Goal: Task Accomplishment & Management: Manage account settings

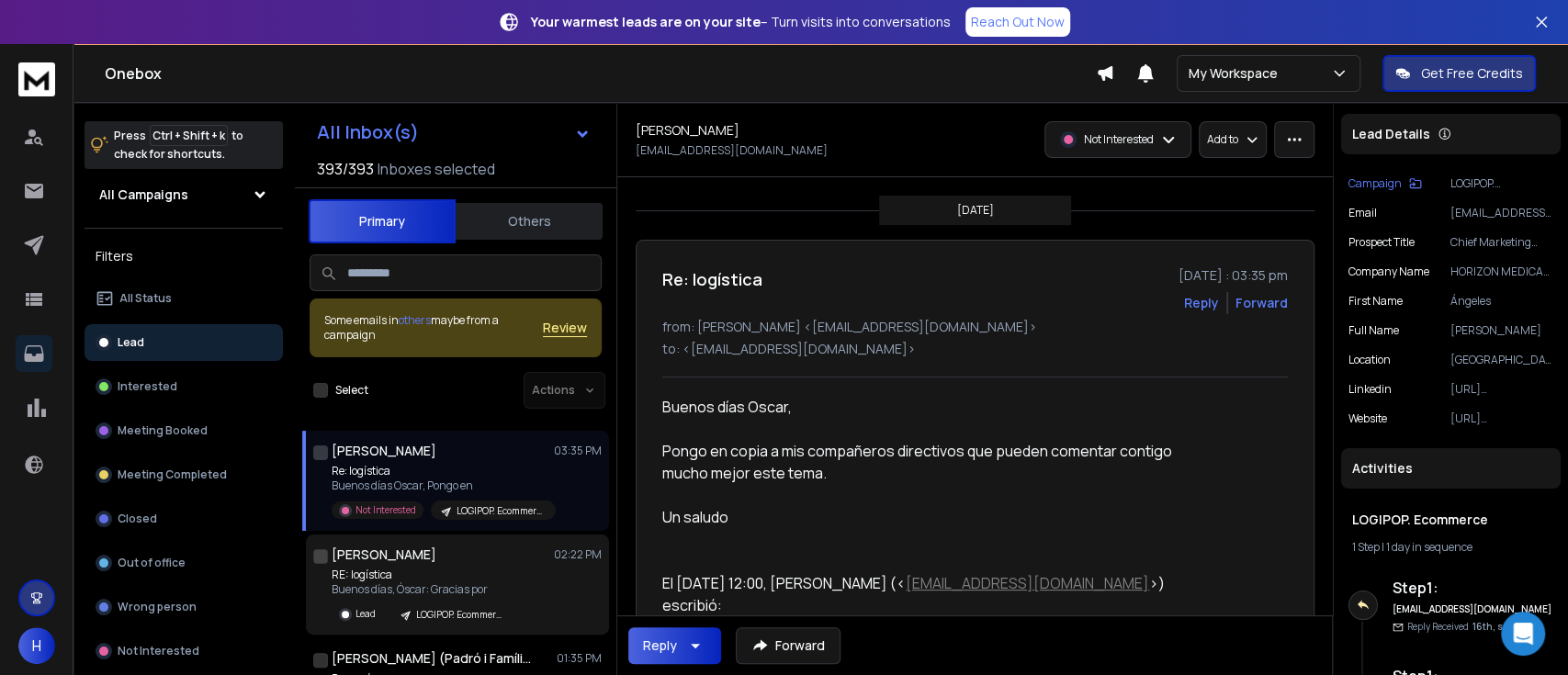
scroll to position [123, 0]
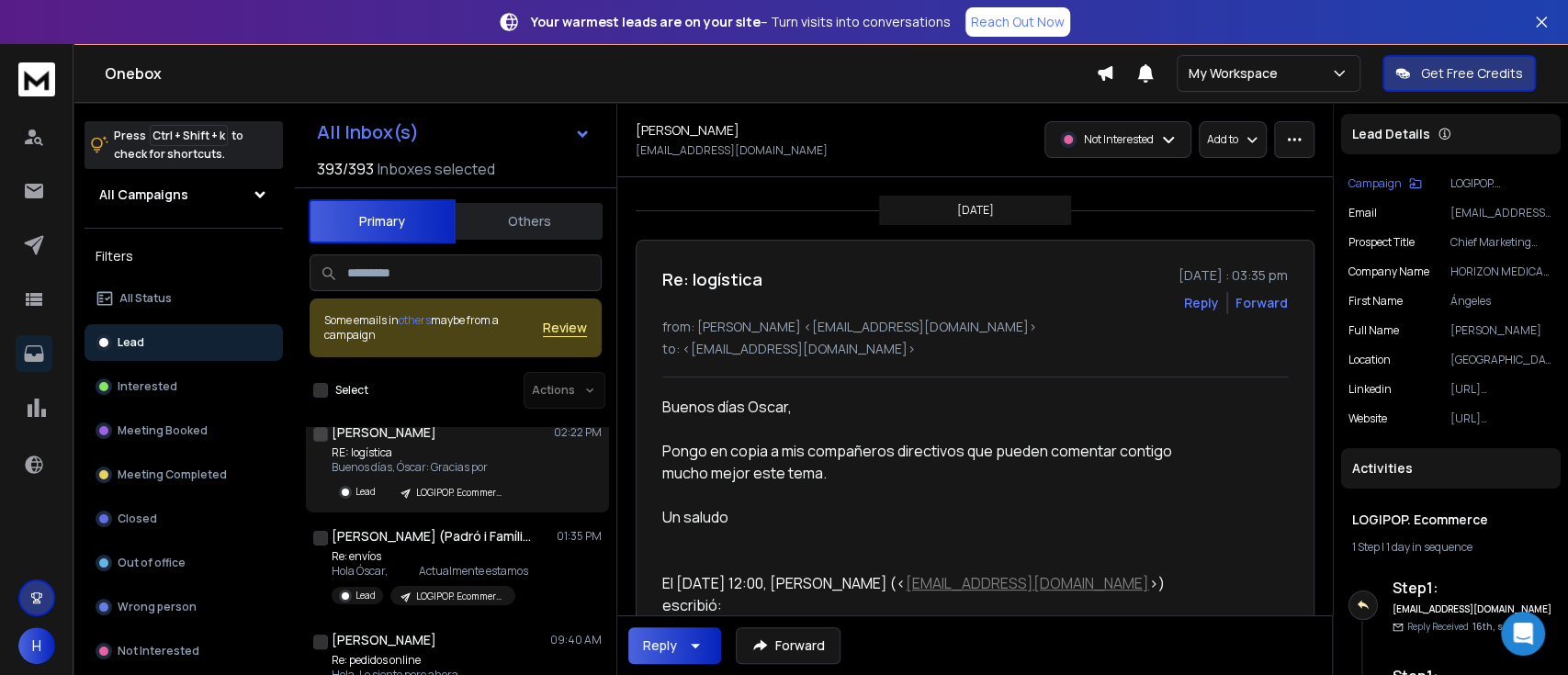
click at [428, 454] on p "RE: logística" at bounding box center [423, 453] width 184 height 15
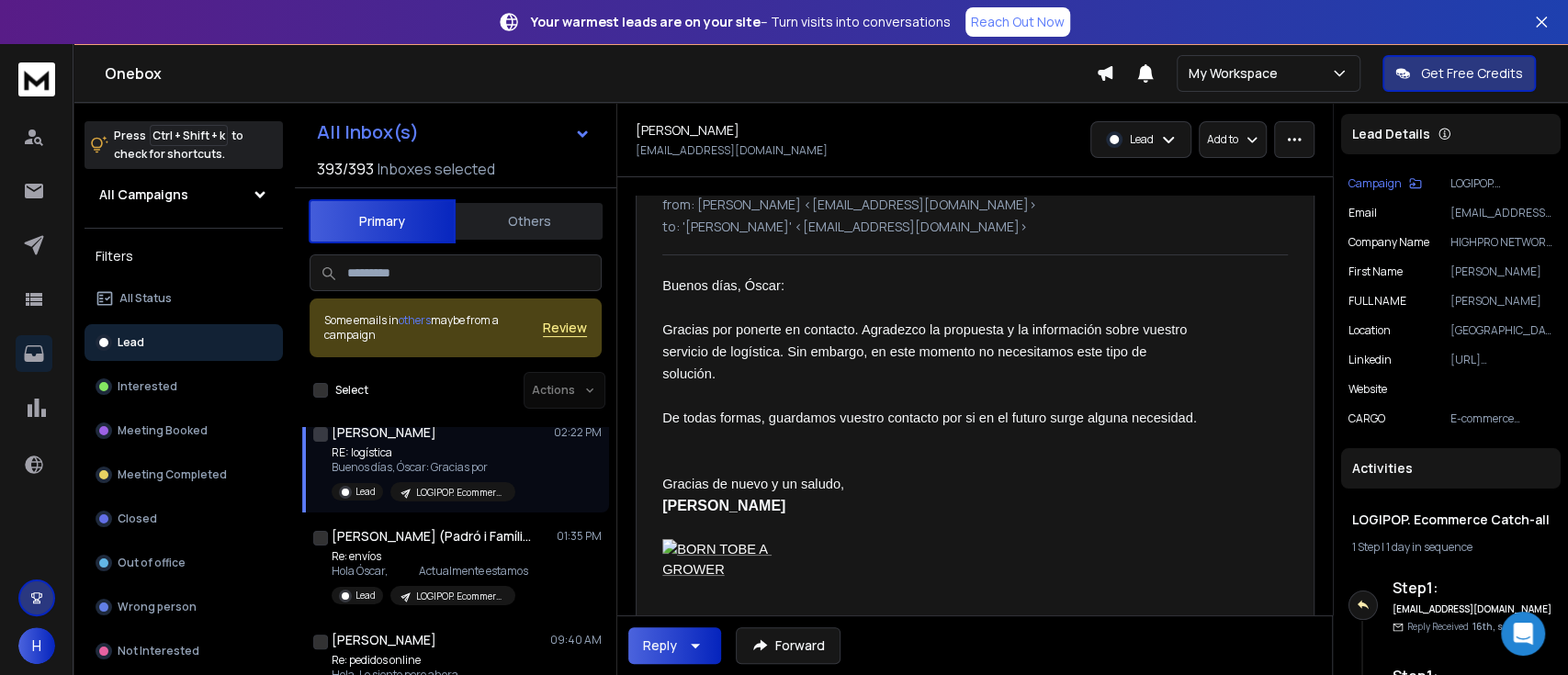
click at [1471, 219] on p "amoratilla@gardenhighpro.com" at bounding box center [1502, 212] width 103 height 15
click at [1149, 136] on p "Lead" at bounding box center [1142, 139] width 24 height 15
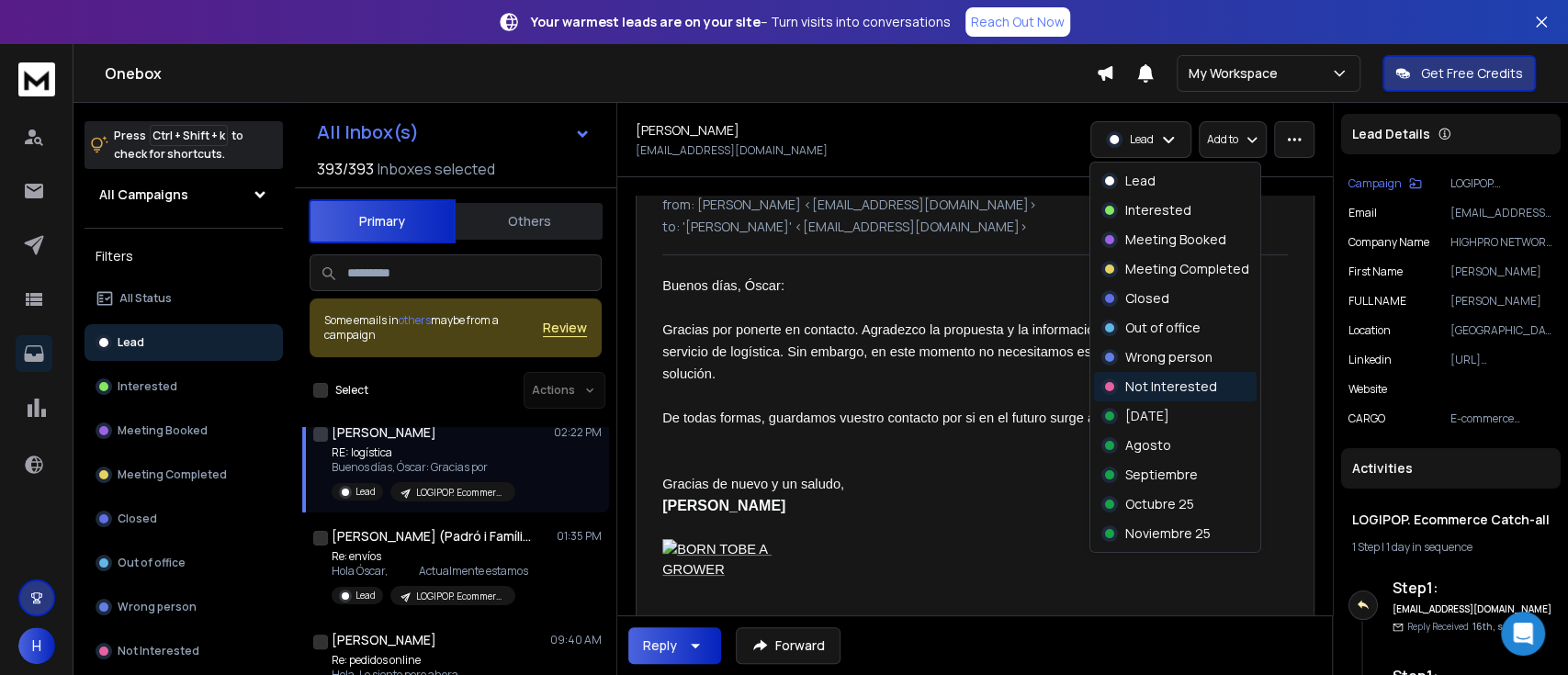
click at [1168, 380] on p "Not Interested" at bounding box center [1171, 386] width 92 height 19
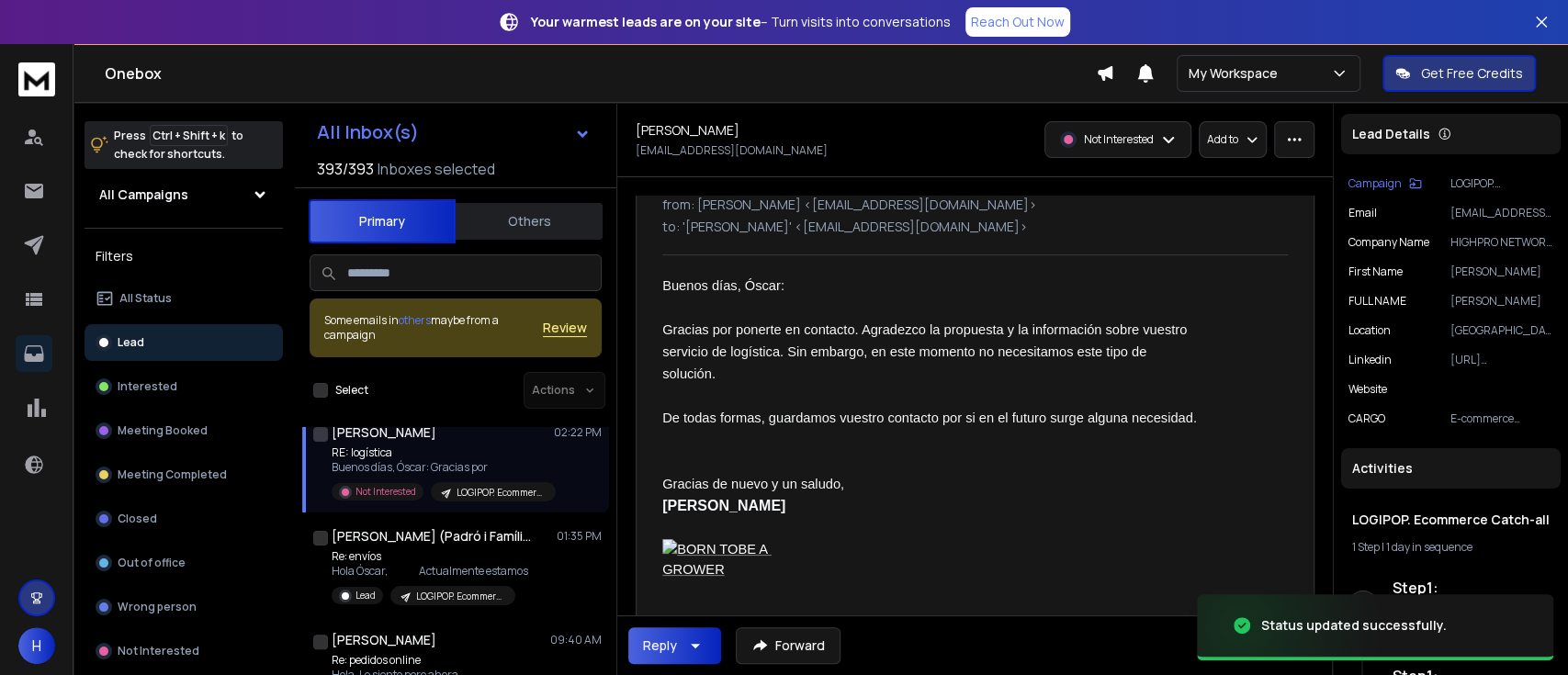
click at [1213, 141] on p "Add to" at bounding box center [1223, 139] width 32 height 15
click at [1248, 180] on div "Subsequence" at bounding box center [1263, 181] width 108 height 19
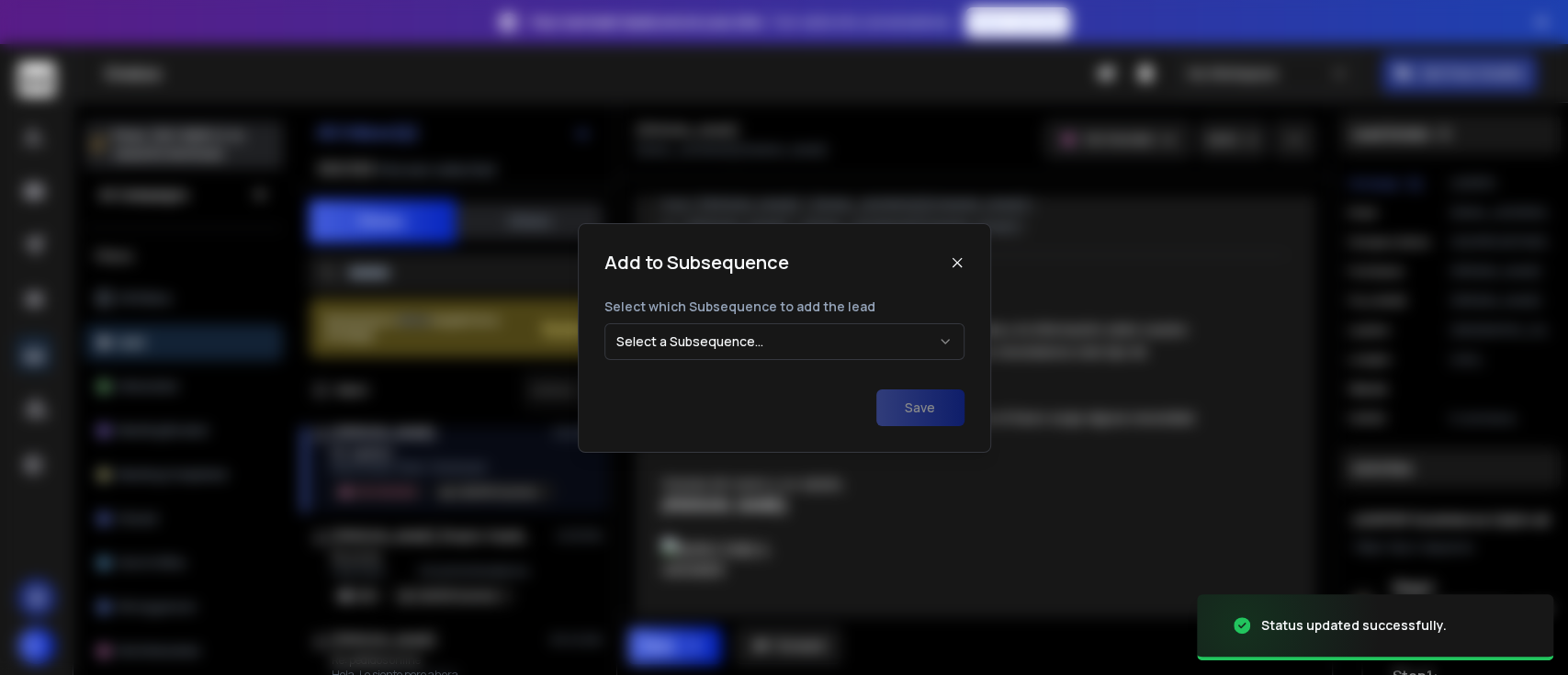
click at [672, 346] on button "Select a Subsequence..." at bounding box center [784, 341] width 360 height 37
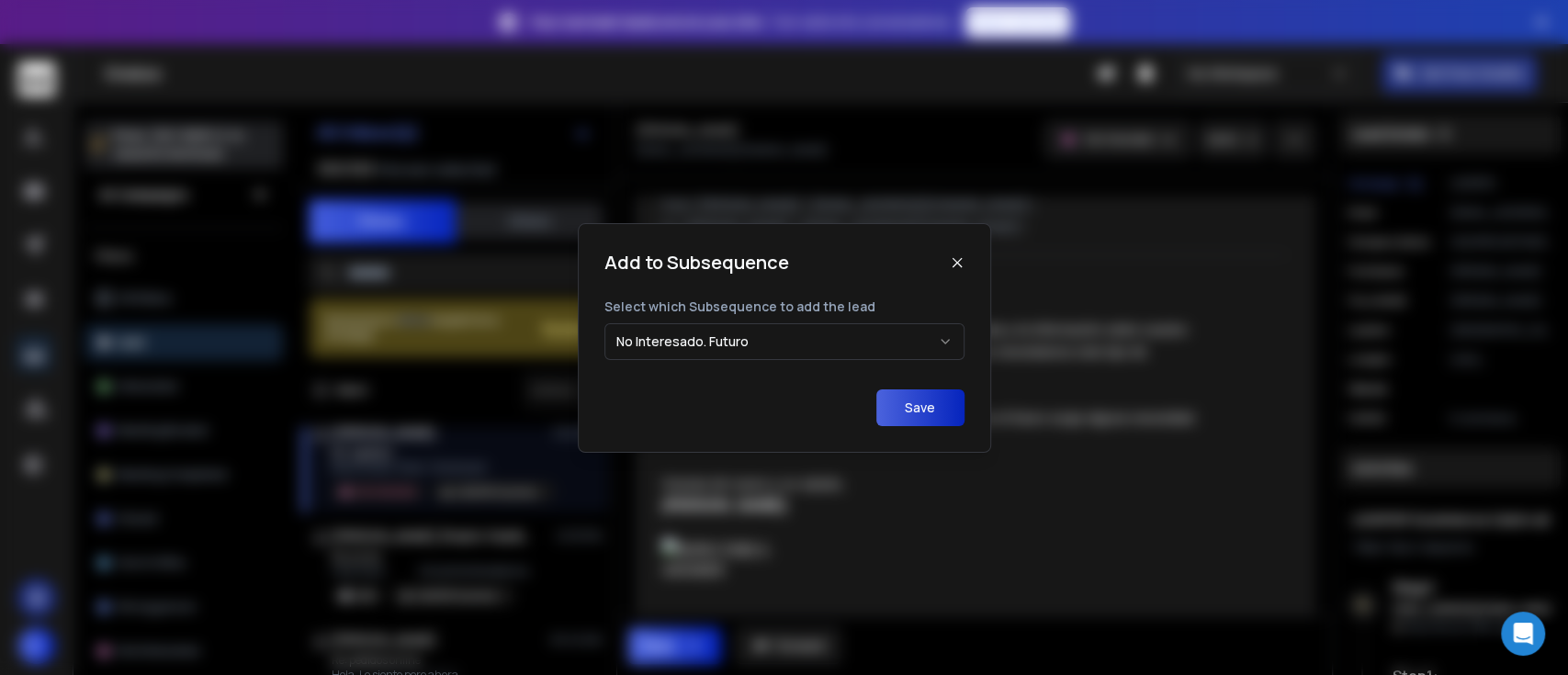
click at [912, 415] on button "Save" at bounding box center [919, 407] width 88 height 37
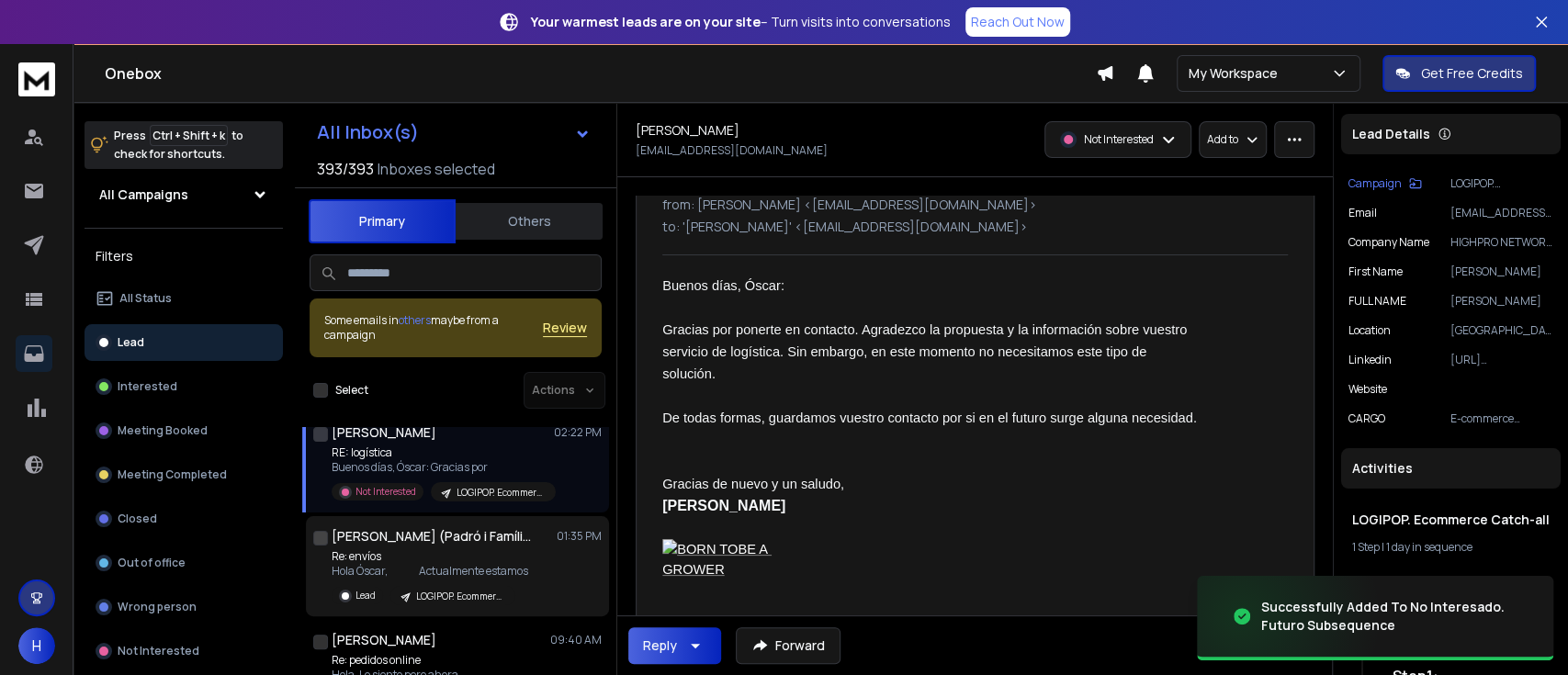
click at [462, 563] on p "Hola Óscar, Actualmente estamos" at bounding box center [429, 570] width 197 height 15
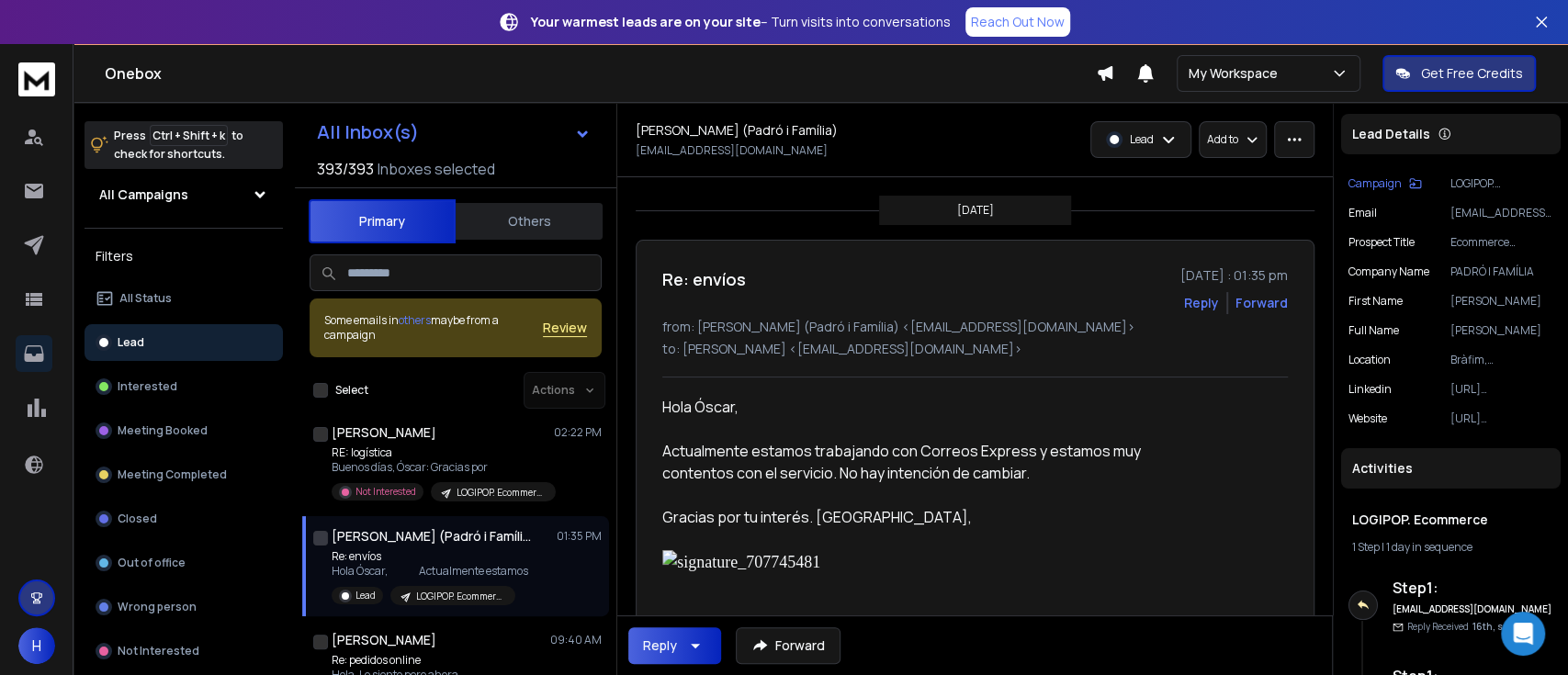
click at [1501, 217] on p "jalbareda@vermouthpadro.com" at bounding box center [1502, 212] width 103 height 15
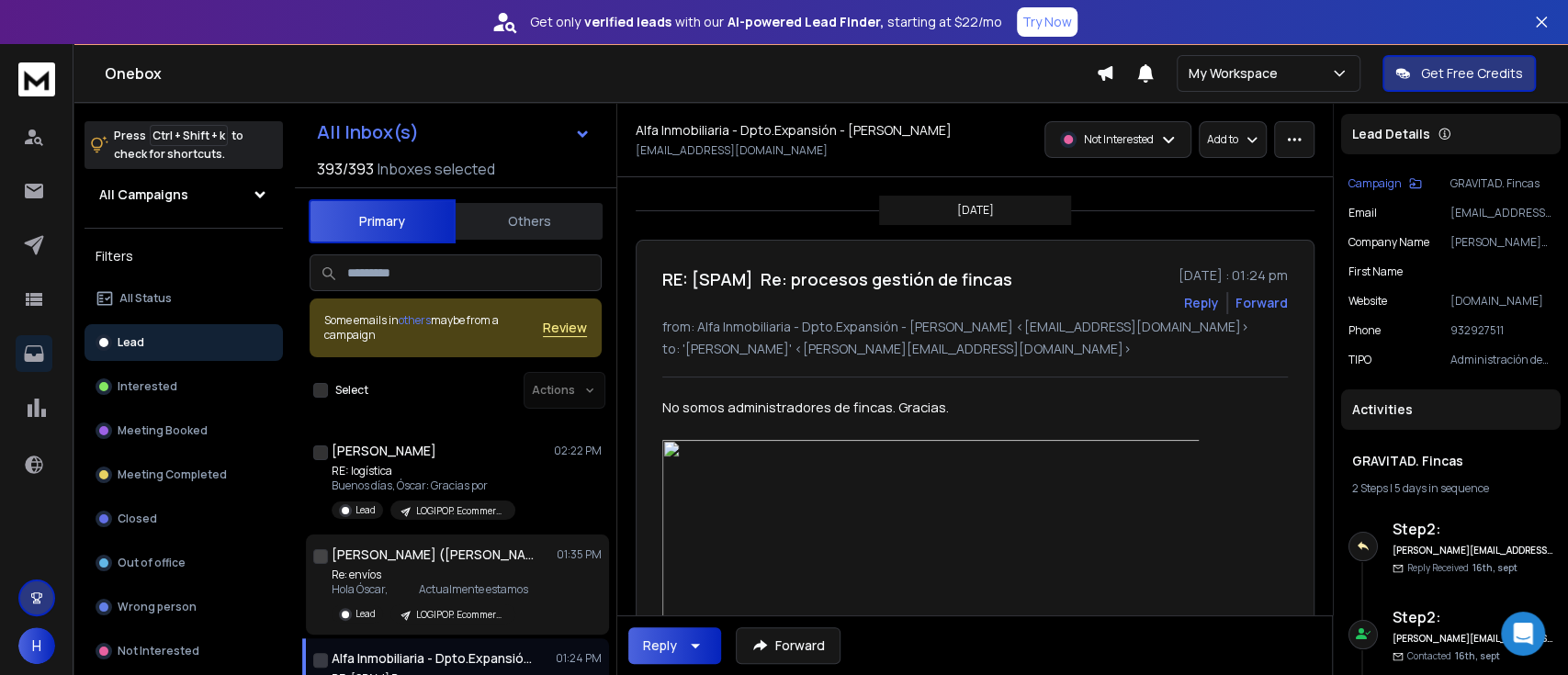
scroll to position [123, 0]
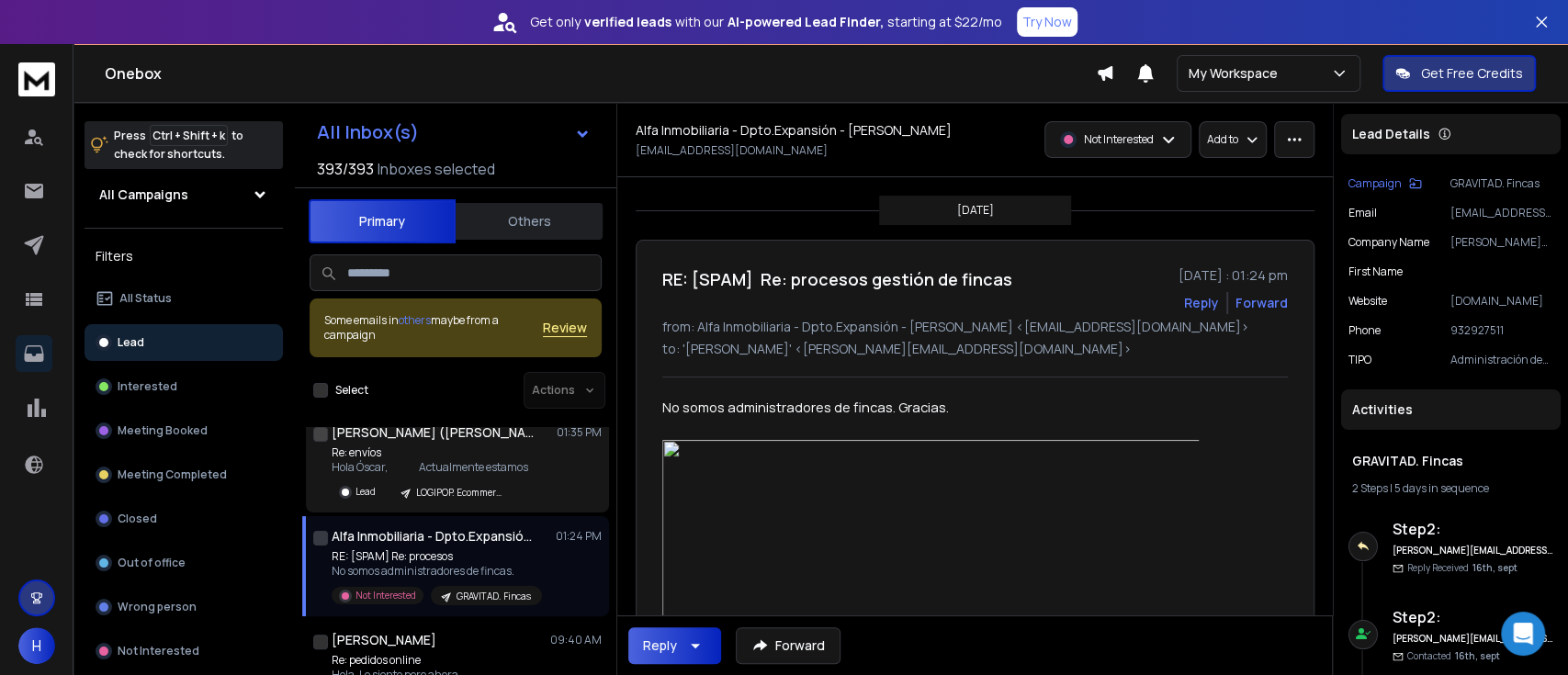
click at [487, 452] on p "Re: envíos" at bounding box center [429, 453] width 197 height 15
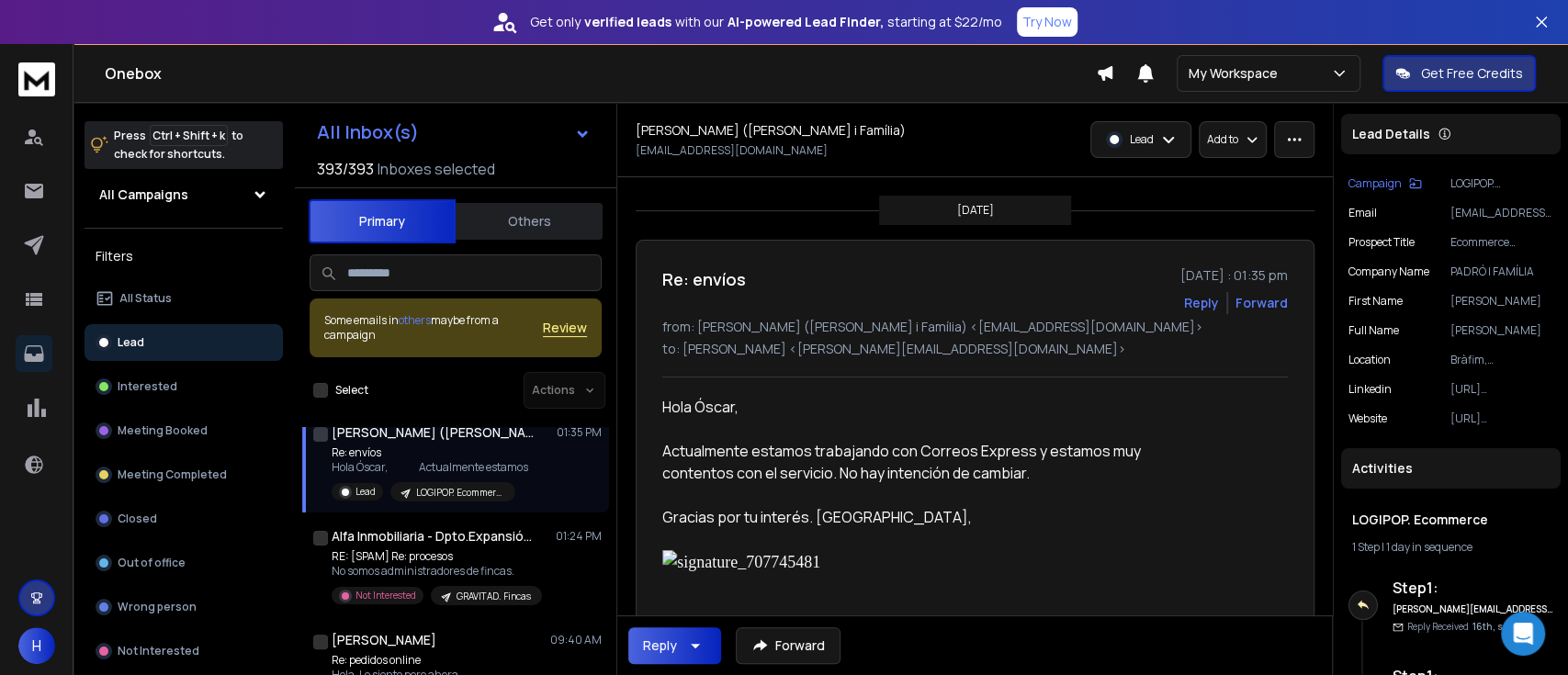
click at [1513, 211] on p "jalbareda@vermouthpadro.com" at bounding box center [1502, 212] width 103 height 15
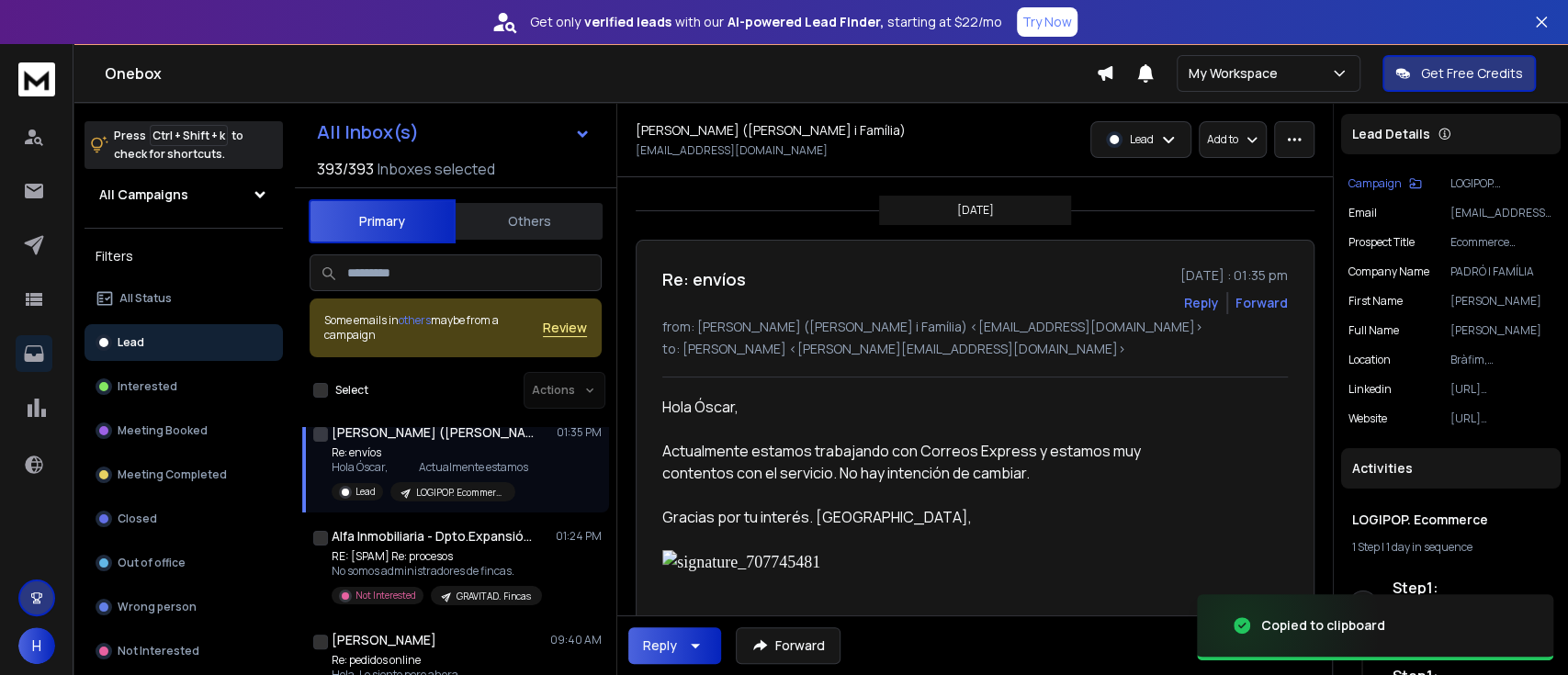
click at [1128, 155] on div "Lead" at bounding box center [1141, 139] width 99 height 35
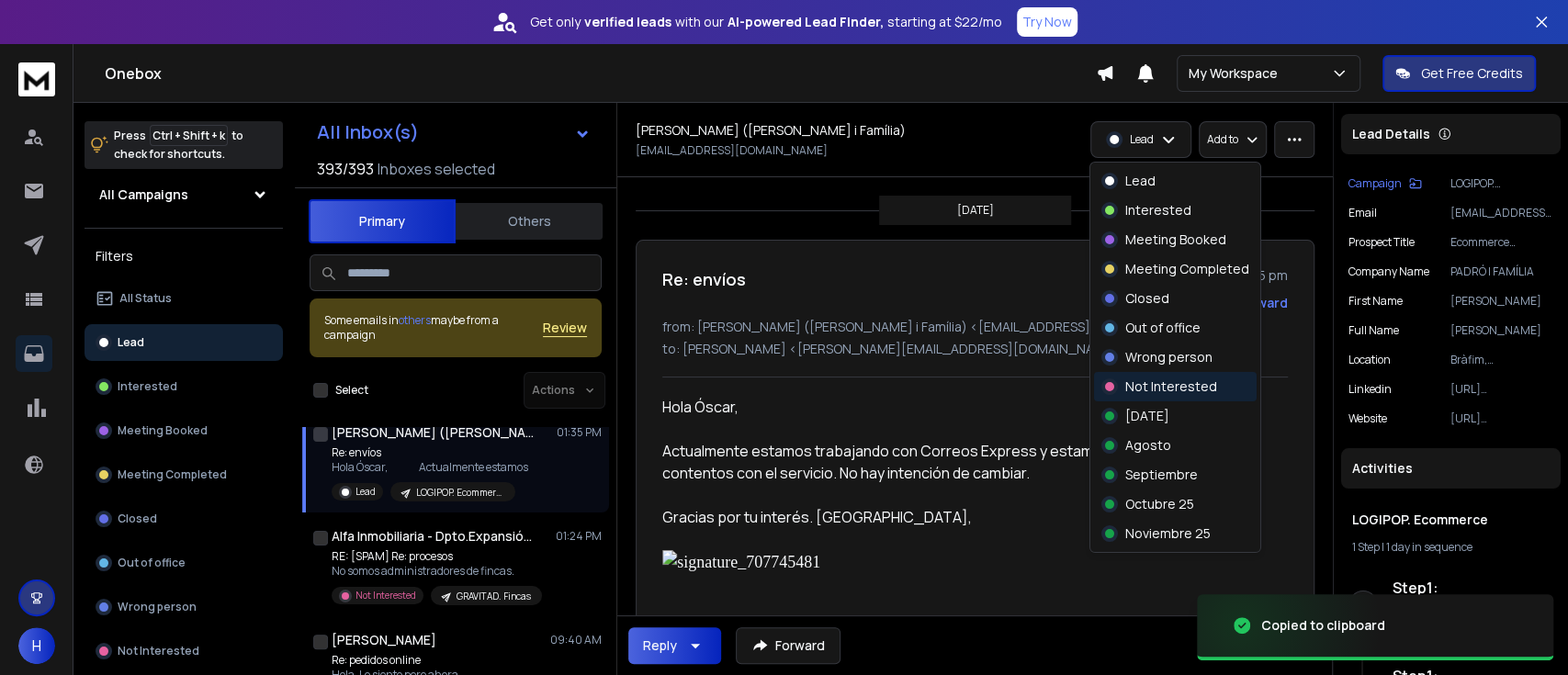
click at [1142, 379] on p "Not Interested" at bounding box center [1171, 386] width 92 height 19
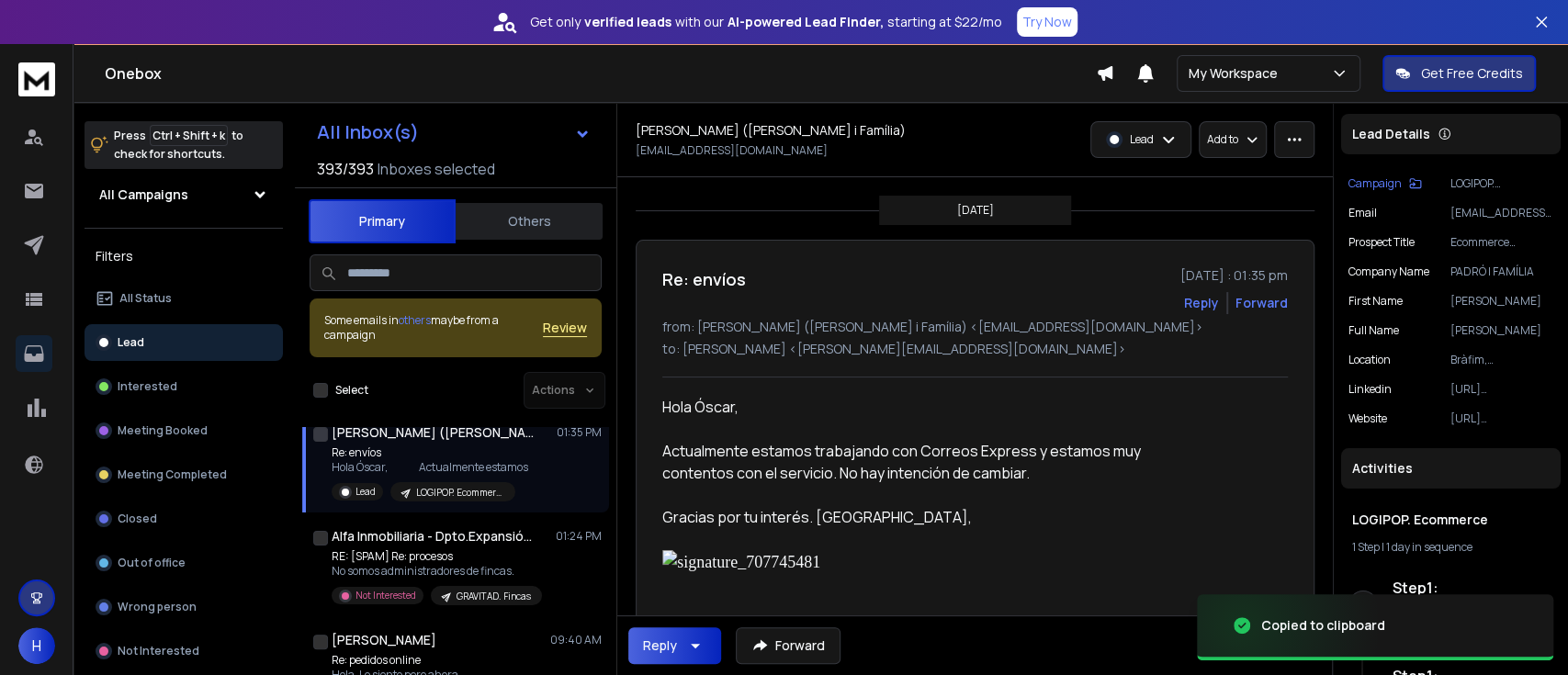
click at [1227, 151] on div "Add to" at bounding box center [1232, 139] width 66 height 35
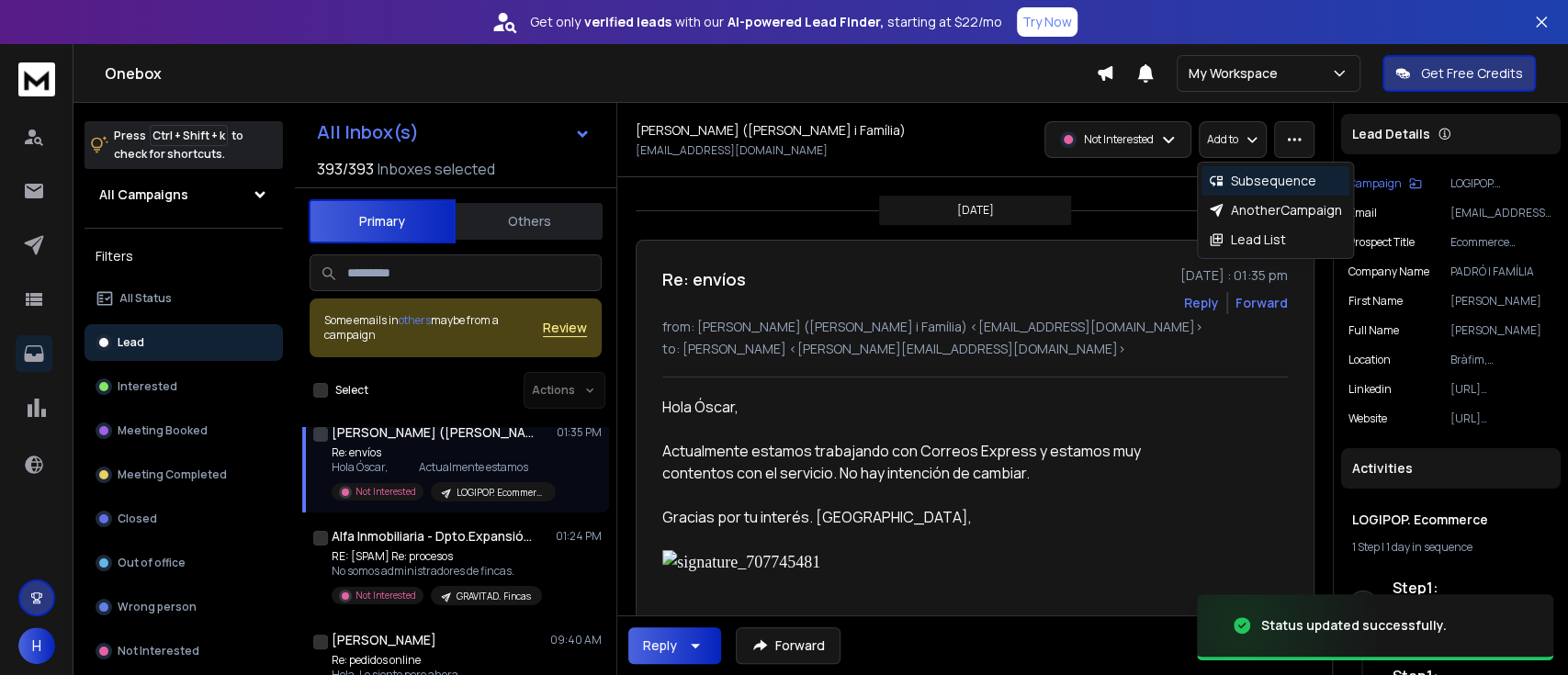
click at [1253, 178] on div "Subsequence" at bounding box center [1263, 181] width 108 height 19
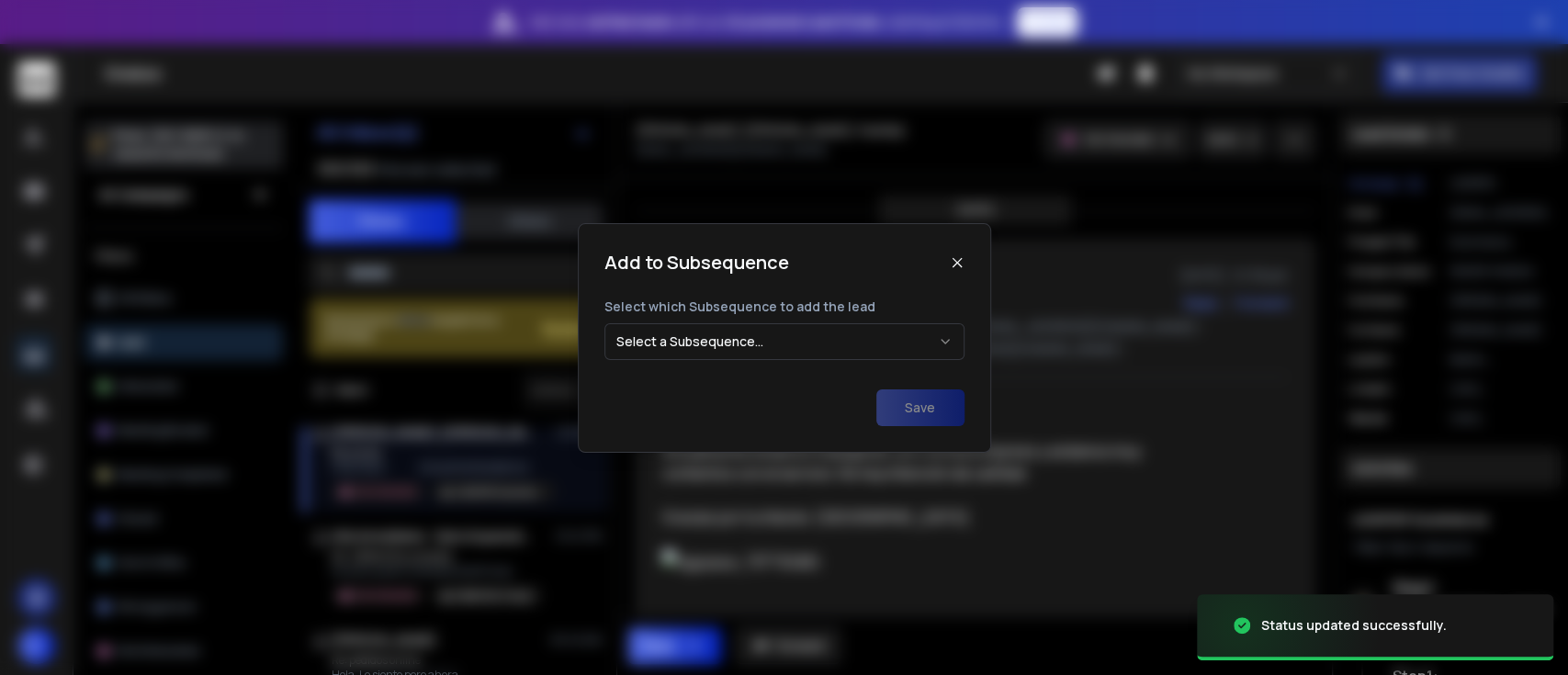
click at [759, 348] on button "Select a Subsequence..." at bounding box center [784, 341] width 360 height 37
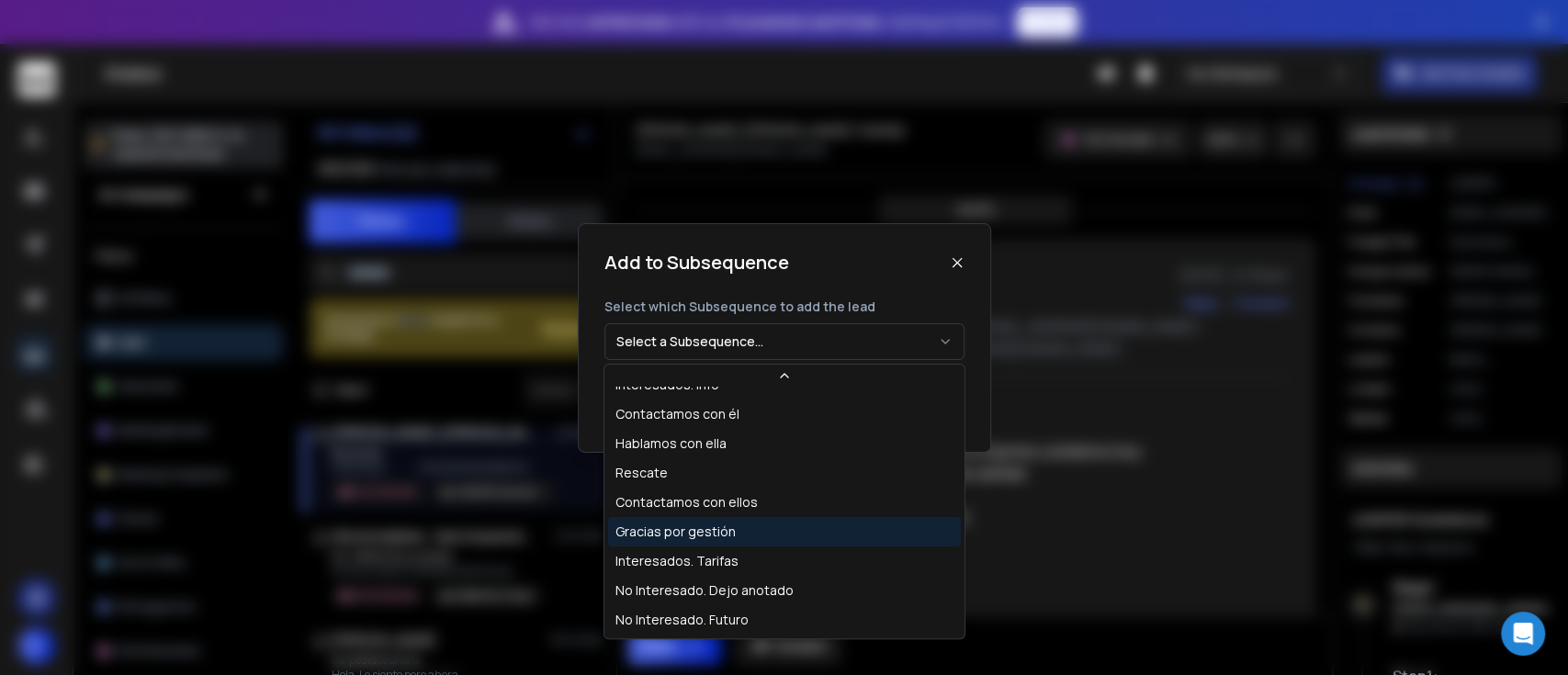
scroll to position [48, 0]
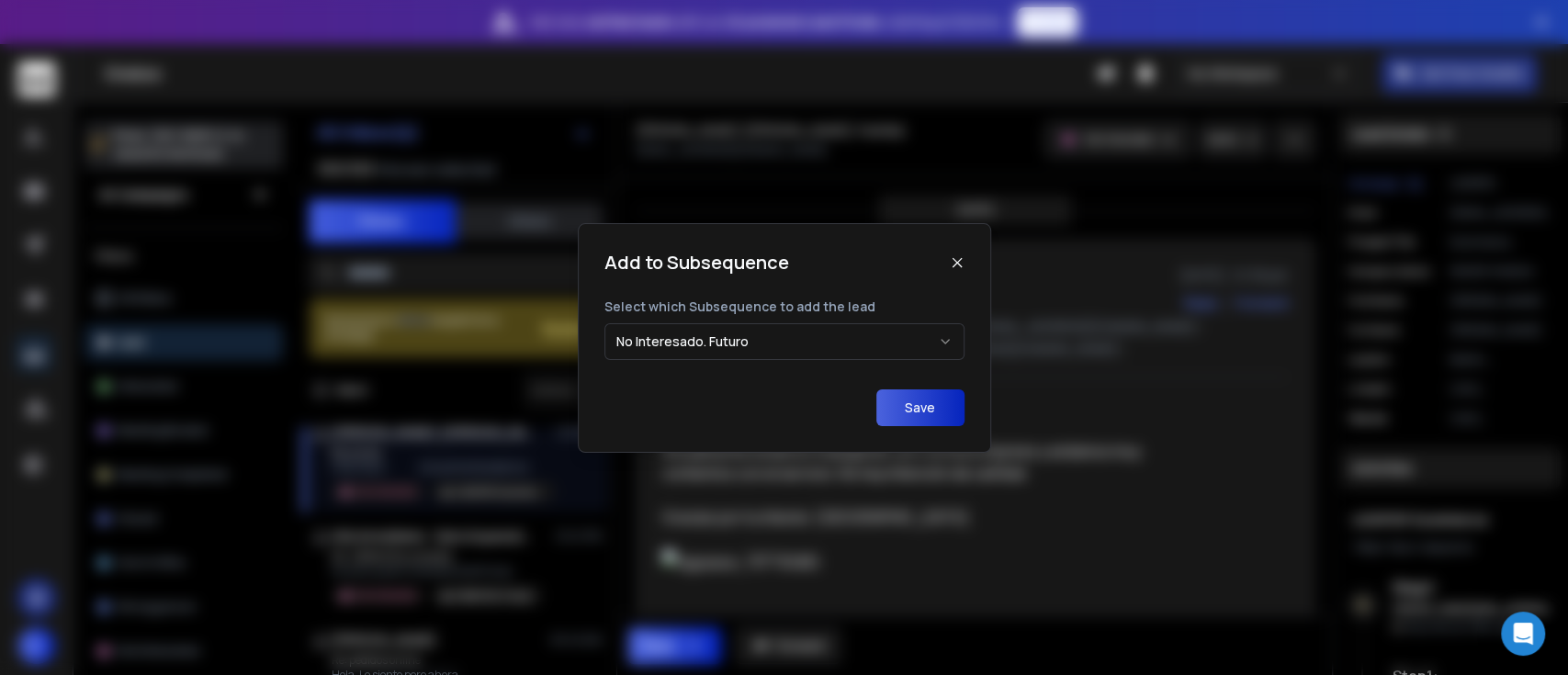
click at [904, 407] on button "Save" at bounding box center [919, 407] width 88 height 37
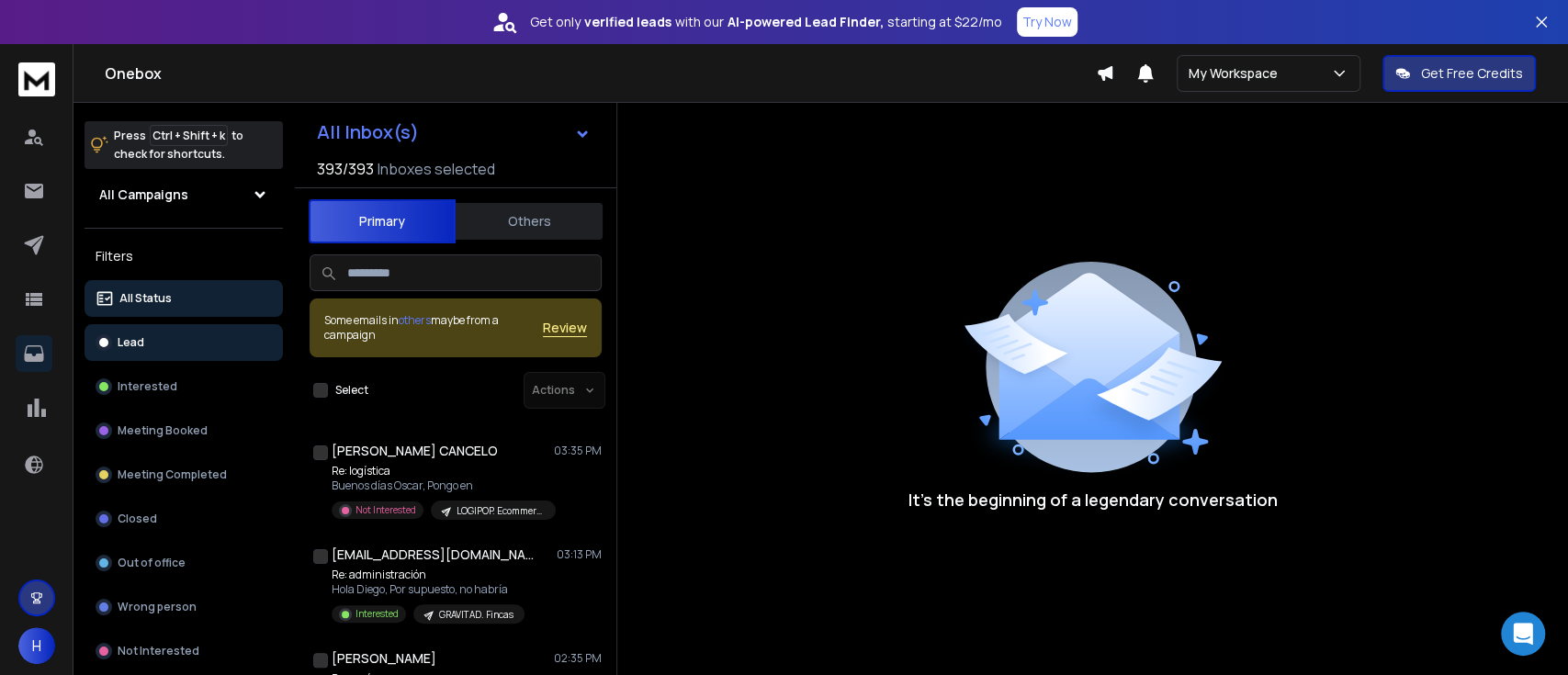
click at [168, 354] on button "Lead" at bounding box center [183, 342] width 199 height 37
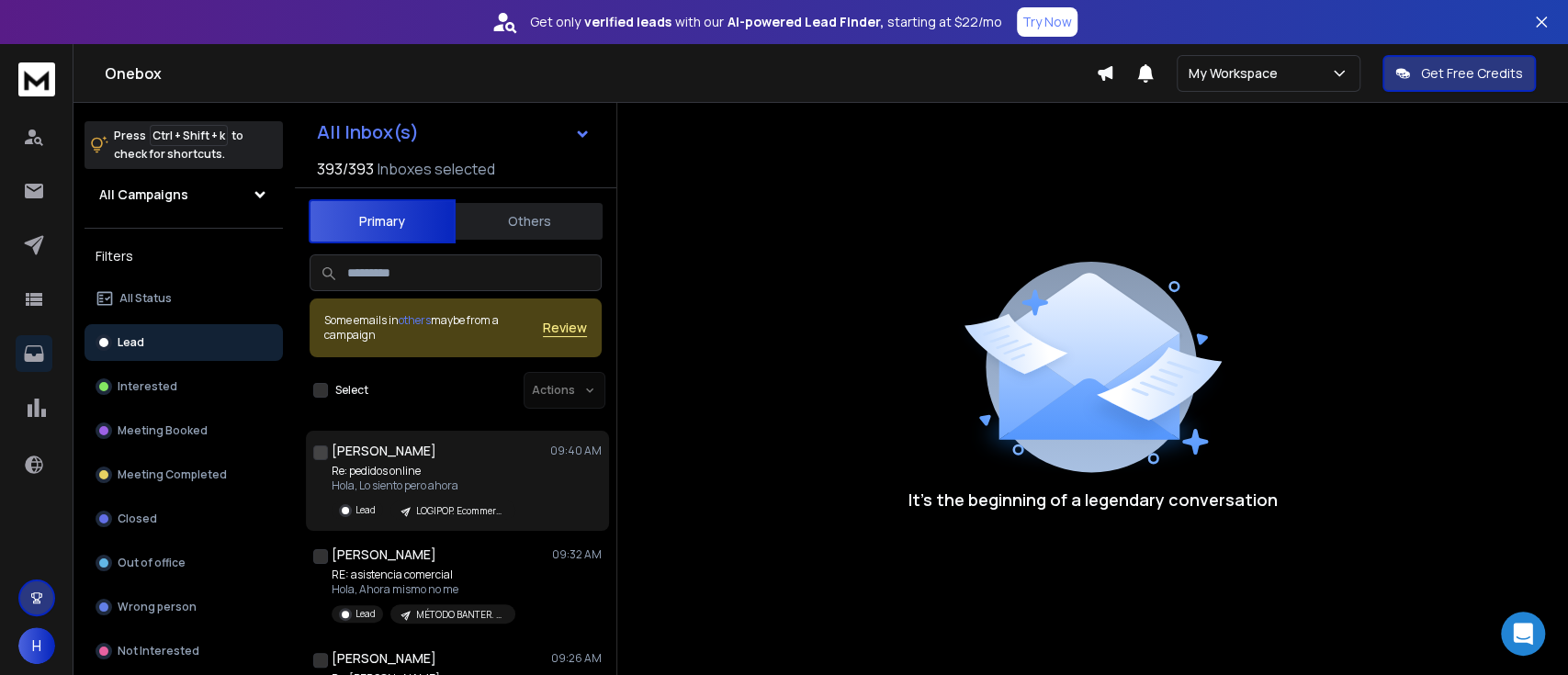
click at [448, 474] on p "Re: pedidos online" at bounding box center [423, 470] width 184 height 15
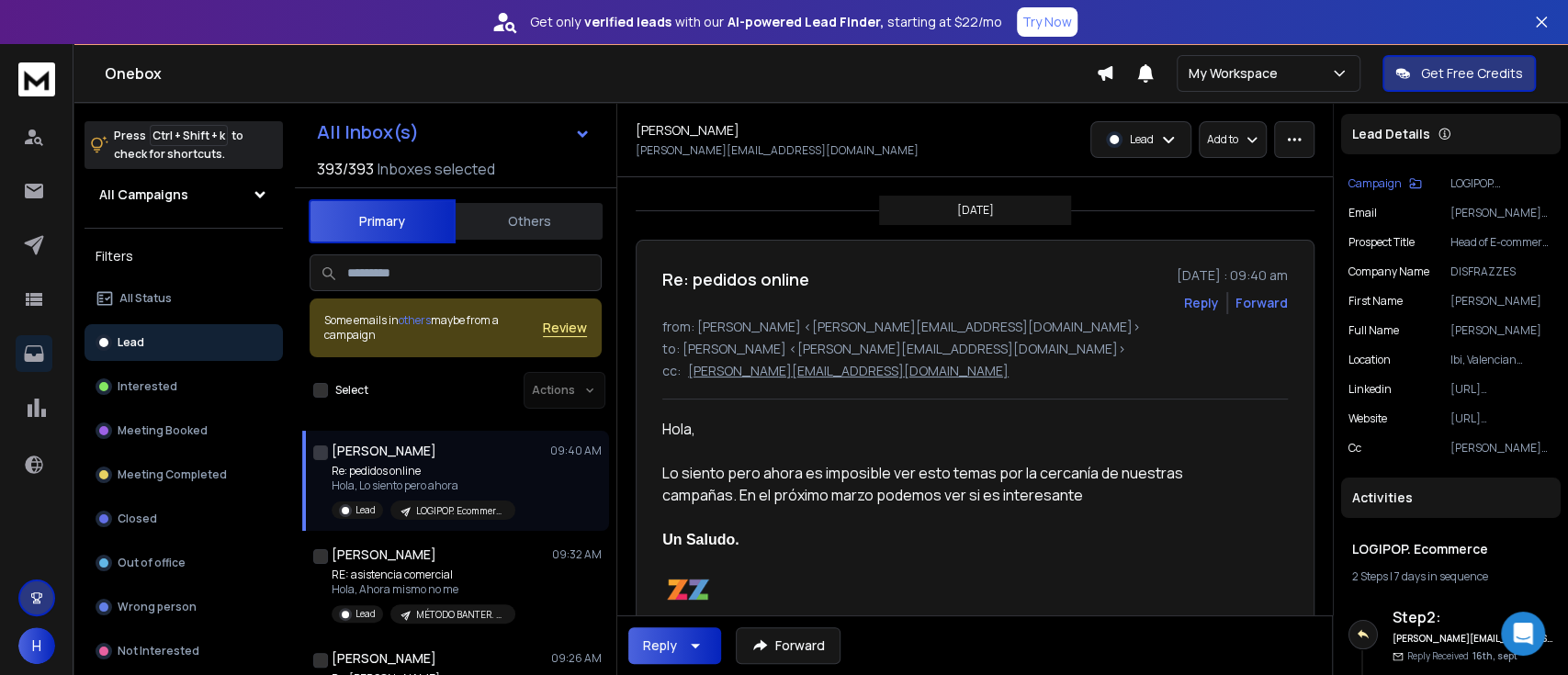
click at [1469, 211] on p "laura@disfrazzes.com" at bounding box center [1502, 212] width 103 height 15
click at [1468, 213] on p "laura@disfrazzes.com" at bounding box center [1502, 212] width 103 height 15
click at [1124, 135] on div "Lead" at bounding box center [1141, 139] width 99 height 35
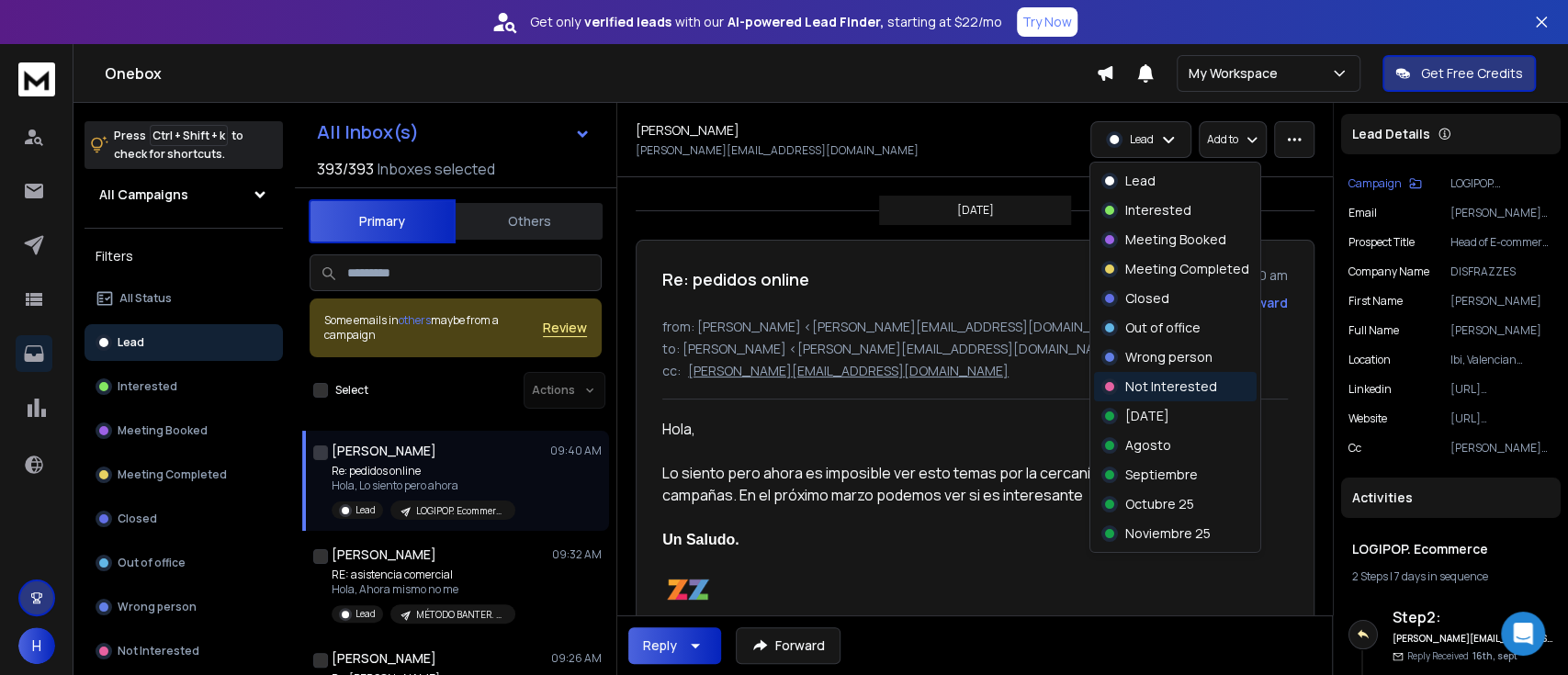
click at [1188, 389] on p "Not Interested" at bounding box center [1171, 386] width 92 height 19
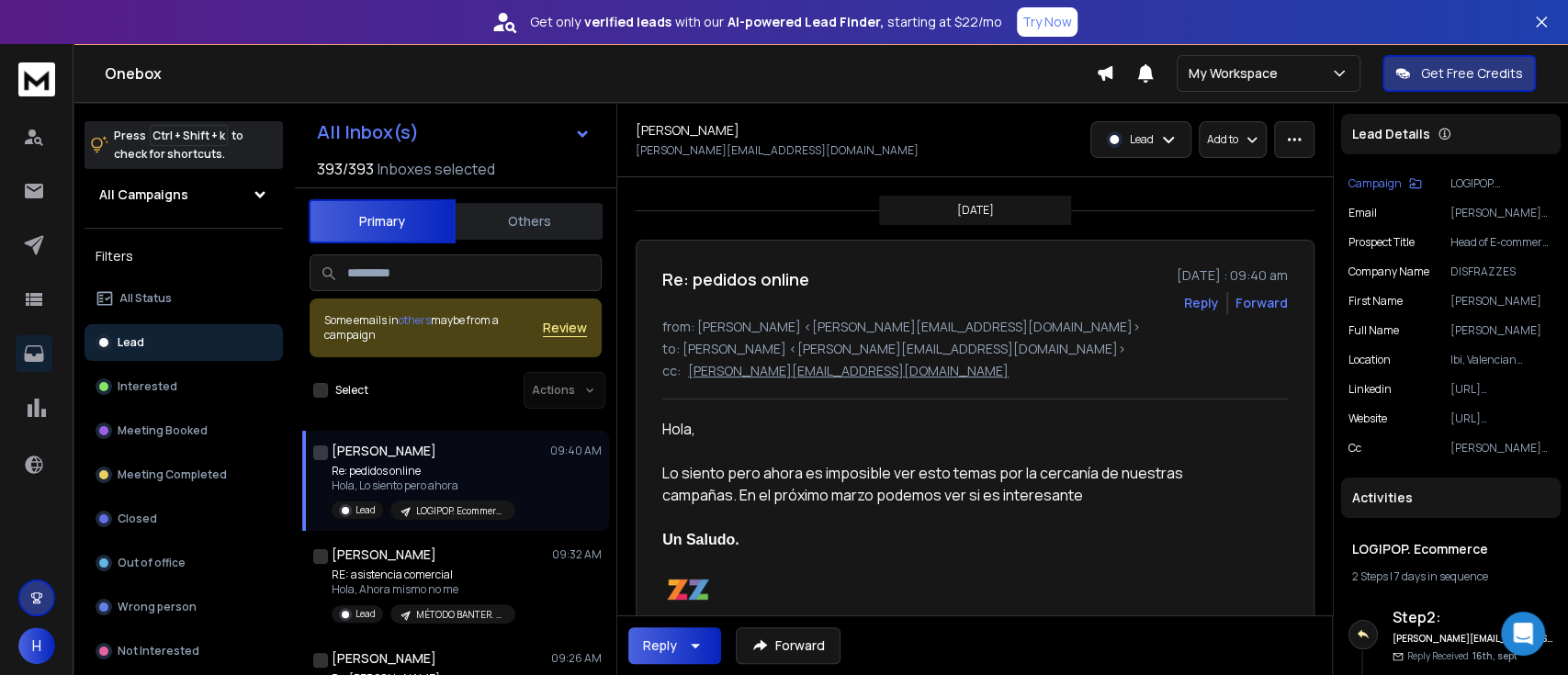
click at [1210, 146] on p "Add to" at bounding box center [1223, 139] width 32 height 15
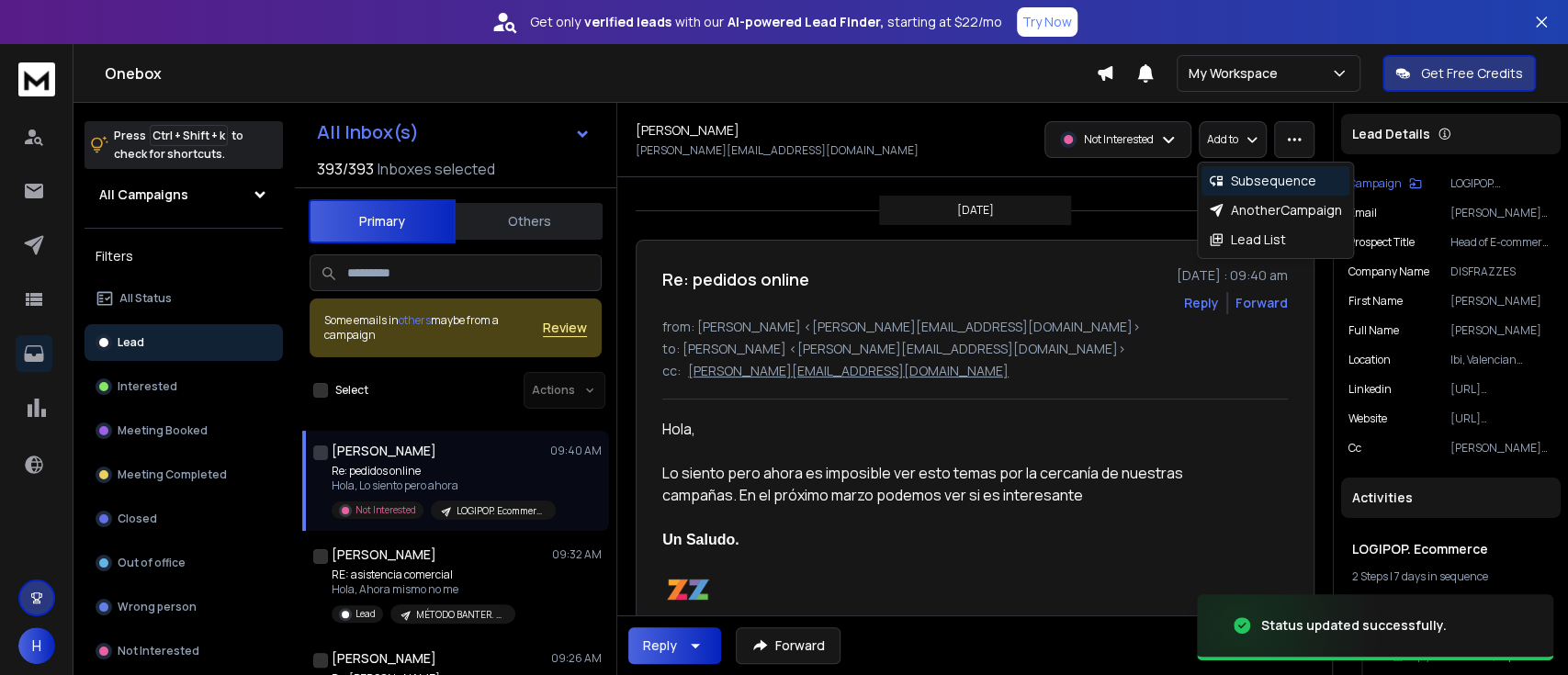
click at [1235, 175] on div "Subsequence" at bounding box center [1263, 181] width 108 height 19
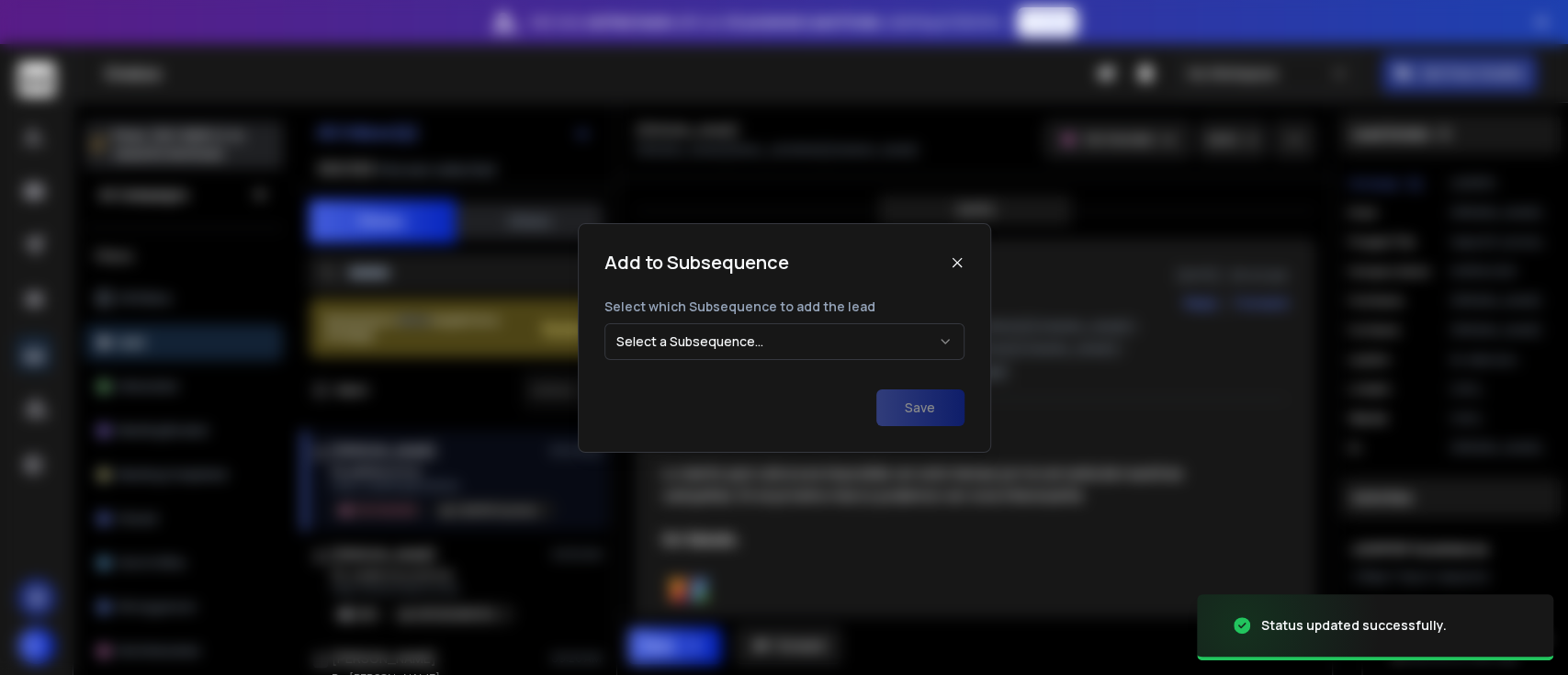
click at [740, 344] on button "Select a Subsequence..." at bounding box center [784, 341] width 360 height 37
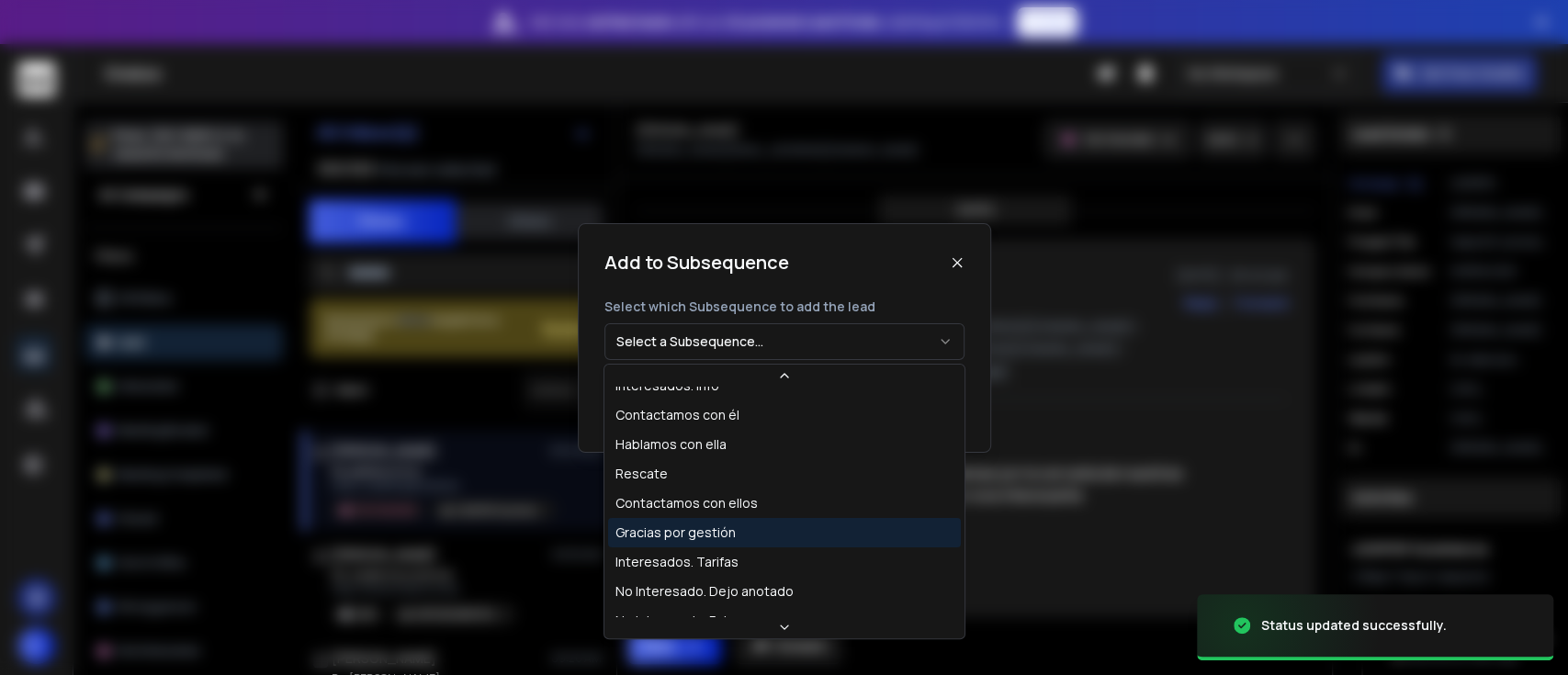
scroll to position [48, 0]
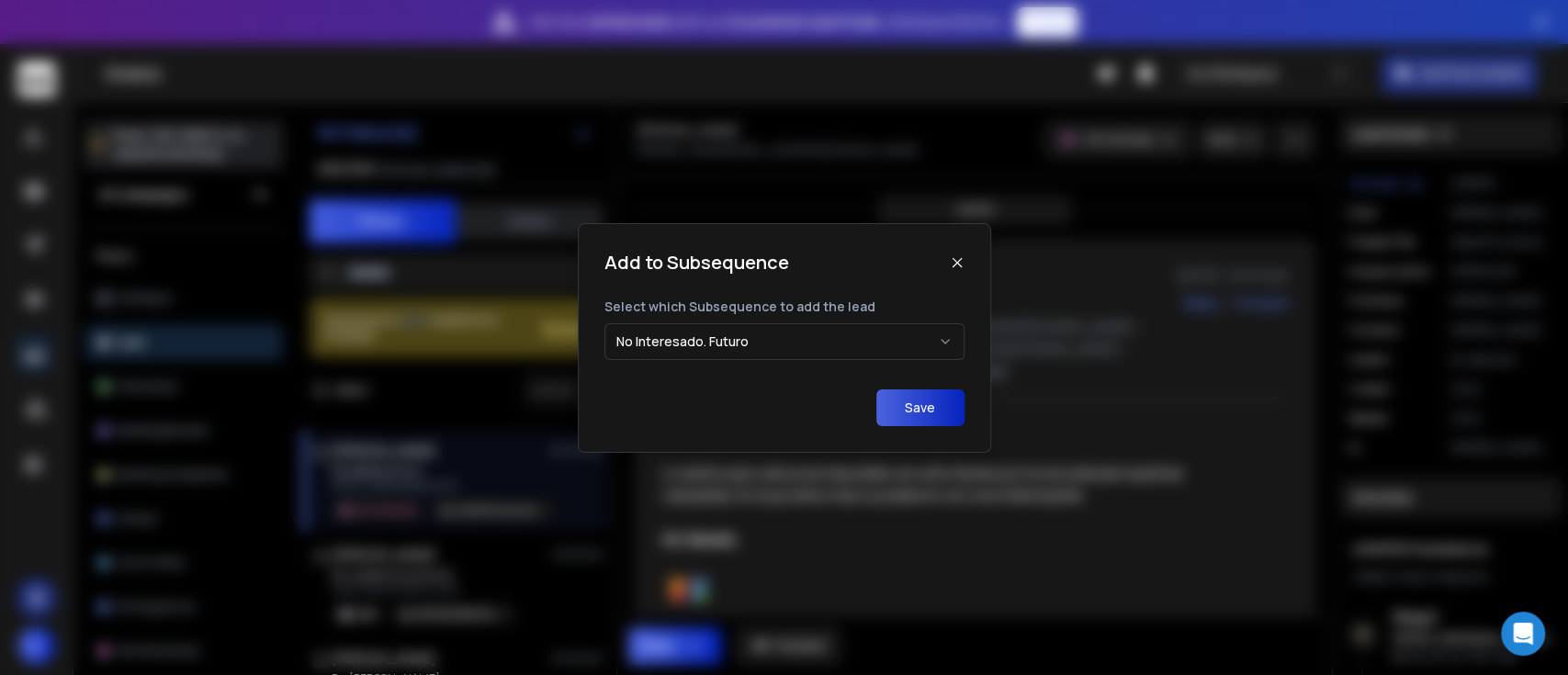
click at [919, 404] on button "Save" at bounding box center [919, 407] width 88 height 37
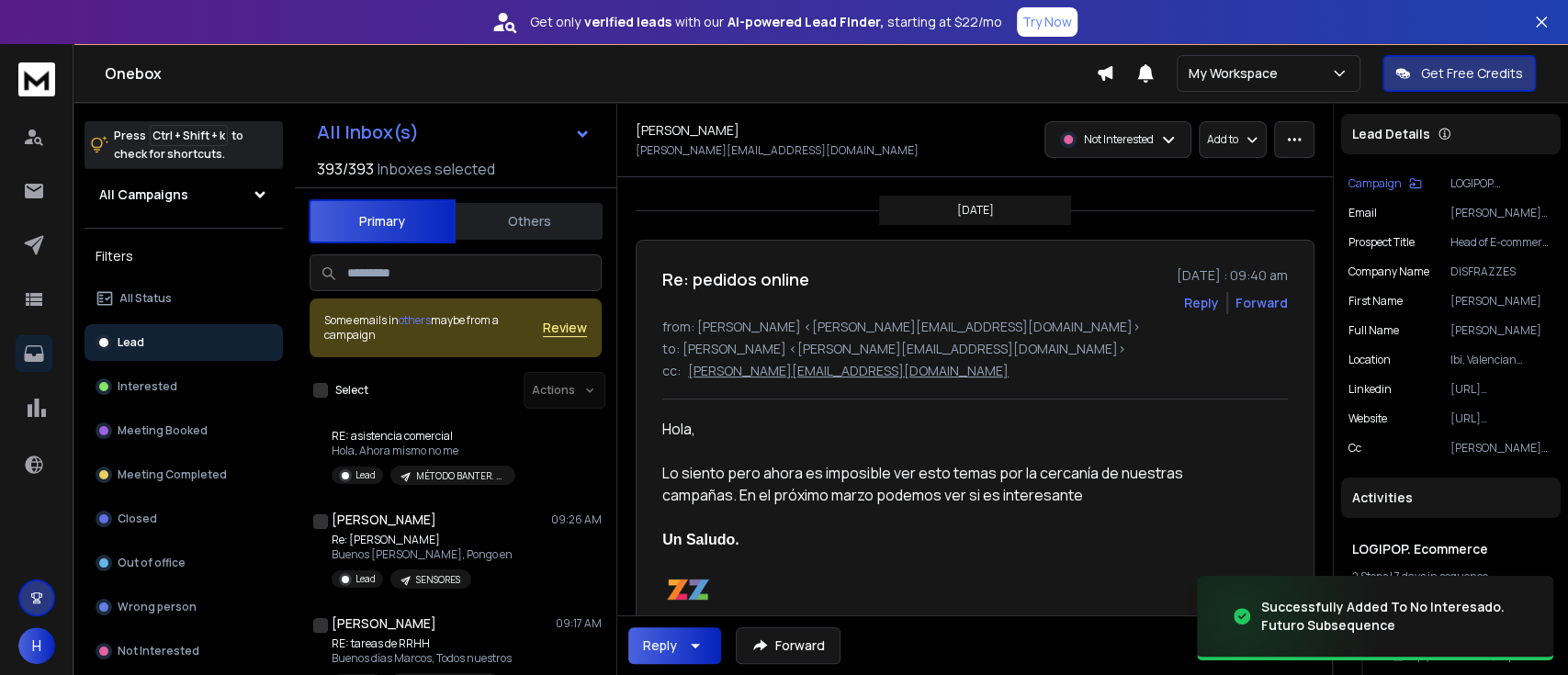
scroll to position [0, 0]
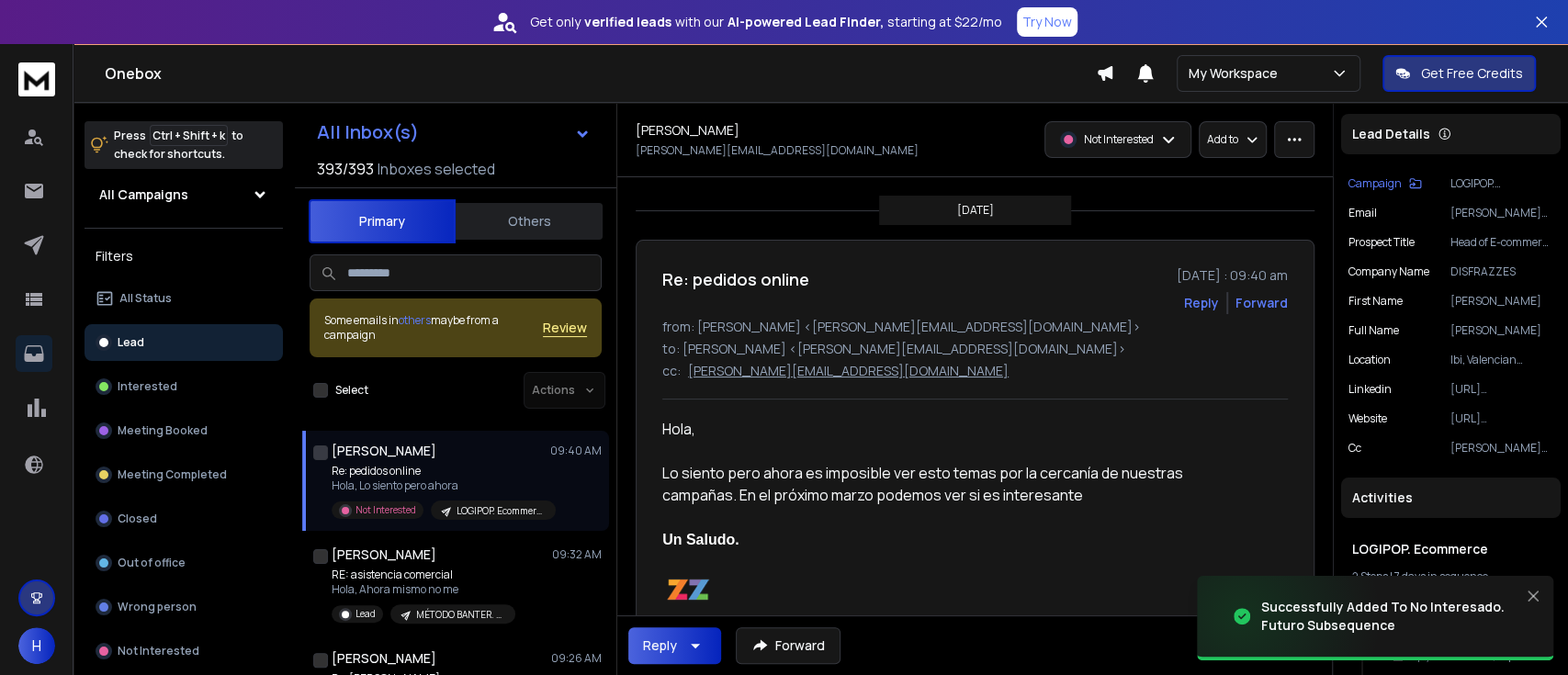
click at [488, 574] on p "RE: asistencia comercial" at bounding box center [423, 574] width 184 height 15
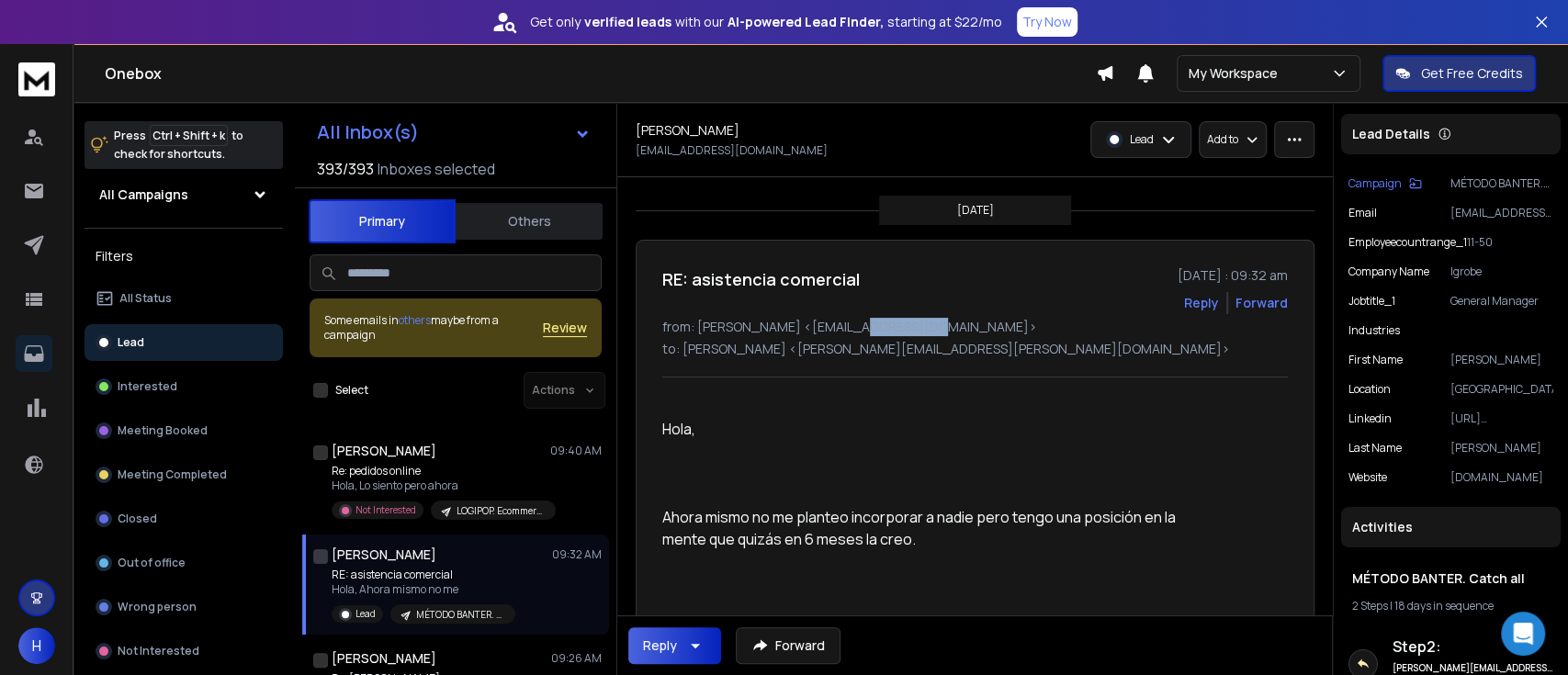
drag, startPoint x: 899, startPoint y: 329, endPoint x: 828, endPoint y: 330, distance: 71.0
click at [828, 330] on p "from: Xavier Oriola <xoriola@igrobe.com>" at bounding box center [975, 326] width 626 height 19
copy p "igrobe.com"
click at [1108, 145] on div at bounding box center [1114, 139] width 17 height 17
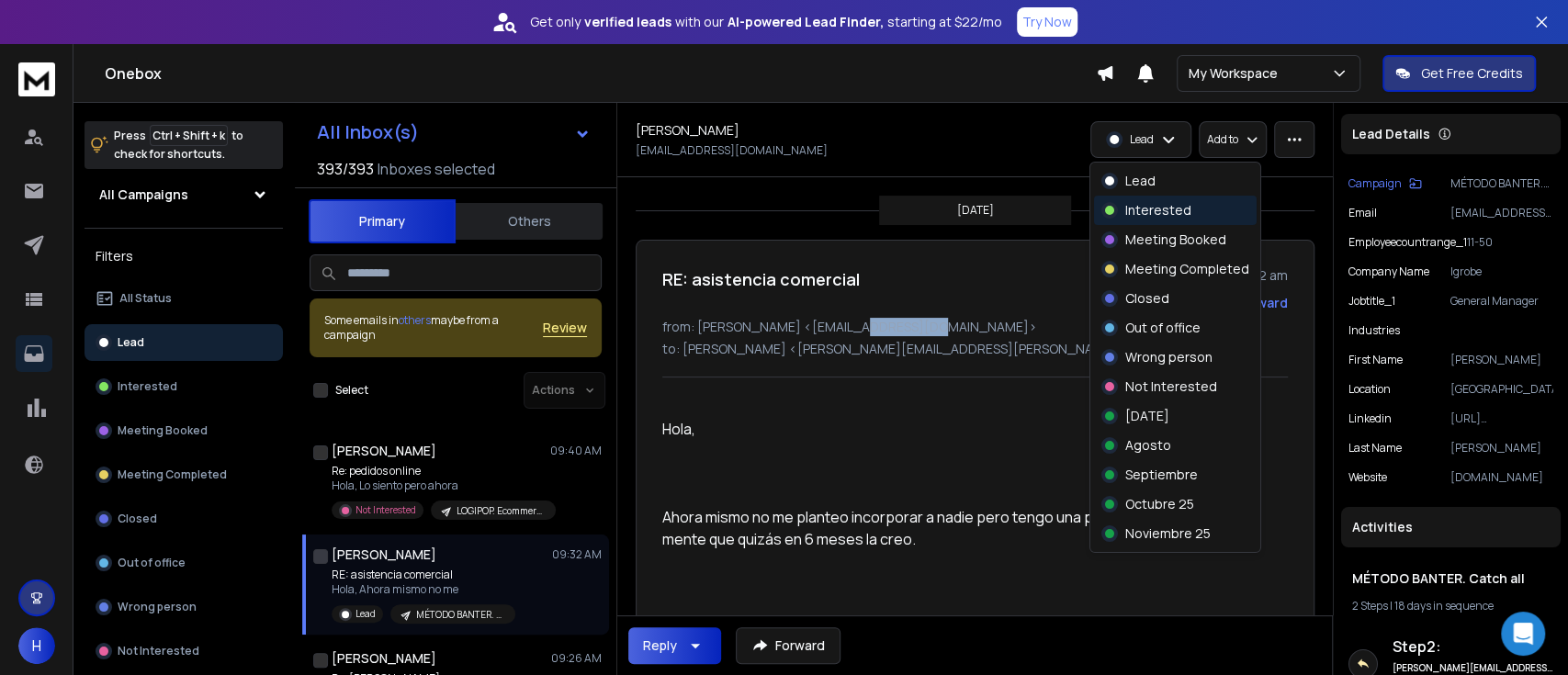
drag, startPoint x: 1151, startPoint y: 214, endPoint x: 1183, endPoint y: 168, distance: 56.0
click at [1150, 214] on p "Interested" at bounding box center [1158, 210] width 66 height 19
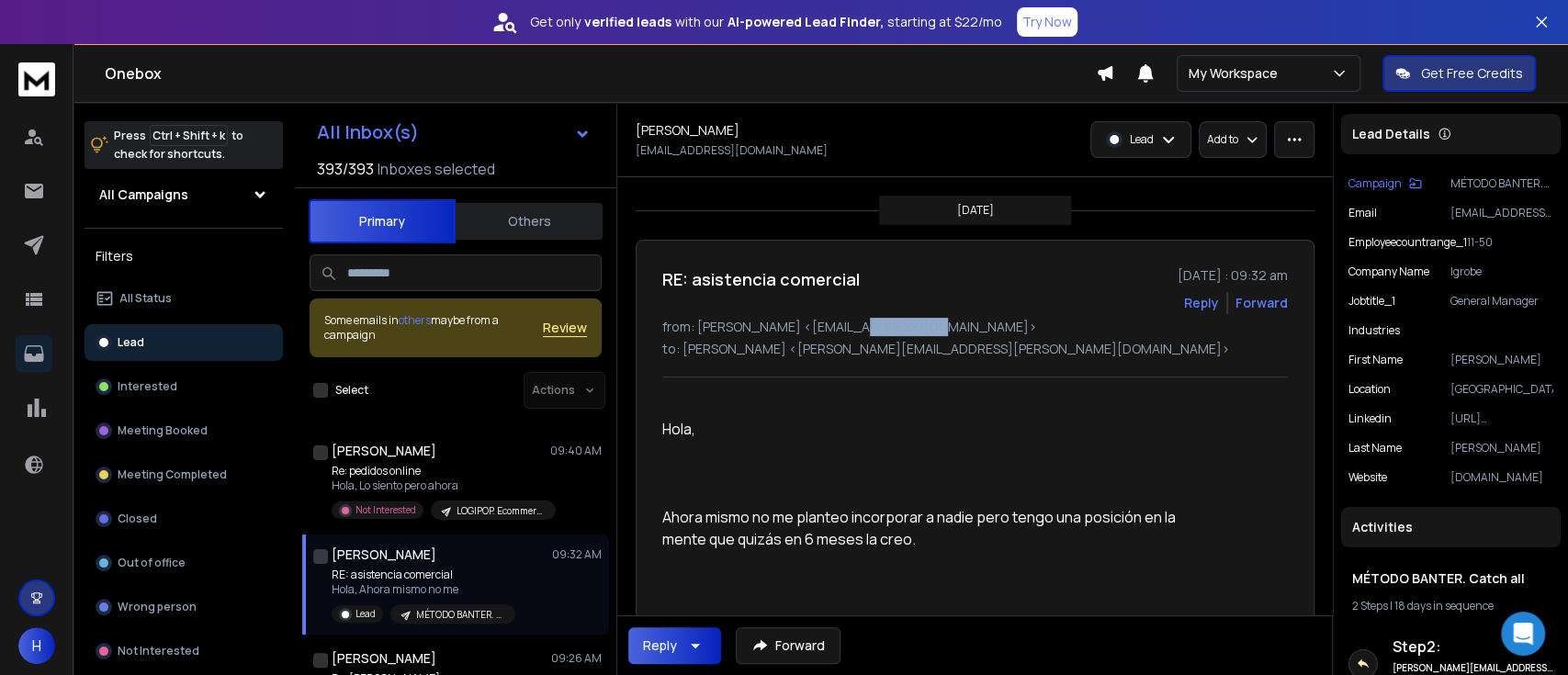
click at [1213, 140] on p "Add to" at bounding box center [1223, 139] width 32 height 15
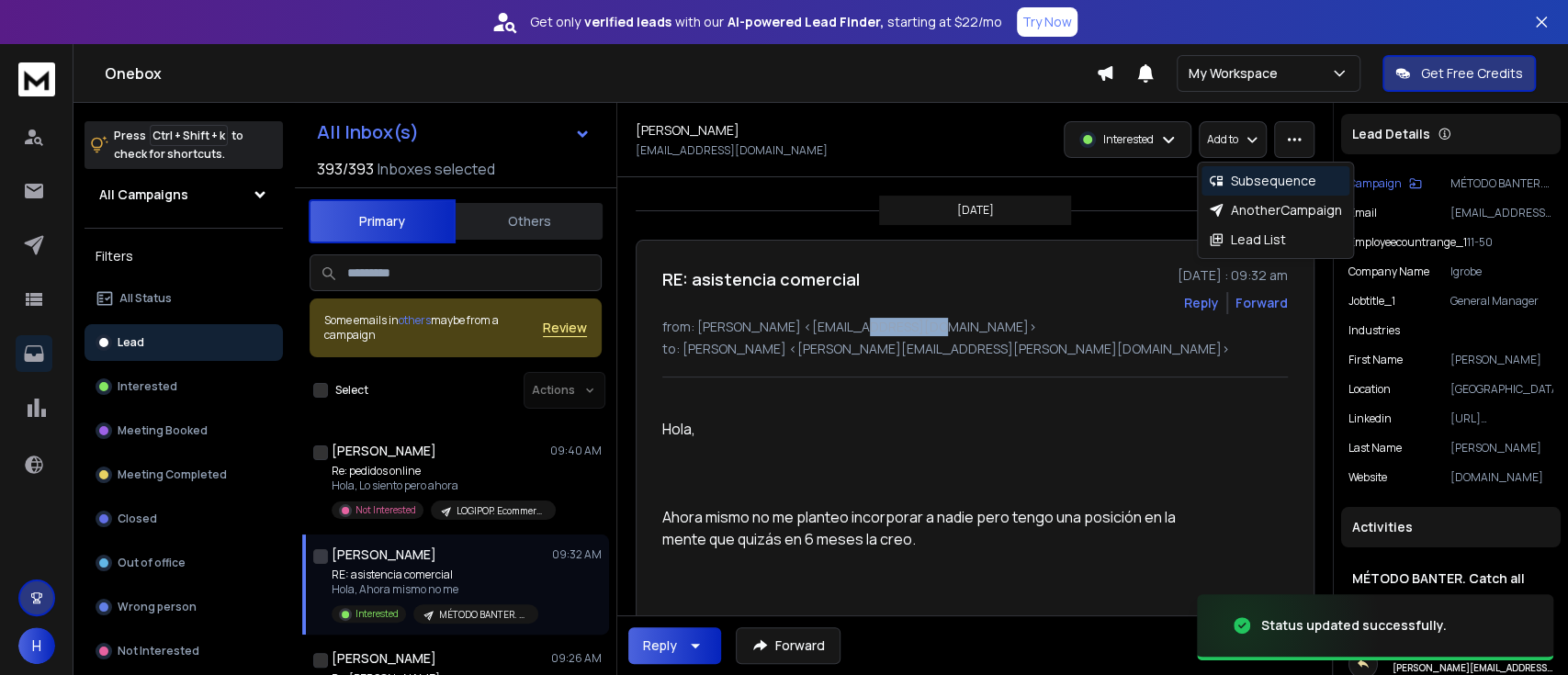
click at [1242, 170] on div "Subsequence" at bounding box center [1275, 181] width 148 height 30
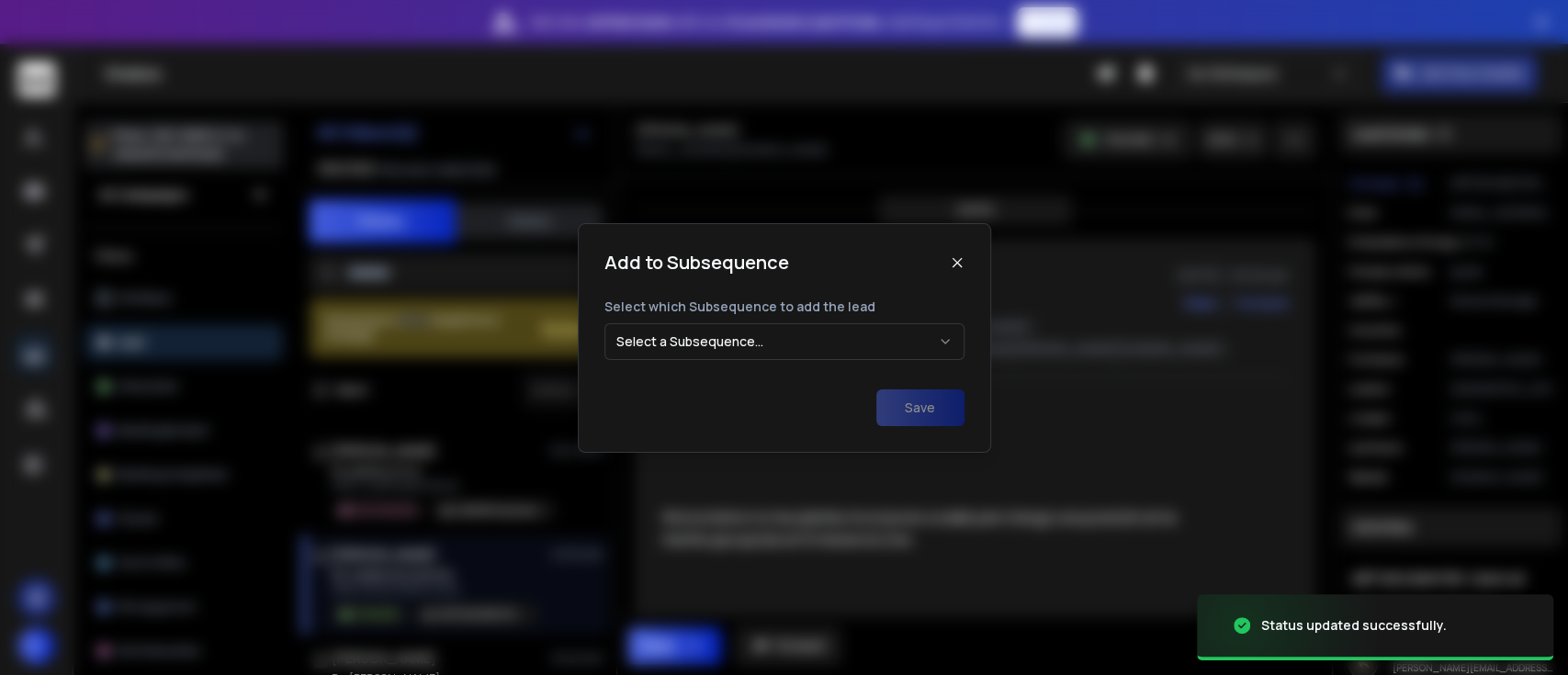
click at [674, 345] on button "Select a Subsequence..." at bounding box center [784, 341] width 360 height 37
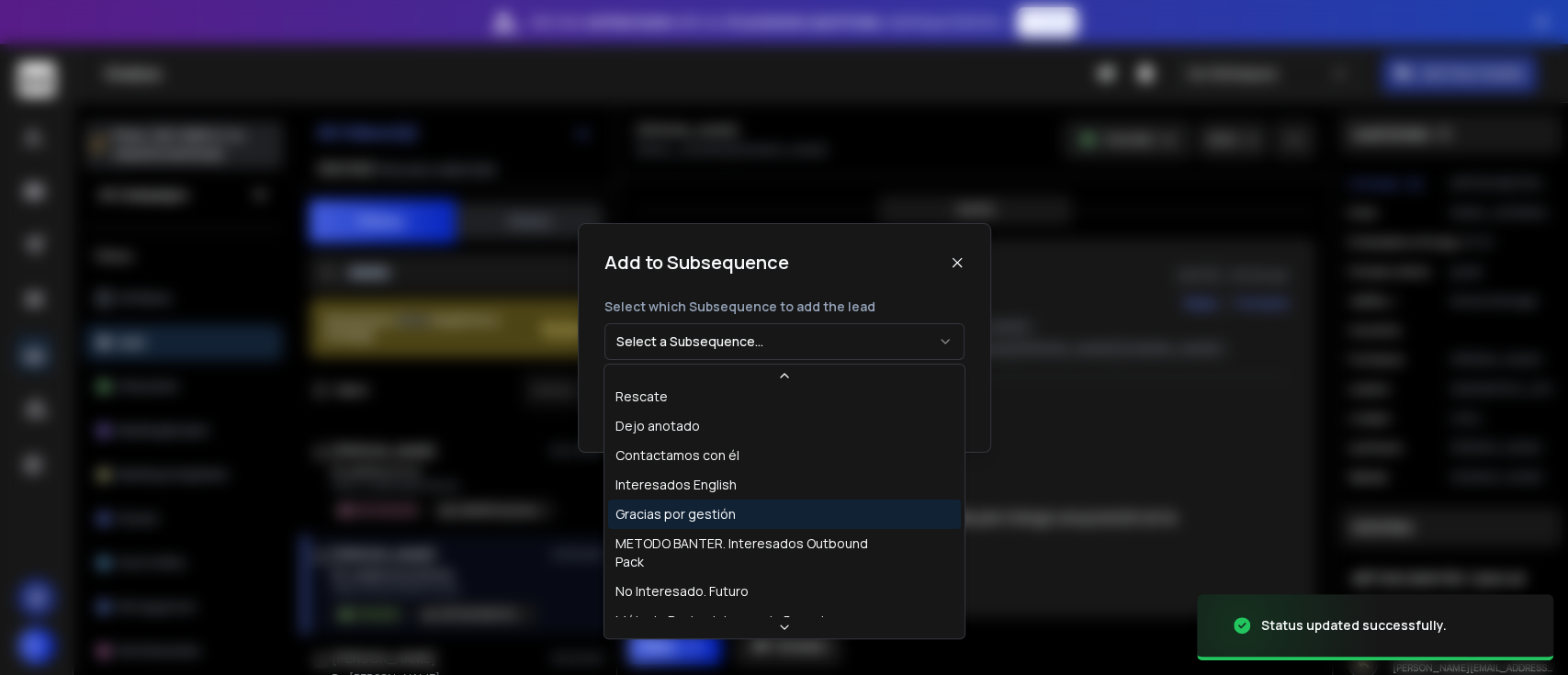
scroll to position [48, 0]
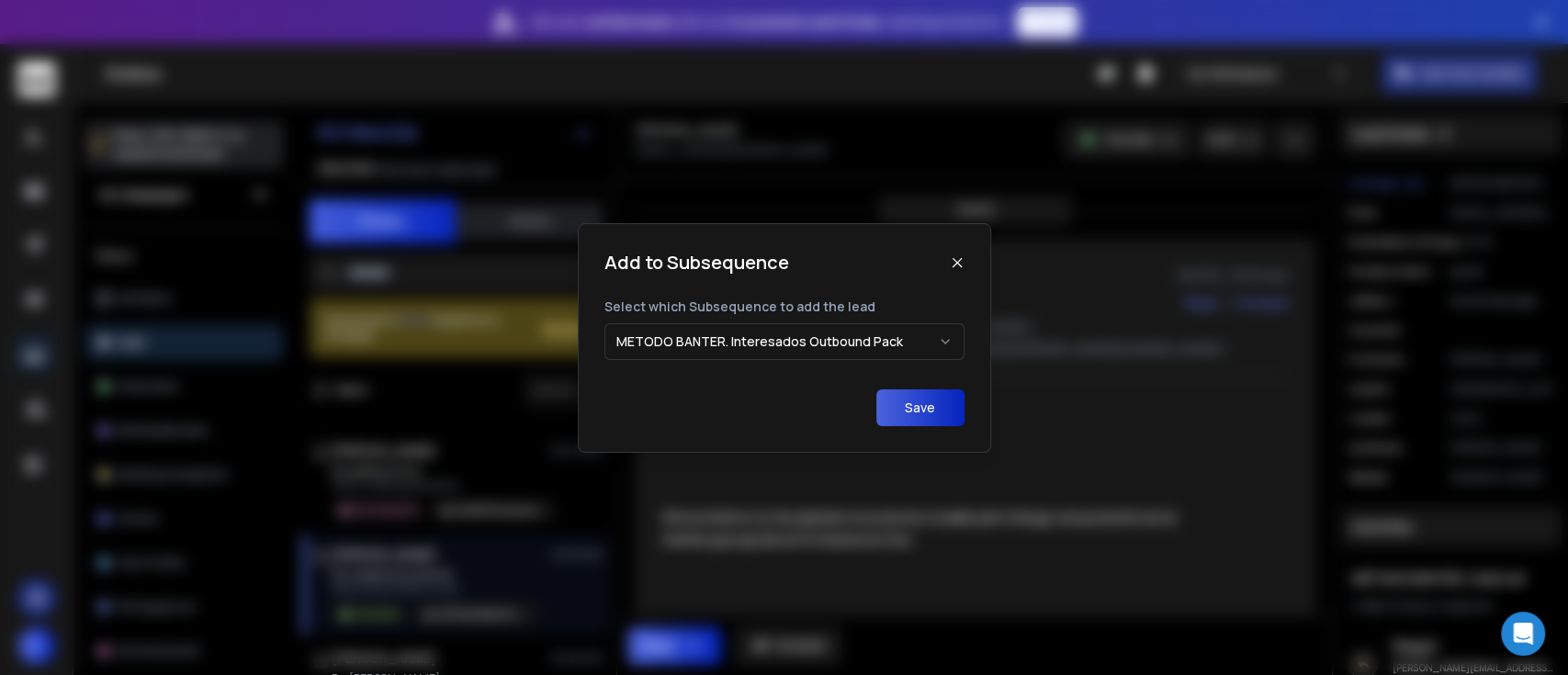
click at [918, 423] on button "Save" at bounding box center [919, 407] width 88 height 37
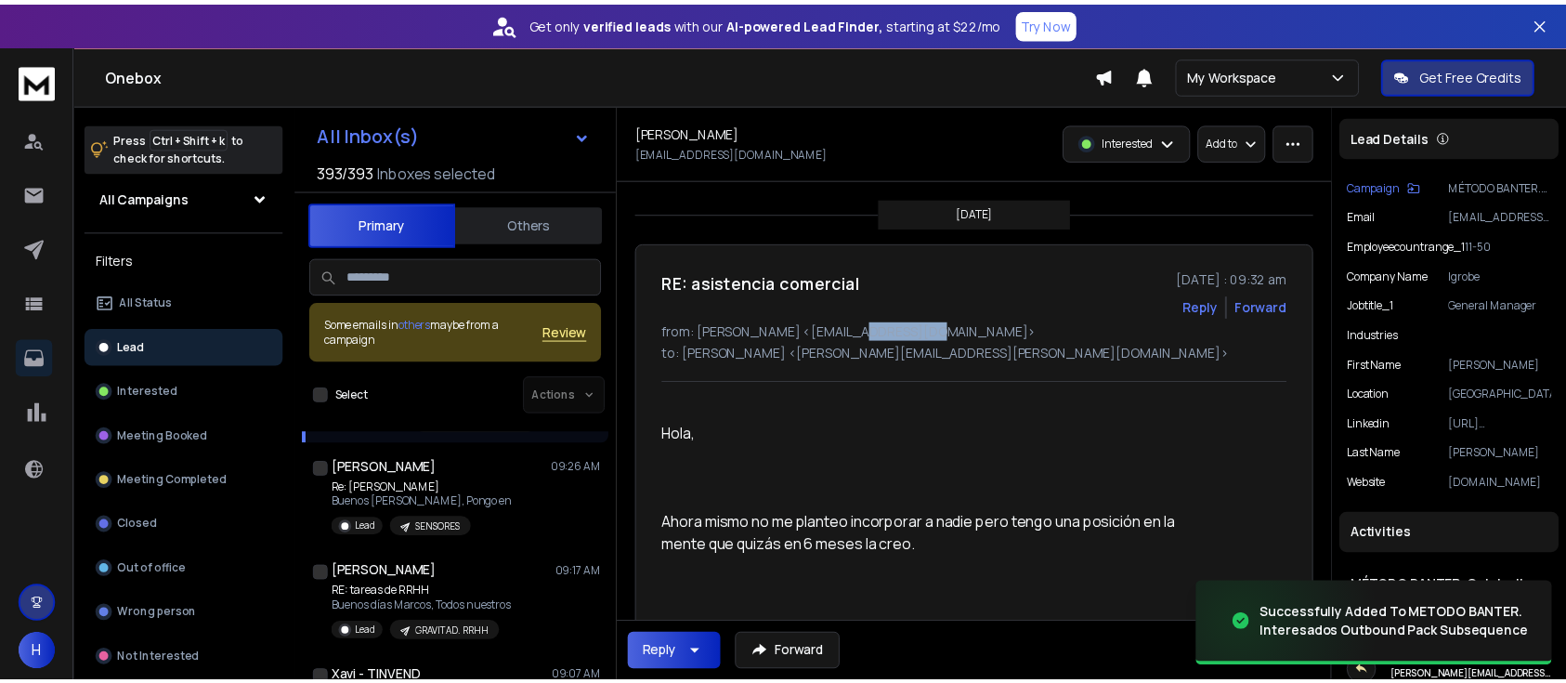
scroll to position [124, 0]
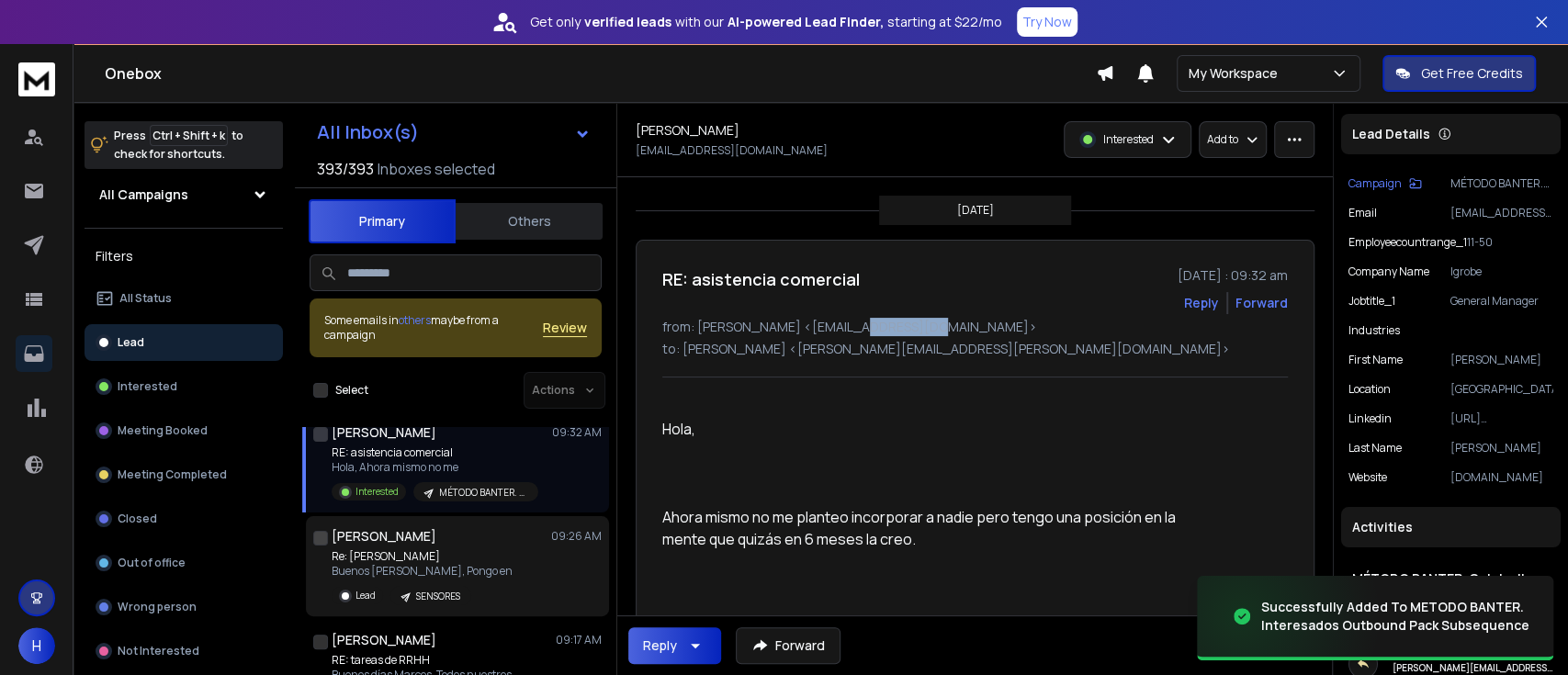
click at [446, 587] on div "SENSORES" at bounding box center [431, 596] width 81 height 20
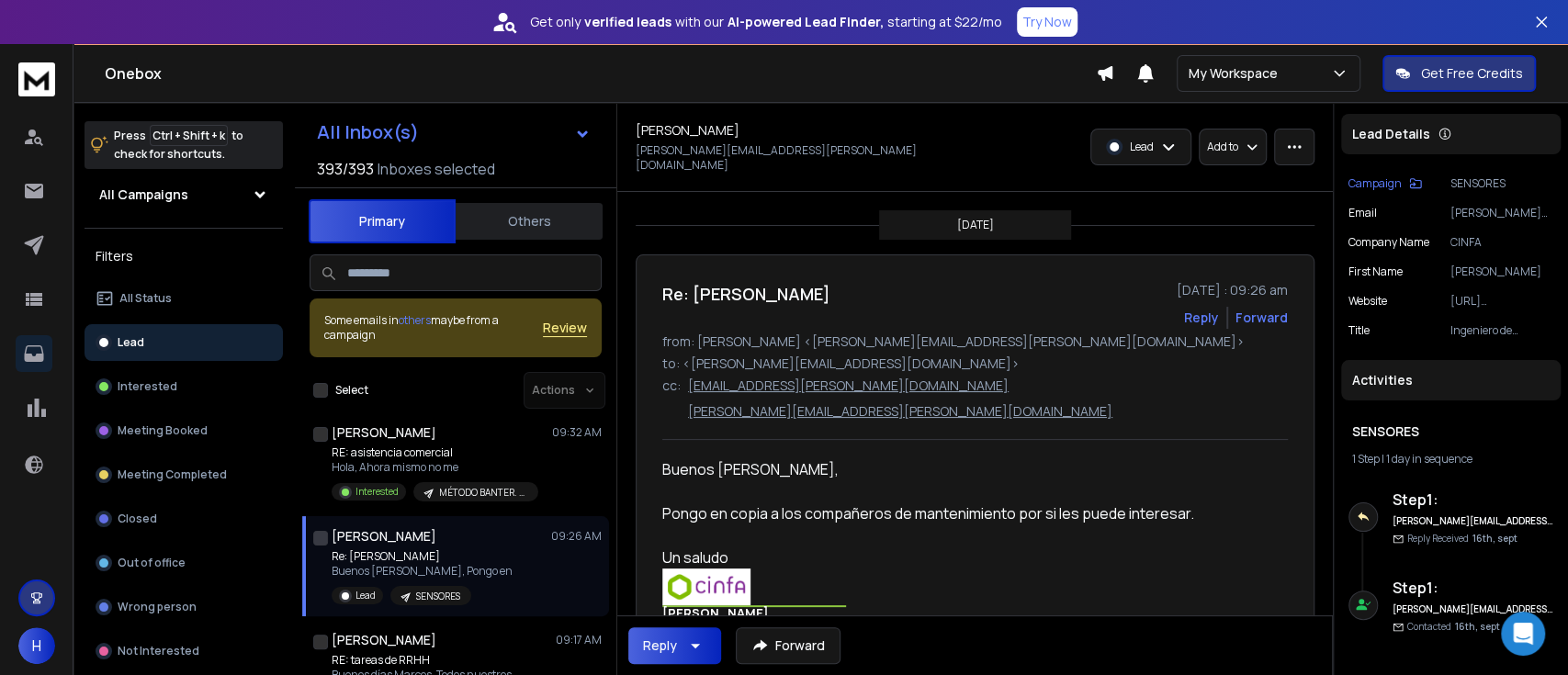
click at [1144, 151] on div "Lead" at bounding box center [1141, 146] width 99 height 35
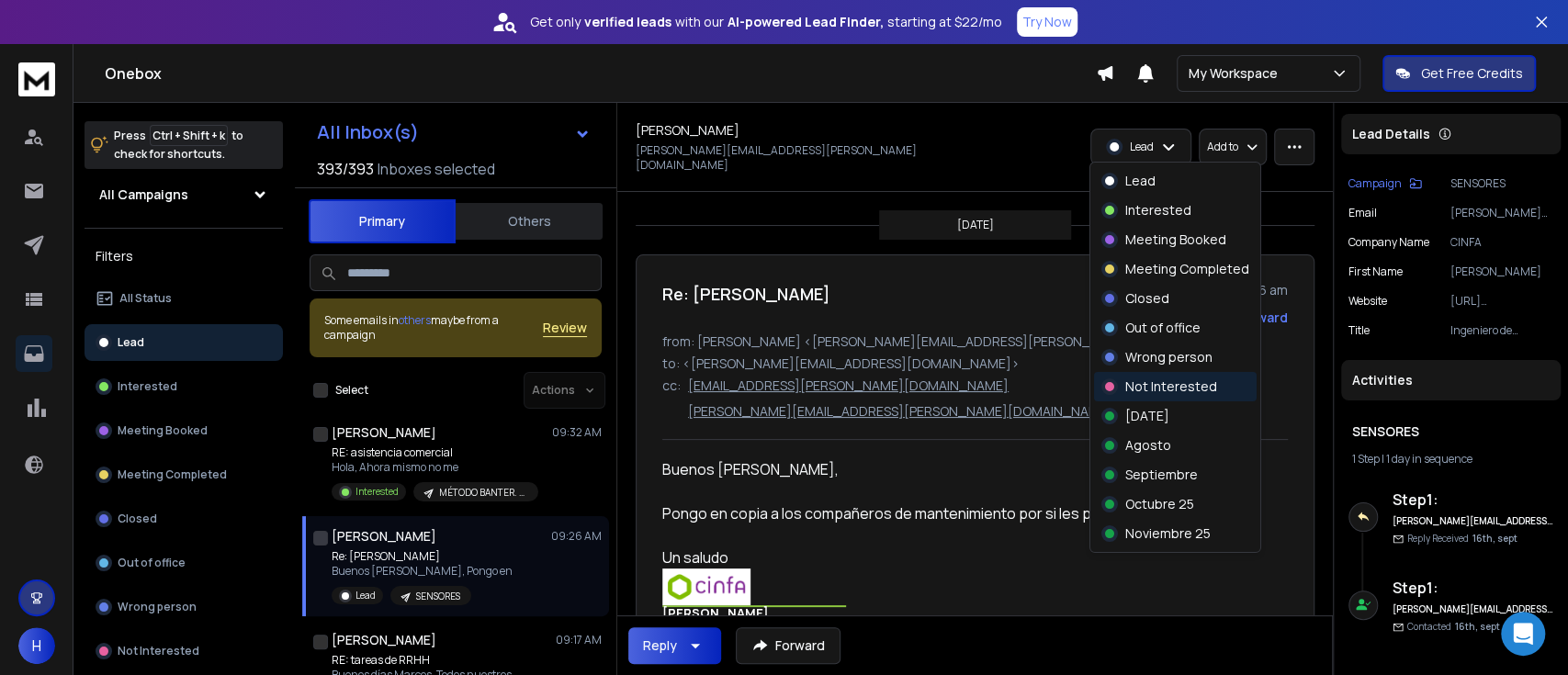
click at [1179, 388] on p "Not Interested" at bounding box center [1171, 386] width 92 height 19
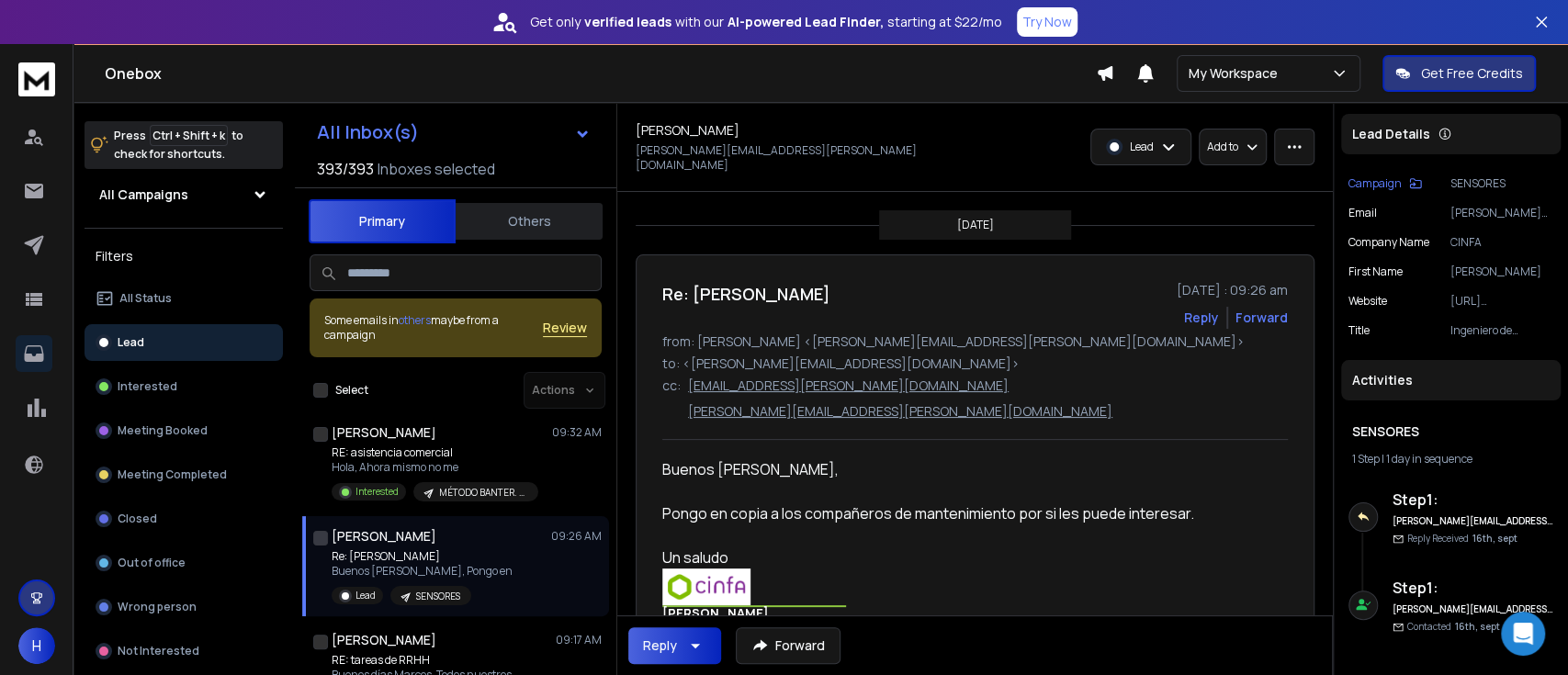
click at [1227, 150] on div "Add to" at bounding box center [1232, 146] width 66 height 35
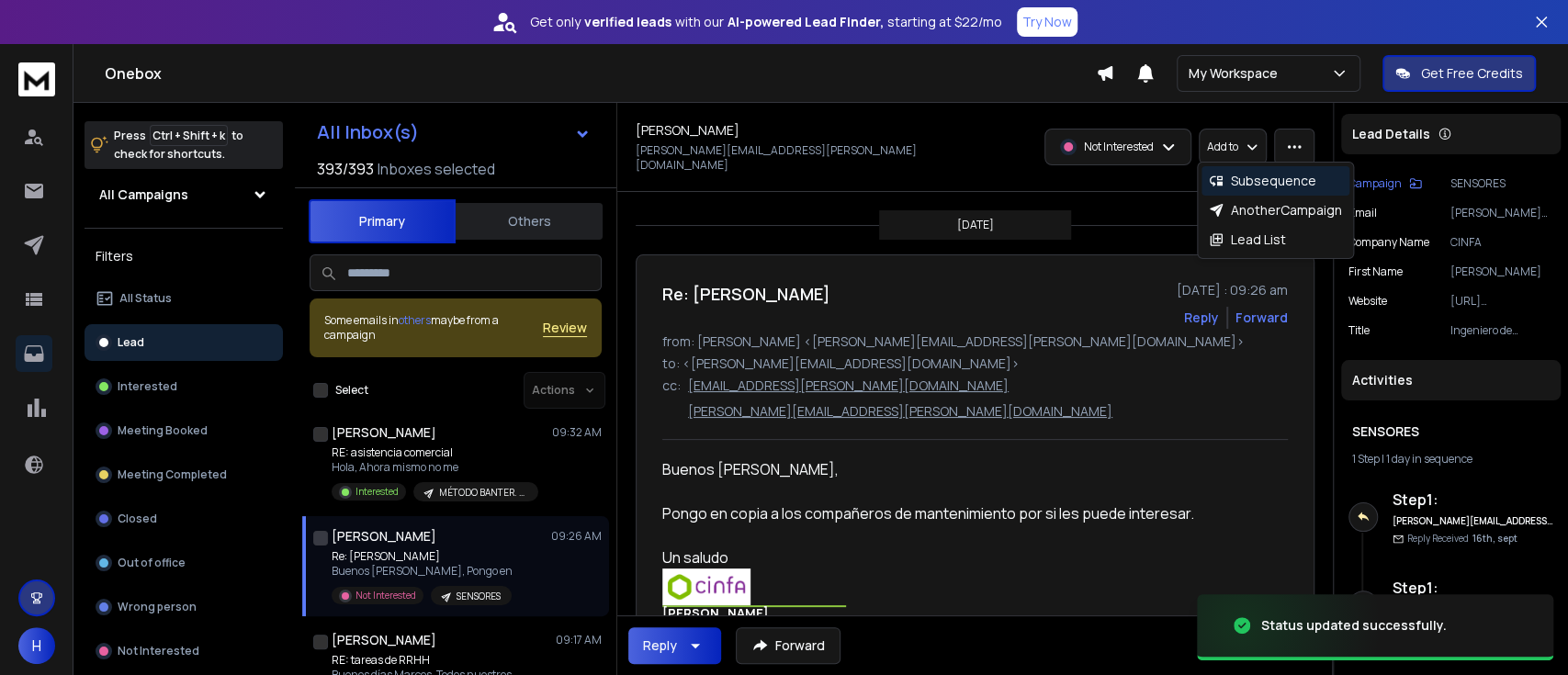
click at [1245, 175] on div "Subsequence" at bounding box center [1263, 181] width 108 height 19
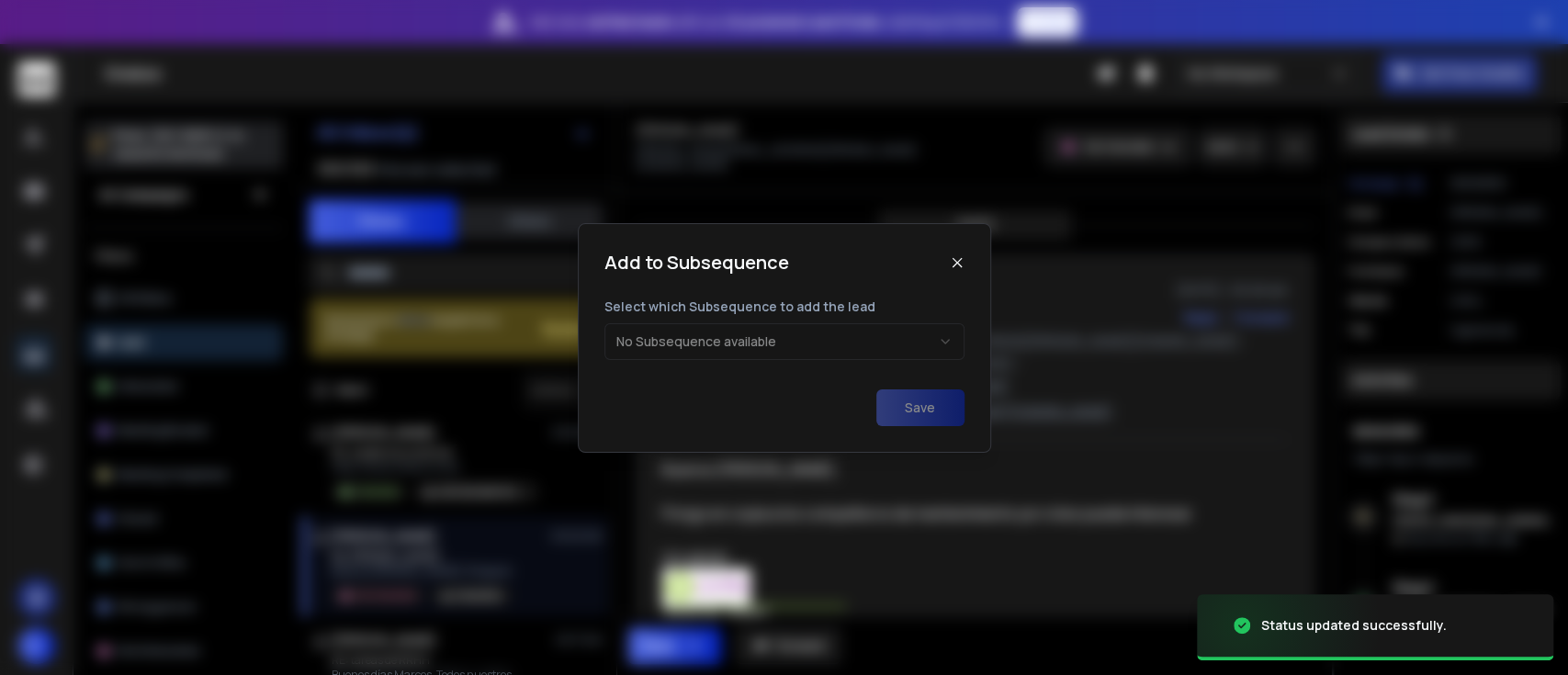
click at [948, 265] on div "Add to Subsequence" at bounding box center [784, 263] width 360 height 26
click at [959, 264] on icon at bounding box center [957, 262] width 15 height 15
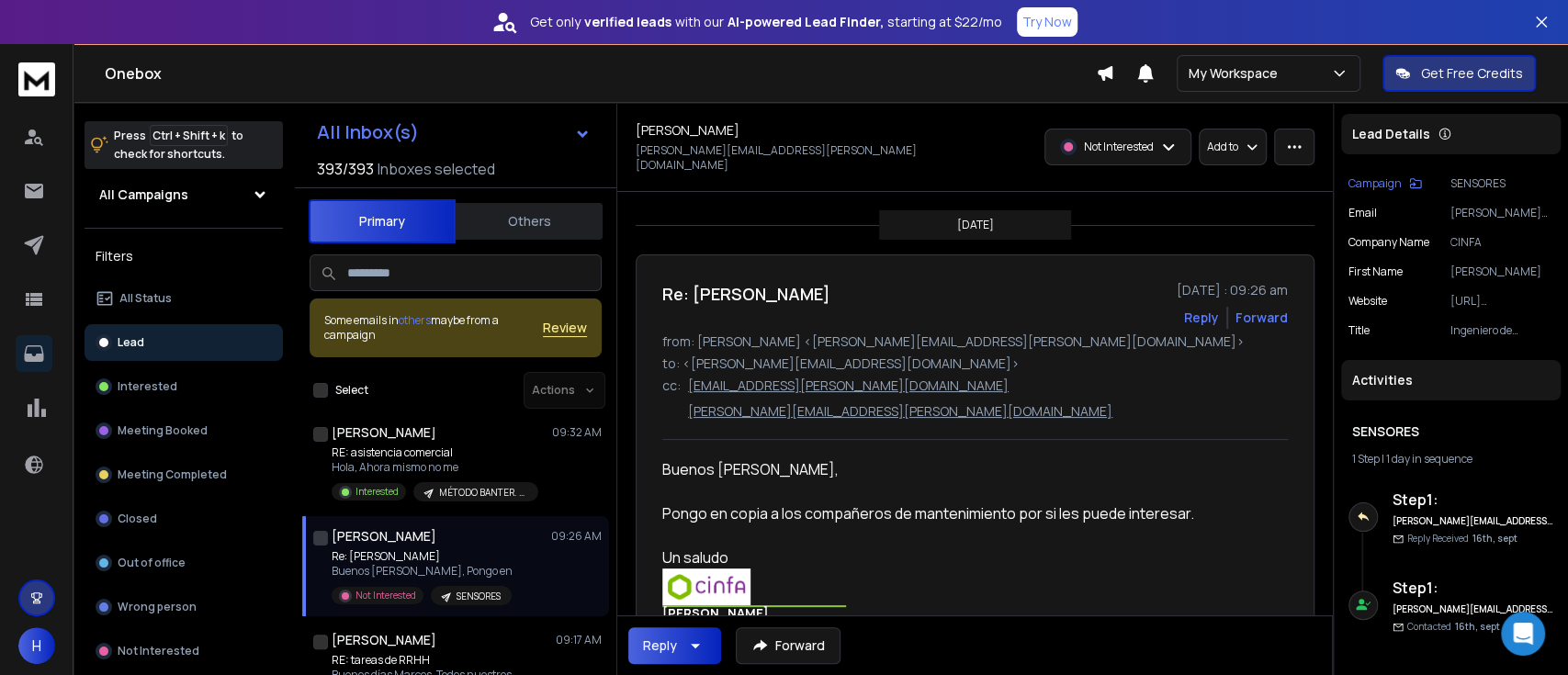
click at [1104, 155] on div "Not Interested" at bounding box center [1117, 146] width 145 height 35
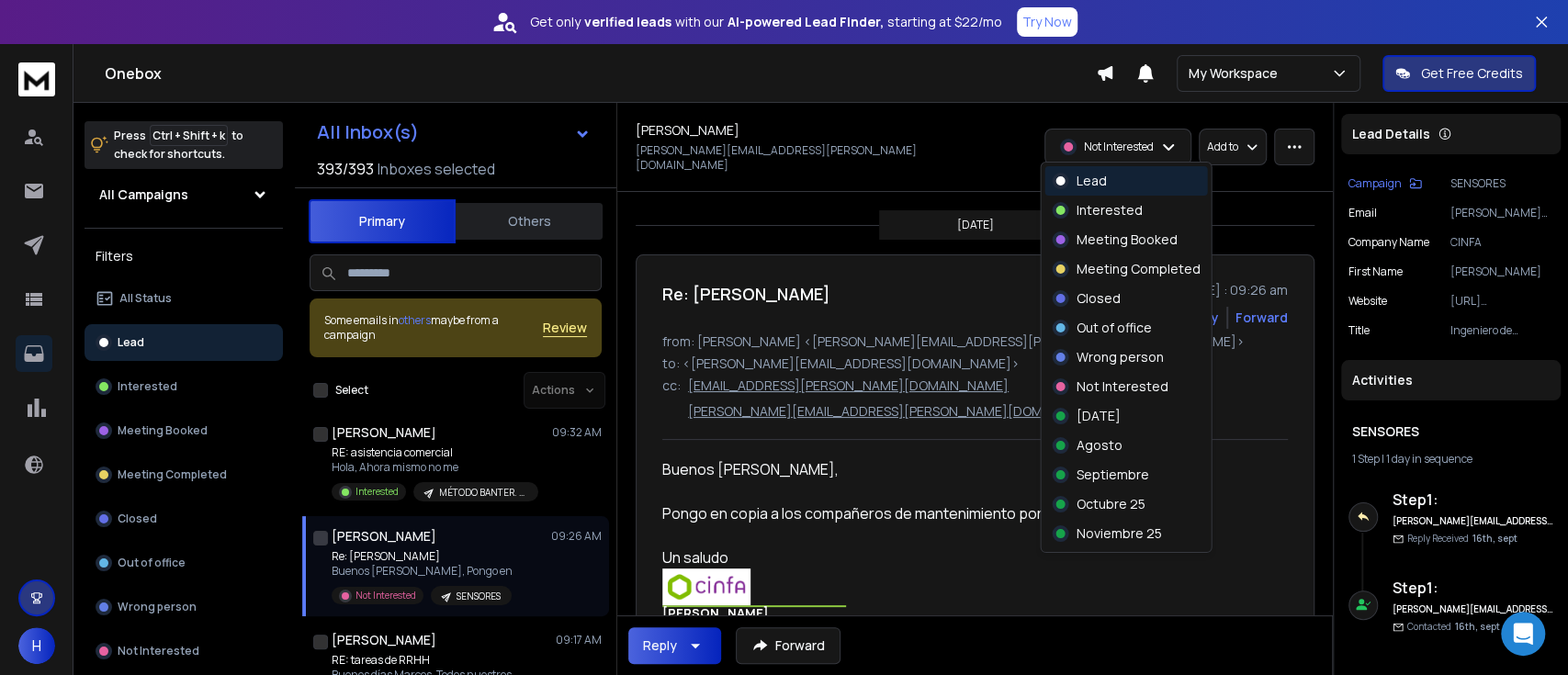
click at [1101, 184] on p "Lead" at bounding box center [1090, 181] width 31 height 19
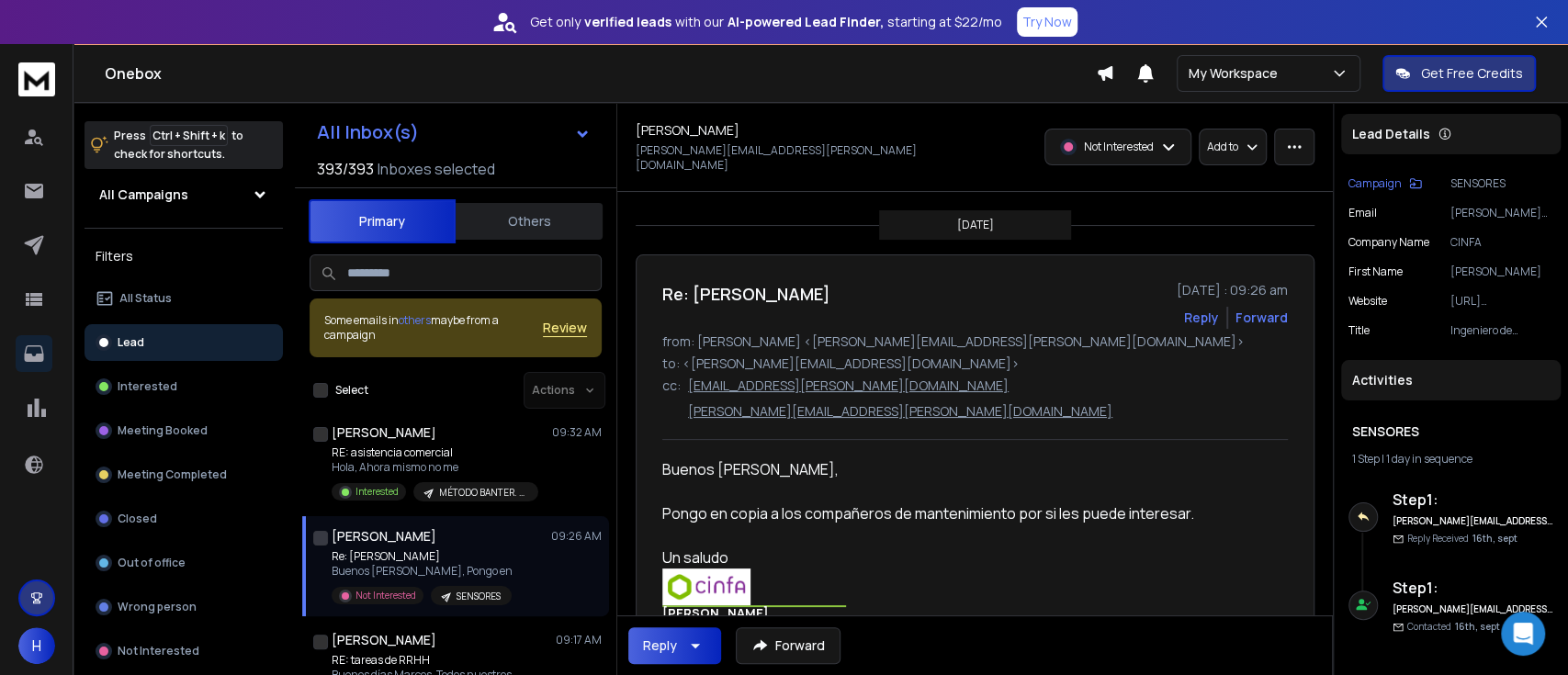
click at [1389, 183] on p "Campaign" at bounding box center [1375, 183] width 53 height 15
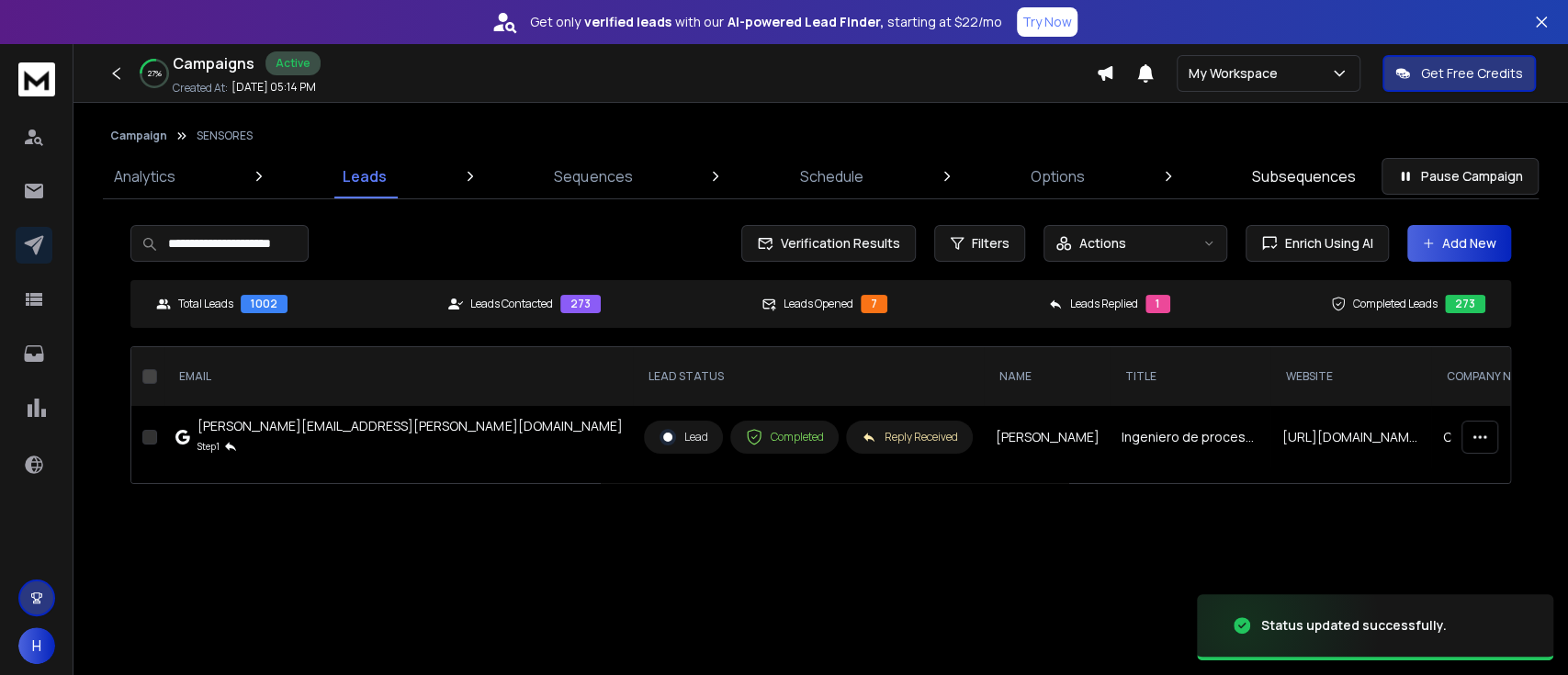
click at [1274, 172] on p "Subsequences" at bounding box center [1303, 176] width 104 height 22
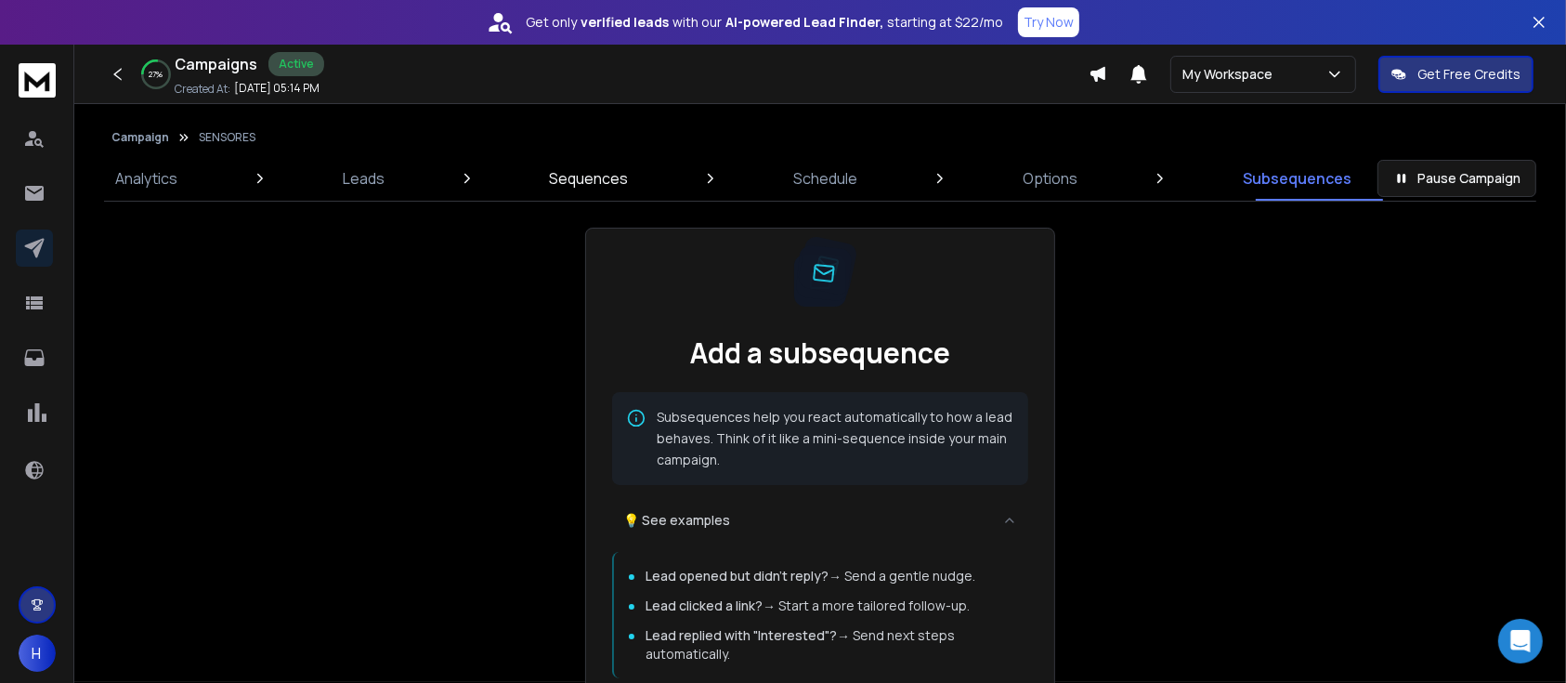
click at [608, 178] on p "Sequences" at bounding box center [589, 178] width 79 height 22
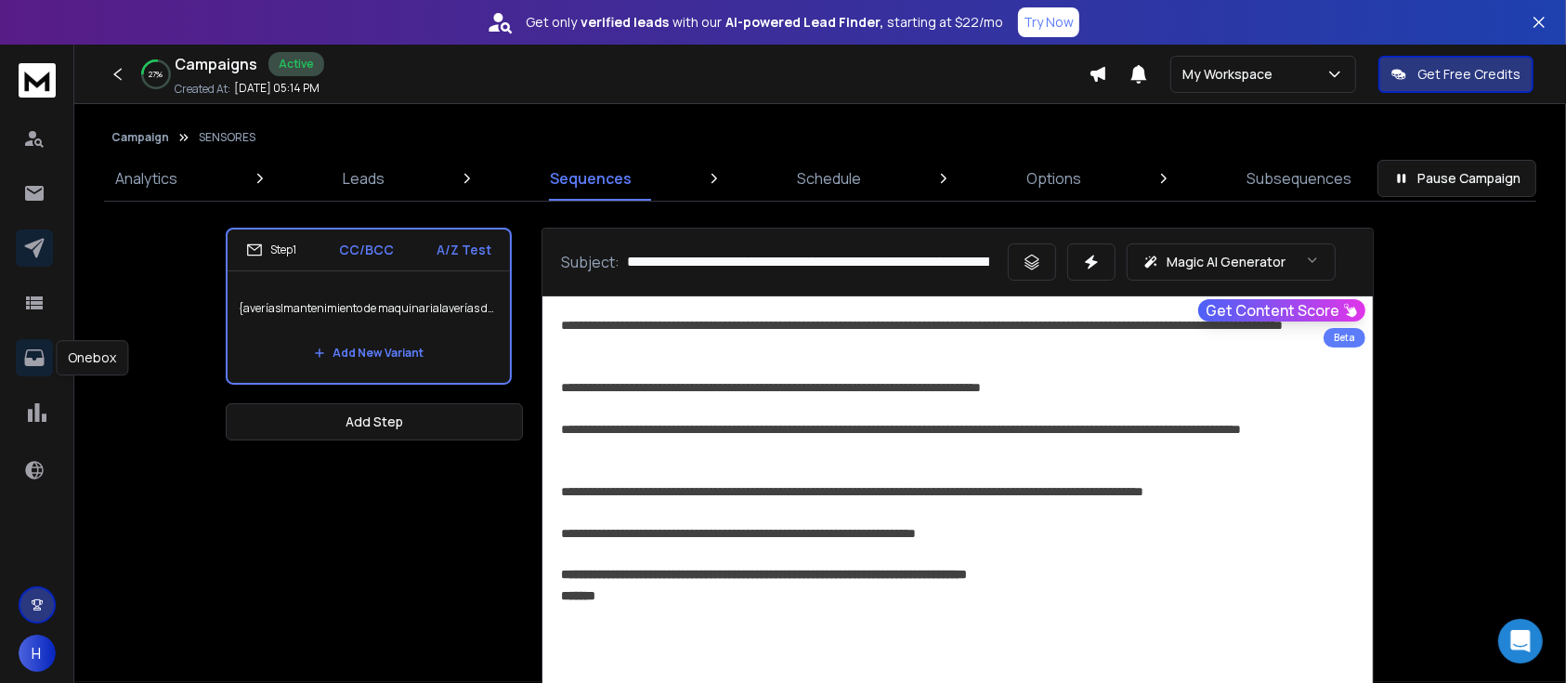
click at [42, 360] on icon at bounding box center [34, 357] width 20 height 17
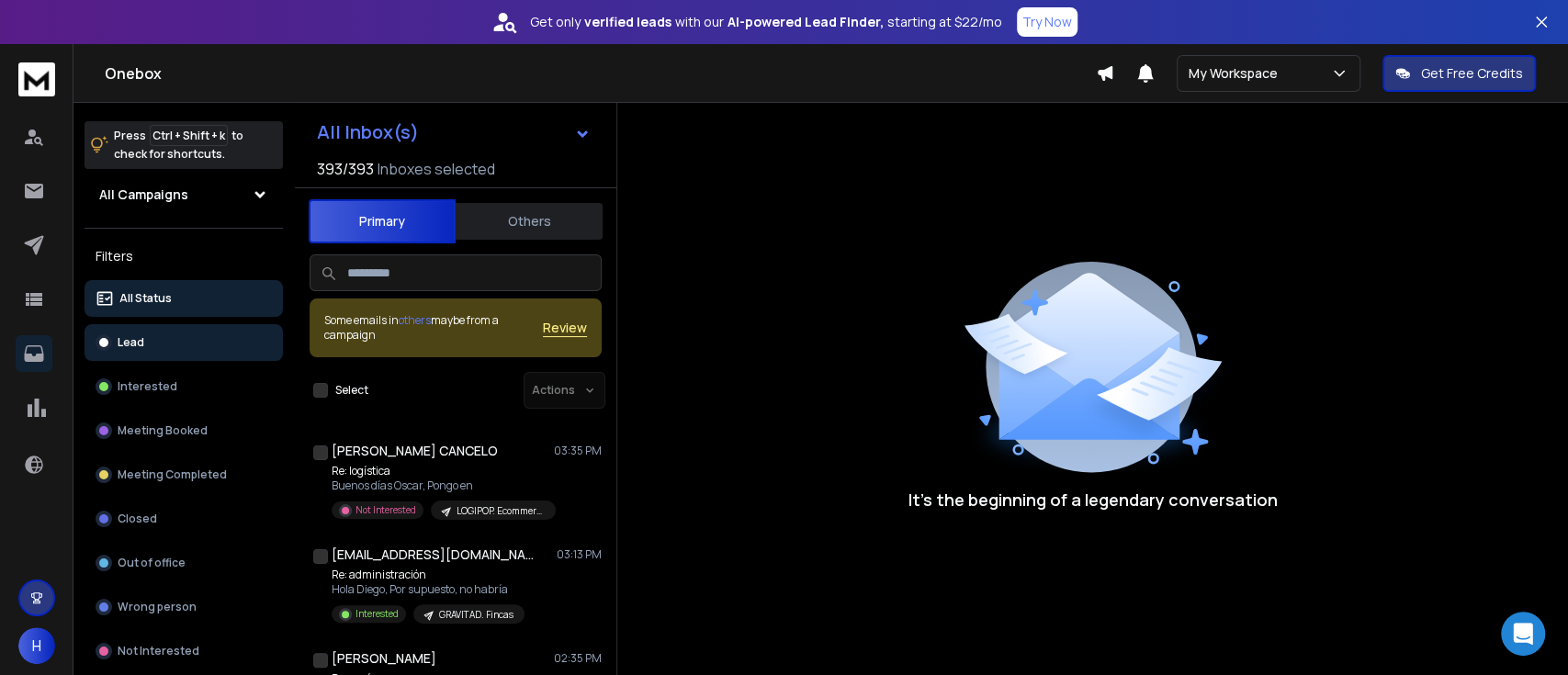
click at [120, 342] on p "Lead" at bounding box center [131, 342] width 27 height 15
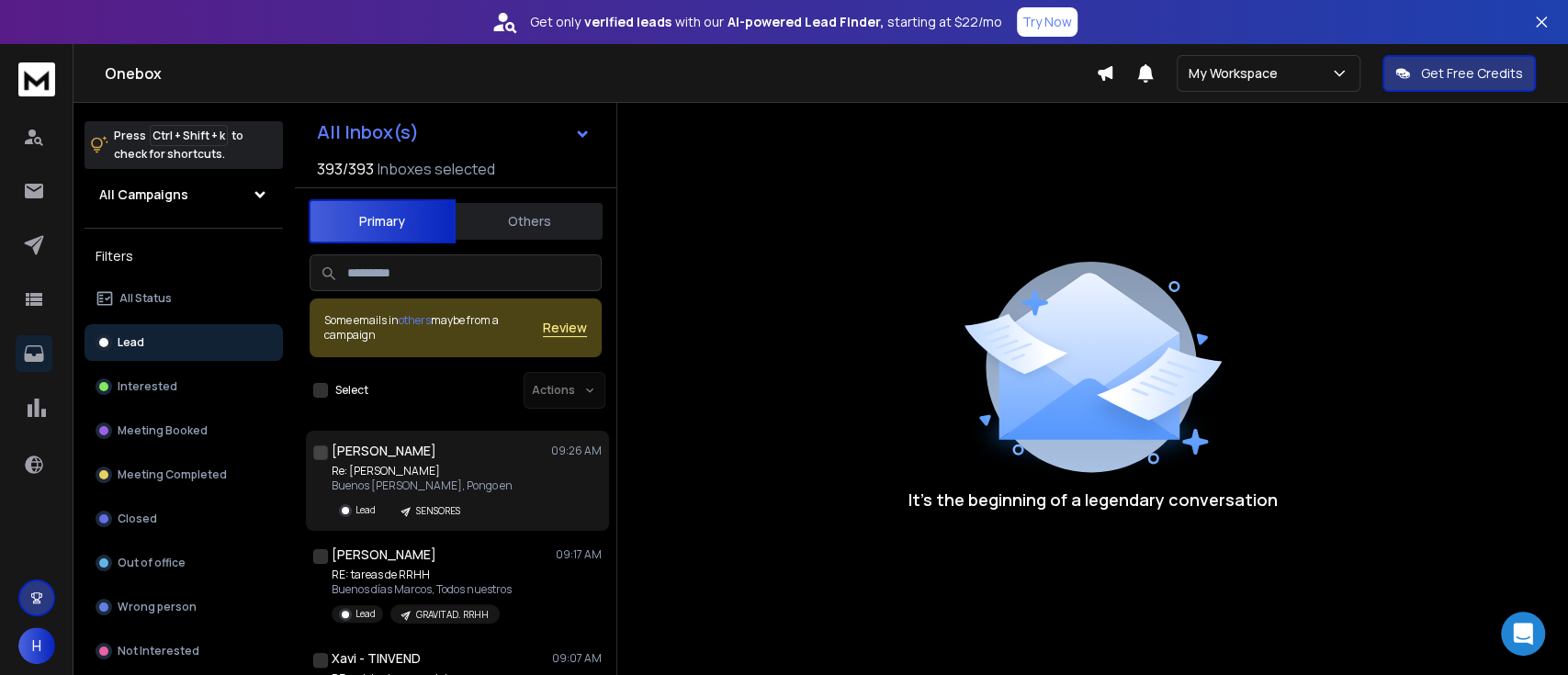
click at [478, 459] on div "Raul Torrado Almeida 09:26 AM" at bounding box center [466, 451] width 270 height 19
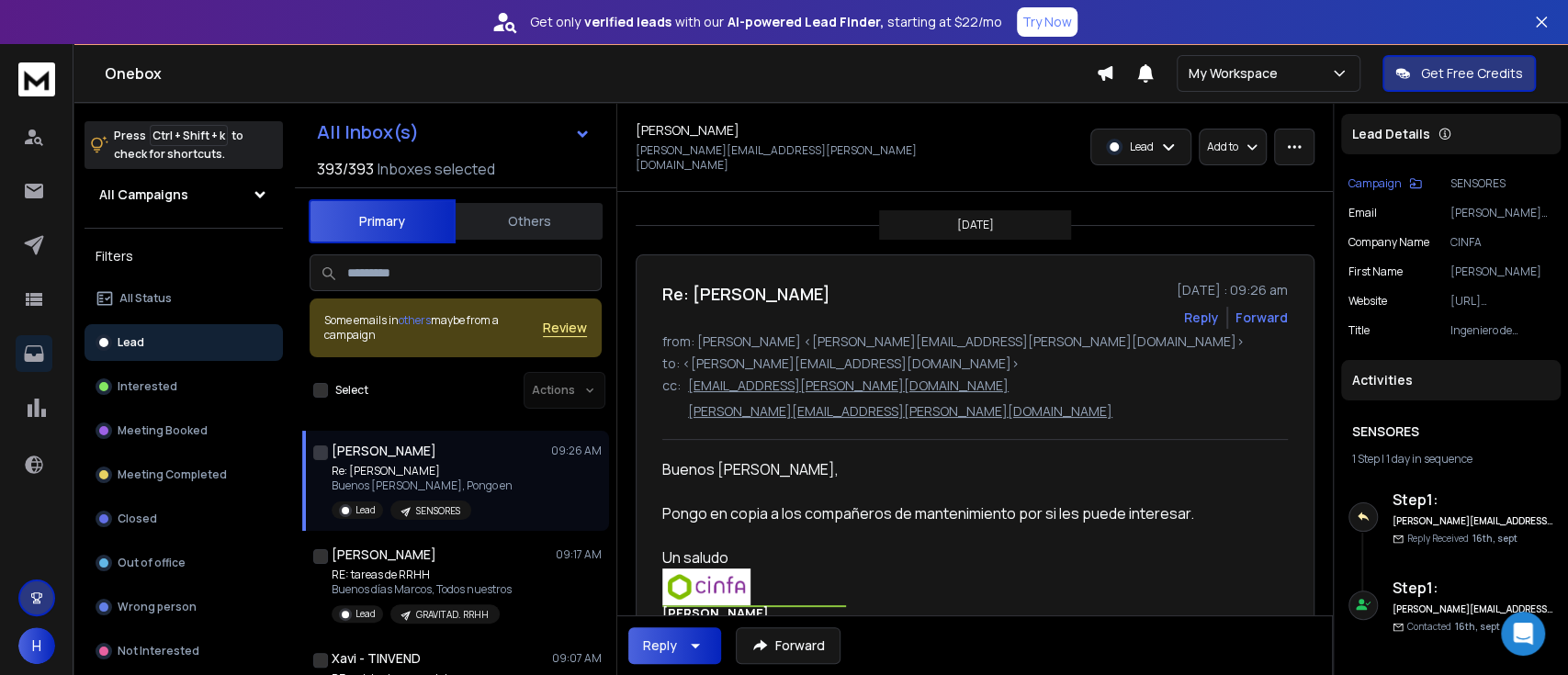
click at [1133, 144] on p "Lead" at bounding box center [1142, 146] width 24 height 15
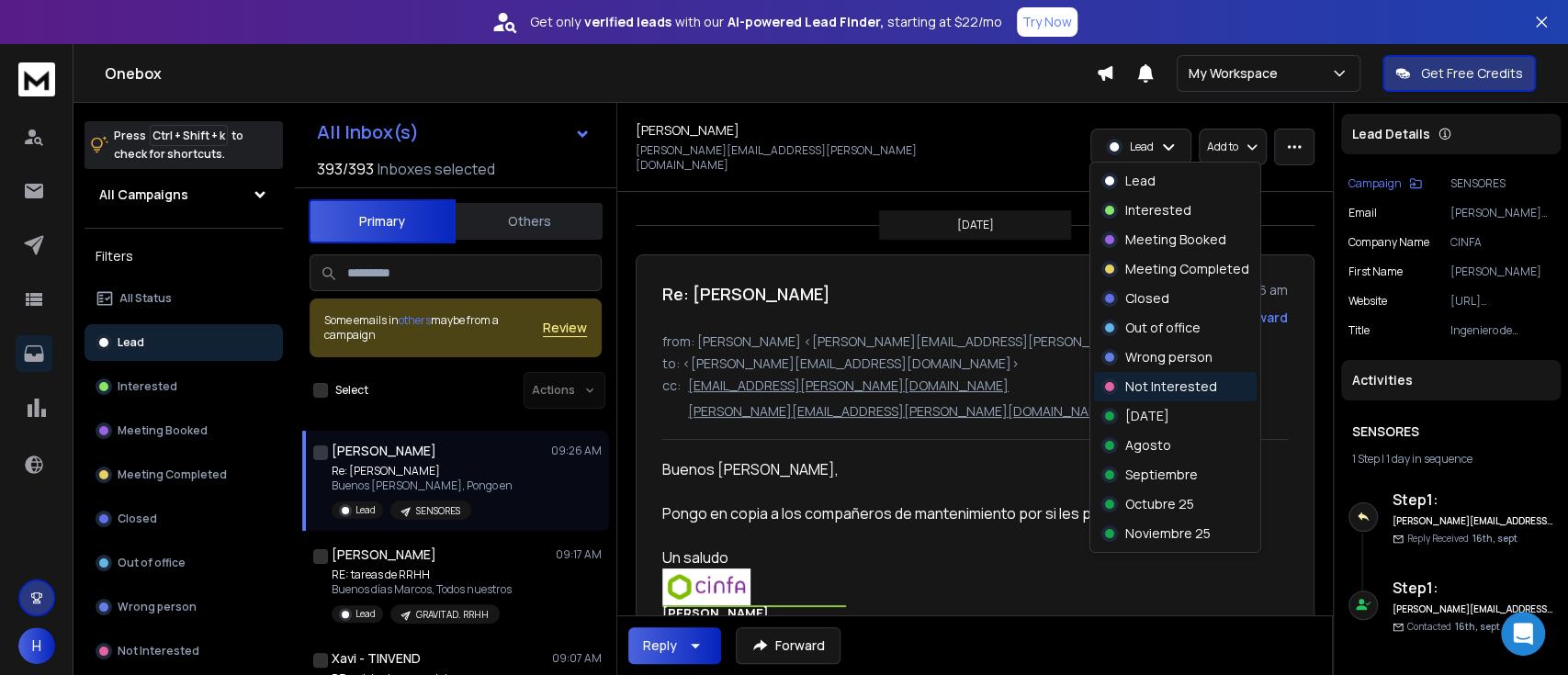
click at [1157, 381] on p "Not Interested" at bounding box center [1171, 386] width 92 height 19
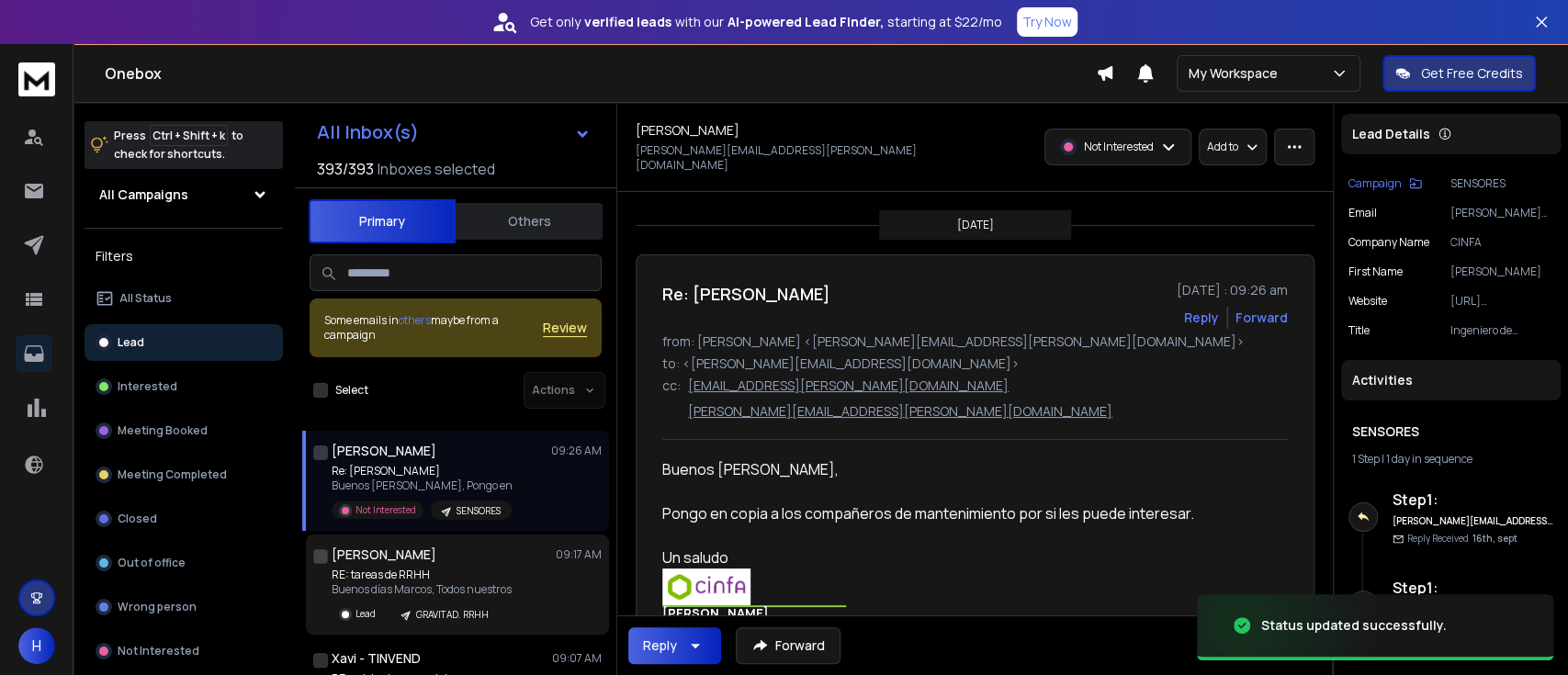
click at [454, 564] on div "Alberto Dávila 09:17 AM RE: tareas de RRHH Buenos días Marcos, Todos nuestros L…" at bounding box center [466, 584] width 270 height 78
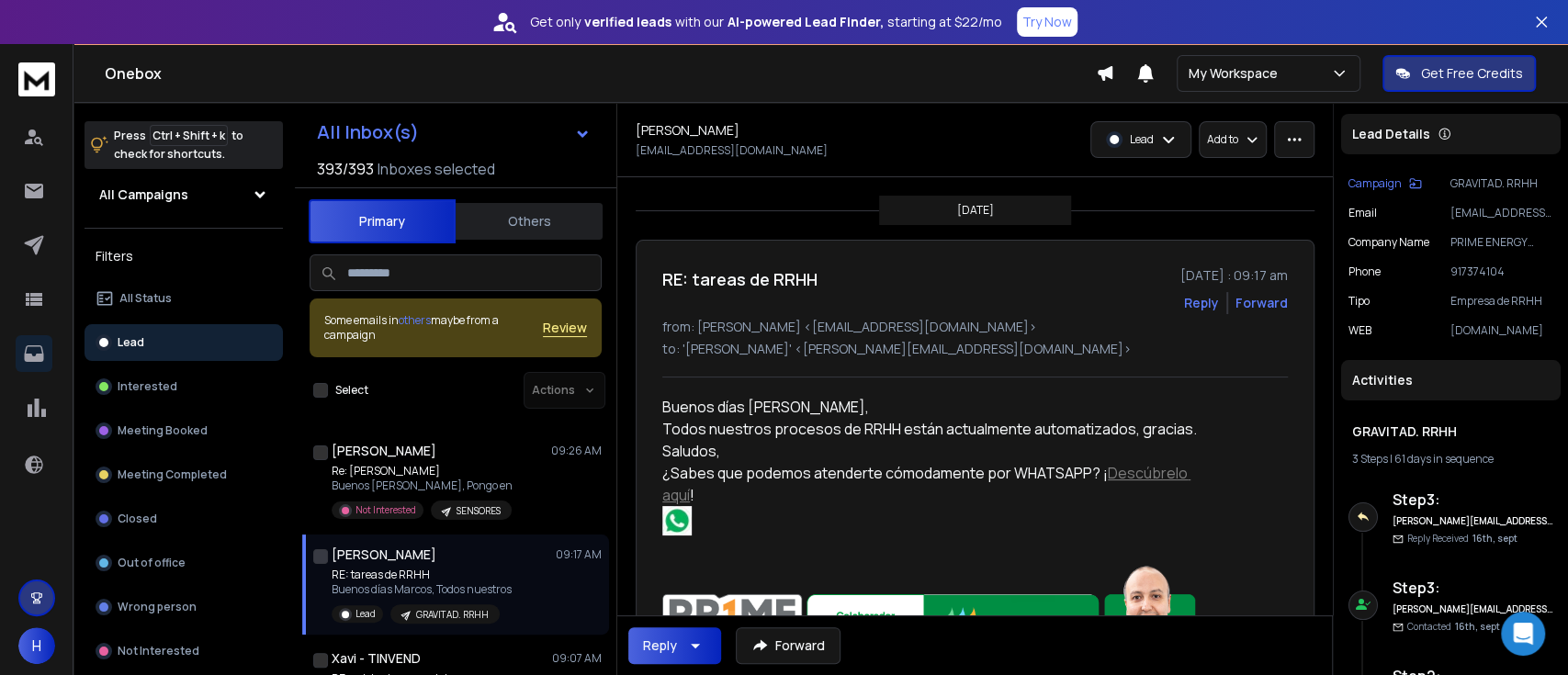
click at [1141, 148] on div "Lead" at bounding box center [1141, 139] width 99 height 35
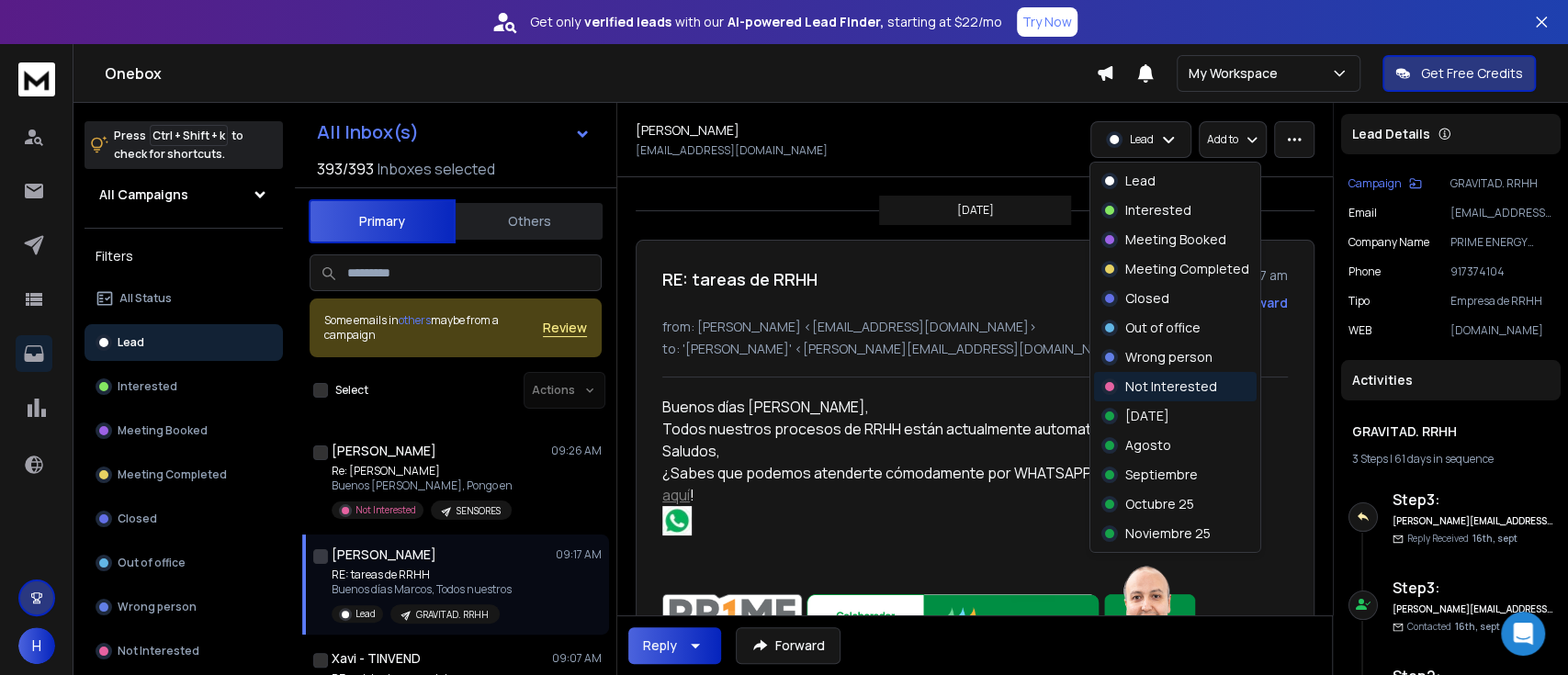
click at [1183, 393] on p "Not Interested" at bounding box center [1171, 386] width 92 height 19
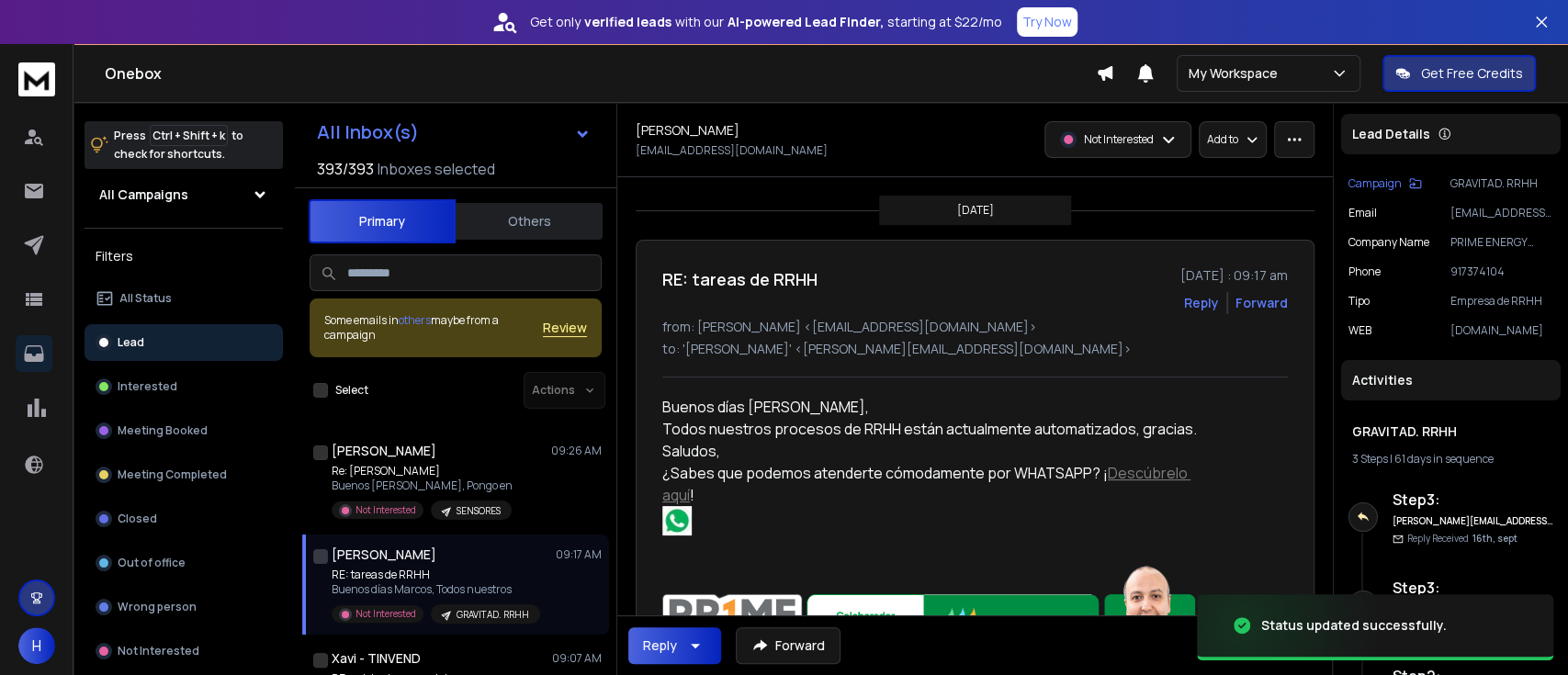
click at [1236, 132] on p "Add to" at bounding box center [1223, 139] width 32 height 15
click at [1243, 181] on div "Subsequence" at bounding box center [1263, 181] width 108 height 19
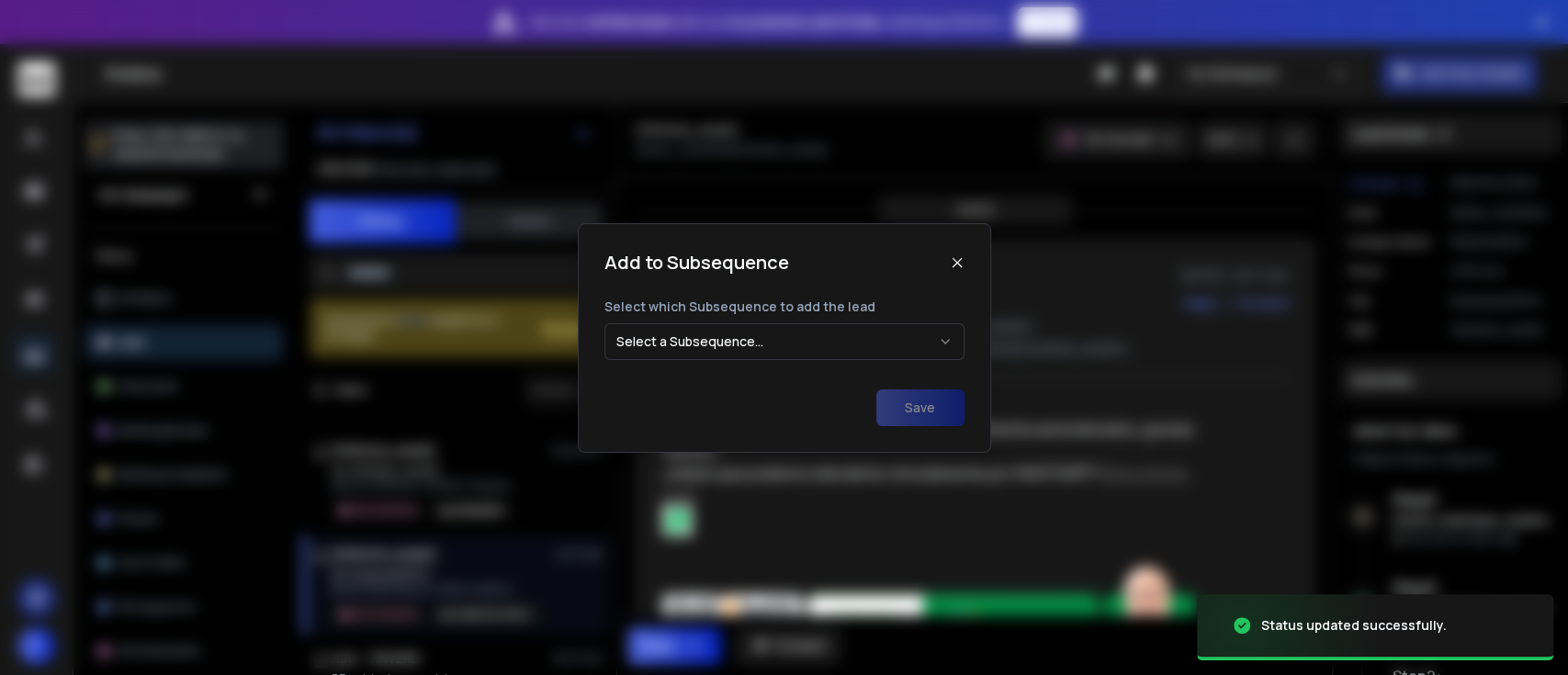
click at [769, 345] on button "Select a Subsequence..." at bounding box center [784, 341] width 360 height 37
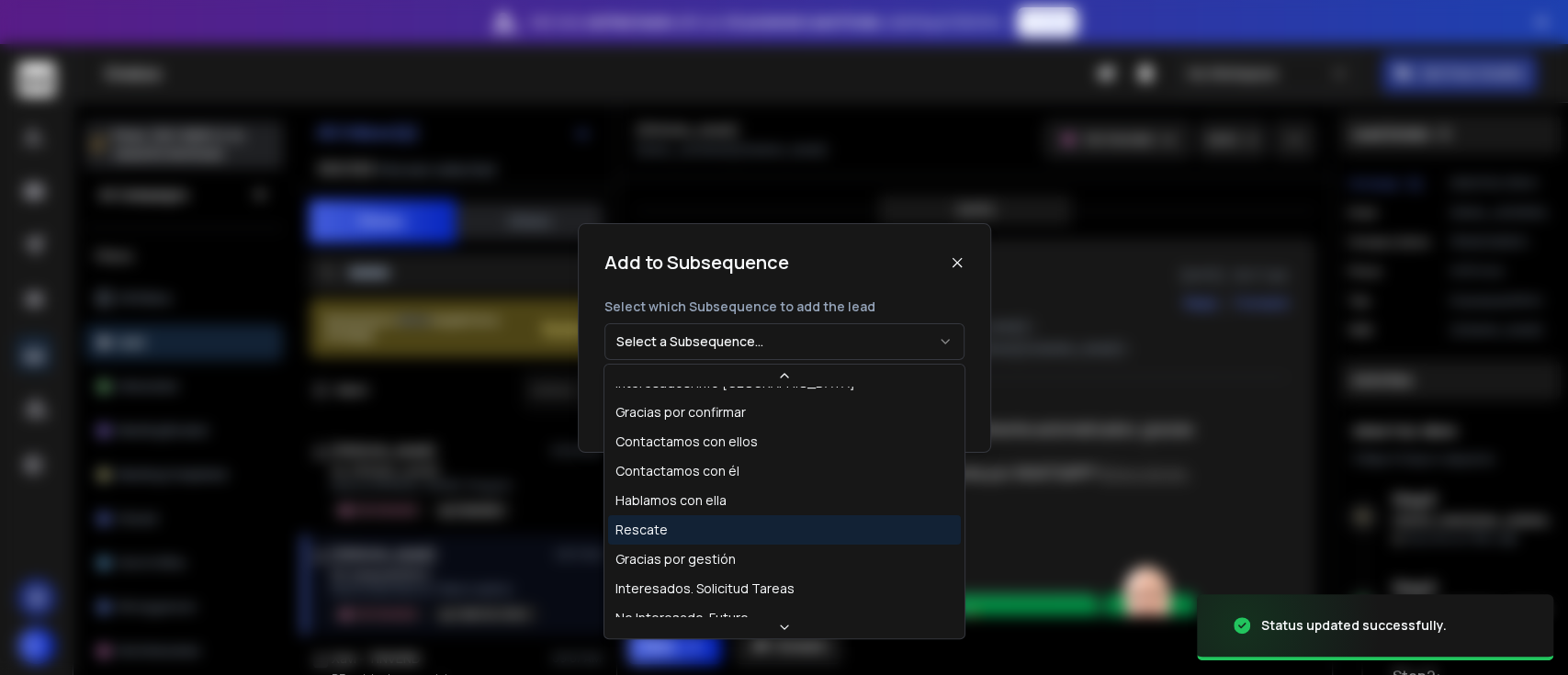
scroll to position [78, 0]
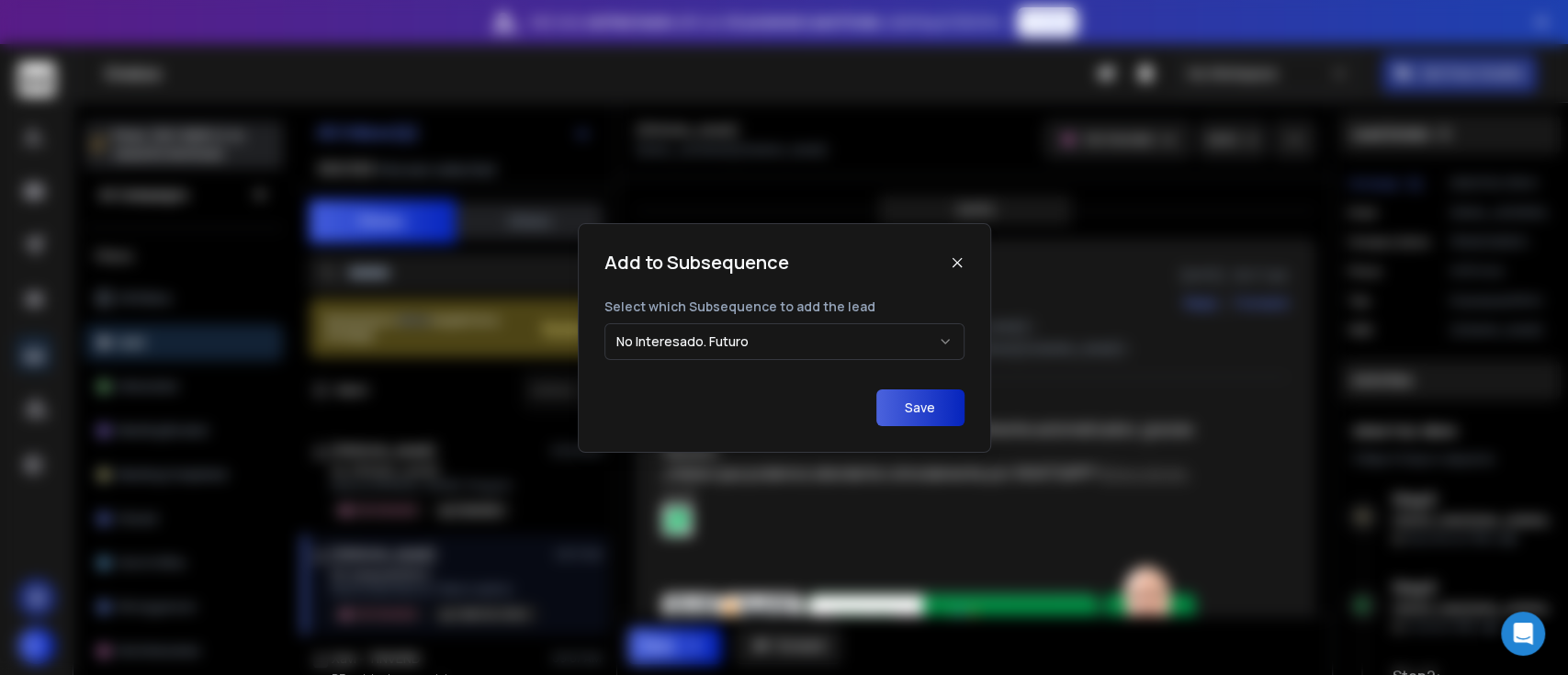
click at [920, 378] on div "Select which Subsequence to add the lead No Interesado. Futuro Save" at bounding box center [784, 362] width 360 height 128
click at [920, 405] on button "Save" at bounding box center [919, 407] width 88 height 37
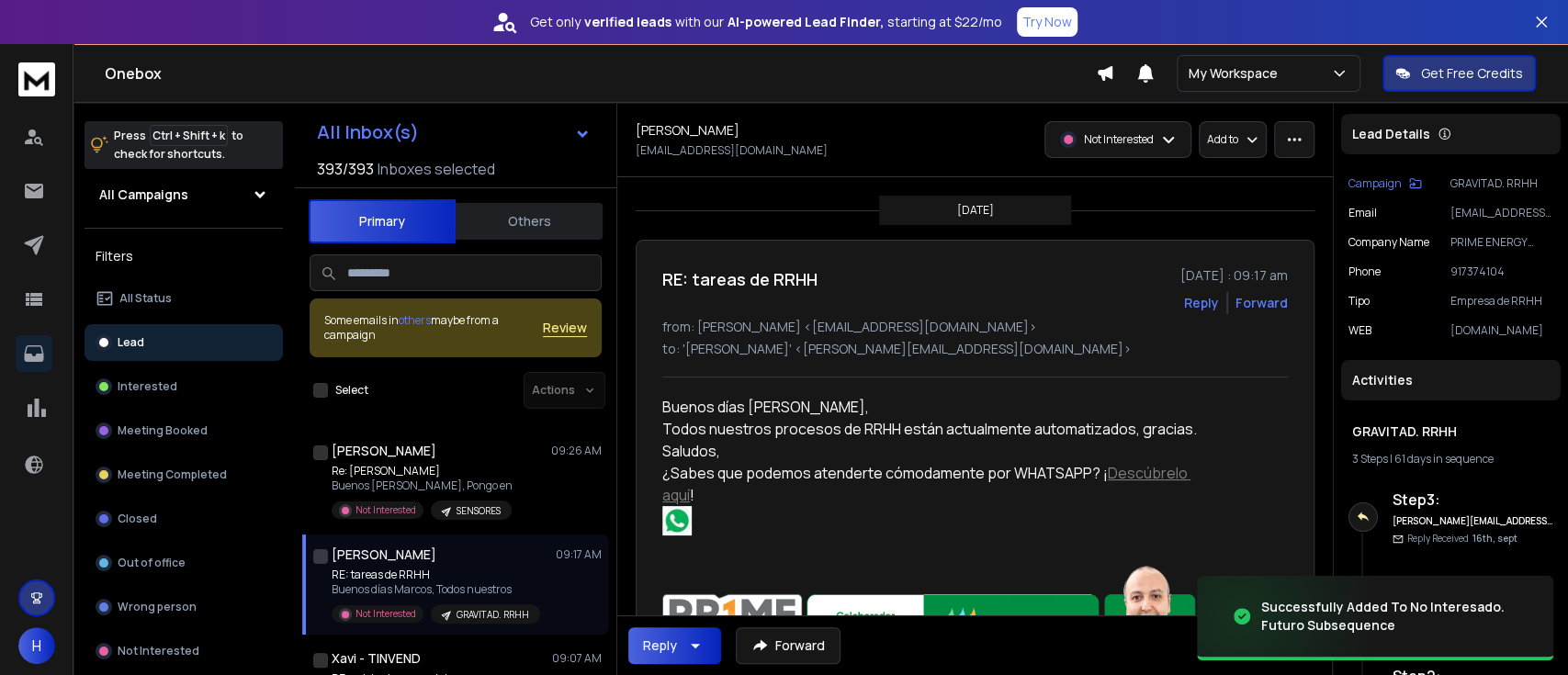
click at [1507, 208] on p "hola@primenergy.es" at bounding box center [1502, 212] width 103 height 15
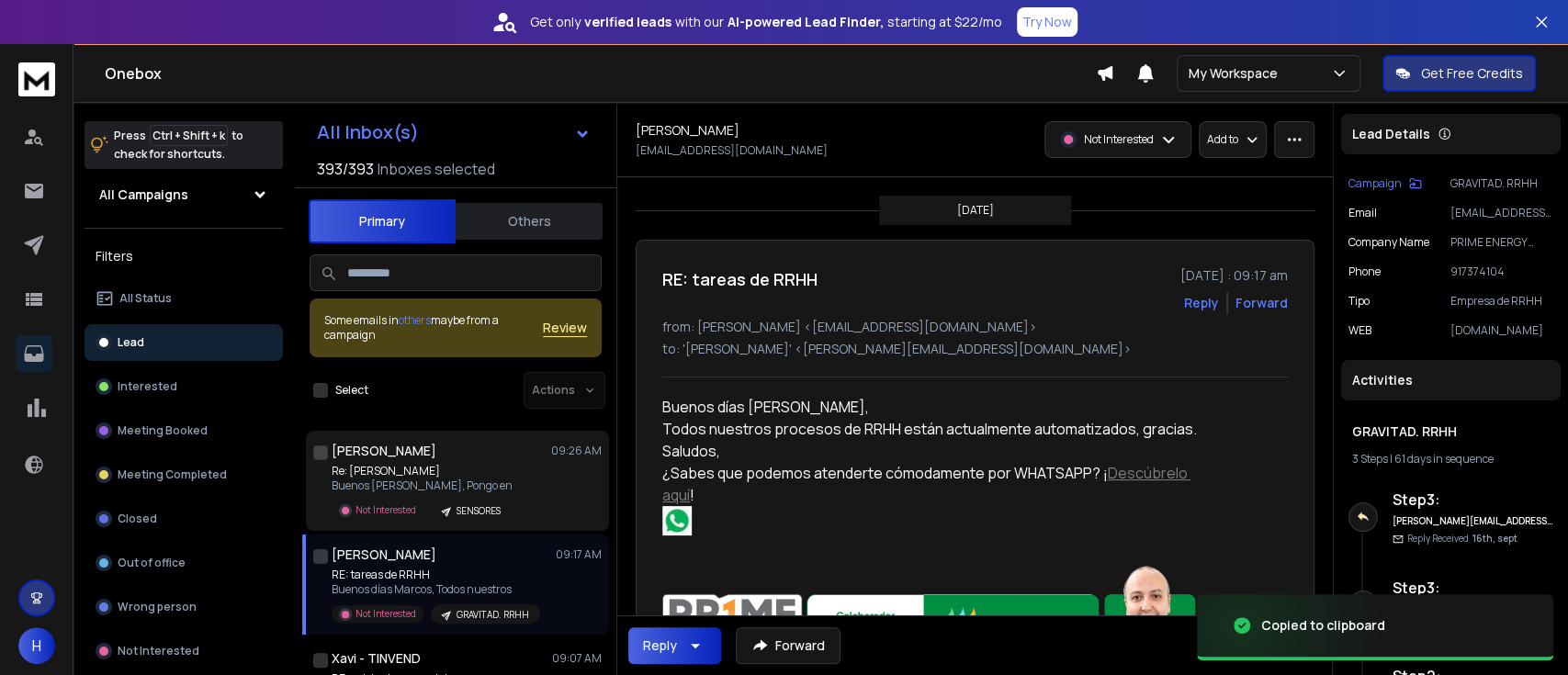
scroll to position [123, 0]
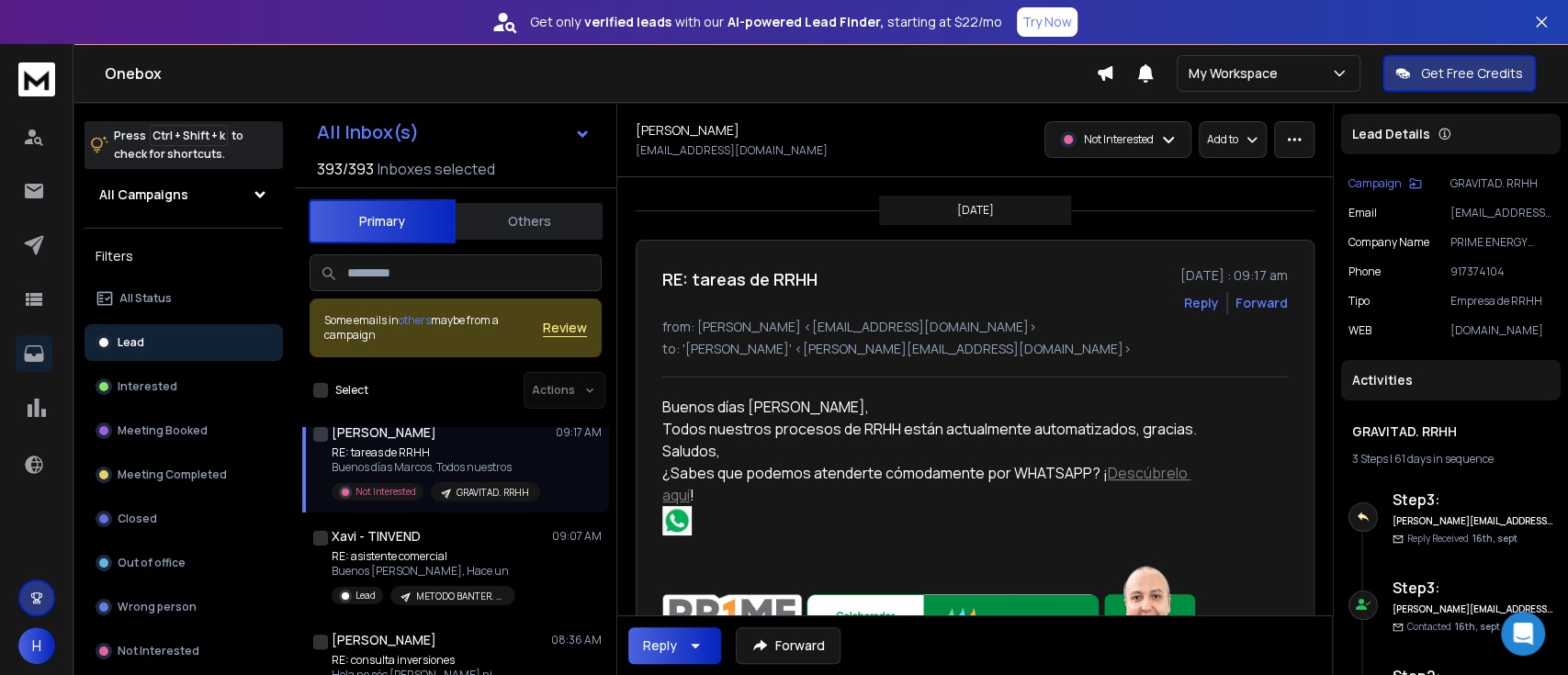
click at [472, 537] on div "Xavi - TINVEND 09:07 AM" at bounding box center [466, 536] width 270 height 19
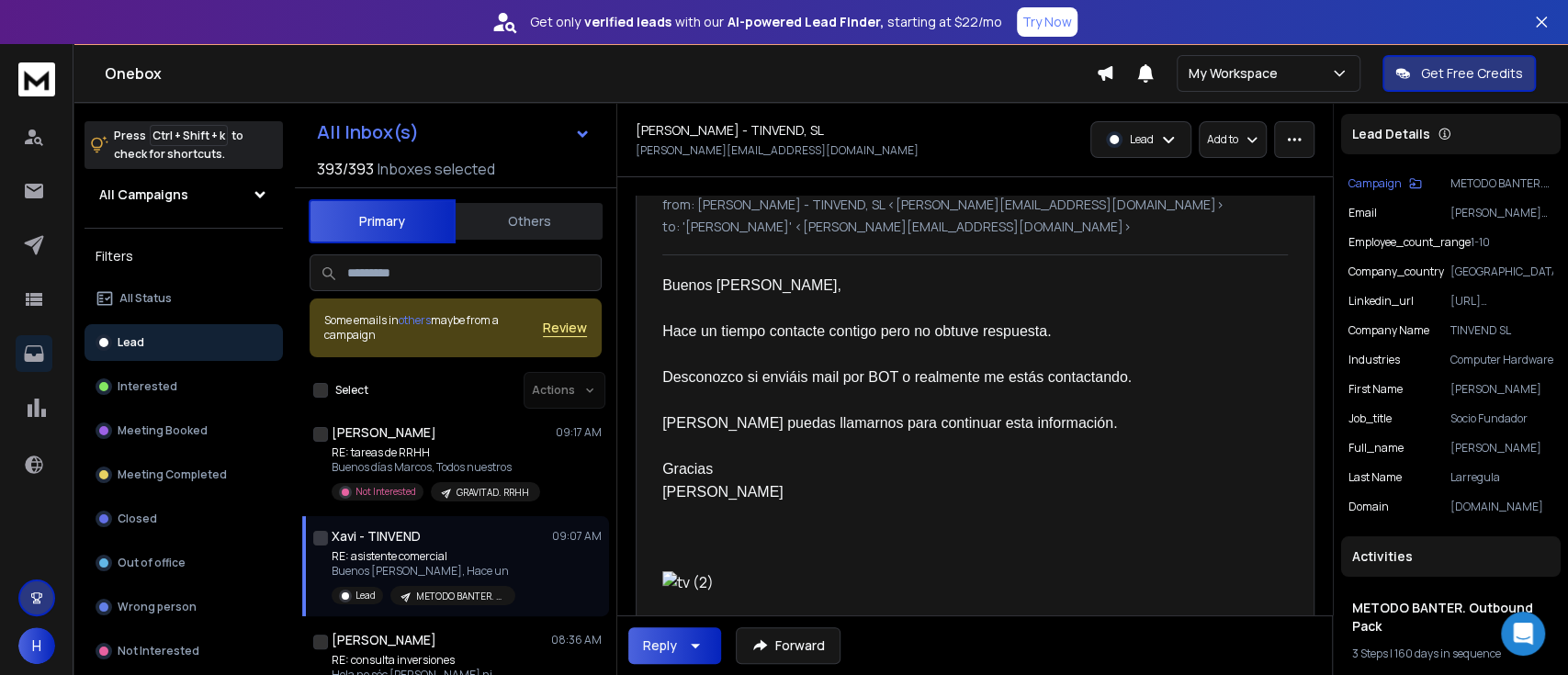
scroll to position [0, 0]
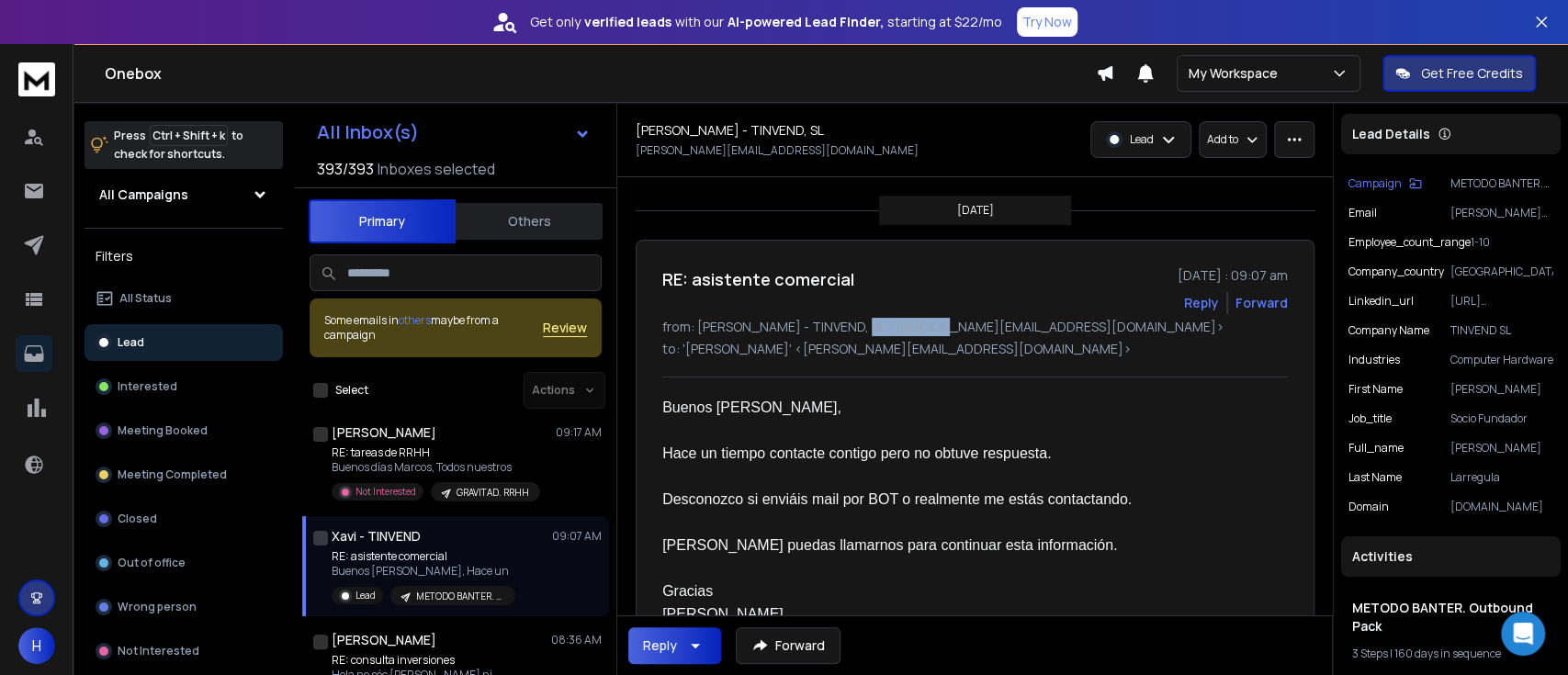
drag, startPoint x: 919, startPoint y: 325, endPoint x: 845, endPoint y: 323, distance: 74.0
click at [845, 323] on p "from: Xavi - TINVEND, SL <xavi@tinvend.com>" at bounding box center [975, 326] width 626 height 19
copy p "tinvend.com"
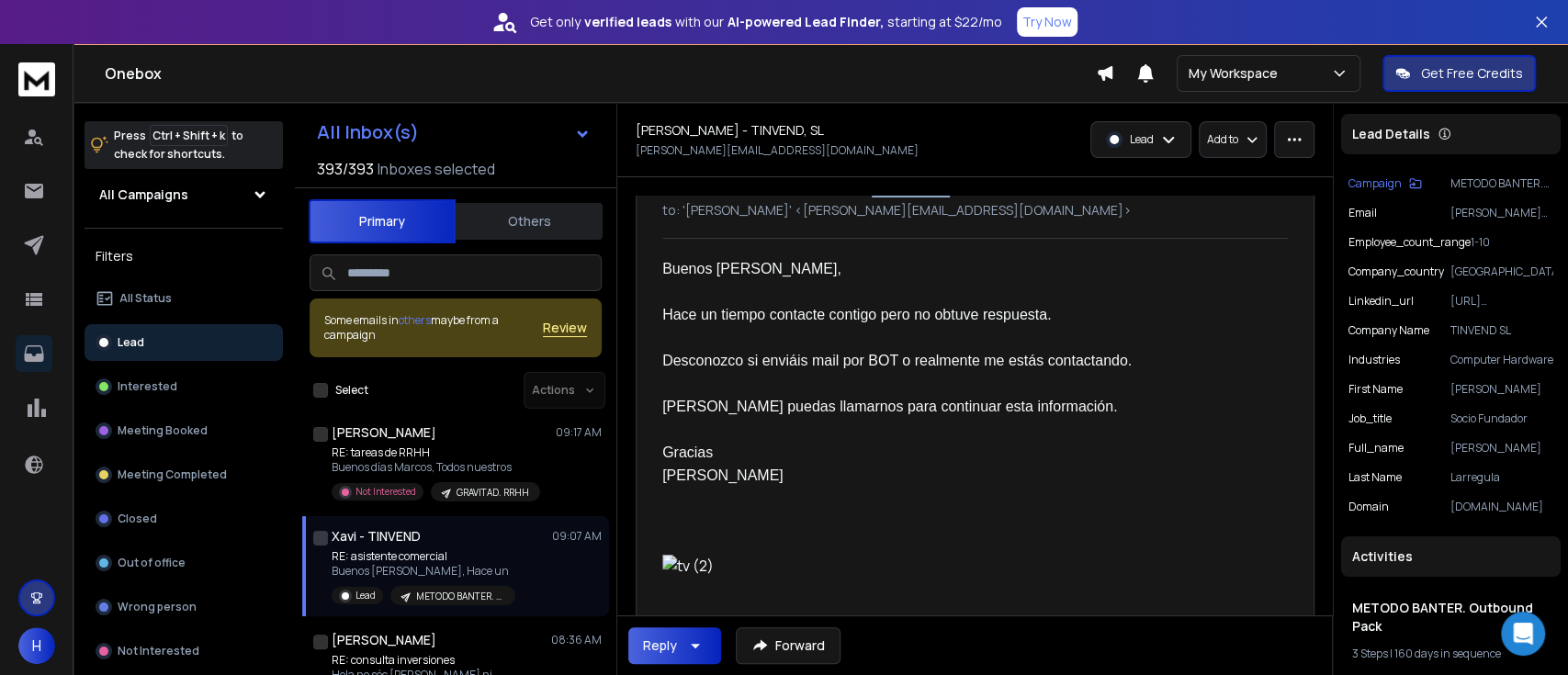
scroll to position [244, 0]
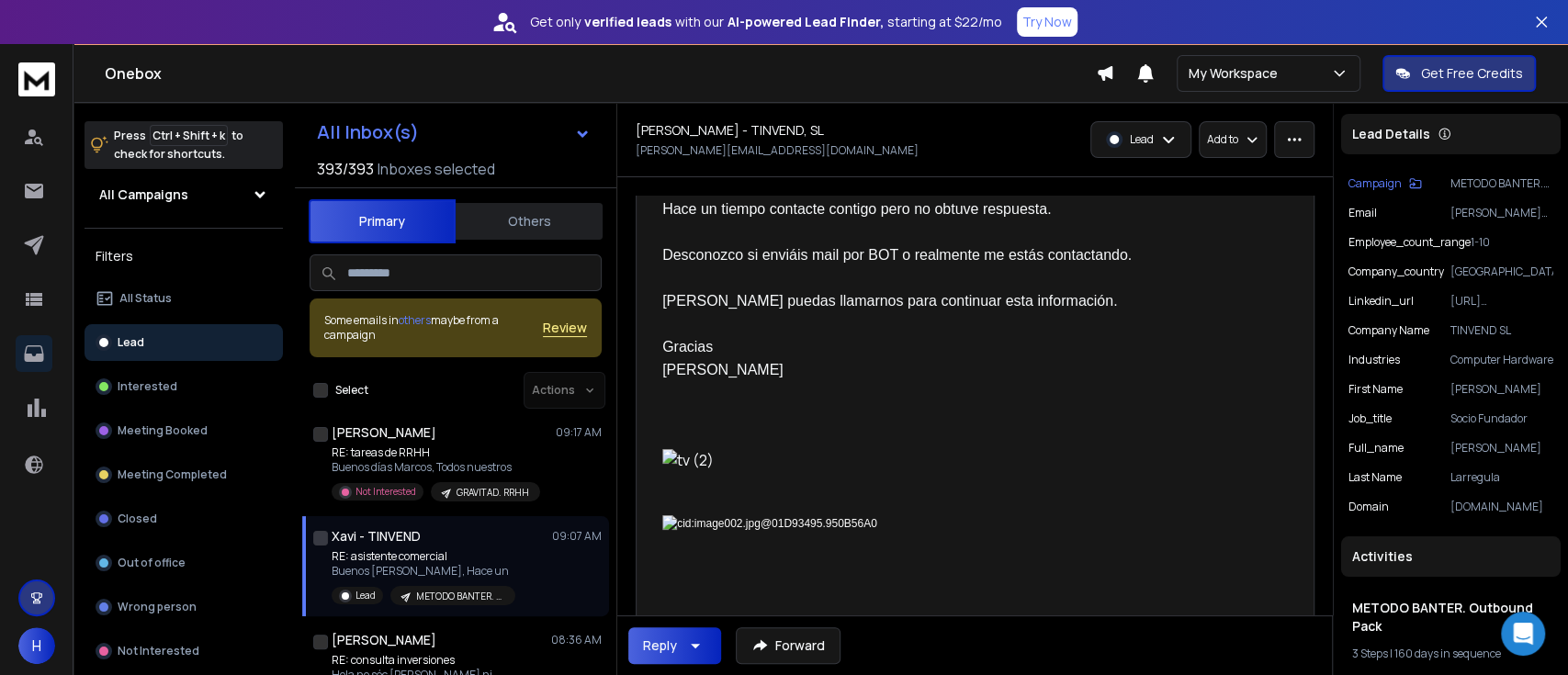
click at [1481, 330] on p "TINVEND SL" at bounding box center [1502, 330] width 103 height 15
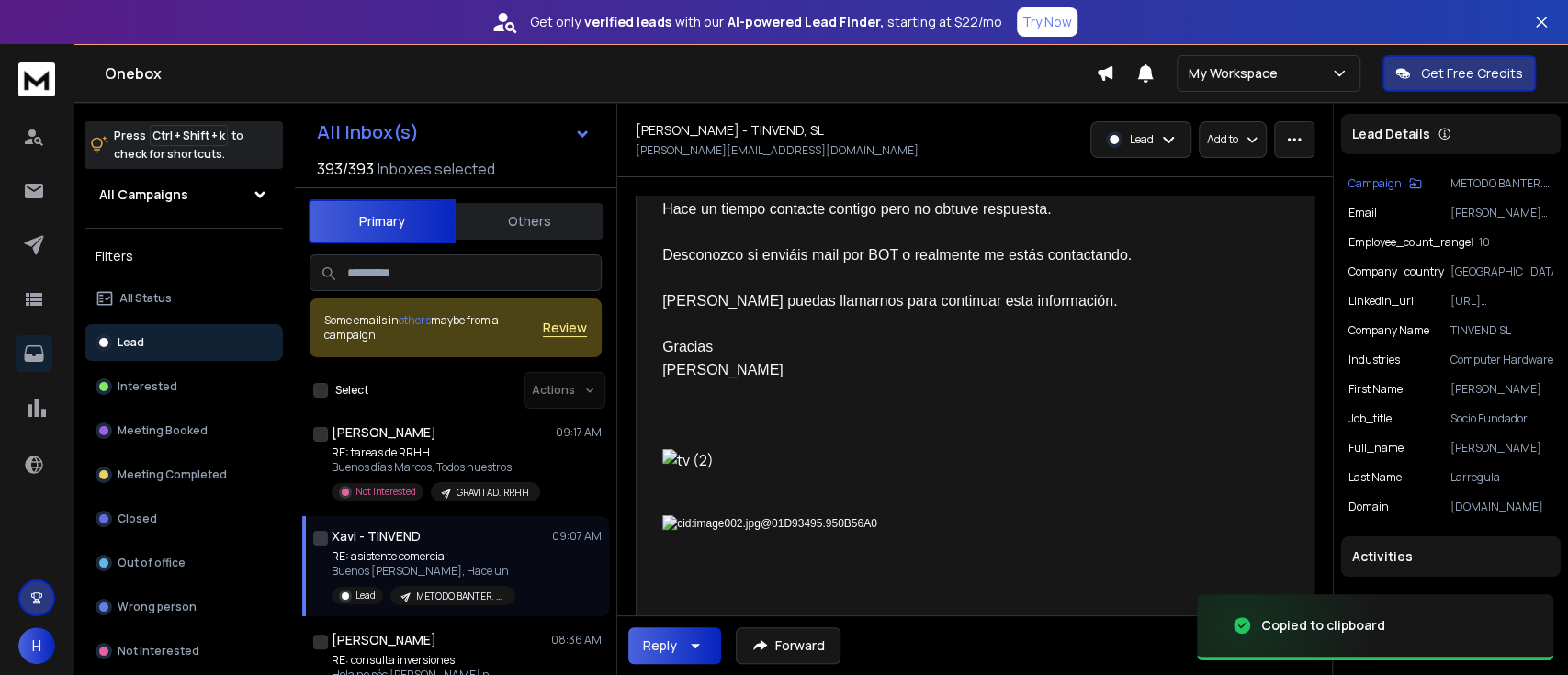
scroll to position [0, 0]
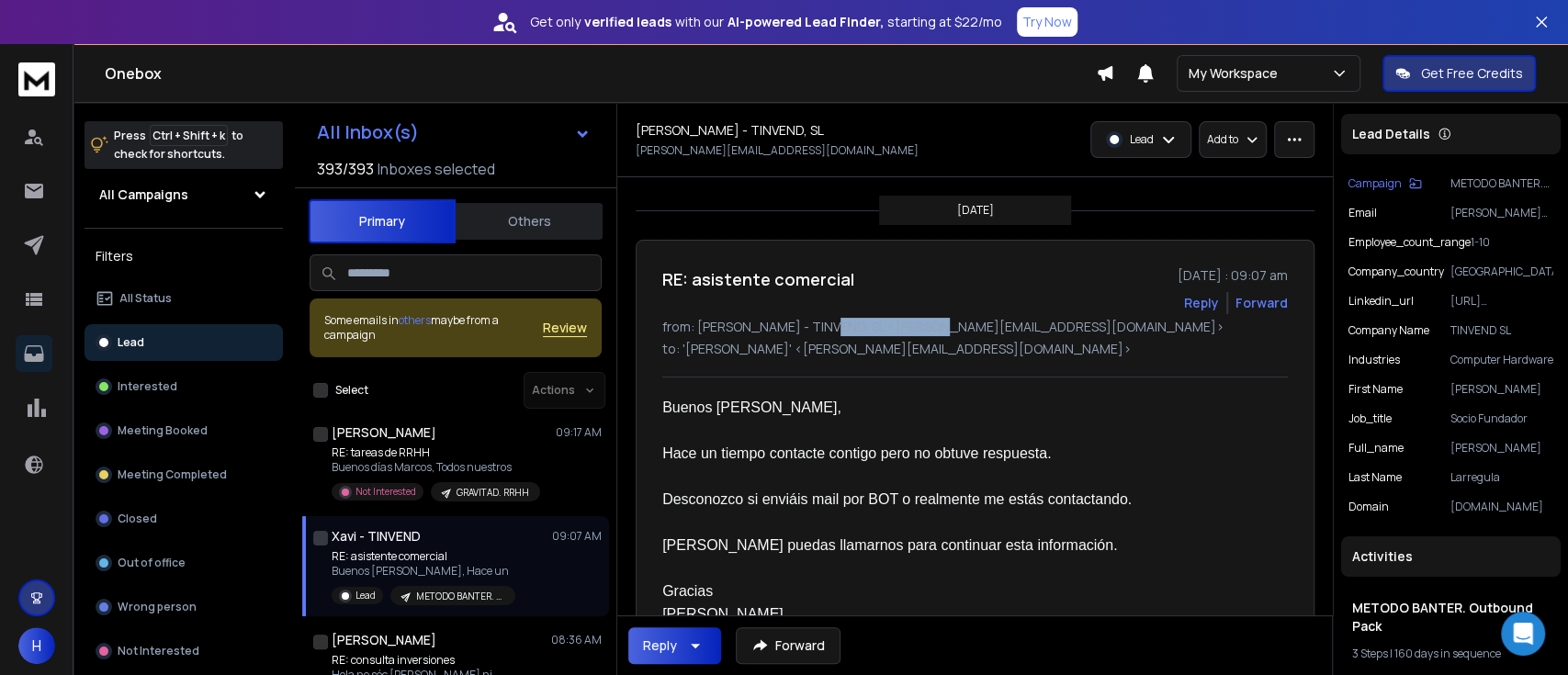
drag, startPoint x: 919, startPoint y: 321, endPoint x: 814, endPoint y: 329, distance: 105.3
click at [814, 329] on p "from: Xavi - TINVEND, SL <xavi@tinvend.com>" at bounding box center [975, 326] width 626 height 19
copy p "[EMAIL_ADDRESS][DOMAIN_NAME]"
click at [376, 276] on input at bounding box center [455, 272] width 292 height 37
paste input "**********"
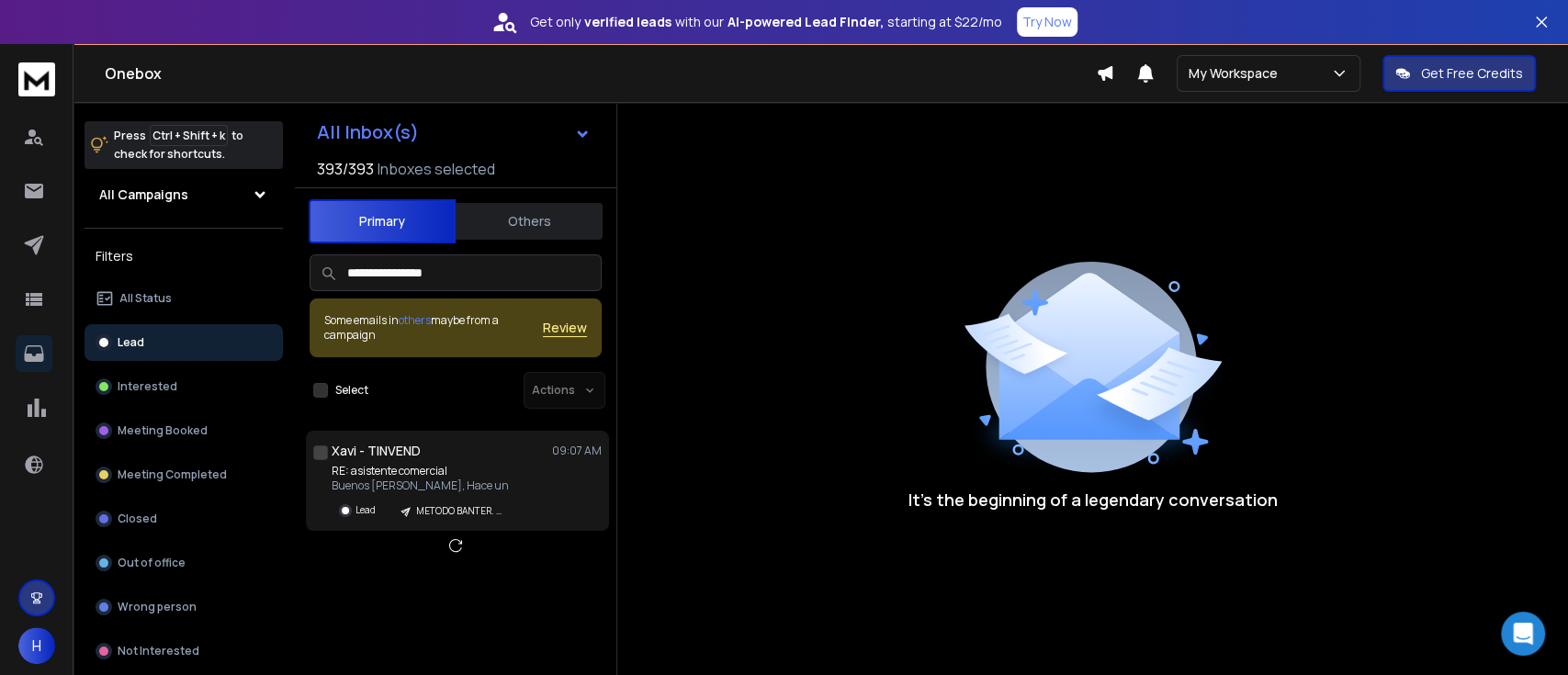
type input "**********"
click at [459, 464] on p "RE: asistente comercial" at bounding box center [423, 470] width 184 height 15
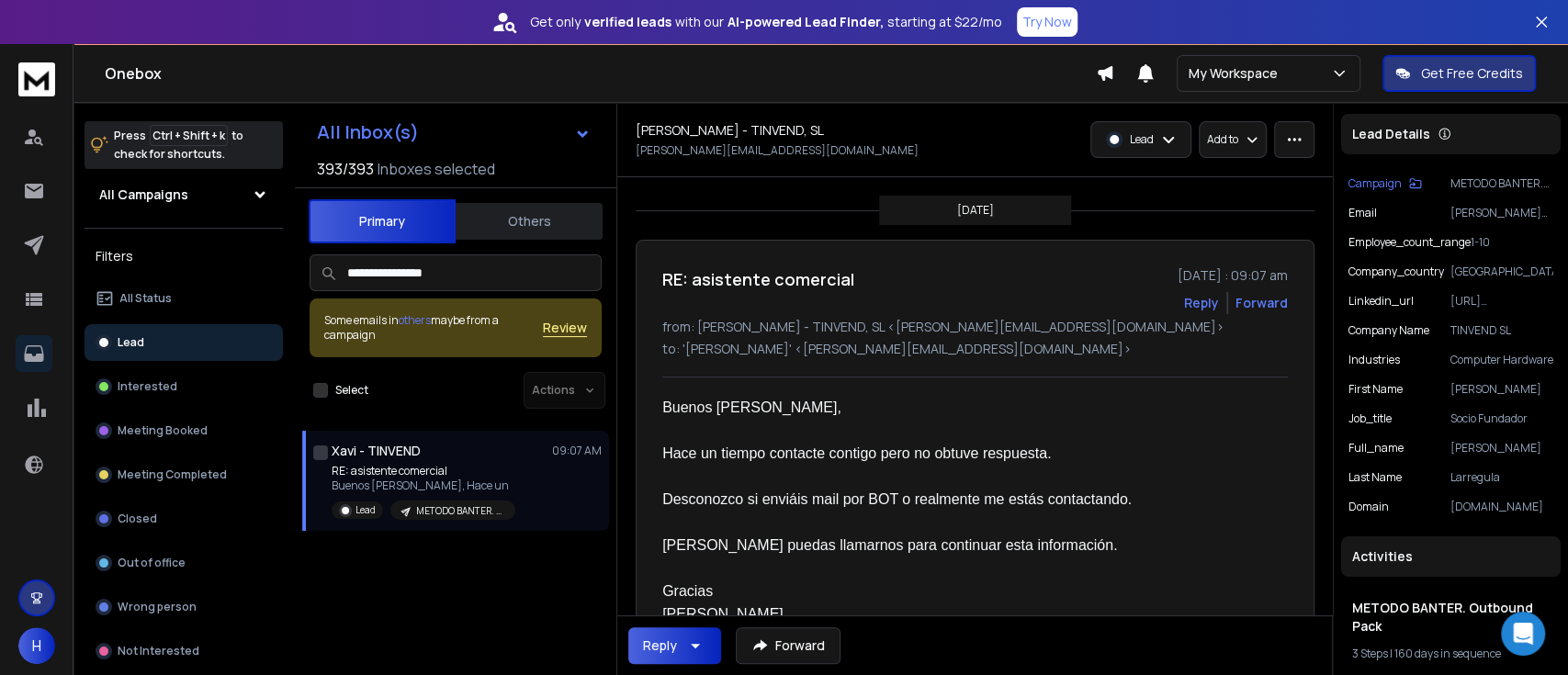
click at [693, 652] on icon "button" at bounding box center [695, 645] width 22 height 22
click at [704, 601] on p "Reply All" at bounding box center [684, 598] width 50 height 19
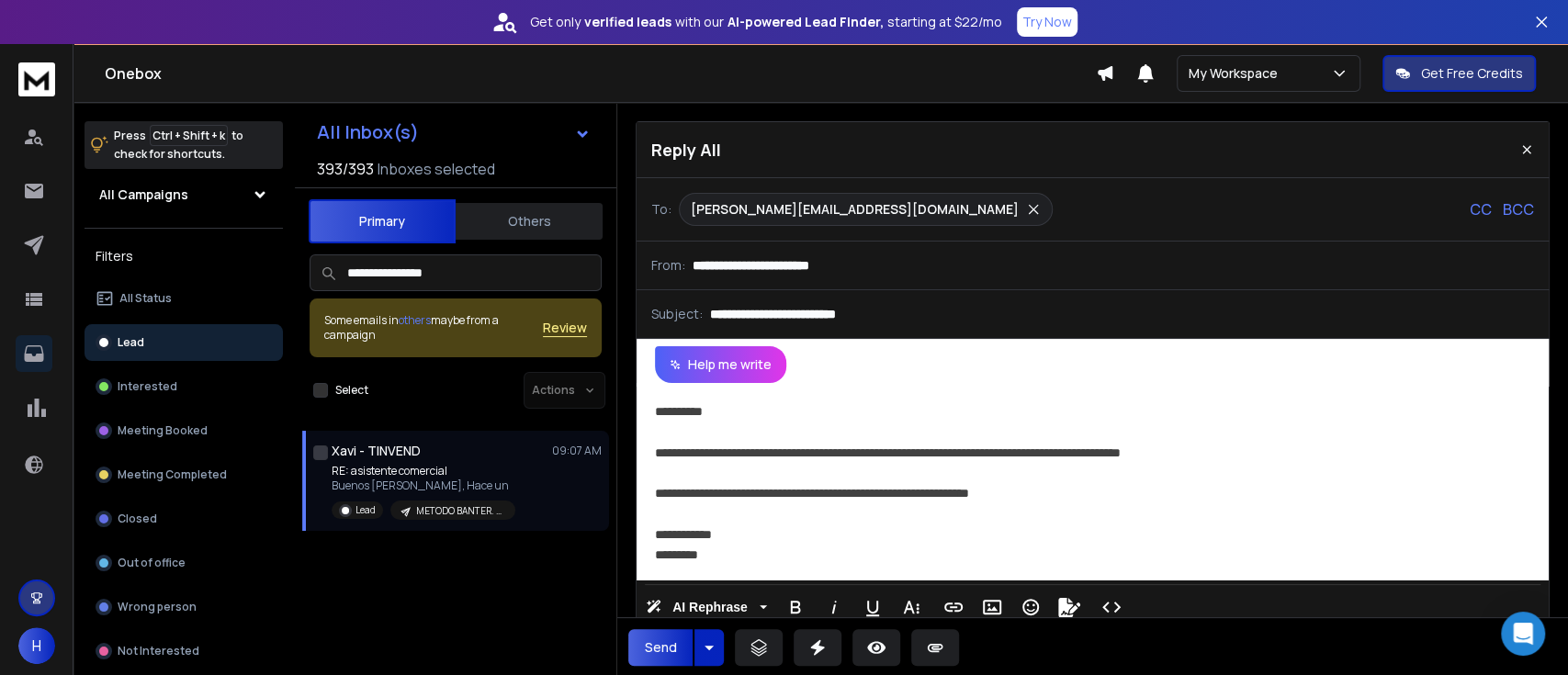
click at [645, 651] on button "Send" at bounding box center [659, 646] width 64 height 37
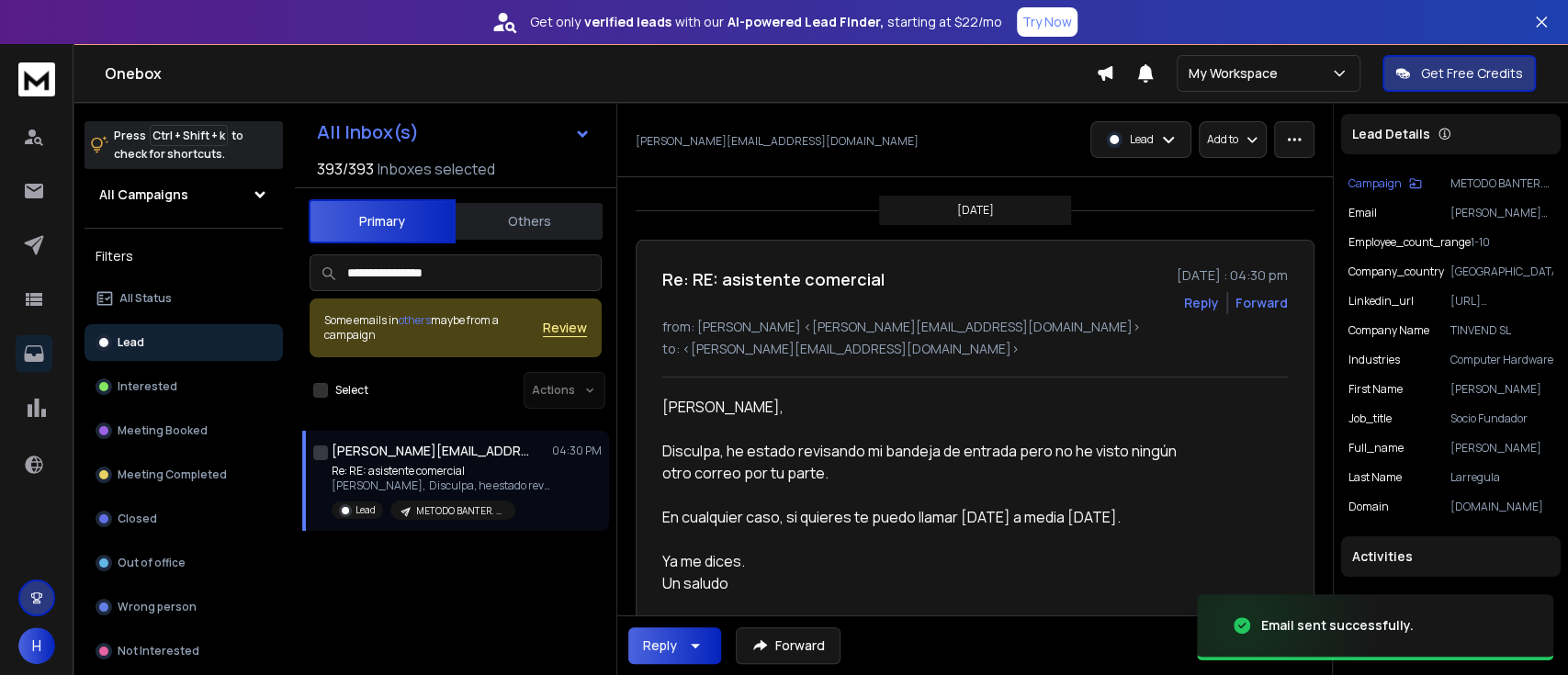
click at [1147, 138] on p "Lead" at bounding box center [1142, 139] width 24 height 15
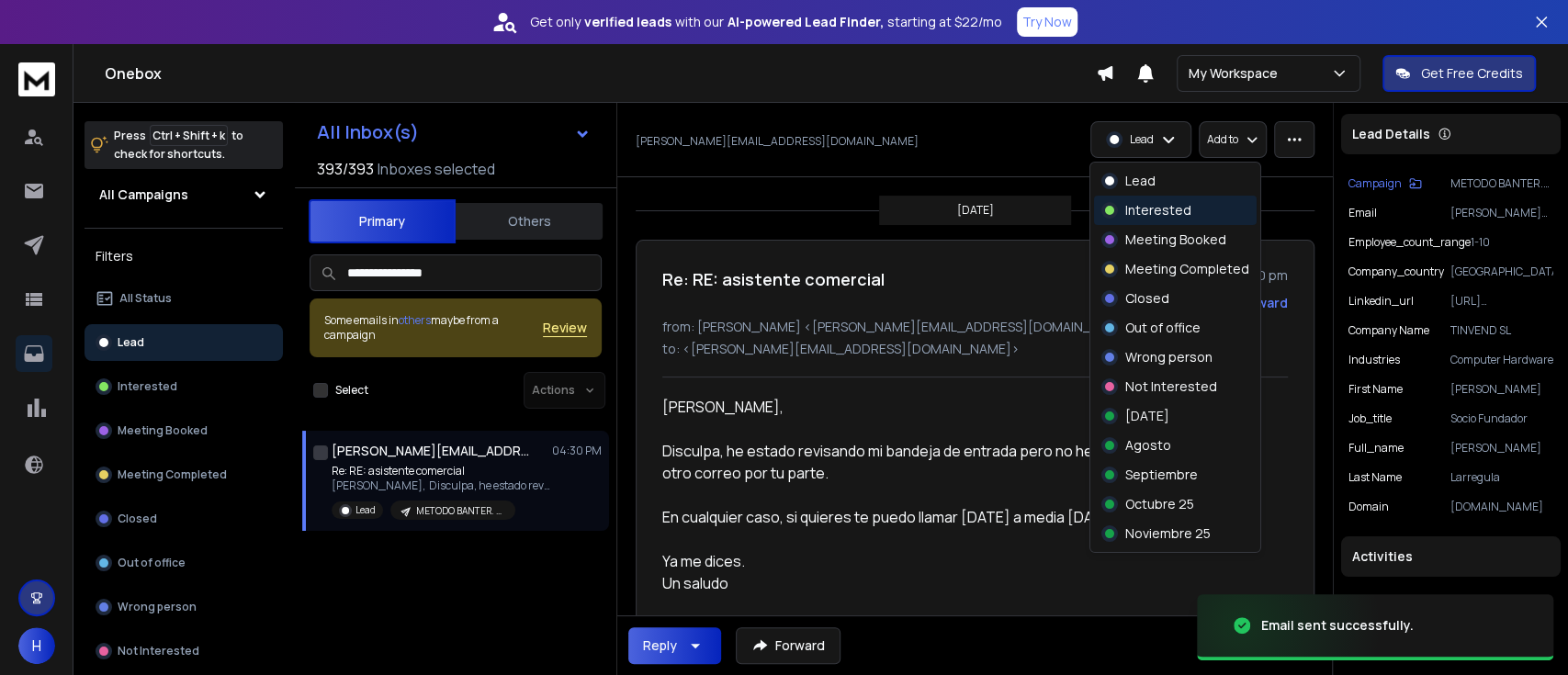
click at [1142, 200] on div "Interested" at bounding box center [1175, 211] width 162 height 30
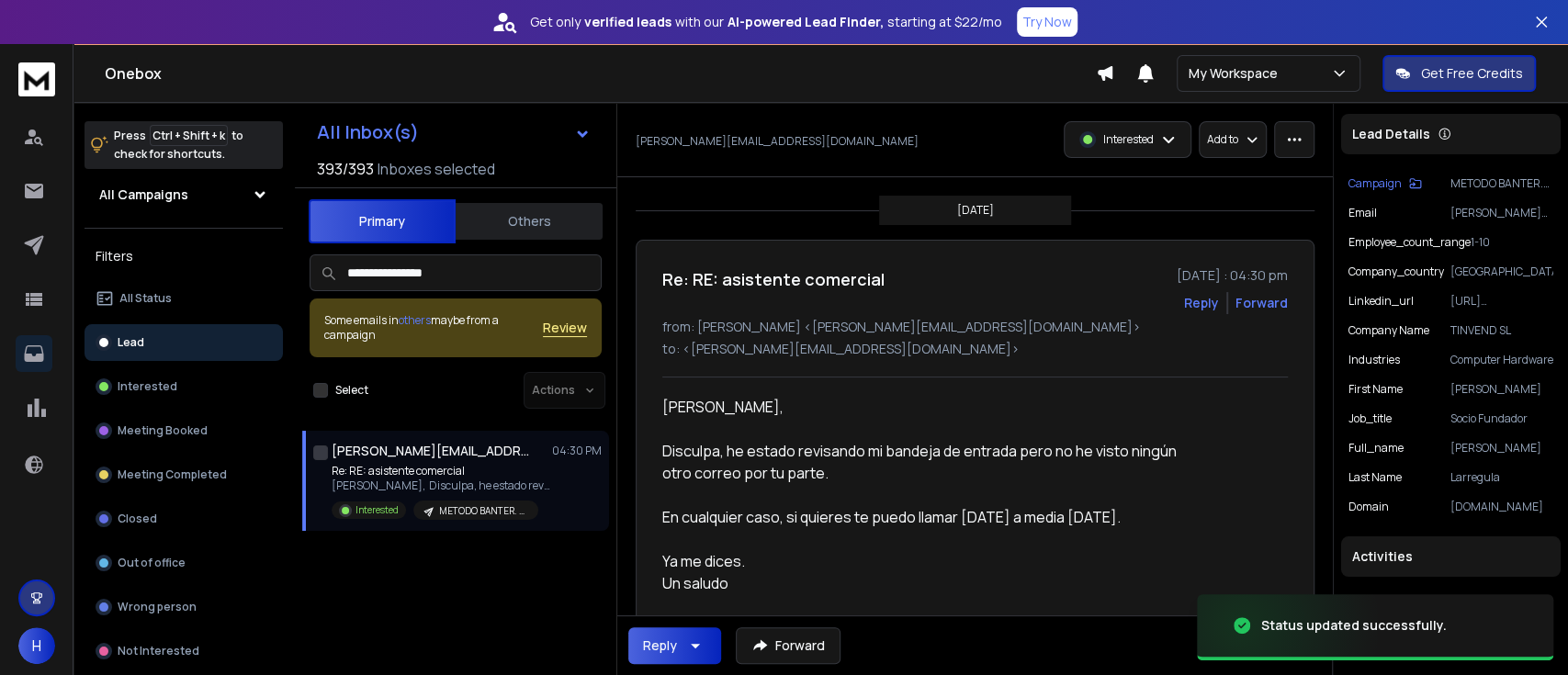
click at [417, 272] on input "**********" at bounding box center [455, 272] width 292 height 37
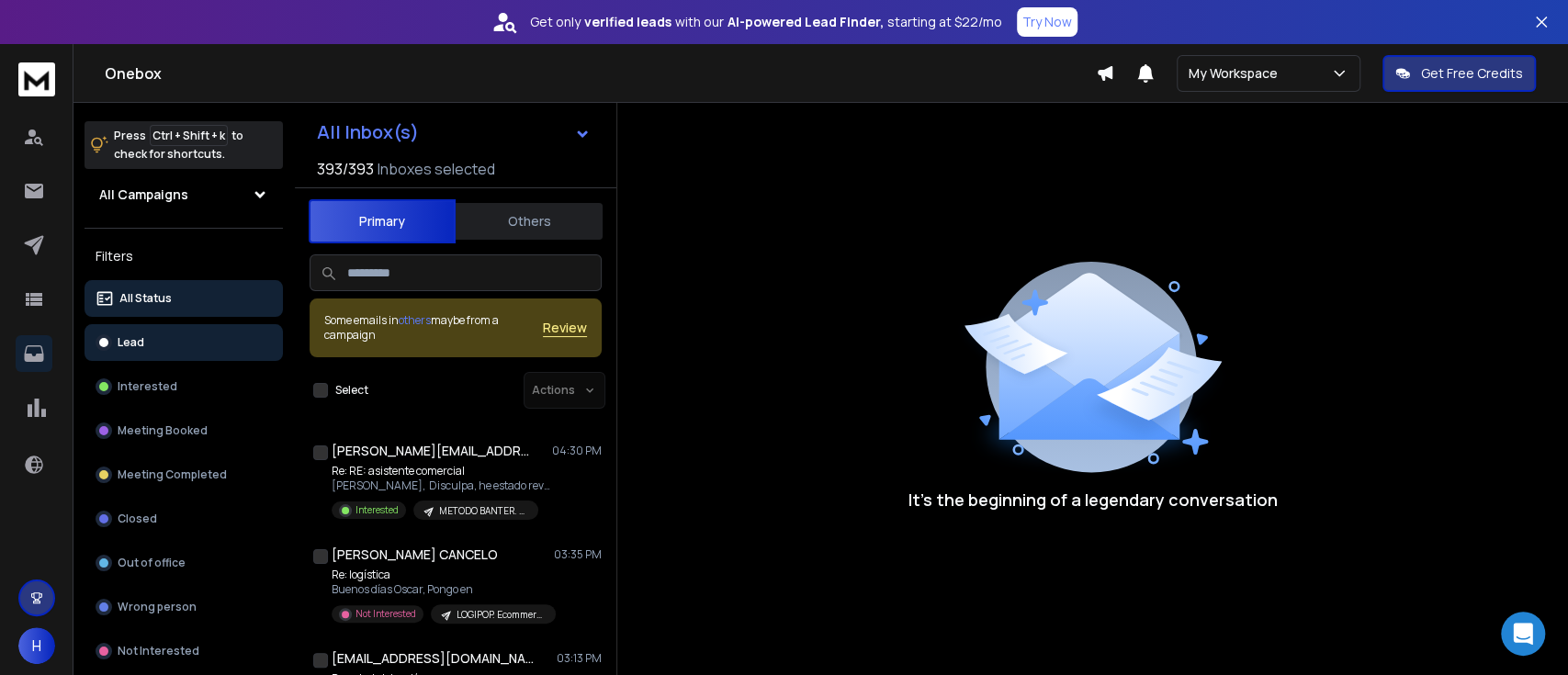
click at [155, 343] on button "Lead" at bounding box center [183, 342] width 199 height 37
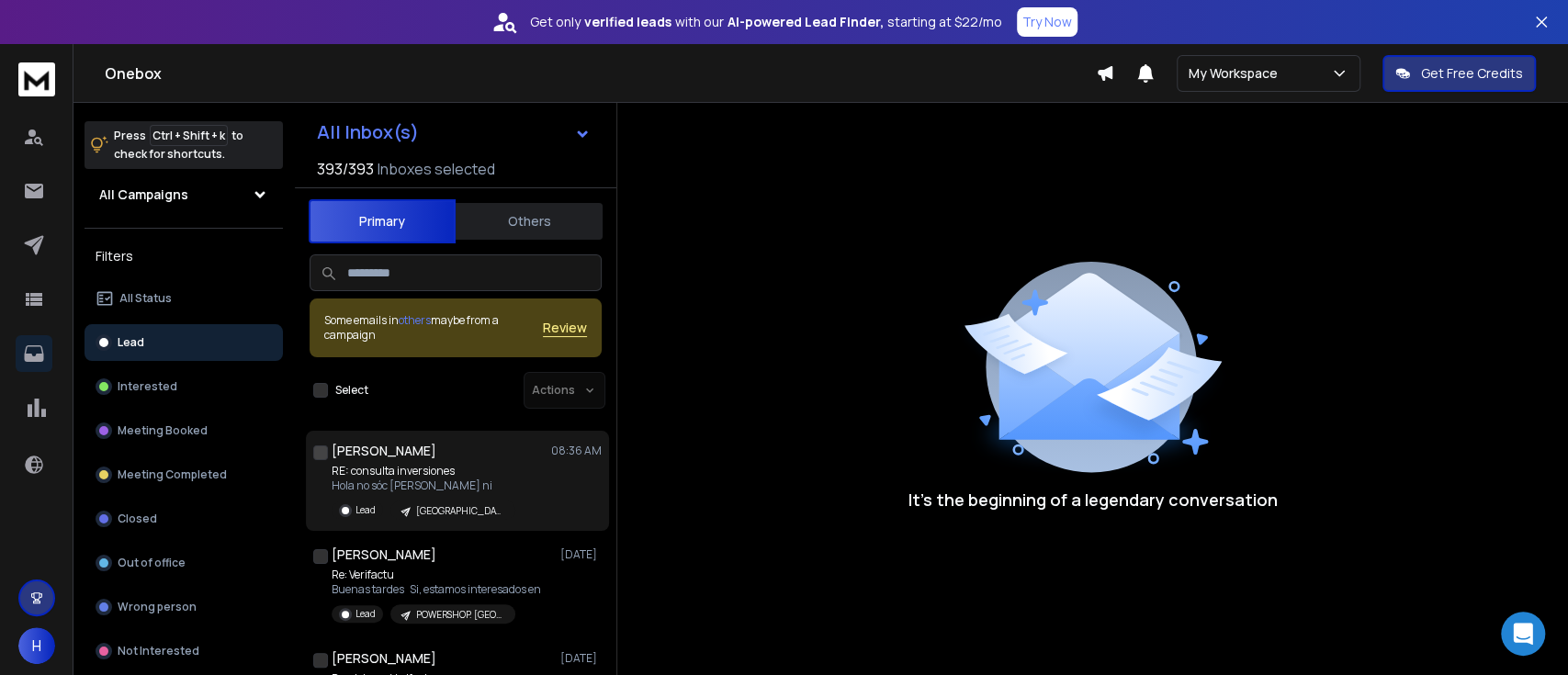
click at [473, 472] on p "RE: consulta inversiones" at bounding box center [423, 470] width 184 height 15
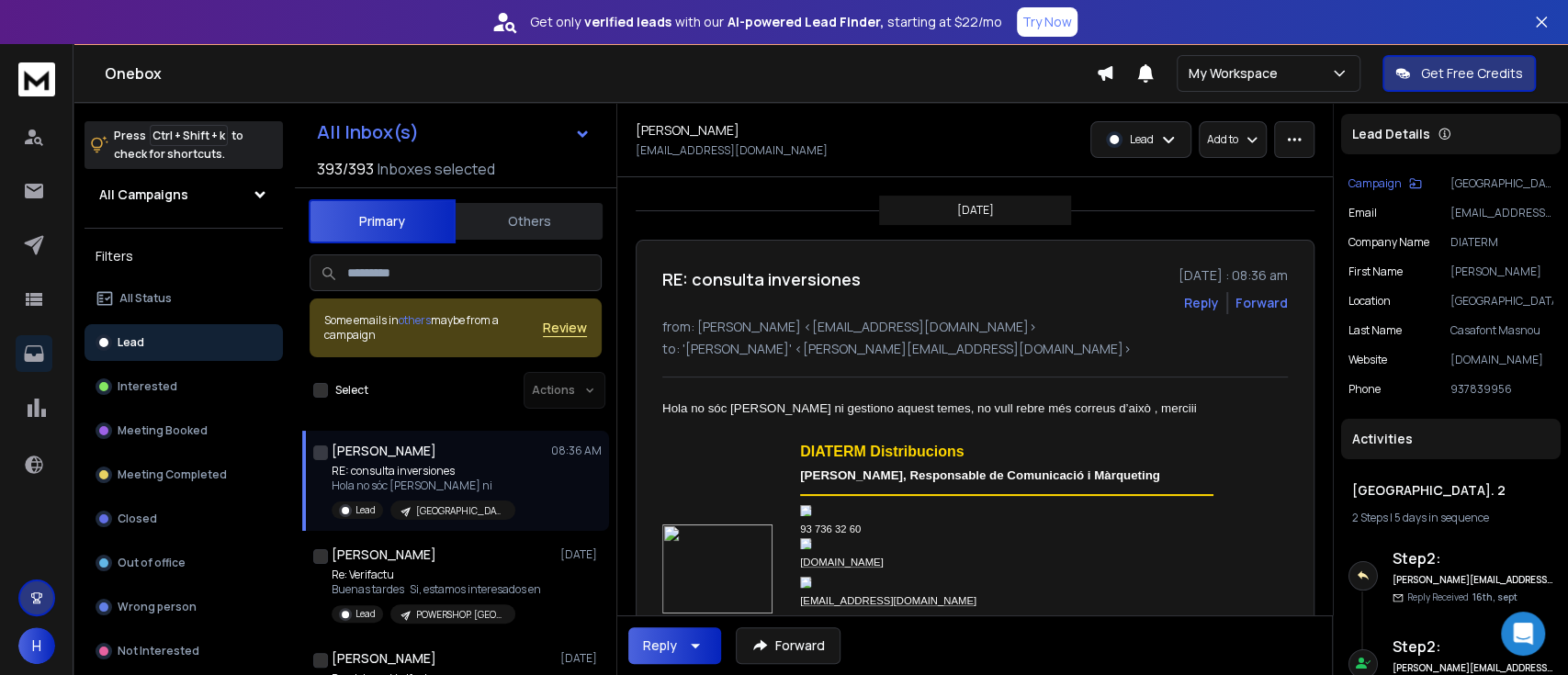
click at [1289, 146] on icon "button" at bounding box center [1294, 139] width 17 height 17
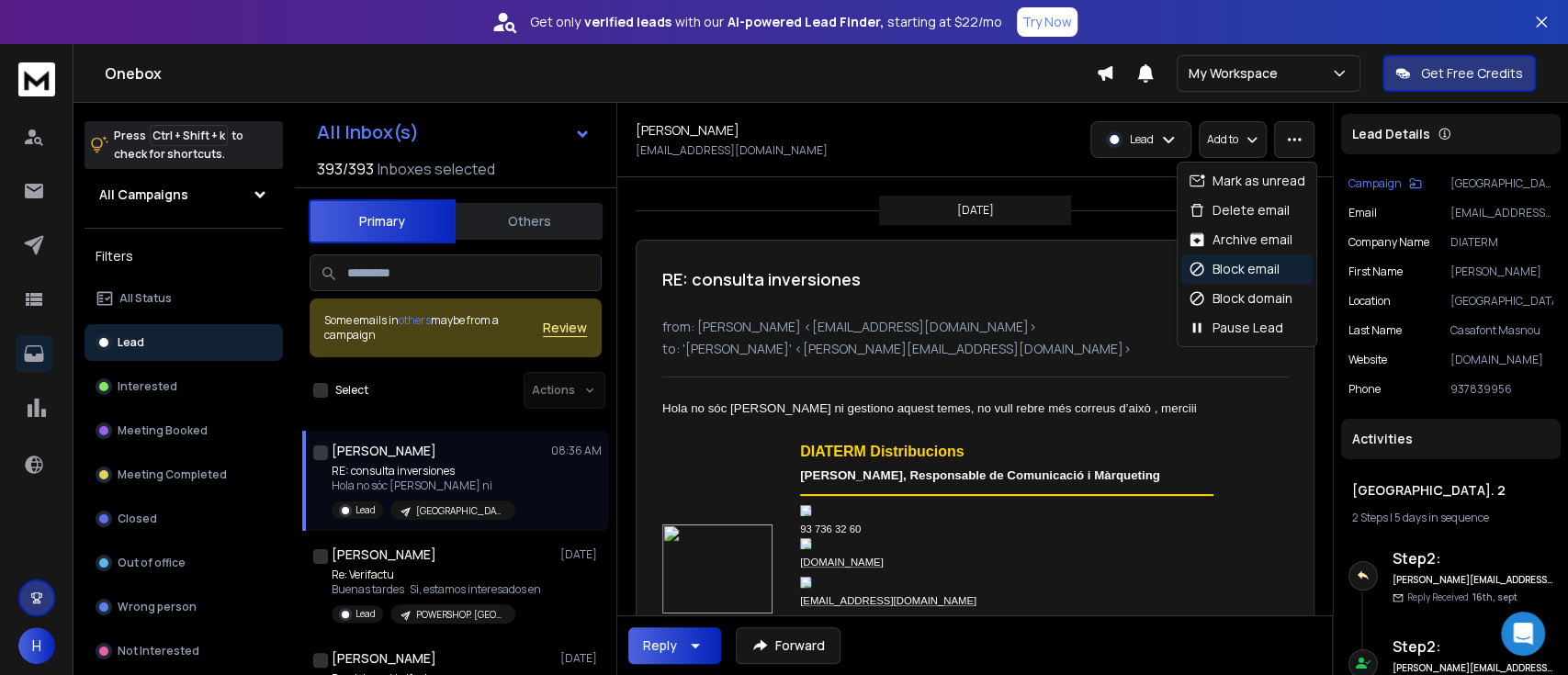
click at [1259, 278] on div "Block email" at bounding box center [1247, 269] width 131 height 30
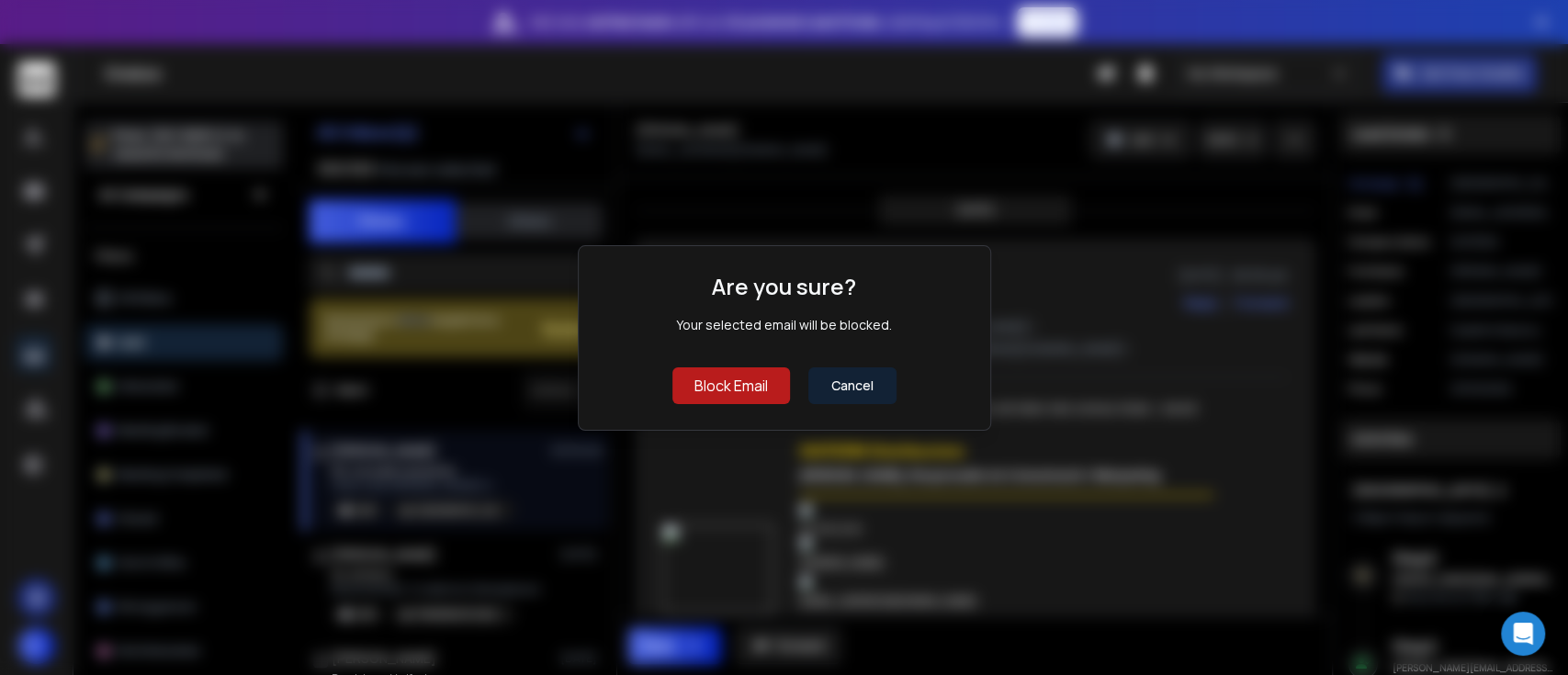
click at [720, 384] on button "Block Email" at bounding box center [731, 385] width 118 height 37
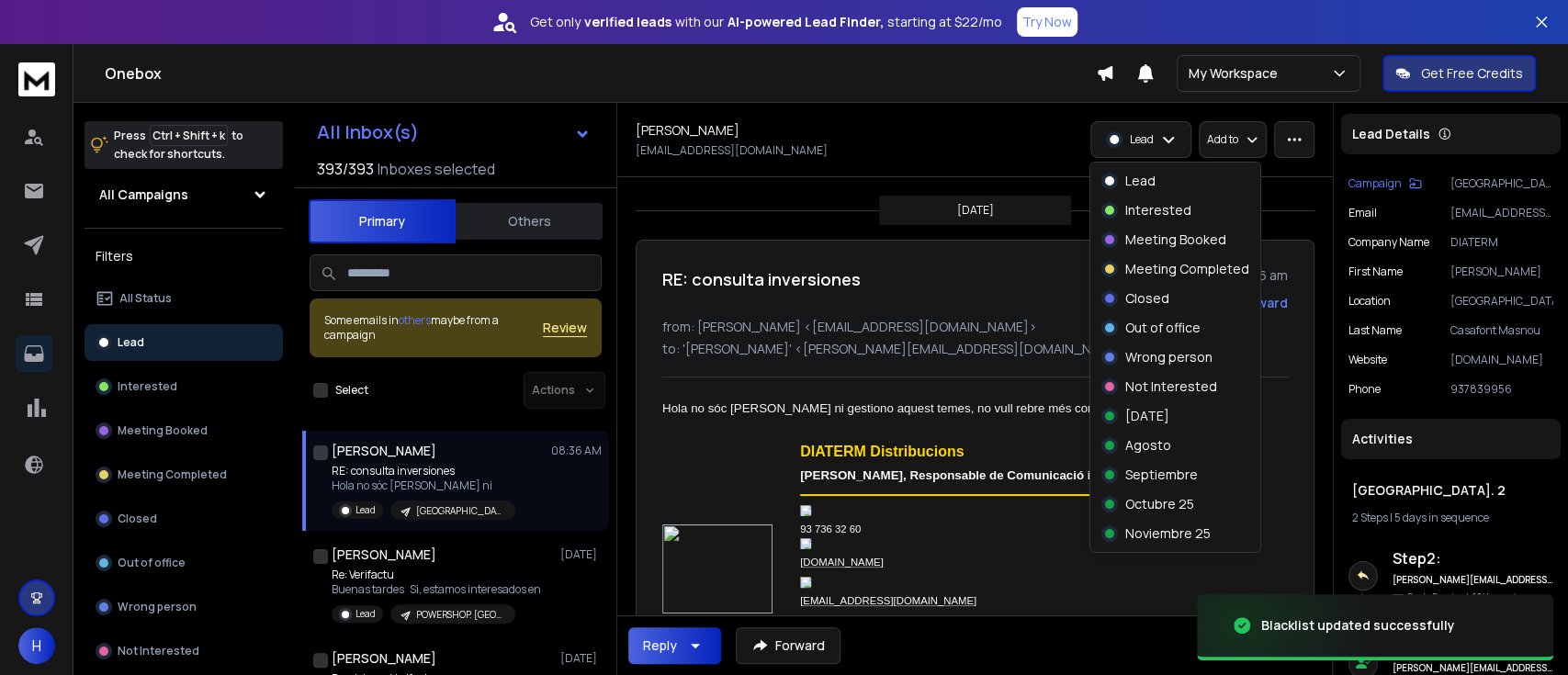
click at [1153, 140] on div "Lead" at bounding box center [1141, 139] width 99 height 35
click at [1154, 388] on p "Not Interested" at bounding box center [1171, 386] width 92 height 19
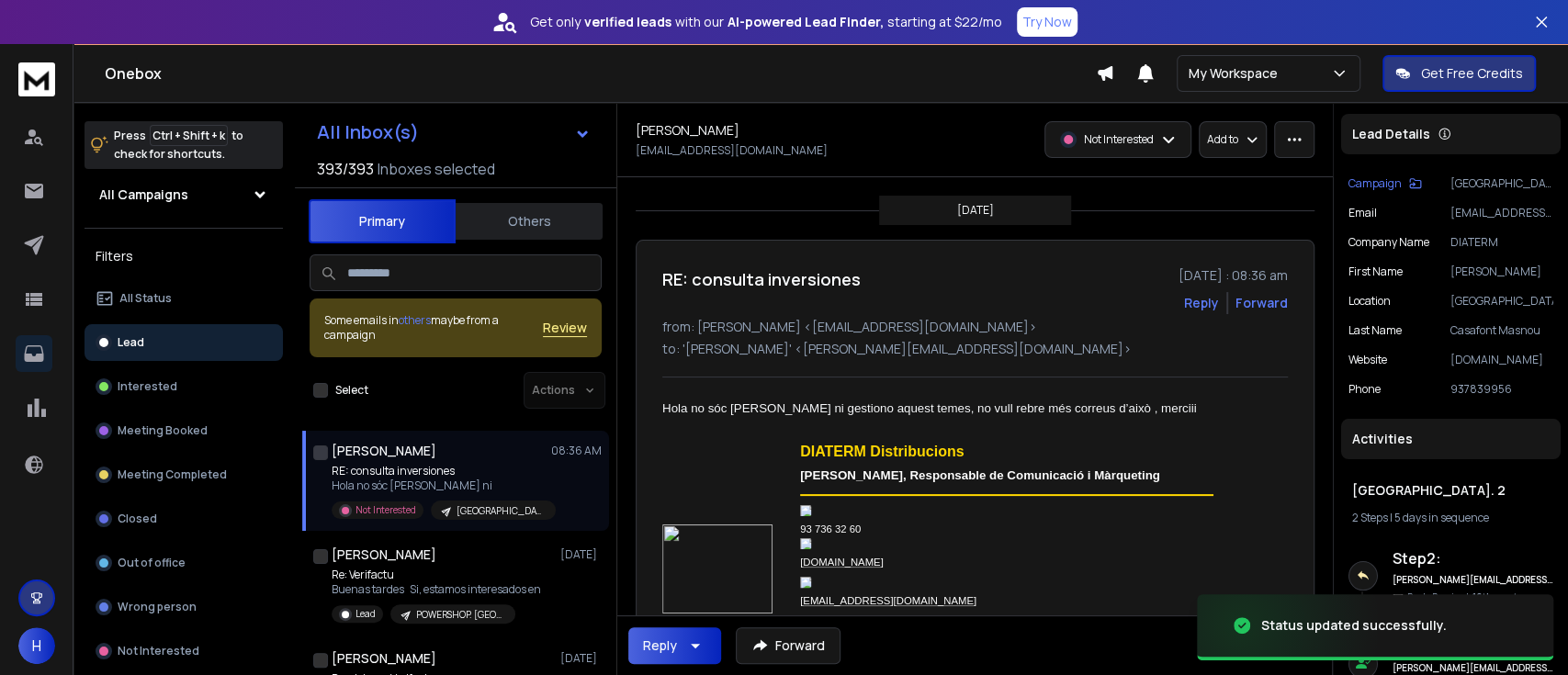
click at [1483, 214] on p "jcarlos@diaterm.com" at bounding box center [1502, 212] width 103 height 15
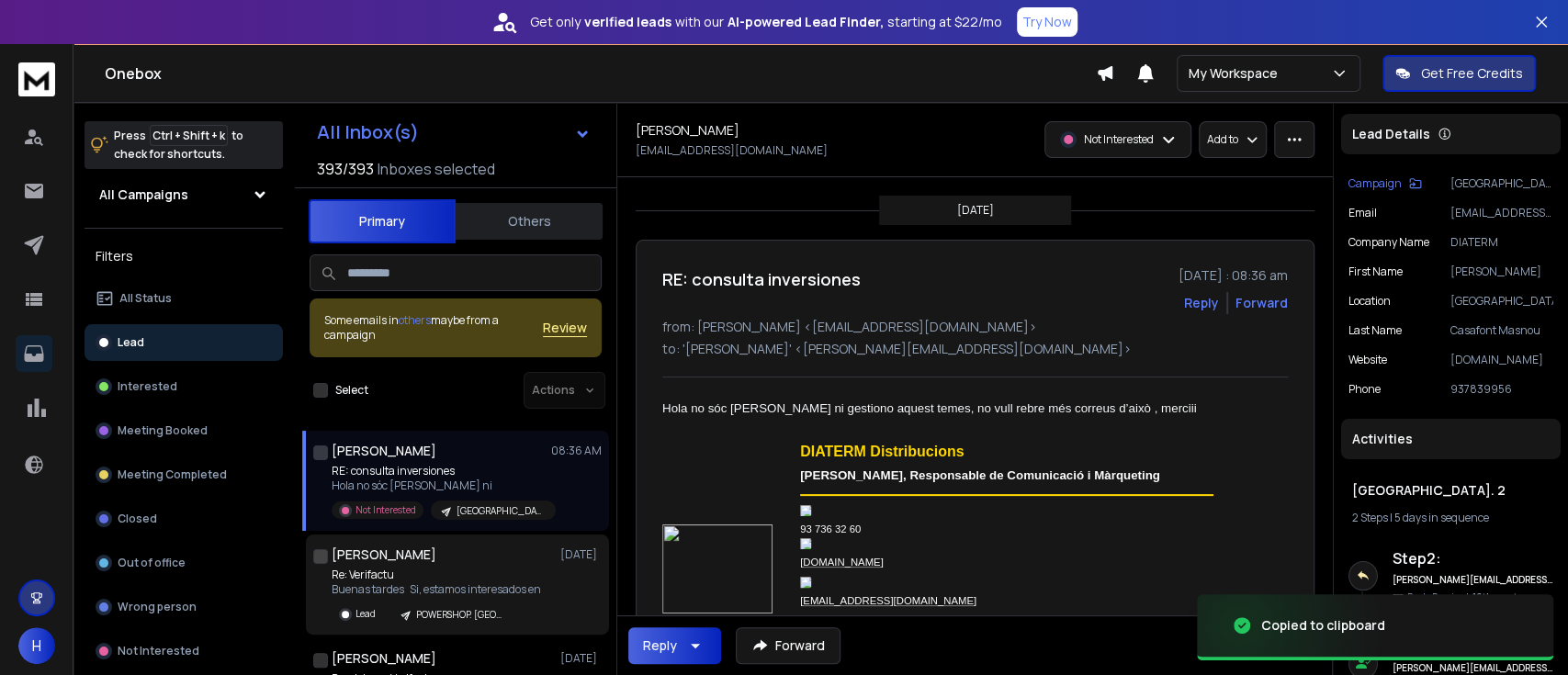
scroll to position [123, 0]
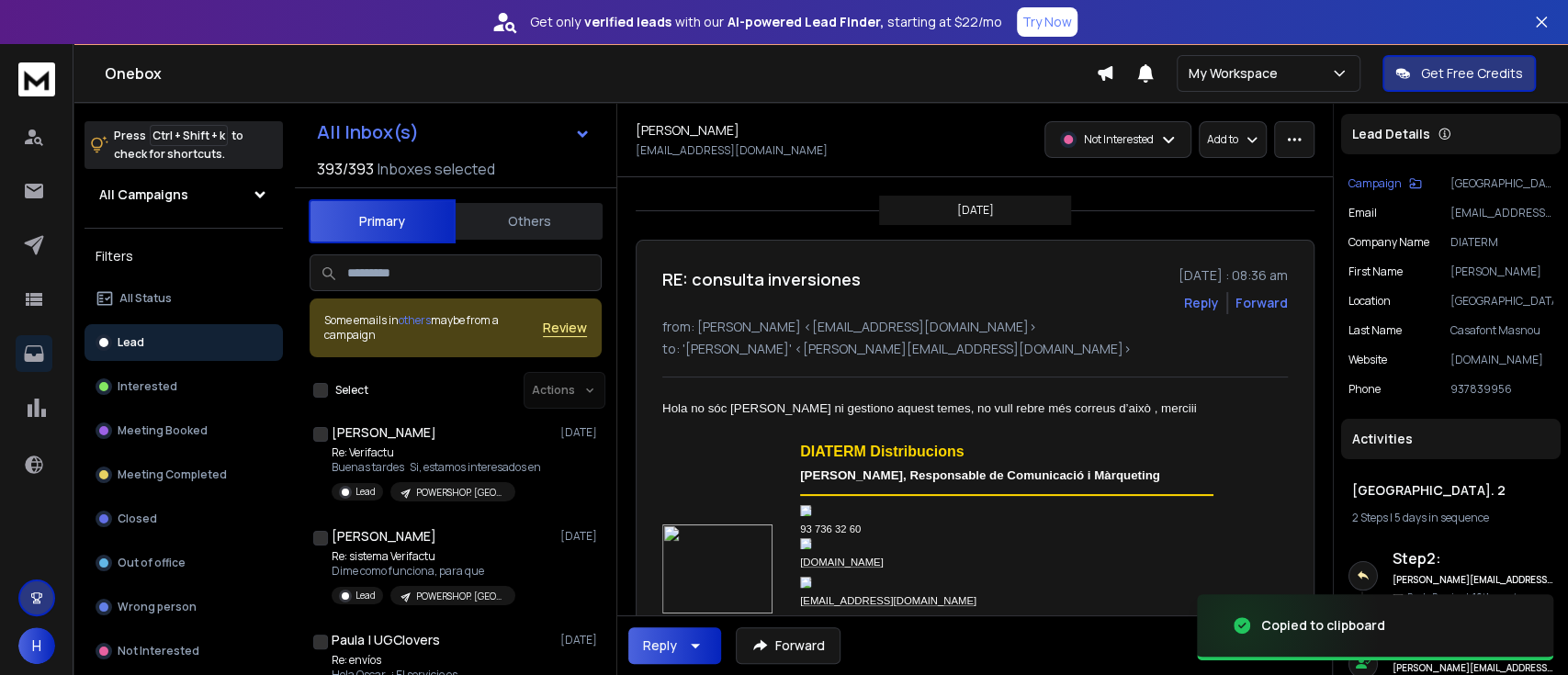
click at [408, 480] on div "Re: Verifactu Buenas tardes Si, estamos interesados en Lead POWERSHOP. Septiemb…" at bounding box center [436, 473] width 210 height 56
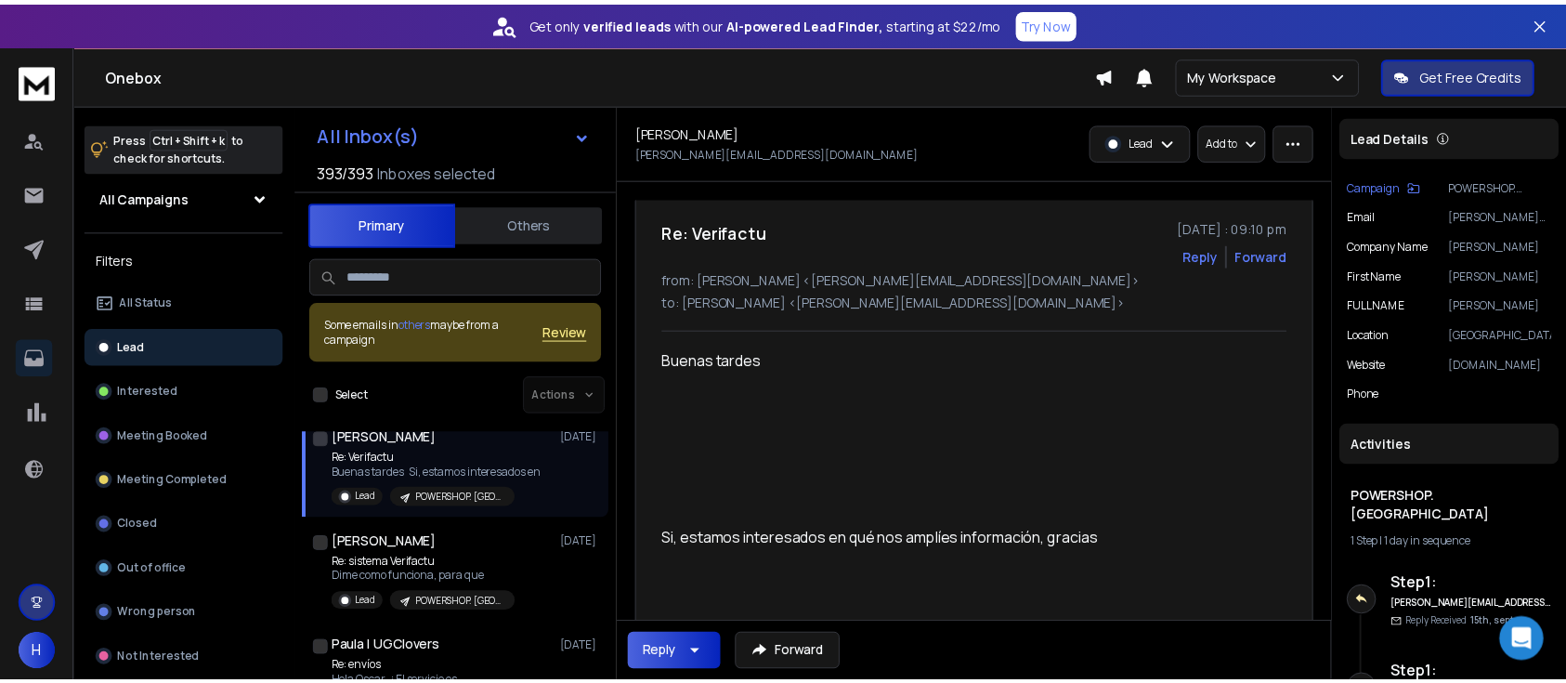
scroll to position [0, 0]
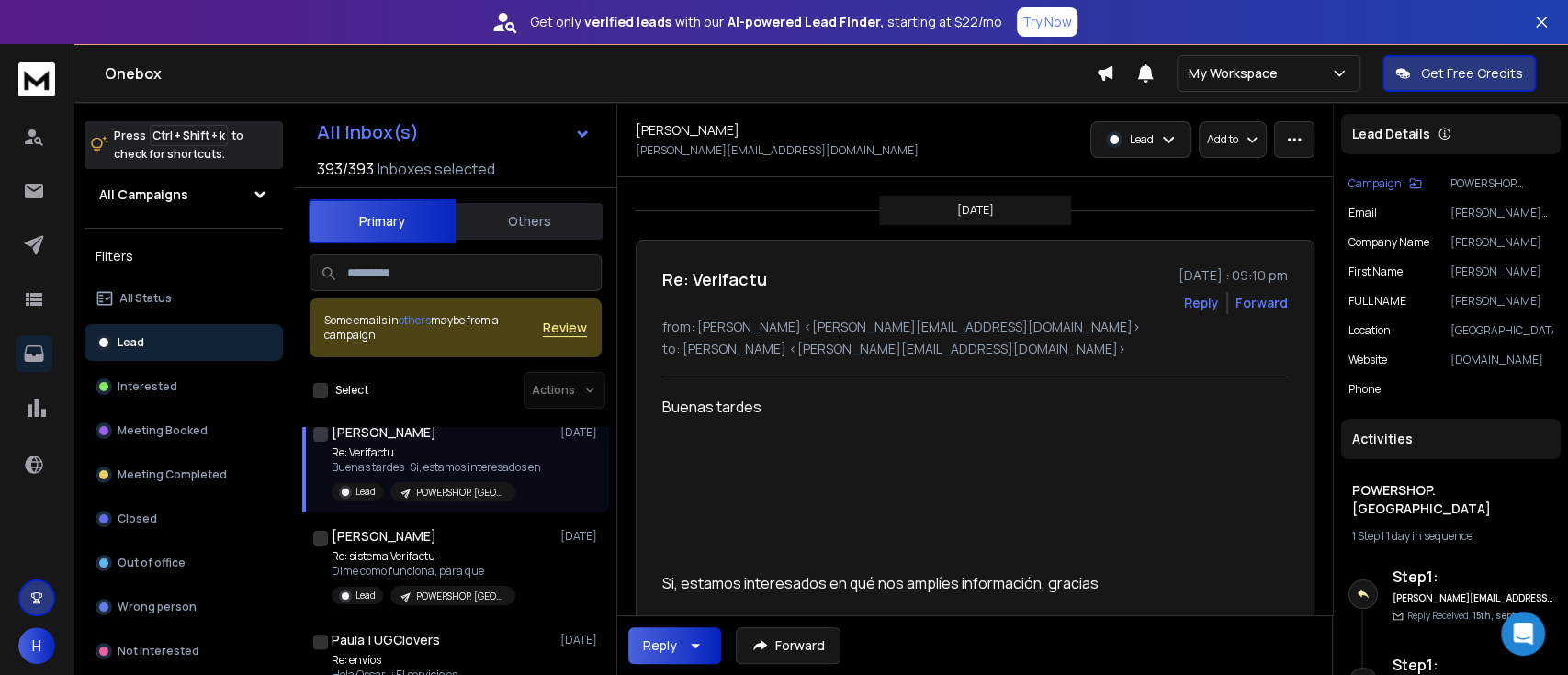
click at [1378, 188] on p "Campaign" at bounding box center [1375, 183] width 53 height 15
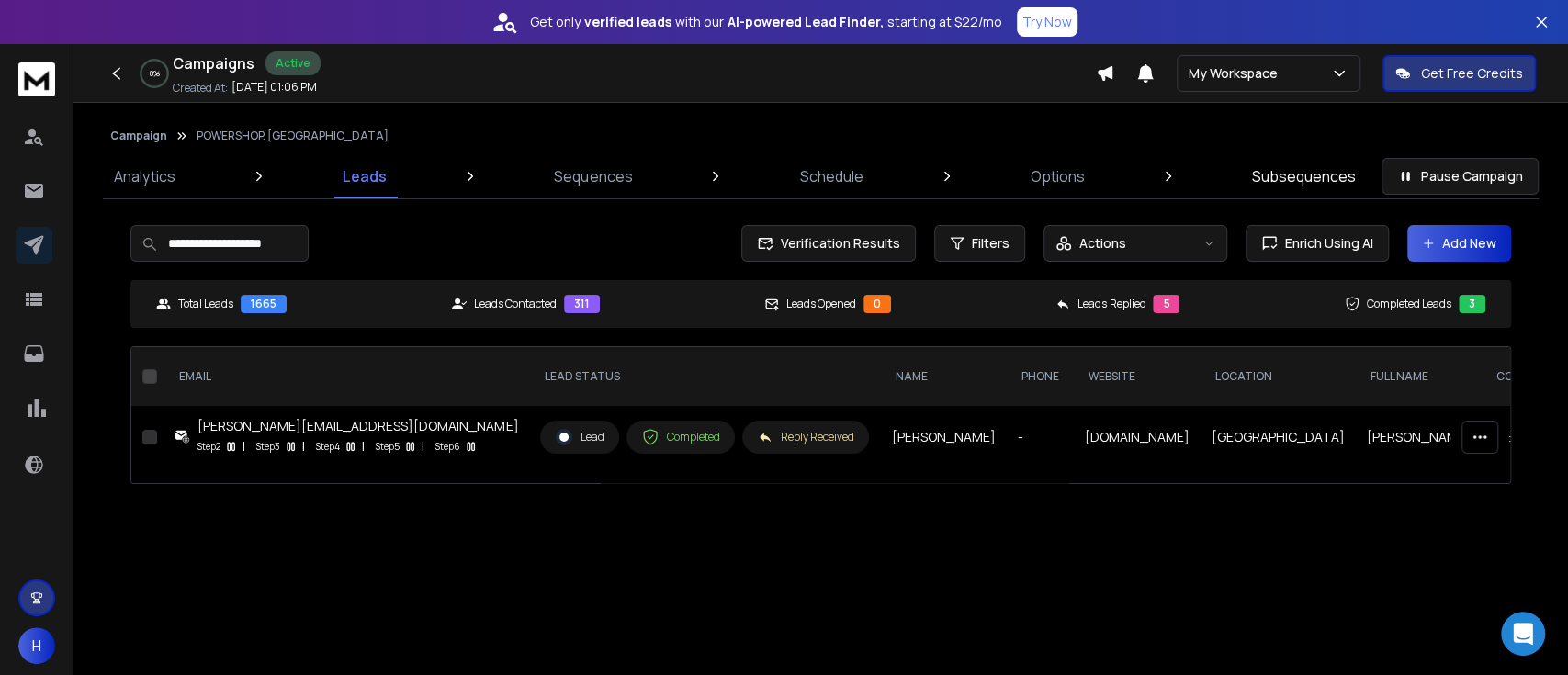
click at [1303, 179] on p "Subsequences" at bounding box center [1303, 176] width 104 height 22
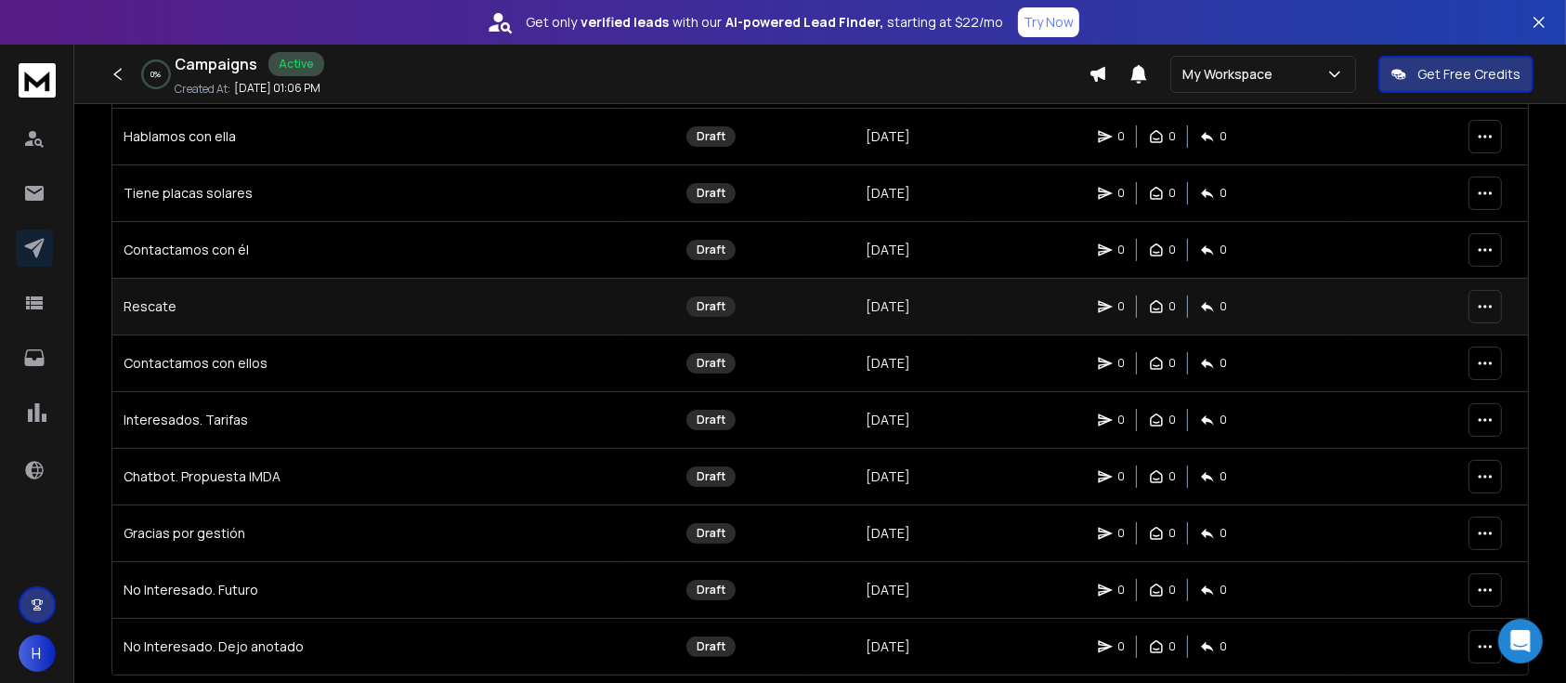
scroll to position [292, 0]
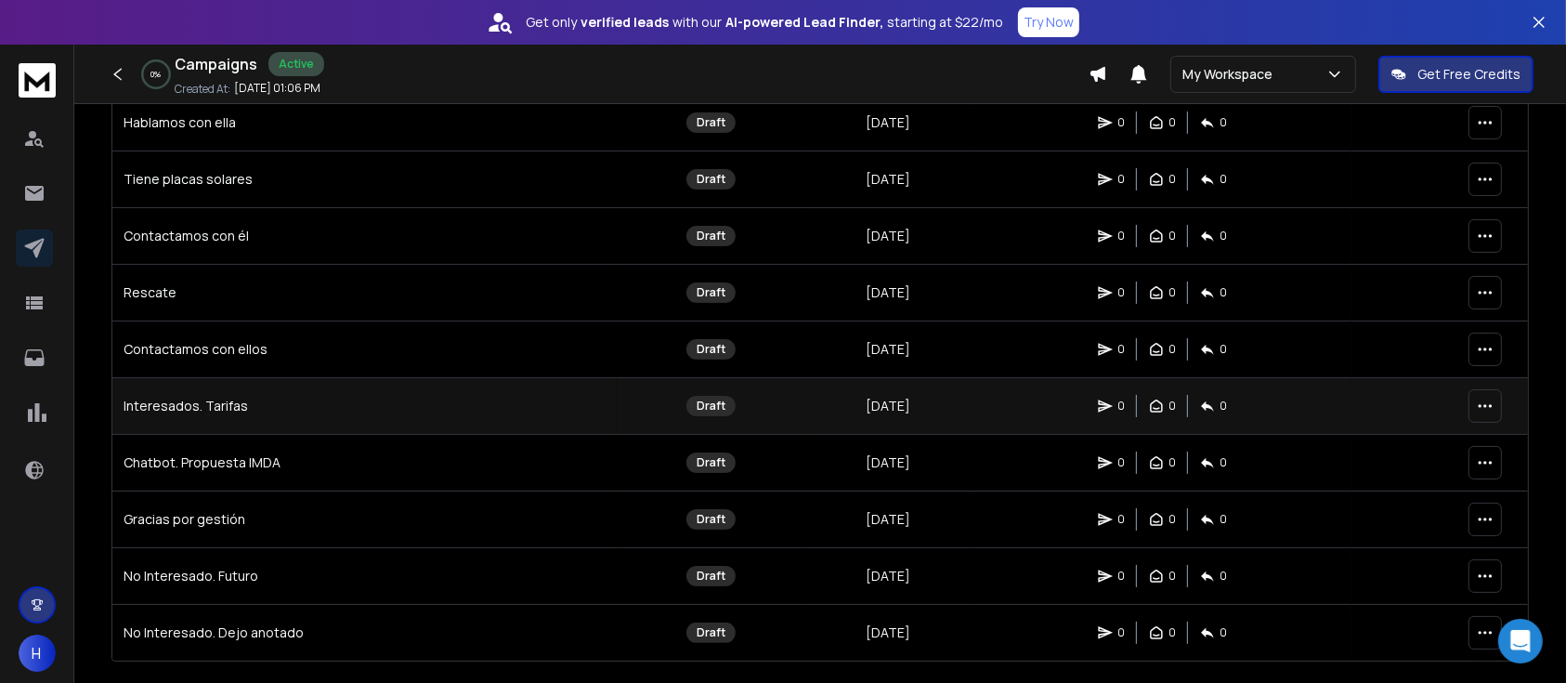
click at [315, 399] on td "Interesados. Tarifas" at bounding box center [364, 405] width 505 height 57
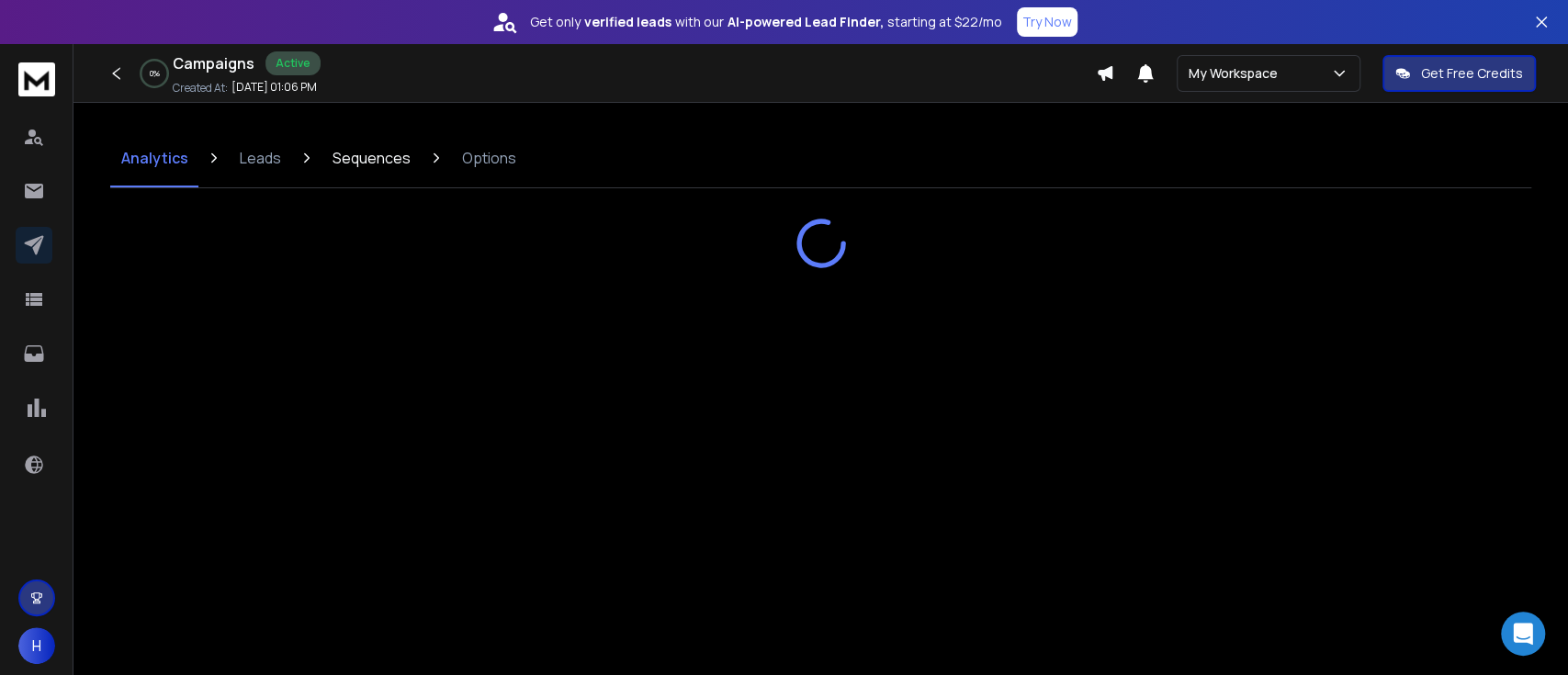
click at [381, 150] on p "Sequences" at bounding box center [371, 158] width 78 height 22
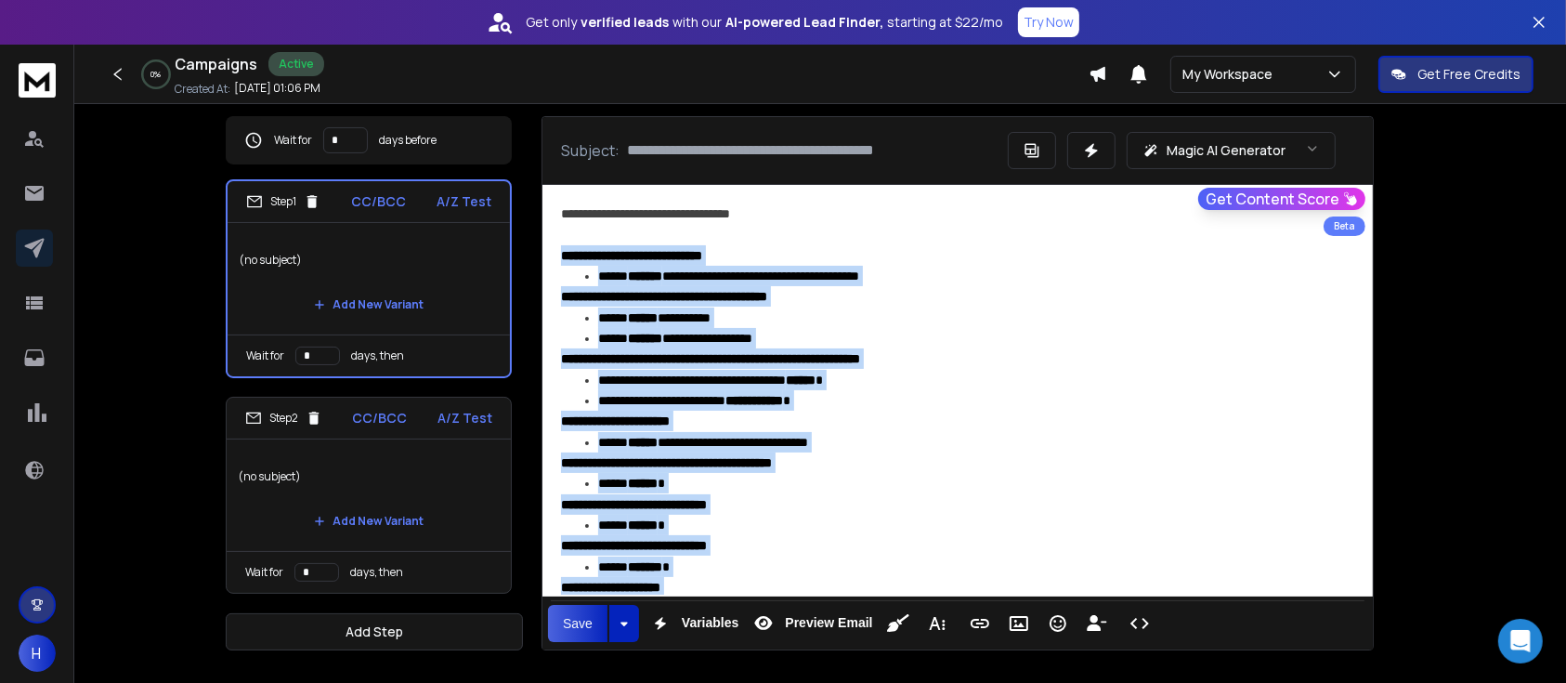
drag, startPoint x: 773, startPoint y: 450, endPoint x: 531, endPoint y: 247, distance: 315.2
click at [531, 247] on div "Wait for * days before Step 1 CC/BCC A/Z Test (no subject) Add New Variant Wait…" at bounding box center [820, 383] width 1189 height 534
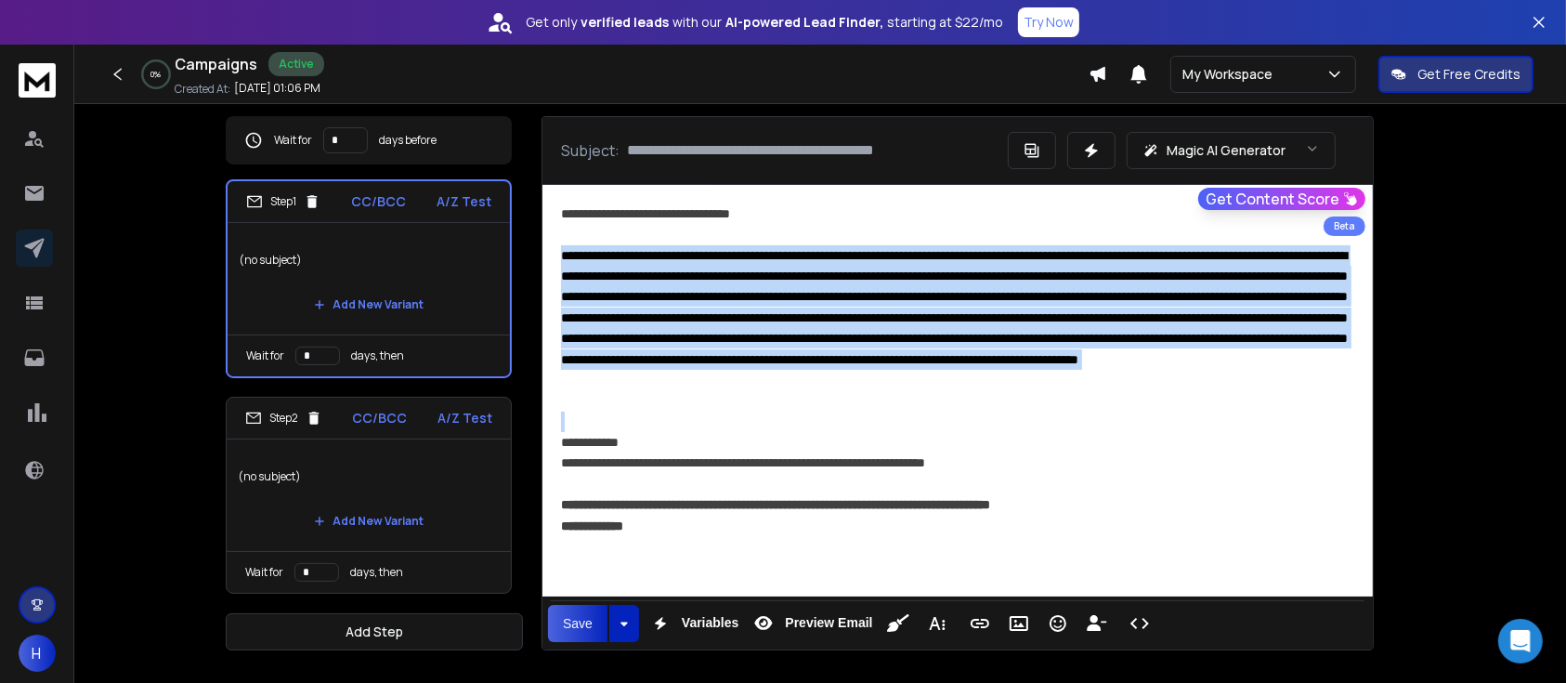
drag, startPoint x: 668, startPoint y: 420, endPoint x: 555, endPoint y: 247, distance: 206.6
click at [555, 247] on div "**********" at bounding box center [958, 390] width 831 height 410
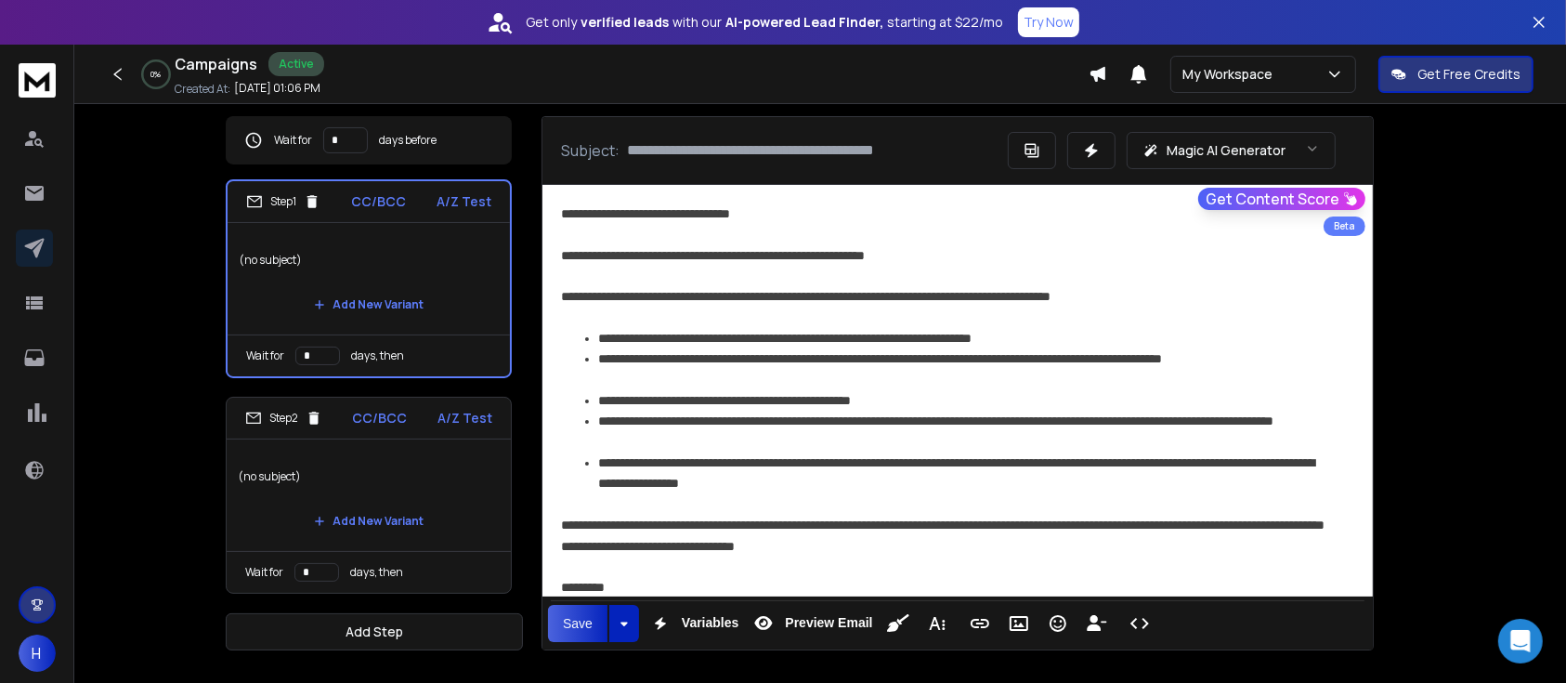
click at [875, 249] on div "**********" at bounding box center [948, 255] width 775 height 20
click at [874, 250] on div "**********" at bounding box center [948, 255] width 775 height 20
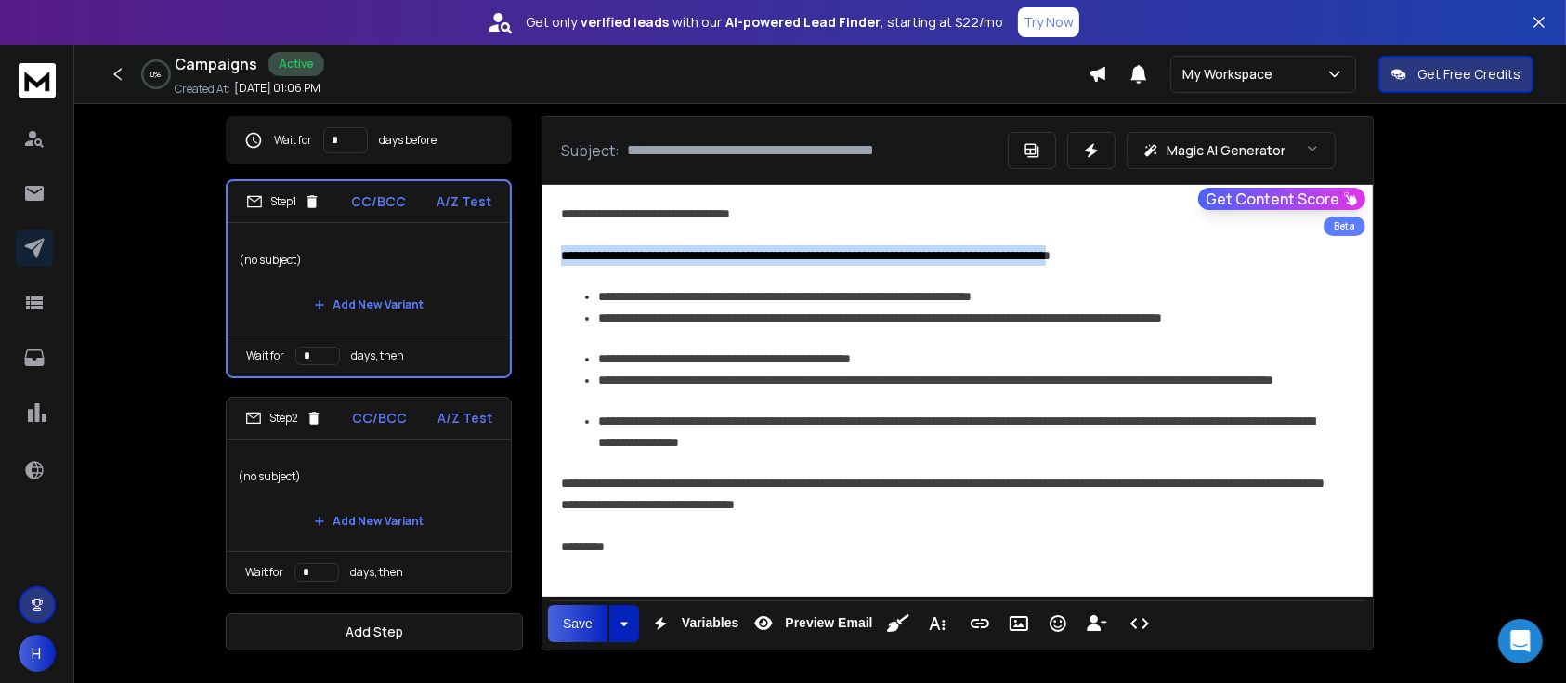
drag, startPoint x: 1177, startPoint y: 250, endPoint x: 524, endPoint y: 252, distance: 653.1
click at [524, 252] on div "Wait for * days before Step 1 CC/BCC A/Z Test (no subject) Add New Variant Wait…" at bounding box center [820, 383] width 1189 height 534
click at [684, 214] on div "**********" at bounding box center [948, 213] width 775 height 20
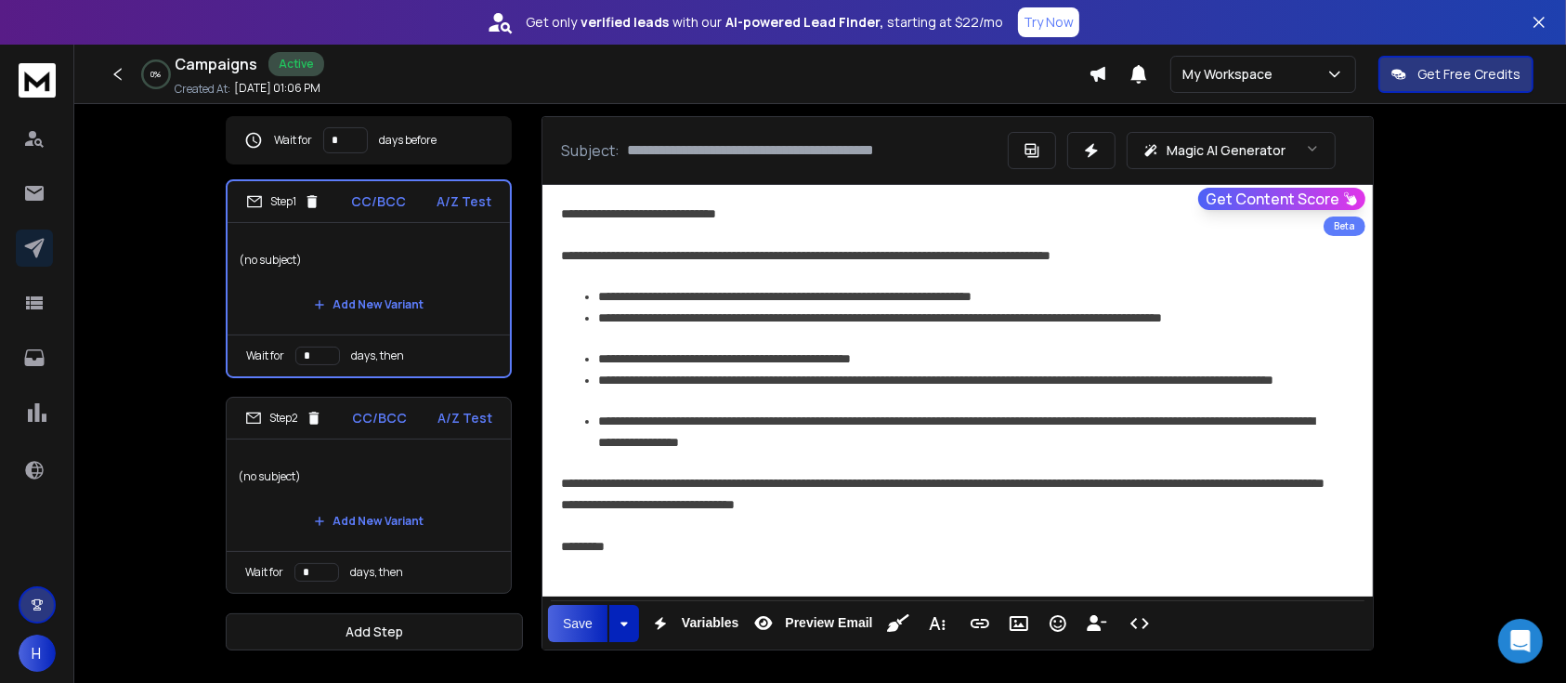
click at [760, 251] on div "**********" at bounding box center [948, 255] width 775 height 20
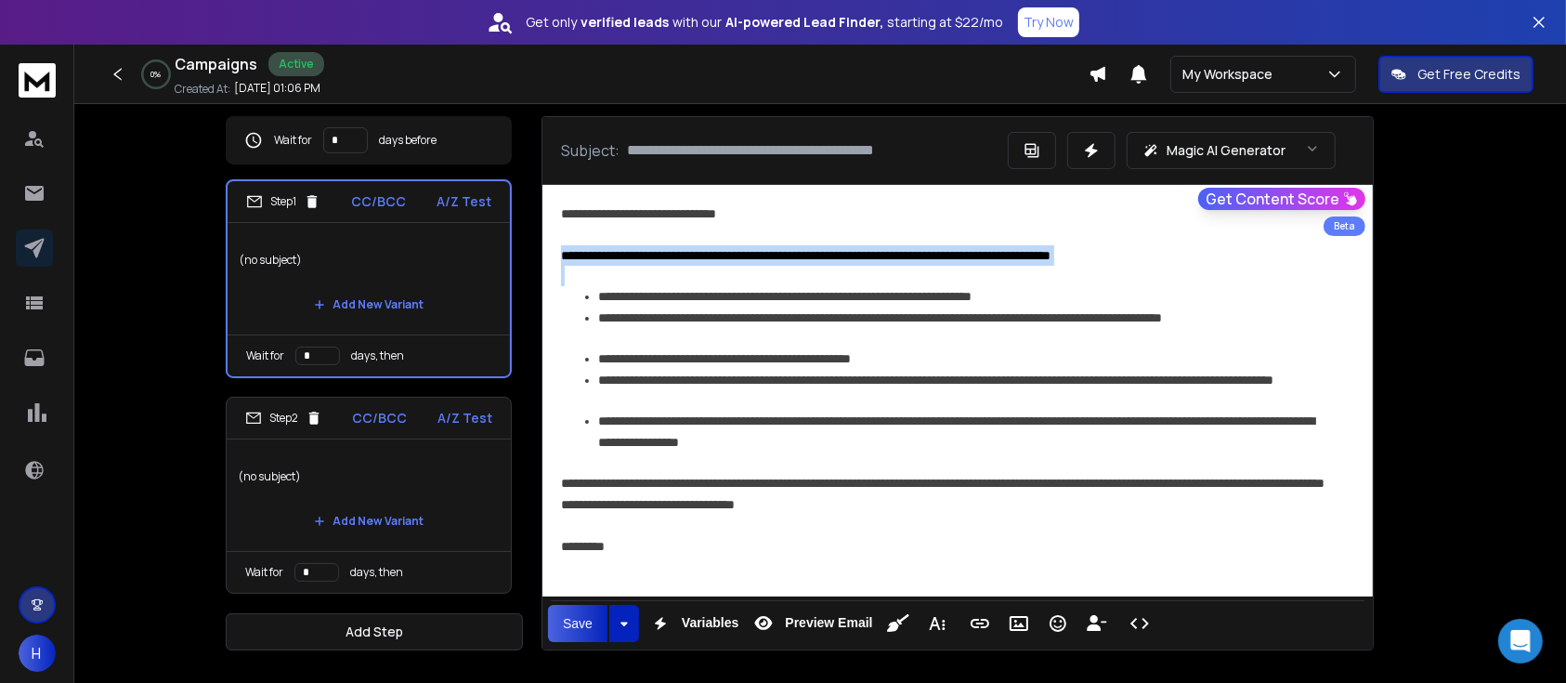
click at [760, 251] on div "**********" at bounding box center [948, 255] width 775 height 20
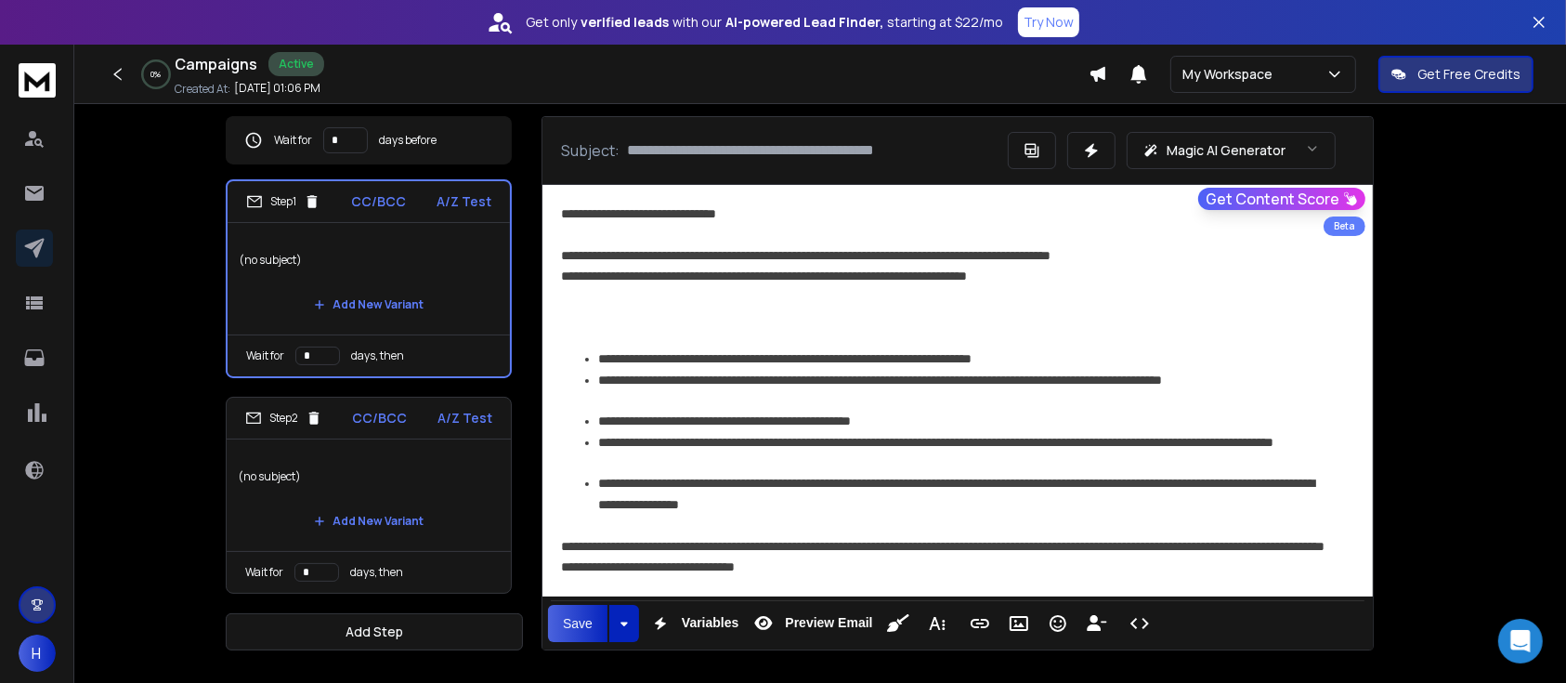
click at [583, 335] on div at bounding box center [957, 338] width 793 height 20
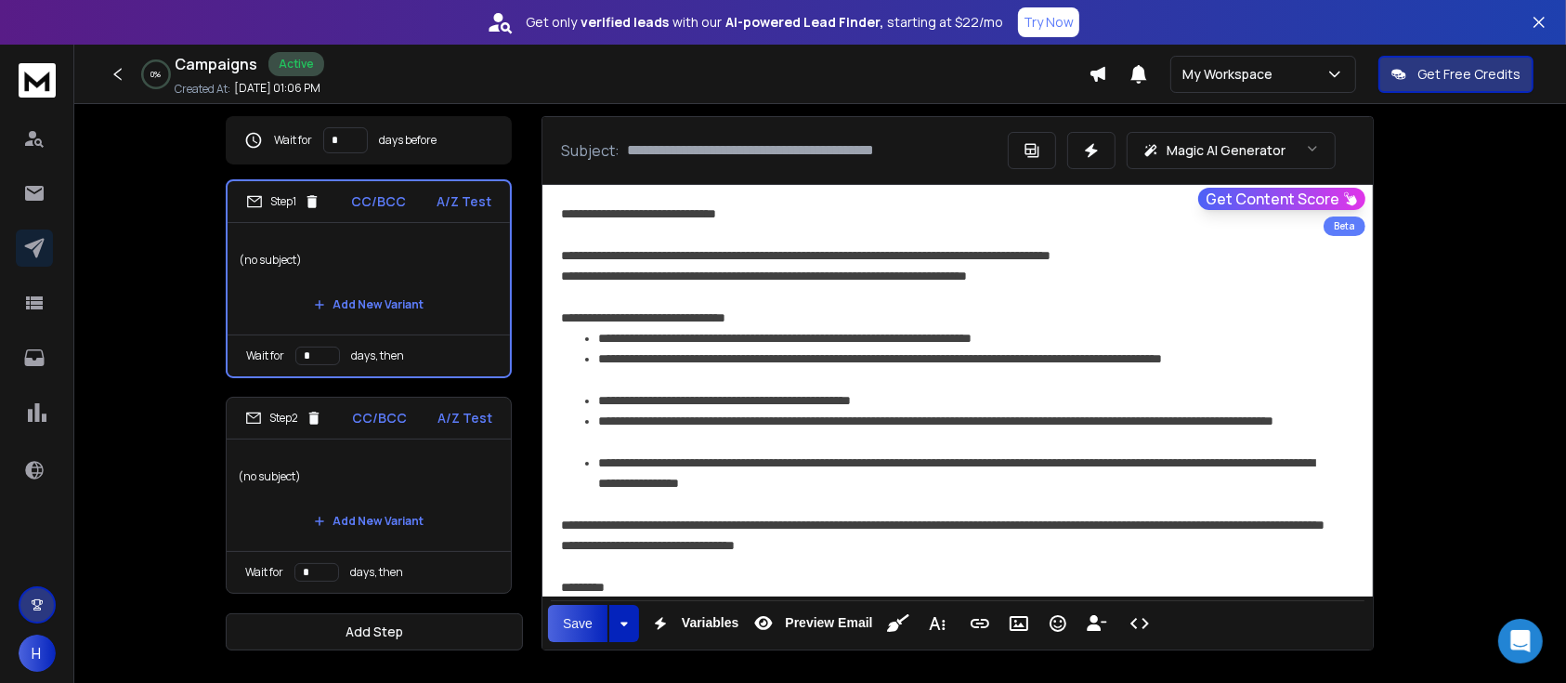
click at [574, 317] on div "**********" at bounding box center [948, 318] width 775 height 20
drag, startPoint x: 599, startPoint y: 327, endPoint x: 674, endPoint y: 298, distance: 79.7
click at [601, 325] on div "**********" at bounding box center [958, 390] width 831 height 410
click at [598, 318] on div "**********" at bounding box center [948, 318] width 775 height 20
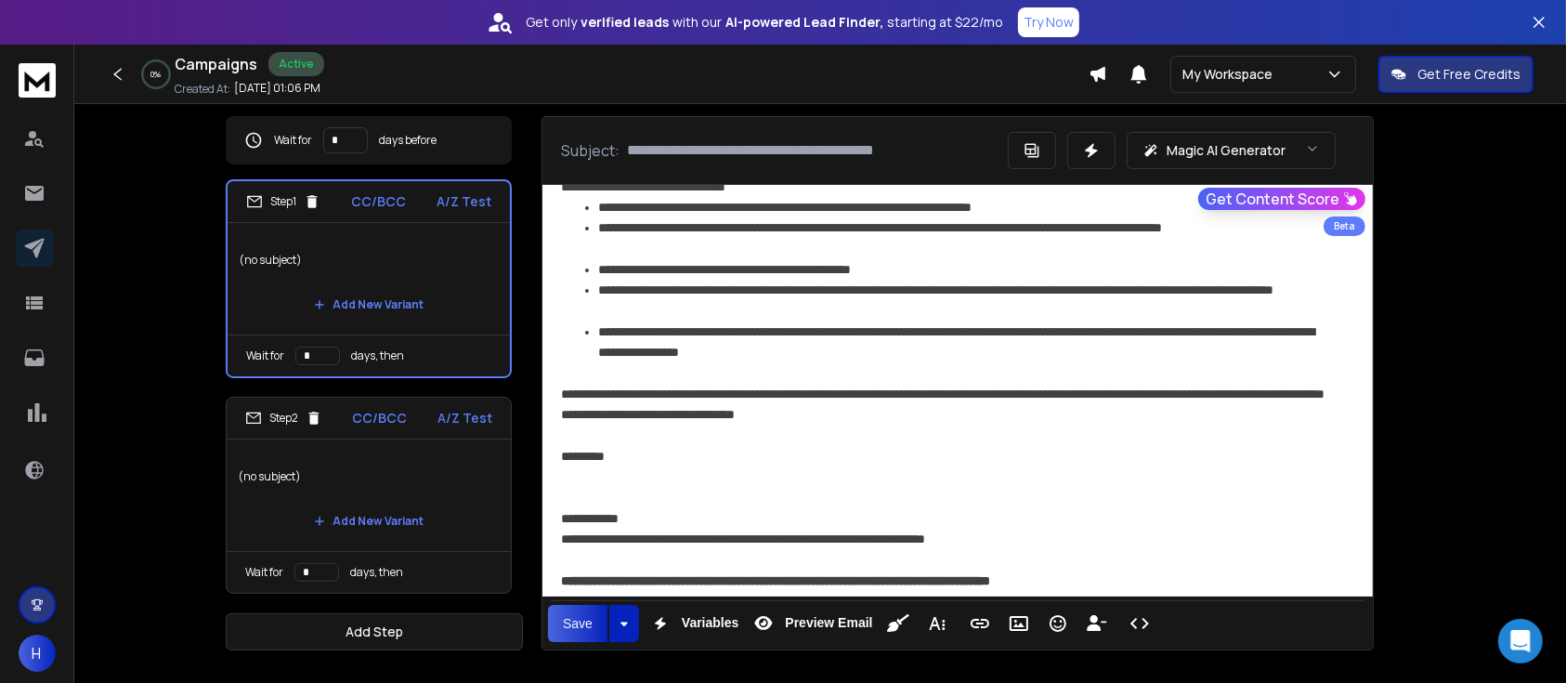
scroll to position [169, 0]
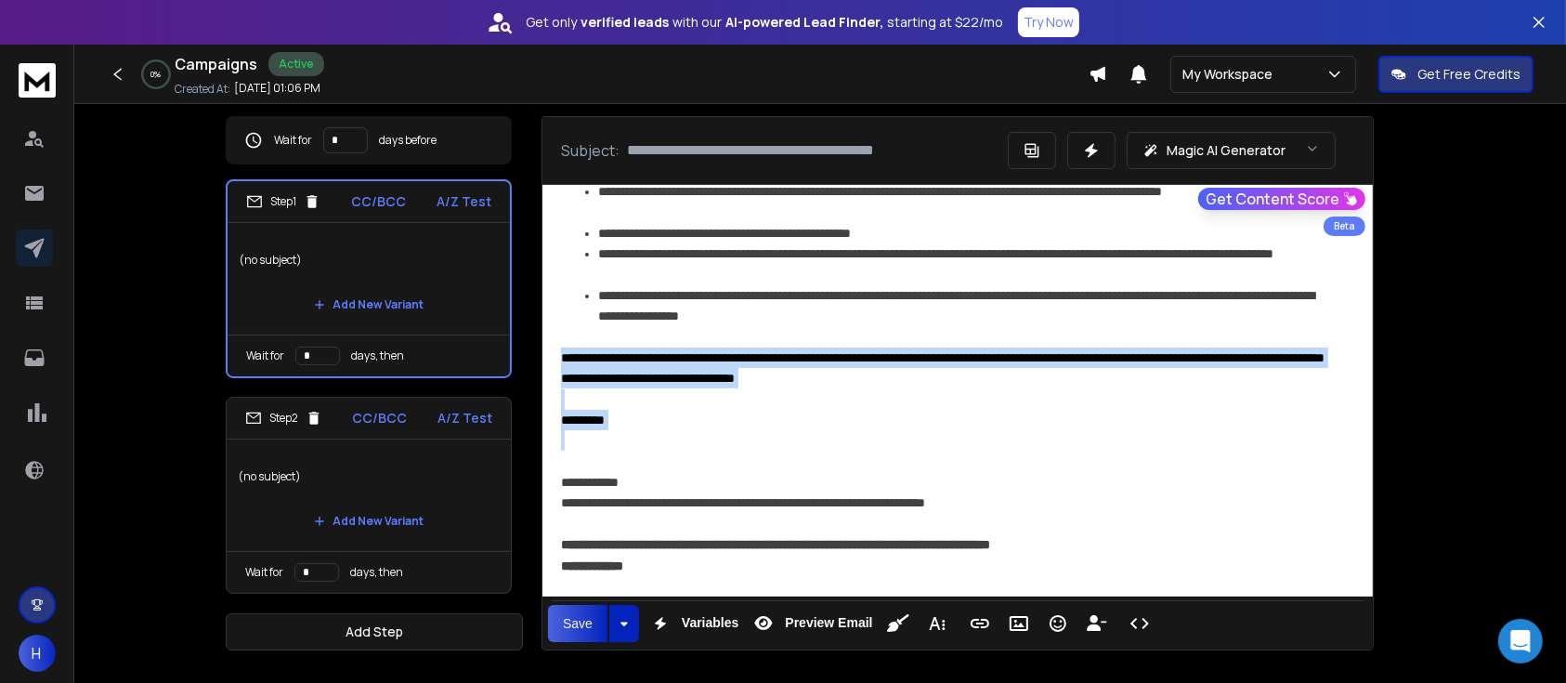
drag, startPoint x: 671, startPoint y: 431, endPoint x: 521, endPoint y: 353, distance: 168.7
click at [521, 353] on div "Wait for * days before Step 1 CC/BCC A/Z Test (no subject) Add New Variant Wait…" at bounding box center [820, 383] width 1189 height 534
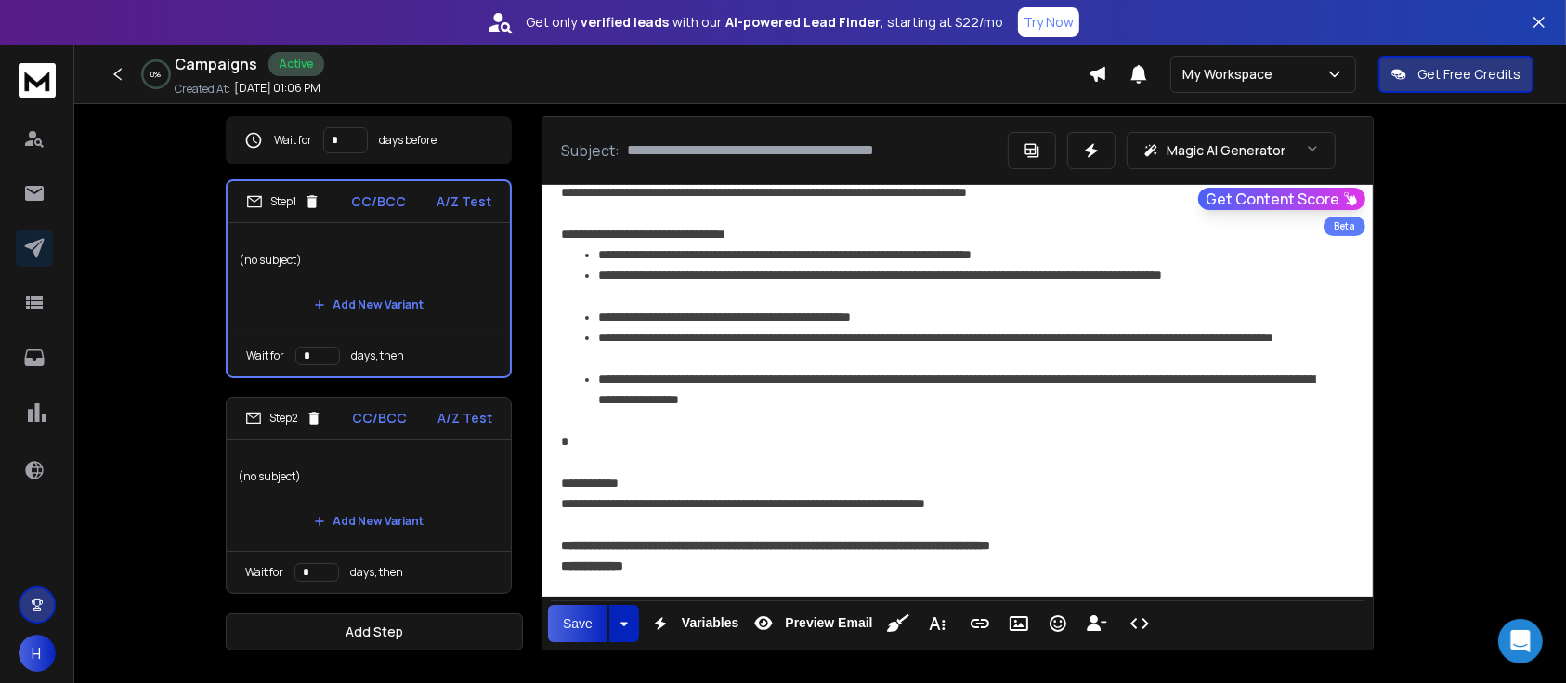
scroll to position [85, 0]
click at [820, 440] on div "**********" at bounding box center [948, 441] width 775 height 20
click at [613, 486] on div "**********" at bounding box center [948, 483] width 775 height 20
click at [613, 485] on div "**********" at bounding box center [948, 483] width 775 height 20
click at [613, 483] on div "**********" at bounding box center [948, 483] width 775 height 20
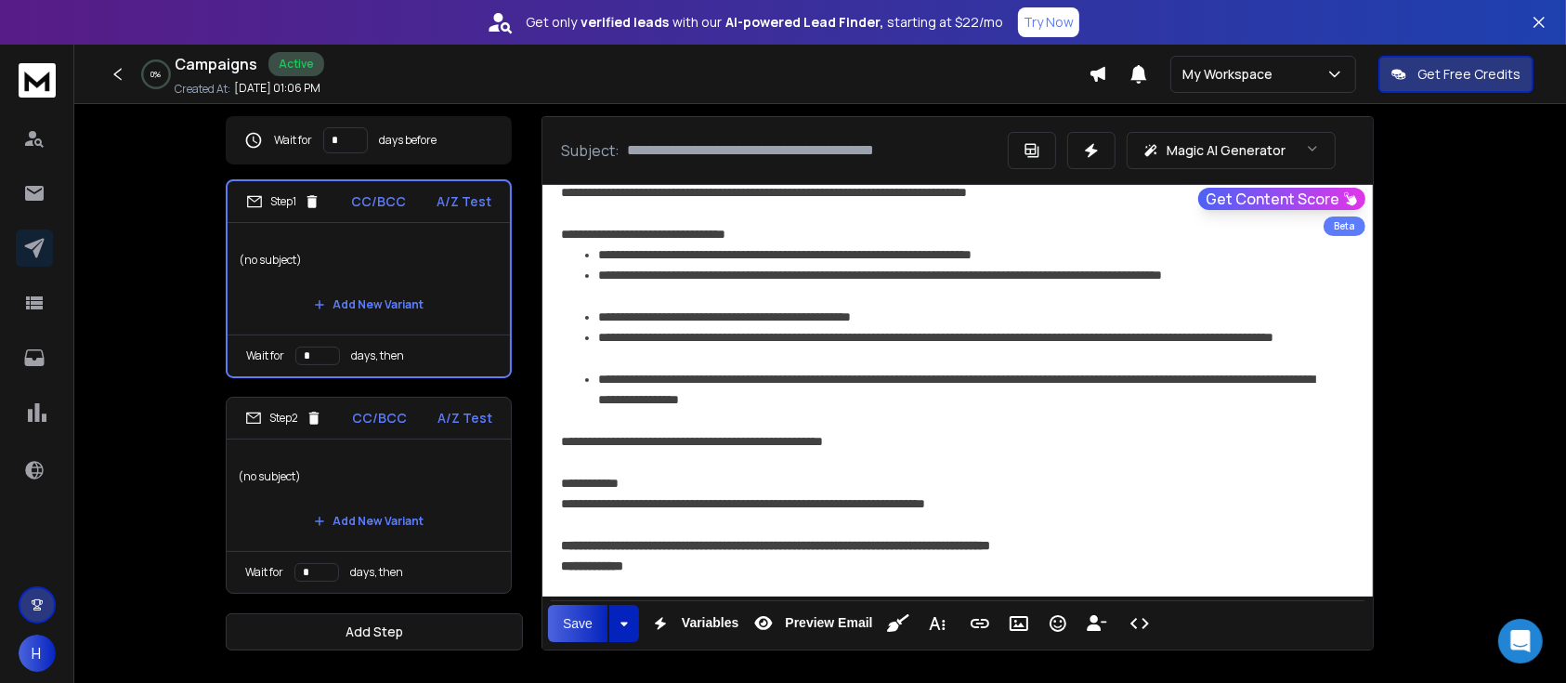
click at [944, 449] on div "**********" at bounding box center [948, 441] width 775 height 20
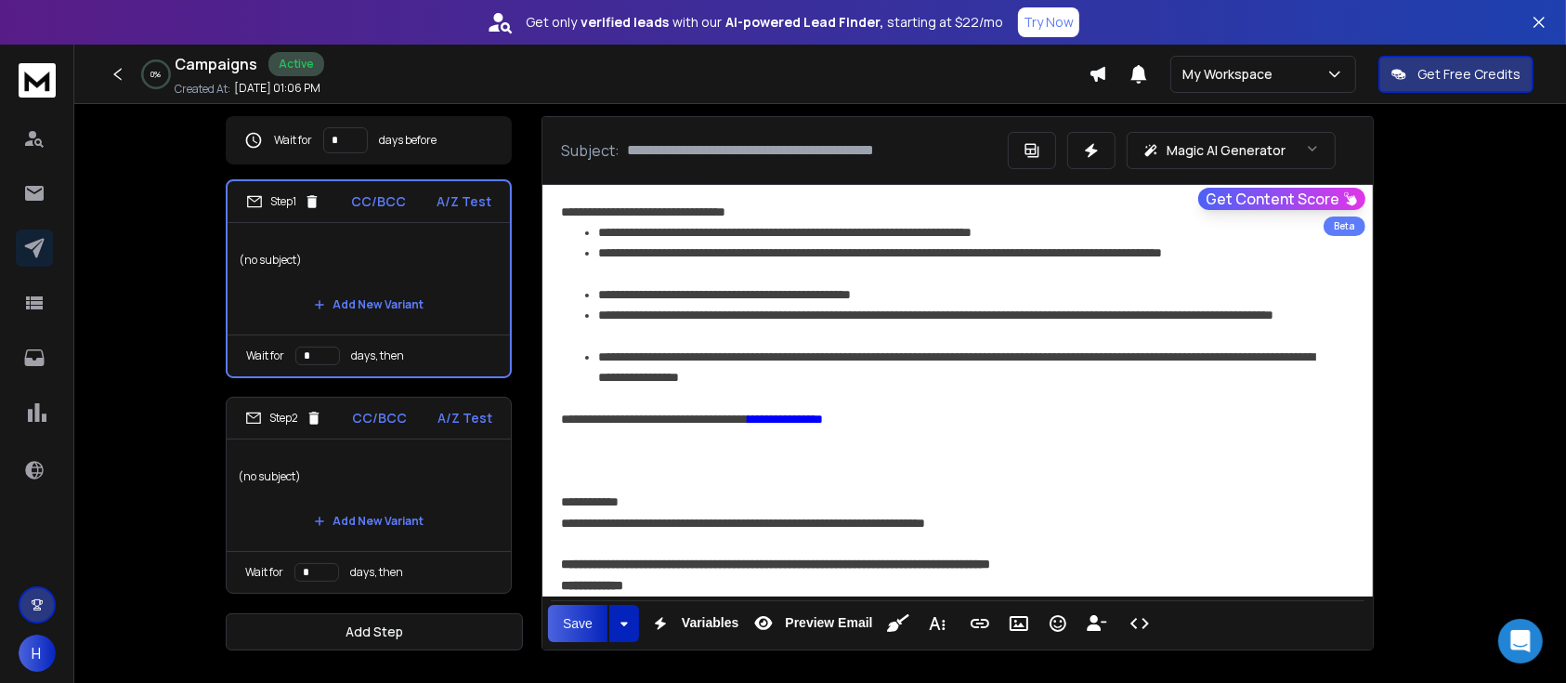
scroll to position [127, 0]
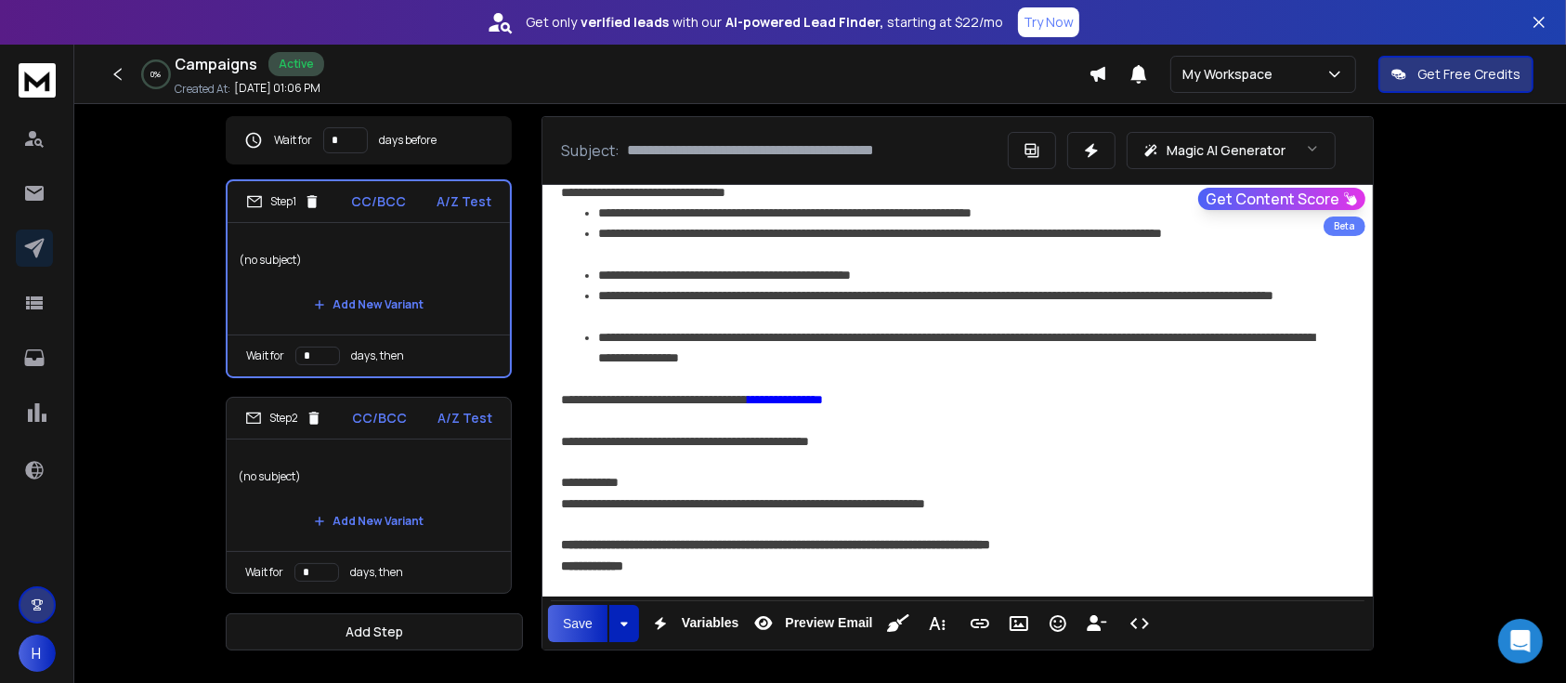
click at [582, 462] on div at bounding box center [957, 461] width 793 height 20
click at [902, 439] on div "**********" at bounding box center [948, 441] width 775 height 20
click at [665, 457] on div at bounding box center [957, 461] width 793 height 20
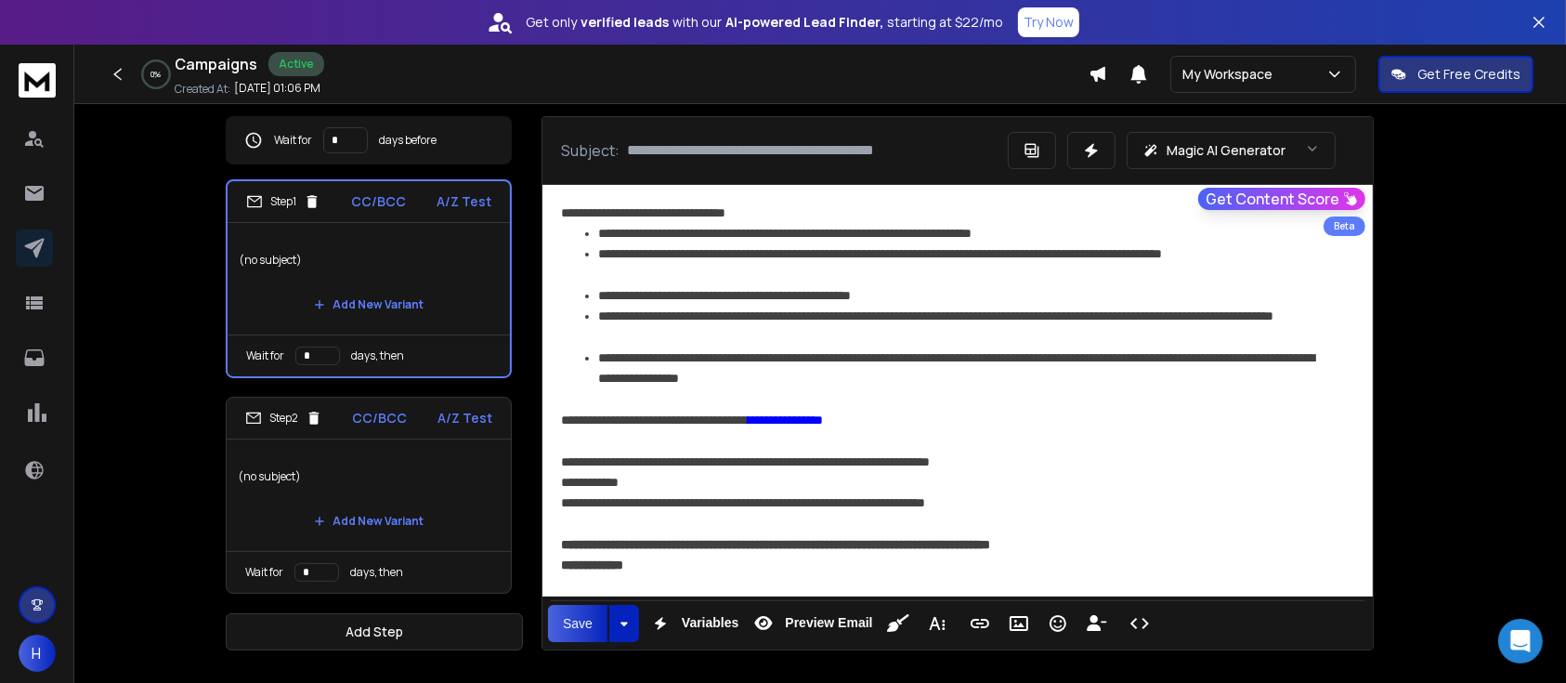
click at [661, 478] on div "**********" at bounding box center [948, 482] width 775 height 20
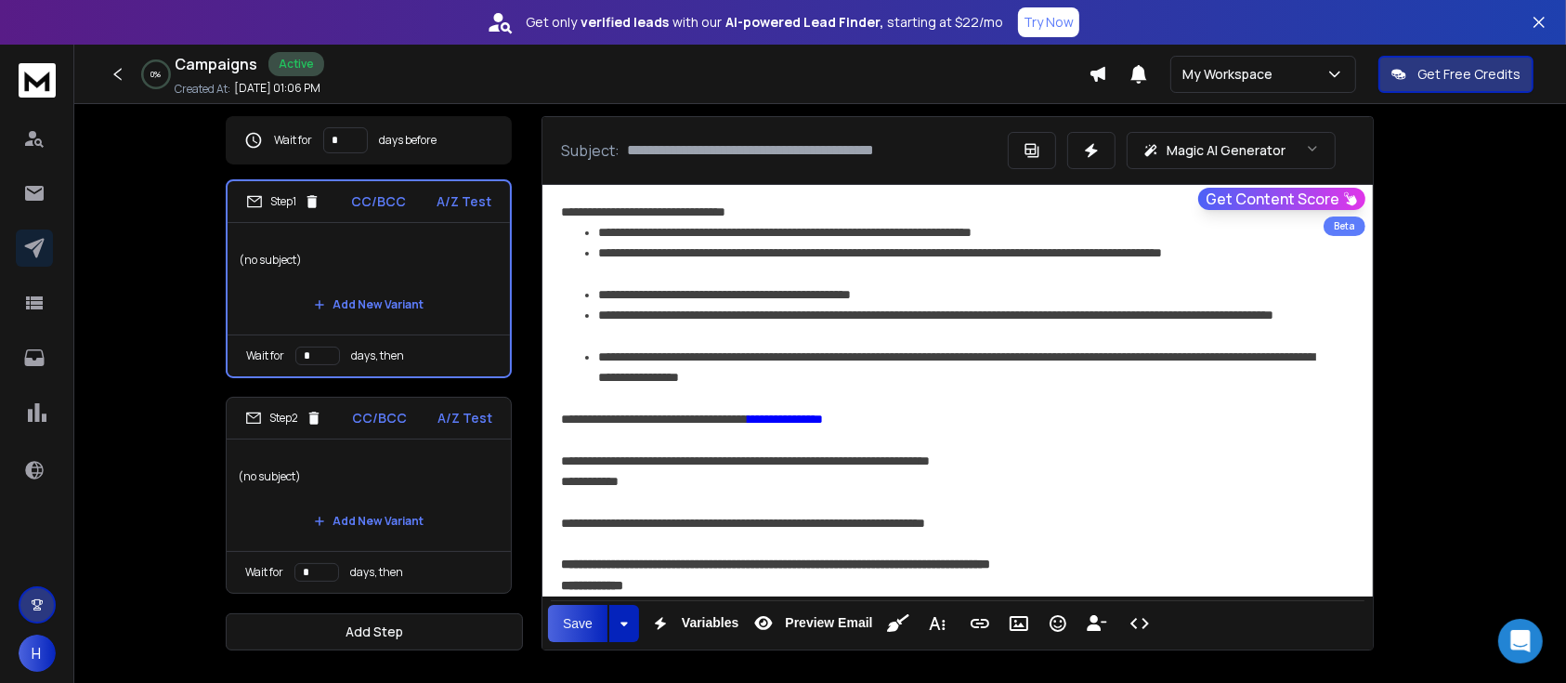
scroll to position [127, 0]
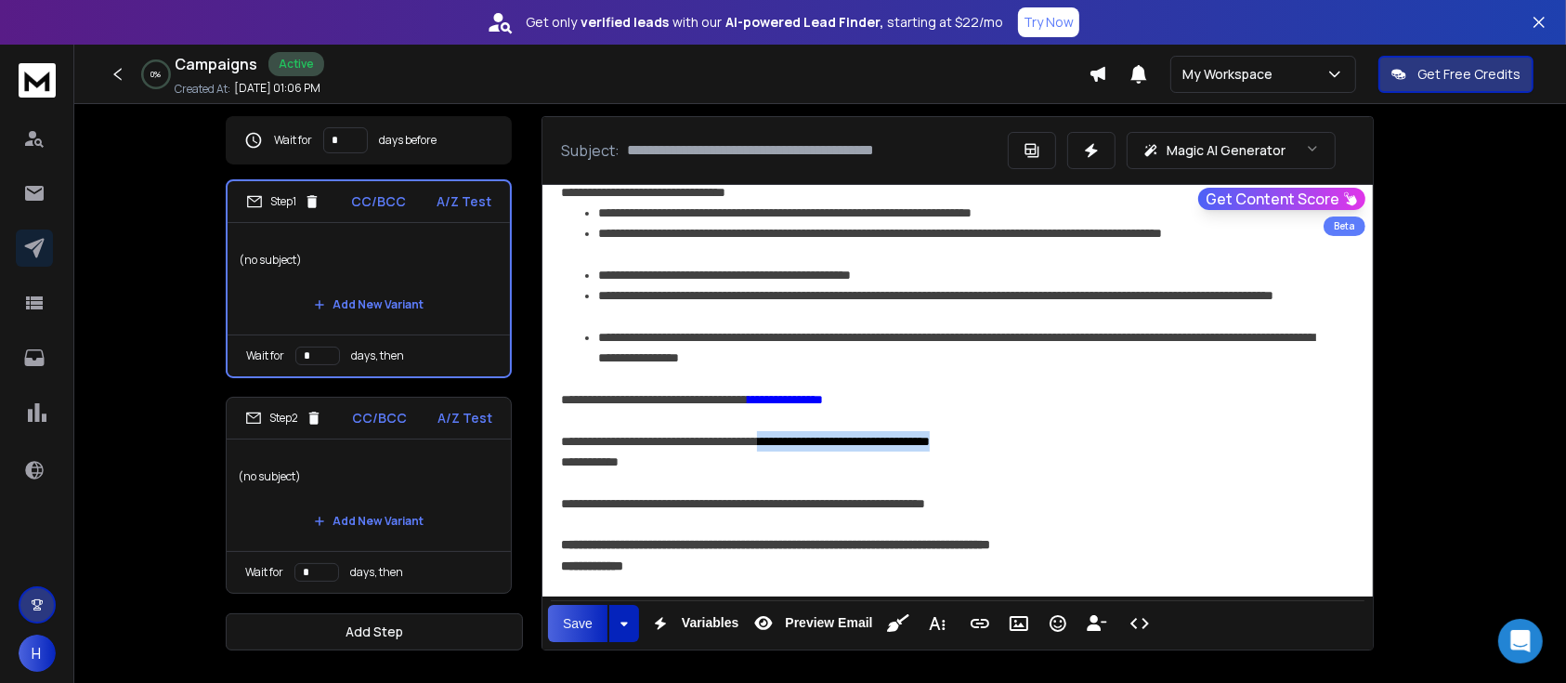
drag, startPoint x: 800, startPoint y: 437, endPoint x: 1058, endPoint y: 444, distance: 258.4
click at [1058, 444] on div "**********" at bounding box center [948, 441] width 775 height 20
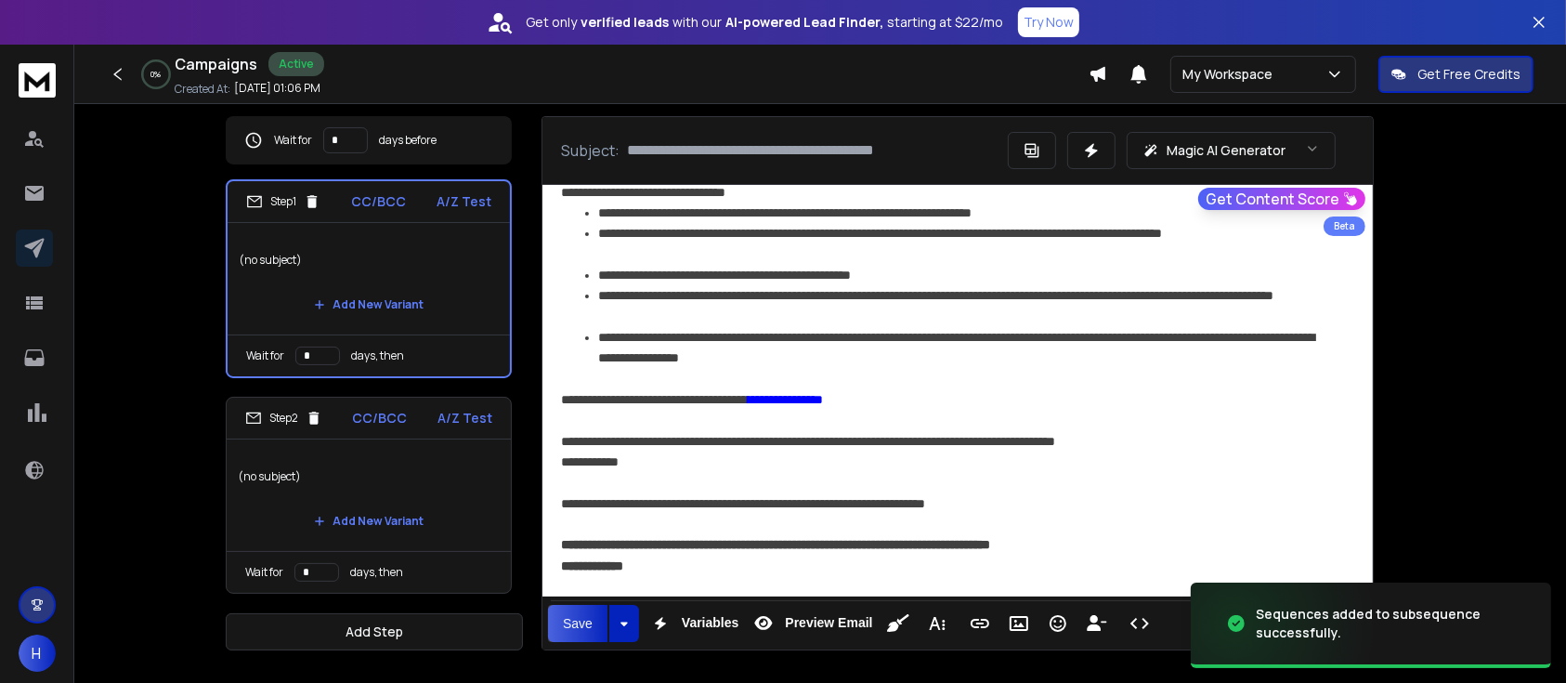
click at [623, 569] on span "**********" at bounding box center [592, 565] width 62 height 13
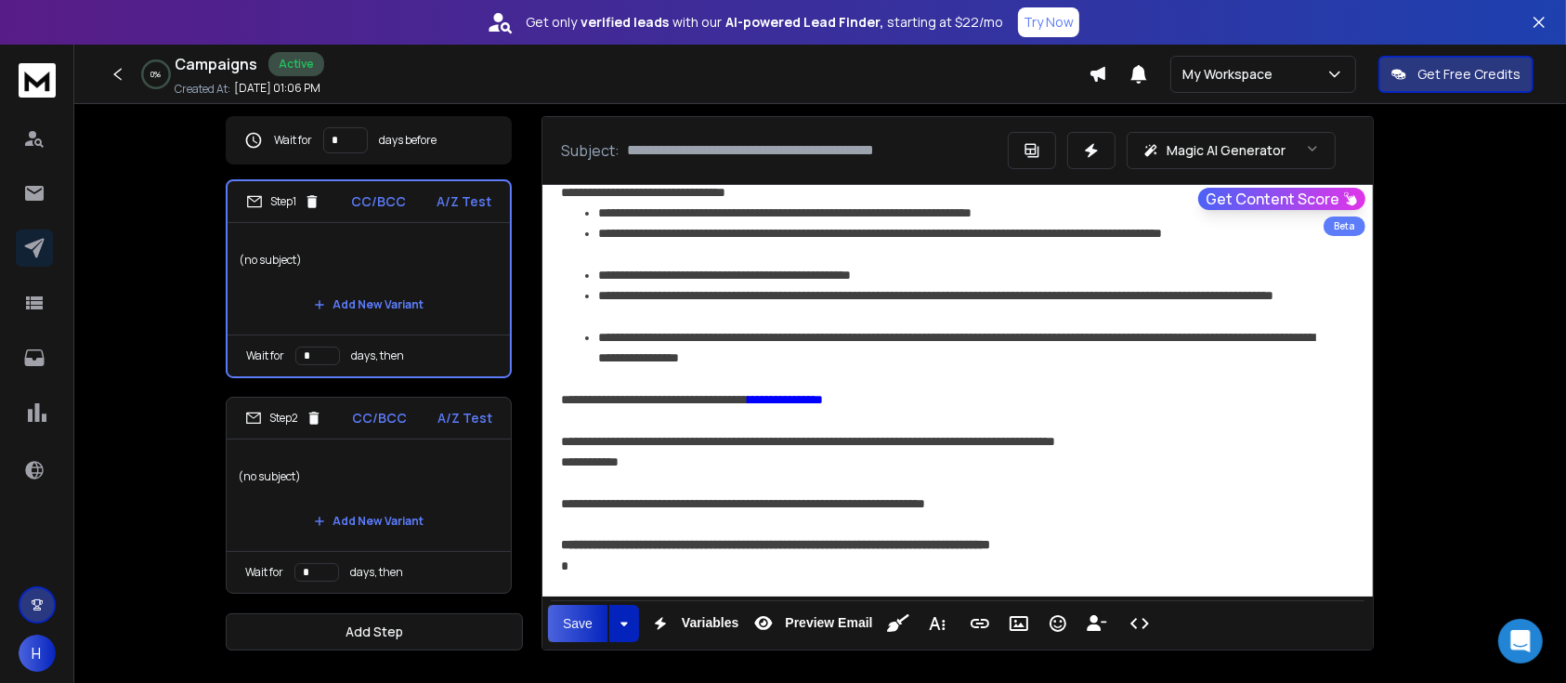
scroll to position [126, 0]
drag, startPoint x: 640, startPoint y: 540, endPoint x: 544, endPoint y: 537, distance: 95.7
click at [544, 537] on div "**********" at bounding box center [958, 390] width 831 height 410
drag, startPoint x: 764, startPoint y: 536, endPoint x: 688, endPoint y: 546, distance: 75.9
click at [688, 546] on strong "**********" at bounding box center [787, 544] width 452 height 13
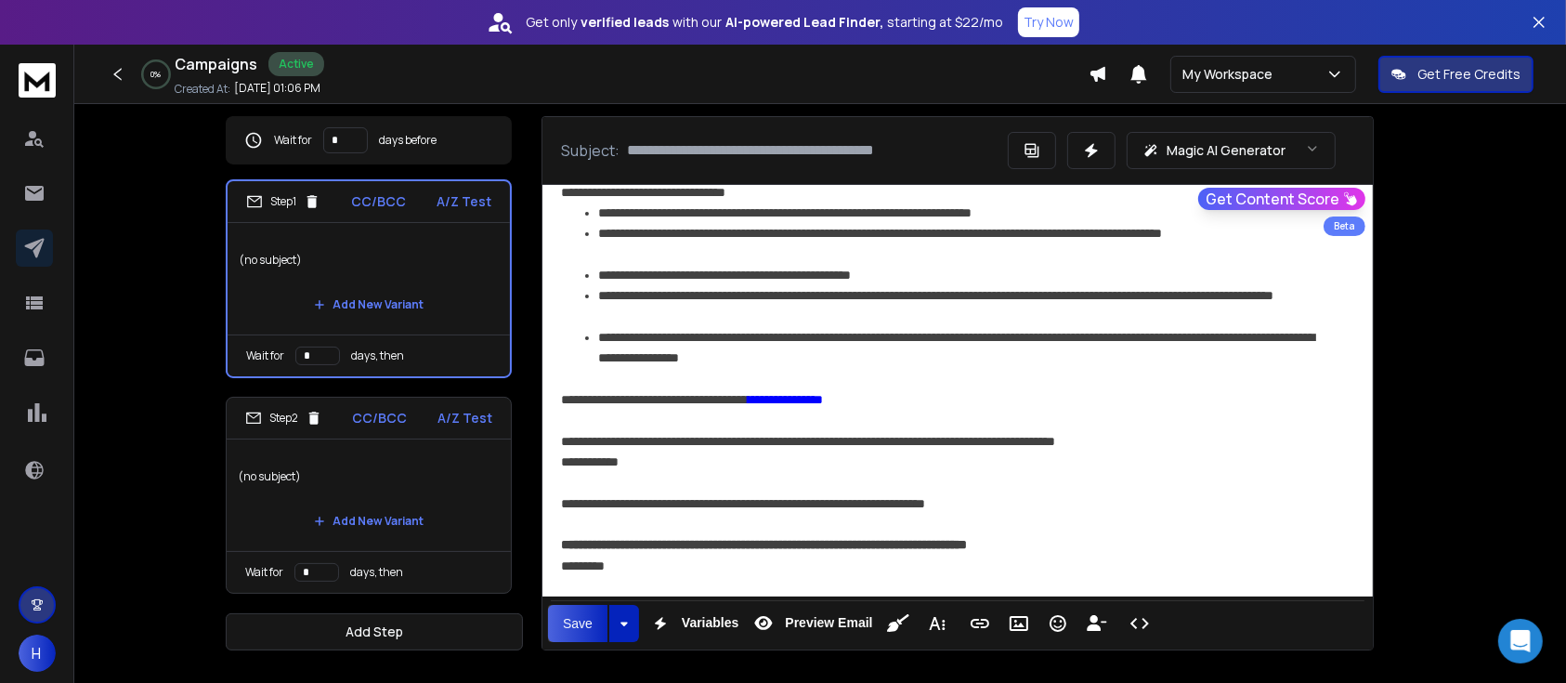
click at [967, 539] on strong "**********" at bounding box center [764, 544] width 406 height 13
click at [599, 565] on div "*********" at bounding box center [948, 566] width 775 height 20
click at [597, 564] on div "*********" at bounding box center [948, 566] width 775 height 20
click at [920, 624] on button "More Text" at bounding box center [937, 623] width 35 height 37
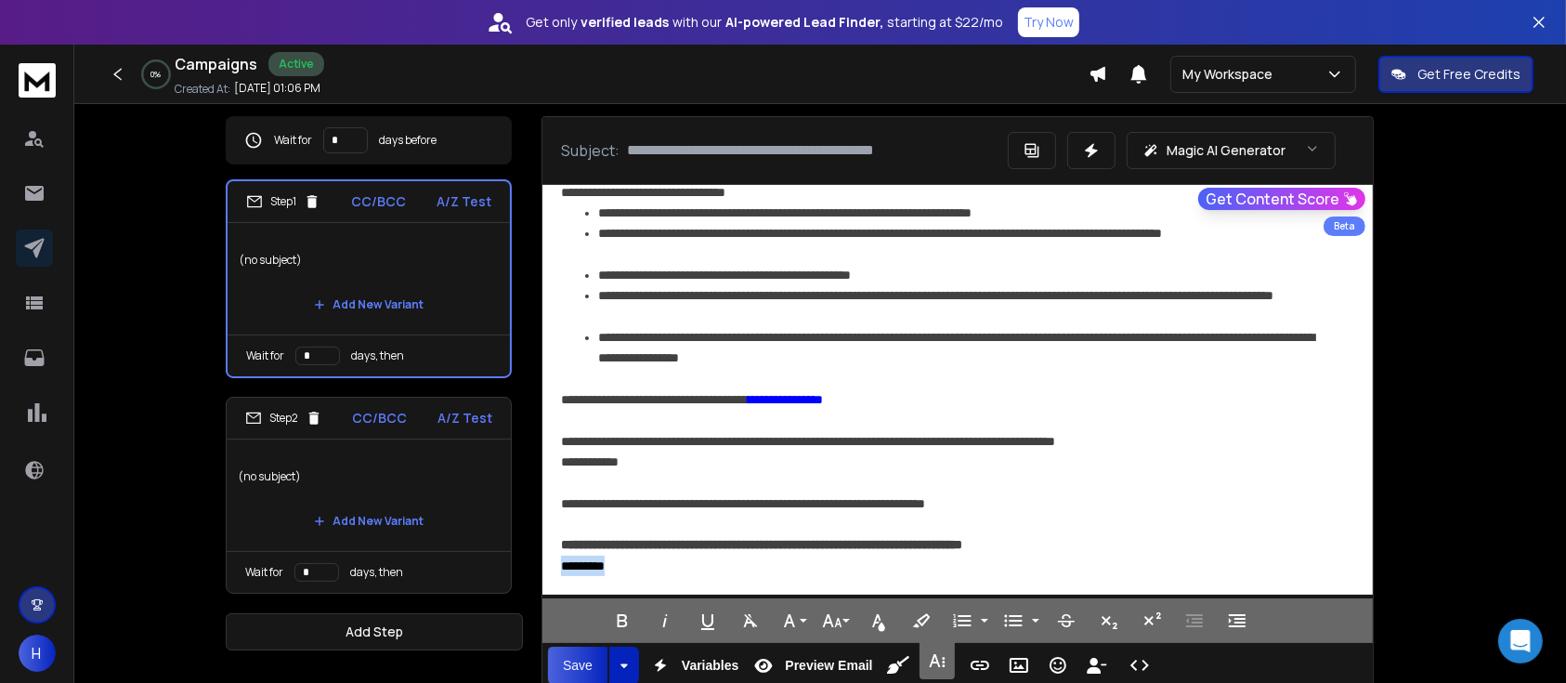
click at [712, 563] on div "*********" at bounding box center [948, 566] width 775 height 20
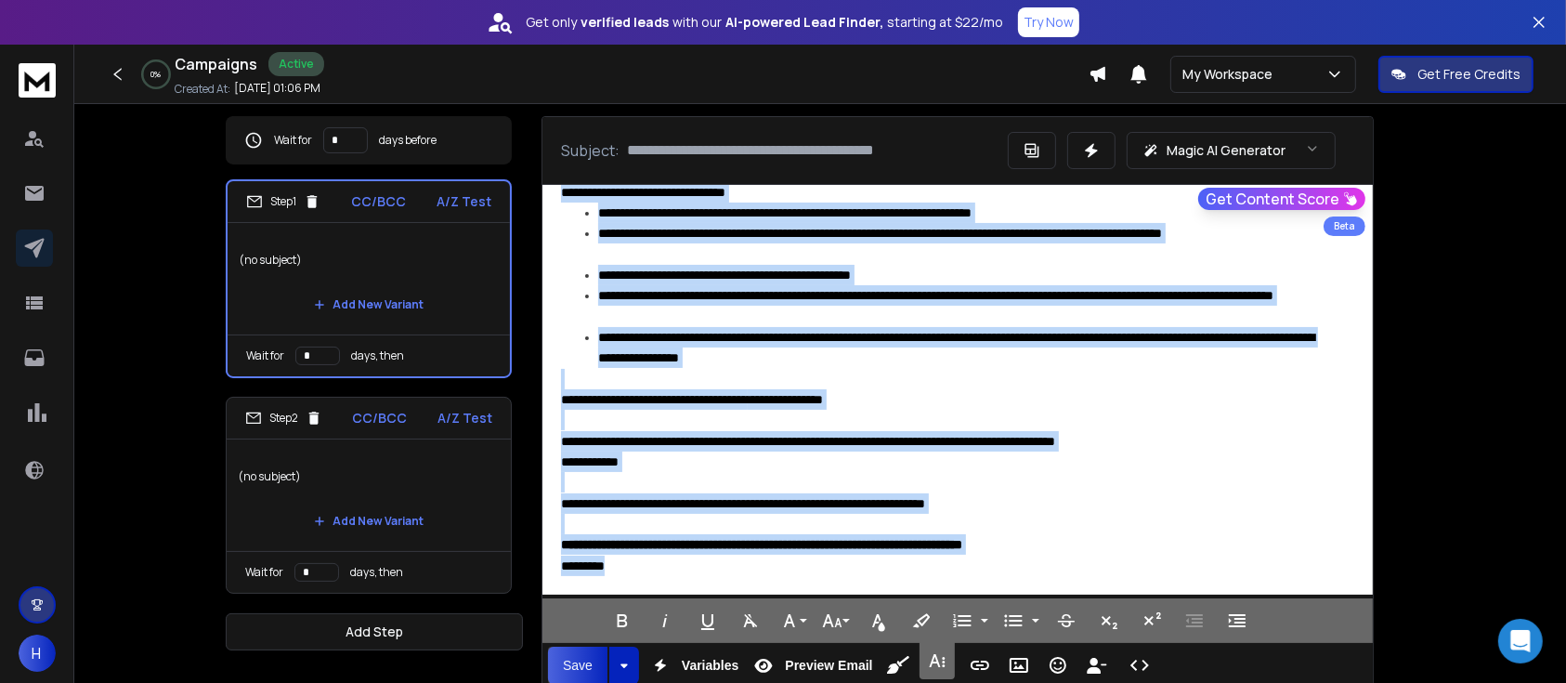
scroll to position [0, 0]
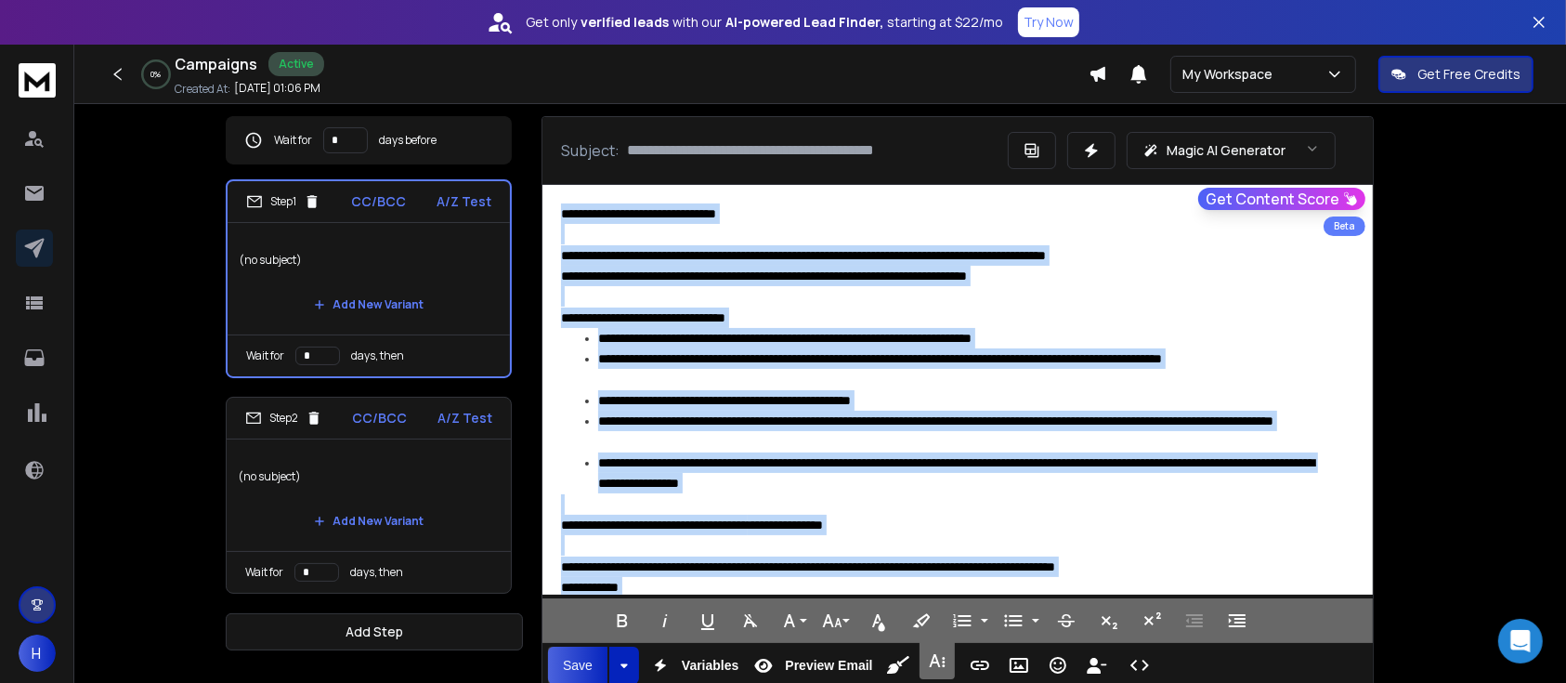
drag, startPoint x: 712, startPoint y: 563, endPoint x: 309, endPoint y: 36, distance: 662.8
click at [309, 36] on div "Get only verified leads with our AI-powered Lead Finder, starting at $22/mo Try…" at bounding box center [783, 241] width 1566 height 683
drag, startPoint x: 751, startPoint y: 622, endPoint x: 749, endPoint y: 561, distance: 60.4
click at [751, 622] on icon "button" at bounding box center [750, 620] width 14 height 13
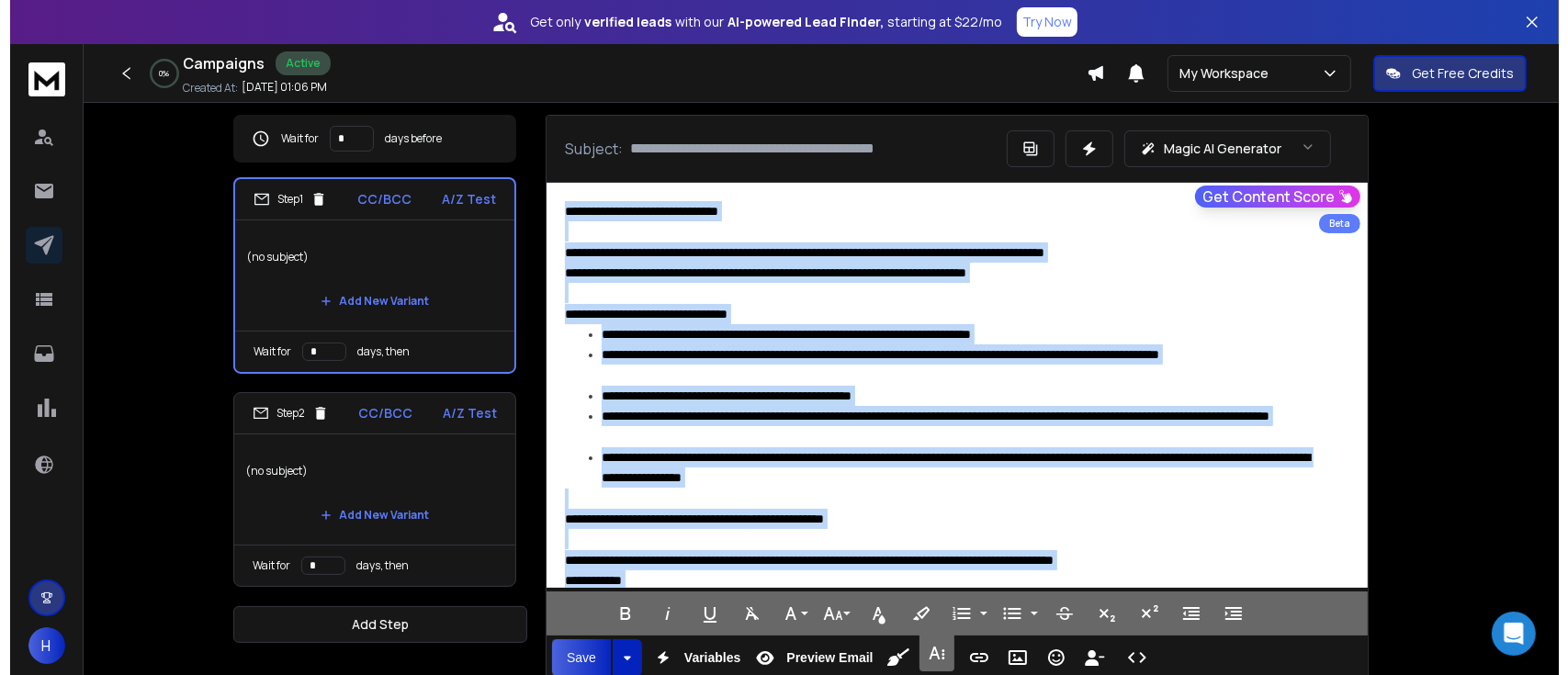
scroll to position [123, 0]
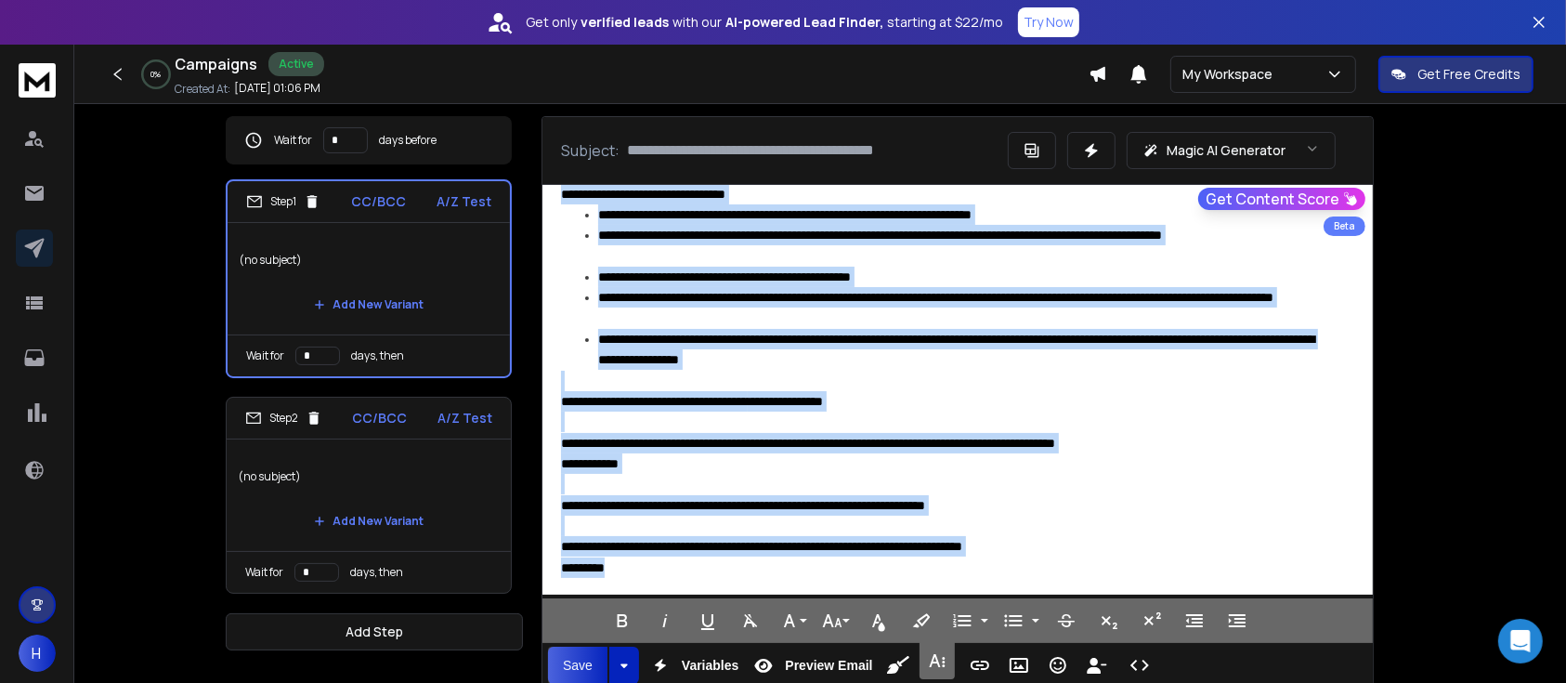
click at [655, 560] on div "*********" at bounding box center [948, 567] width 775 height 20
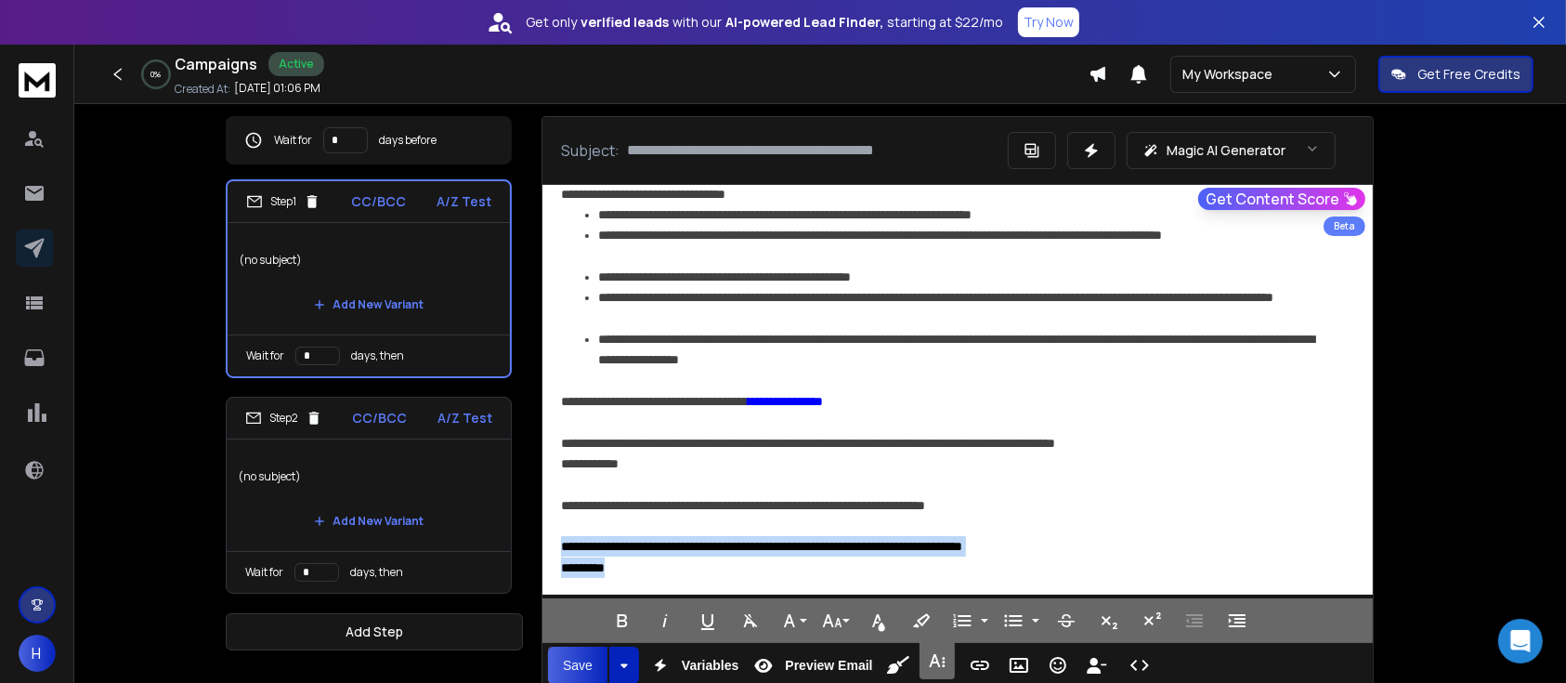
drag, startPoint x: 674, startPoint y: 573, endPoint x: 558, endPoint y: 546, distance: 118.3
click at [558, 546] on div "**********" at bounding box center [958, 390] width 831 height 410
click at [620, 622] on icon "button" at bounding box center [622, 620] width 22 height 22
click at [766, 545] on strong "**********" at bounding box center [761, 546] width 401 height 13
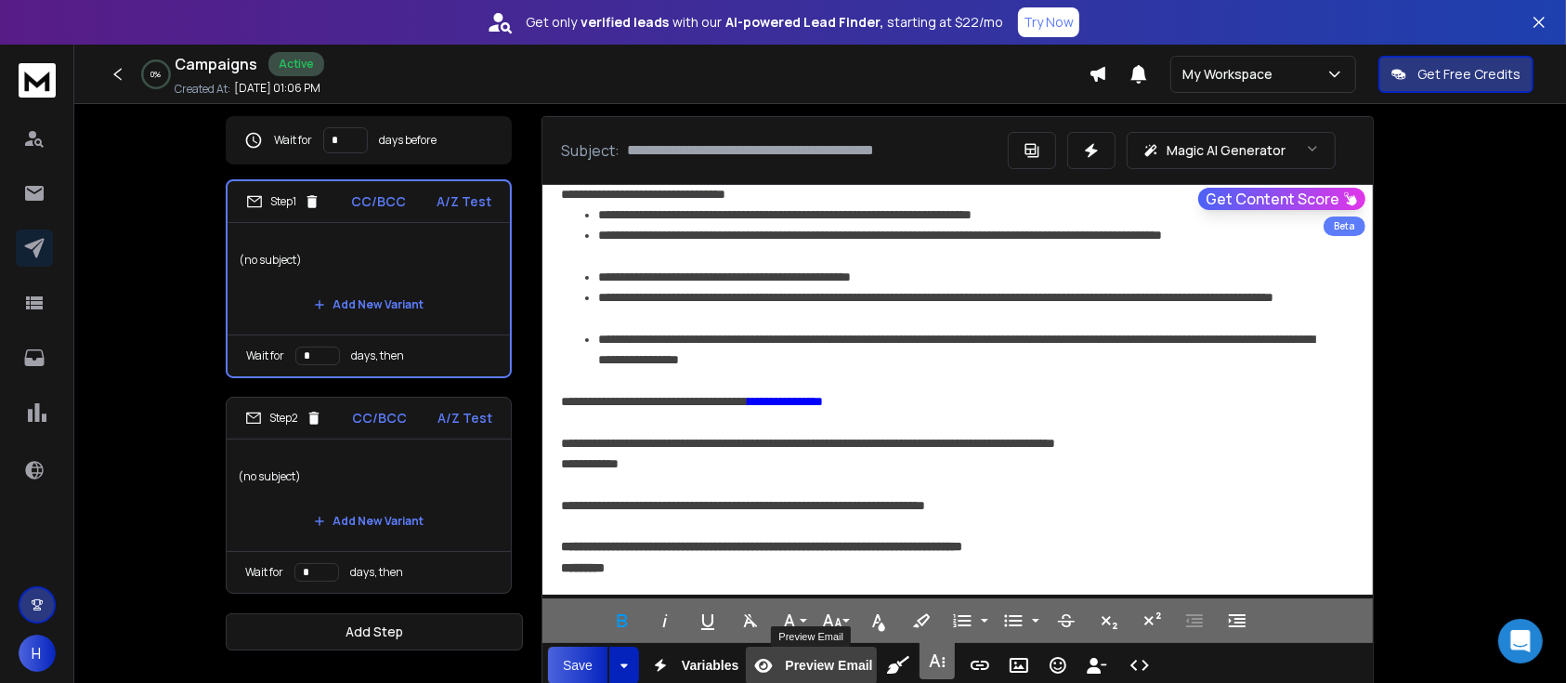
click at [796, 658] on span "Preview Email" at bounding box center [828, 666] width 95 height 16
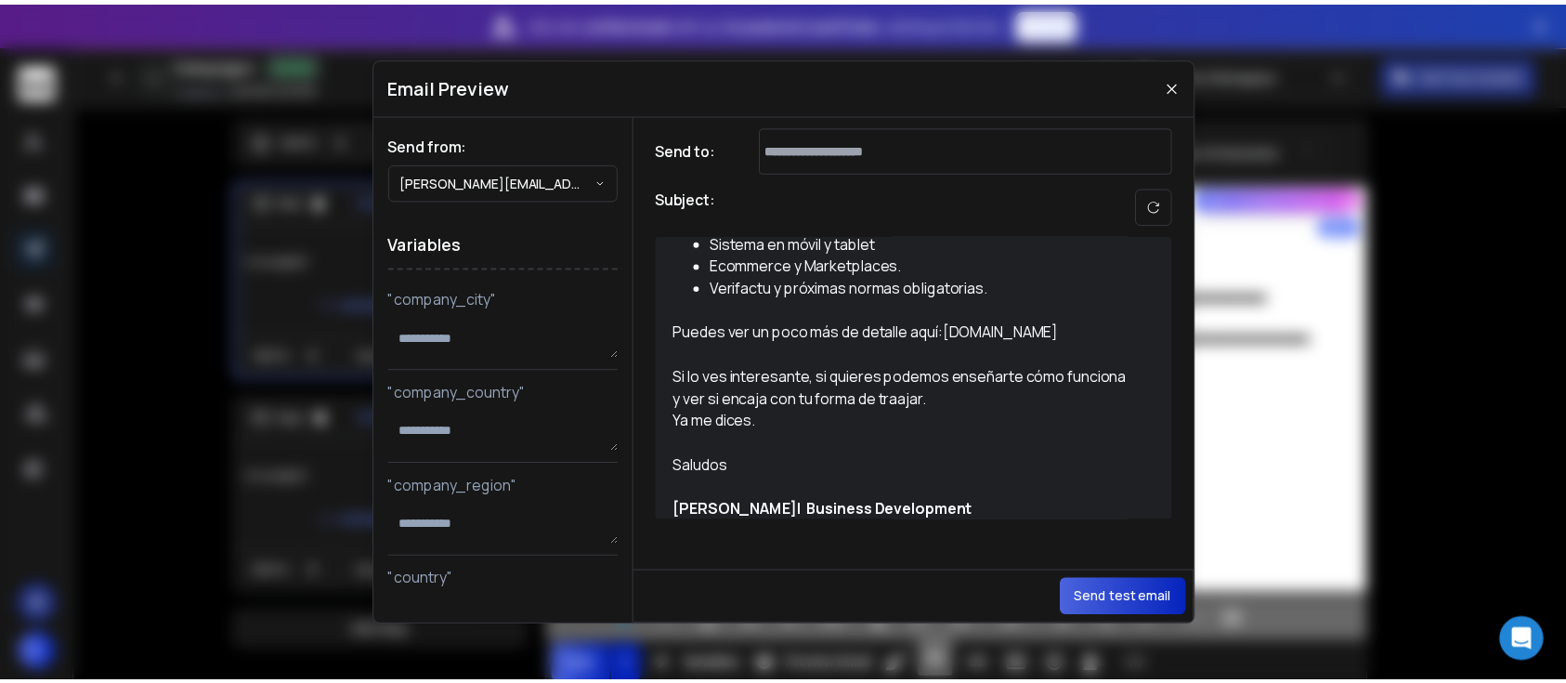
scroll to position [268, 0]
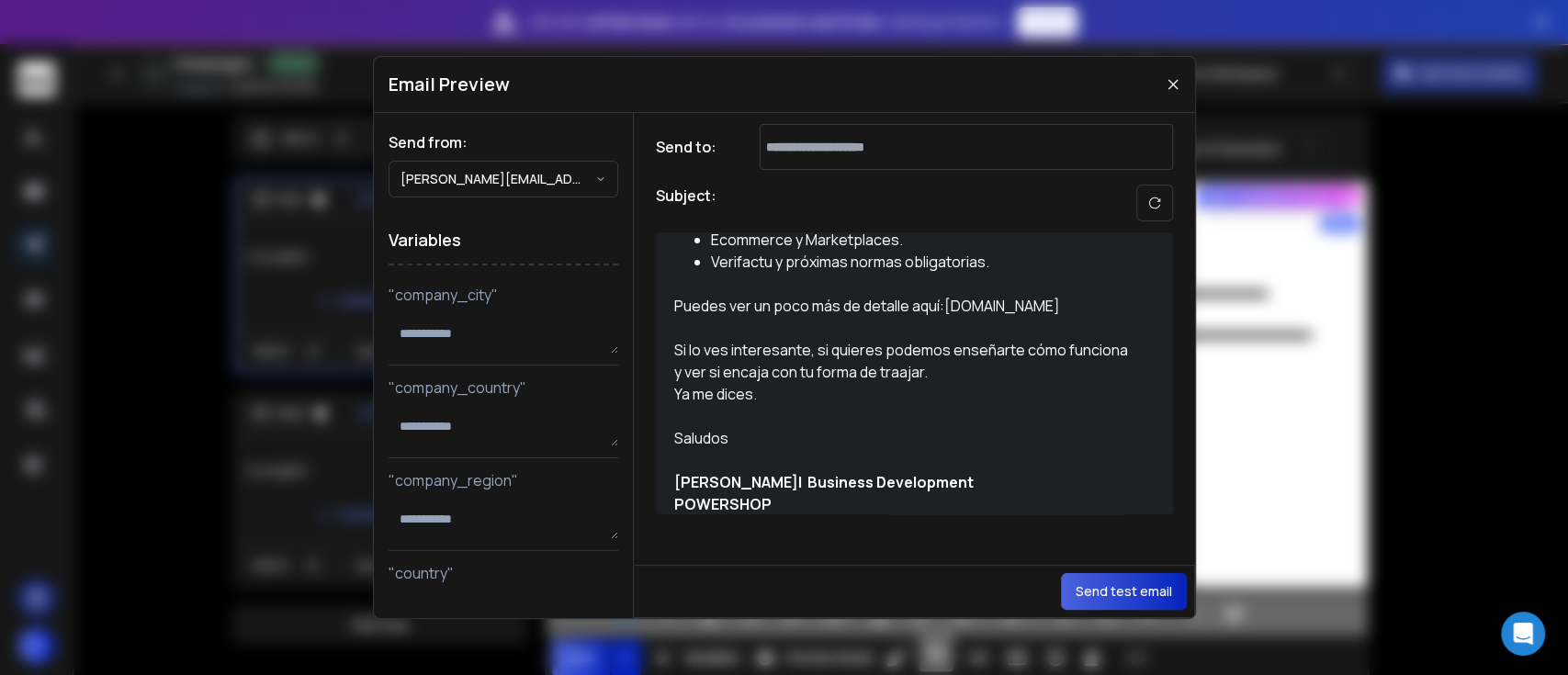
click at [1168, 89] on icon at bounding box center [1173, 84] width 15 height 15
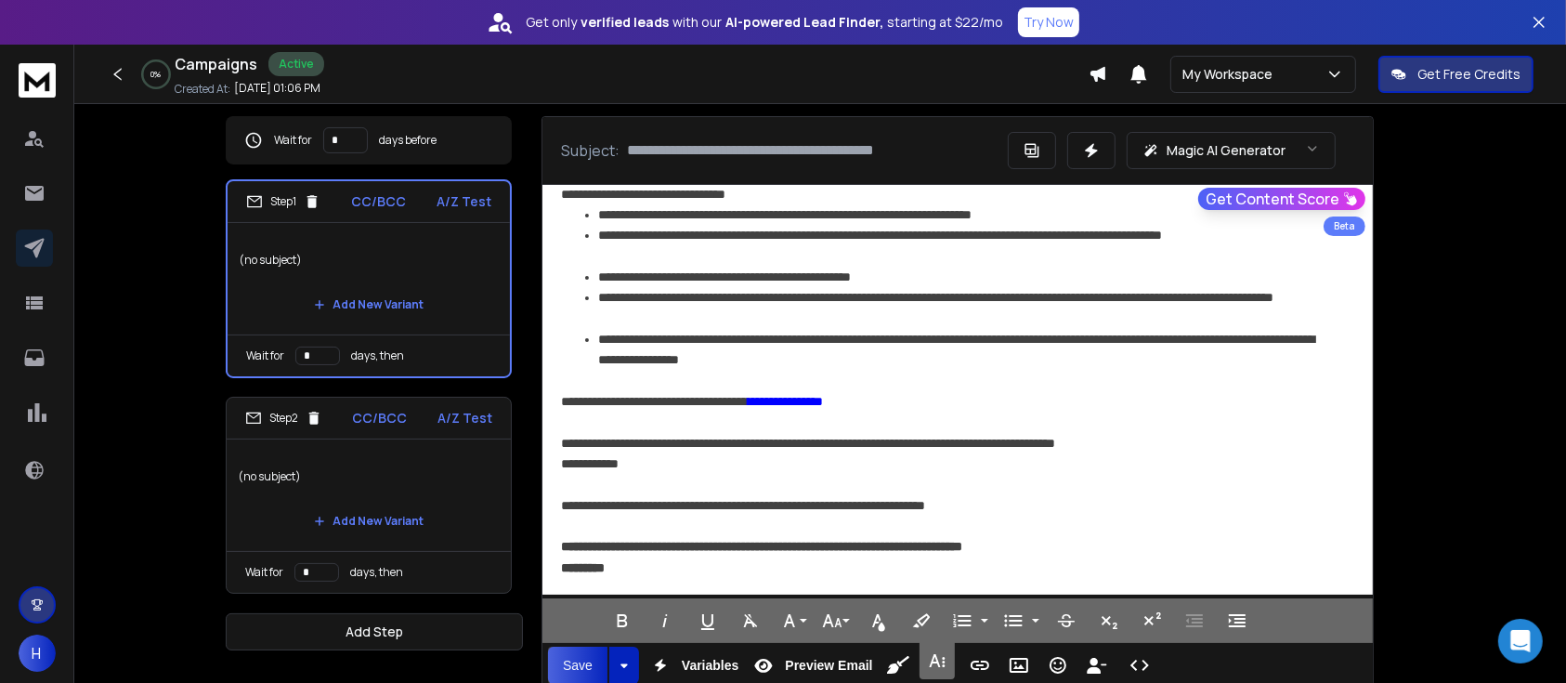
drag, startPoint x: 1150, startPoint y: 443, endPoint x: 1197, endPoint y: 440, distance: 46.5
click at [1148, 443] on div "**********" at bounding box center [948, 443] width 775 height 20
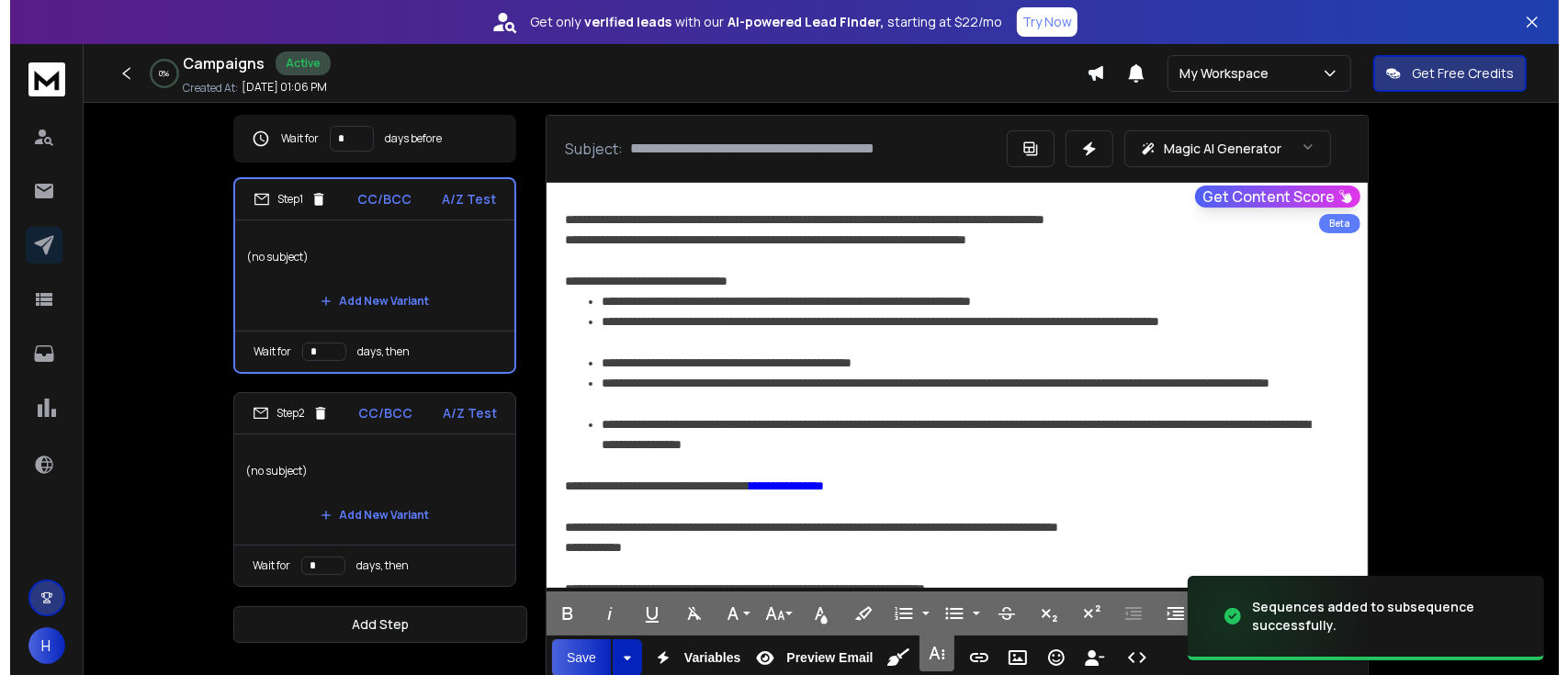
scroll to position [0, 0]
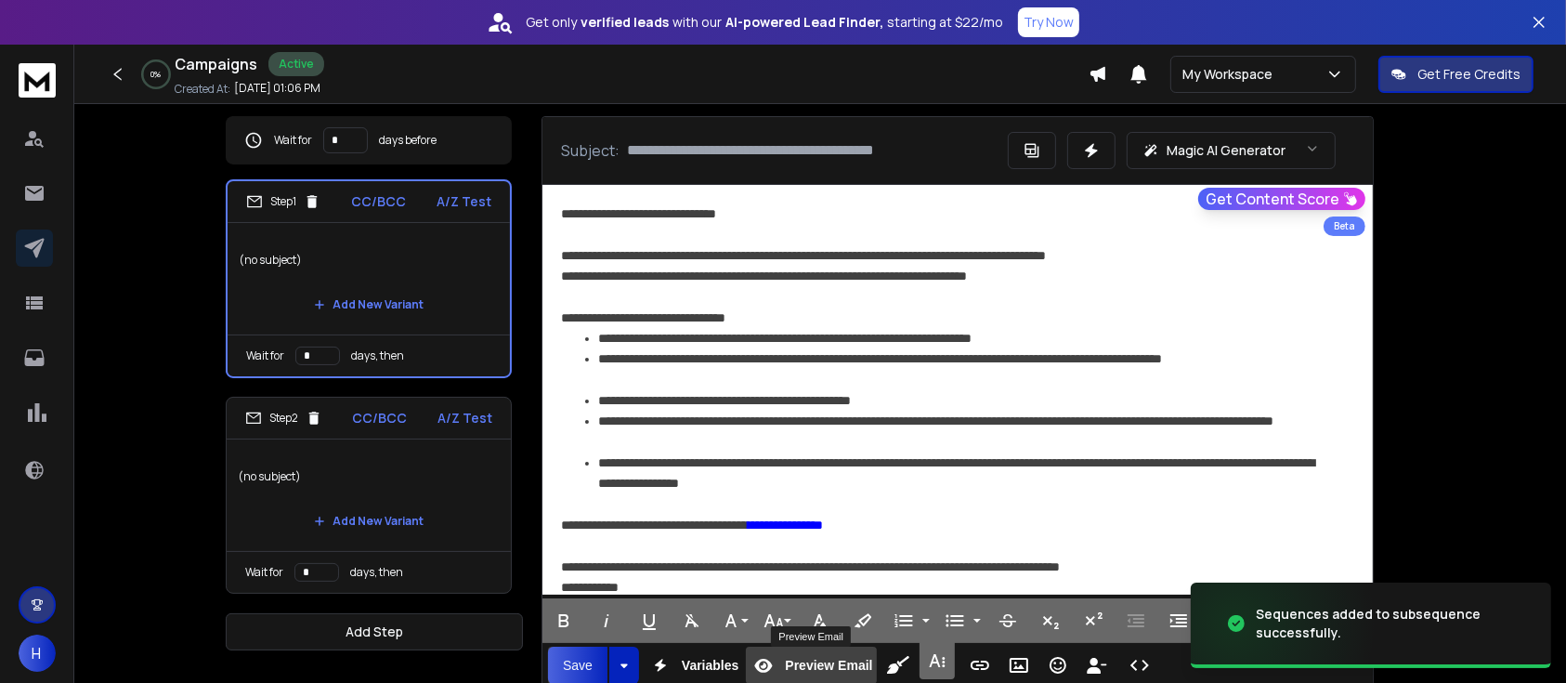
click at [820, 658] on span "Preview Email" at bounding box center [828, 666] width 95 height 16
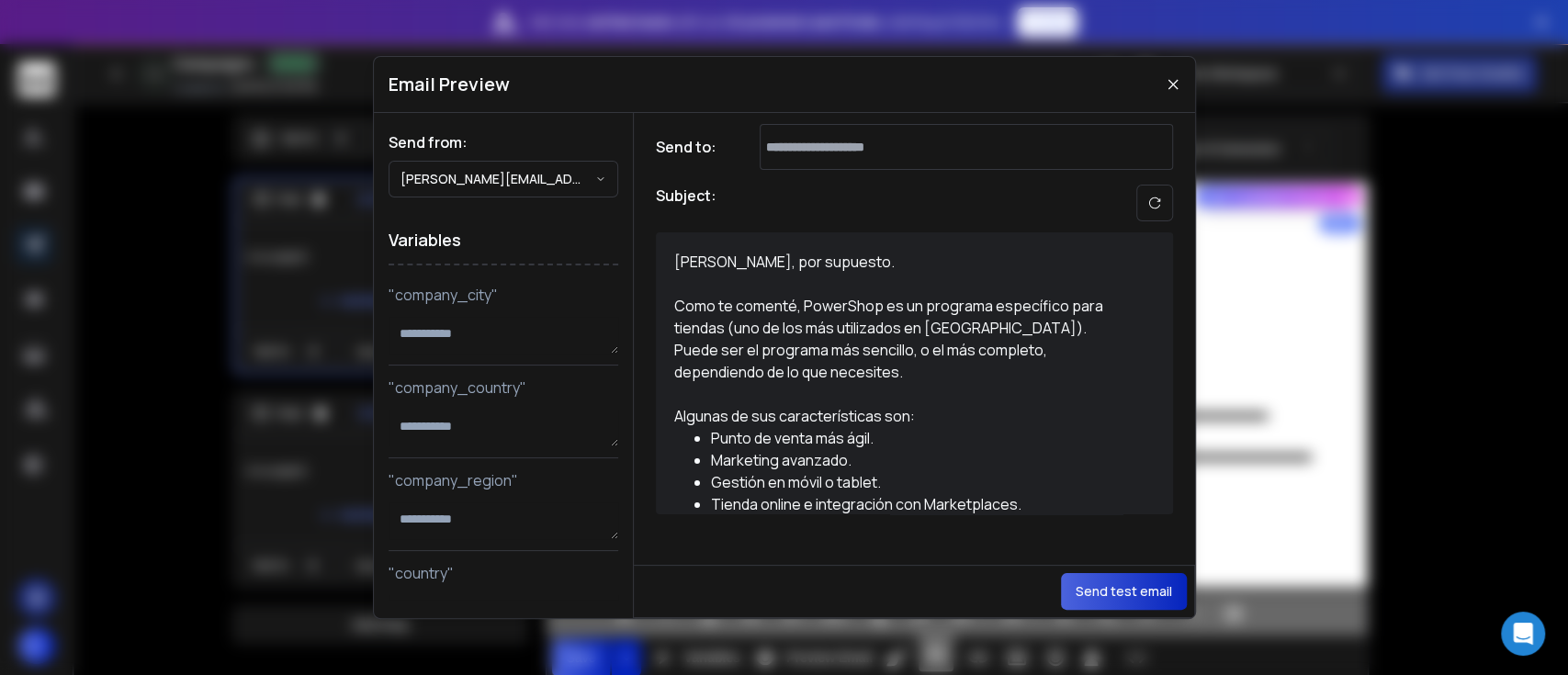
click at [1171, 84] on icon at bounding box center [1173, 84] width 10 height 10
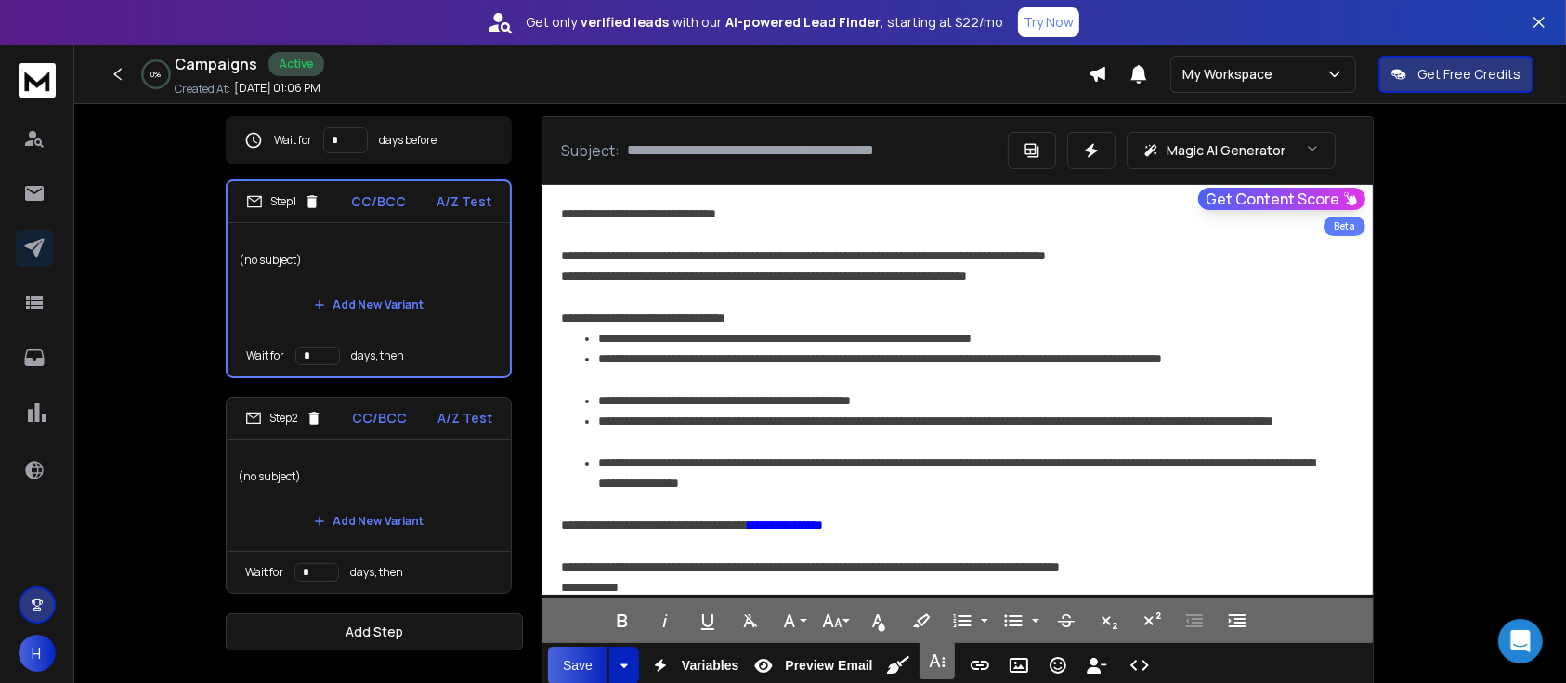
click at [823, 525] on link "**********" at bounding box center [785, 524] width 75 height 13
click at [792, 567] on icon "button" at bounding box center [793, 568] width 22 height 22
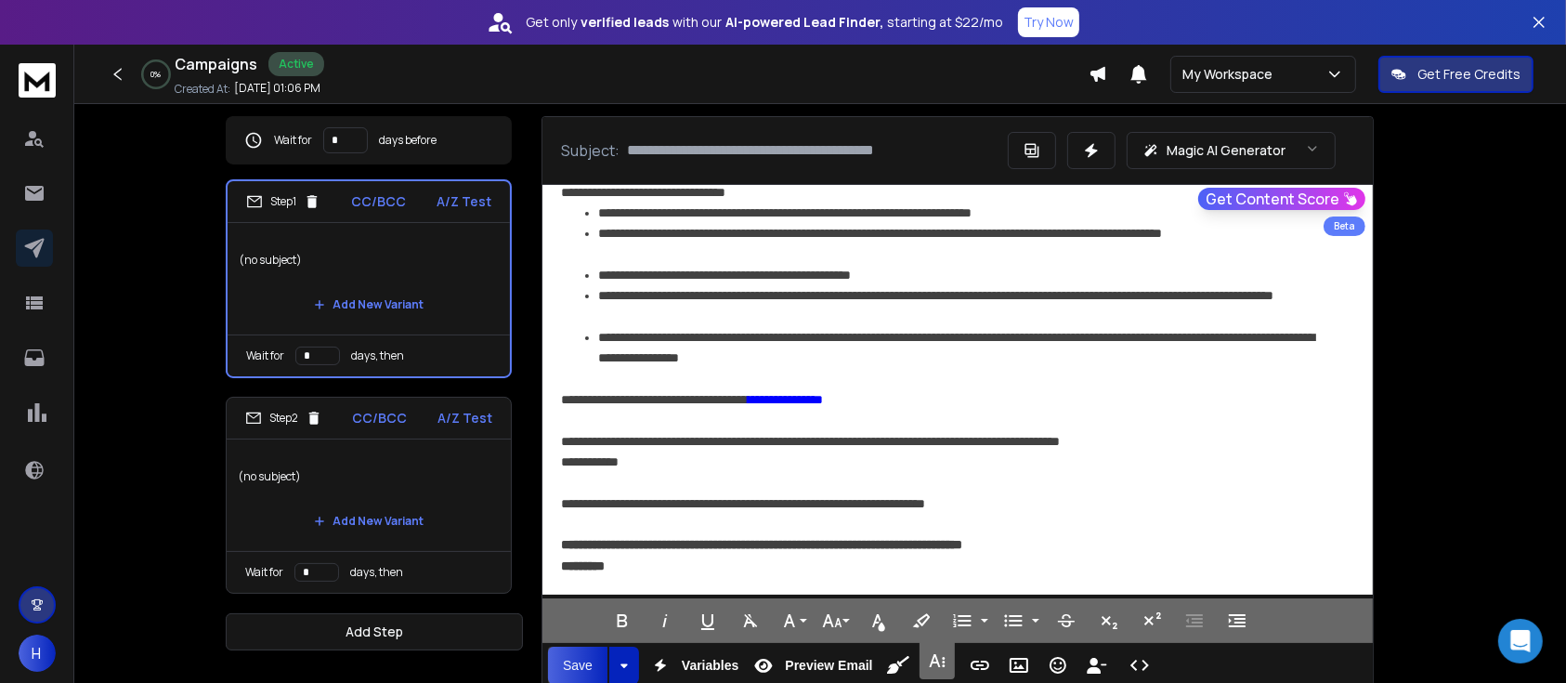
scroll to position [126, 0]
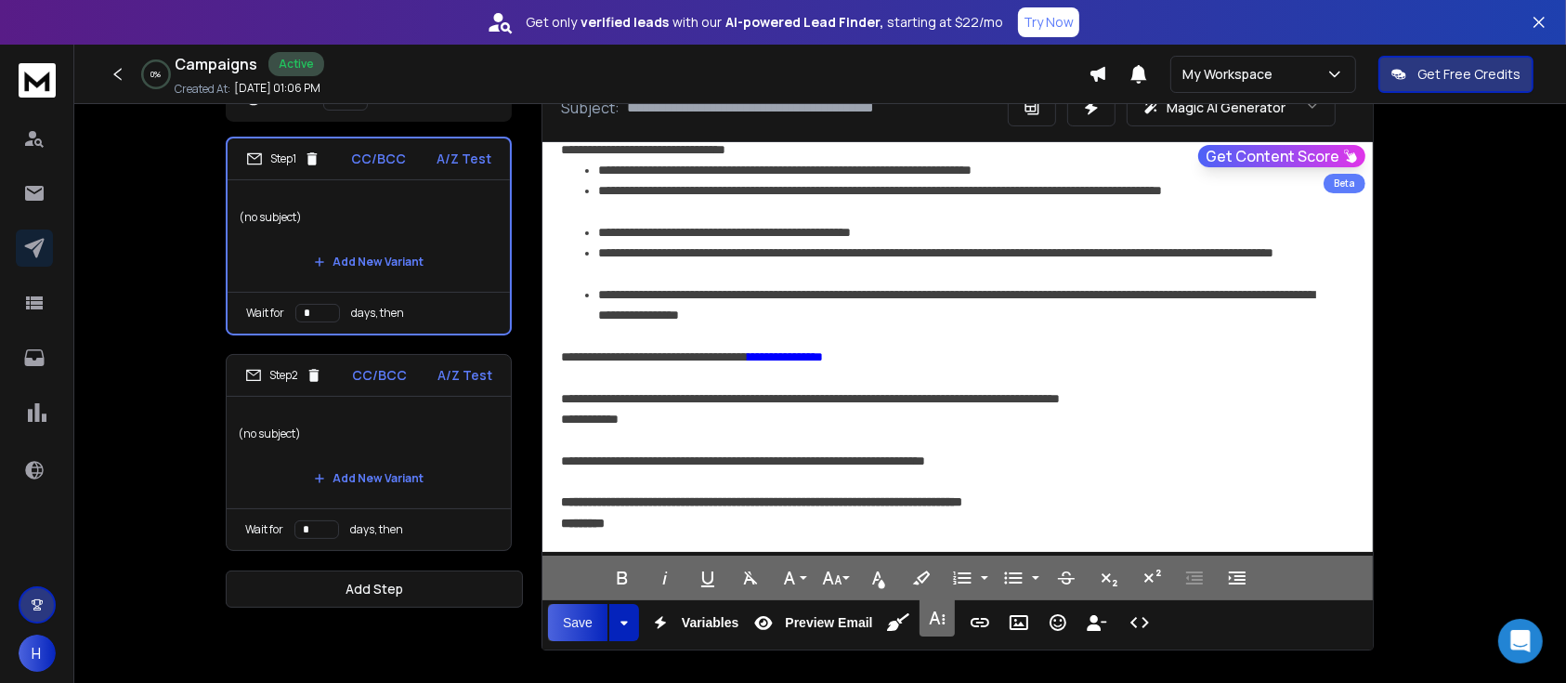
click at [349, 441] on p "(no subject)" at bounding box center [369, 434] width 262 height 52
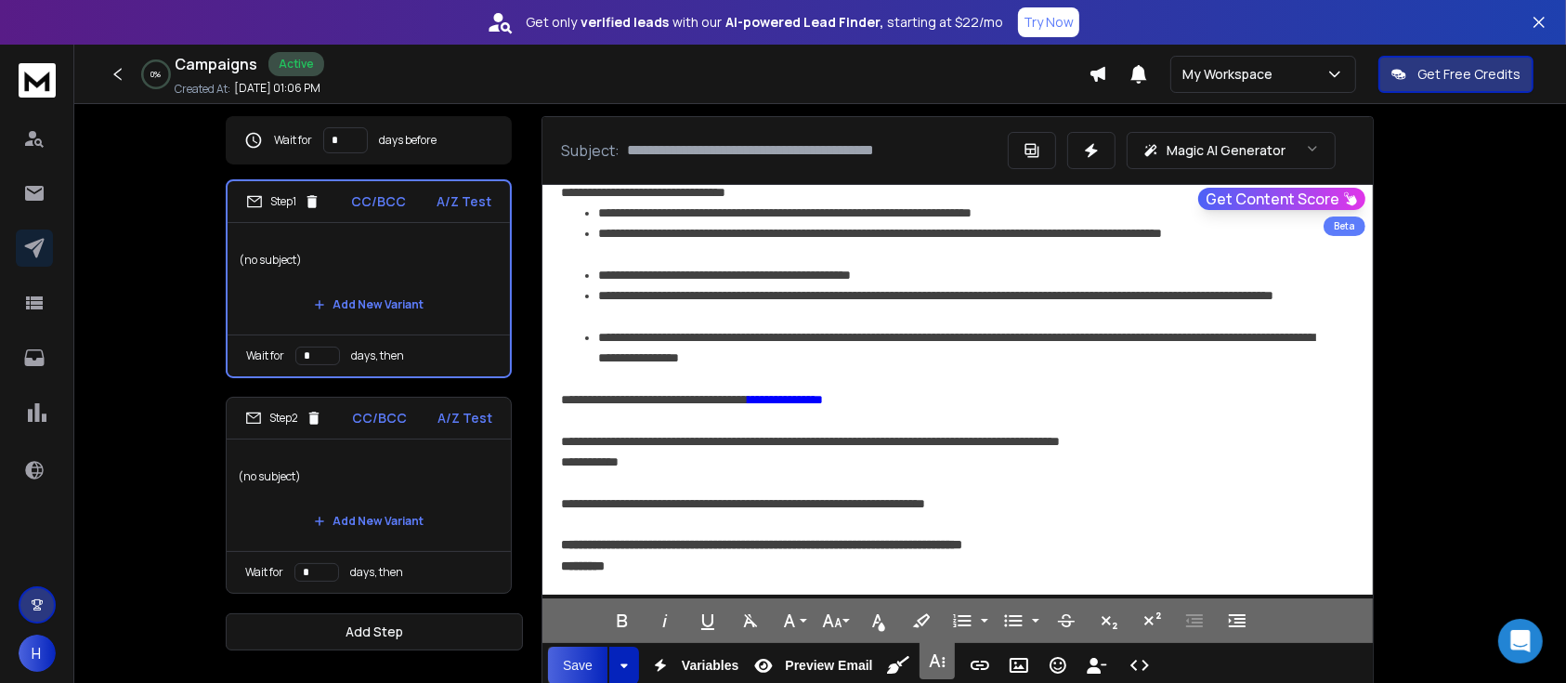
scroll to position [0, 0]
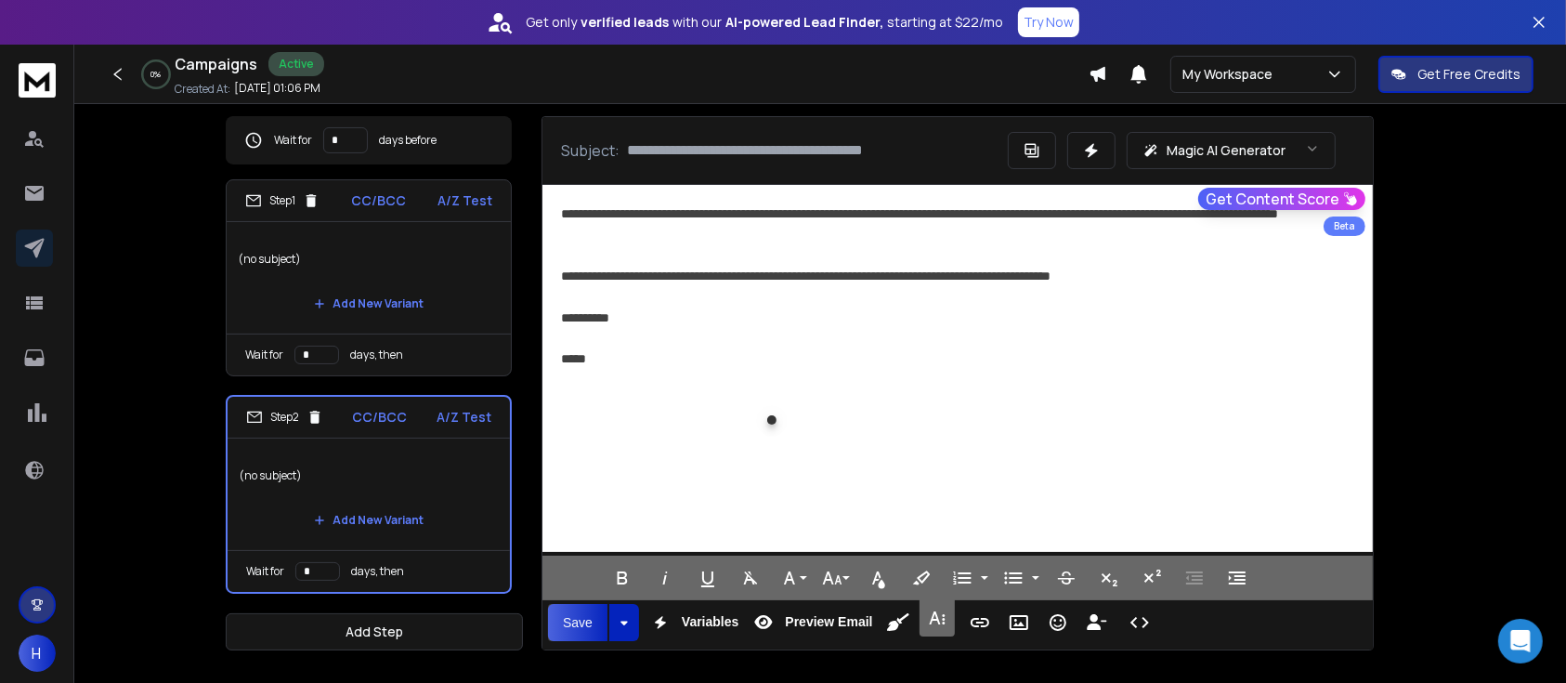
drag, startPoint x: 765, startPoint y: 399, endPoint x: 920, endPoint y: 472, distance: 171.6
click at [921, 473] on div "**********" at bounding box center [958, 368] width 831 height 367
click at [667, 438] on div "**********" at bounding box center [958, 368] width 831 height 367
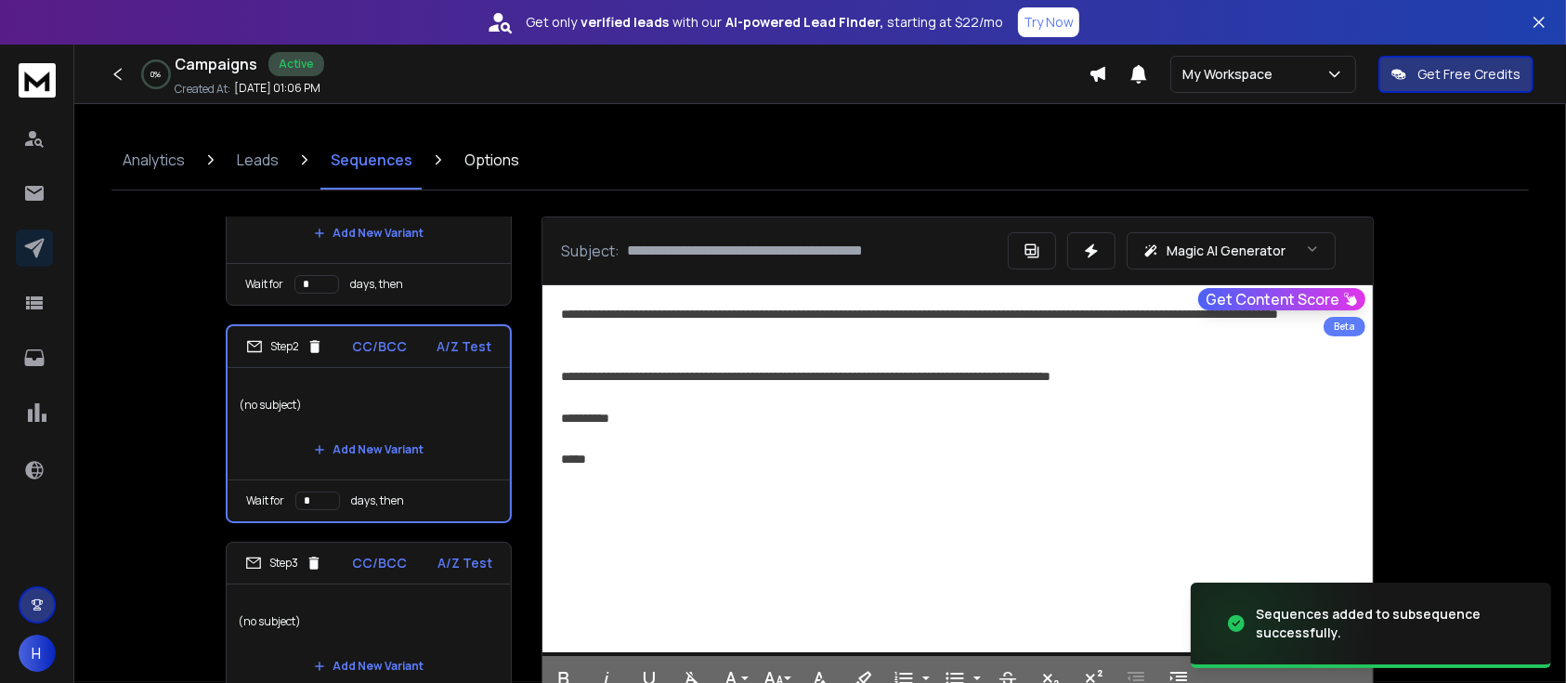
click at [489, 153] on p "Options" at bounding box center [492, 160] width 55 height 22
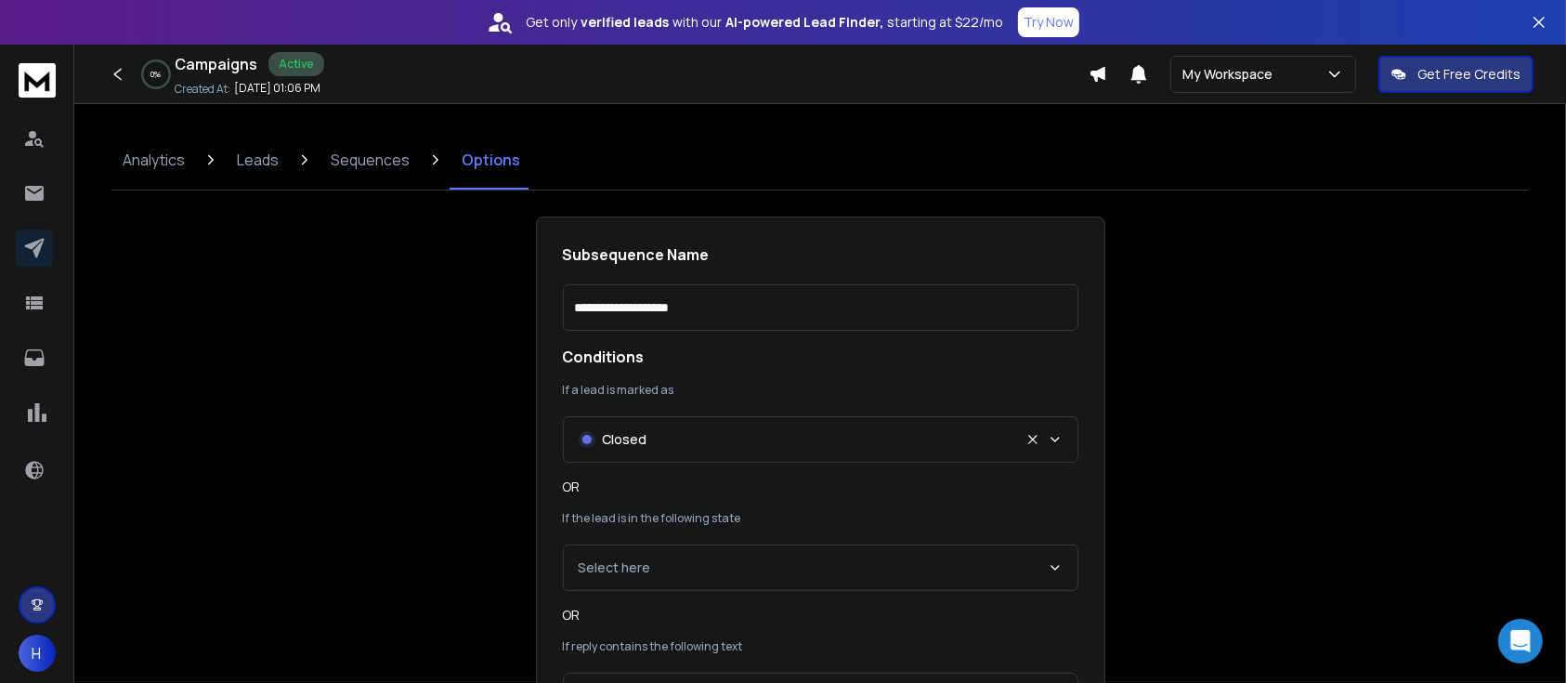
click at [680, 310] on input "**********" at bounding box center [821, 307] width 516 height 46
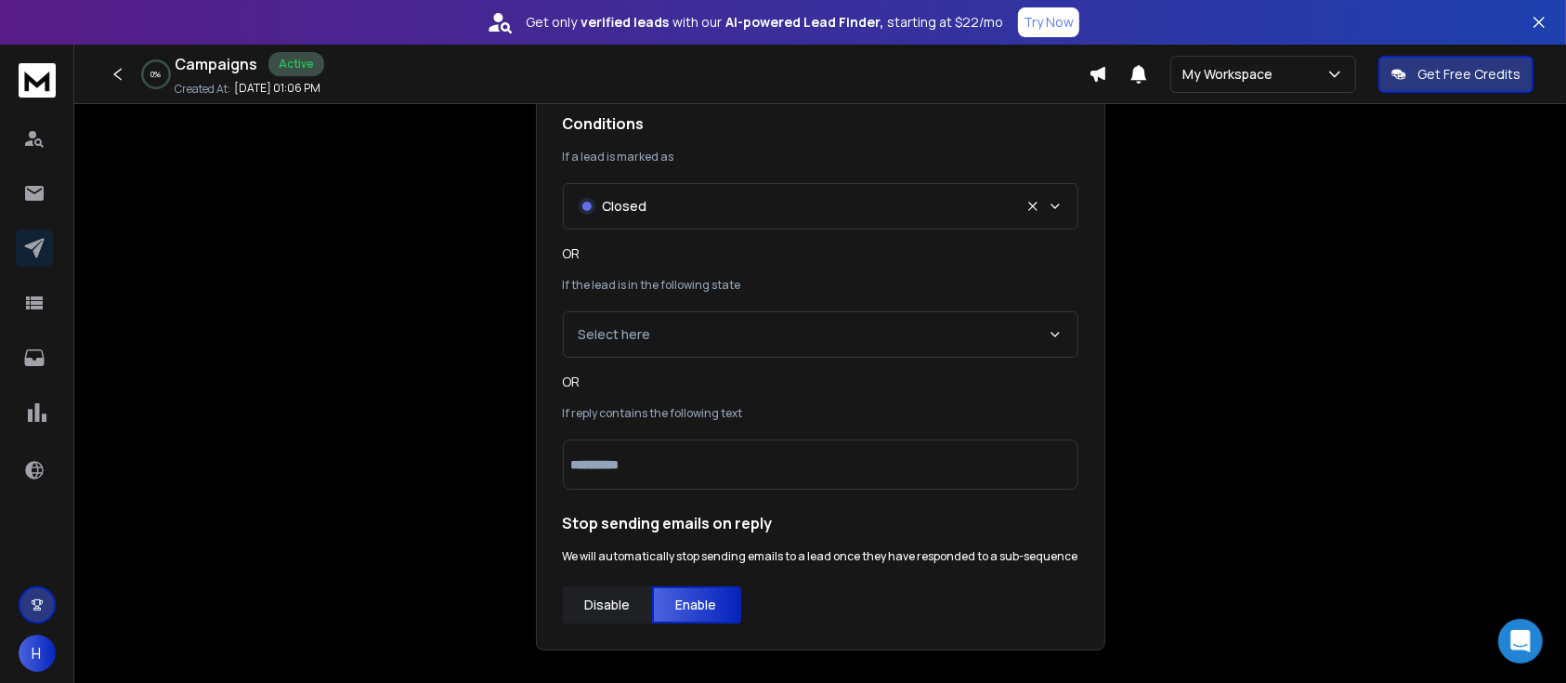
scroll to position [322, 0]
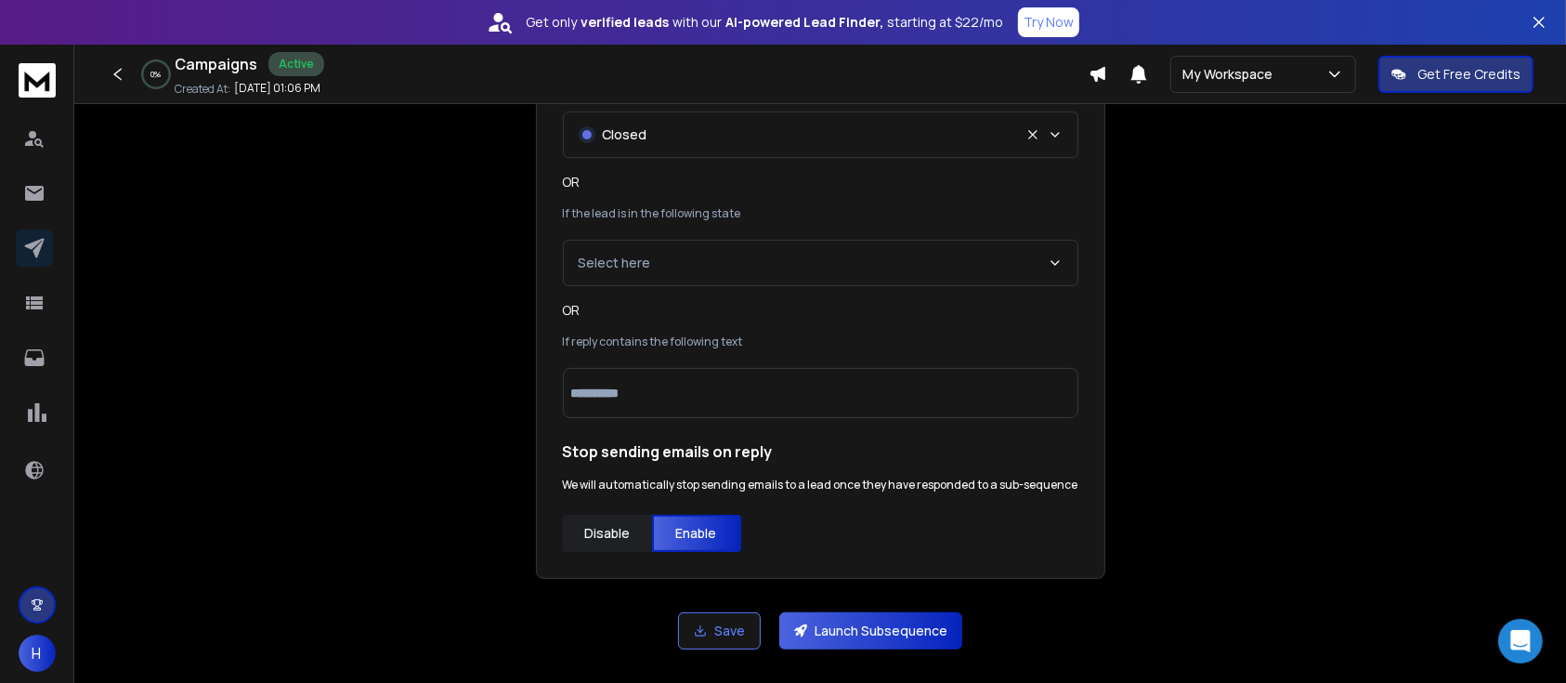
type input "**********"
click at [830, 623] on button "Launch Subsequence" at bounding box center [870, 630] width 183 height 37
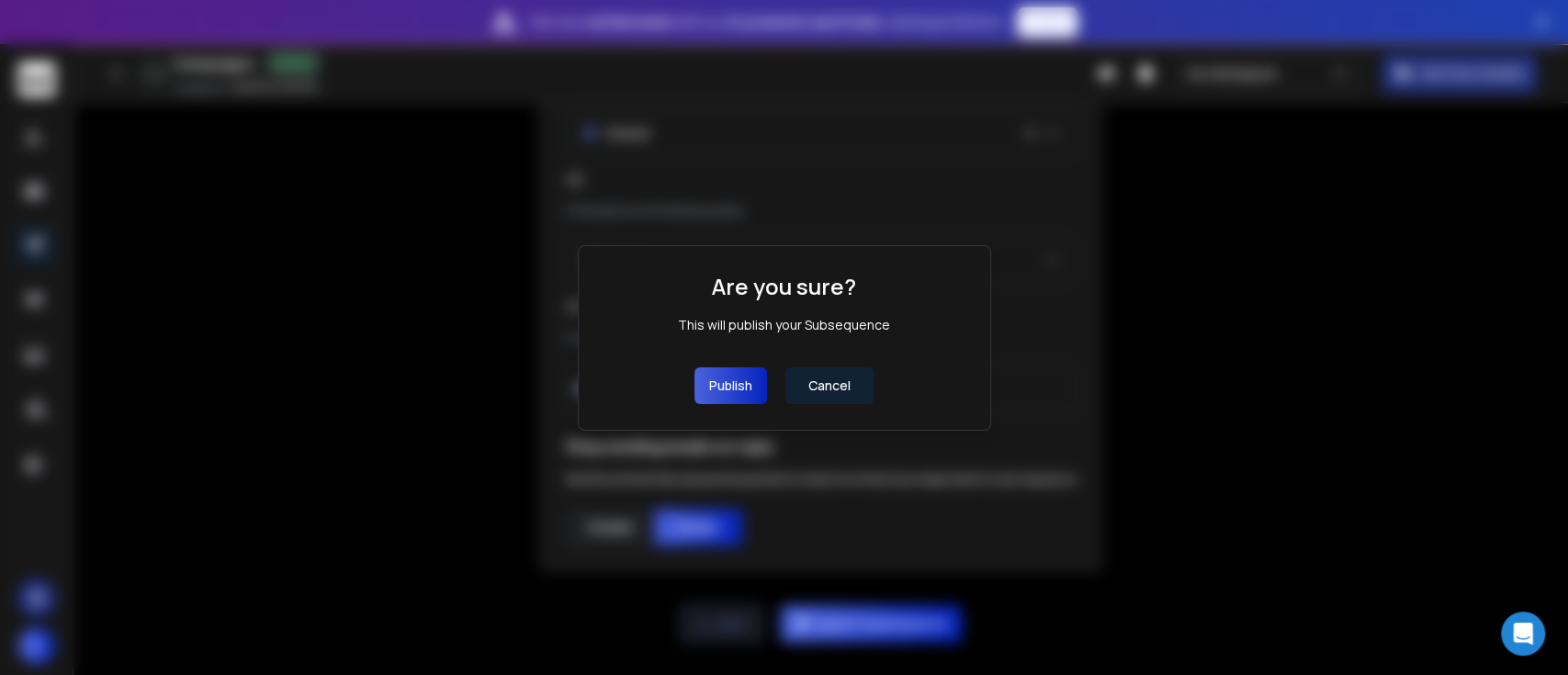
click at [729, 392] on button "Publish" at bounding box center [730, 385] width 72 height 37
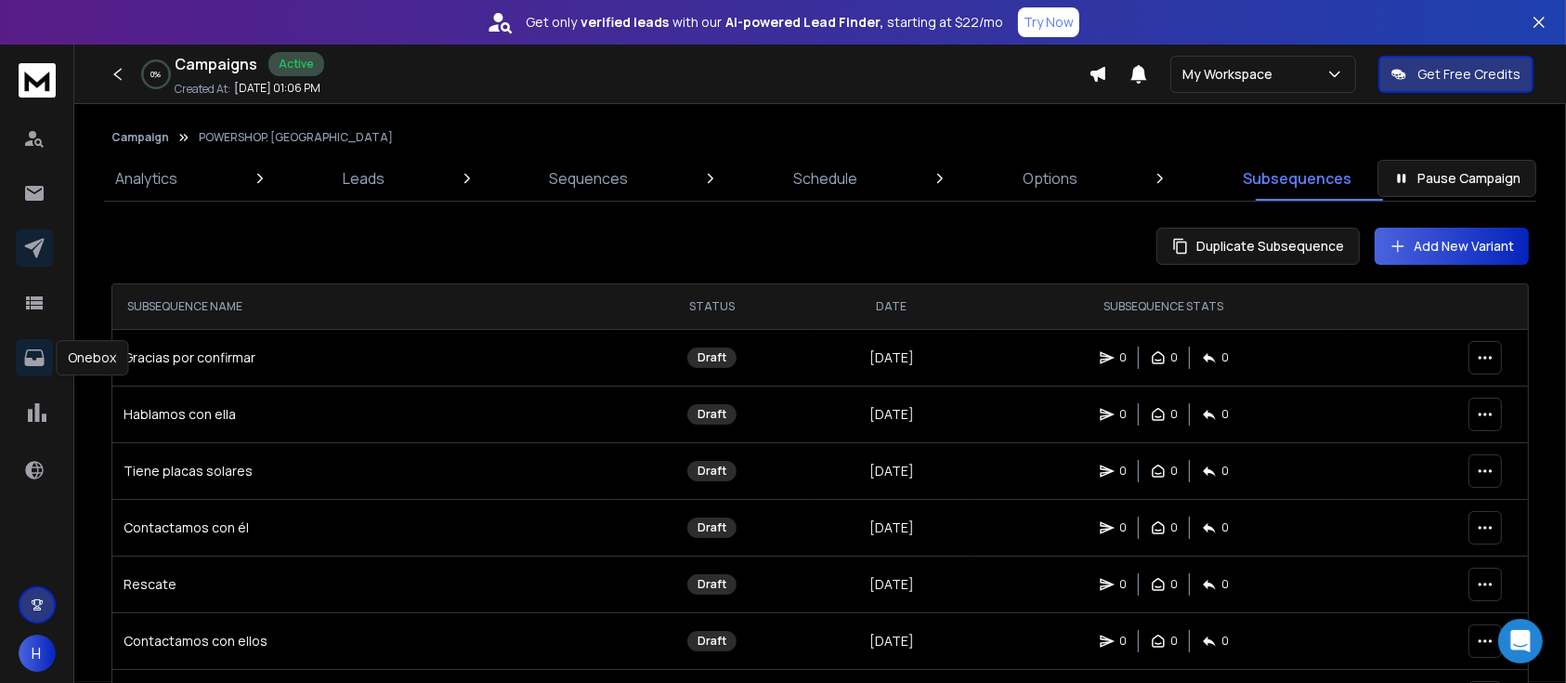
click at [28, 357] on icon at bounding box center [34, 358] width 22 height 22
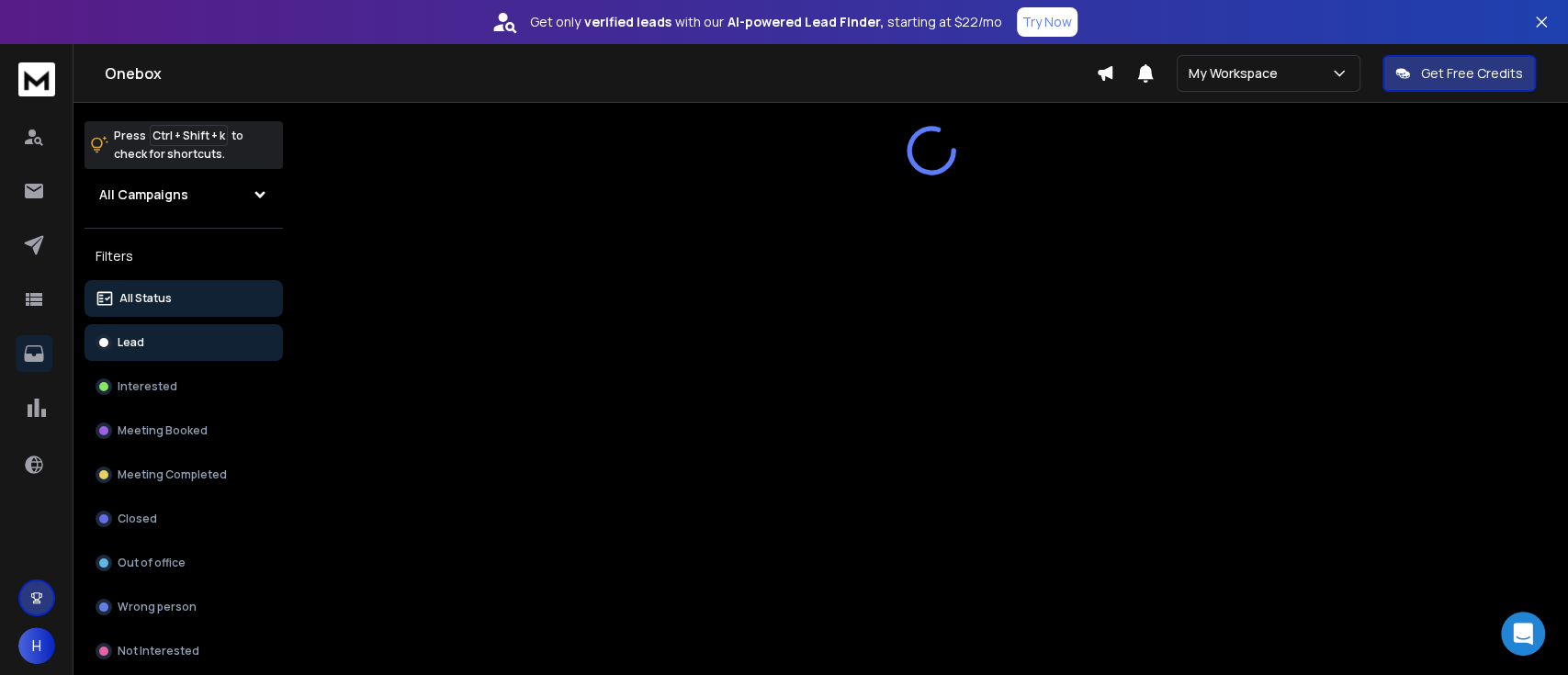
click at [145, 336] on button "Lead" at bounding box center [183, 342] width 199 height 37
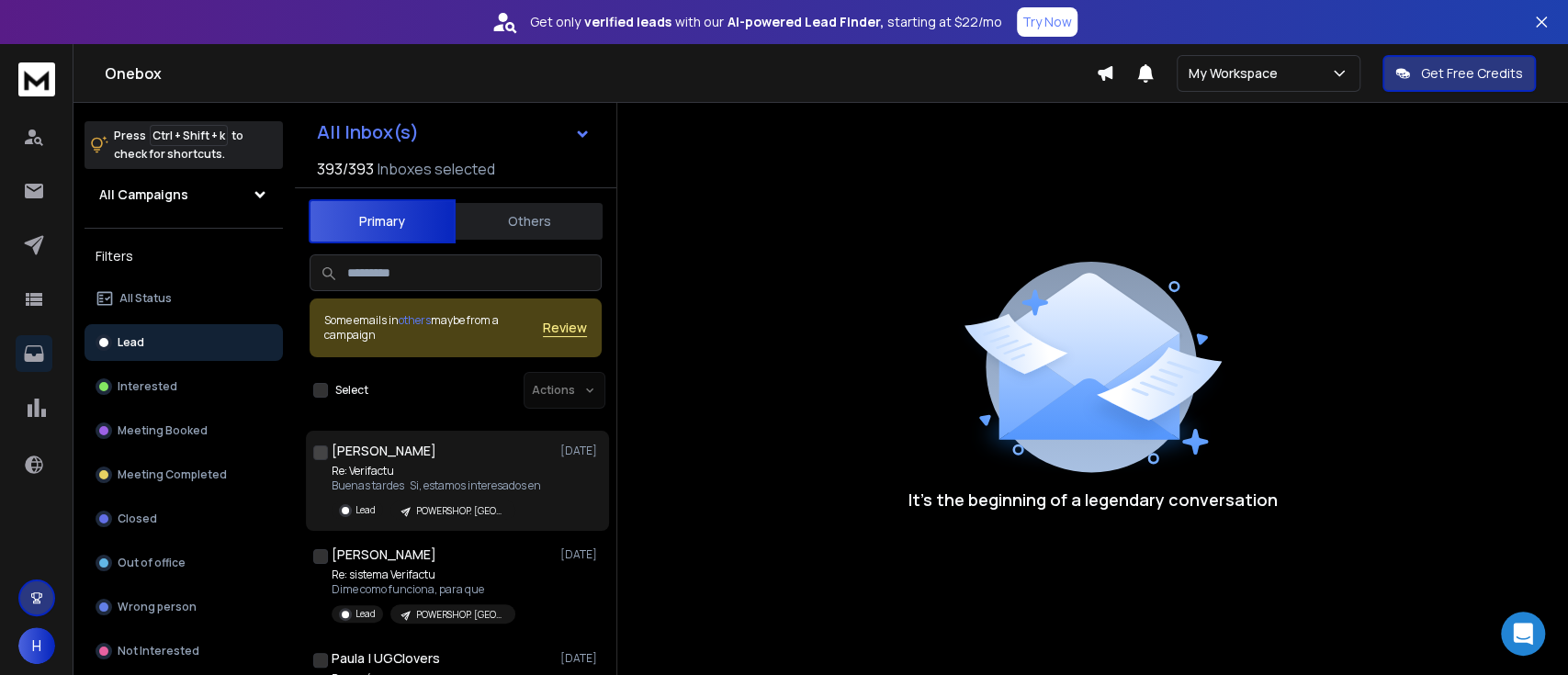
click at [463, 461] on div "JORGE DURAN 15 Sep Re: Verifactu Buenas tardes Si, estamos interesados en Lead …" at bounding box center [466, 480] width 270 height 78
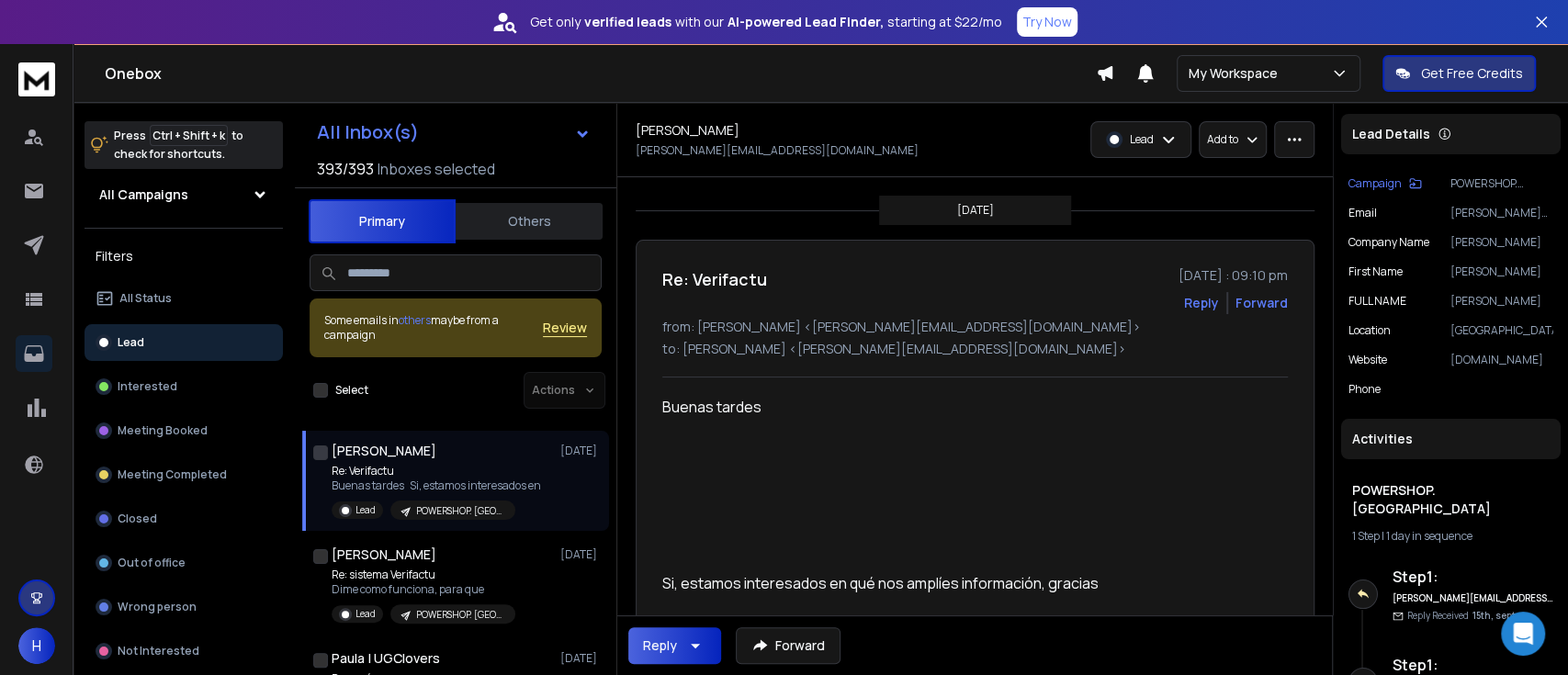
click at [1138, 143] on p "Lead" at bounding box center [1142, 139] width 24 height 15
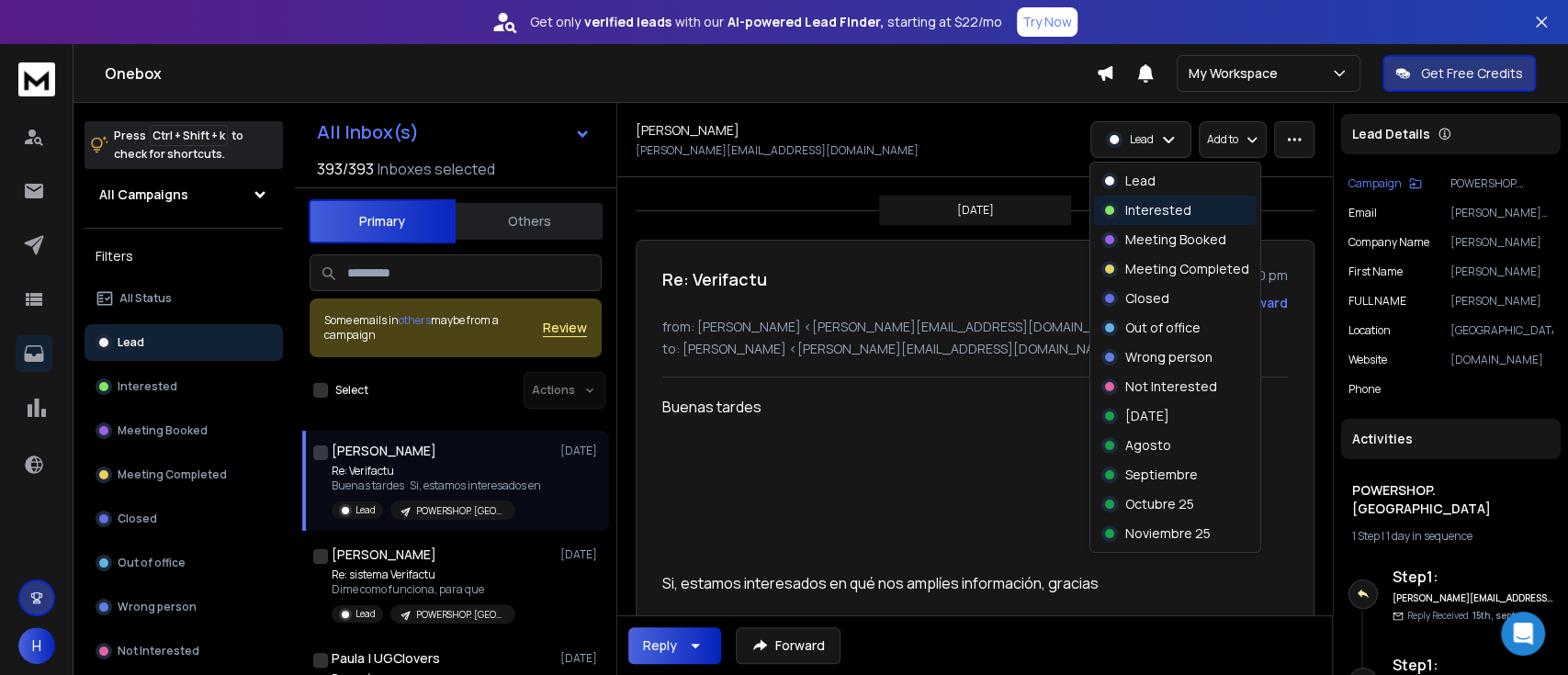
drag, startPoint x: 1164, startPoint y: 213, endPoint x: 1172, endPoint y: 179, distance: 34.9
click at [1162, 213] on p "Interested" at bounding box center [1158, 210] width 66 height 19
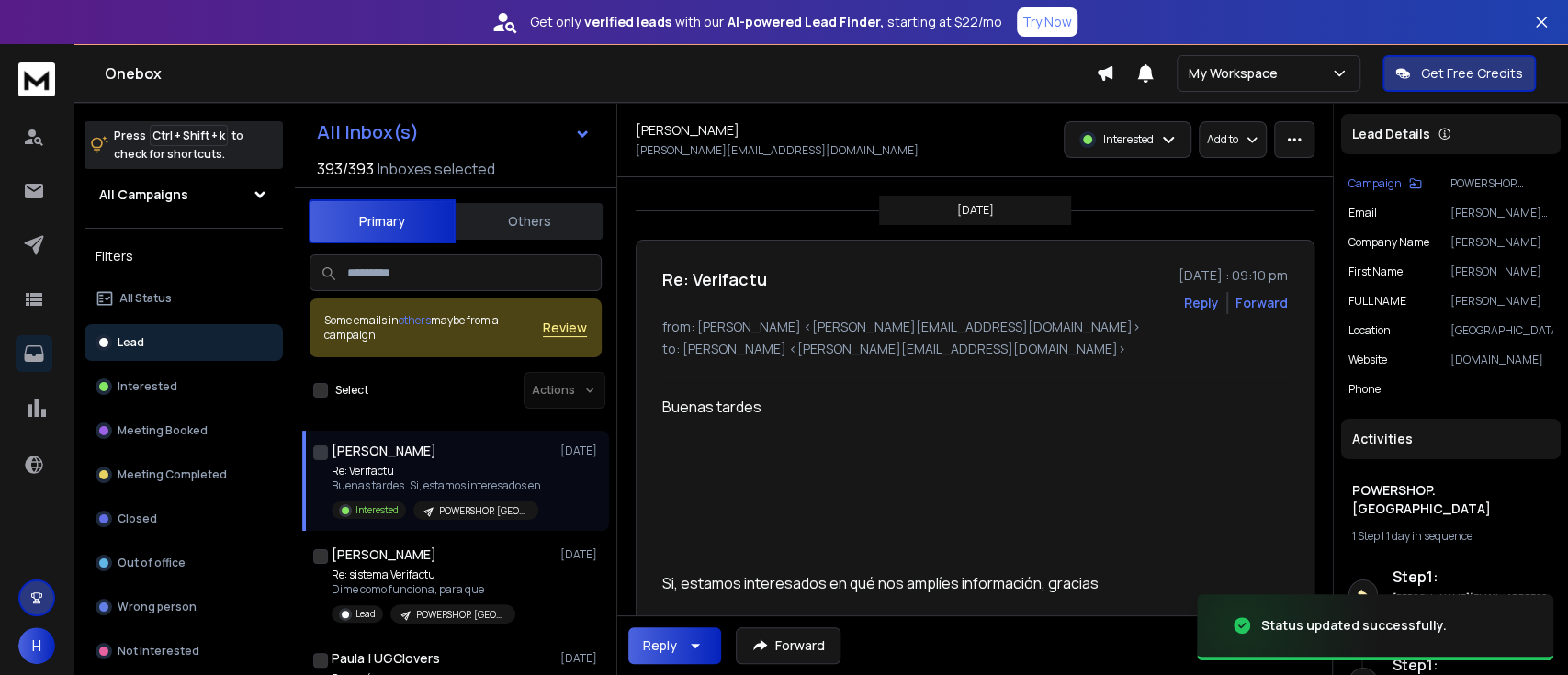
click at [1212, 143] on p "Add to" at bounding box center [1223, 139] width 32 height 15
click at [1237, 180] on div "Subsequence" at bounding box center [1263, 181] width 108 height 19
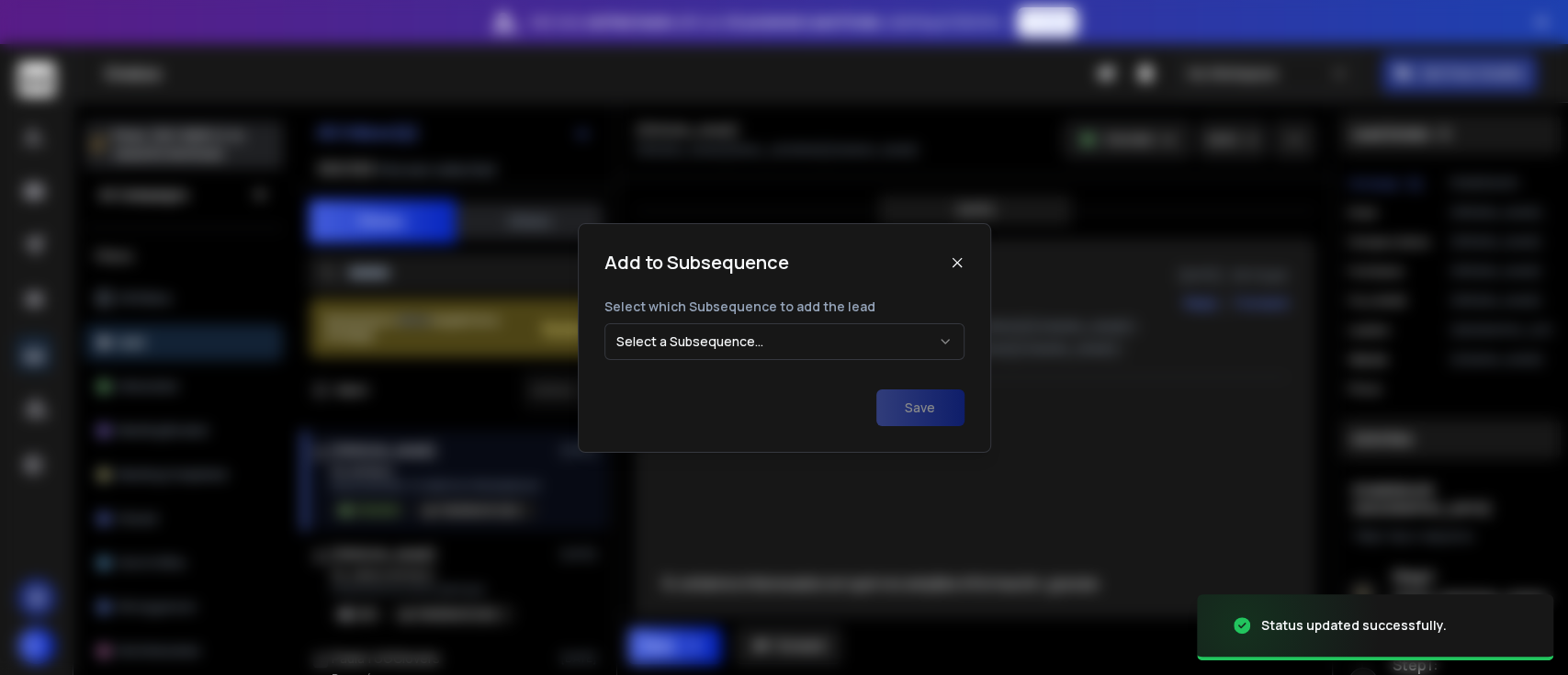
click at [682, 335] on button "Select a Subsequence..." at bounding box center [784, 341] width 360 height 37
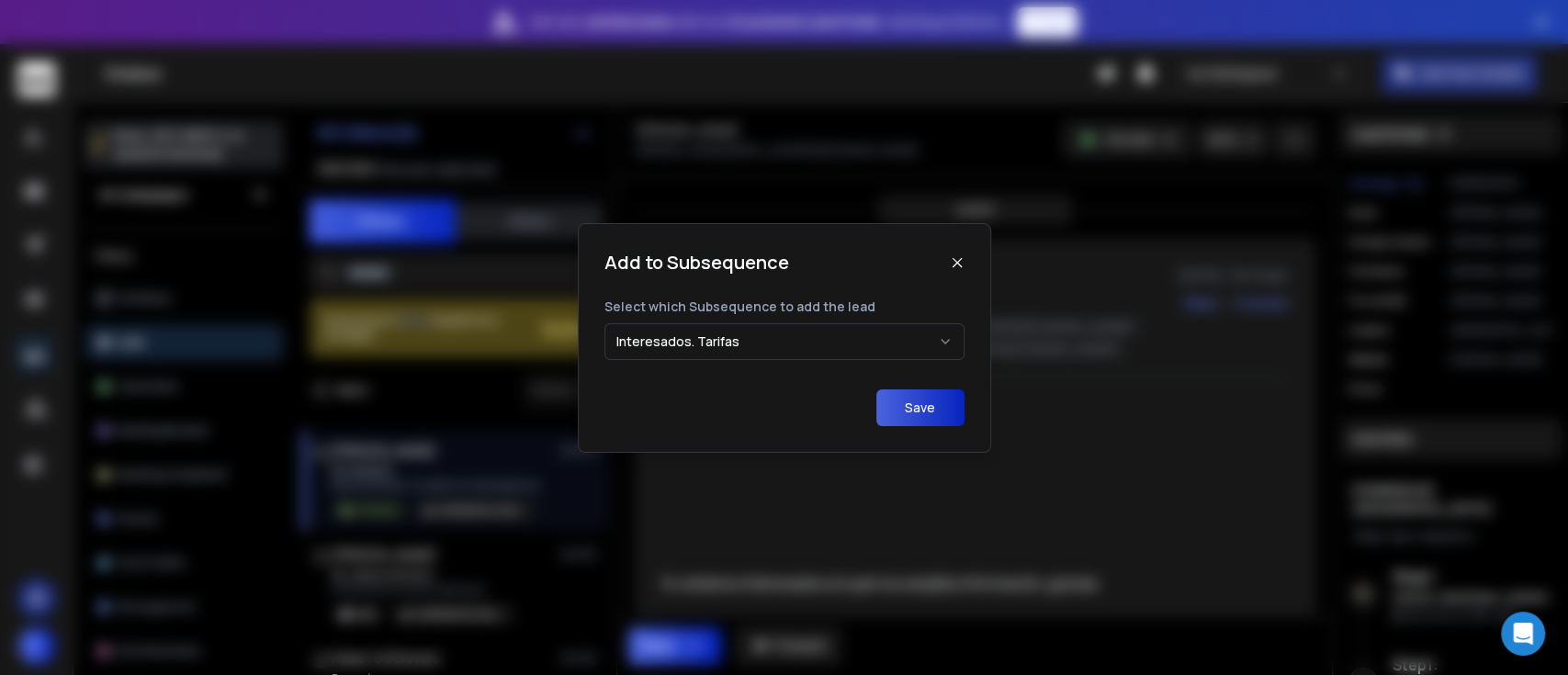
click at [906, 408] on button "Save" at bounding box center [919, 407] width 88 height 37
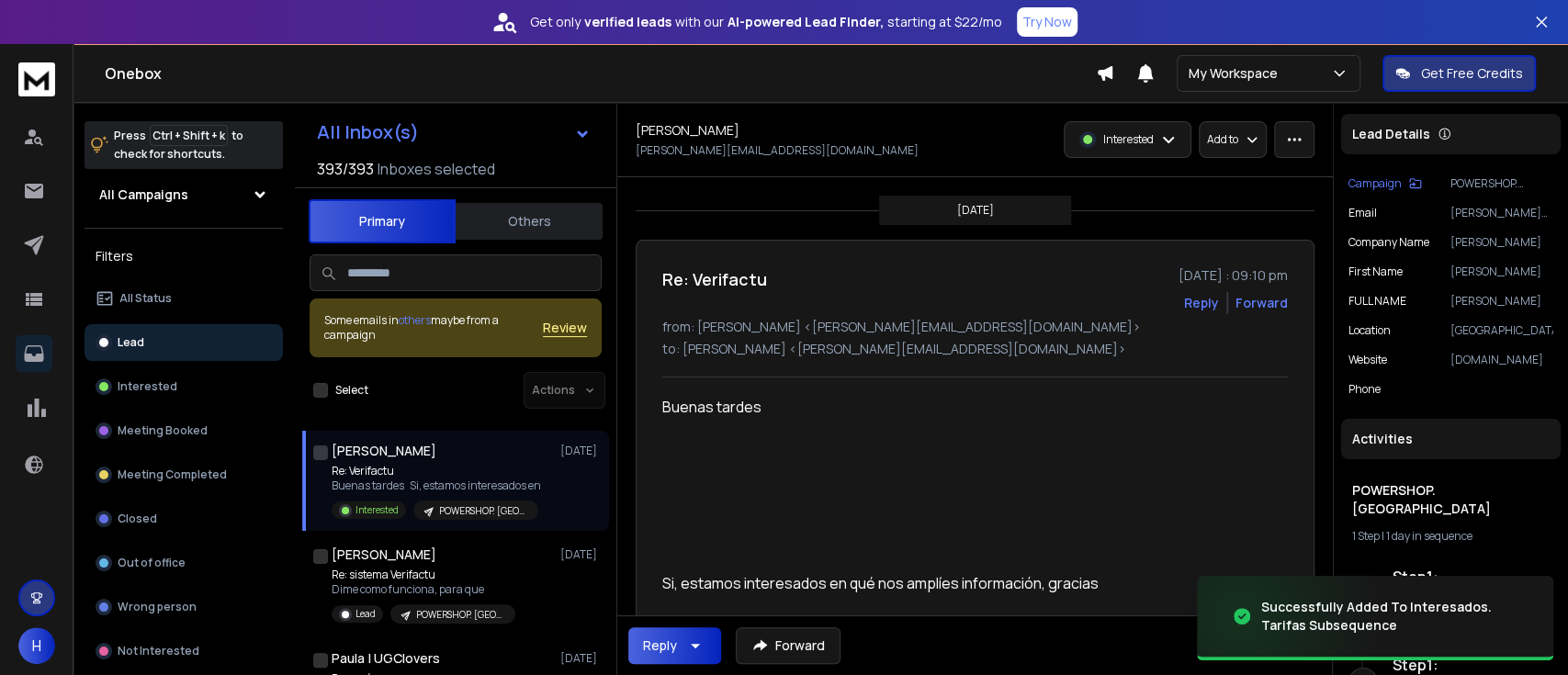
click at [1387, 179] on p "Campaign" at bounding box center [1375, 183] width 53 height 15
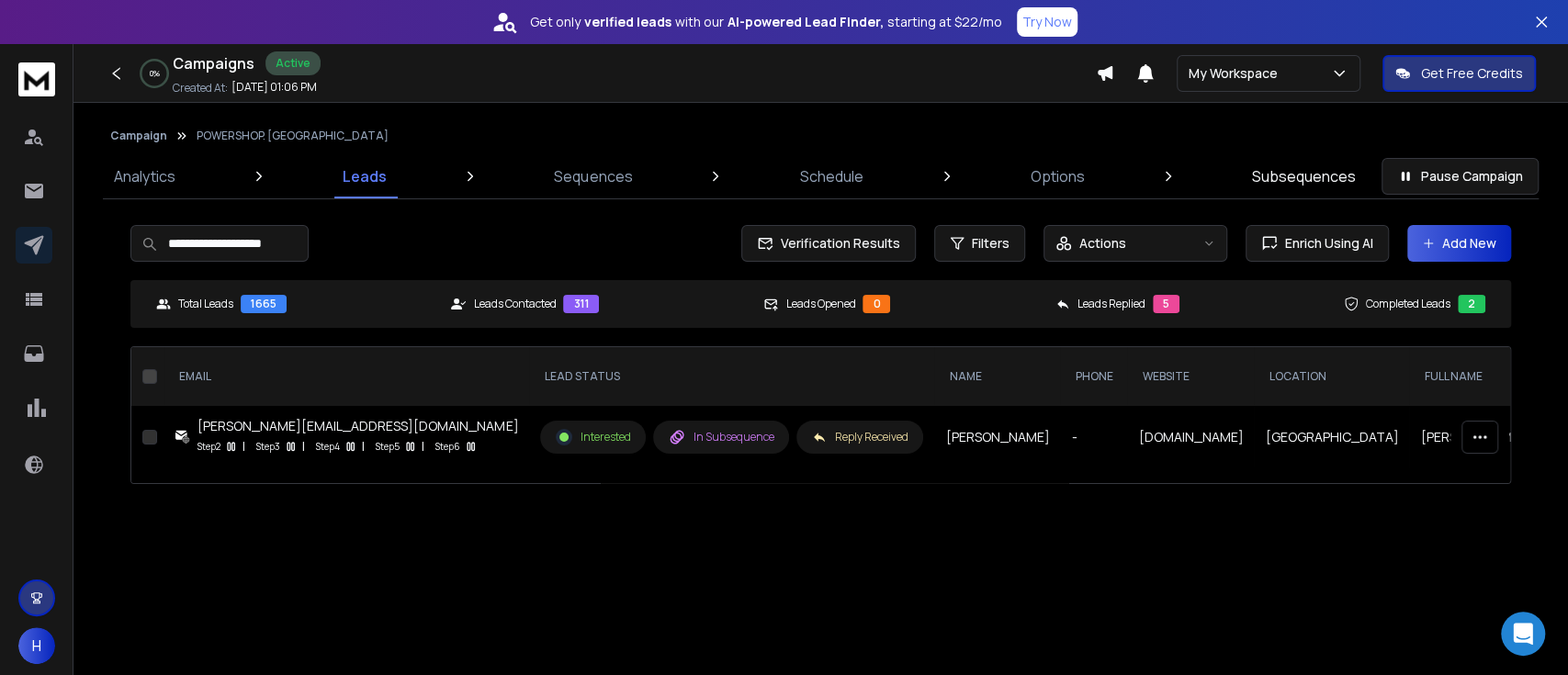
click at [1316, 187] on p "Subsequences" at bounding box center [1303, 176] width 104 height 22
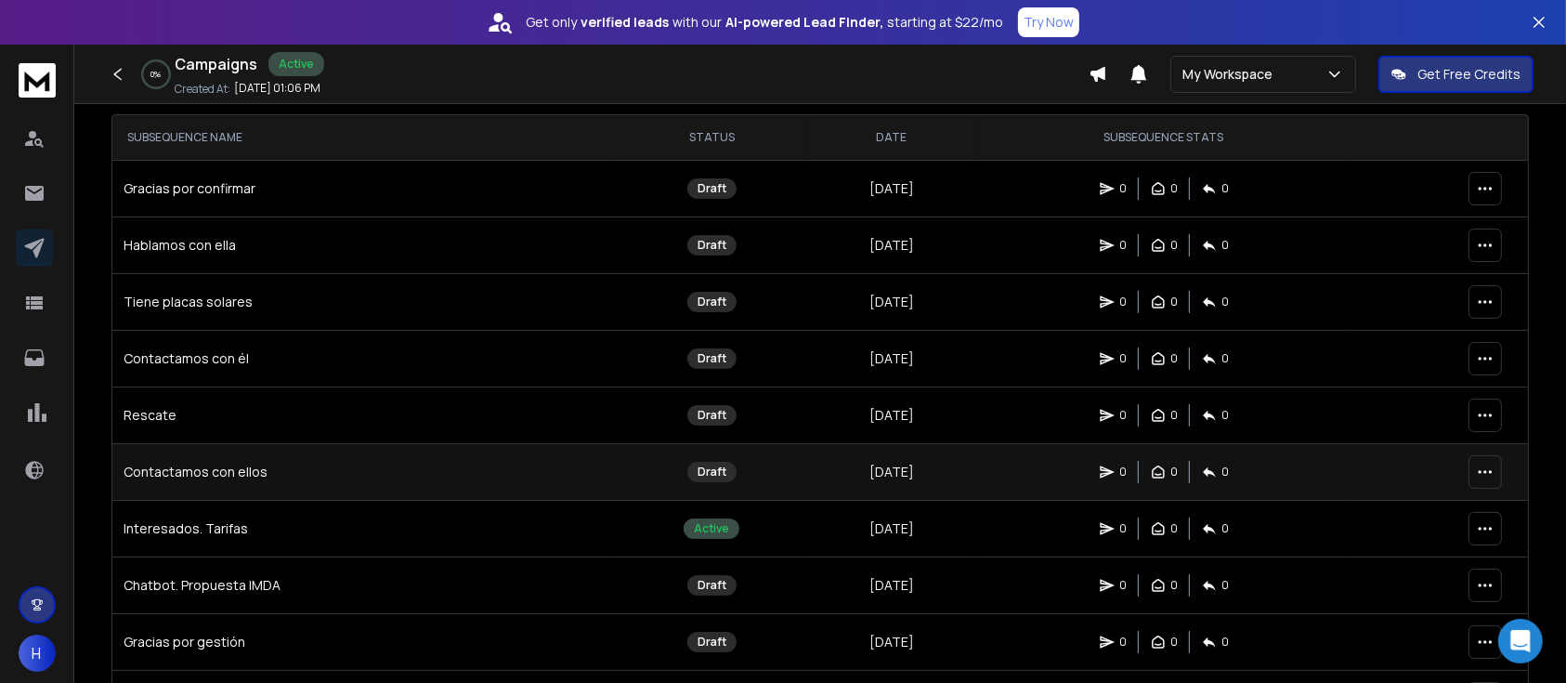
scroll to position [247, 0]
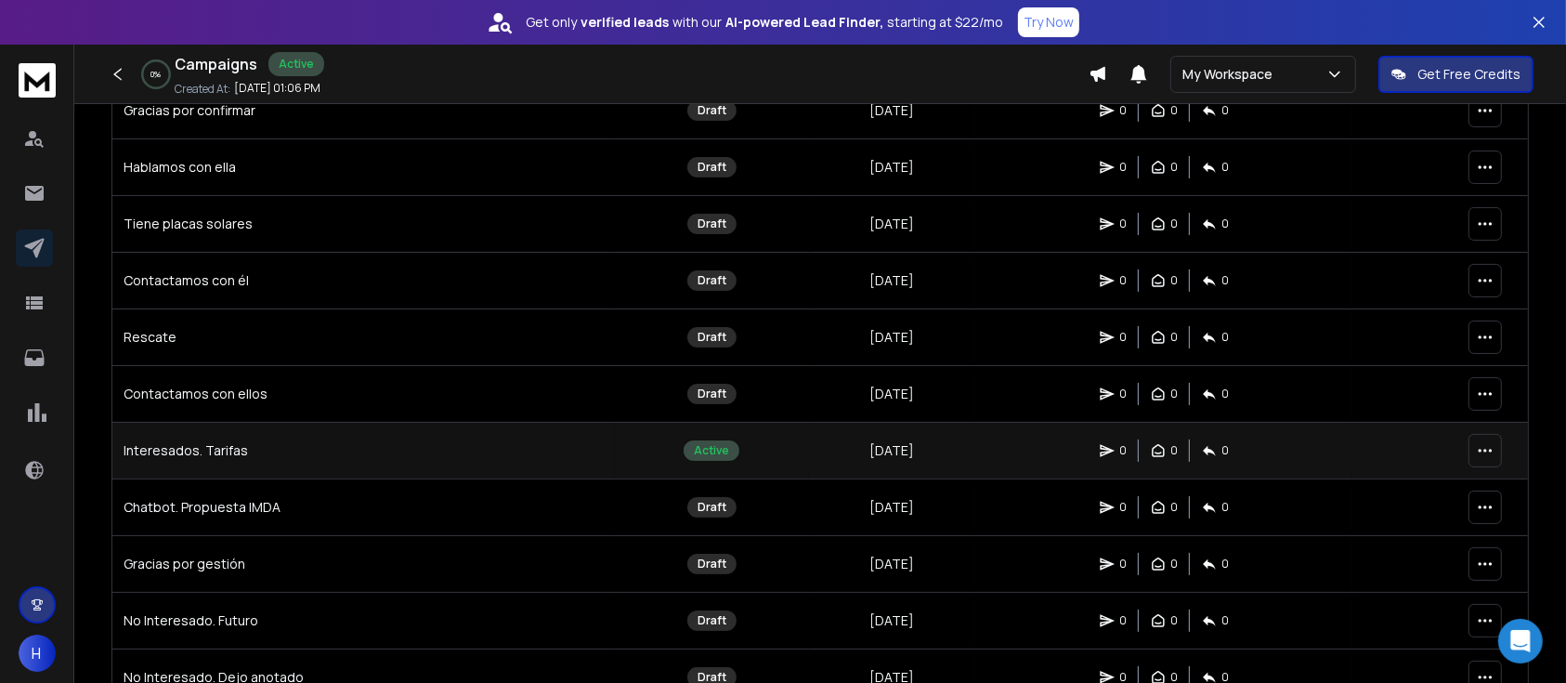
click at [1486, 457] on button "button" at bounding box center [1485, 450] width 33 height 33
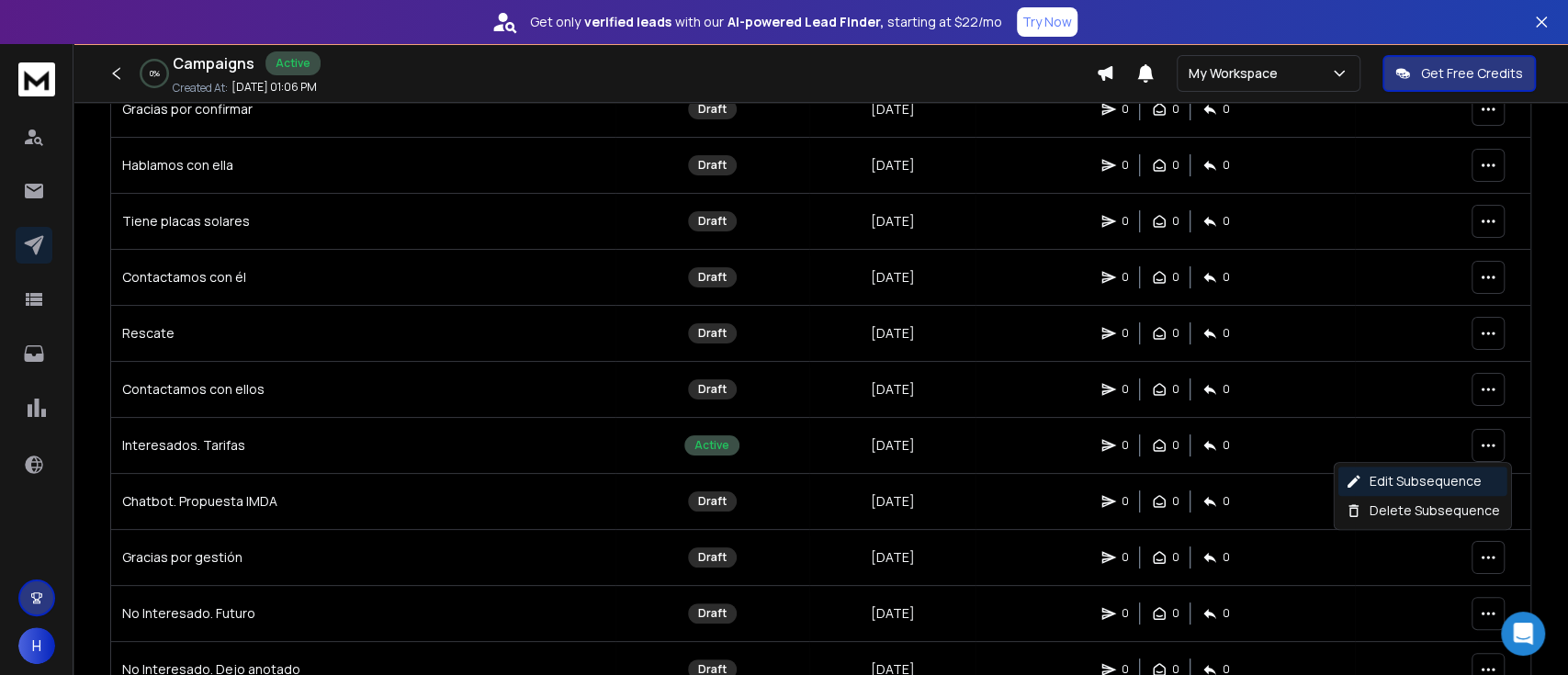
click at [1436, 480] on div "Edit Subsequence" at bounding box center [1413, 481] width 135 height 19
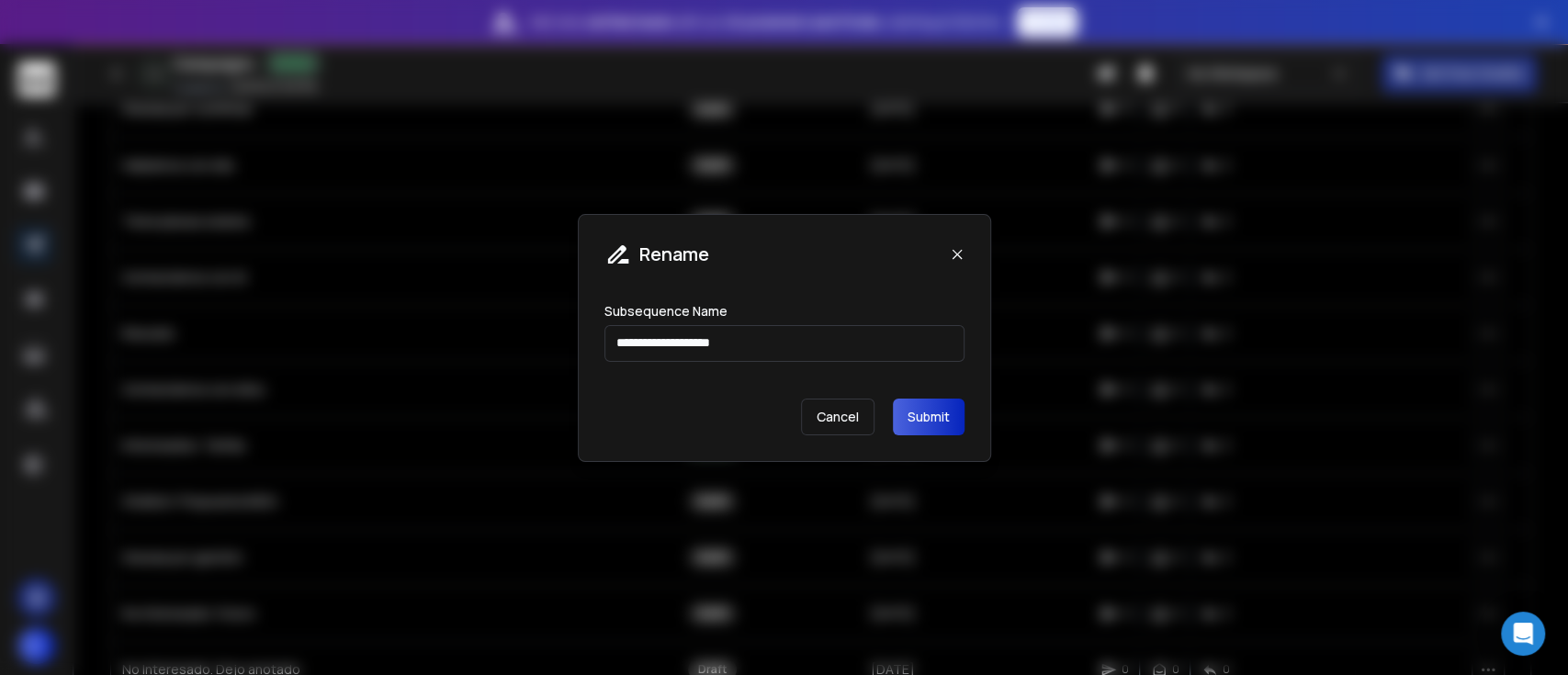
click at [703, 351] on input "**********" at bounding box center [784, 343] width 360 height 37
click at [702, 352] on input "**********" at bounding box center [784, 343] width 360 height 37
type input "**********"
drag, startPoint x: 626, startPoint y: 382, endPoint x: 717, endPoint y: 383, distance: 91.0
click at [626, 382] on form "**********" at bounding box center [784, 370] width 360 height 130
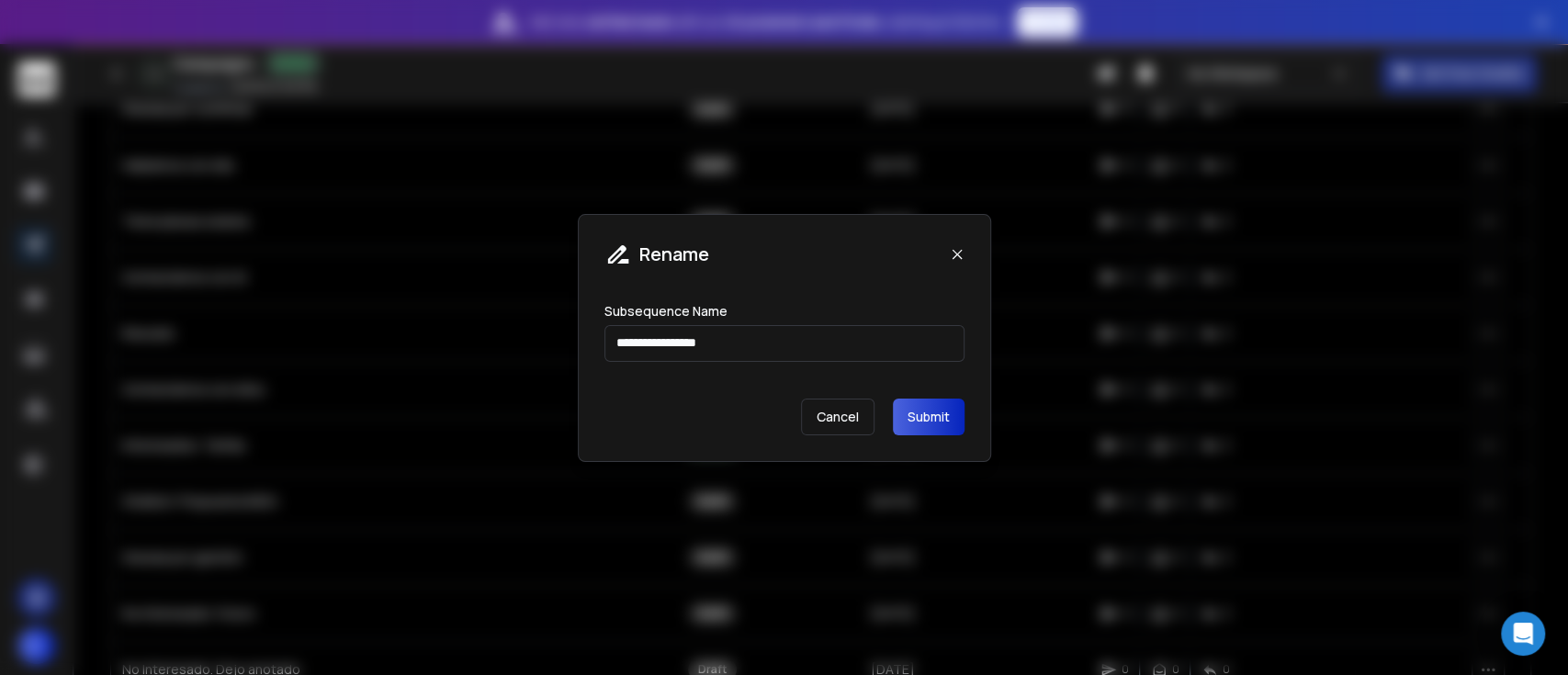
click at [944, 427] on button "Submit" at bounding box center [928, 416] width 71 height 37
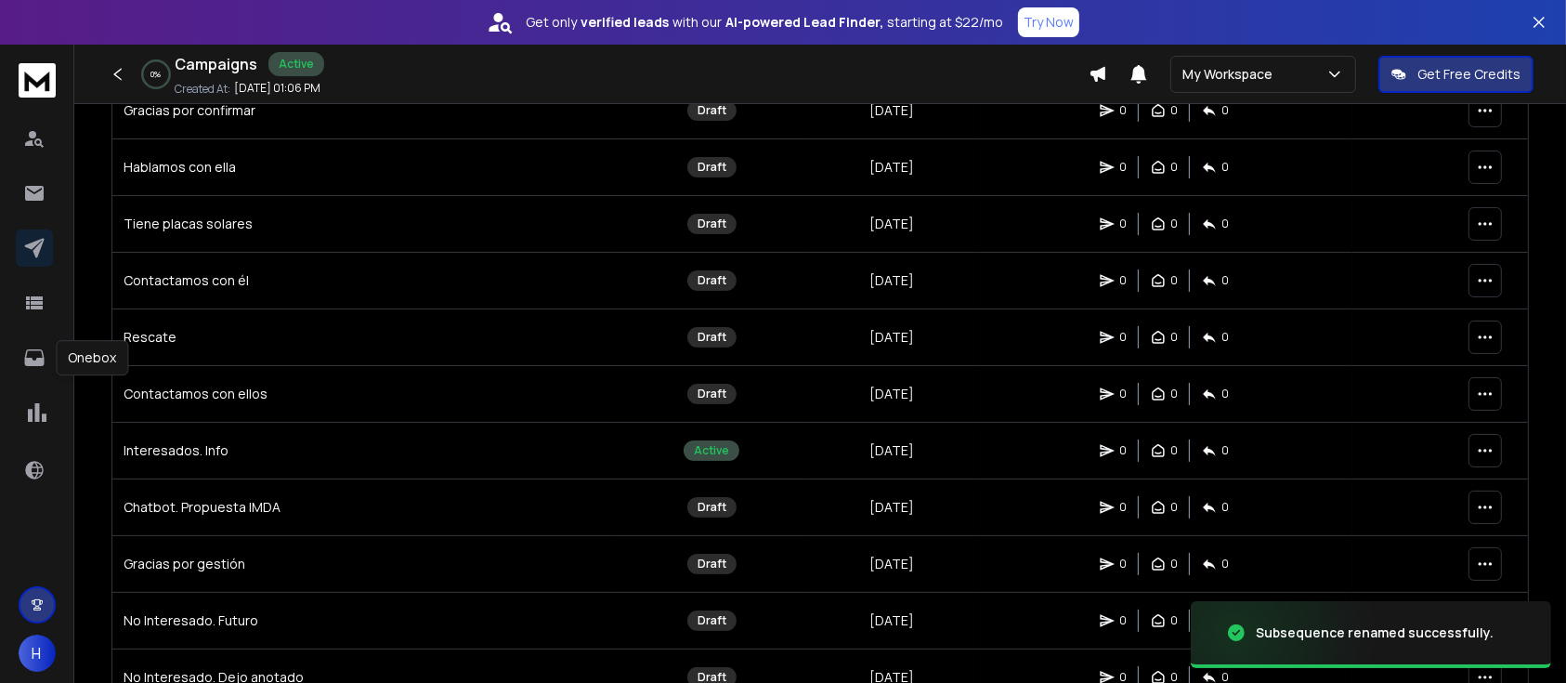
drag, startPoint x: 36, startPoint y: 361, endPoint x: 64, endPoint y: 354, distance: 28.8
click at [36, 361] on icon at bounding box center [34, 357] width 20 height 17
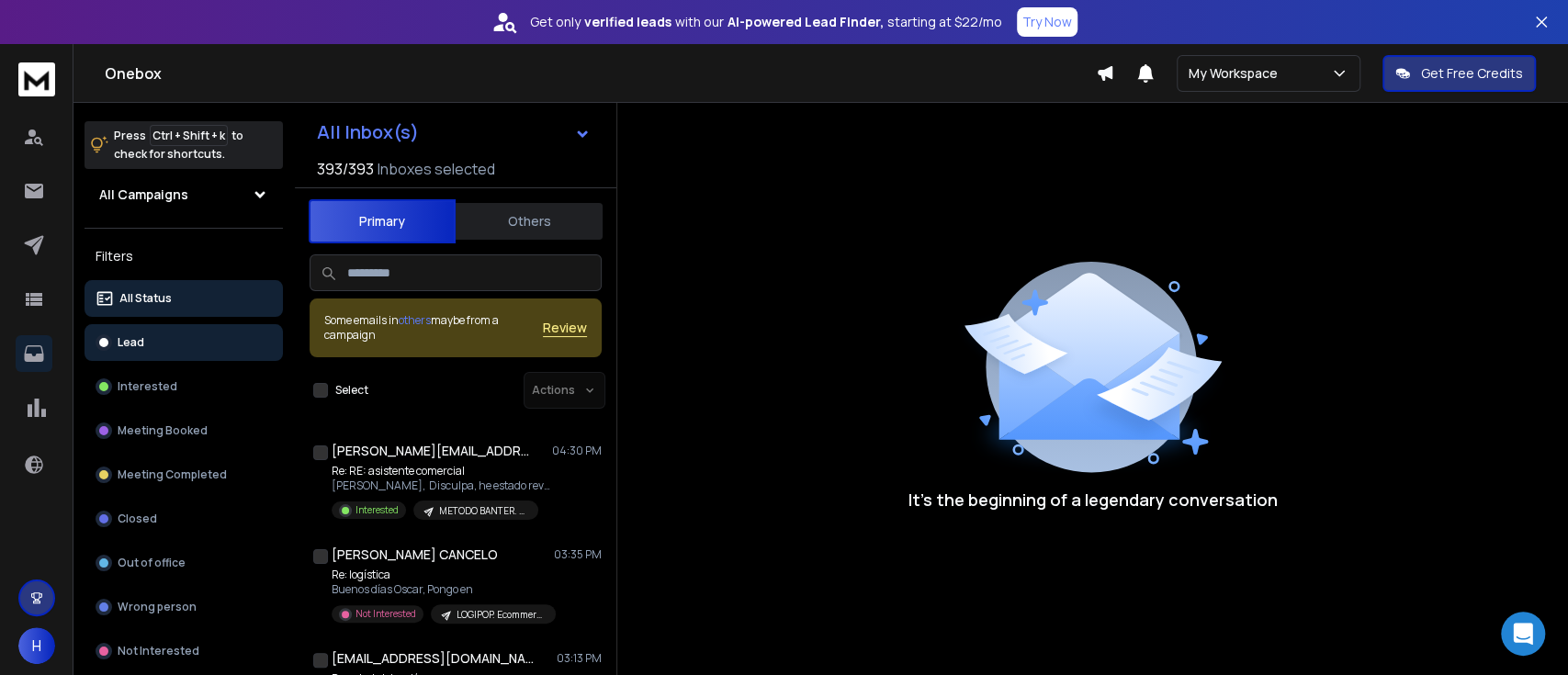
click at [133, 329] on button "Lead" at bounding box center [183, 342] width 199 height 37
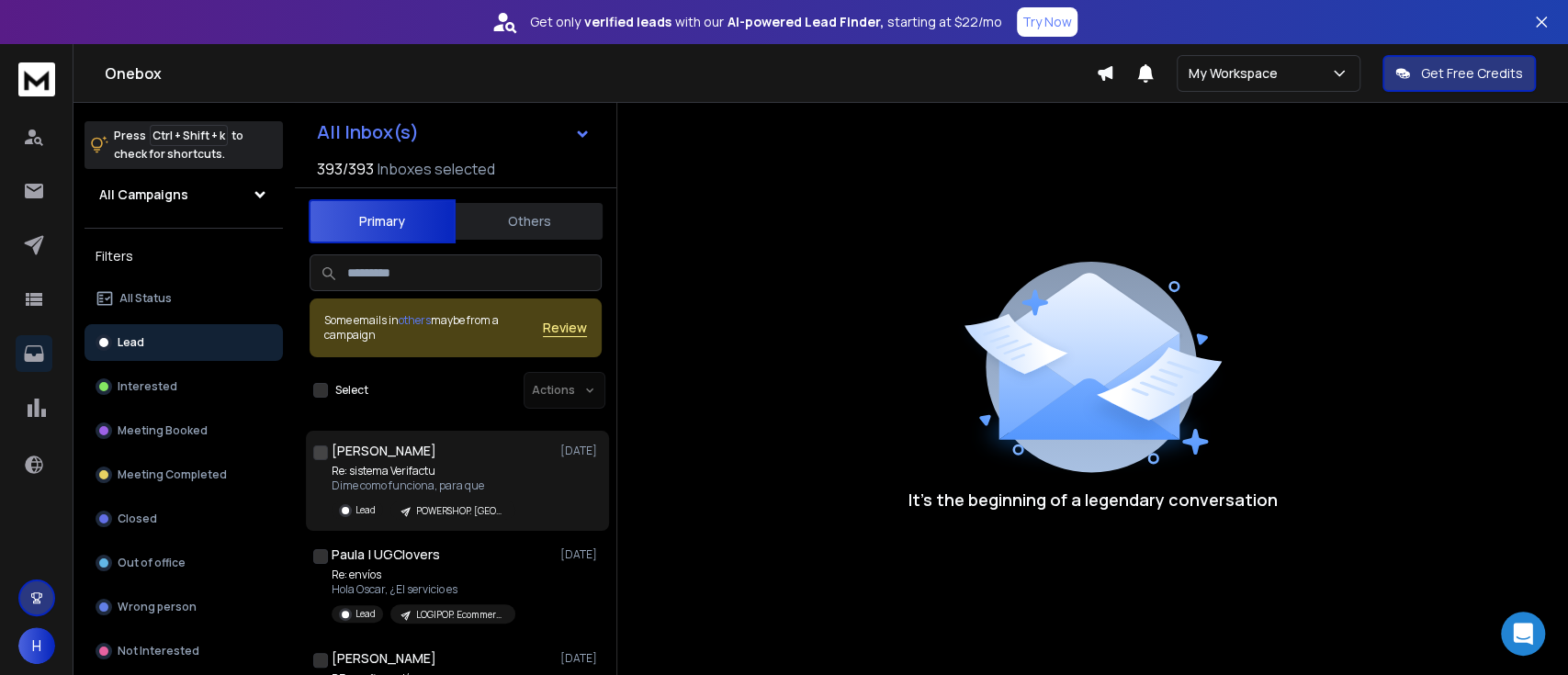
click at [436, 458] on h1 "[PERSON_NAME]" at bounding box center [384, 451] width 105 height 19
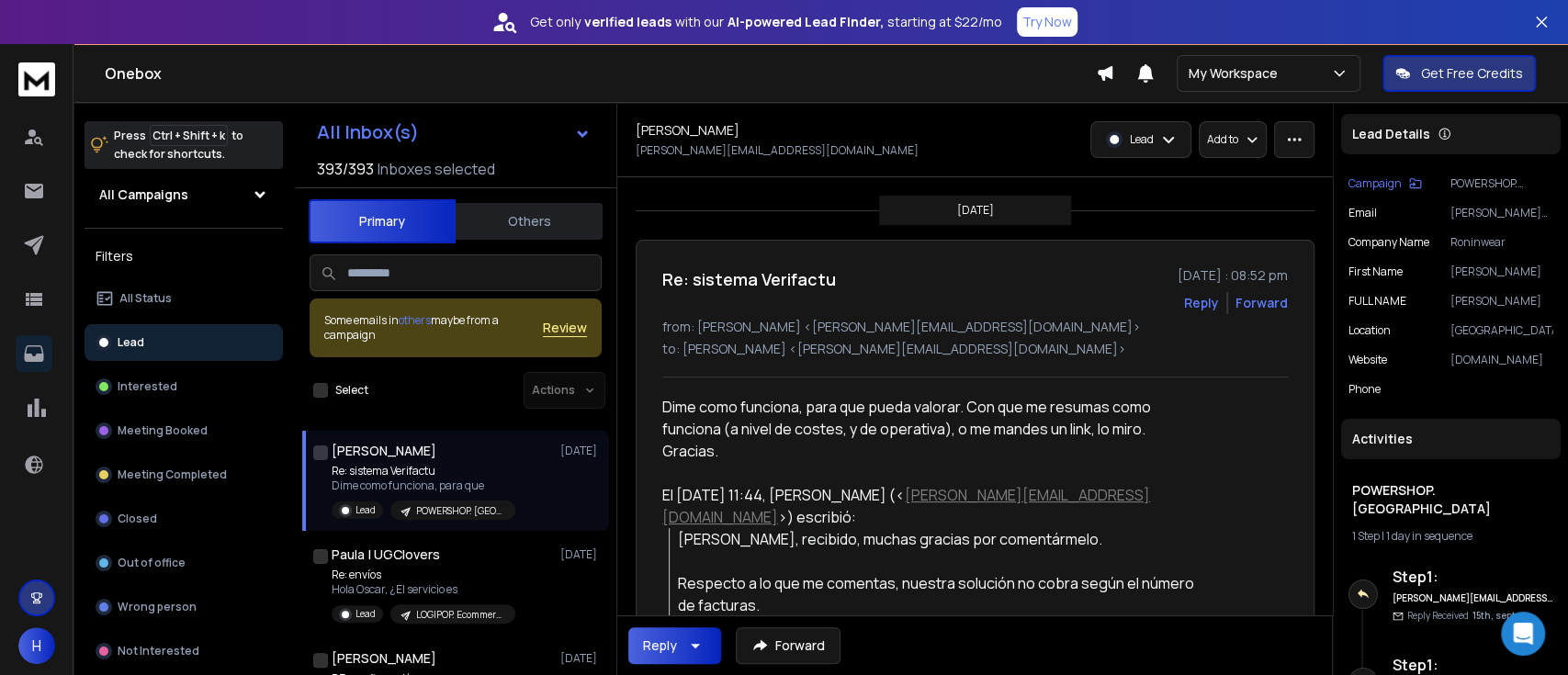
click at [1376, 180] on p "Campaign" at bounding box center [1375, 183] width 53 height 15
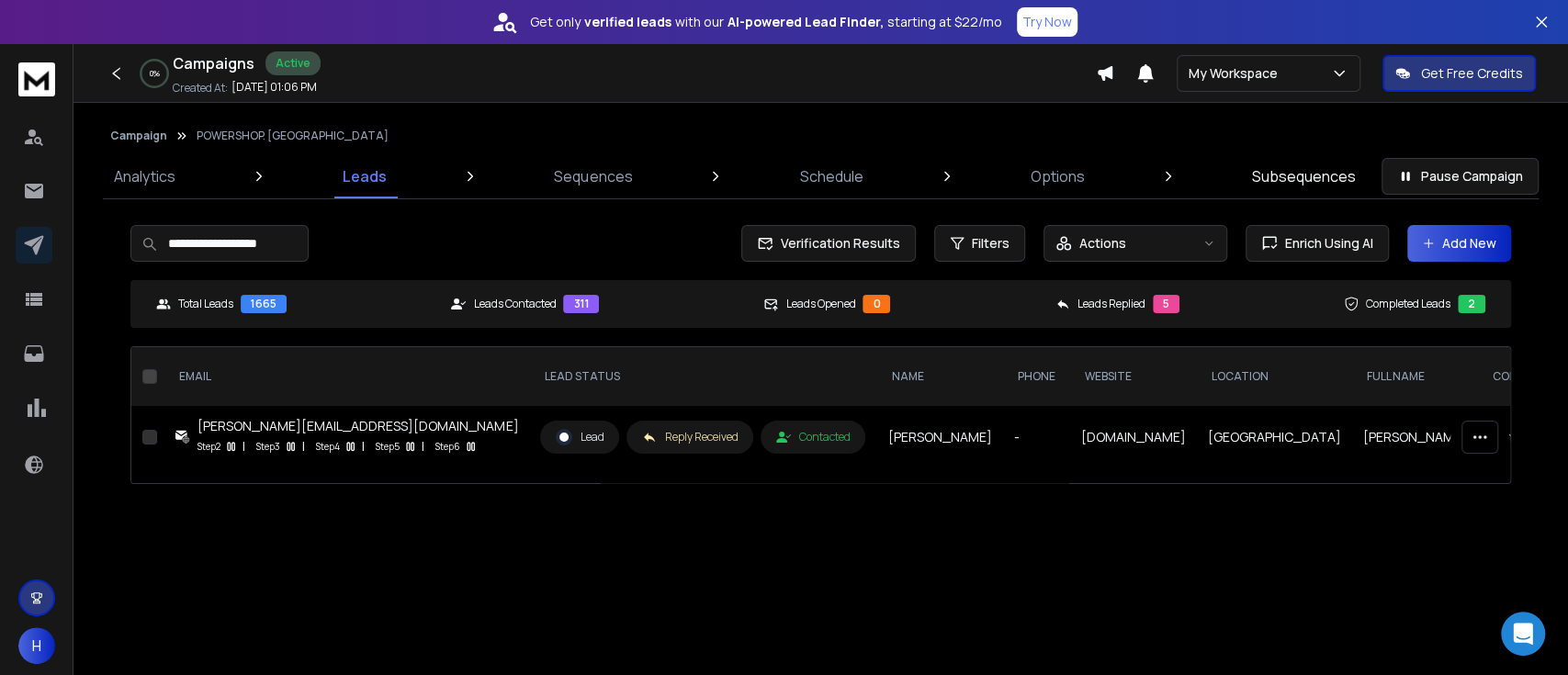
click at [1257, 181] on p "Subsequences" at bounding box center [1303, 176] width 104 height 22
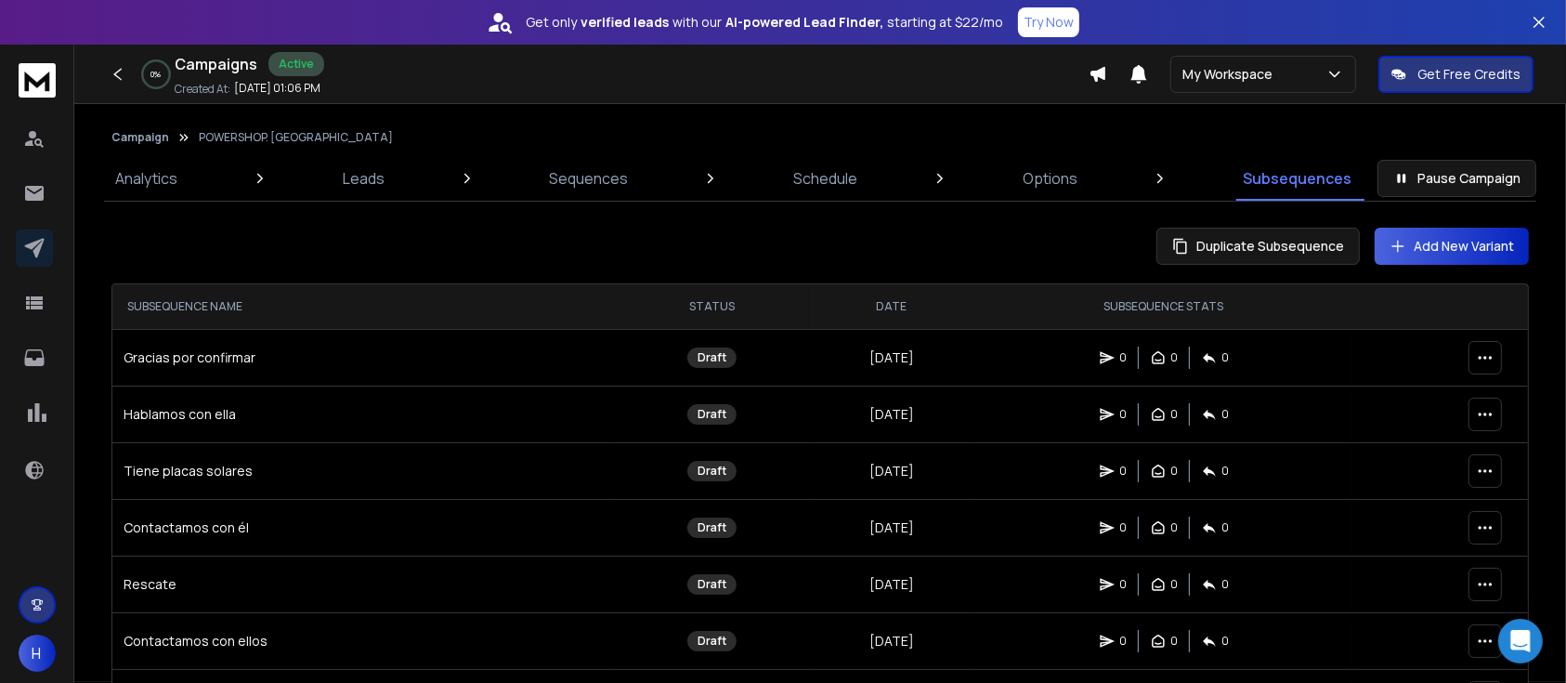
click at [1441, 242] on button "Add New Variant" at bounding box center [1452, 246] width 154 height 37
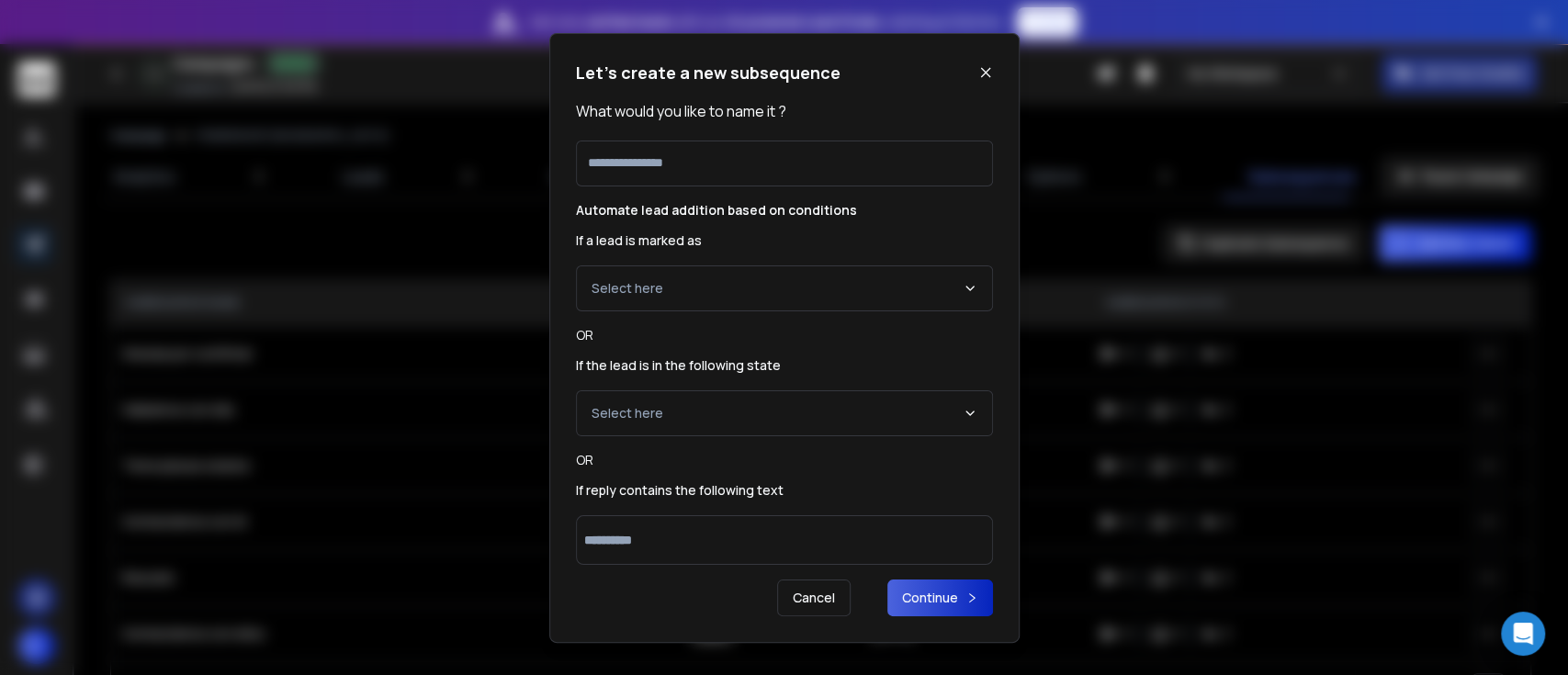
click at [731, 164] on input at bounding box center [784, 163] width 417 height 45
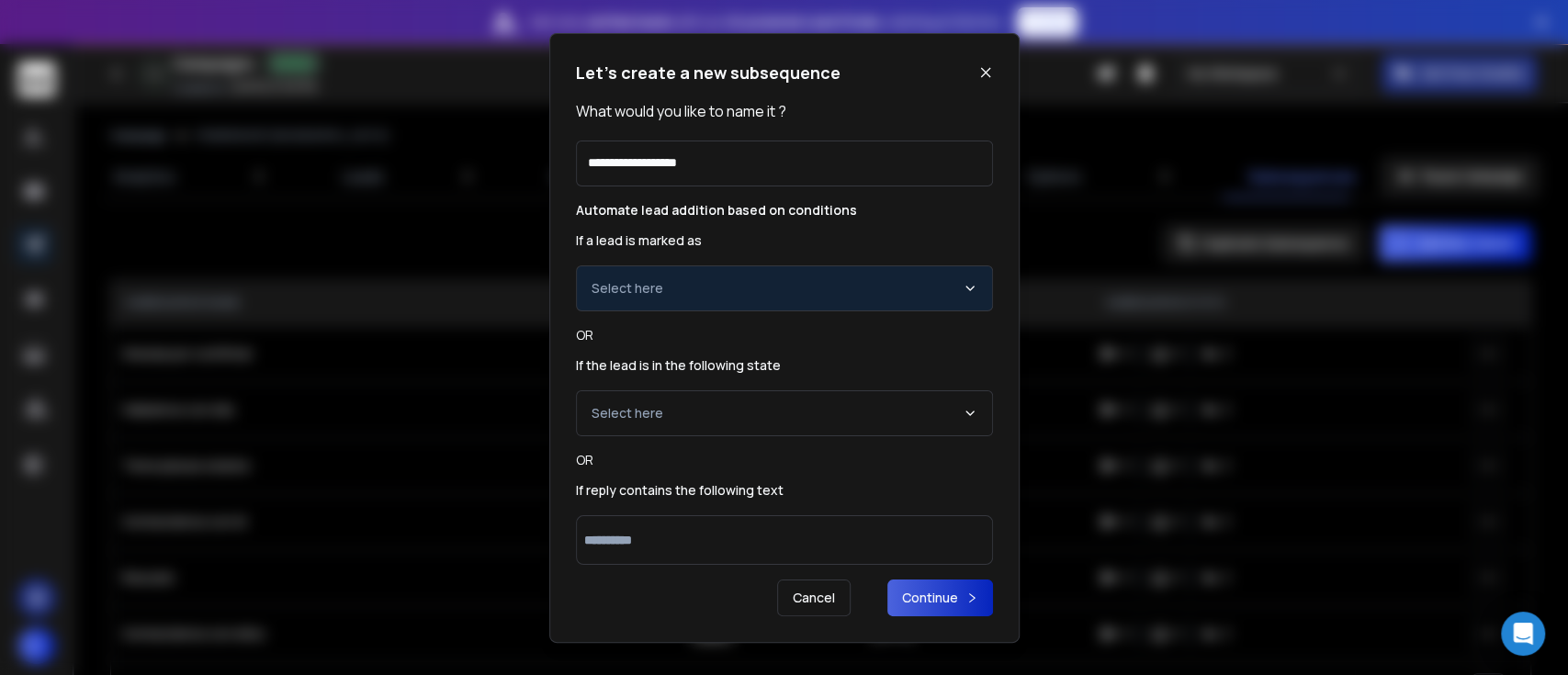
type input "**********"
click at [673, 282] on button "Select here" at bounding box center [784, 288] width 417 height 45
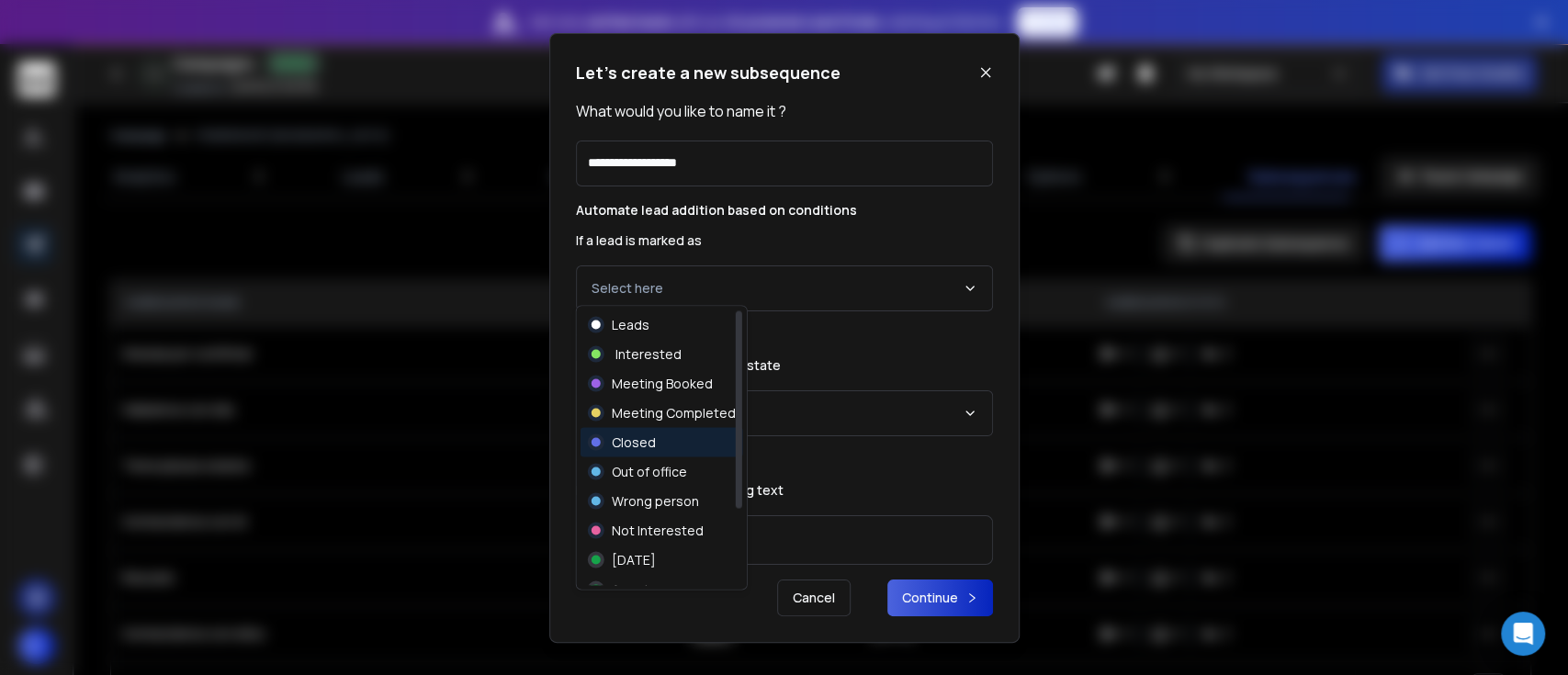
click at [653, 441] on div "Closed" at bounding box center [661, 442] width 162 height 30
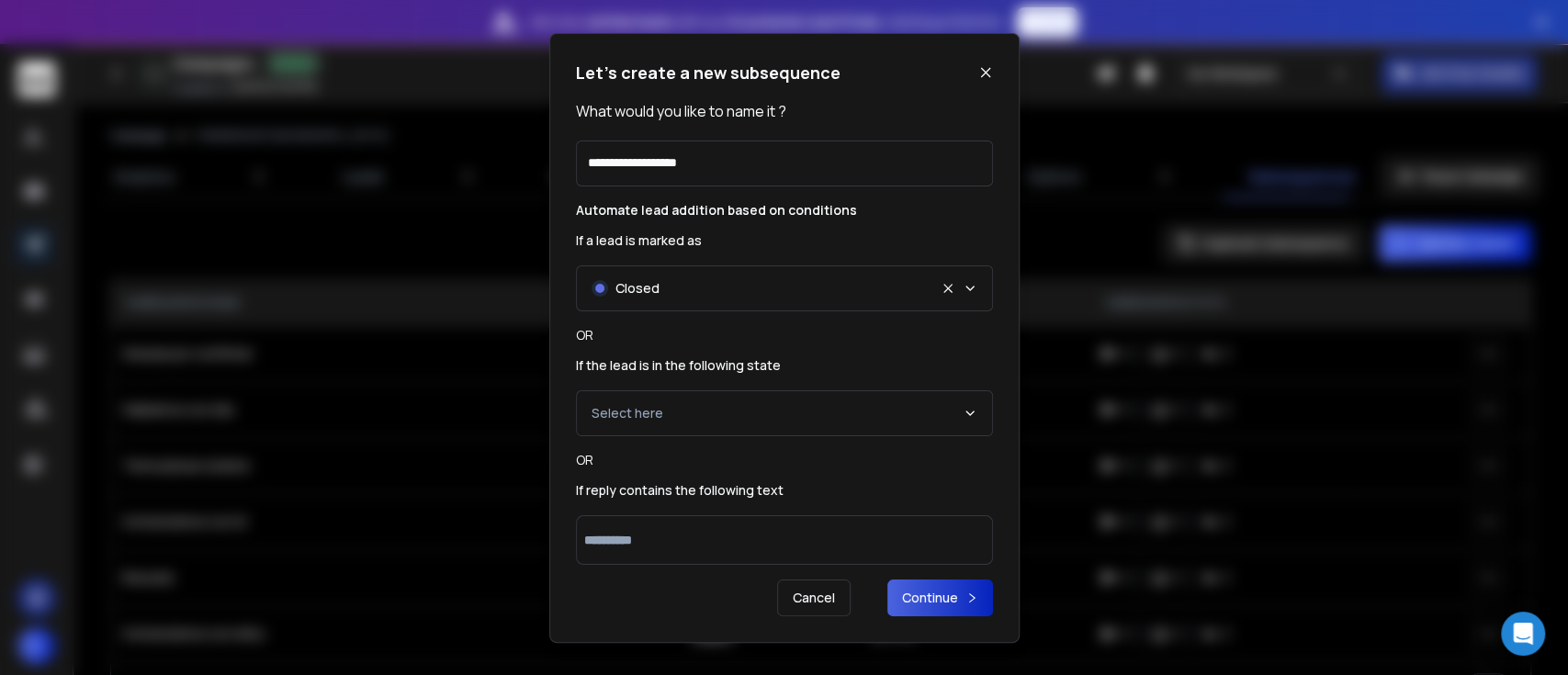
click at [912, 596] on button "Continue" at bounding box center [939, 597] width 106 height 37
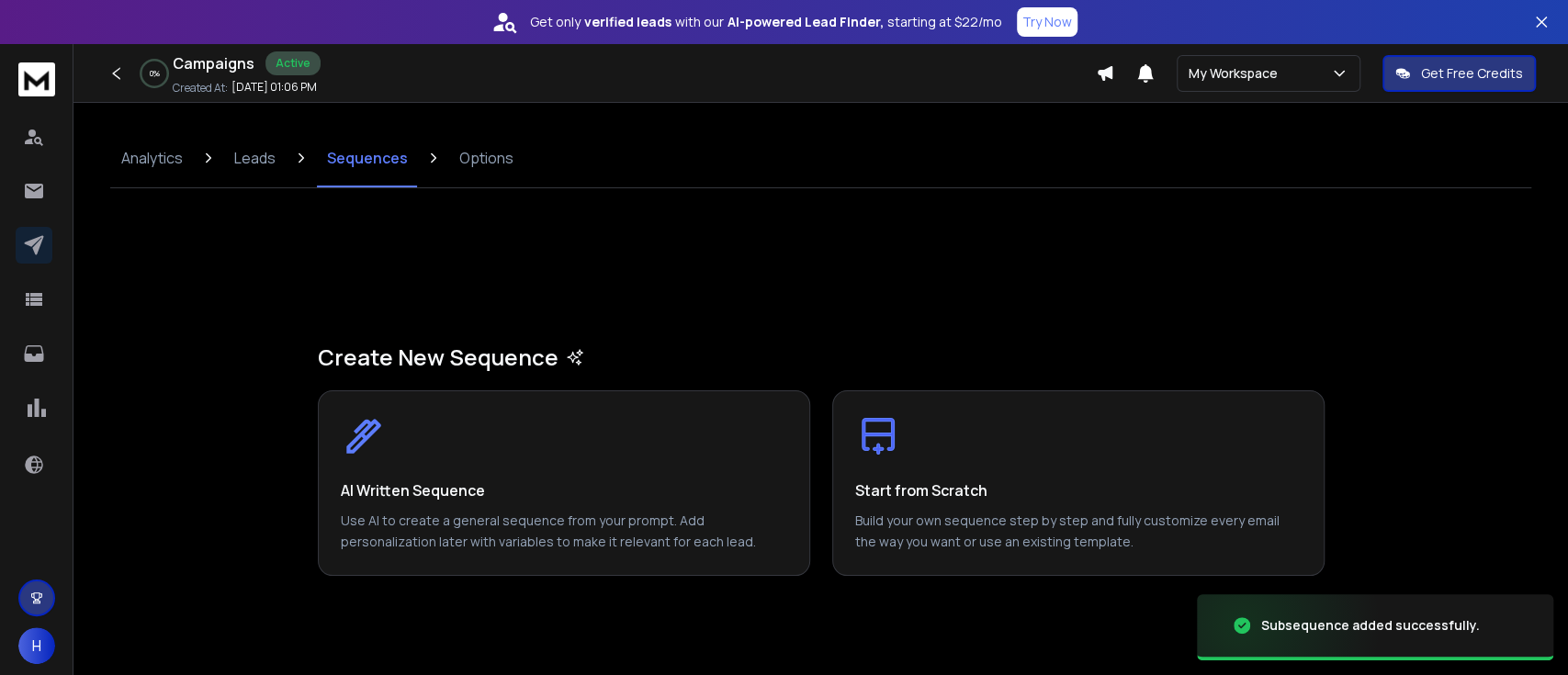
click at [1047, 468] on div "Start from Scratch Build your own sequence step by step and fully customize eve…" at bounding box center [1079, 483] width 490 height 184
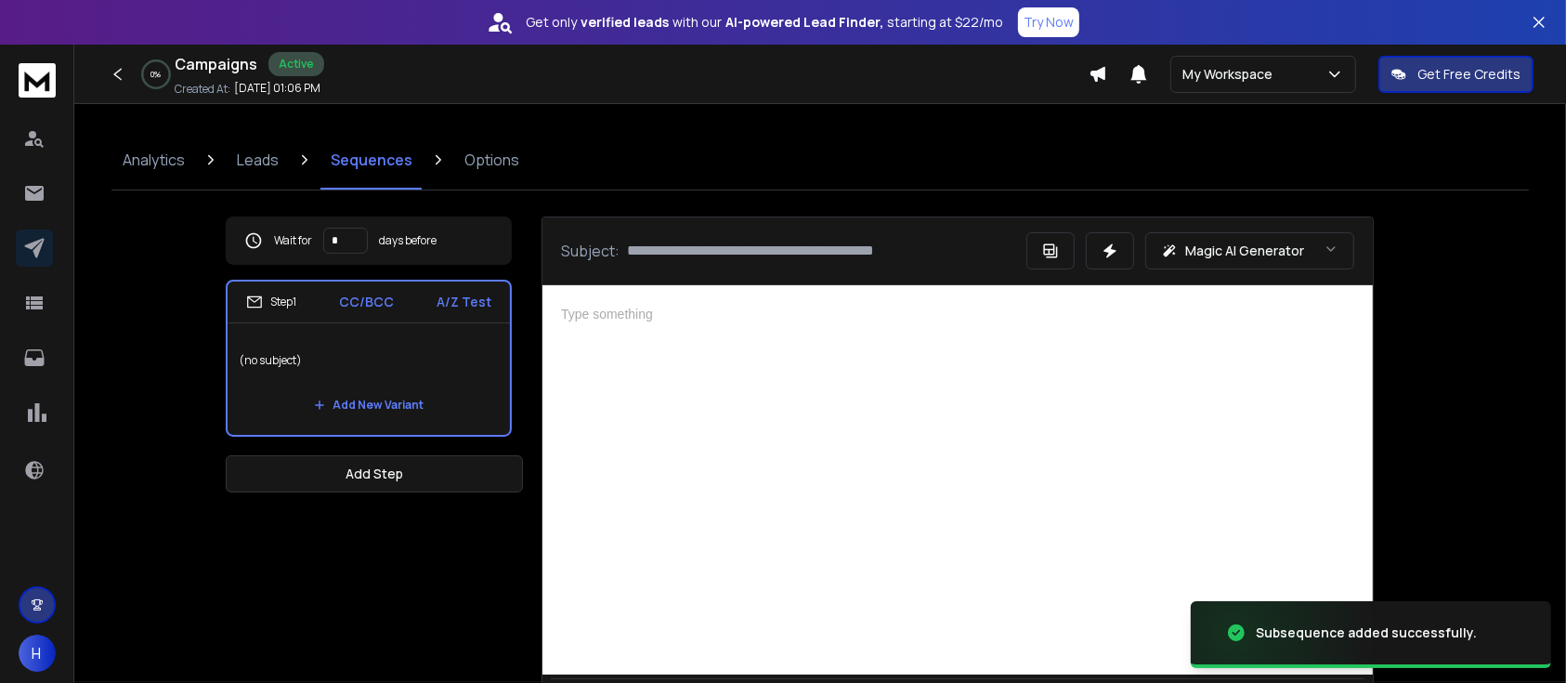
click at [661, 308] on div at bounding box center [957, 314] width 793 height 20
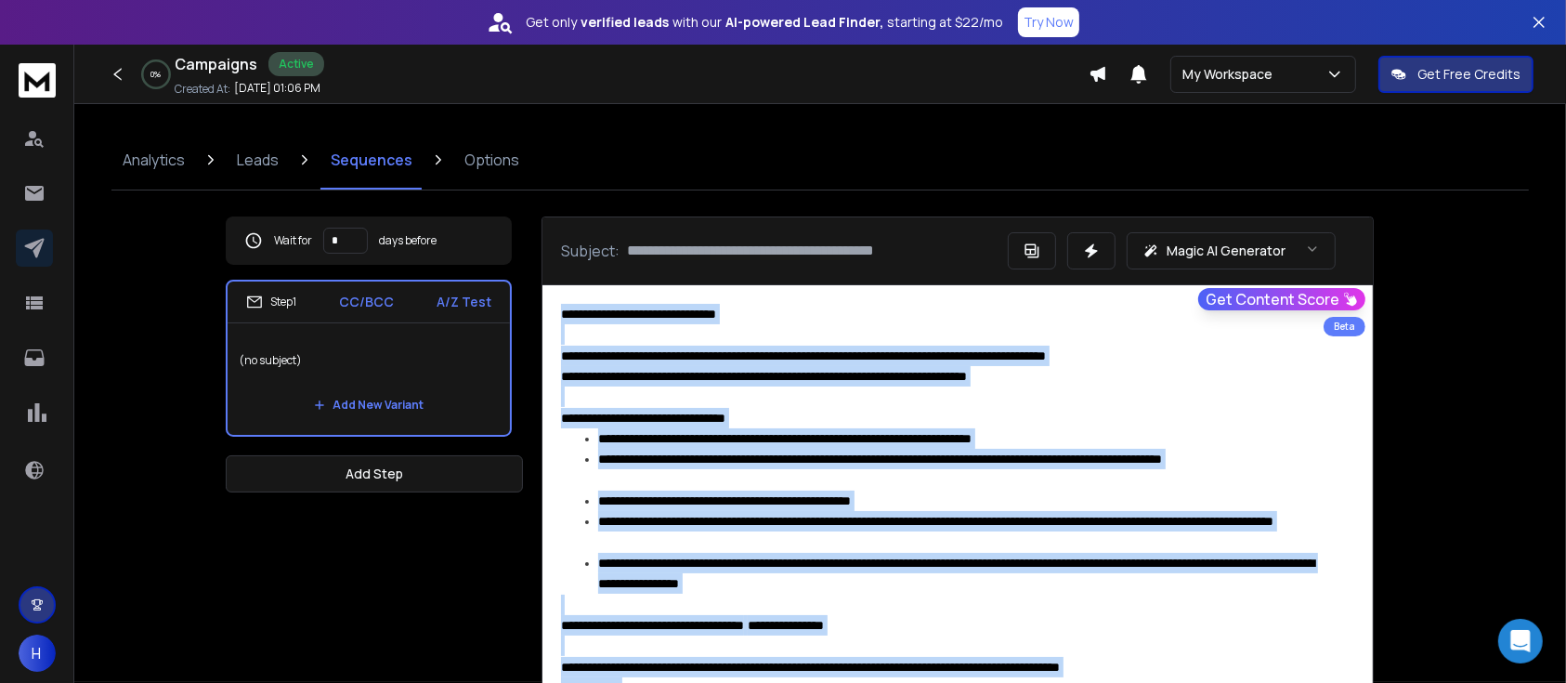
drag, startPoint x: 672, startPoint y: 657, endPoint x: 370, endPoint y: 100, distance: 633.1
click at [370, 100] on div "0 % Campaigns Active Created At: Sep 13, 2025, 01:06 PM My Workspace Get Free C…" at bounding box center [783, 414] width 1566 height 738
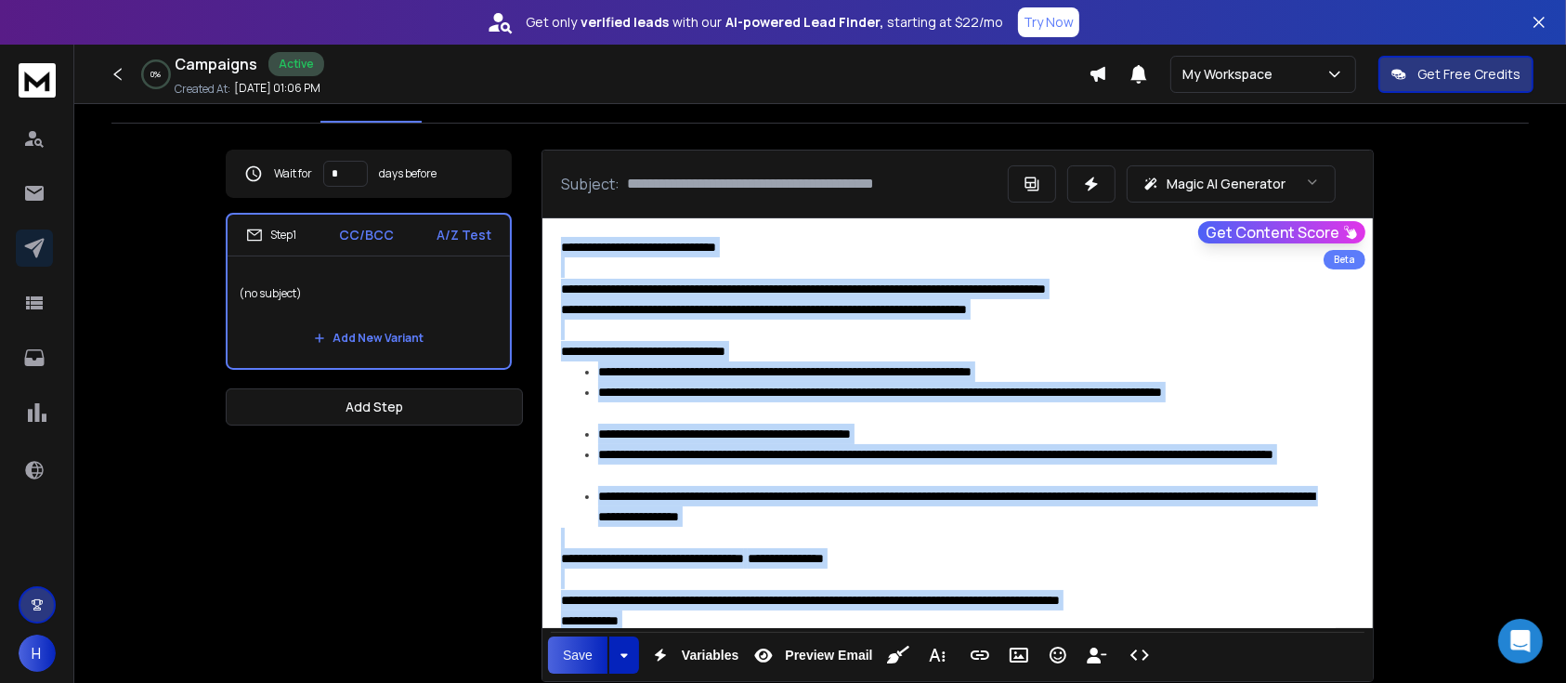
scroll to position [98, 0]
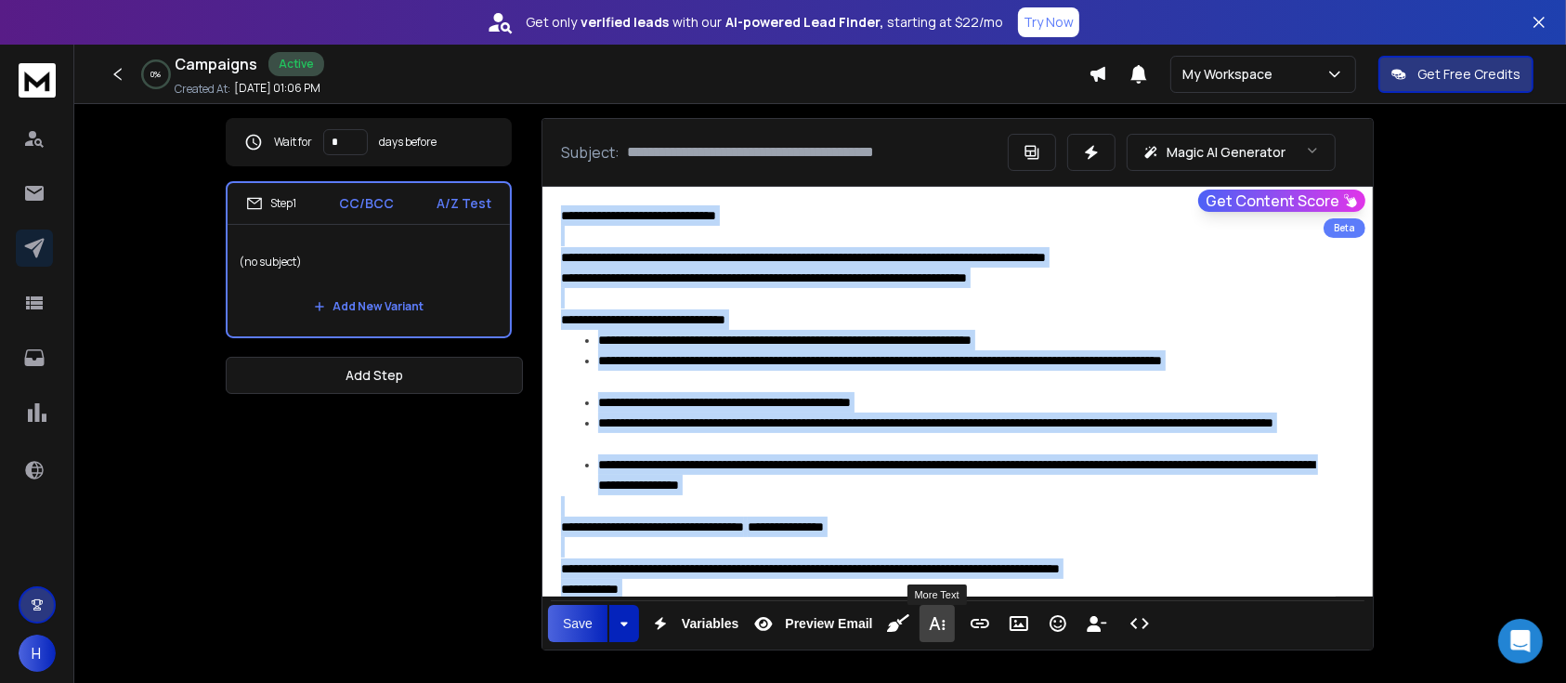
click at [940, 632] on icon "button" at bounding box center [937, 623] width 22 height 22
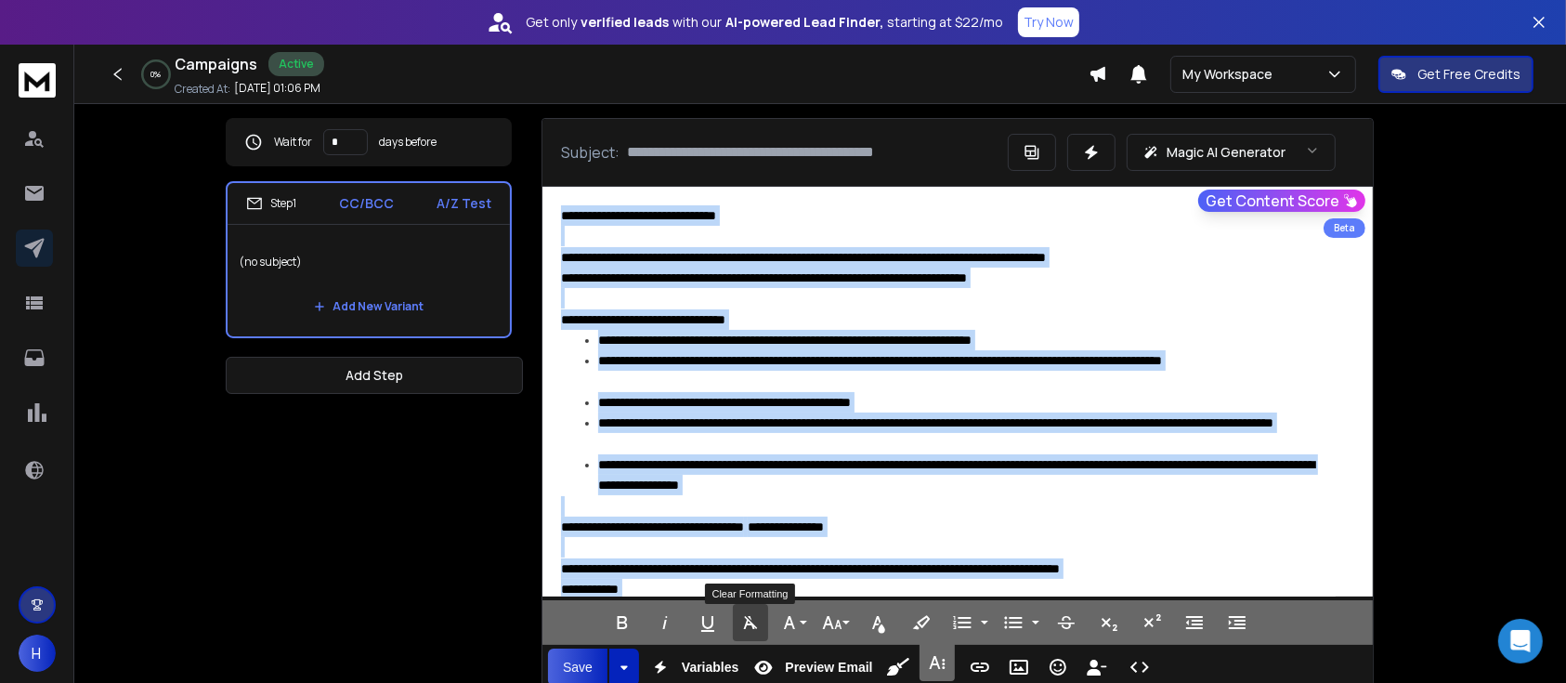
click at [747, 631] on icon "button" at bounding box center [750, 622] width 22 height 22
drag, startPoint x: 582, startPoint y: 661, endPoint x: 513, endPoint y: 570, distance: 114.6
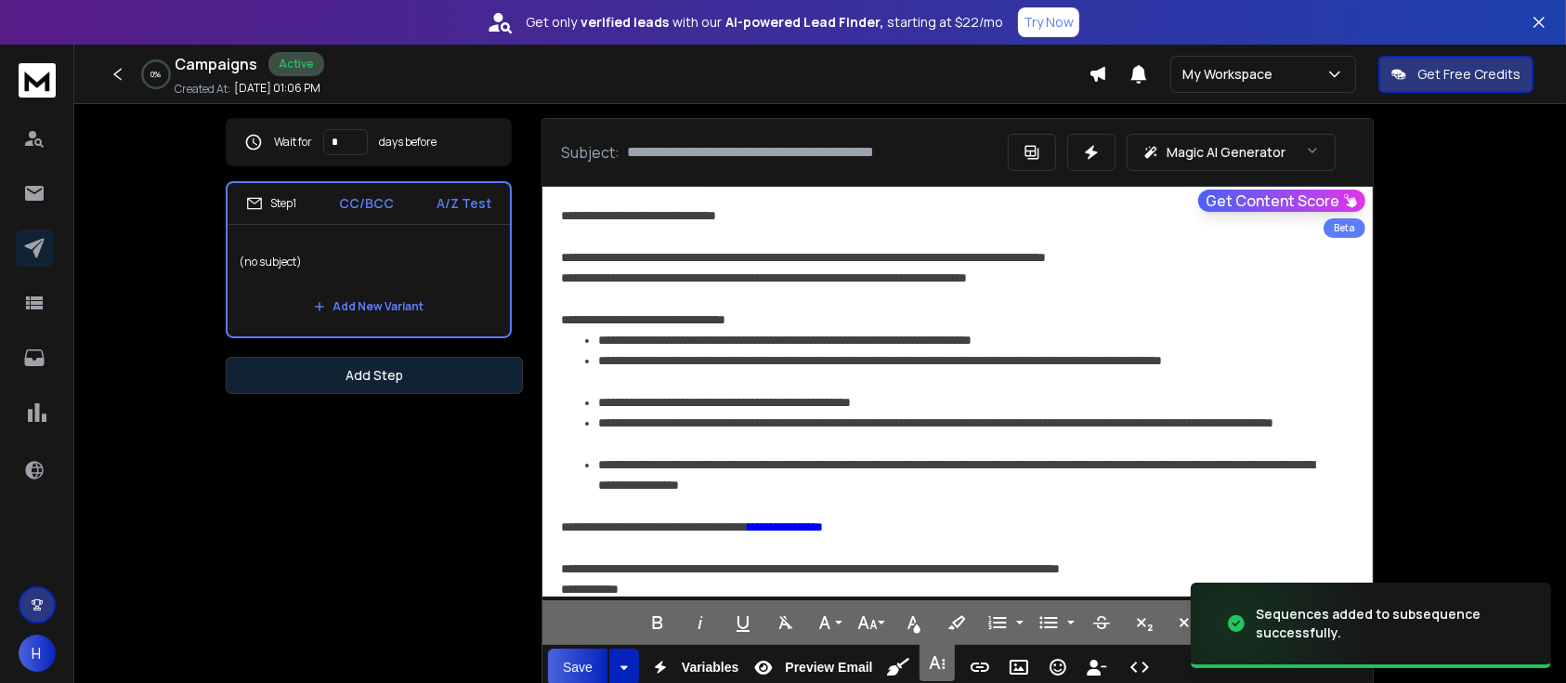
scroll to position [0, 0]
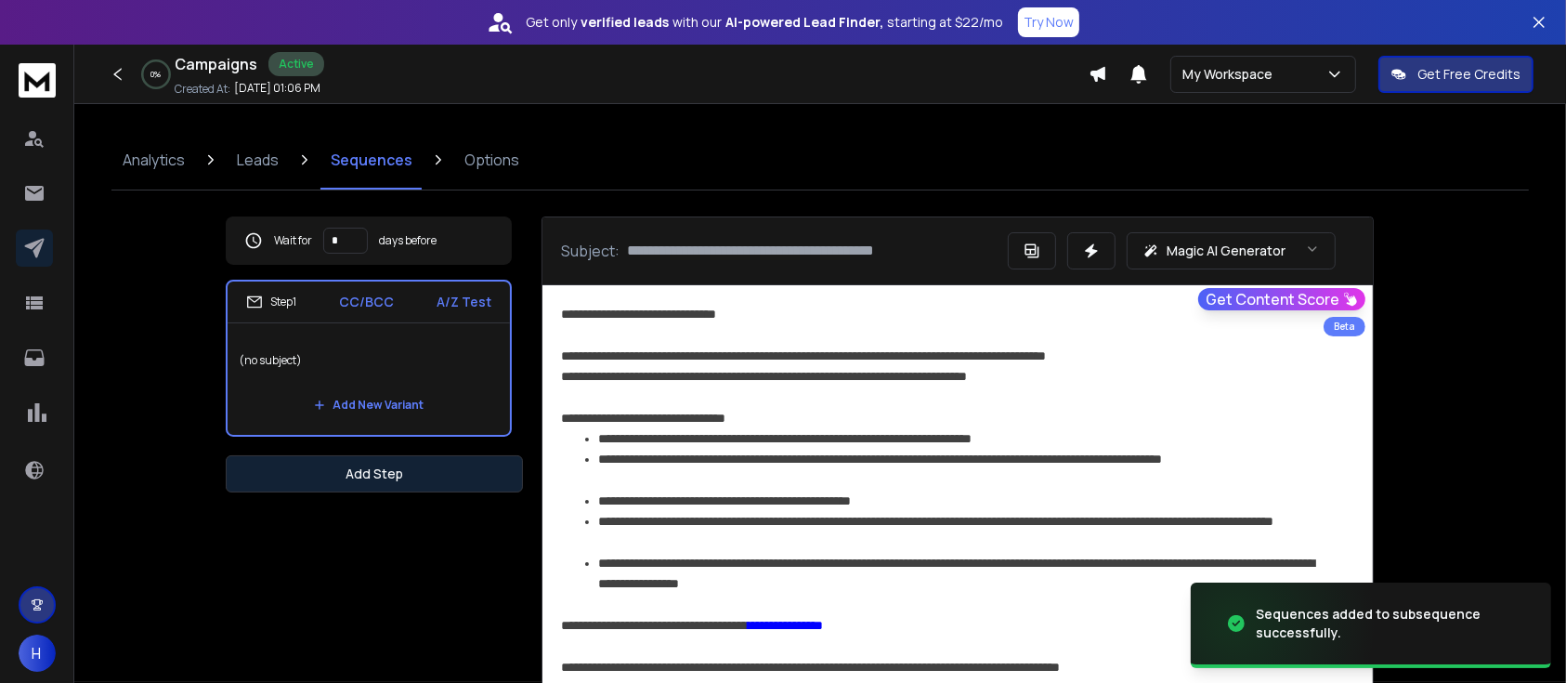
click at [368, 476] on button "Add Step" at bounding box center [374, 473] width 297 height 37
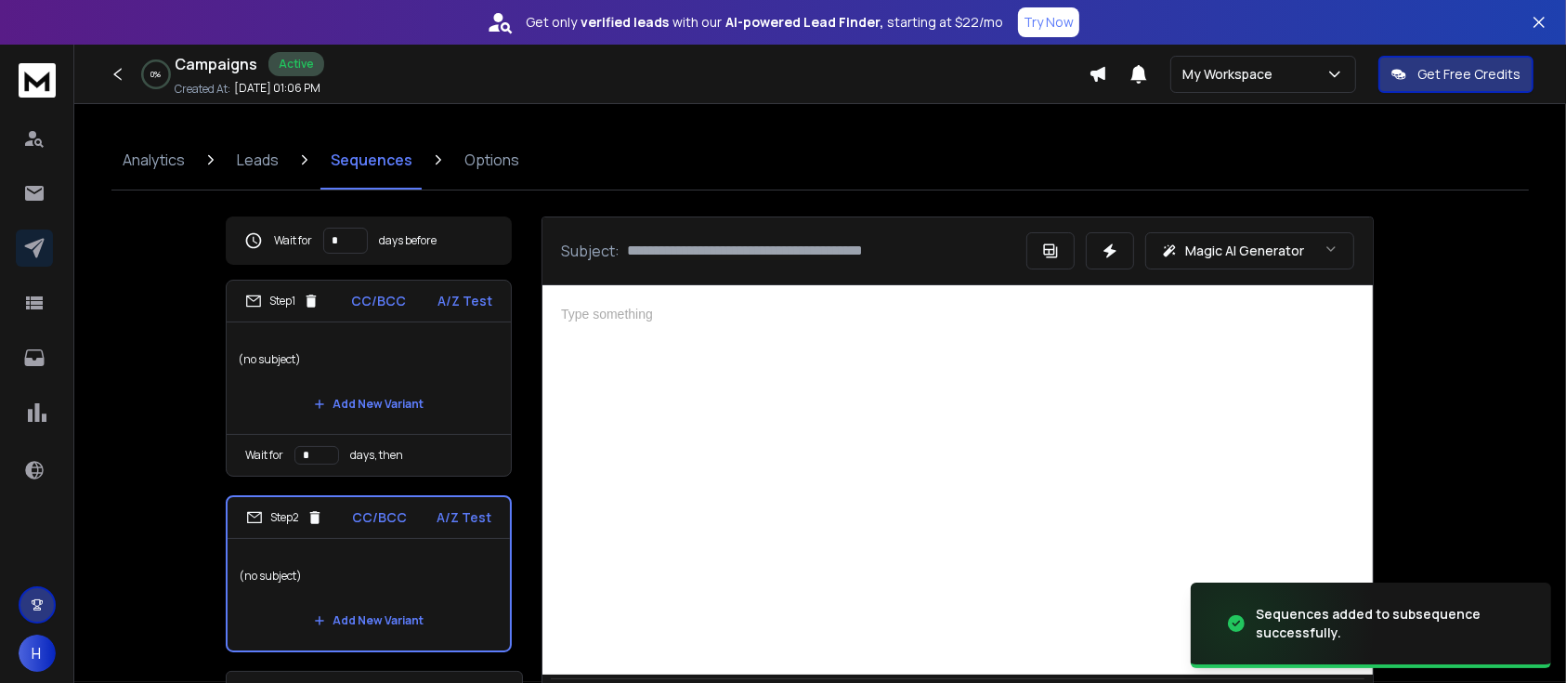
click at [351, 371] on p "(no subject)" at bounding box center [369, 360] width 262 height 52
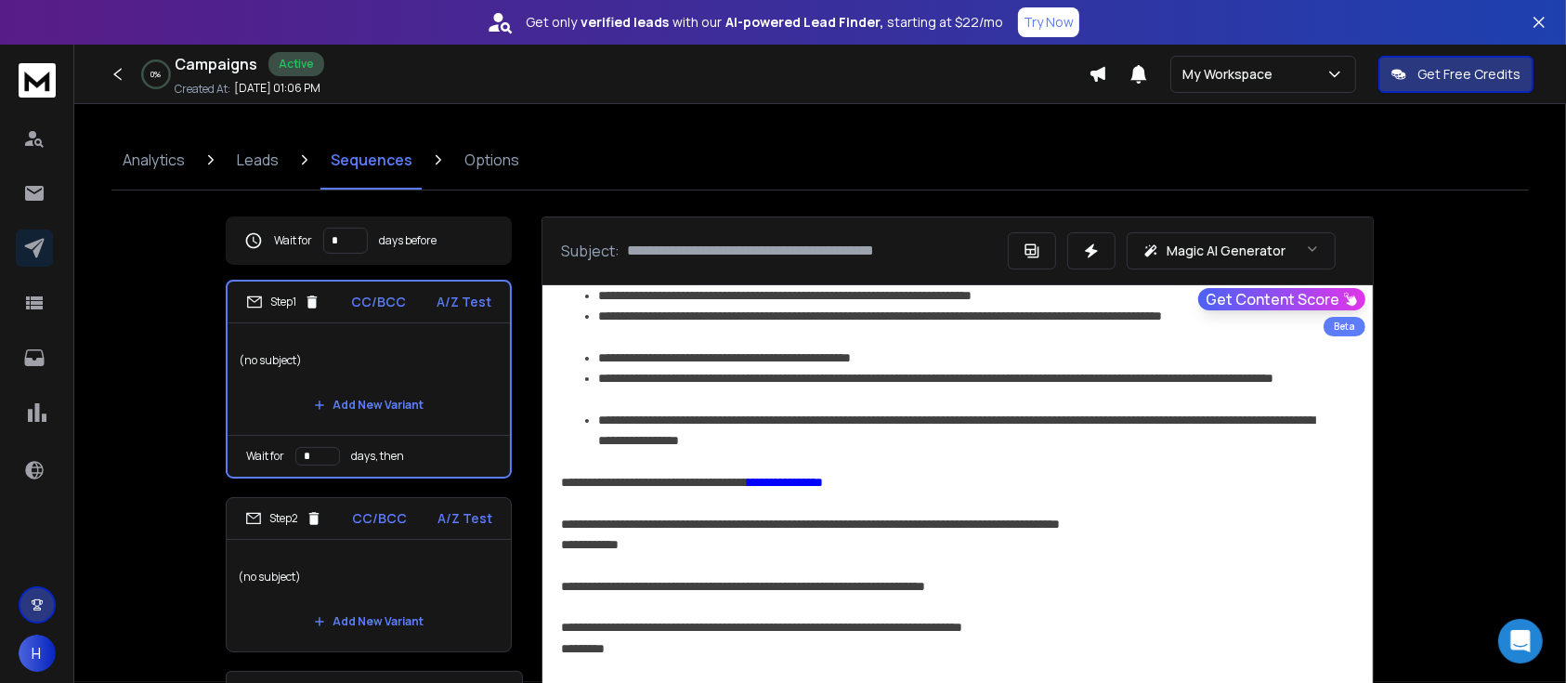
scroll to position [148, 0]
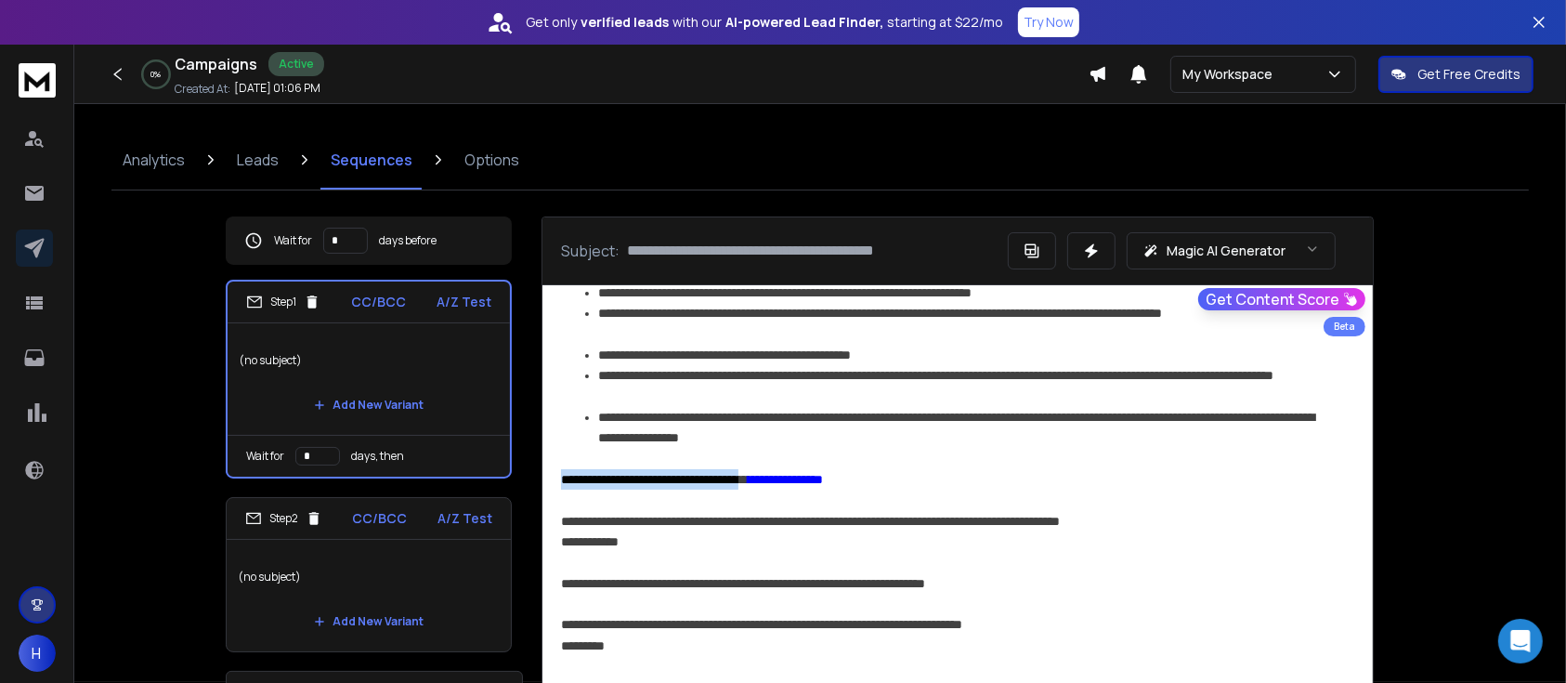
drag, startPoint x: 793, startPoint y: 476, endPoint x: 558, endPoint y: 492, distance: 235.6
click at [552, 479] on div "**********" at bounding box center [958, 490] width 831 height 410
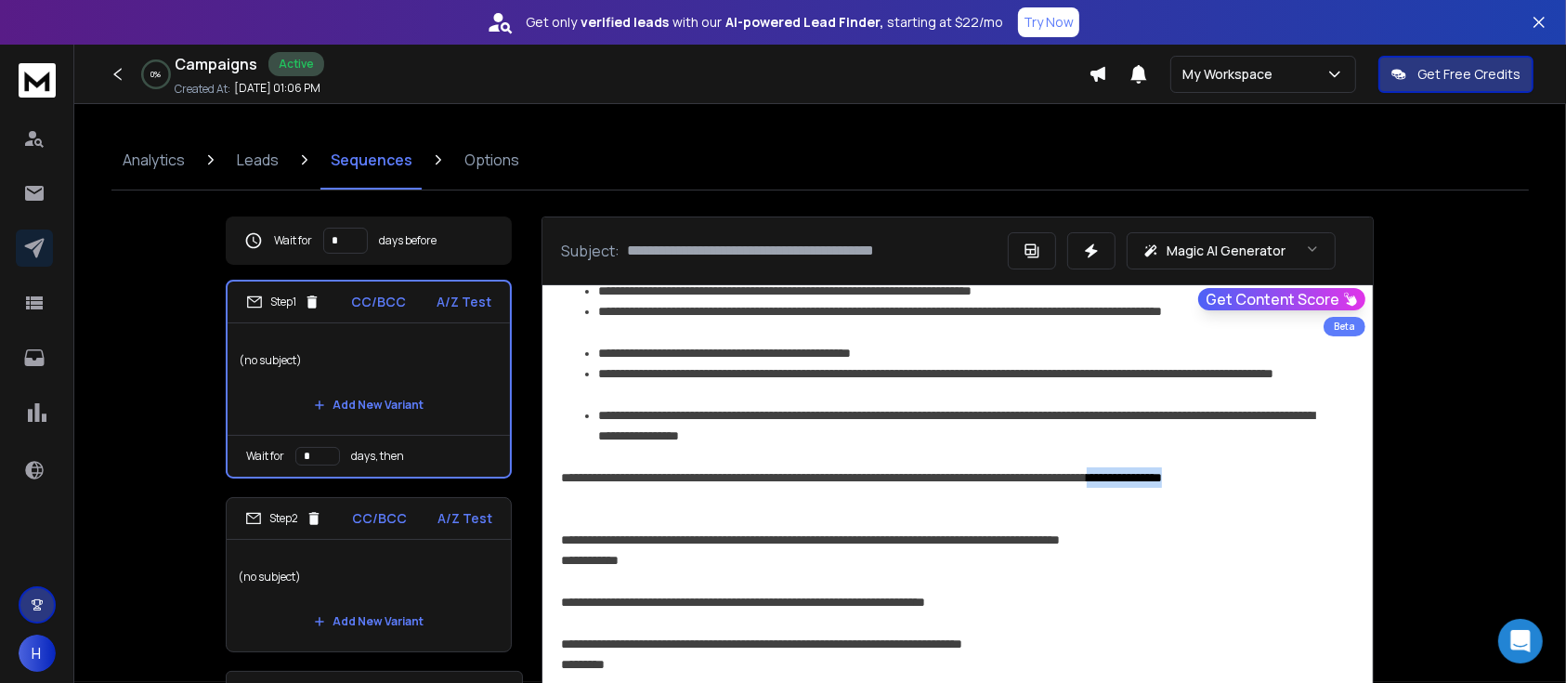
drag, startPoint x: 730, startPoint y: 504, endPoint x: 504, endPoint y: 501, distance: 225.8
click at [504, 501] on div "**********" at bounding box center [820, 482] width 1189 height 532
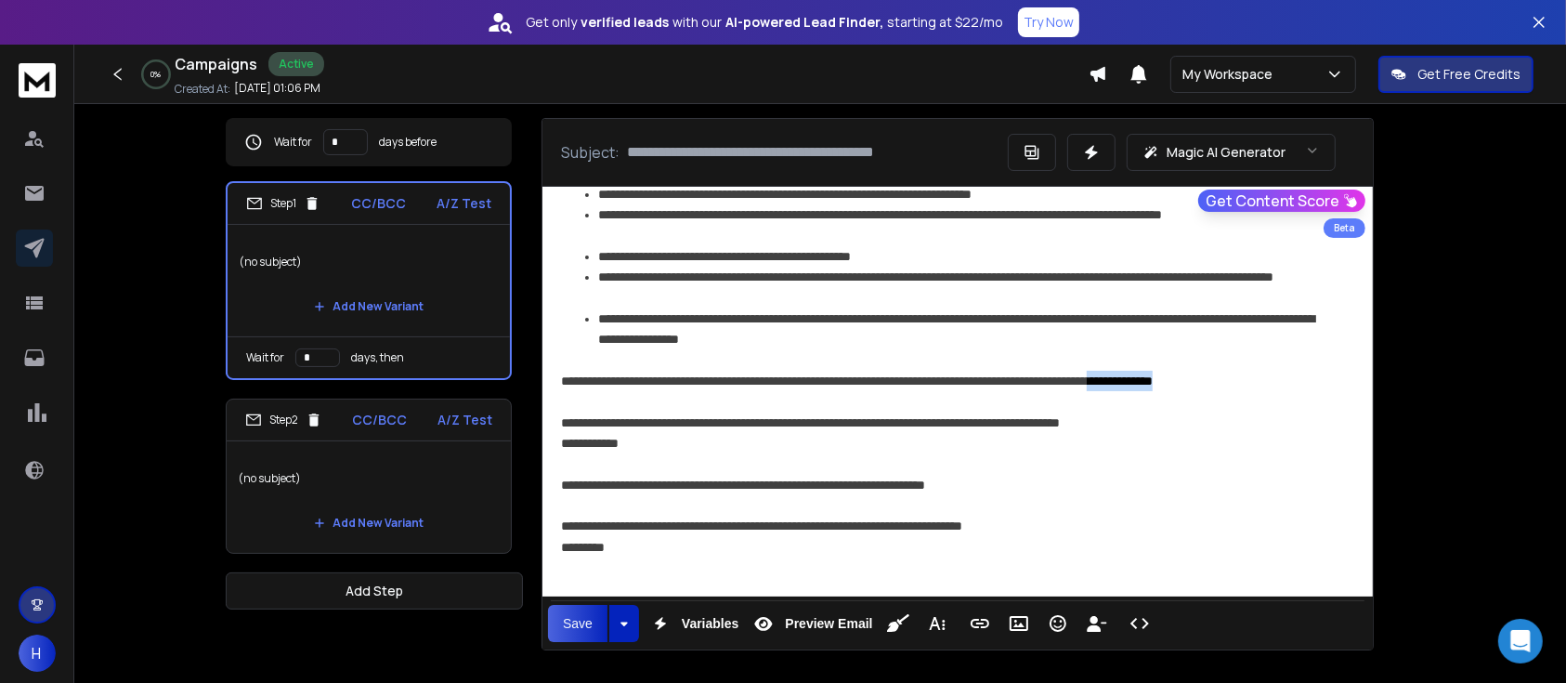
drag, startPoint x: 1338, startPoint y: 381, endPoint x: 1224, endPoint y: 383, distance: 114.3
click at [1224, 383] on div "**********" at bounding box center [958, 392] width 831 height 410
click at [1251, 373] on div "**********" at bounding box center [948, 381] width 775 height 20
click at [1302, 385] on div "**********" at bounding box center [948, 381] width 775 height 20
drag, startPoint x: 1323, startPoint y: 380, endPoint x: 1224, endPoint y: 388, distance: 98.8
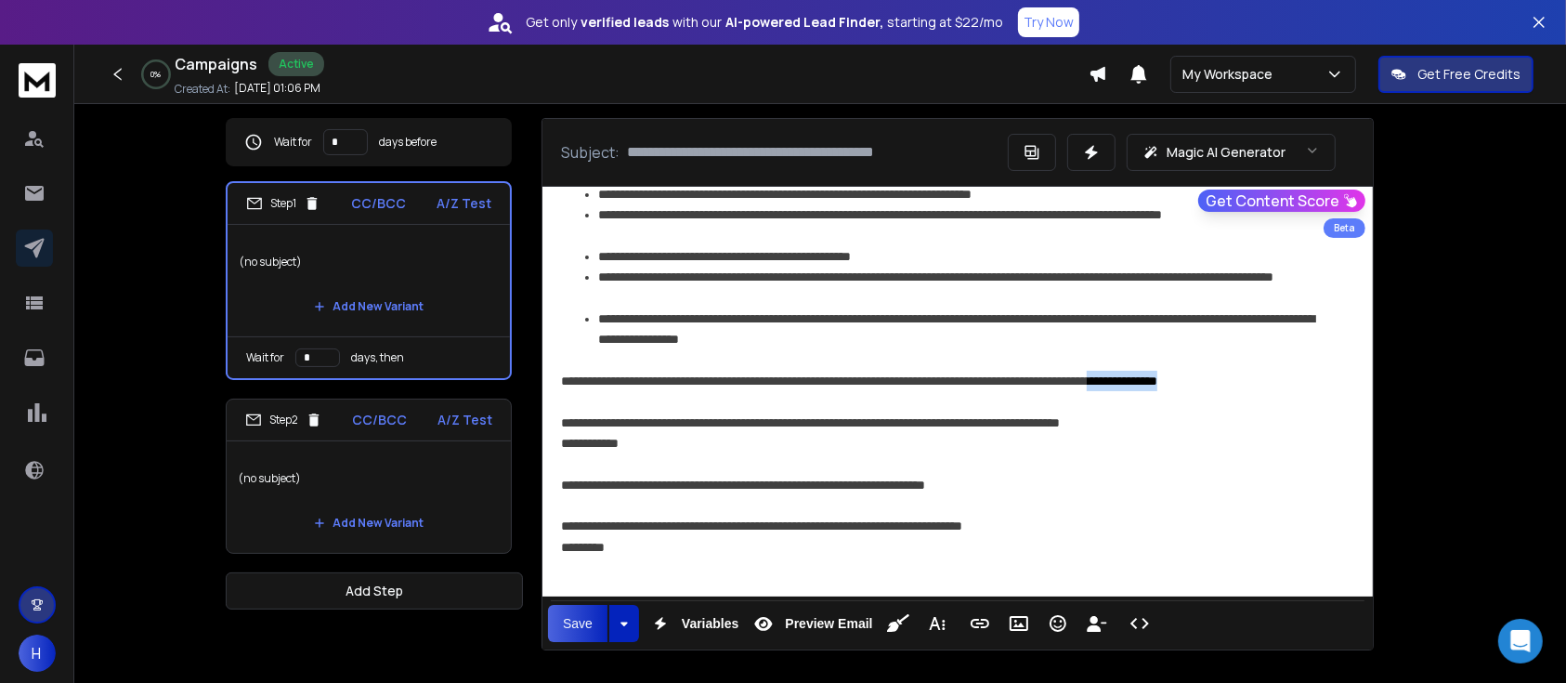
click at [1224, 388] on div "**********" at bounding box center [948, 381] width 775 height 20
click at [978, 631] on icon "button" at bounding box center [980, 623] width 22 height 22
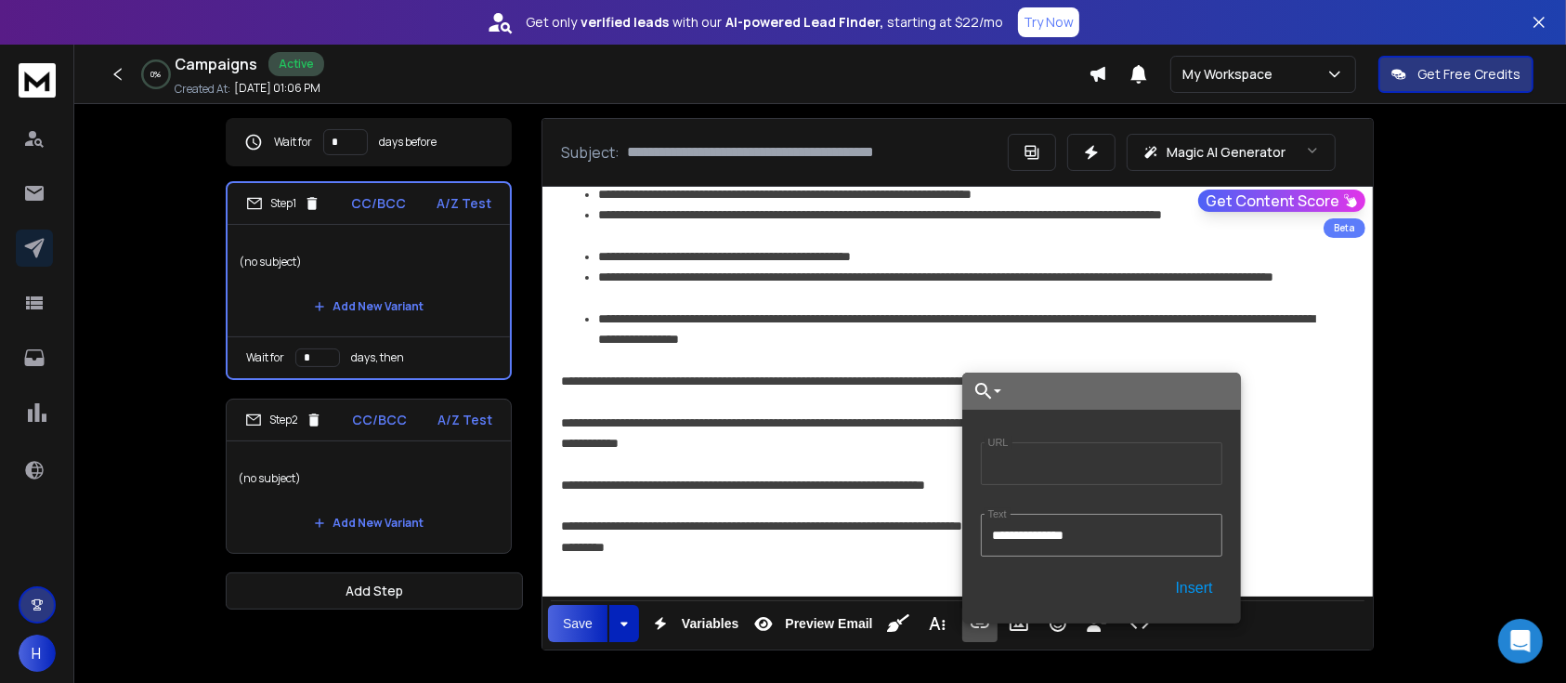
type input "**********"
click at [1194, 579] on button "Insert" at bounding box center [1195, 587] width 56 height 33
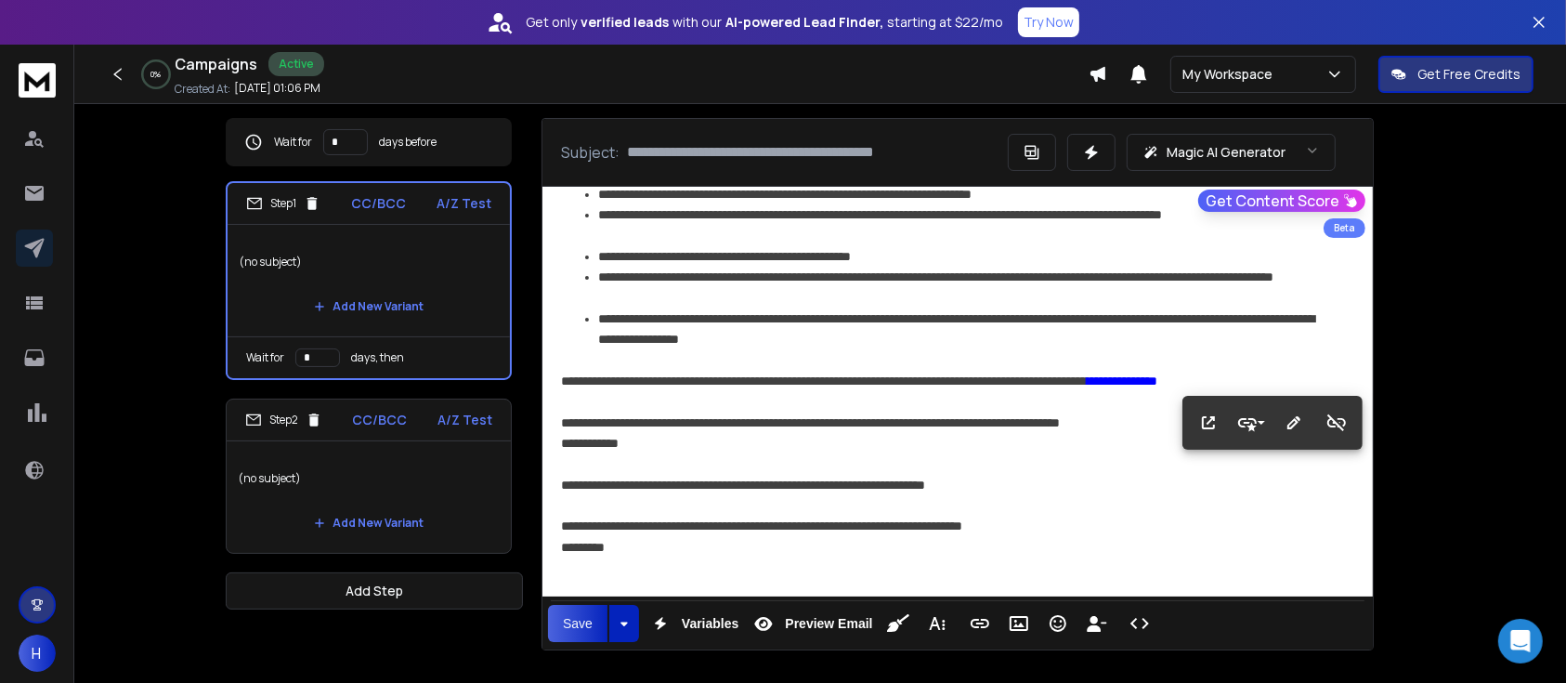
scroll to position [0, 0]
click at [926, 625] on icon "button" at bounding box center [937, 623] width 22 height 22
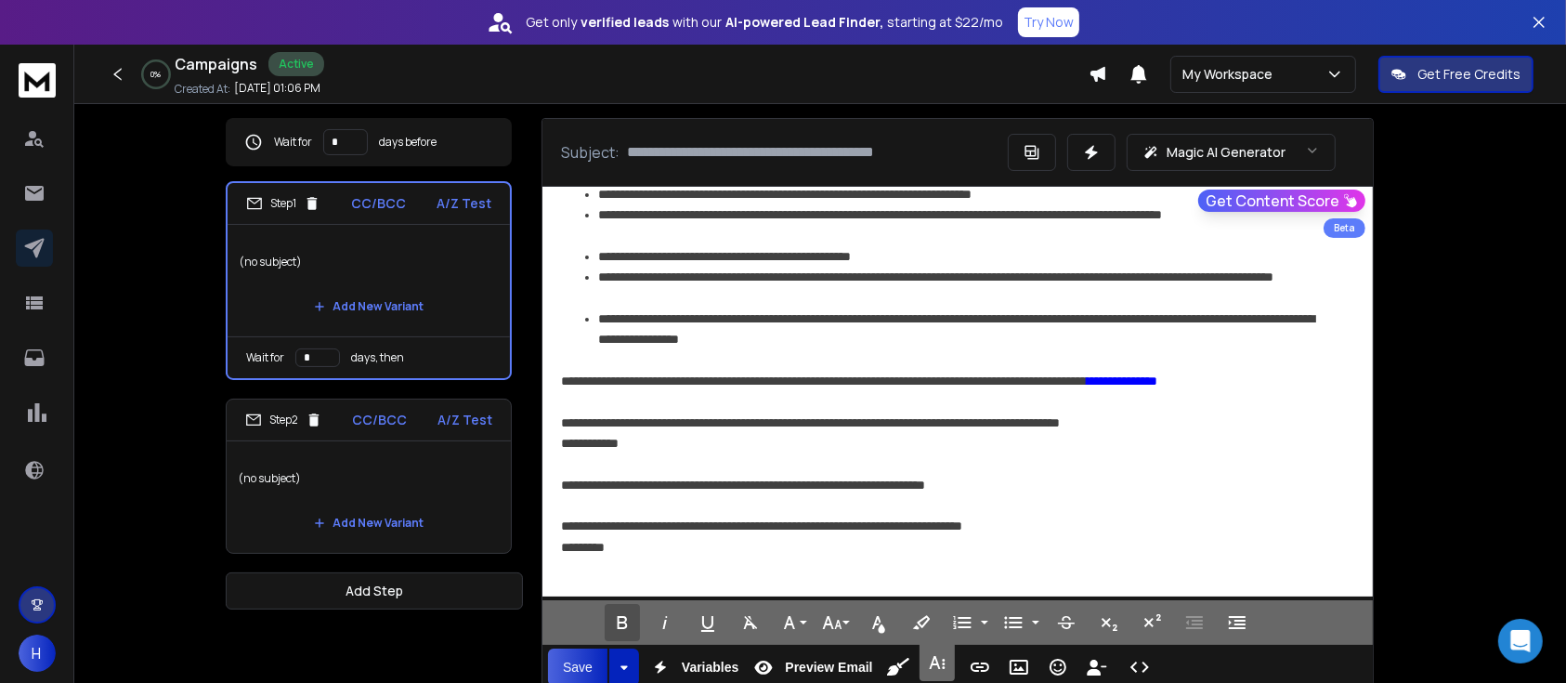
click at [628, 617] on icon "button" at bounding box center [622, 622] width 22 height 22
click at [1237, 457] on div at bounding box center [957, 463] width 793 height 20
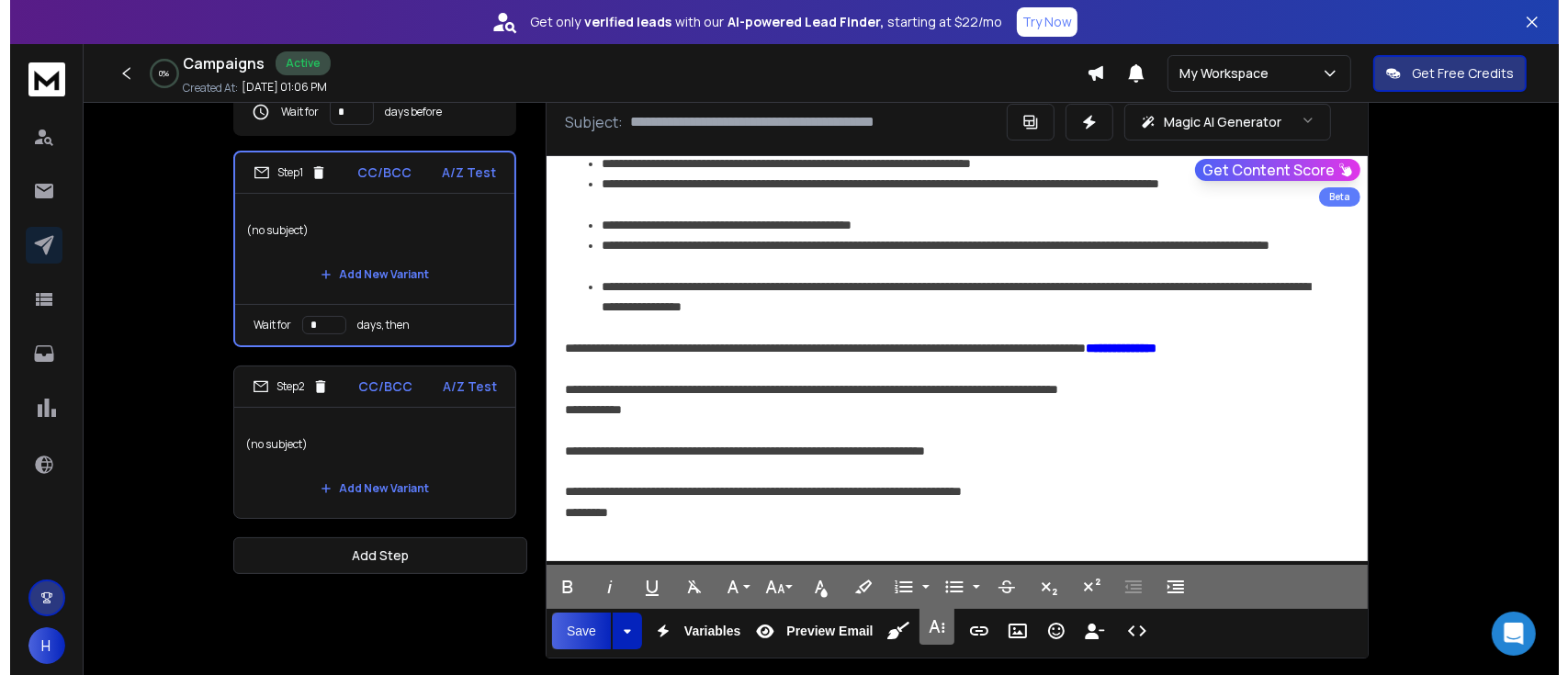
scroll to position [141, 0]
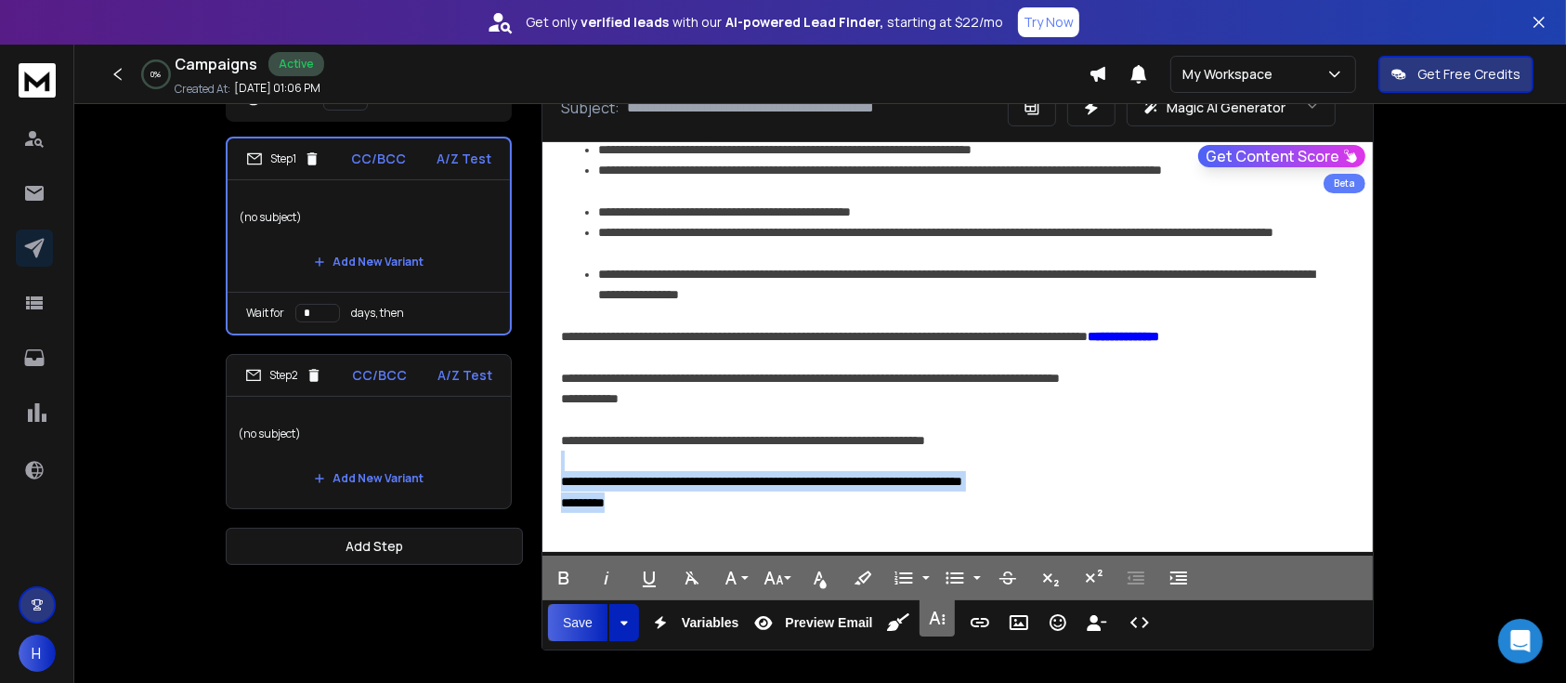
drag, startPoint x: 611, startPoint y: 484, endPoint x: 517, endPoint y: 465, distance: 95.8
click at [517, 465] on div "**********" at bounding box center [820, 361] width 1189 height 577
click at [615, 507] on div "*********" at bounding box center [948, 502] width 775 height 20
drag, startPoint x: 648, startPoint y: 502, endPoint x: 549, endPoint y: 487, distance: 99.6
click at [549, 487] on div "**********" at bounding box center [958, 347] width 831 height 410
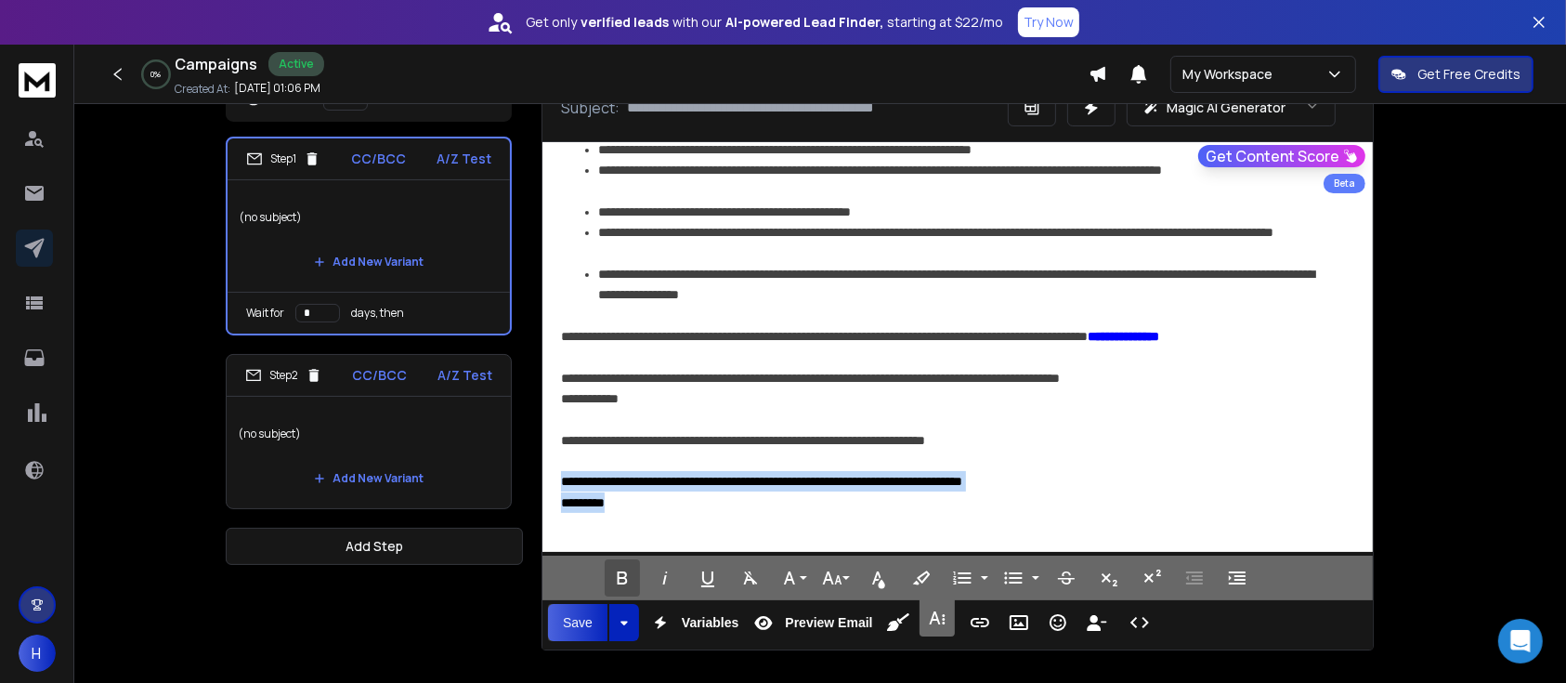
click at [614, 581] on icon "button" at bounding box center [622, 578] width 22 height 22
click at [821, 612] on div "Preview Email" at bounding box center [811, 623] width 130 height 31
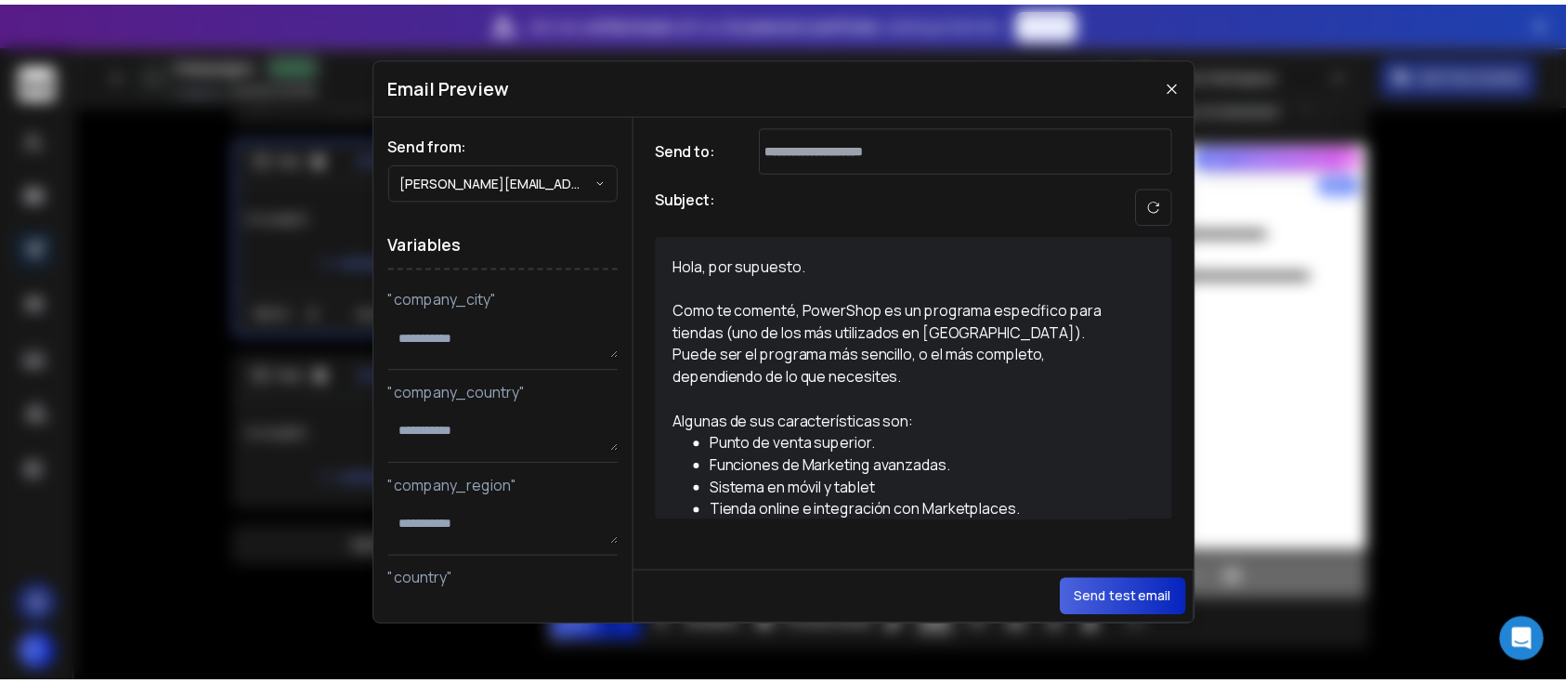
scroll to position [312, 0]
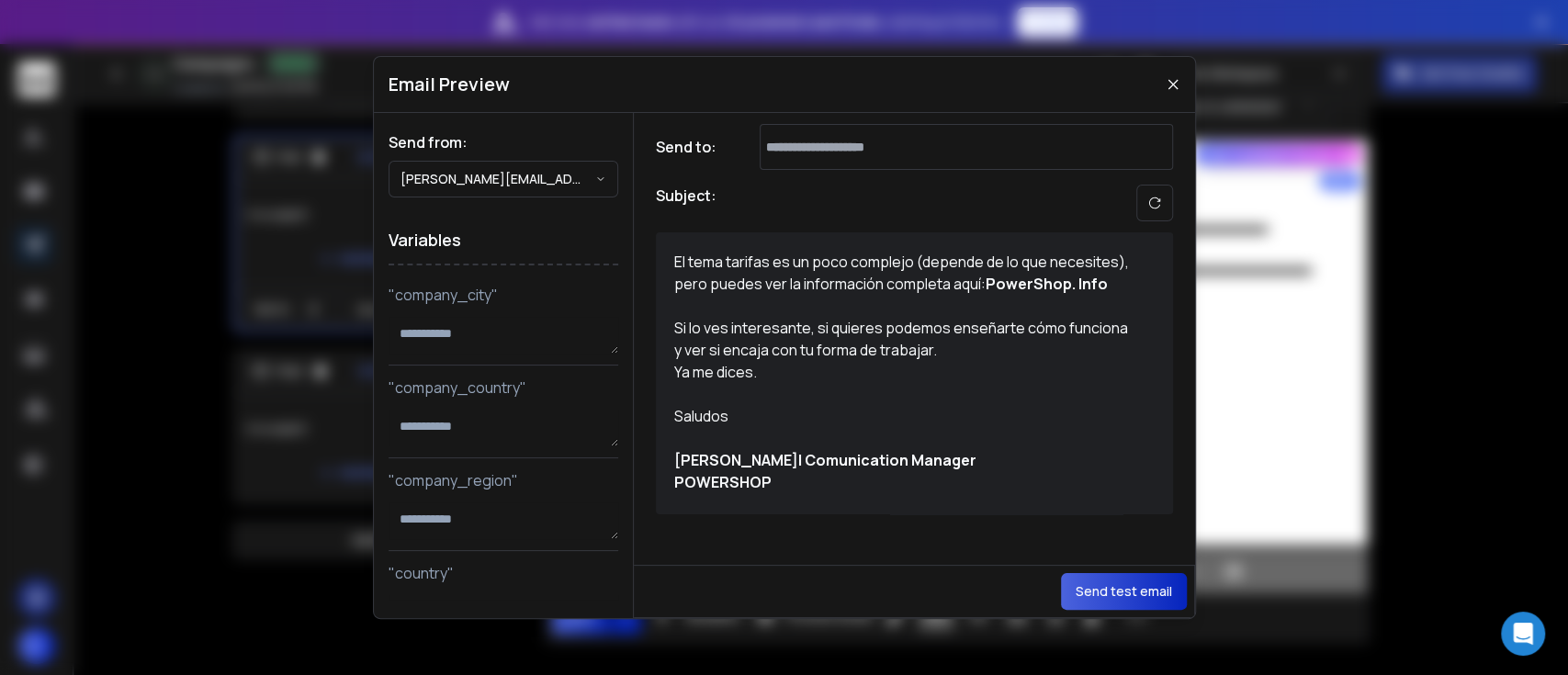
click at [1169, 84] on icon at bounding box center [1173, 84] width 15 height 15
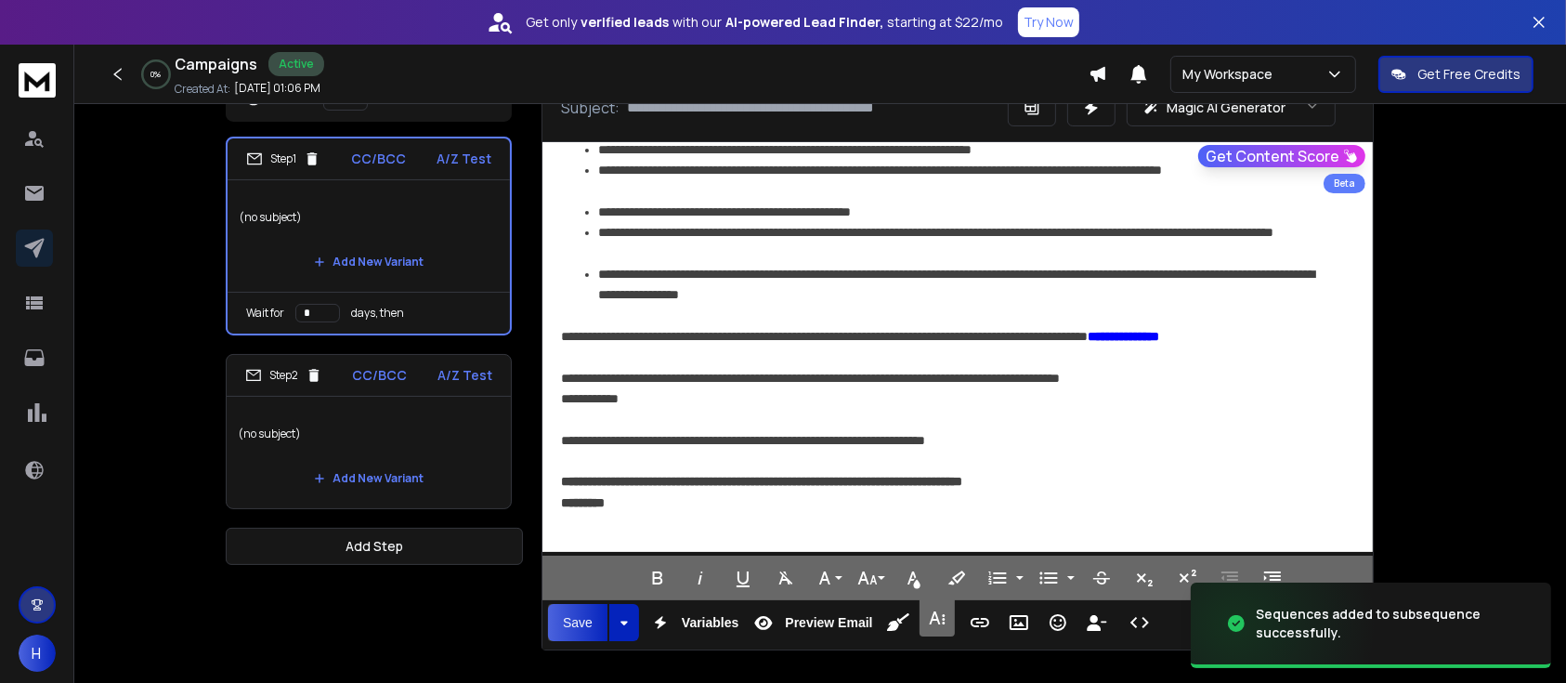
click at [314, 321] on input "*" at bounding box center [317, 313] width 45 height 19
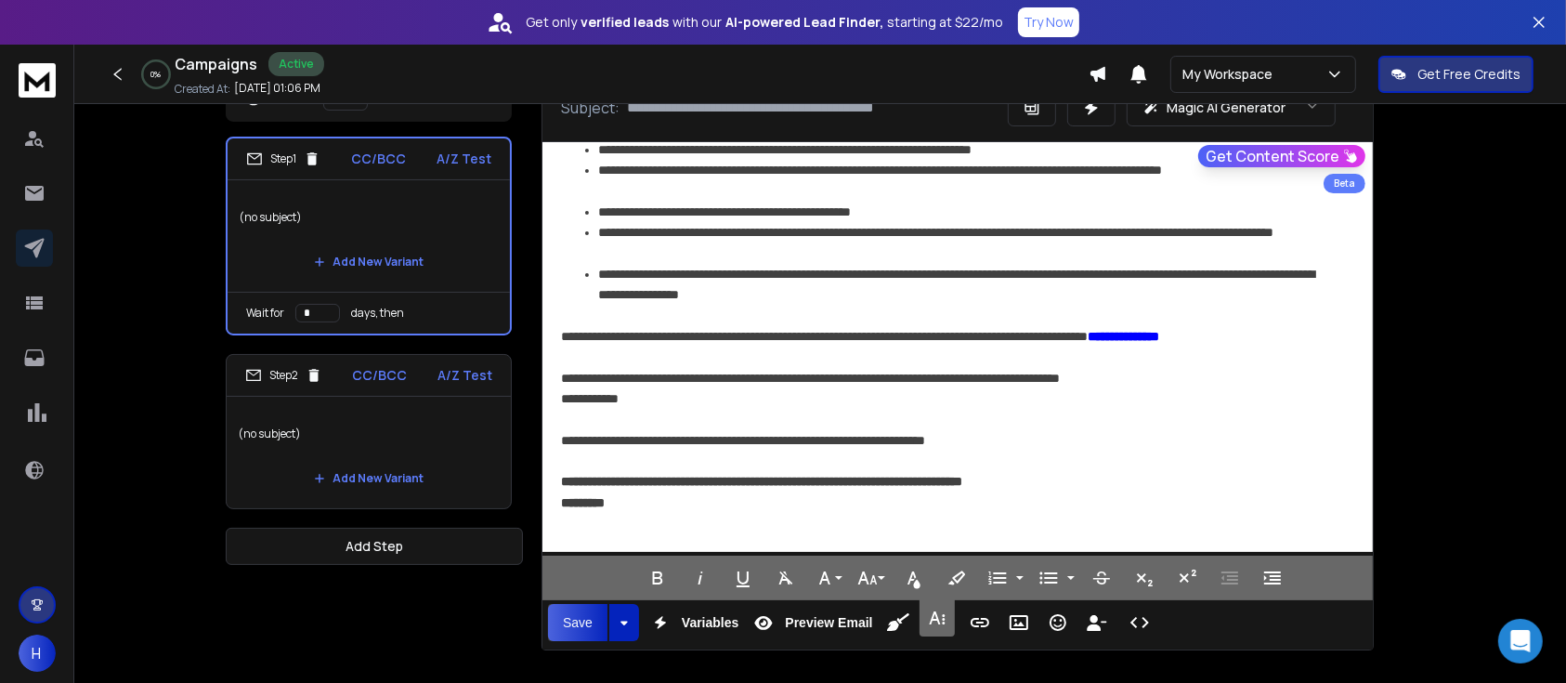
click at [335, 311] on input "*" at bounding box center [317, 313] width 45 height 19
click at [251, 440] on p "(no subject)" at bounding box center [369, 434] width 262 height 52
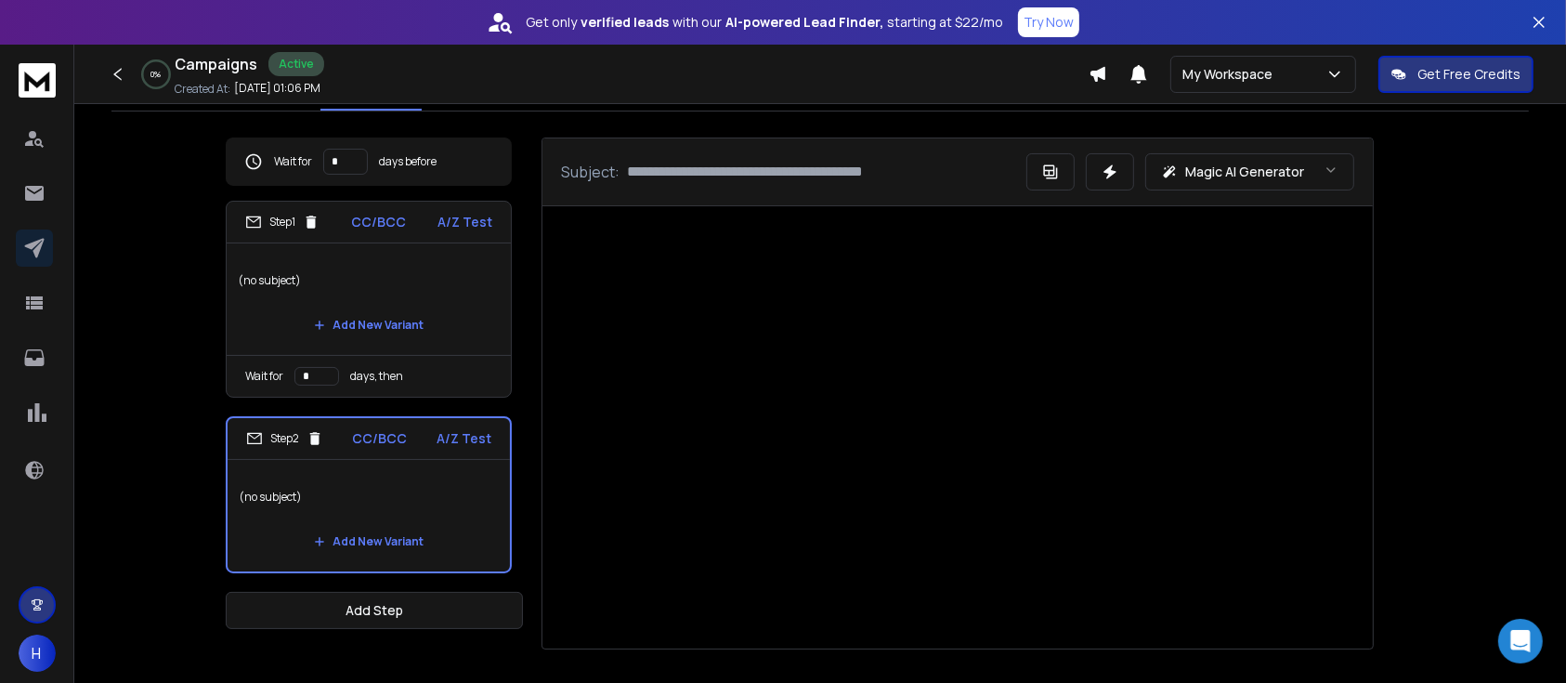
scroll to position [79, 0]
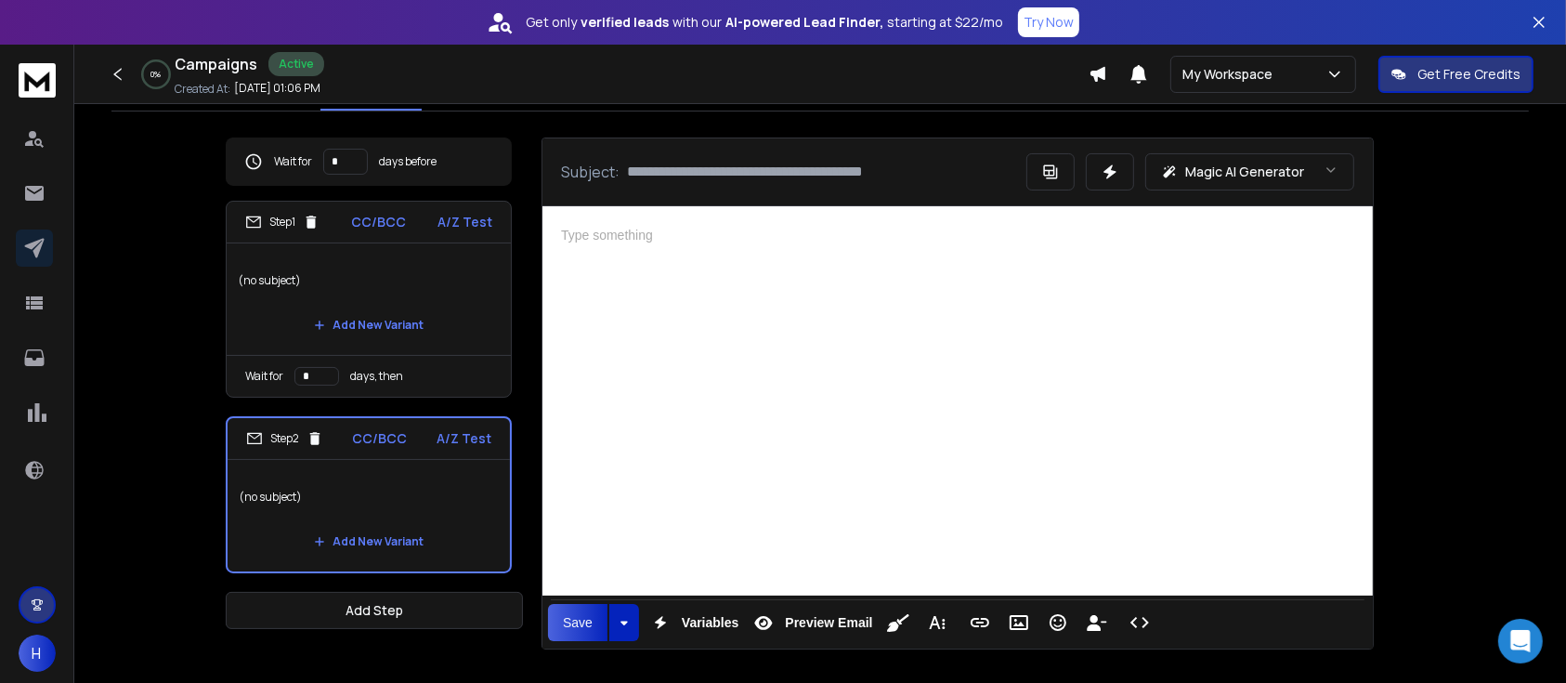
type input "*"
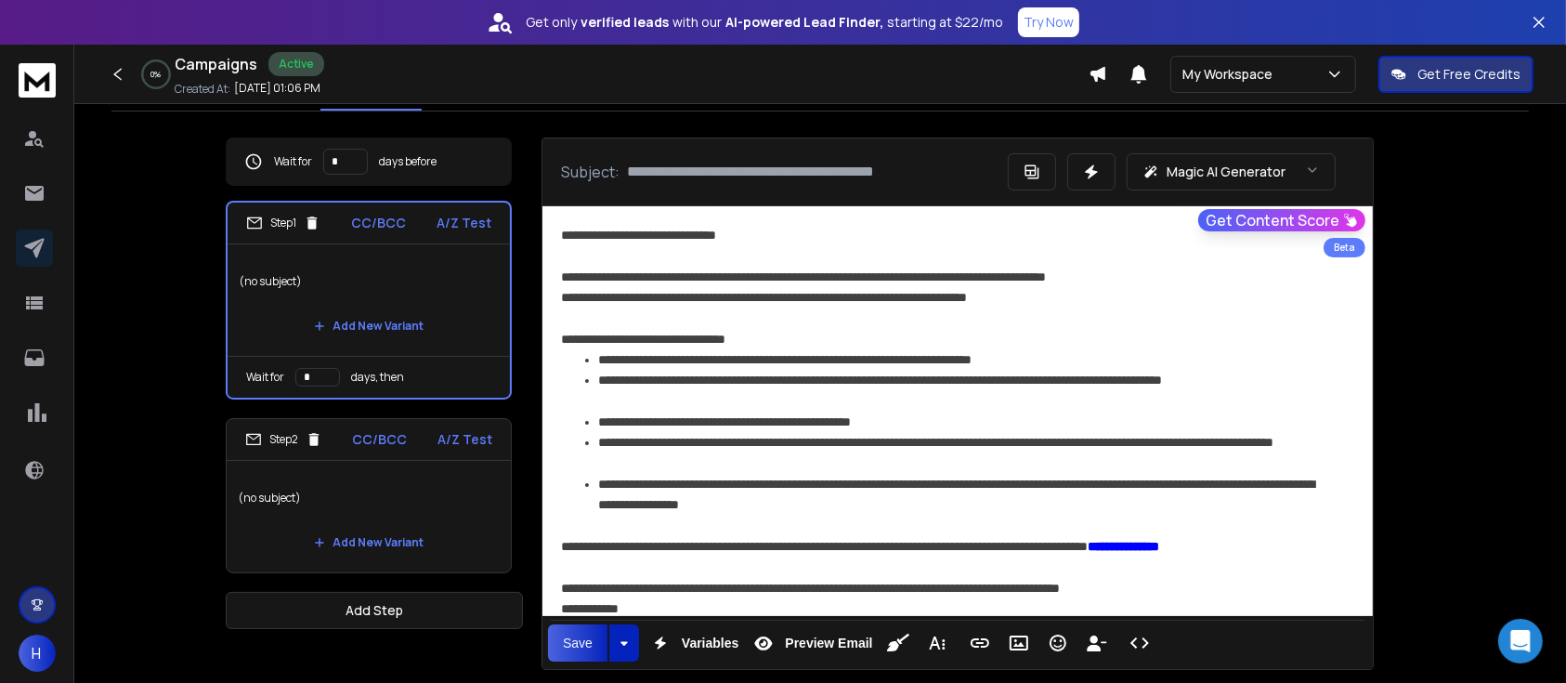
drag, startPoint x: 643, startPoint y: 250, endPoint x: 454, endPoint y: 441, distance: 268.7
click at [377, 491] on p "(no subject)" at bounding box center [369, 498] width 262 height 52
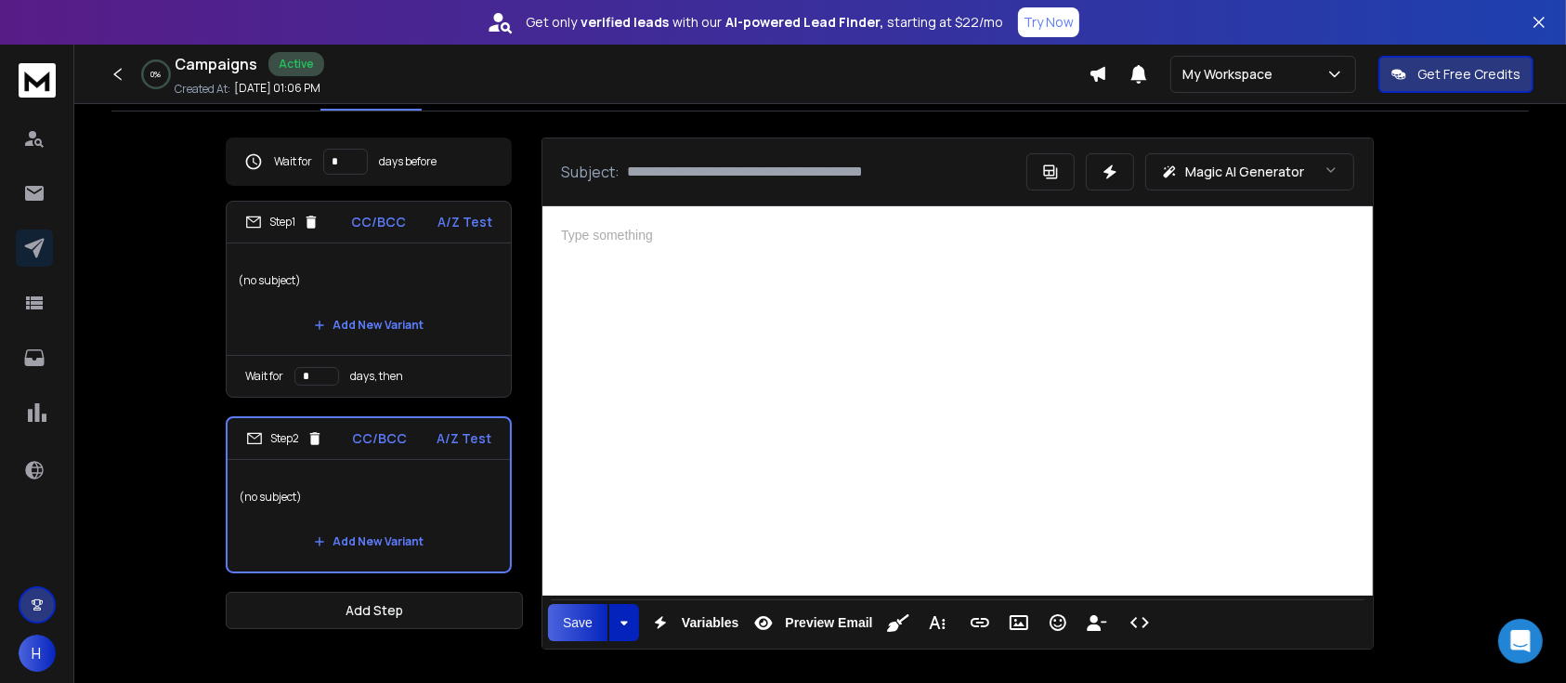
click at [597, 237] on div at bounding box center [957, 235] width 793 height 20
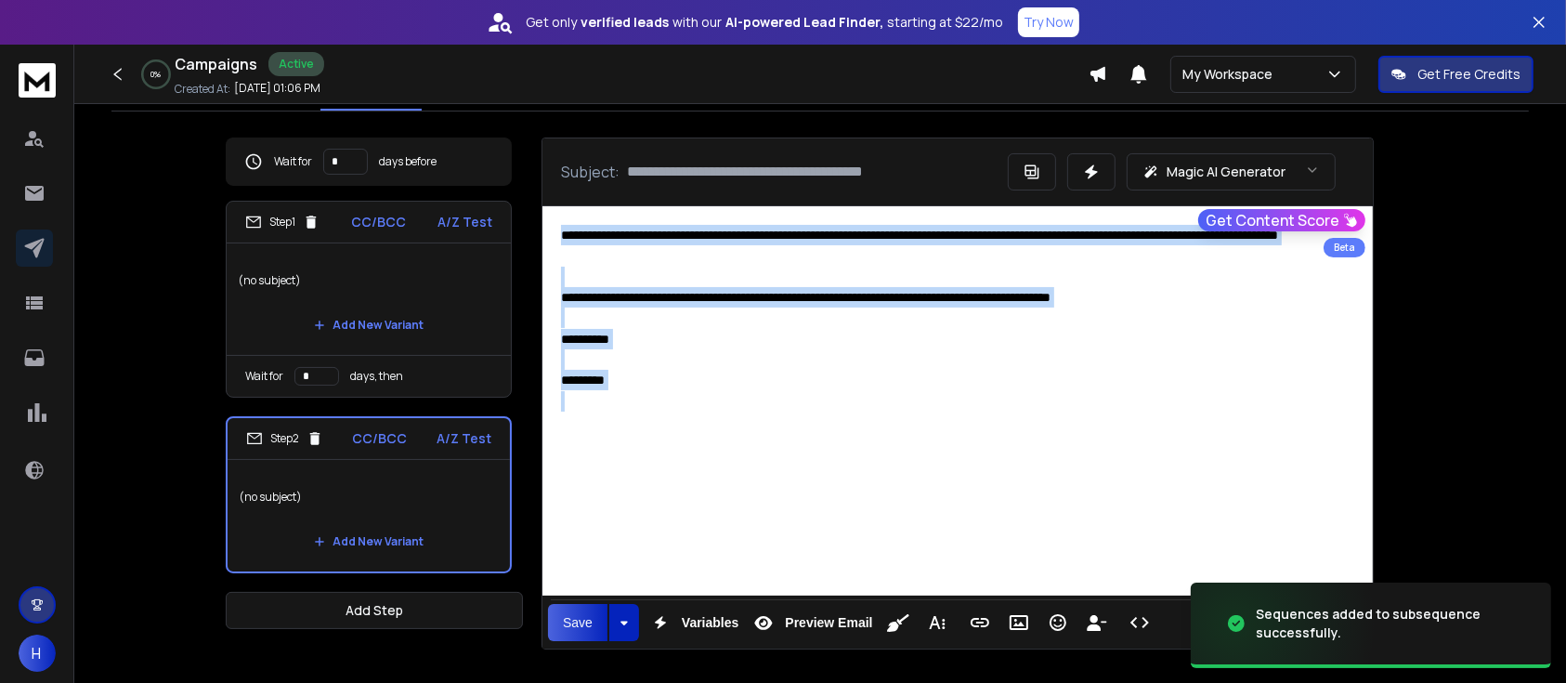
drag, startPoint x: 659, startPoint y: 493, endPoint x: 746, endPoint y: 418, distance: 115.3
click at [428, 157] on div "**********" at bounding box center [820, 393] width 1189 height 512
click at [933, 623] on icon "button" at bounding box center [937, 622] width 16 height 13
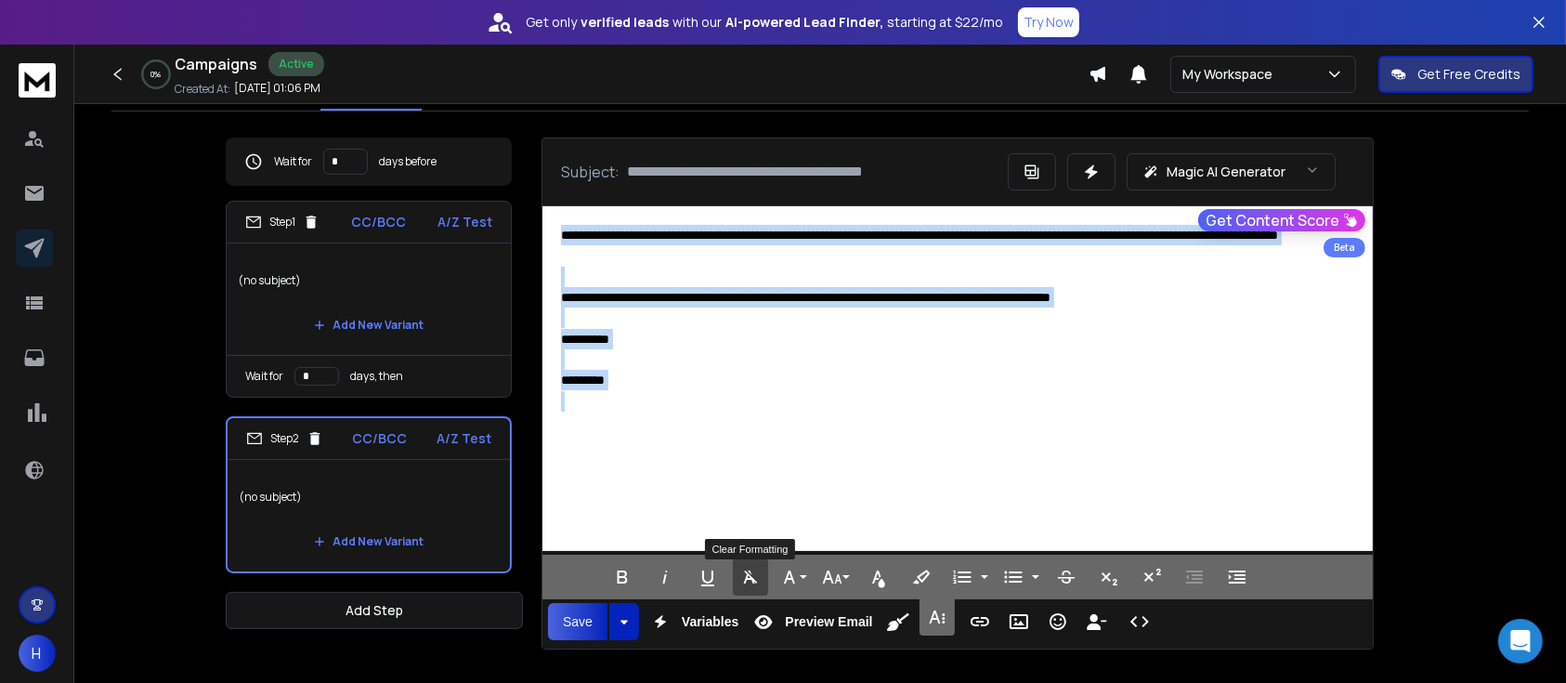
click at [744, 586] on icon "button" at bounding box center [750, 577] width 22 height 22
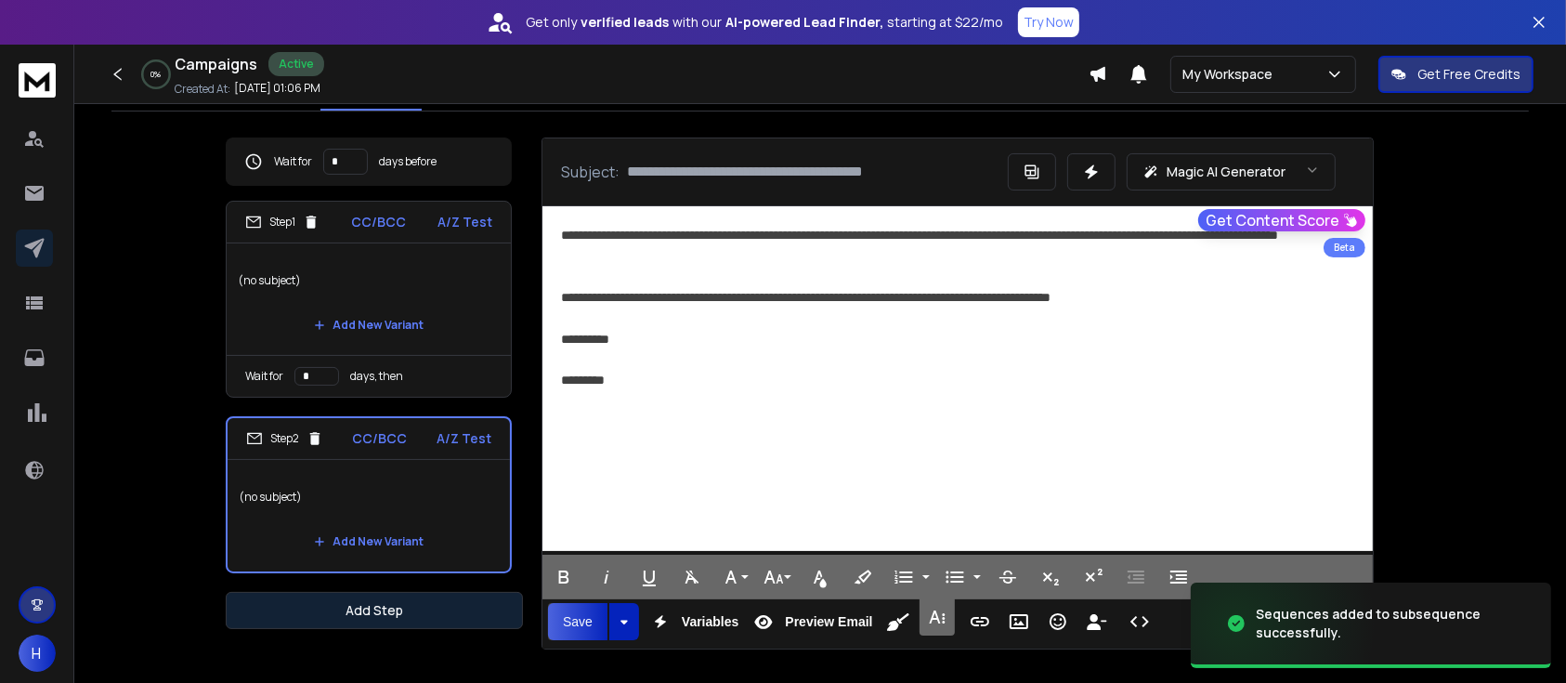
click at [384, 606] on button "Add Step" at bounding box center [374, 610] width 297 height 37
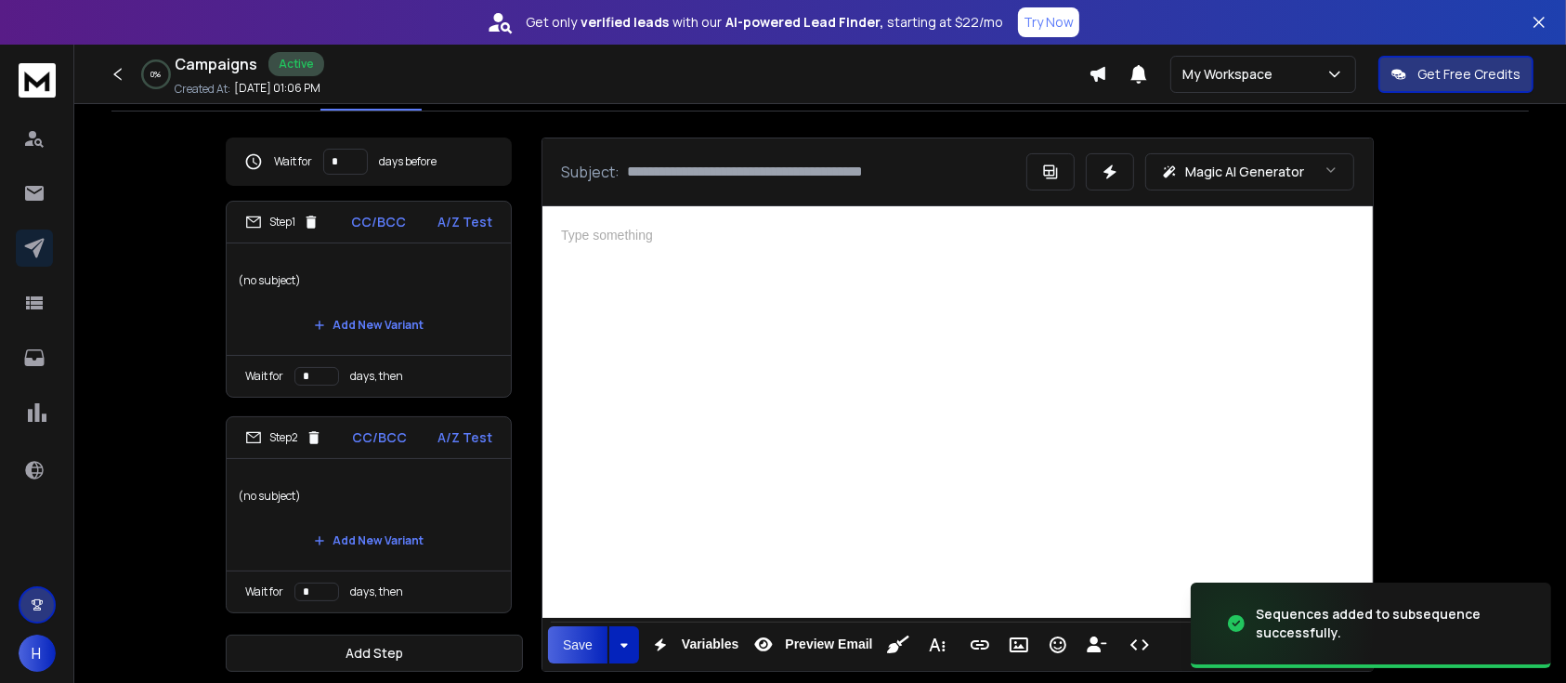
click at [611, 228] on div at bounding box center [957, 235] width 793 height 20
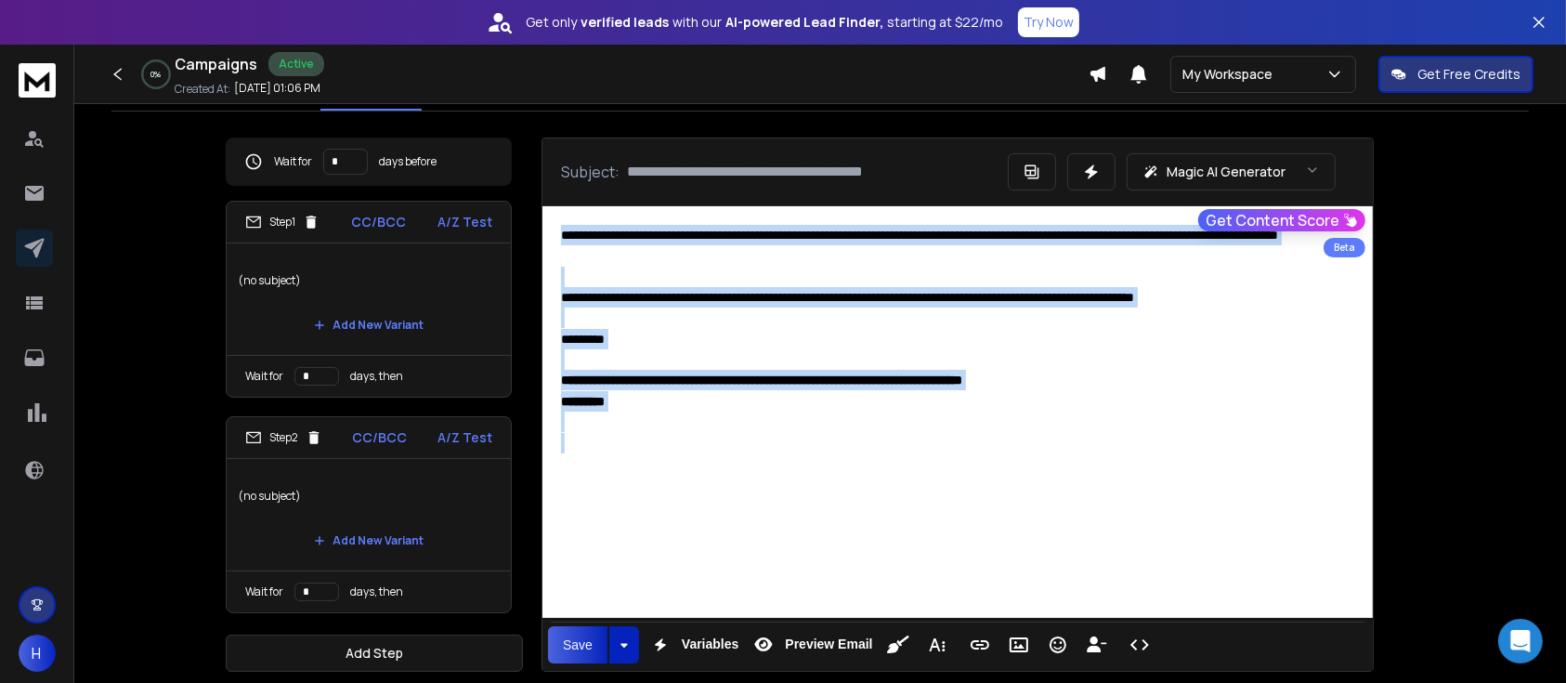
drag, startPoint x: 661, startPoint y: 539, endPoint x: 538, endPoint y: 137, distance: 419.9
click at [538, 137] on div "Wait for * days before Step 1 CC/BCC A/Z Test (no subject) Add New Variant Wait…" at bounding box center [820, 404] width 1189 height 534
click at [934, 649] on icon "button" at bounding box center [937, 645] width 22 height 22
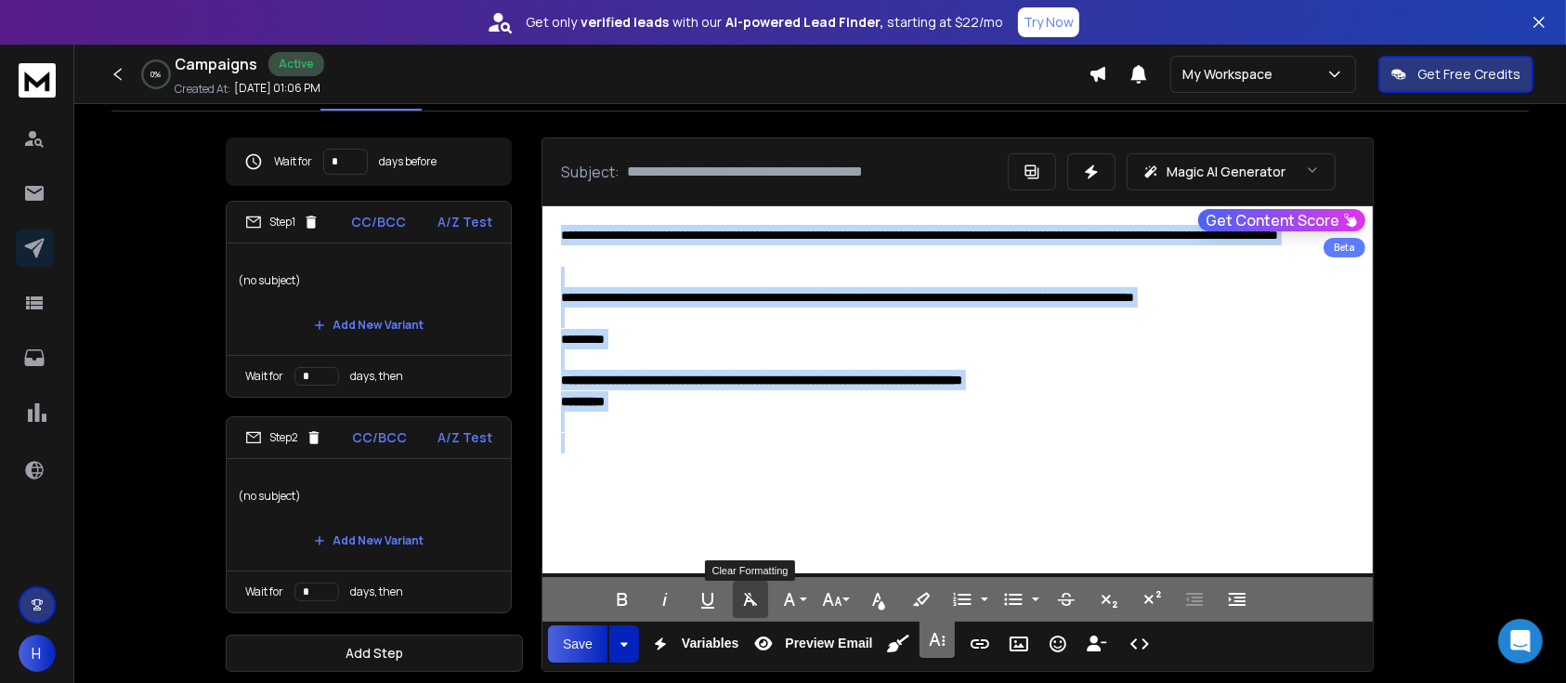
click at [745, 601] on icon "button" at bounding box center [750, 599] width 14 height 13
click at [720, 393] on div "*********" at bounding box center [957, 401] width 793 height 20
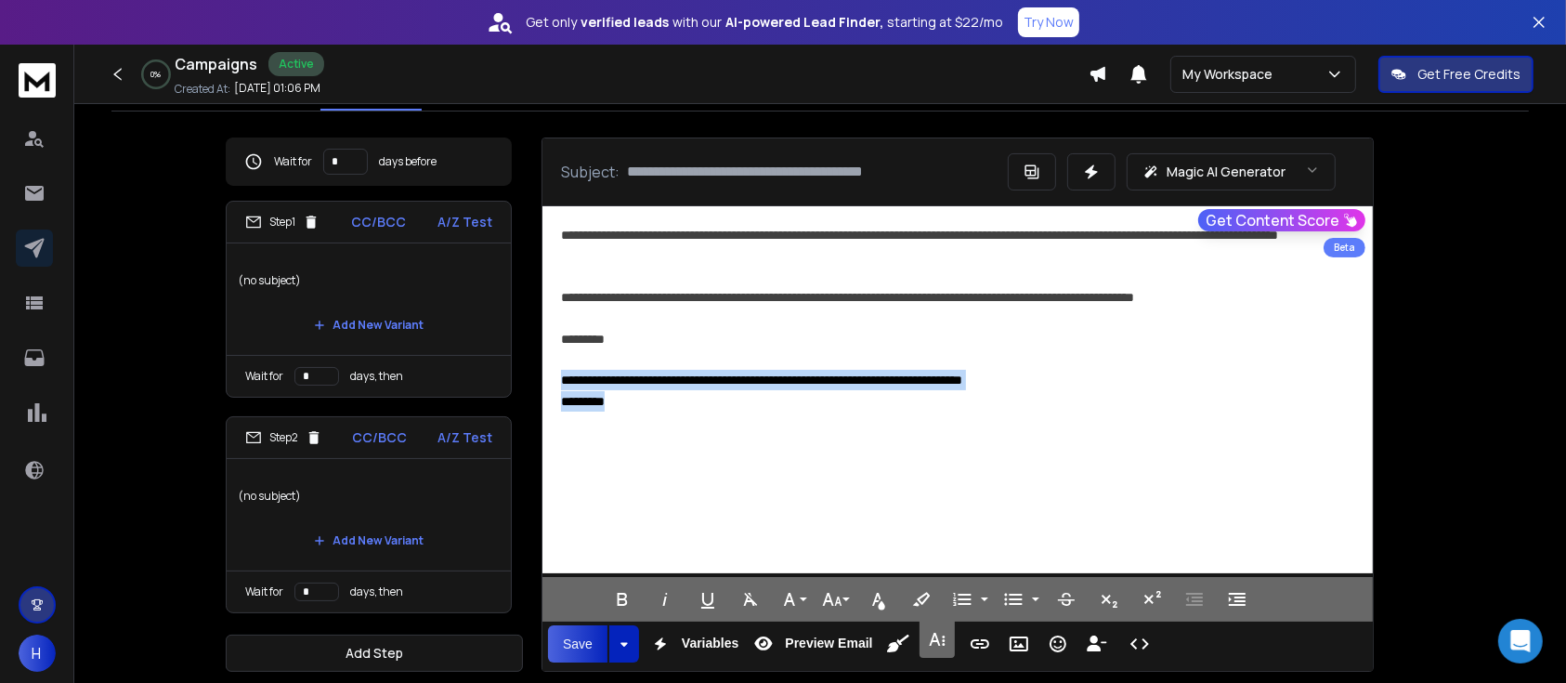
drag, startPoint x: 699, startPoint y: 401, endPoint x: 549, endPoint y: 373, distance: 152.3
click at [549, 372] on div "**********" at bounding box center [958, 389] width 831 height 367
click at [613, 592] on icon "button" at bounding box center [622, 599] width 22 height 22
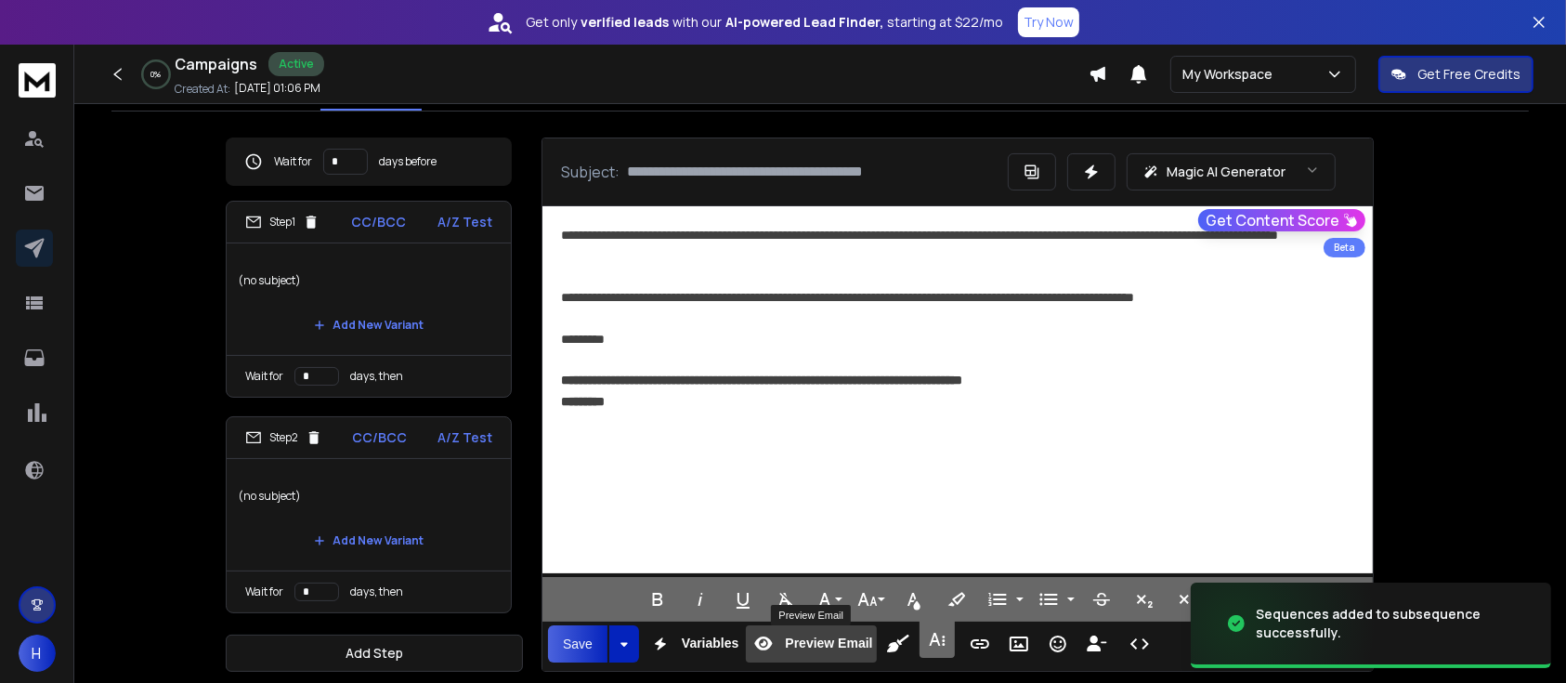
click at [823, 650] on div "Preview Email" at bounding box center [811, 643] width 130 height 31
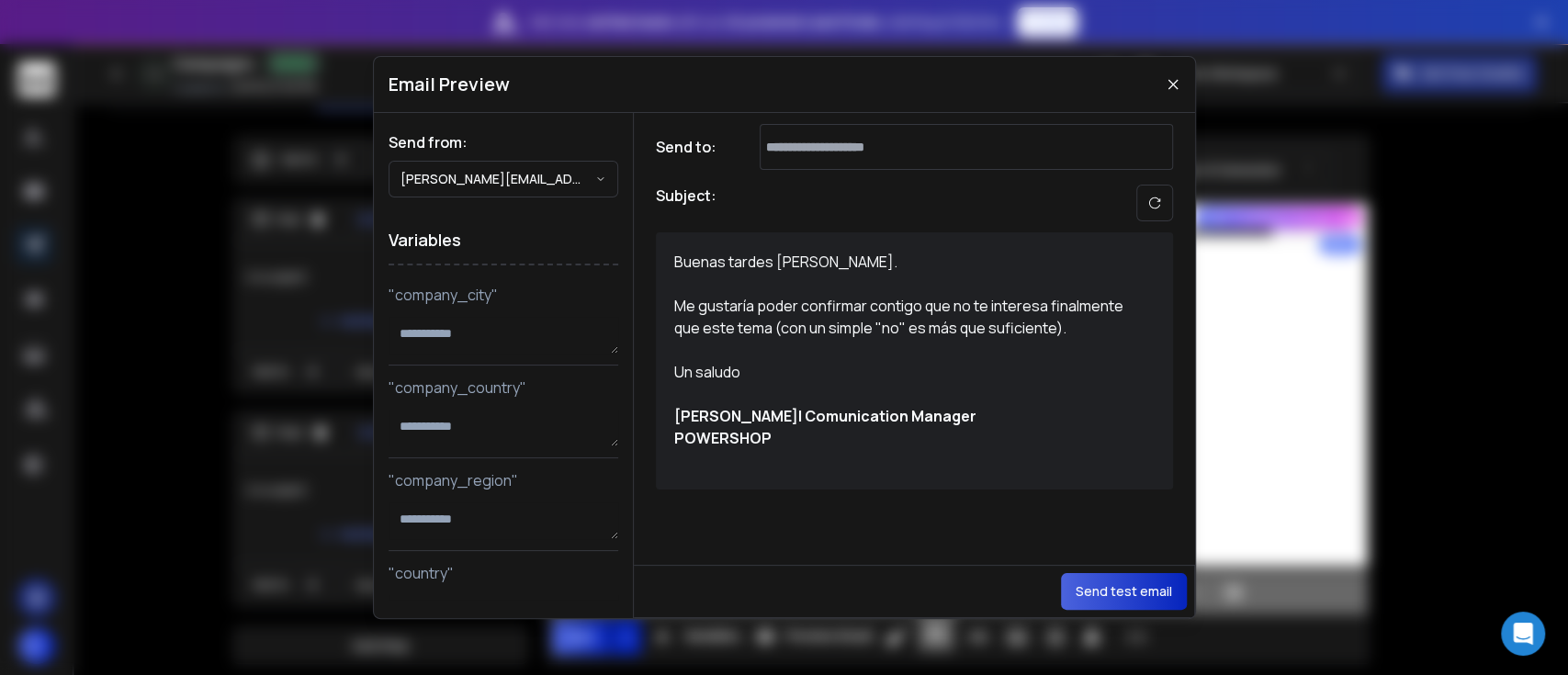
click at [1169, 85] on icon at bounding box center [1173, 84] width 15 height 15
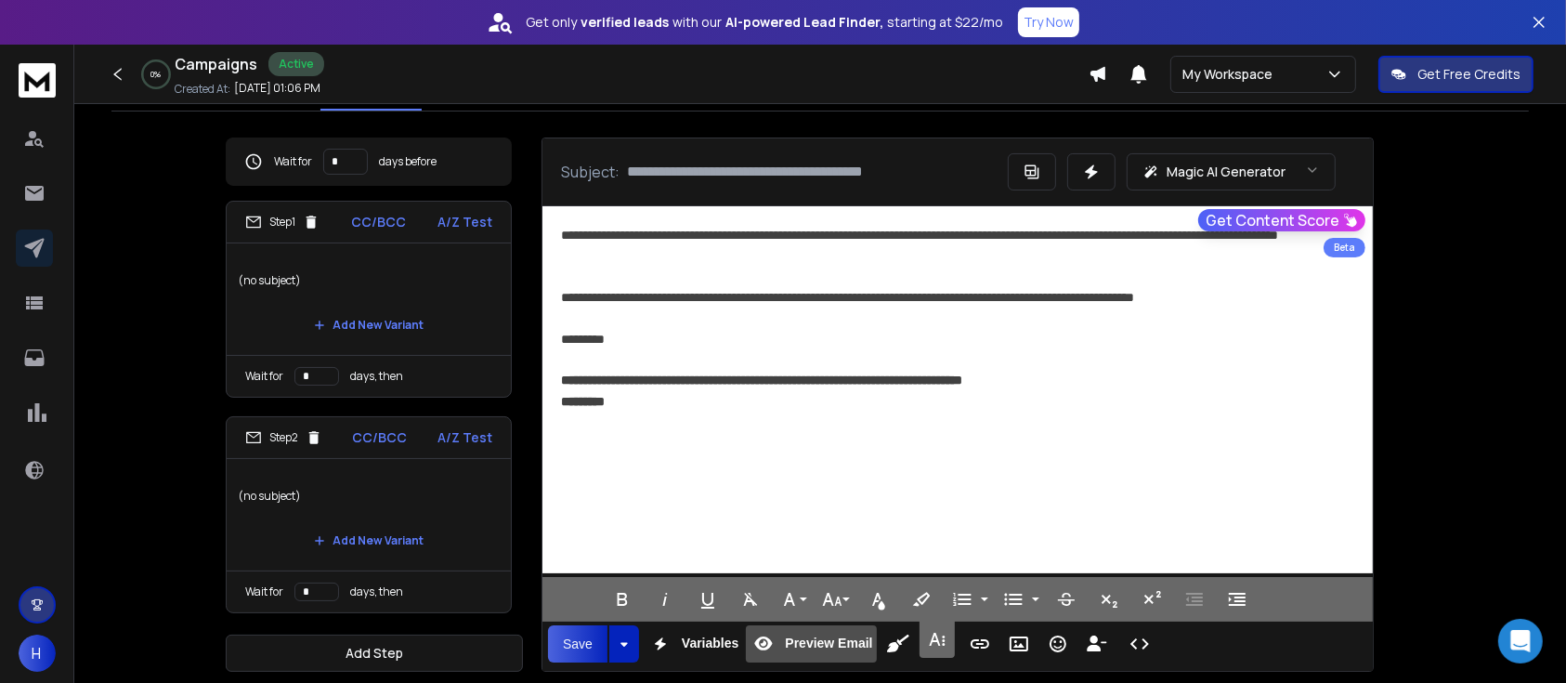
click at [788, 646] on span "Preview Email" at bounding box center [828, 643] width 95 height 16
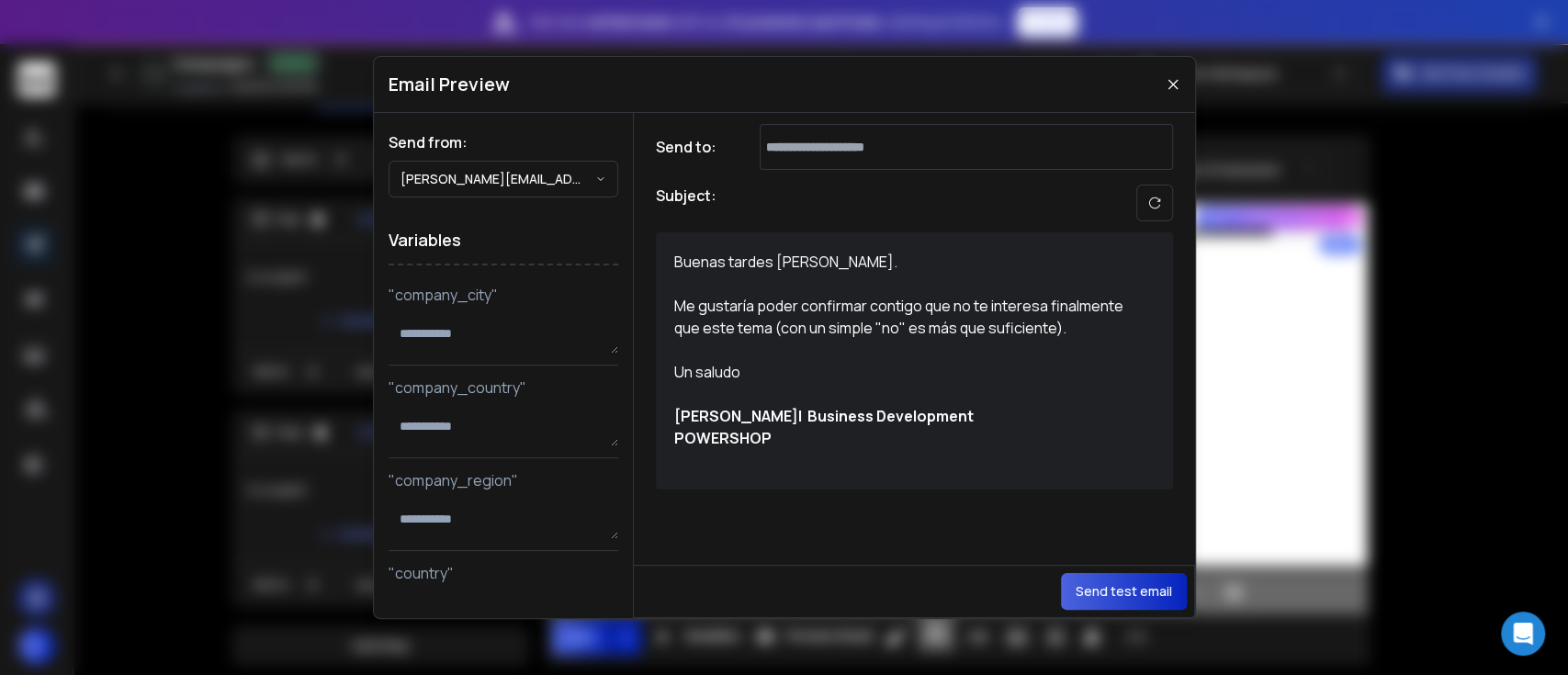
click at [1176, 83] on icon at bounding box center [1173, 84] width 15 height 15
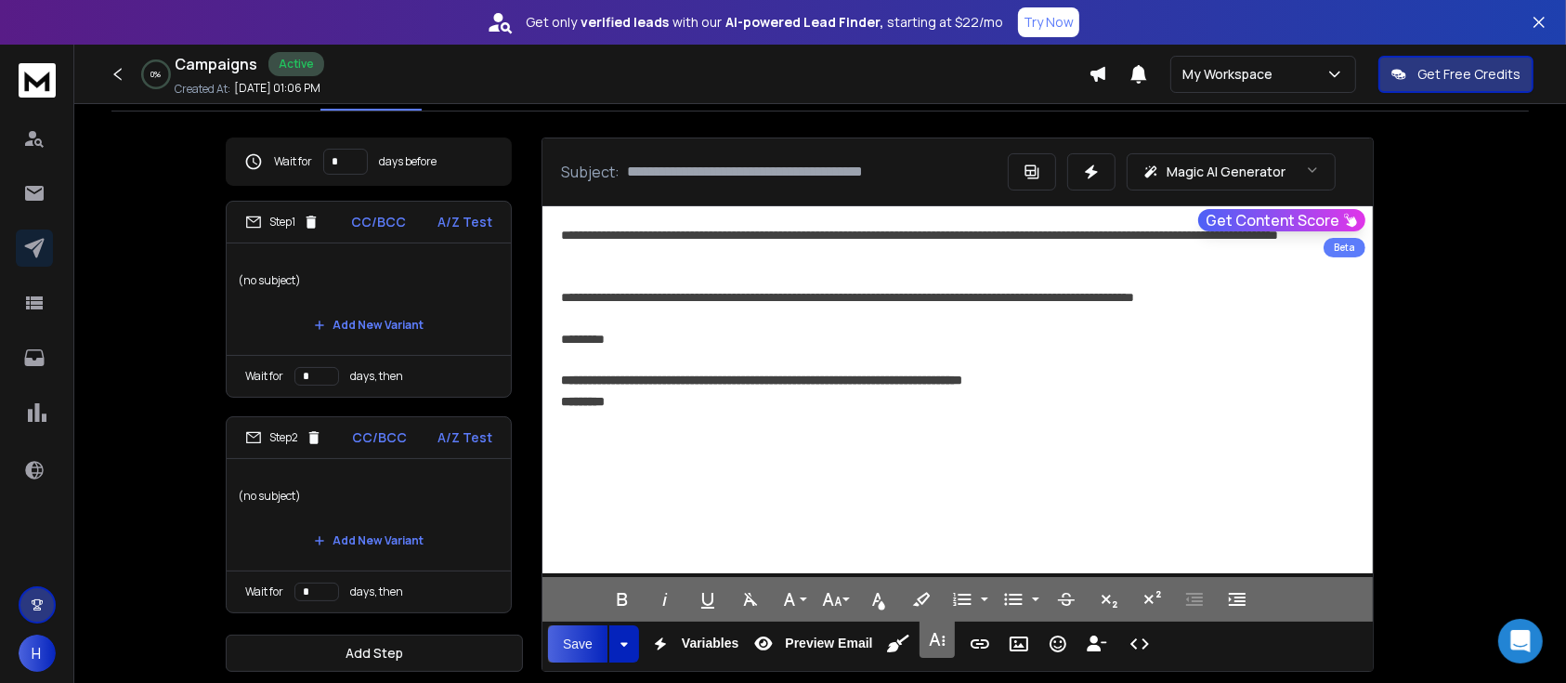
drag, startPoint x: 575, startPoint y: 640, endPoint x: 546, endPoint y: 578, distance: 68.6
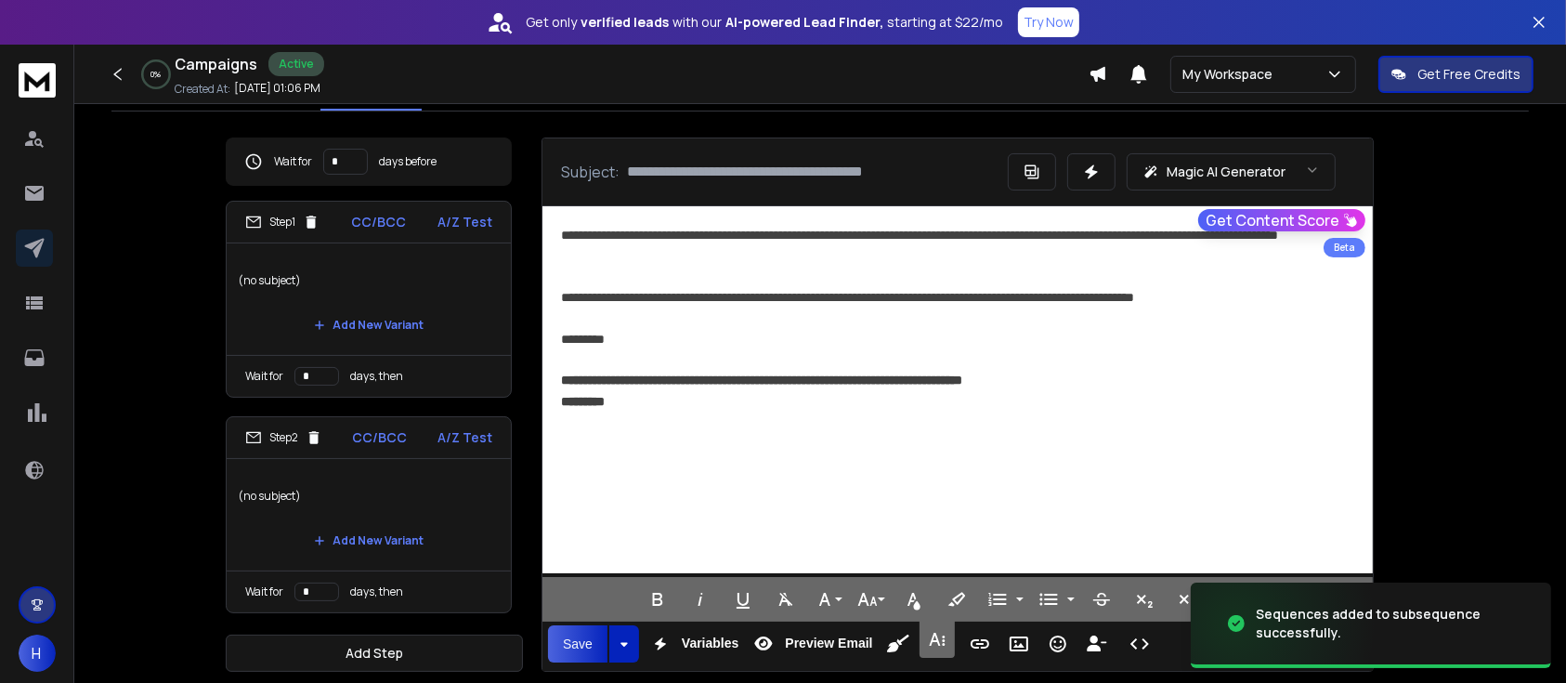
scroll to position [0, 0]
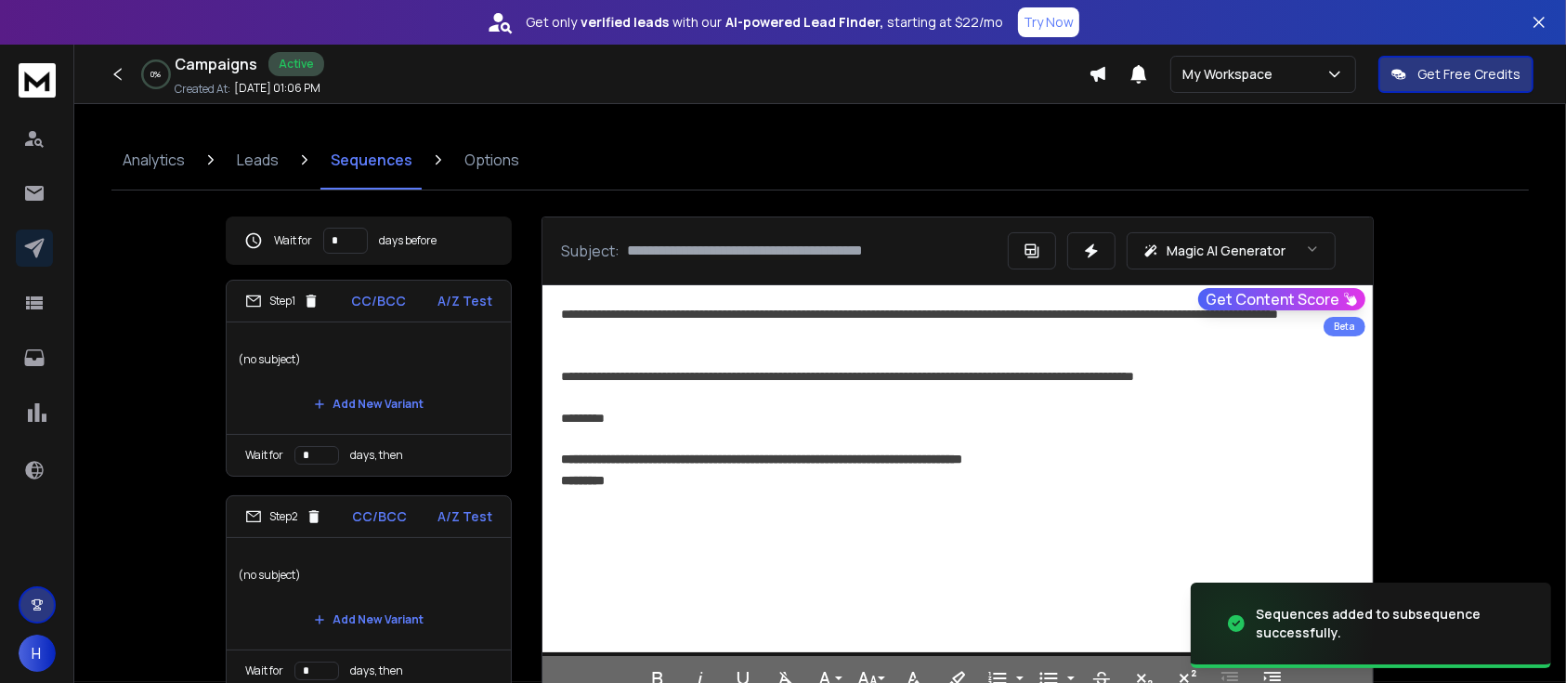
click at [422, 346] on p "(no subject)" at bounding box center [369, 360] width 262 height 52
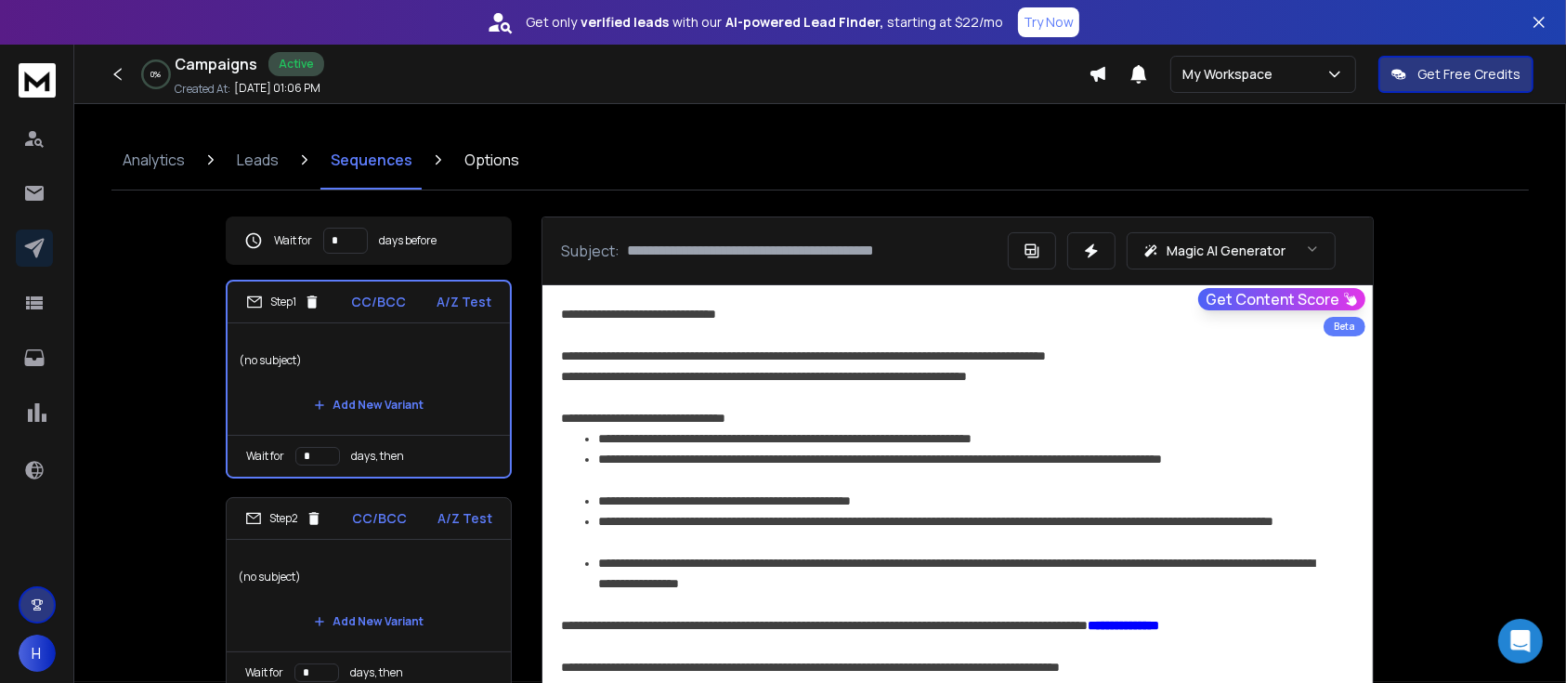
click at [480, 152] on p "Options" at bounding box center [492, 160] width 55 height 22
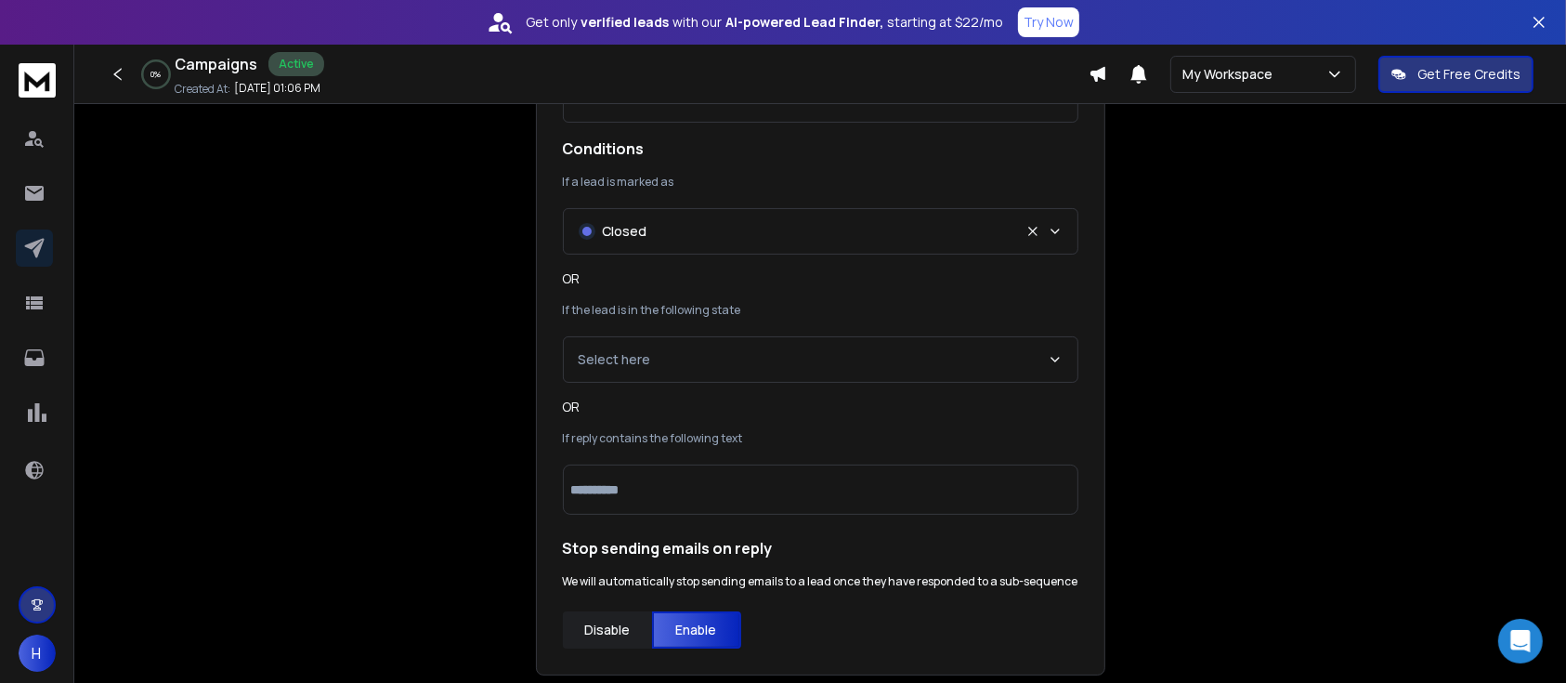
scroll to position [322, 0]
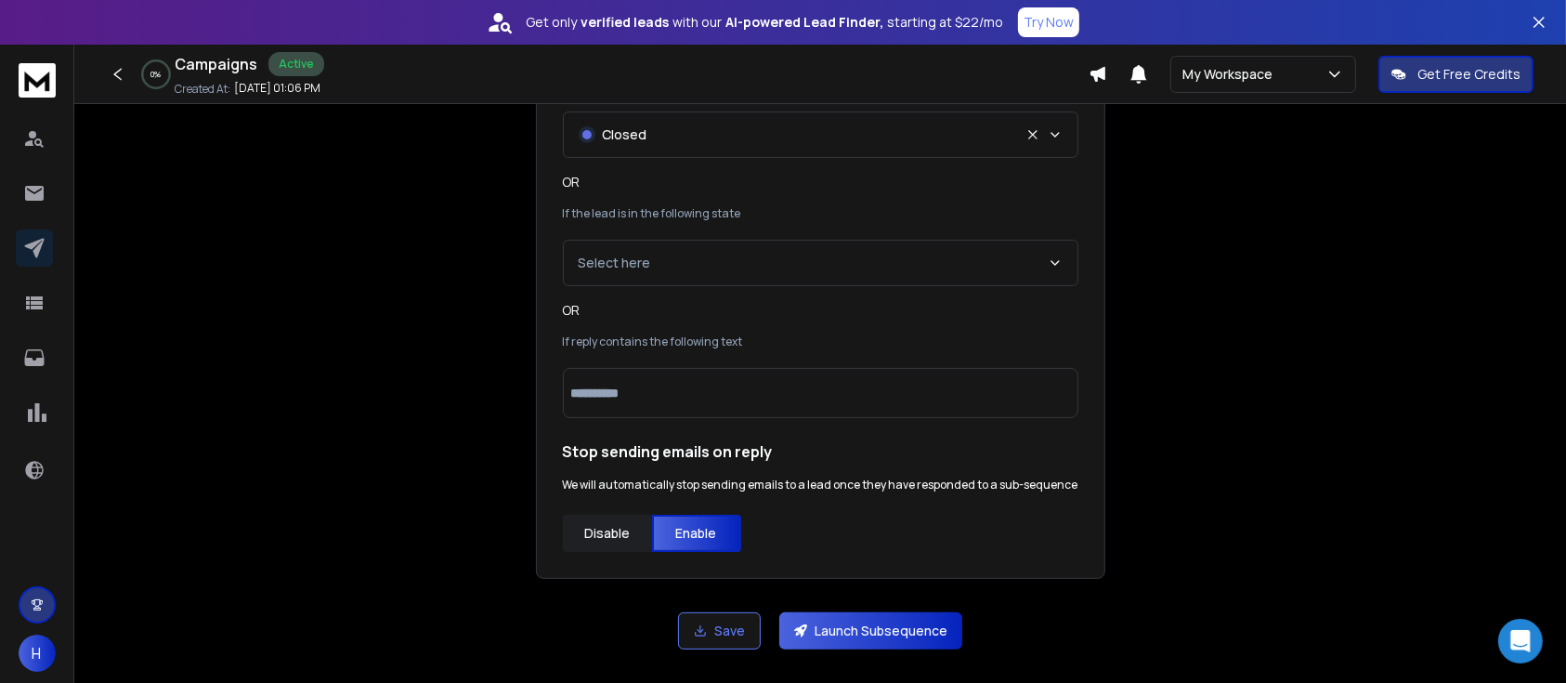
click at [822, 617] on button "Launch Subsequence" at bounding box center [870, 630] width 183 height 37
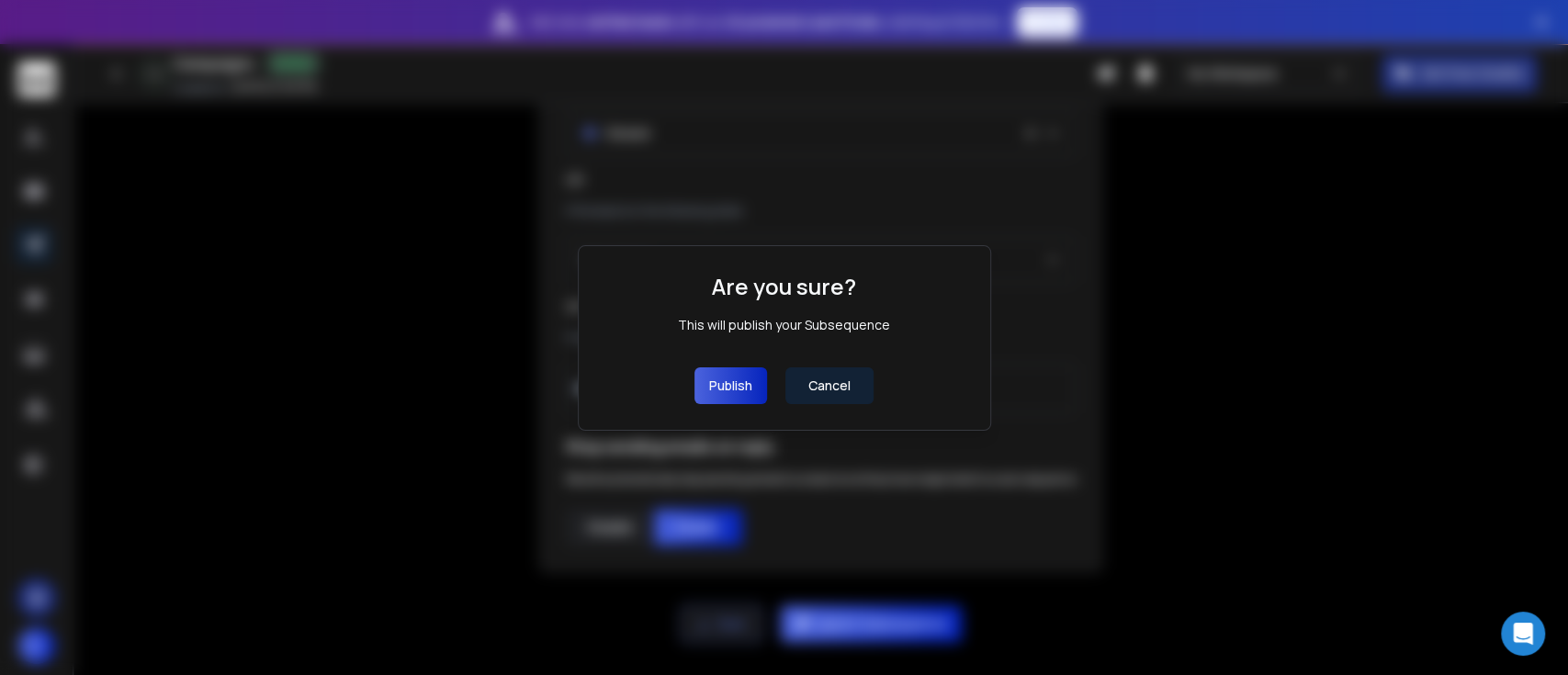
click at [728, 381] on button "Publish" at bounding box center [730, 385] width 72 height 37
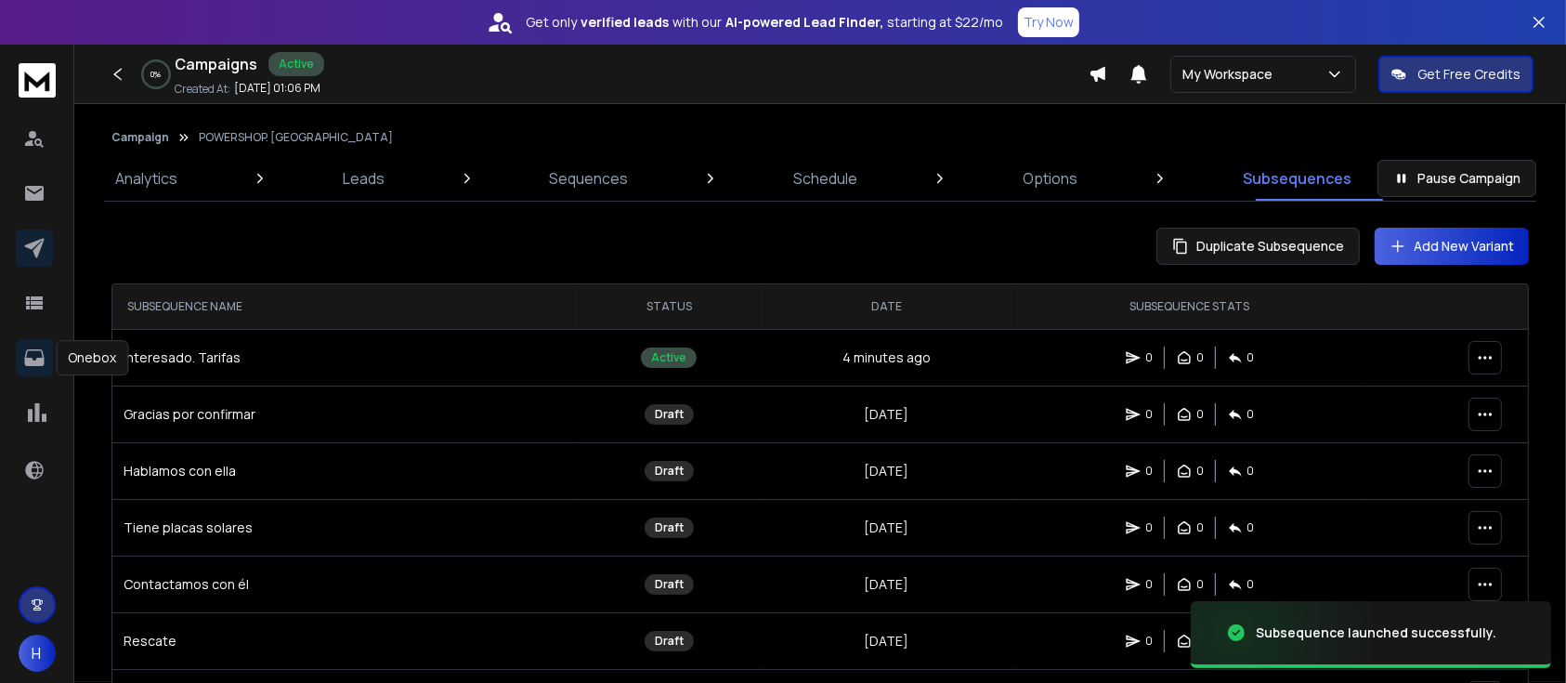
click at [28, 366] on icon at bounding box center [34, 357] width 20 height 17
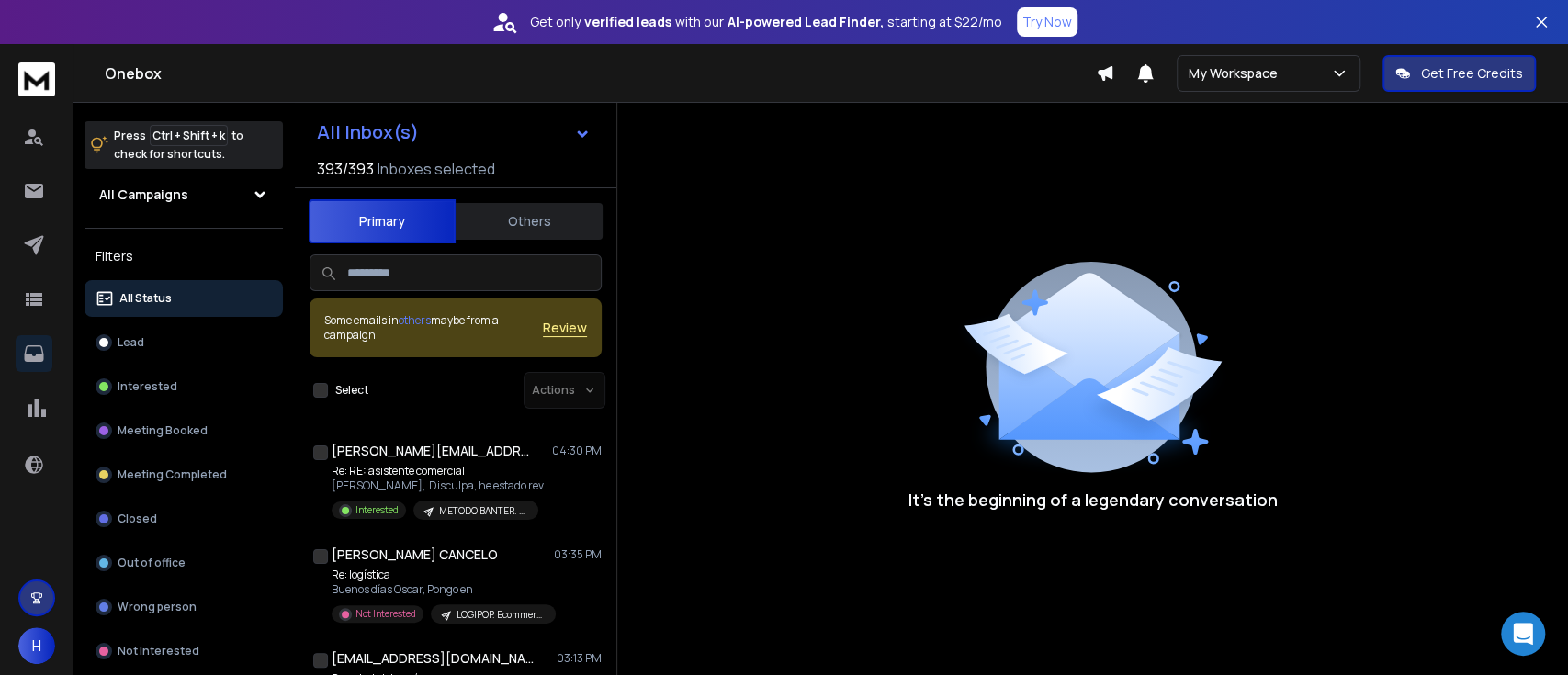
click at [150, 314] on button "All Status" at bounding box center [183, 297] width 199 height 37
click at [157, 331] on button "Lead" at bounding box center [183, 342] width 199 height 37
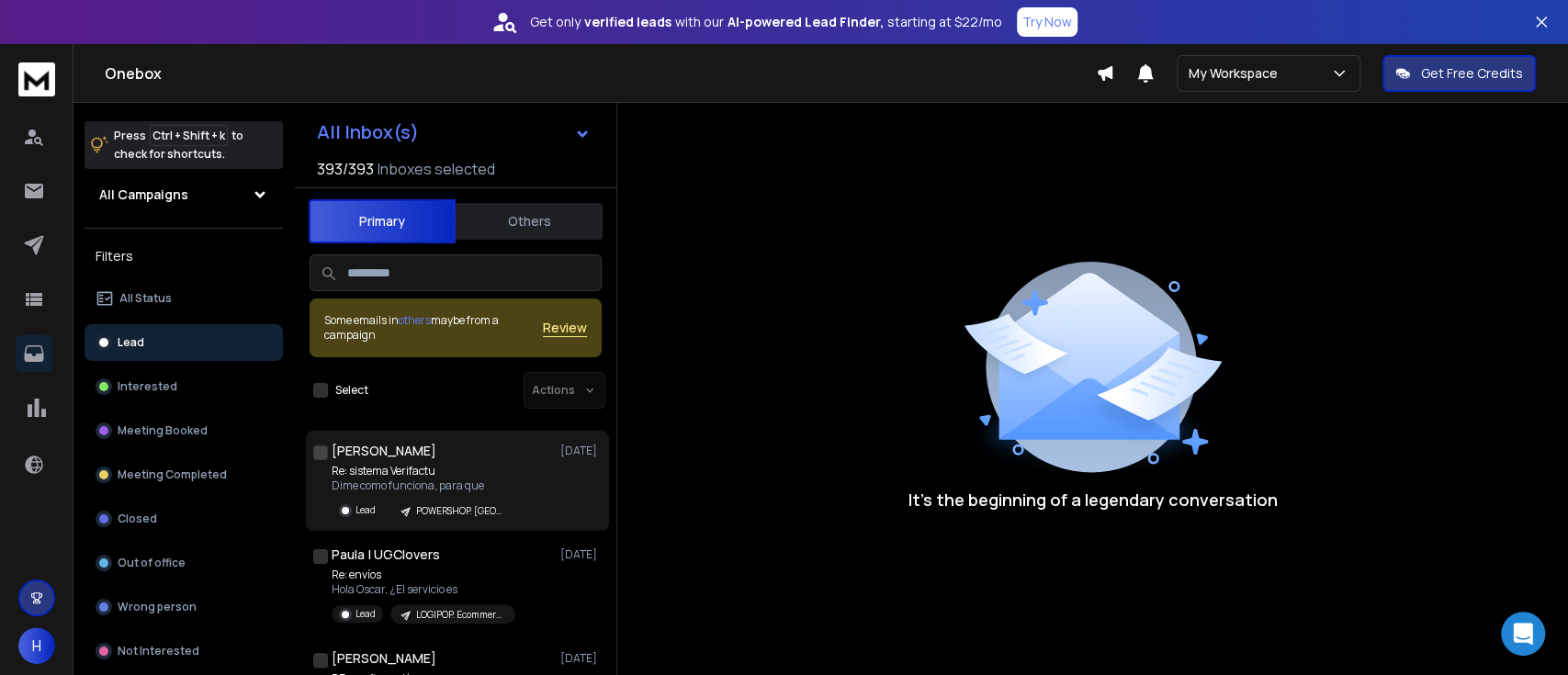
click at [508, 462] on div "Pablo Espejo-Saavedra 15 Sep Re: sistema Verifactu Dime como funciona, para que…" at bounding box center [466, 480] width 270 height 78
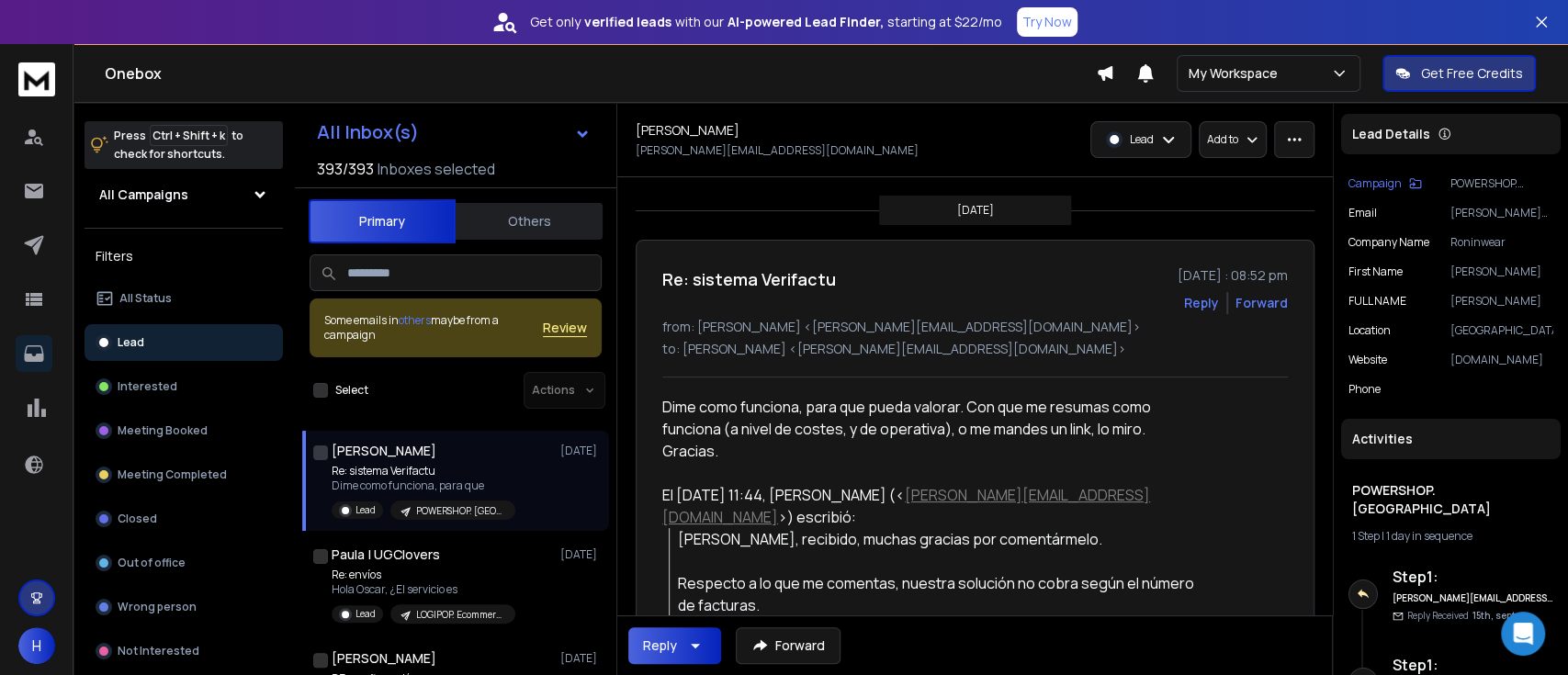
click at [1131, 143] on p "Lead" at bounding box center [1142, 139] width 24 height 15
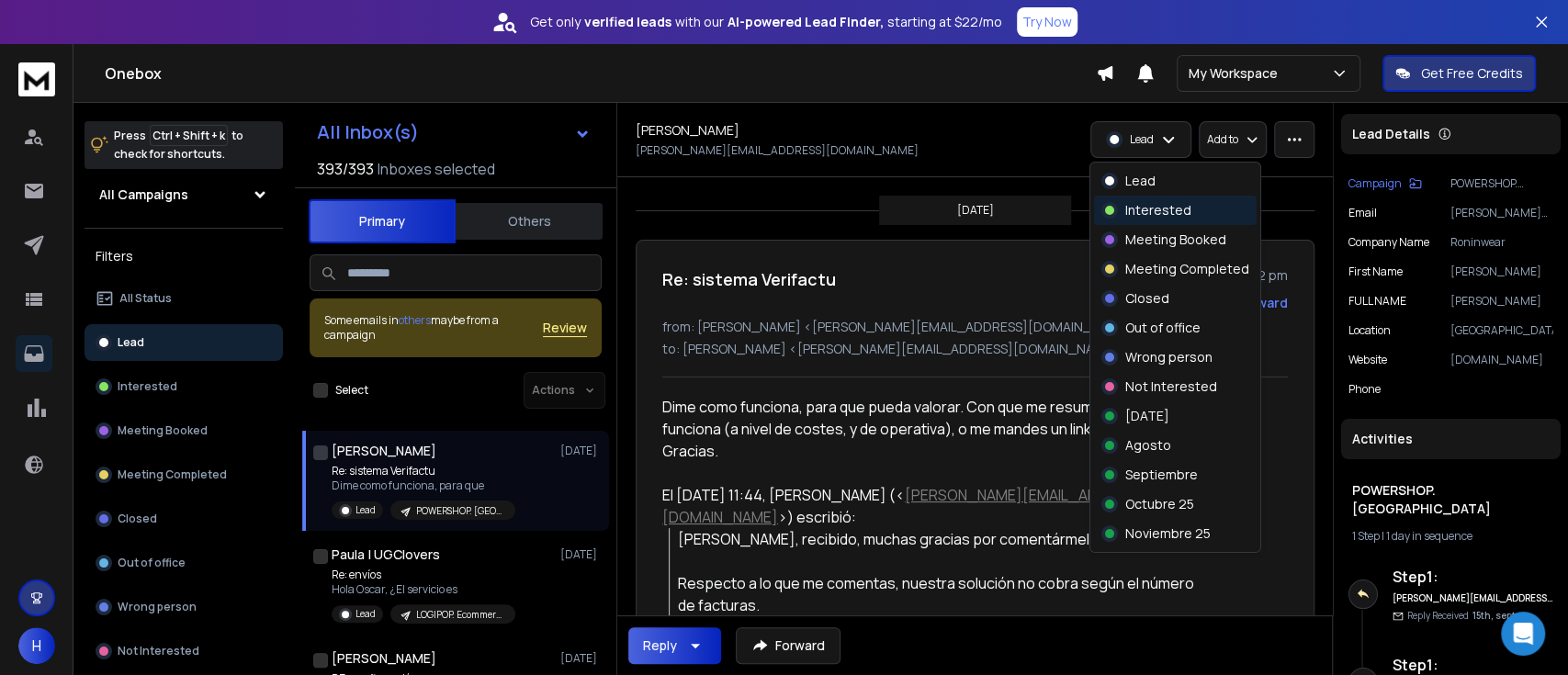
click at [1155, 210] on p "Interested" at bounding box center [1158, 210] width 66 height 19
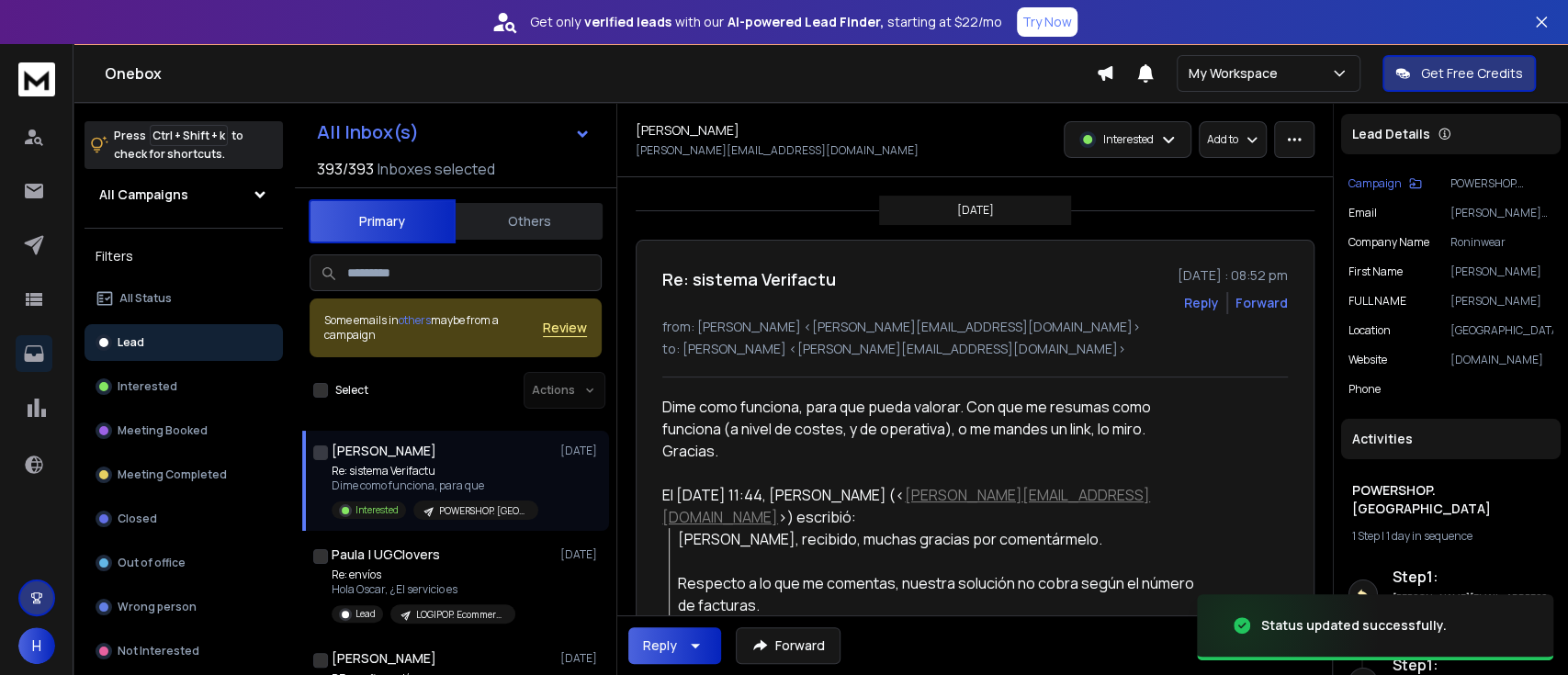
click at [1232, 135] on p "Add to" at bounding box center [1223, 139] width 32 height 15
click at [1249, 175] on div "Subsequence" at bounding box center [1263, 181] width 108 height 19
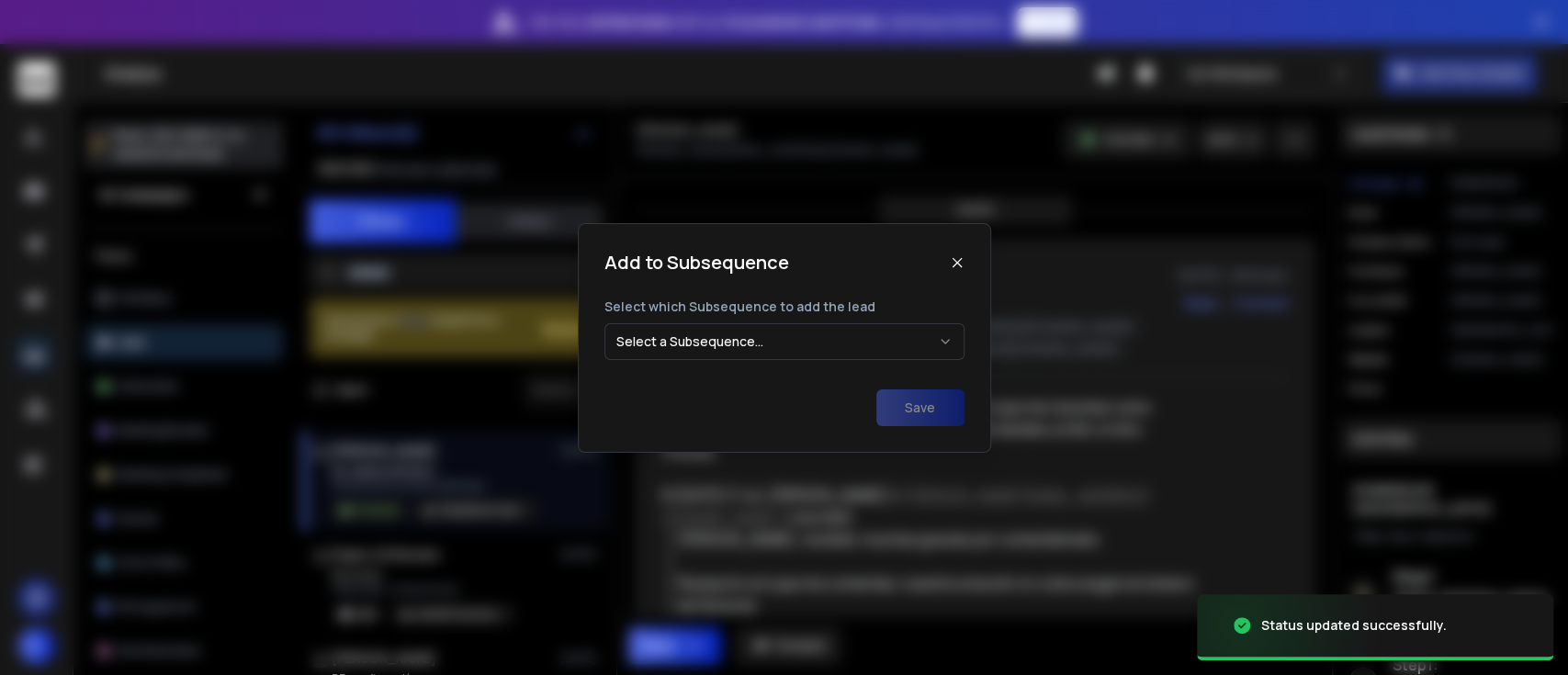
click at [830, 323] on button "Select a Subsequence..." at bounding box center [784, 341] width 360 height 37
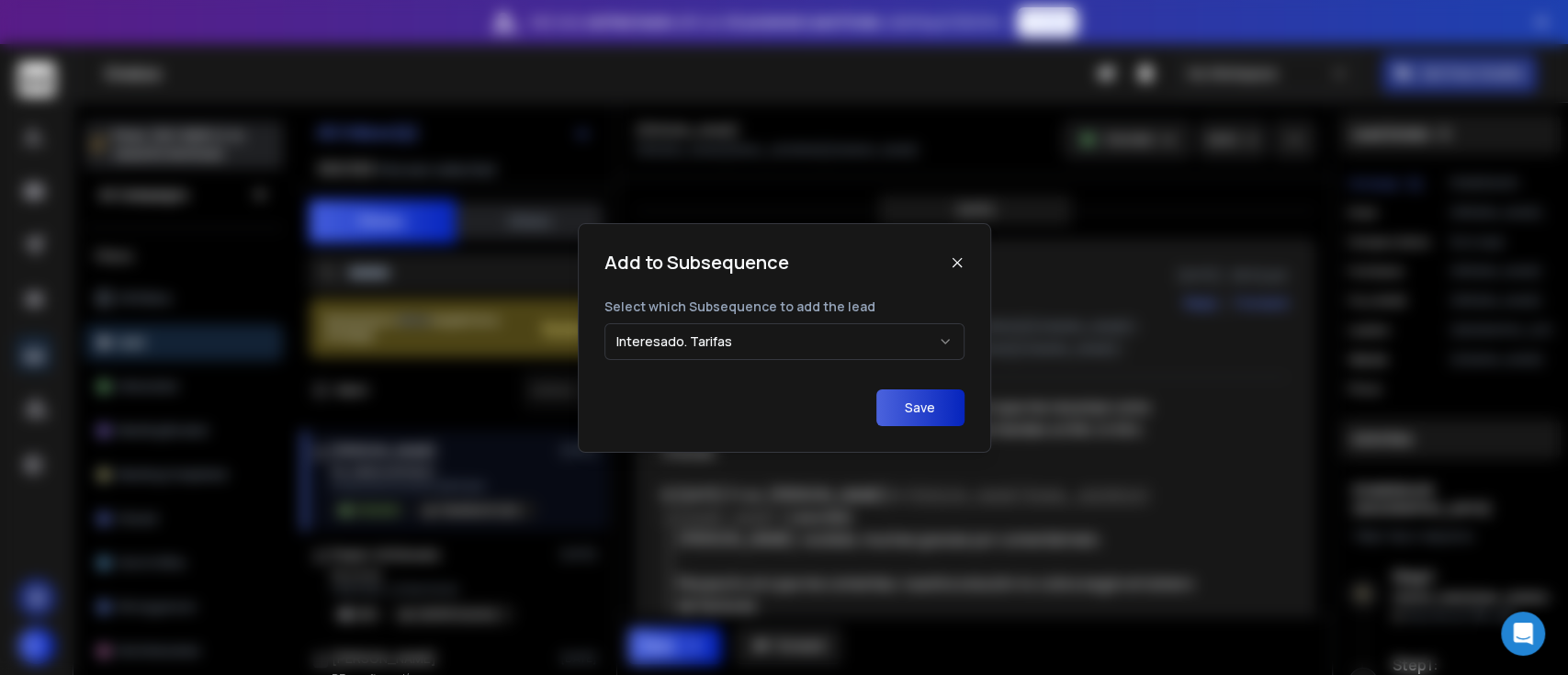
click at [946, 407] on button "Save" at bounding box center [919, 407] width 88 height 37
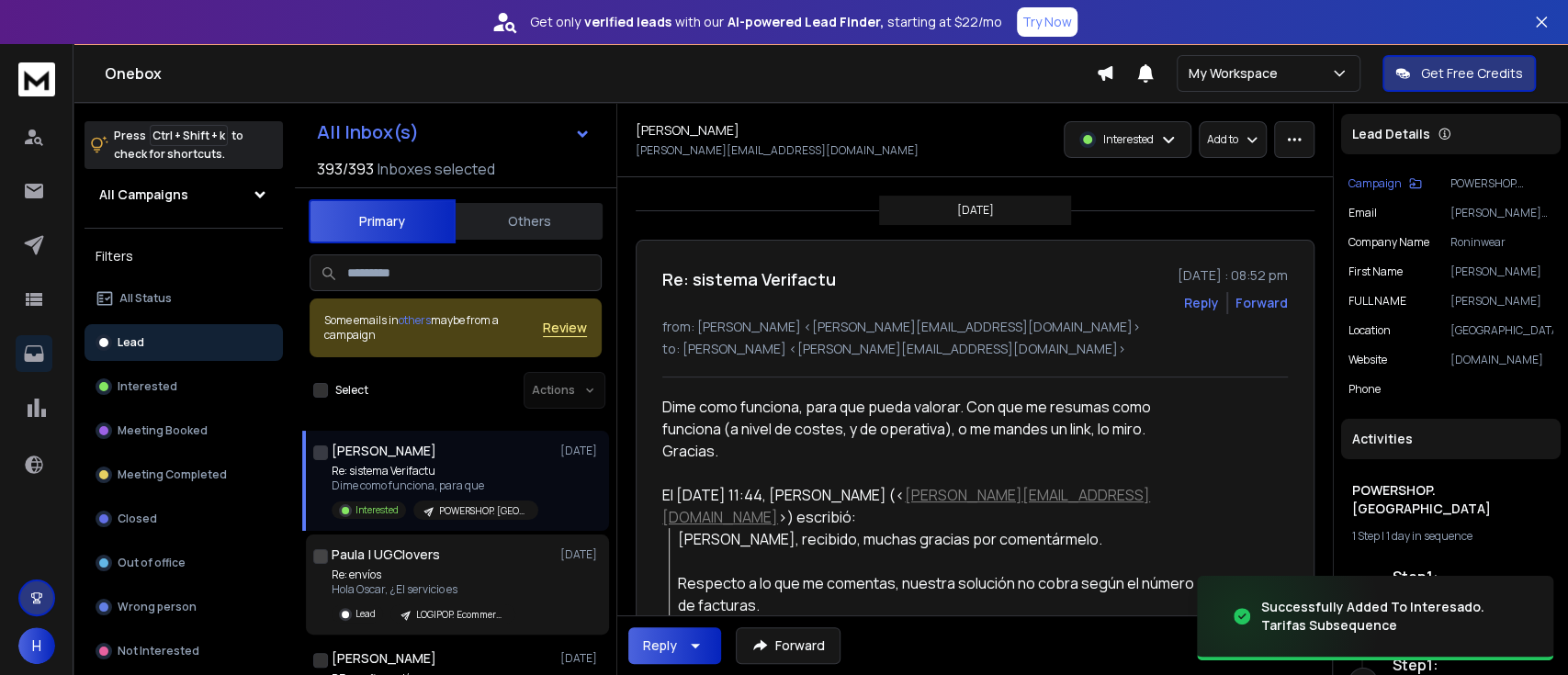
click at [412, 563] on div "Paula | UGClovers 15 Sep Re: envíos Hola Oscar, ¿El servicio es Lead LOGIPOP. E…" at bounding box center [466, 584] width 270 height 78
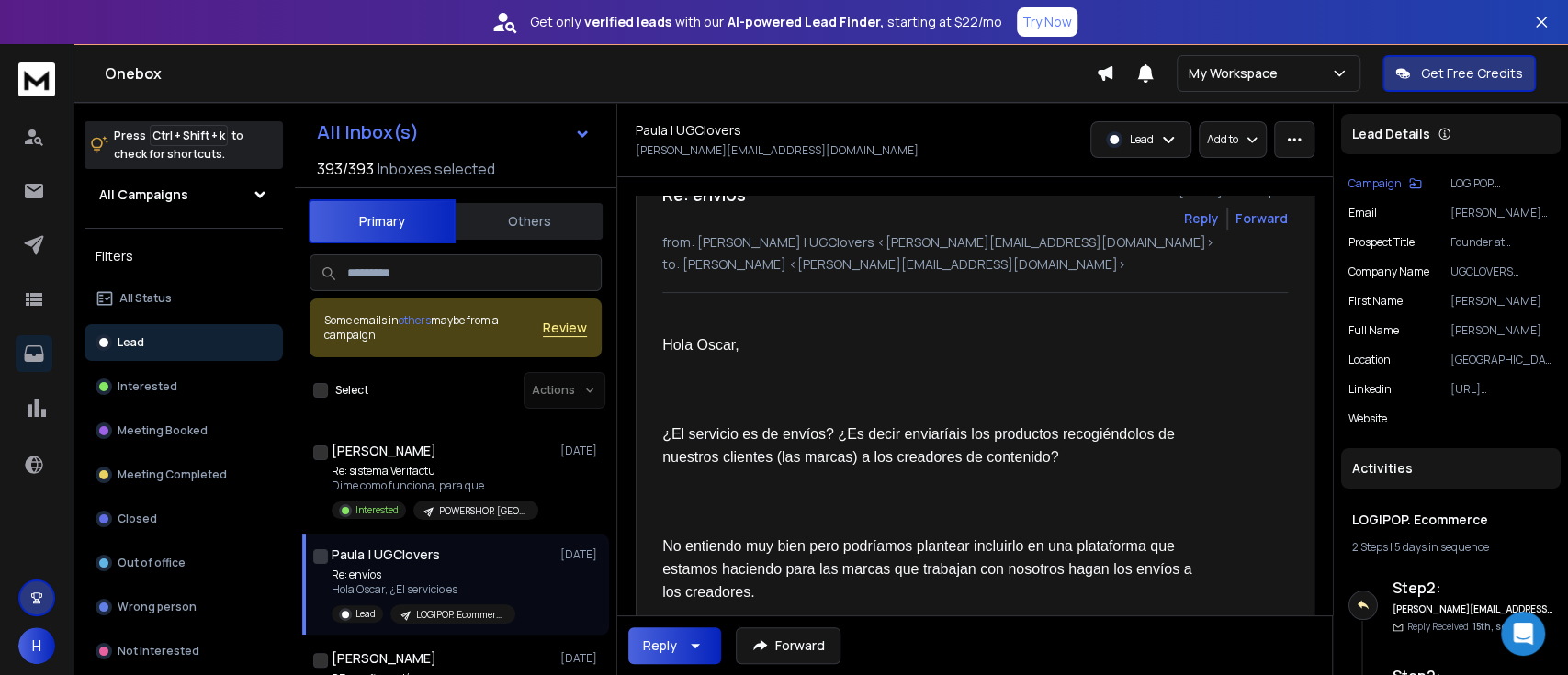
scroll to position [123, 0]
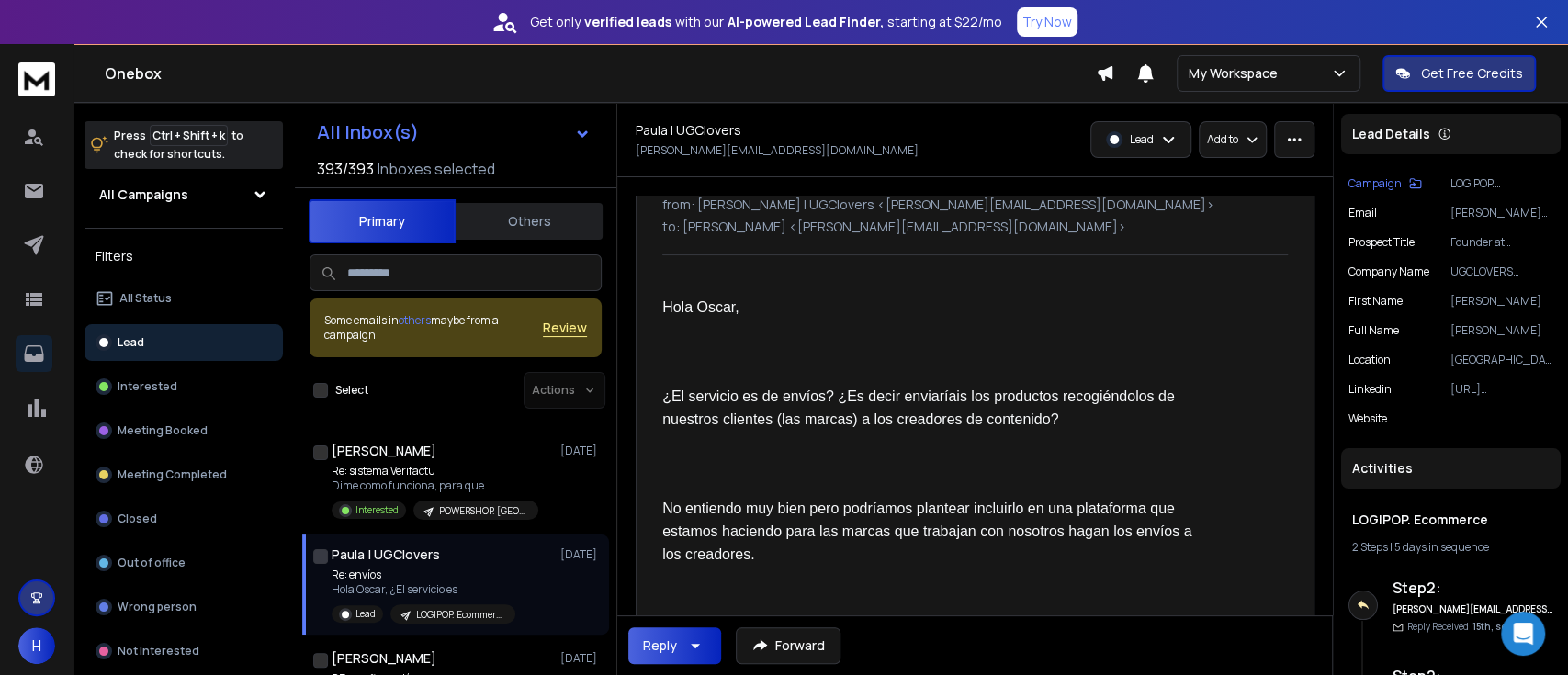
click at [1456, 269] on p "UGCLOVERS ESPAÑA | AGENCIA UGC + PRODUCT SHOT" at bounding box center [1502, 272] width 103 height 15
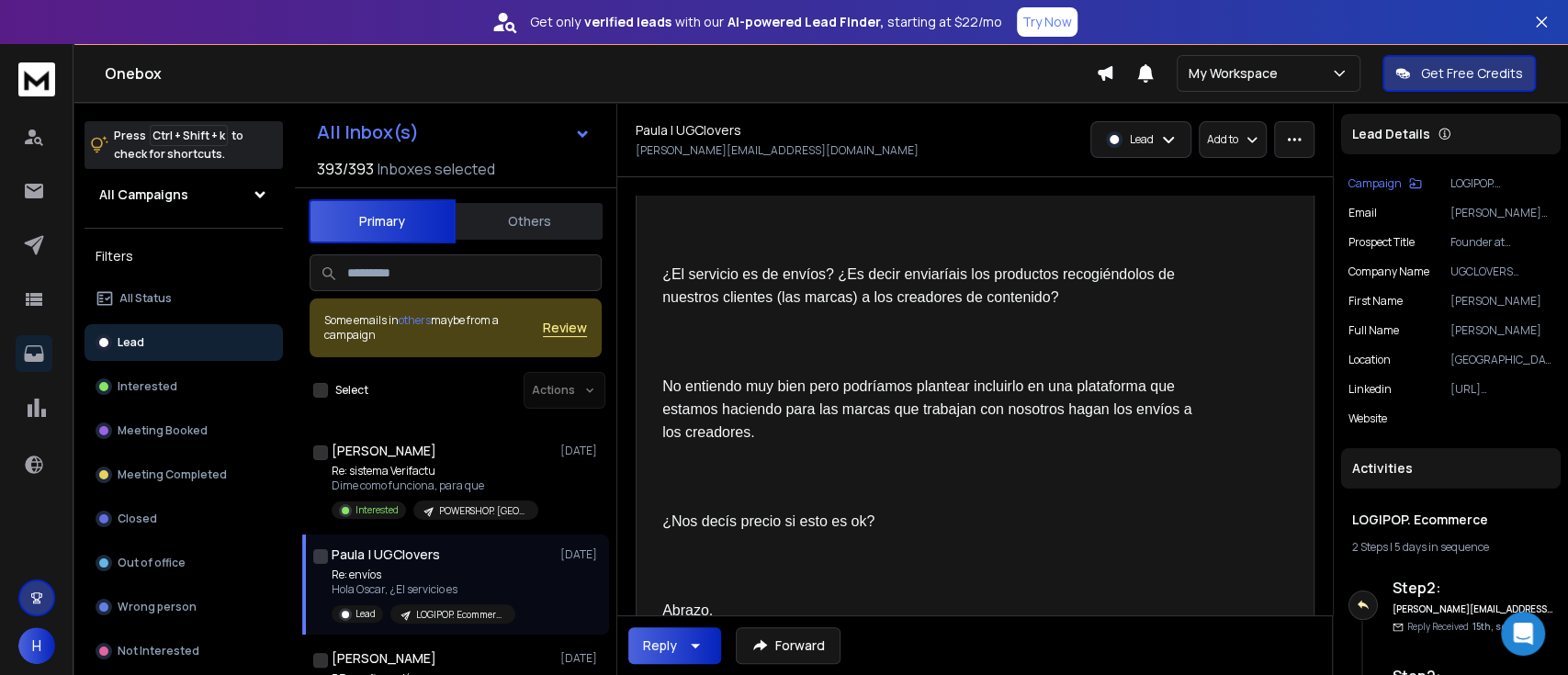
scroll to position [0, 0]
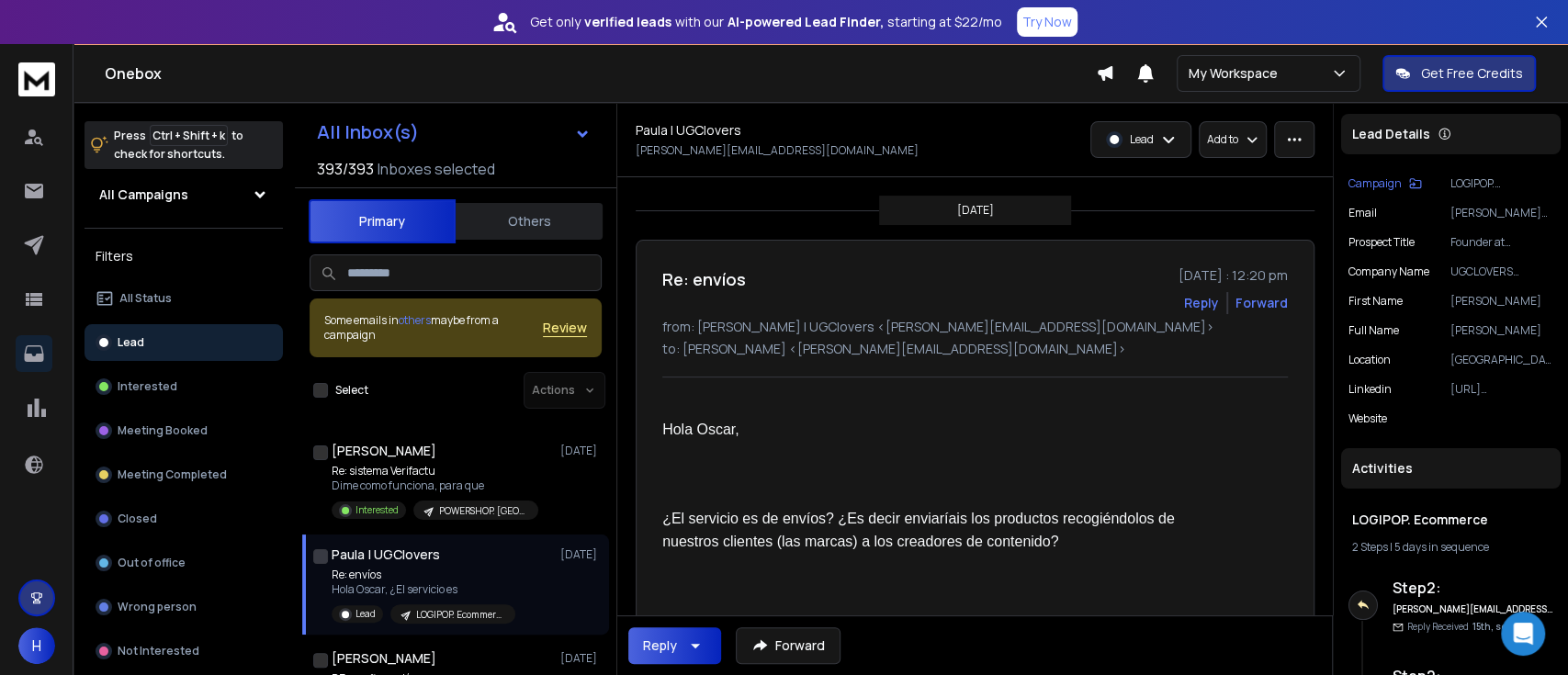
click at [1201, 297] on button "Reply" at bounding box center [1200, 302] width 35 height 19
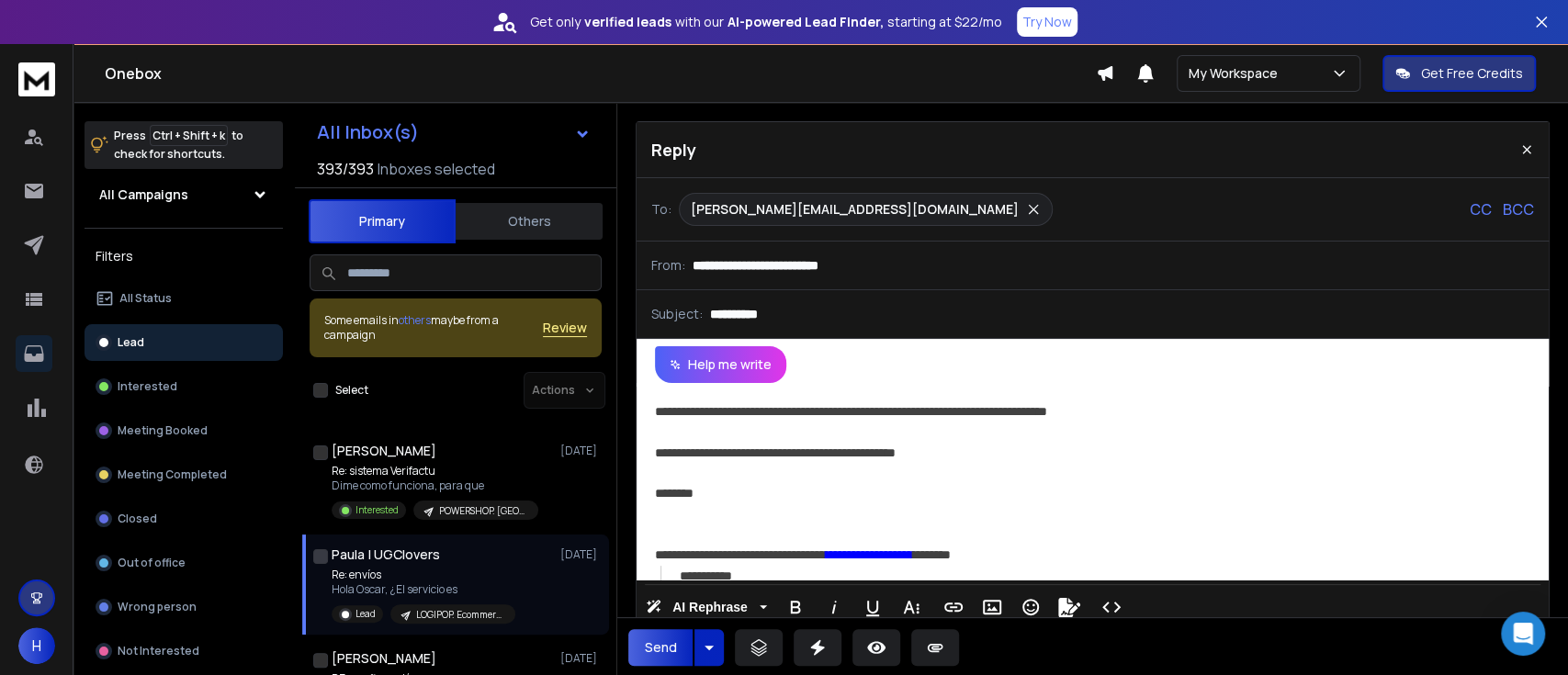
click at [677, 494] on div "********" at bounding box center [1080, 493] width 851 height 20
click at [671, 645] on button "Send" at bounding box center [659, 646] width 64 height 37
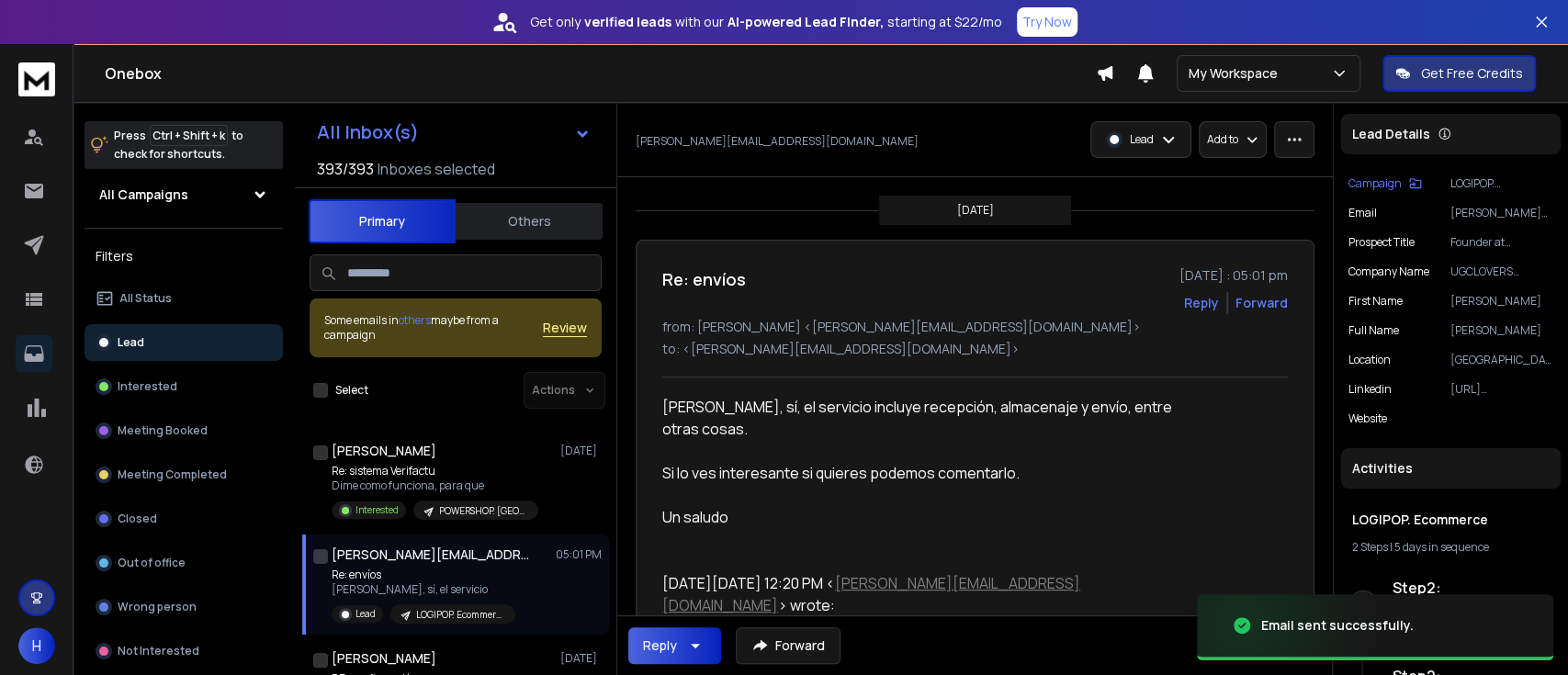
click at [1126, 151] on div "Lead" at bounding box center [1141, 139] width 99 height 35
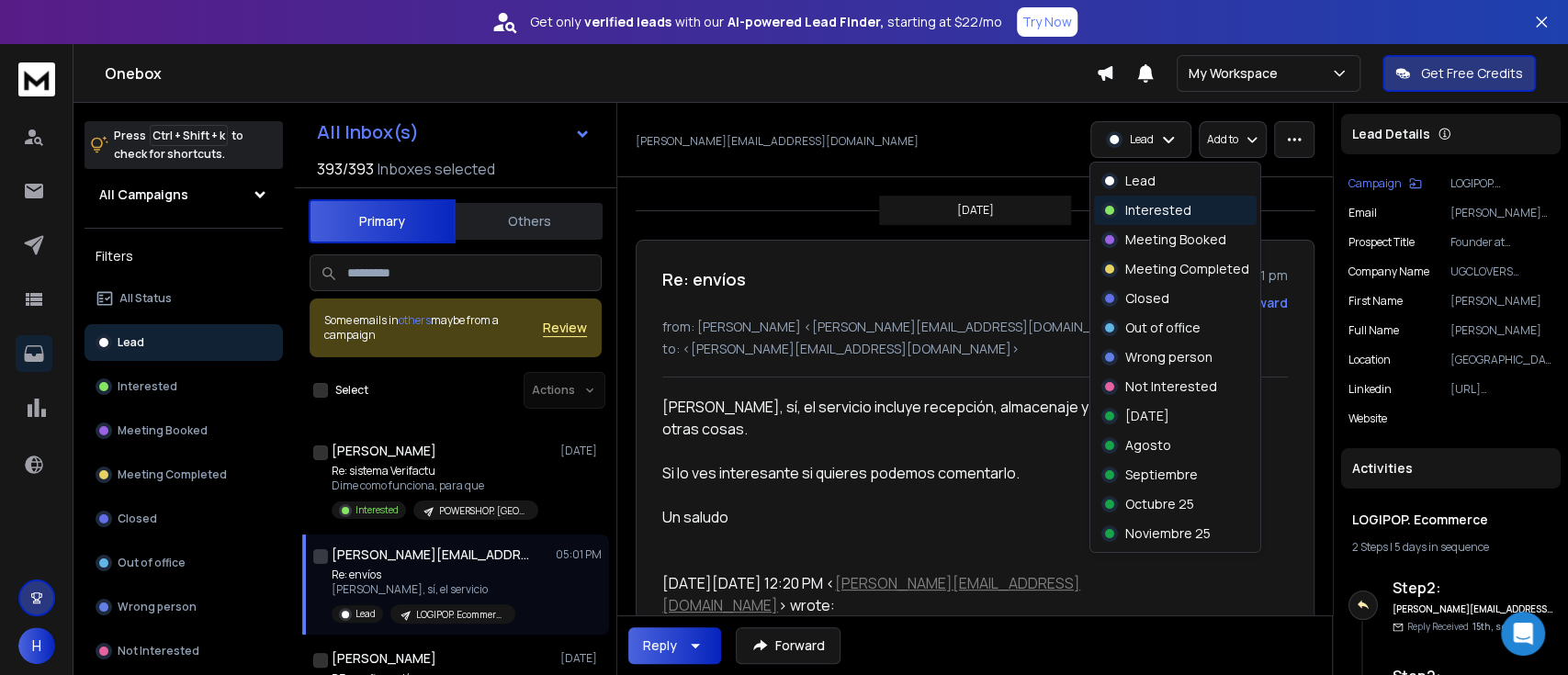
click at [1154, 208] on p "Interested" at bounding box center [1158, 210] width 66 height 19
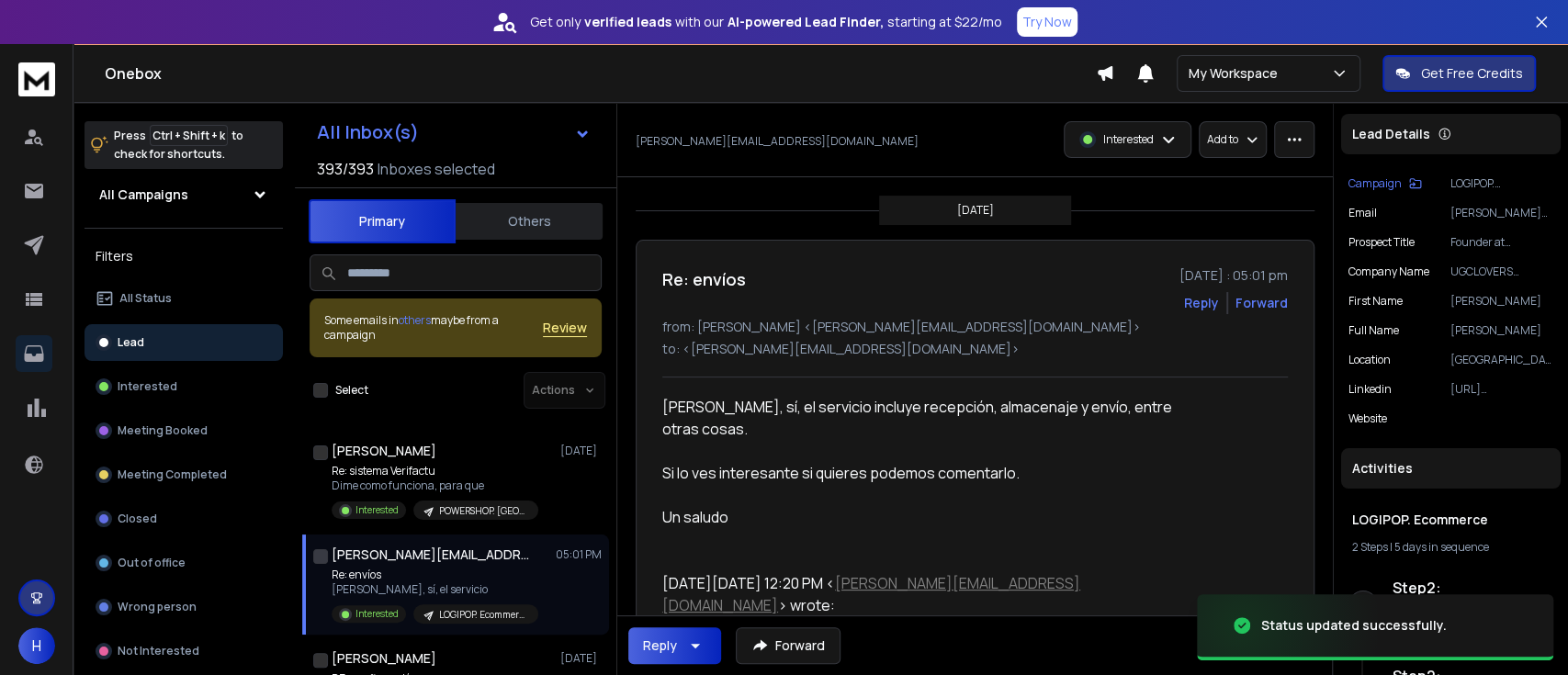
click at [1465, 216] on p "[PERSON_NAME][EMAIL_ADDRESS][DOMAIN_NAME]" at bounding box center [1502, 212] width 103 height 15
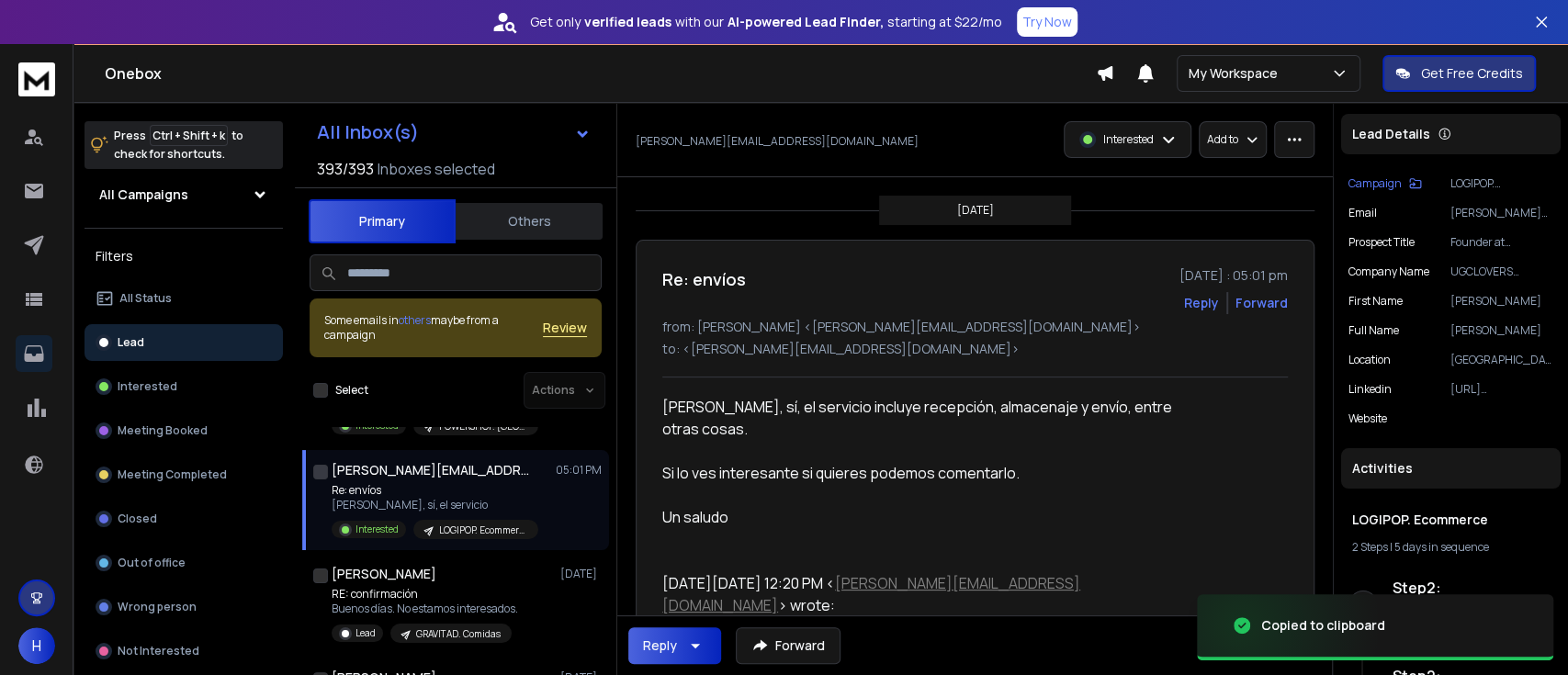
scroll to position [123, 0]
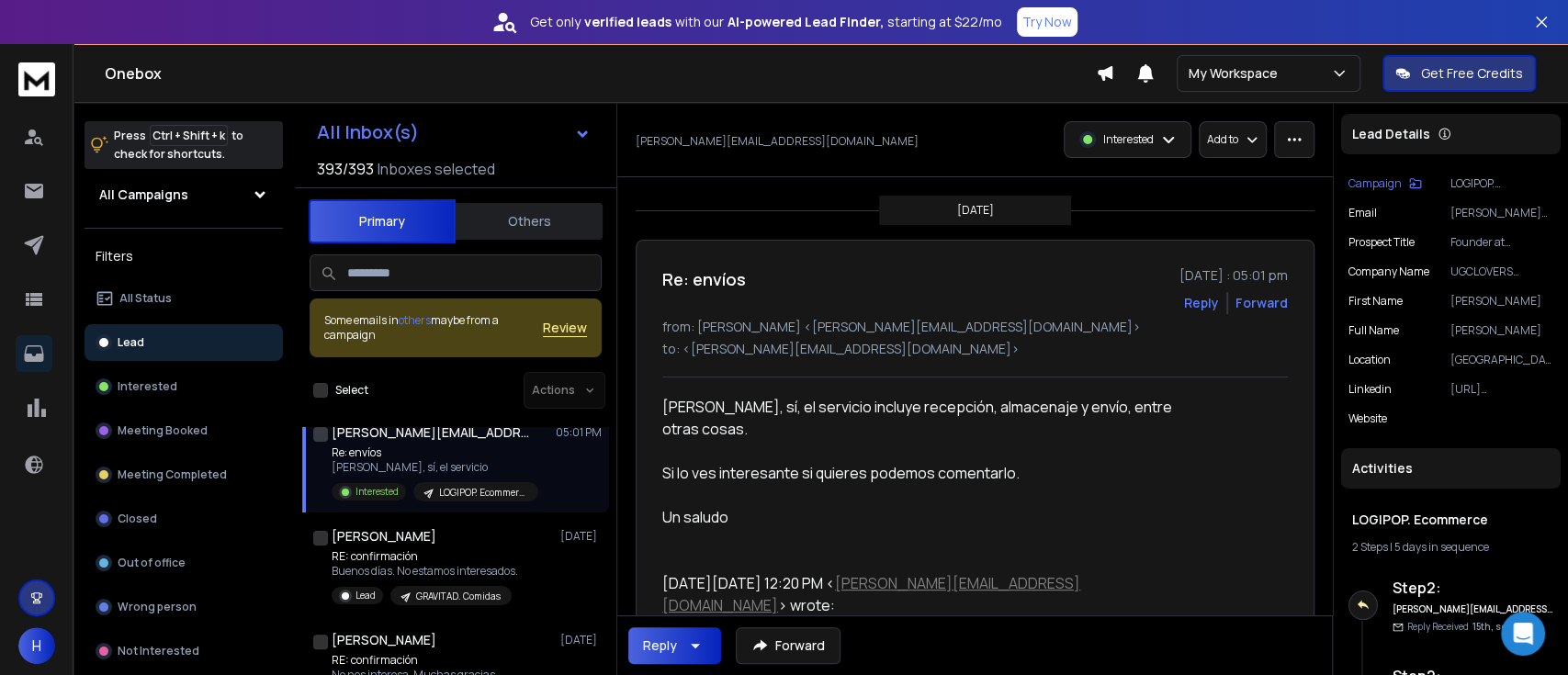
click at [469, 540] on div "Miquèl Àngel Mas 15 Sep" at bounding box center [466, 536] width 270 height 19
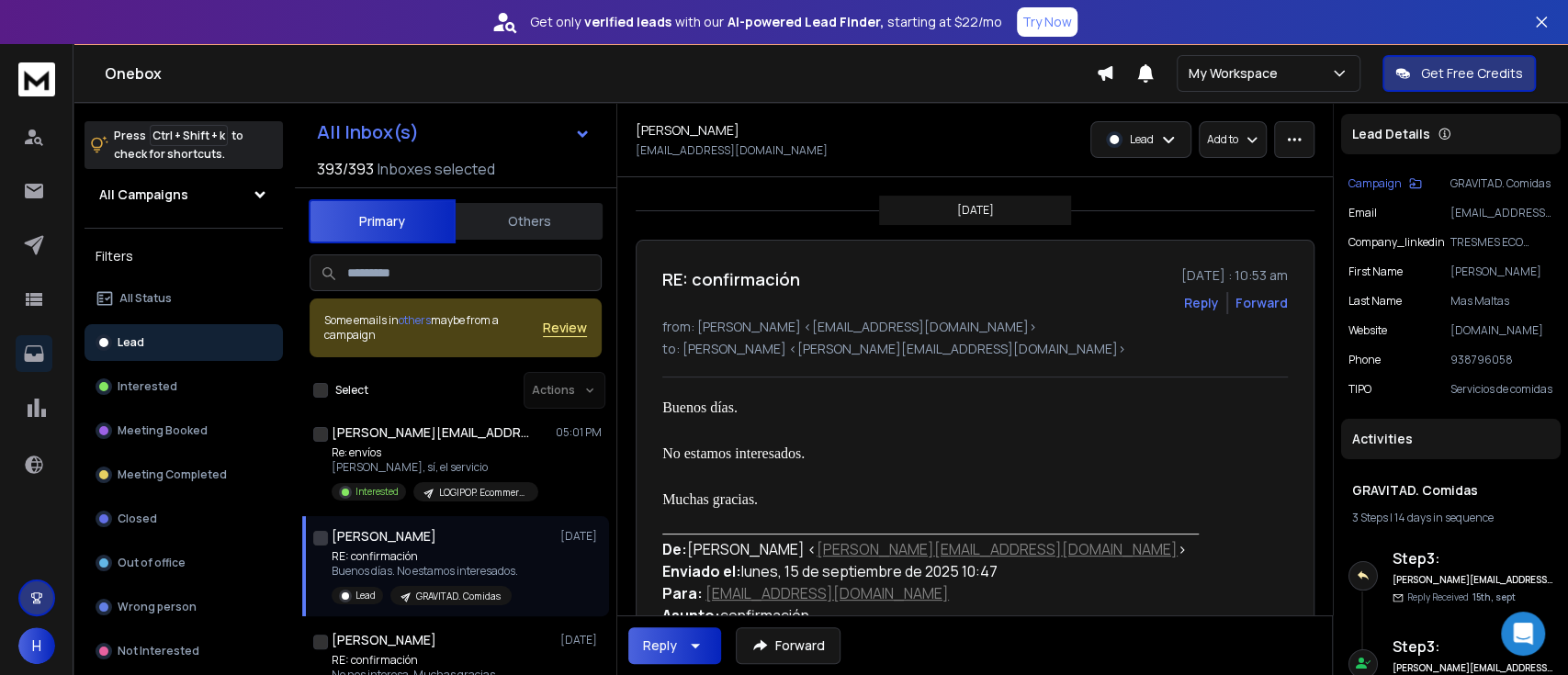
click at [1492, 209] on p "mmas@tresmes.com" at bounding box center [1502, 212] width 103 height 15
click at [1145, 134] on p "Lead" at bounding box center [1142, 139] width 24 height 15
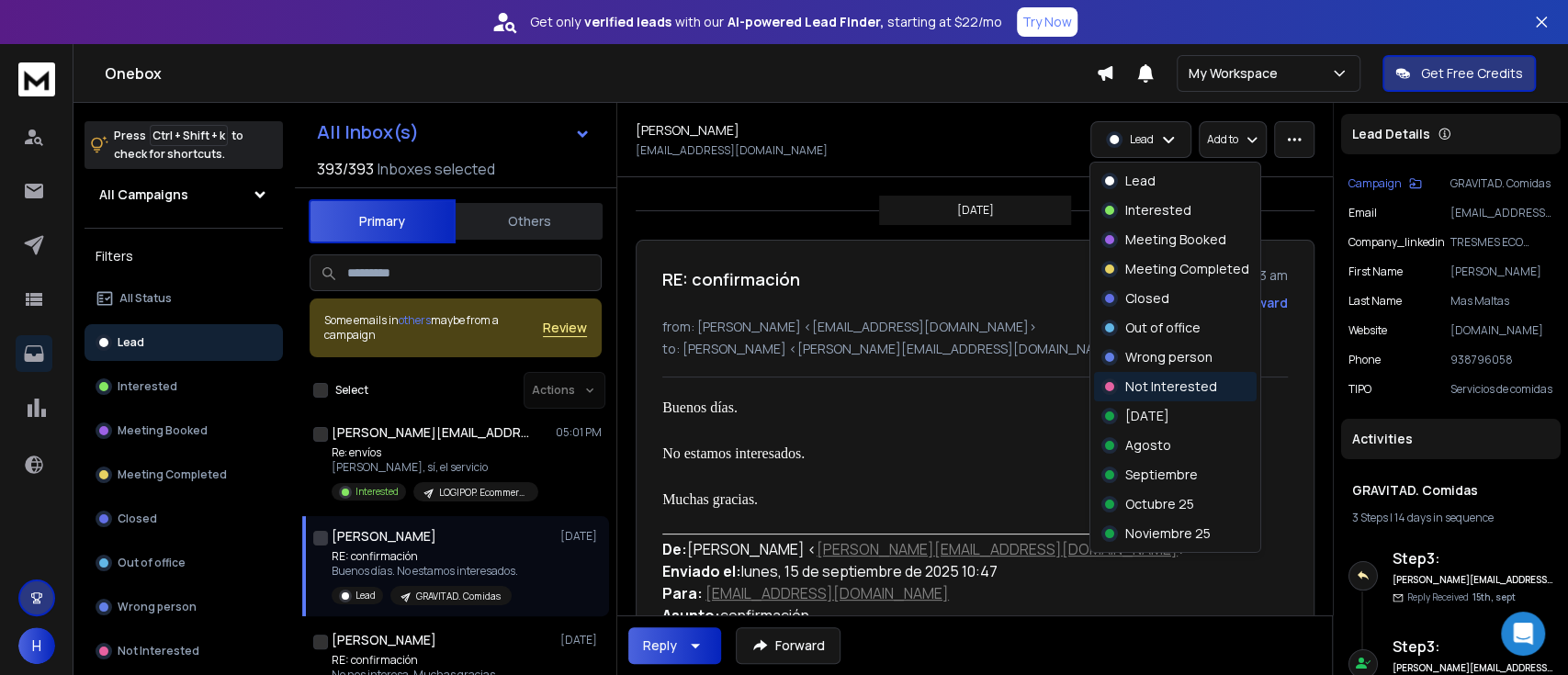
click at [1139, 385] on p "Not Interested" at bounding box center [1171, 386] width 92 height 19
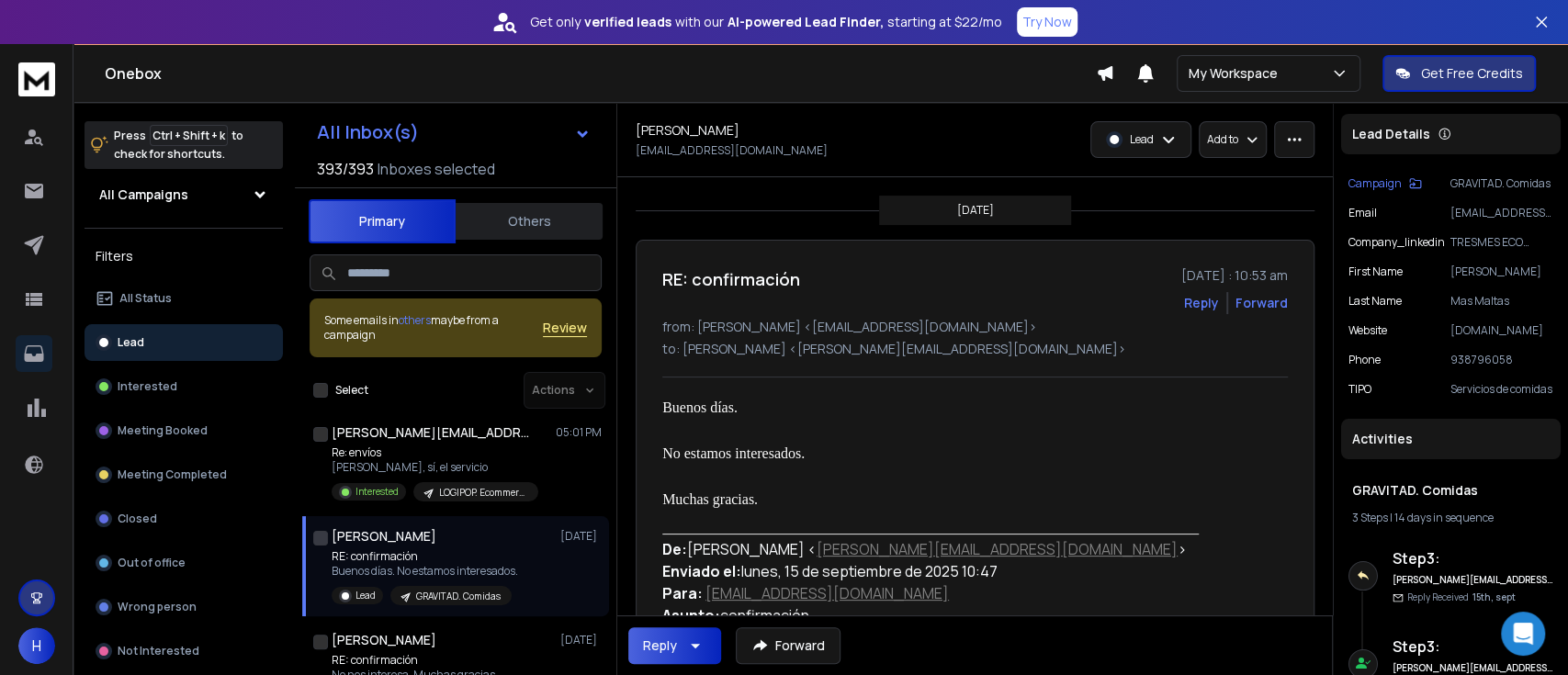
click at [1227, 141] on p "Add to" at bounding box center [1223, 139] width 32 height 15
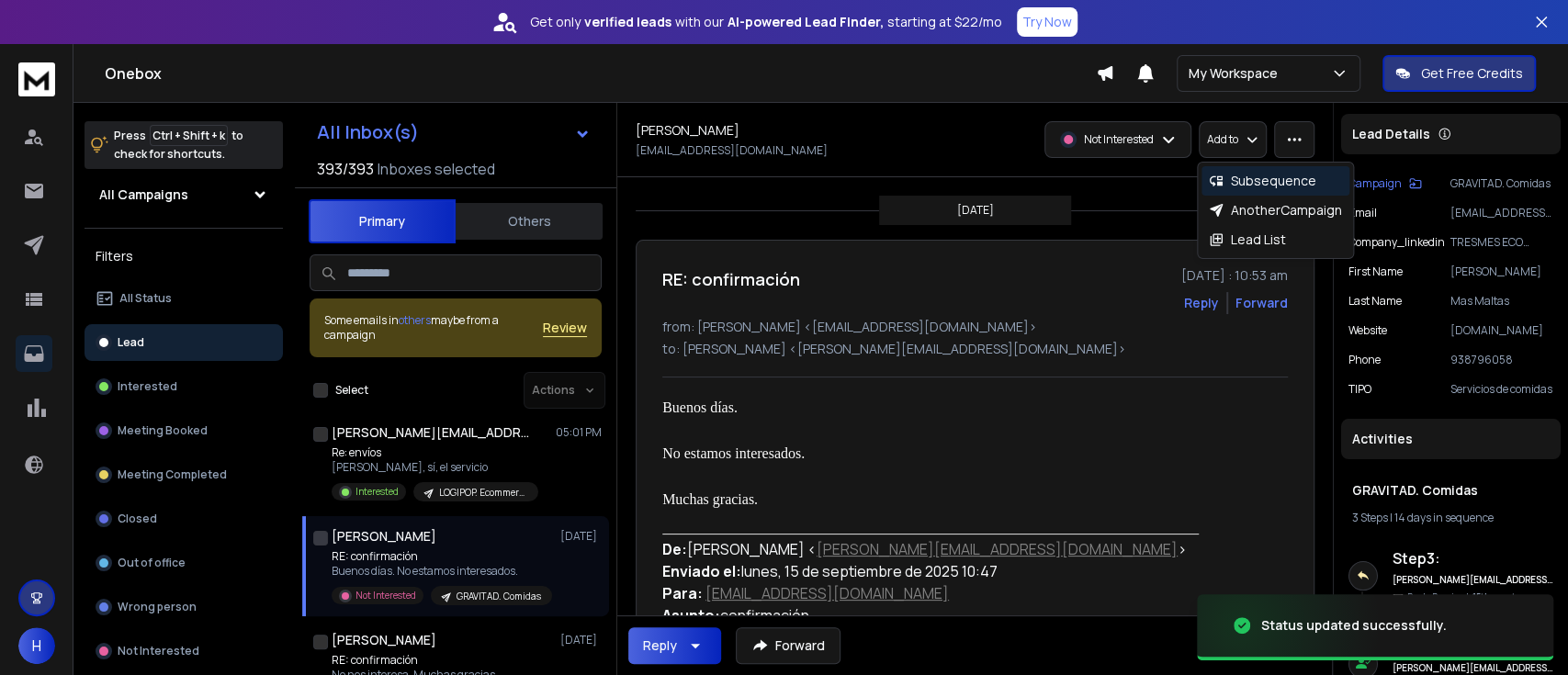
click at [1249, 175] on div "Subsequence" at bounding box center [1263, 181] width 108 height 19
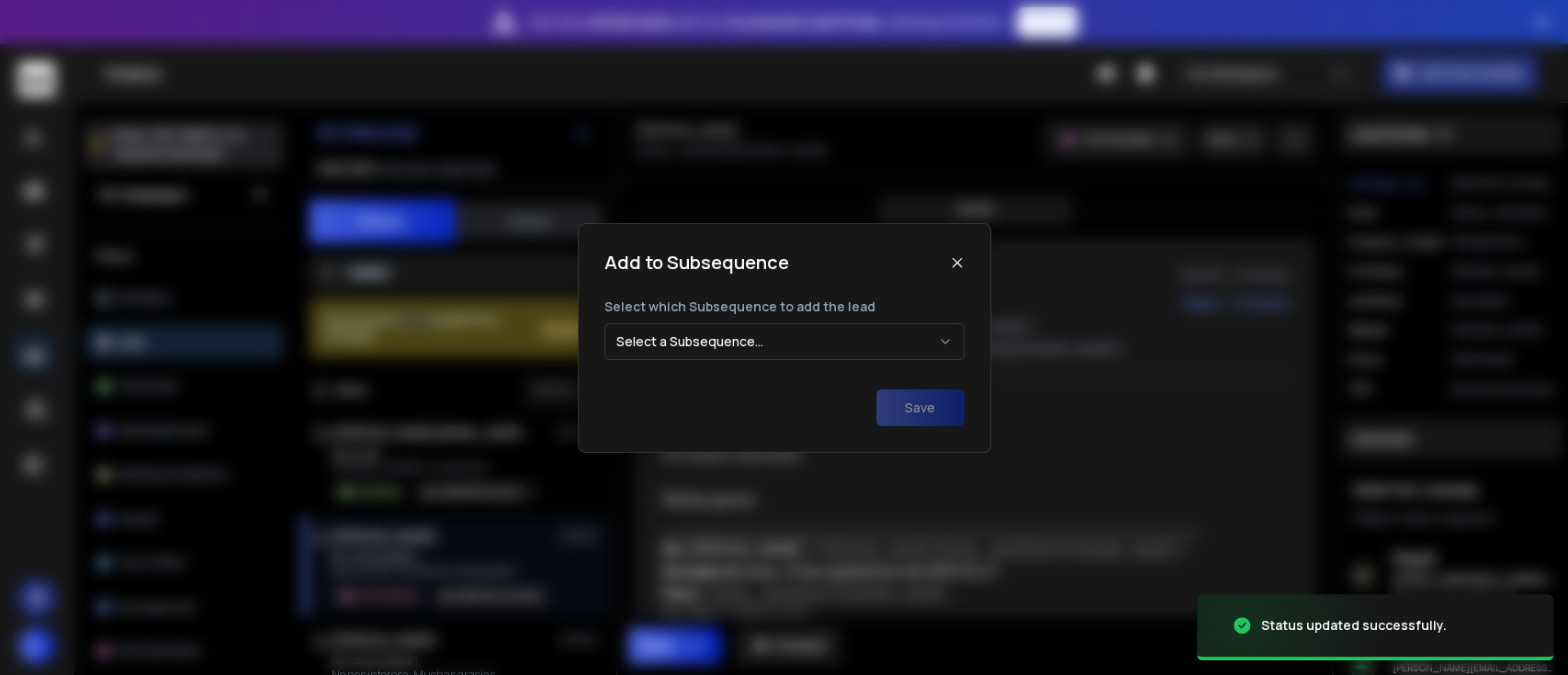
click at [845, 339] on button "Select a Subsequence..." at bounding box center [784, 341] width 360 height 37
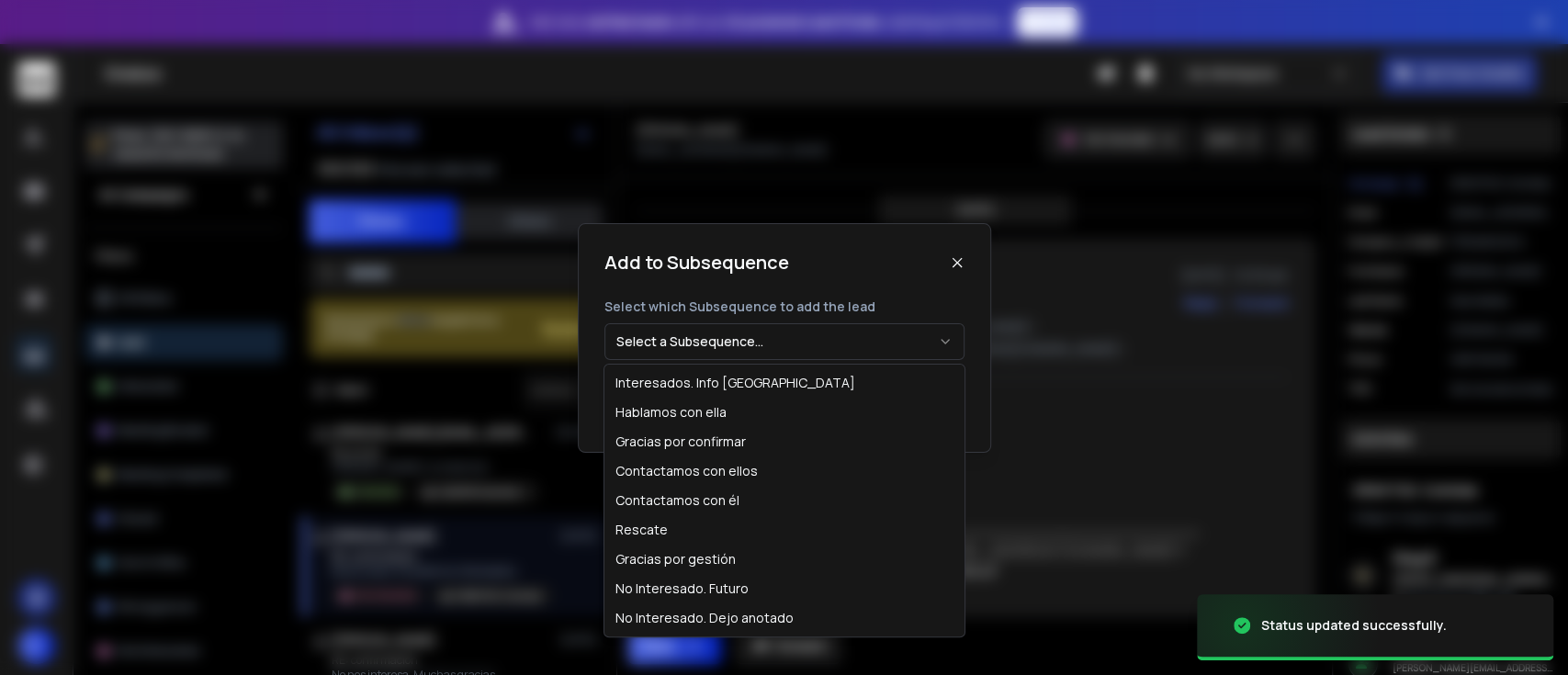
drag, startPoint x: 757, startPoint y: 597, endPoint x: 789, endPoint y: 559, distance: 49.7
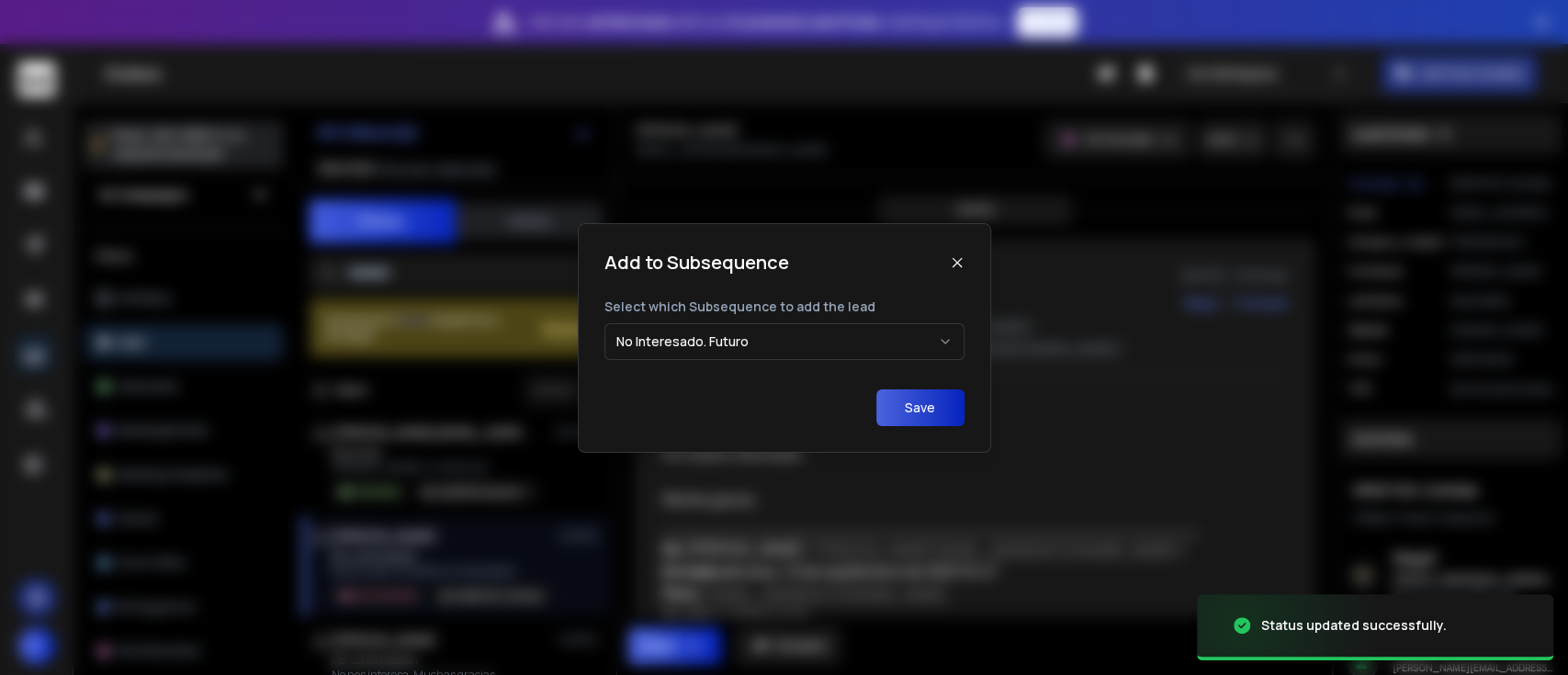
click at [947, 394] on button "Save" at bounding box center [919, 407] width 88 height 37
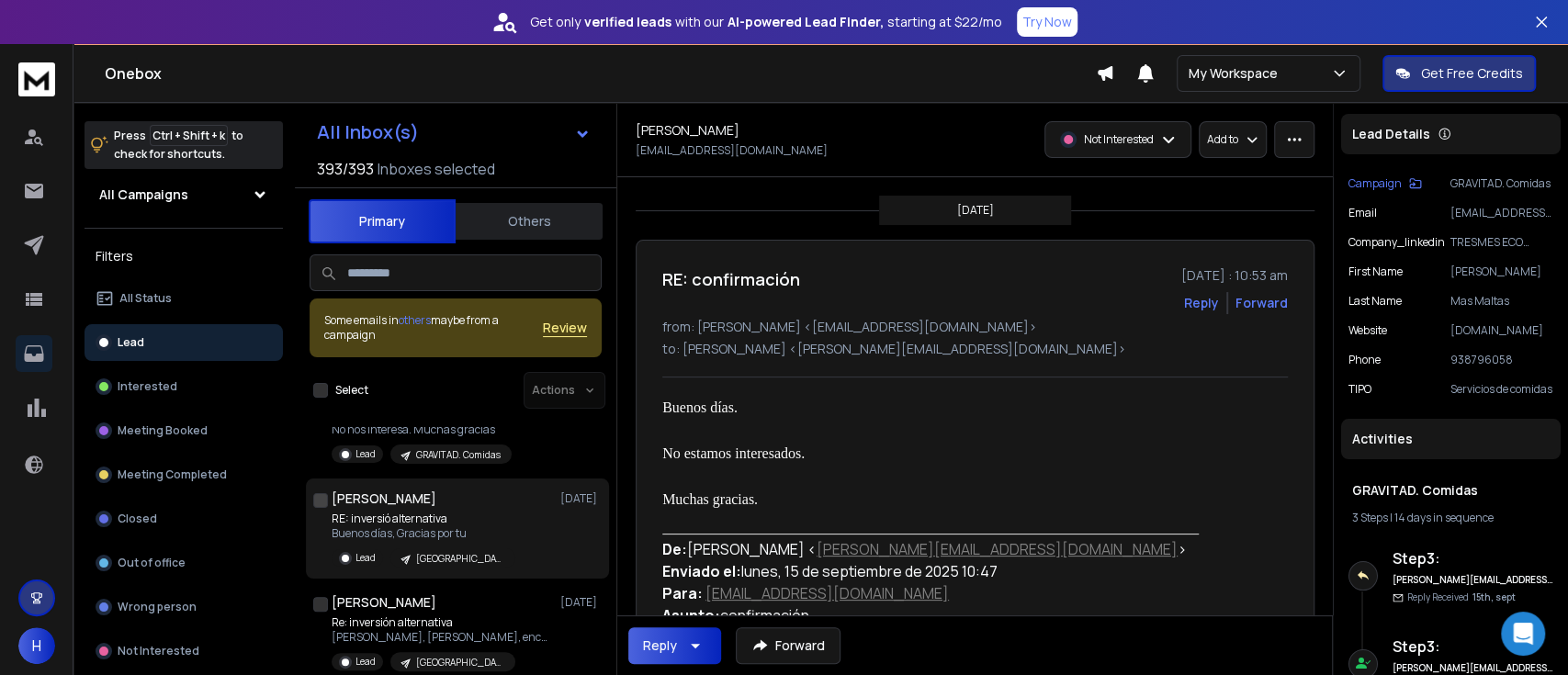
scroll to position [244, 0]
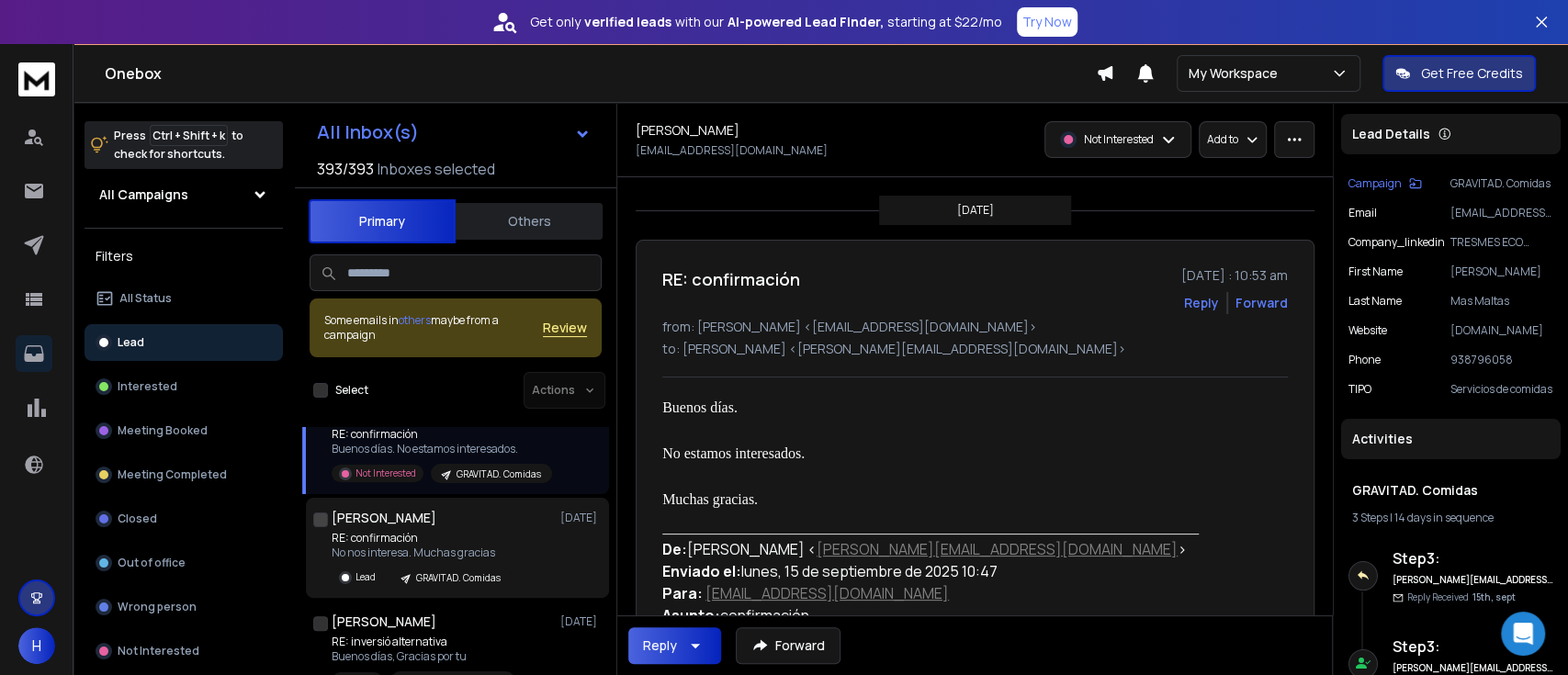
click at [437, 559] on div "RE: confirmación No nos interesa. Muchas gracias Lead GRAVITAD. Comidas" at bounding box center [421, 558] width 180 height 56
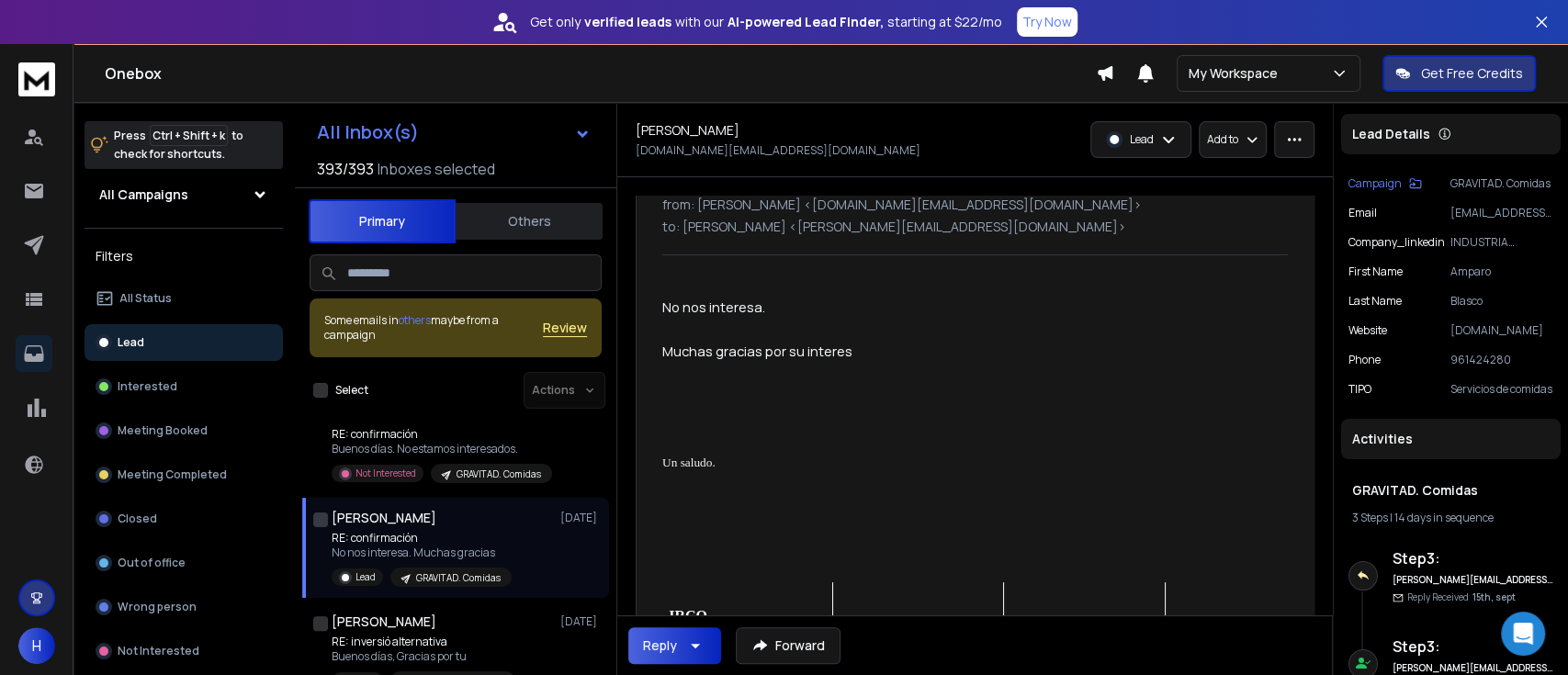
scroll to position [0, 0]
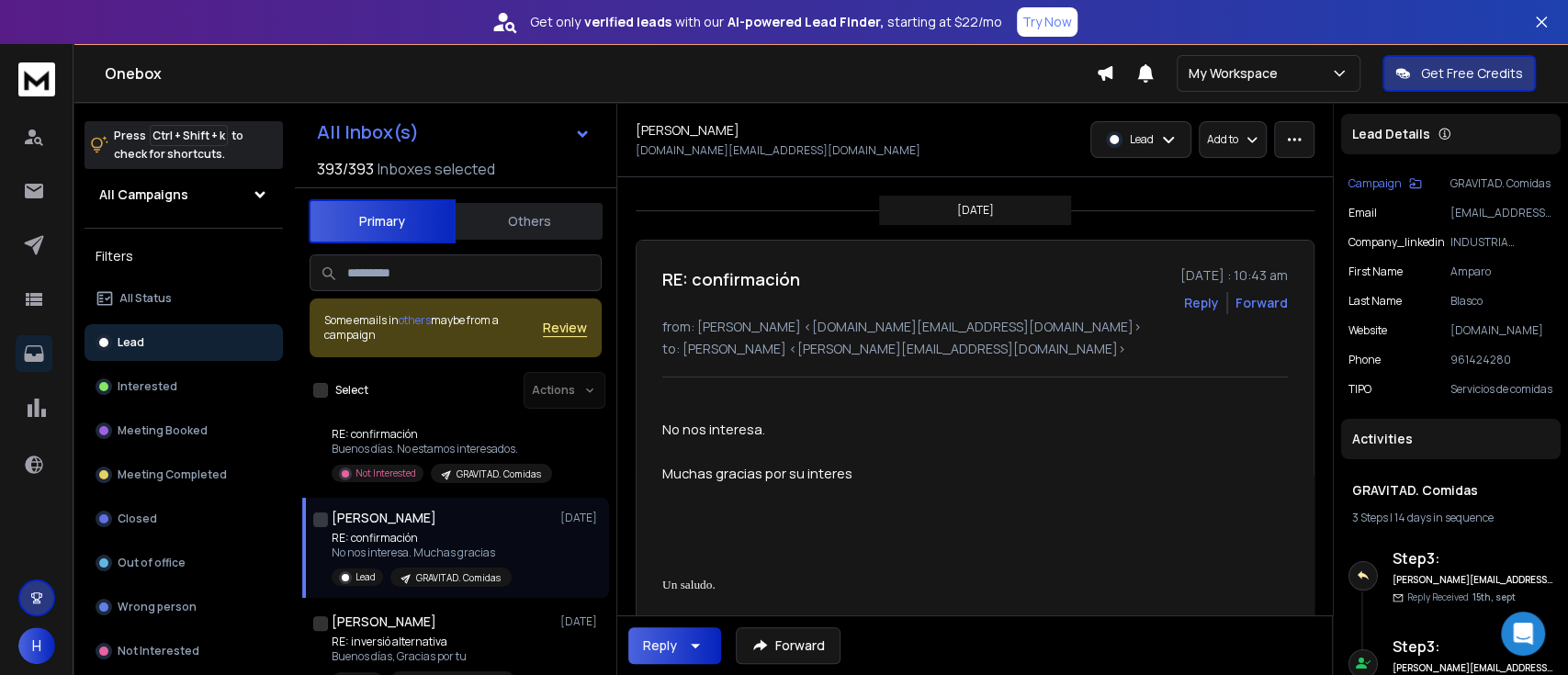
click at [1469, 210] on p "amparo@ircosl.com" at bounding box center [1502, 212] width 103 height 15
click at [1114, 136] on div at bounding box center [1114, 139] width 17 height 17
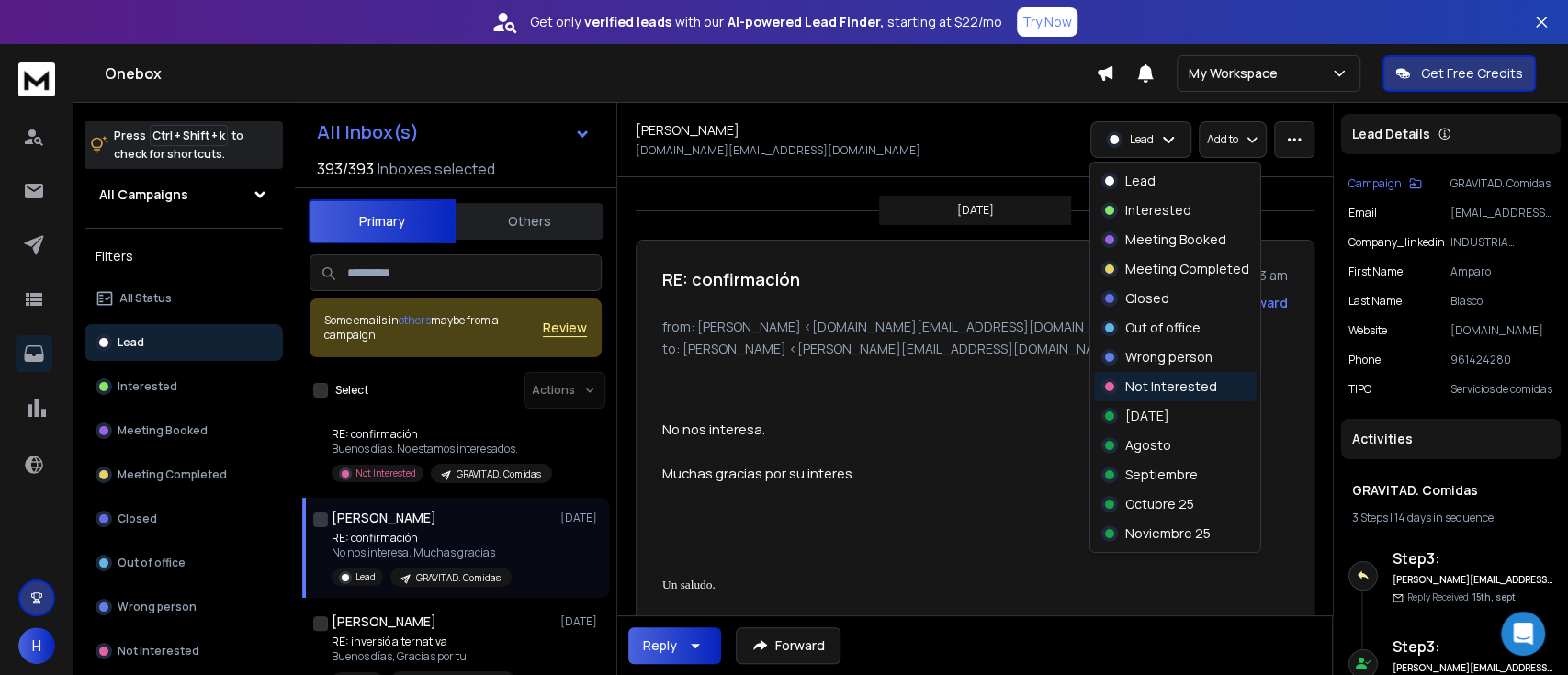
click at [1169, 383] on p "Not Interested" at bounding box center [1171, 386] width 92 height 19
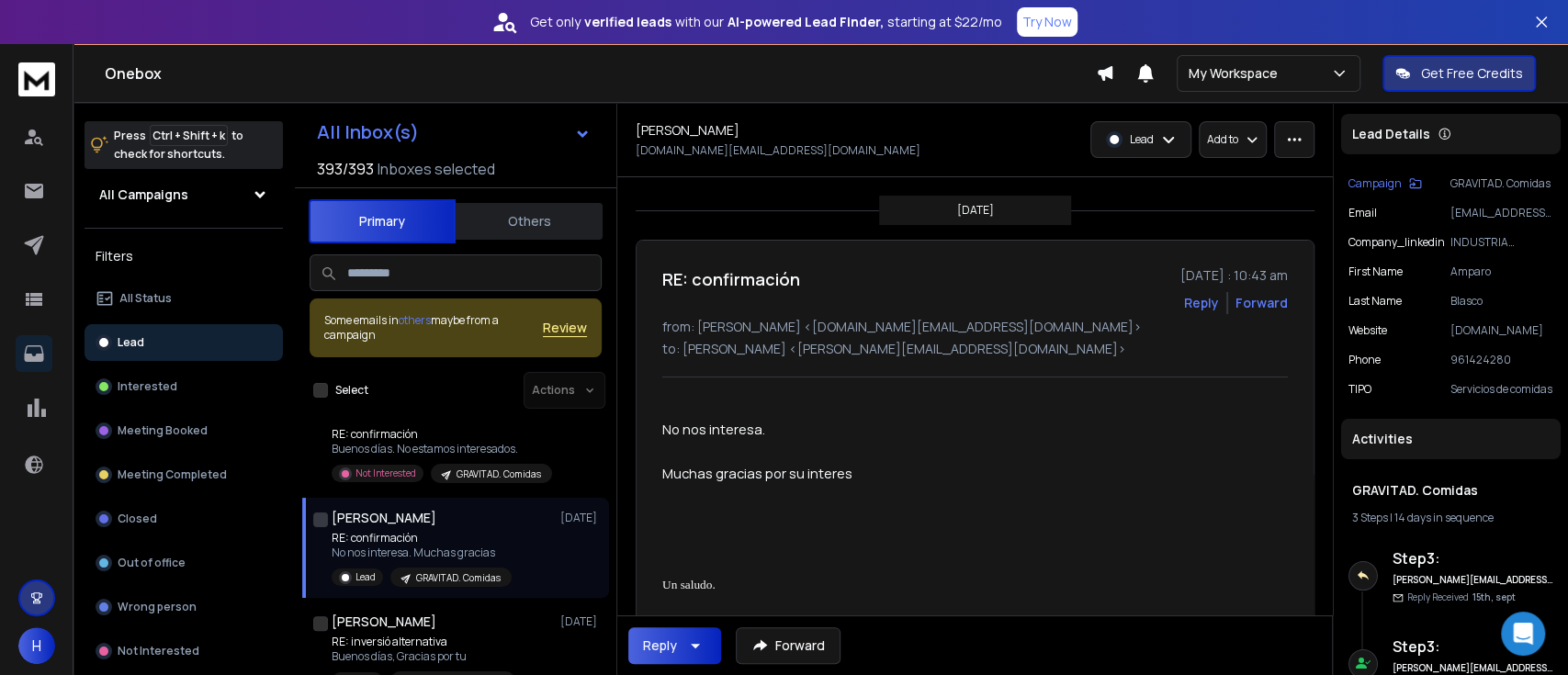
click at [1219, 139] on p "Add to" at bounding box center [1223, 139] width 32 height 15
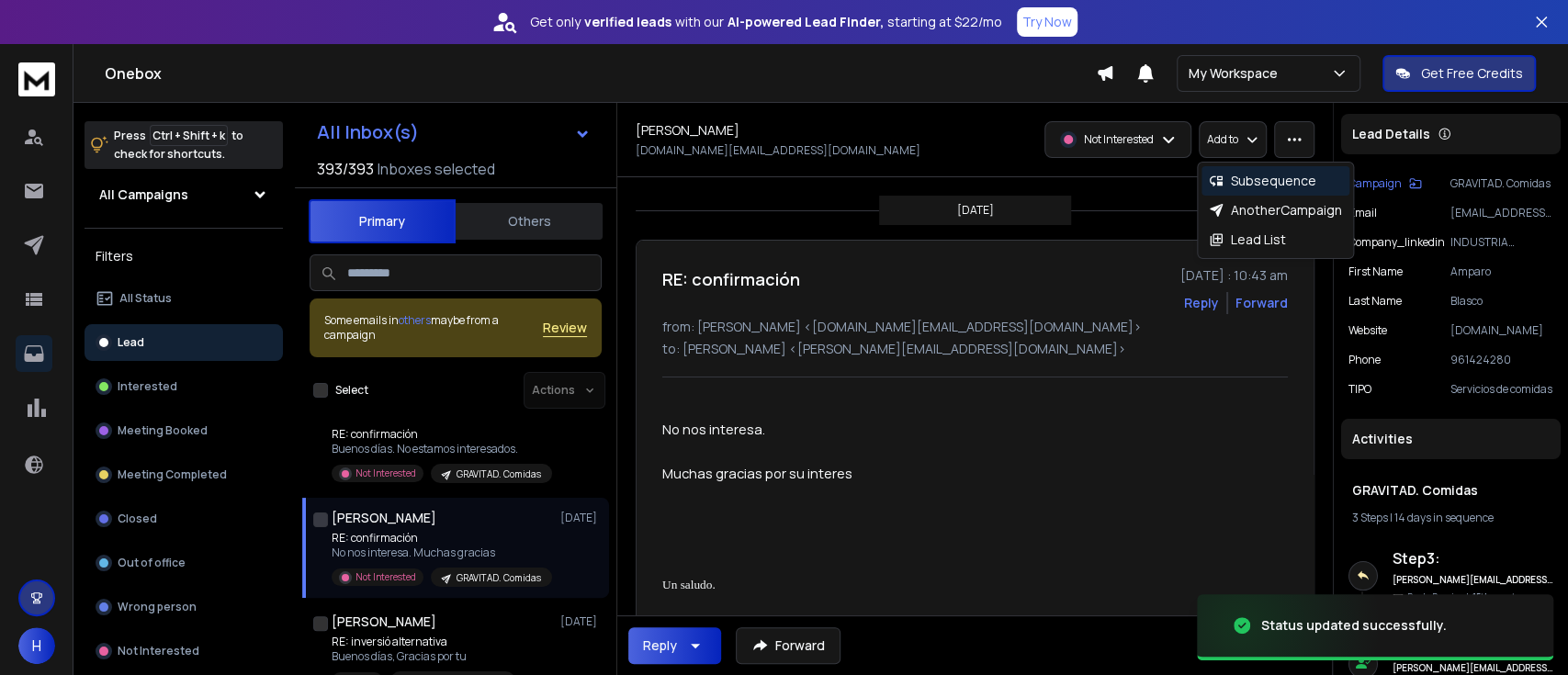
click at [1256, 188] on div "Subsequence" at bounding box center [1263, 181] width 108 height 19
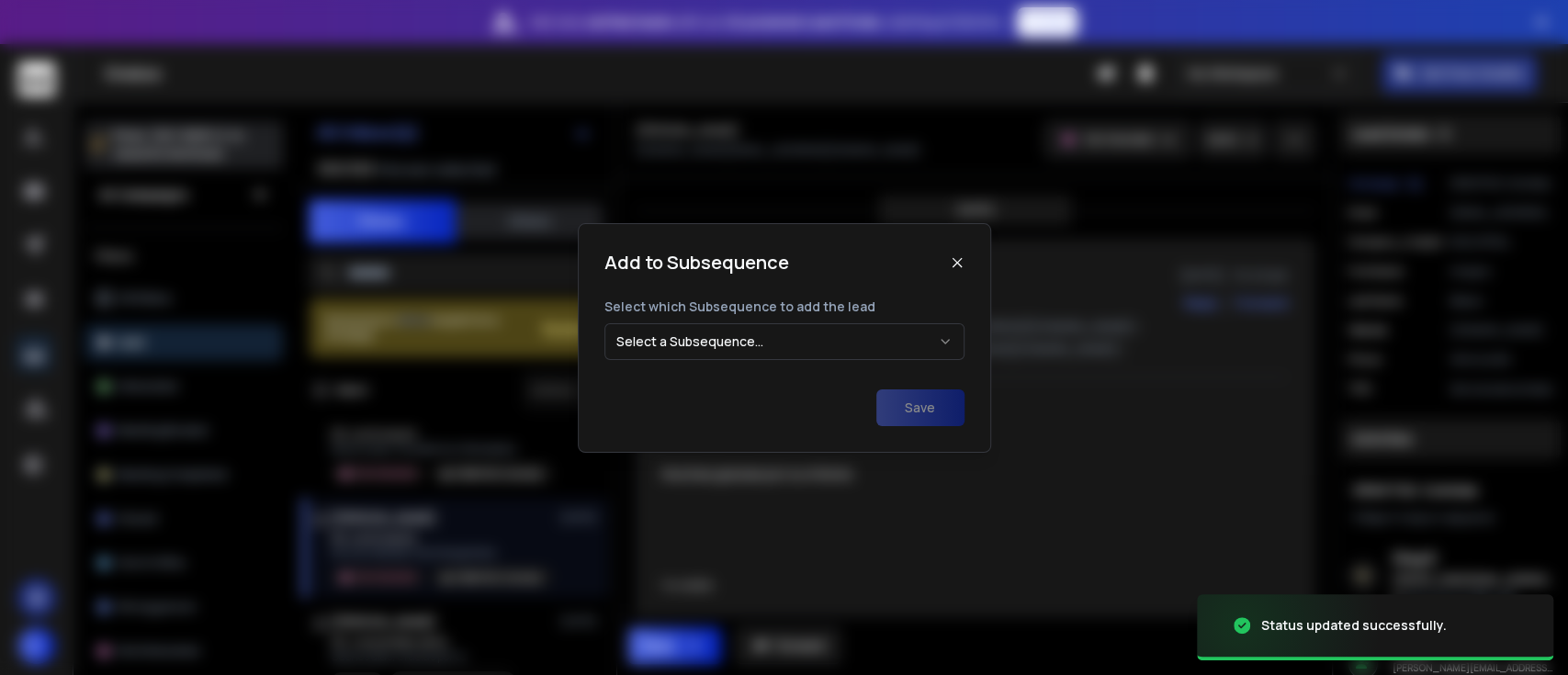
click at [755, 327] on button "Select a Subsequence..." at bounding box center [784, 341] width 360 height 37
click at [924, 404] on button "Save" at bounding box center [919, 407] width 88 height 37
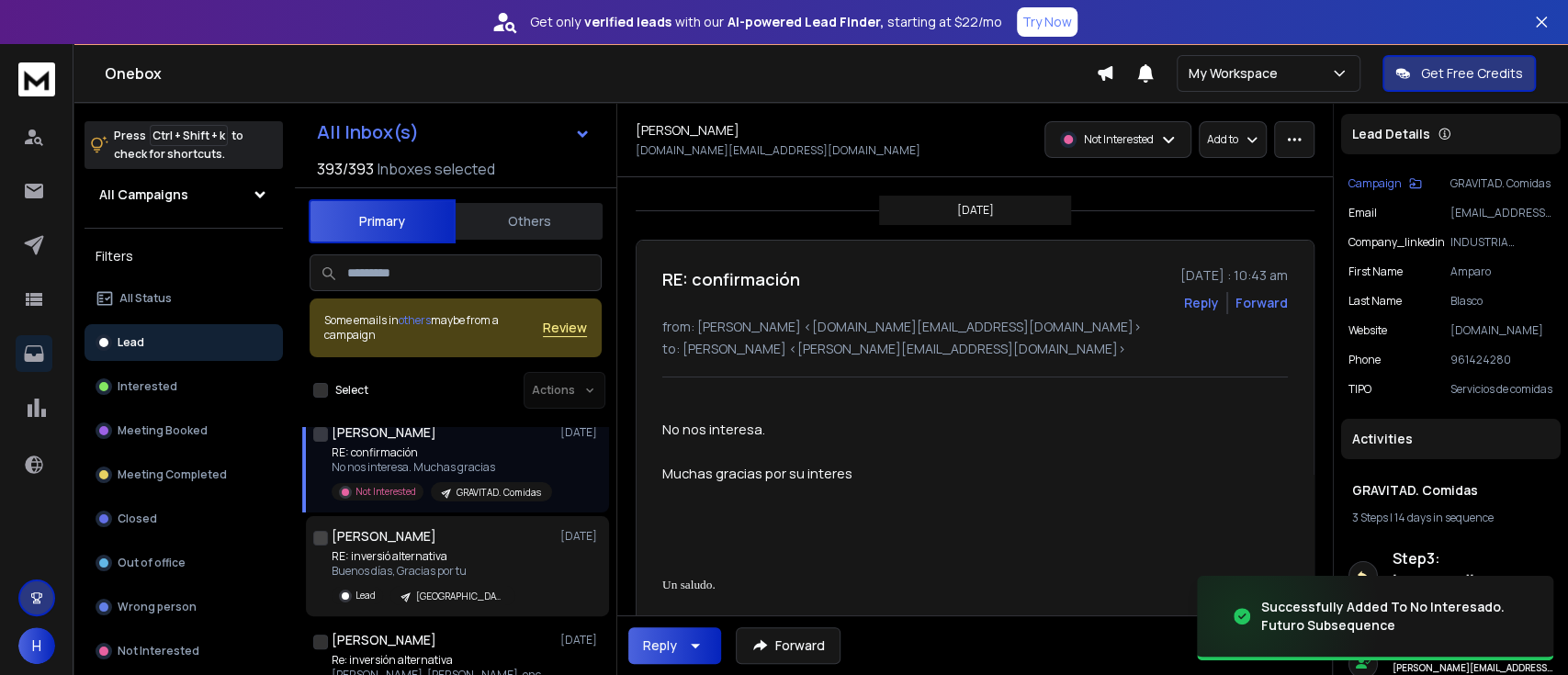
scroll to position [368, 0]
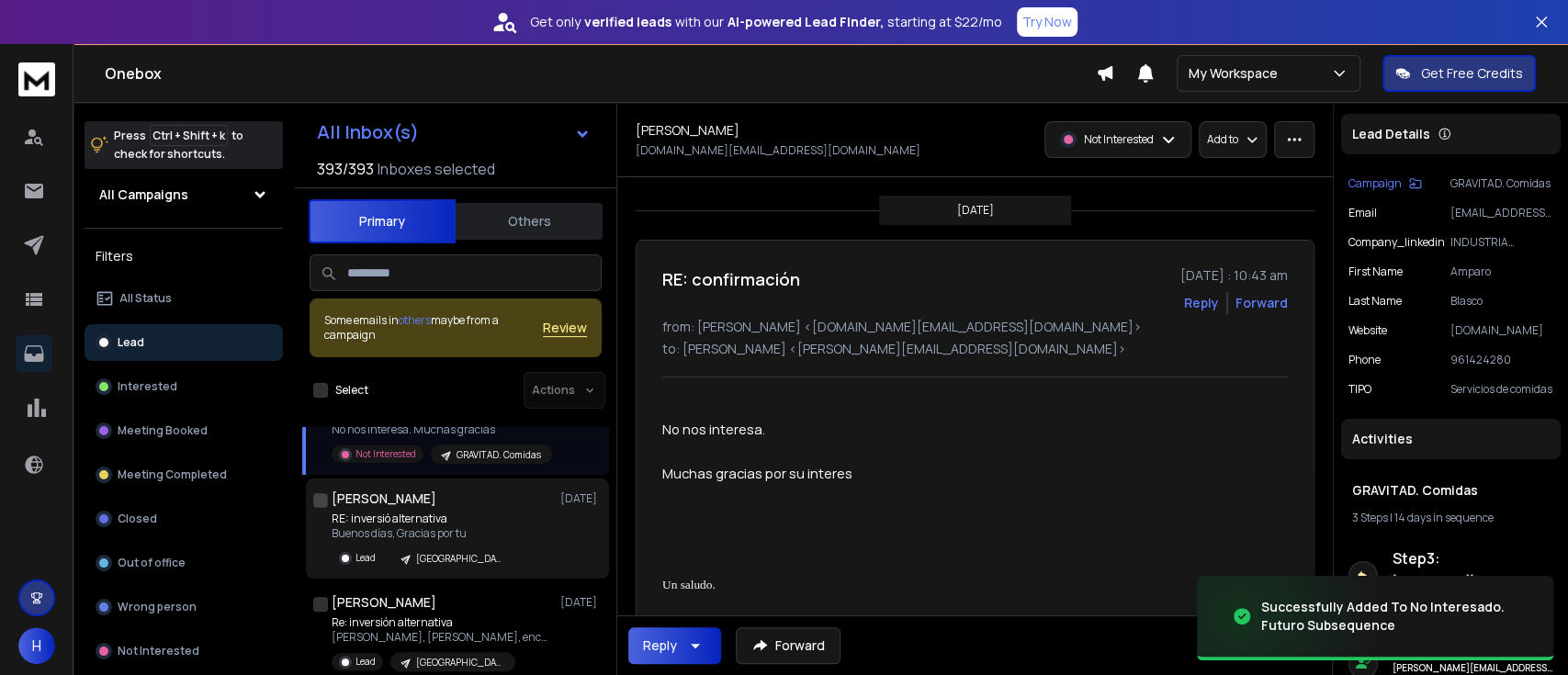
click at [478, 531] on p "Buenos días, Gracias por tu" at bounding box center [423, 533] width 184 height 15
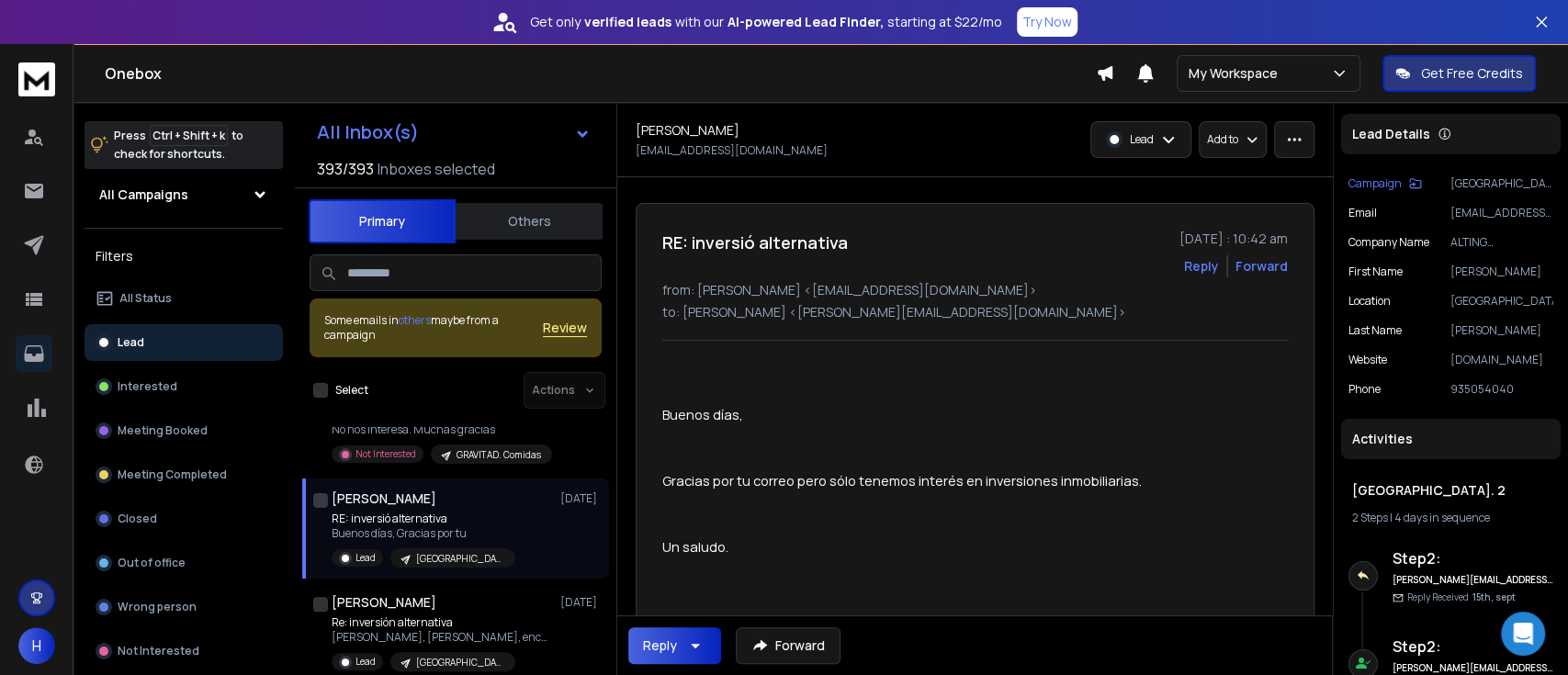
scroll to position [0, 0]
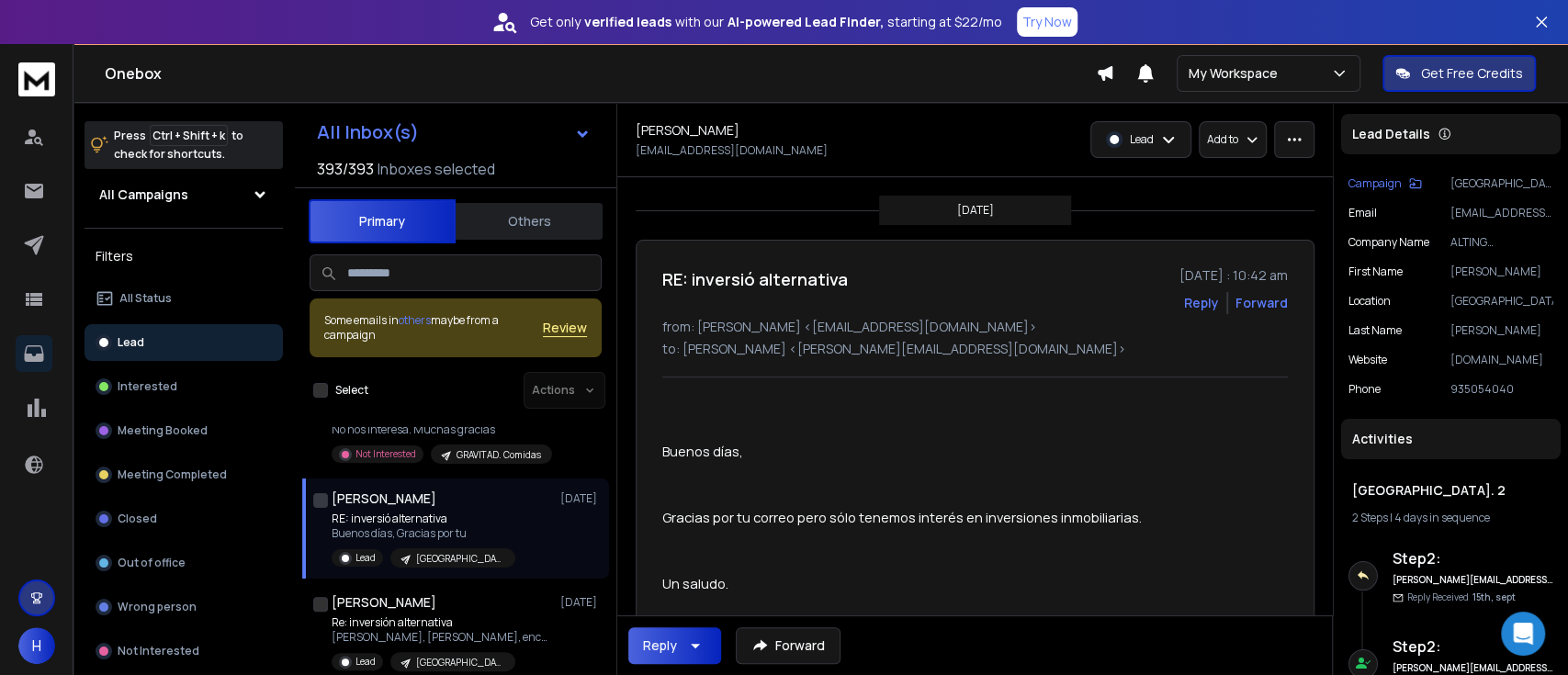
click at [1132, 148] on div "Lead" at bounding box center [1141, 139] width 99 height 35
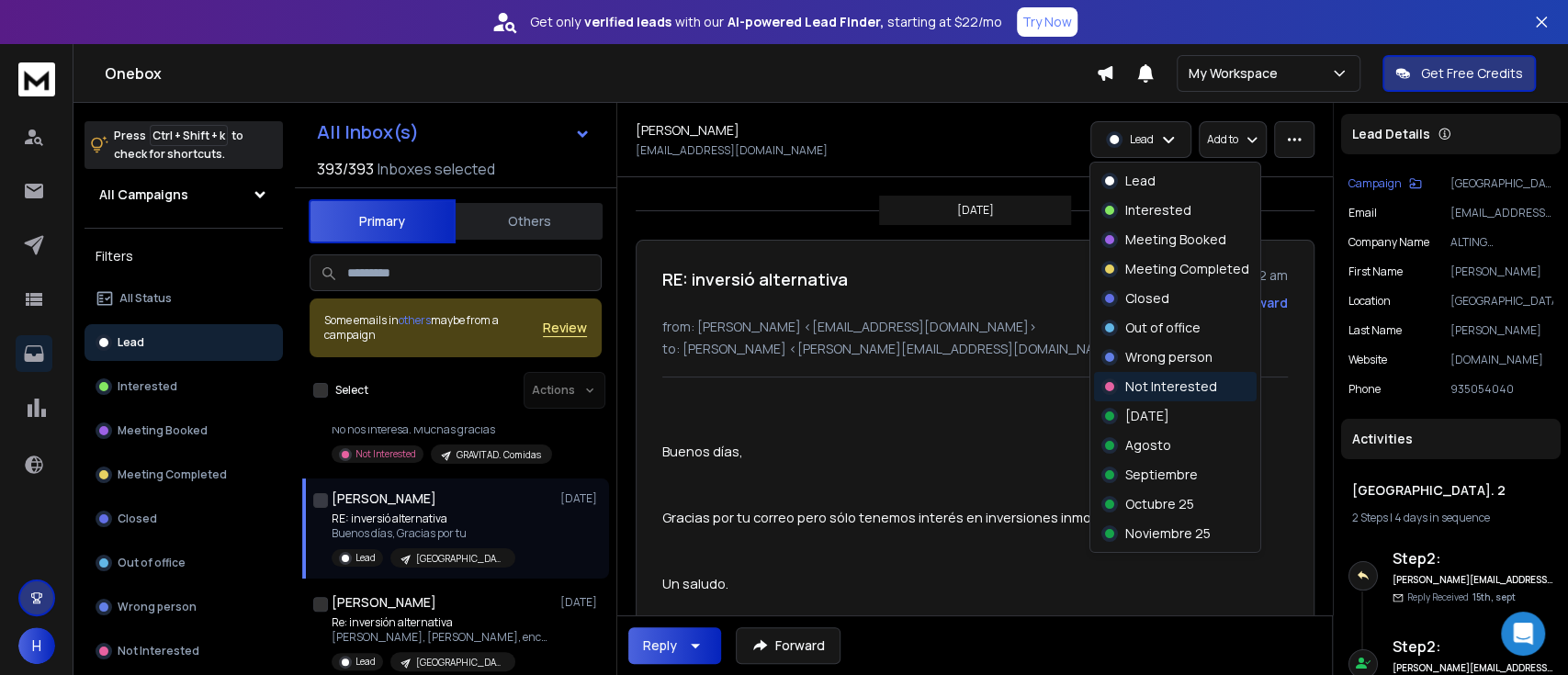
click at [1158, 394] on div "Not Interested" at bounding box center [1175, 386] width 162 height 30
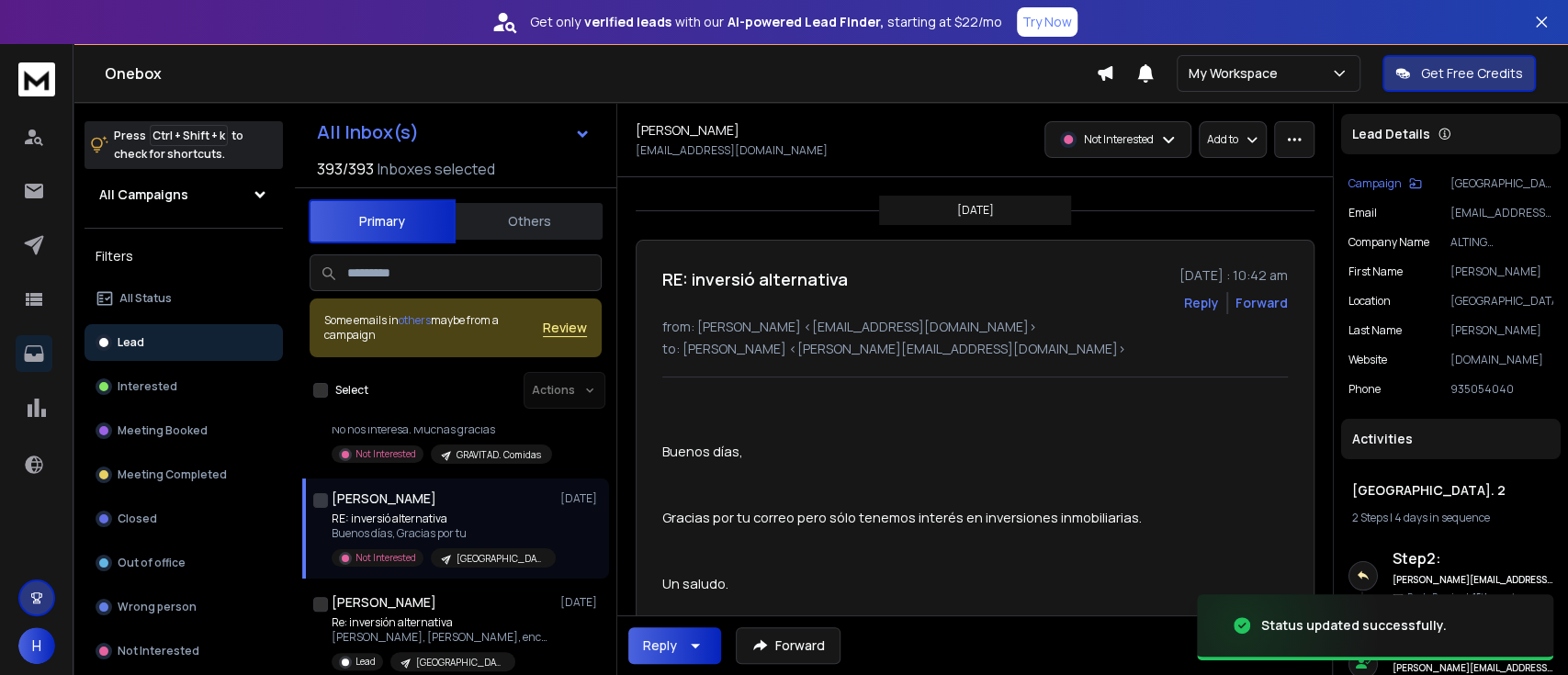
click at [1228, 146] on p "Add to" at bounding box center [1223, 139] width 32 height 15
click at [1252, 184] on div "Subsequence" at bounding box center [1263, 181] width 108 height 19
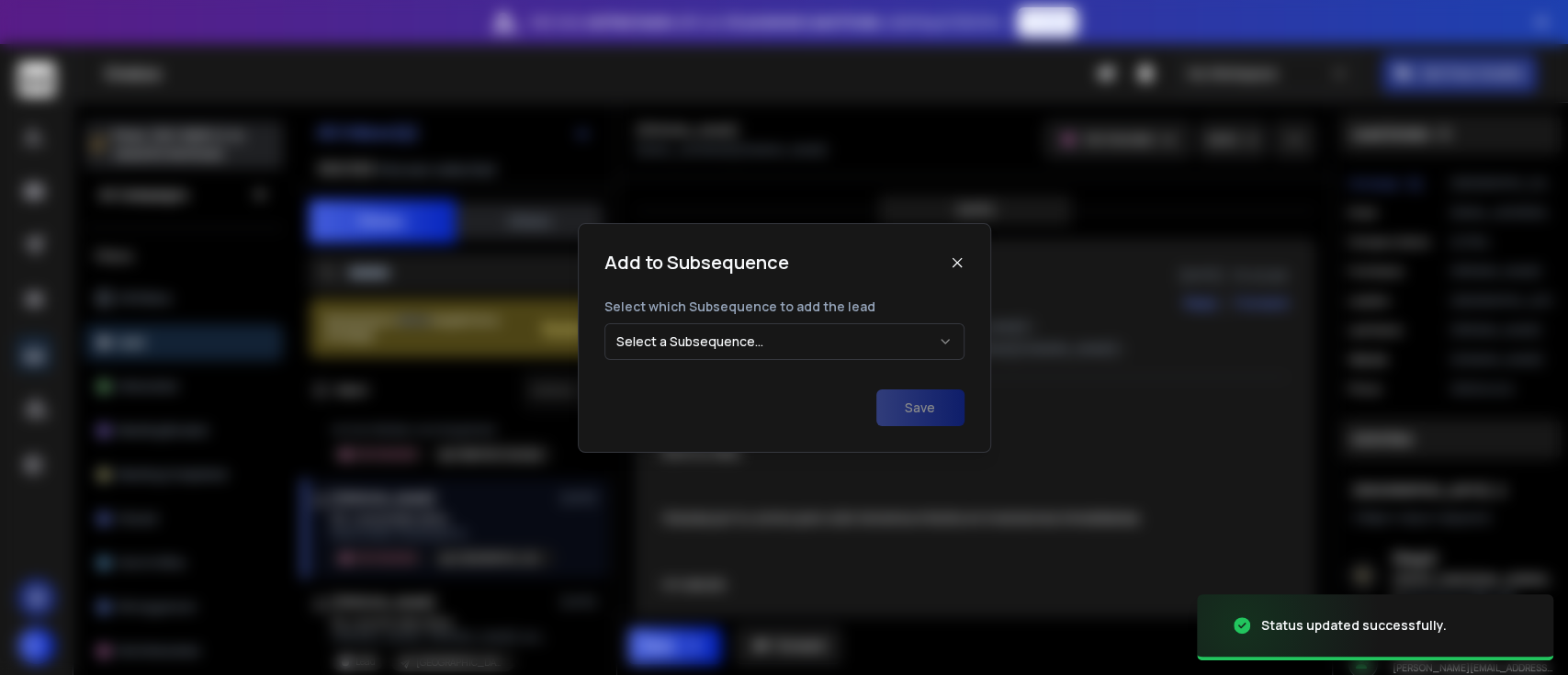
click at [769, 334] on button "Select a Subsequence..." at bounding box center [784, 341] width 360 height 37
click at [897, 402] on button "Save" at bounding box center [919, 407] width 88 height 37
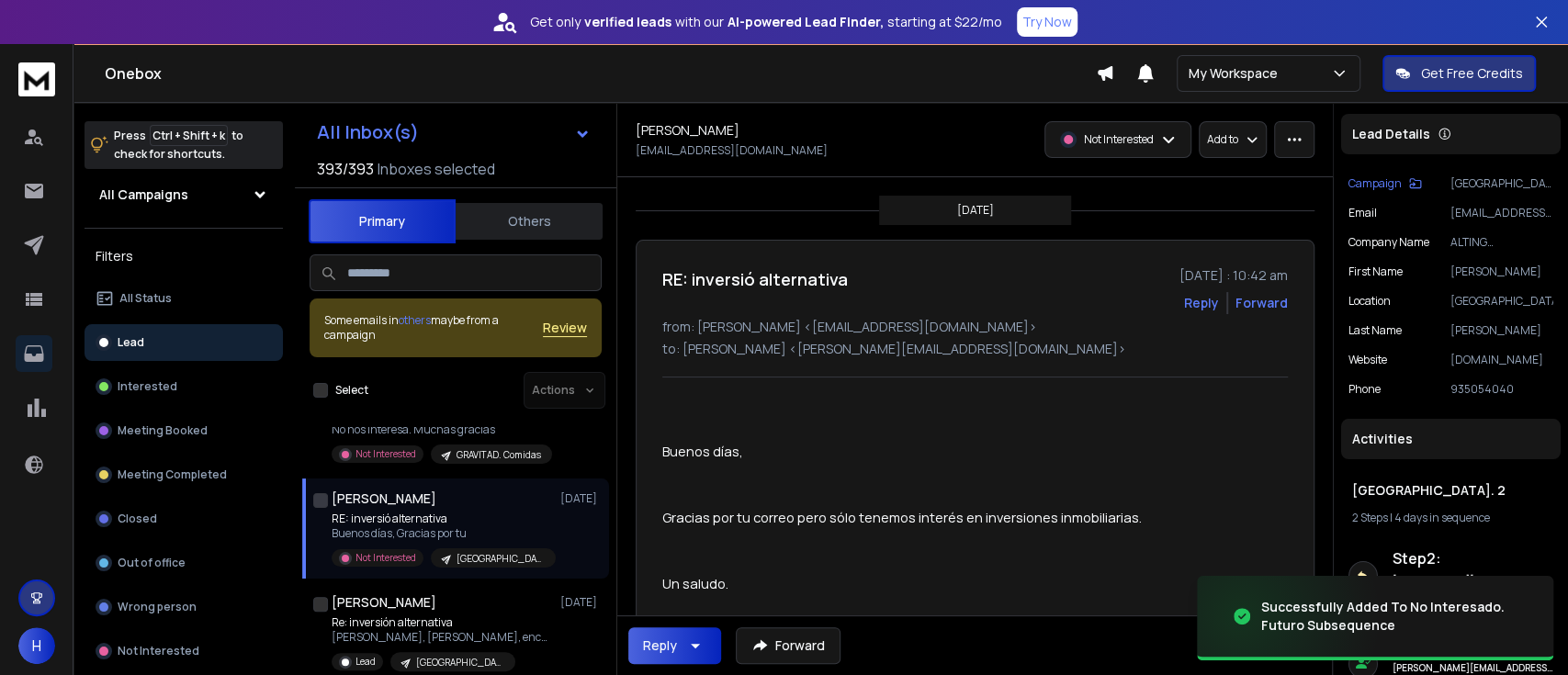
click at [1493, 211] on p "jmarcos@alting.com" at bounding box center [1502, 212] width 103 height 15
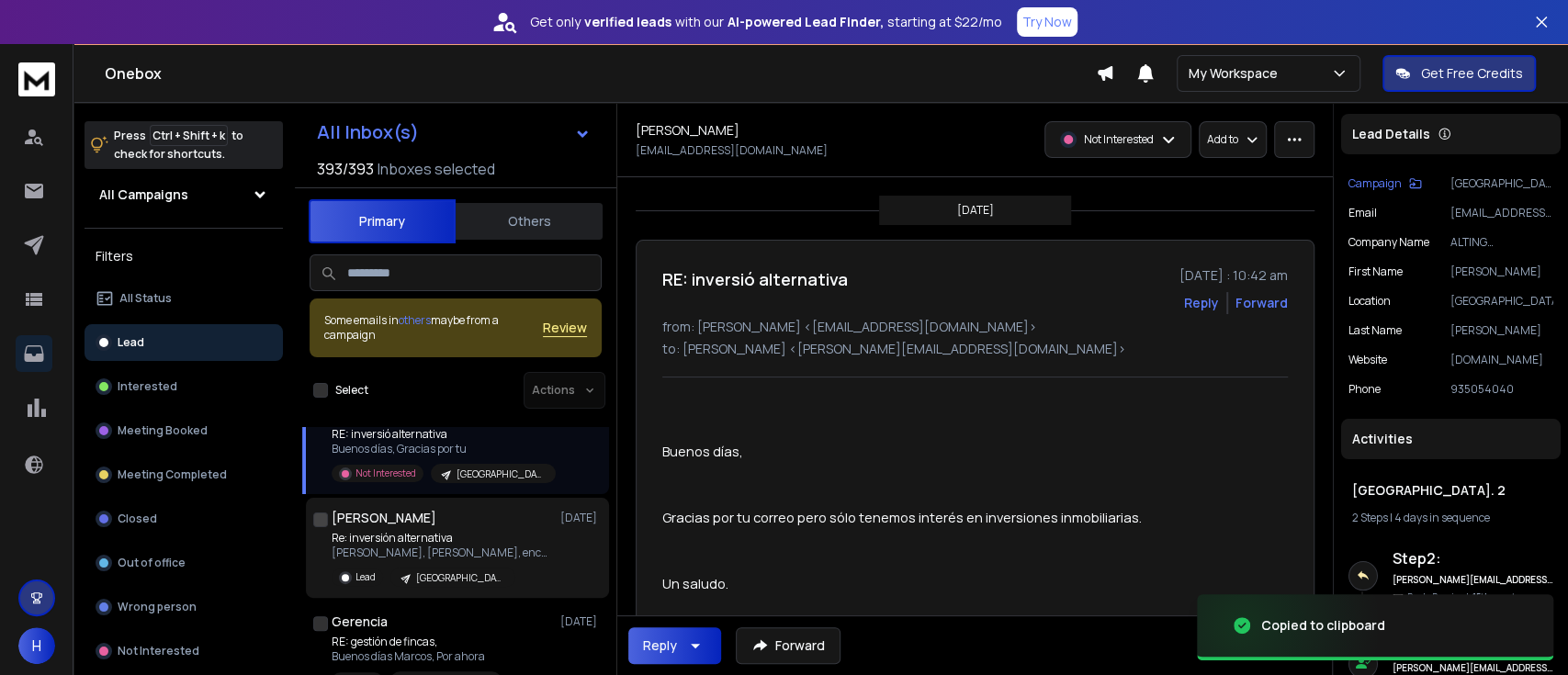
scroll to position [489, 0]
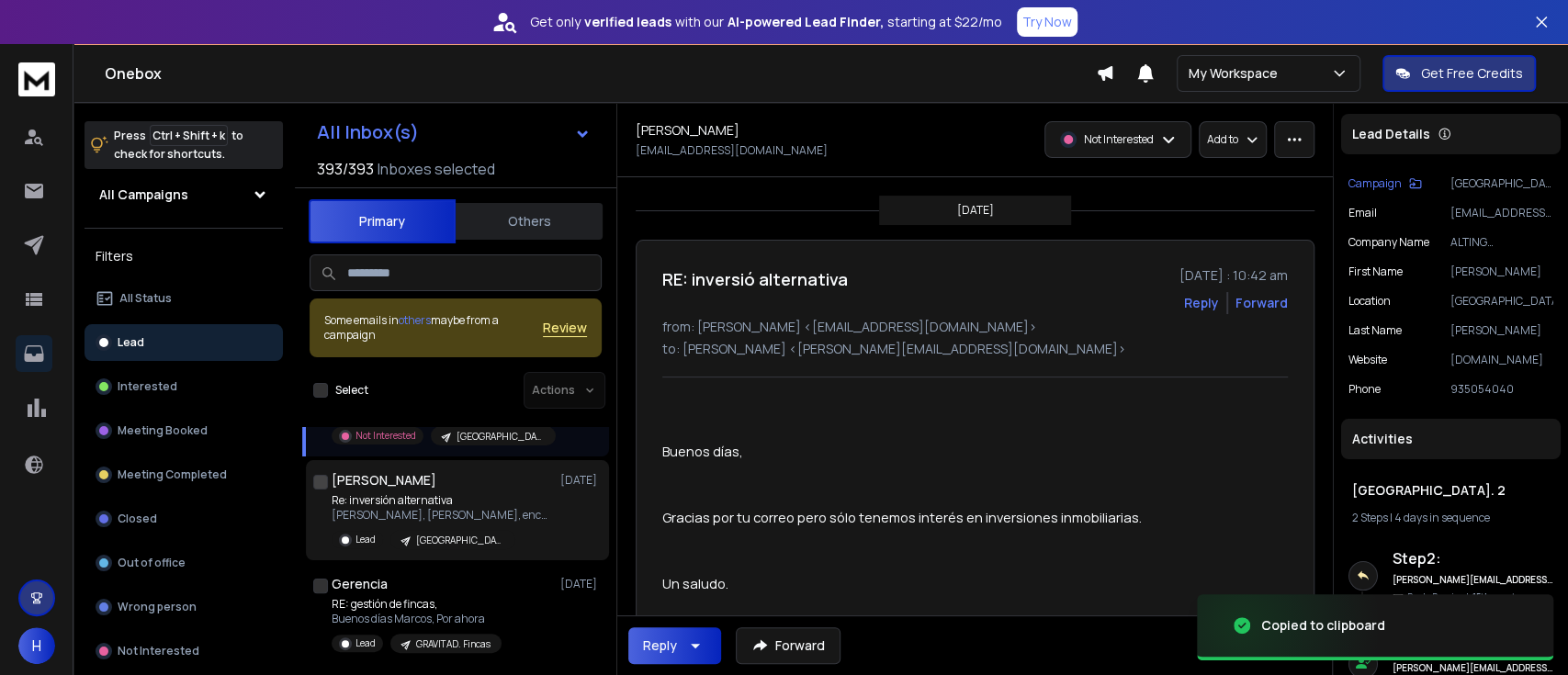
click at [463, 523] on div "Re: inversión alternativa Hola Guillermo, Soy Anna, encantada Lead HISPANIA MT.…" at bounding box center [441, 521] width 220 height 56
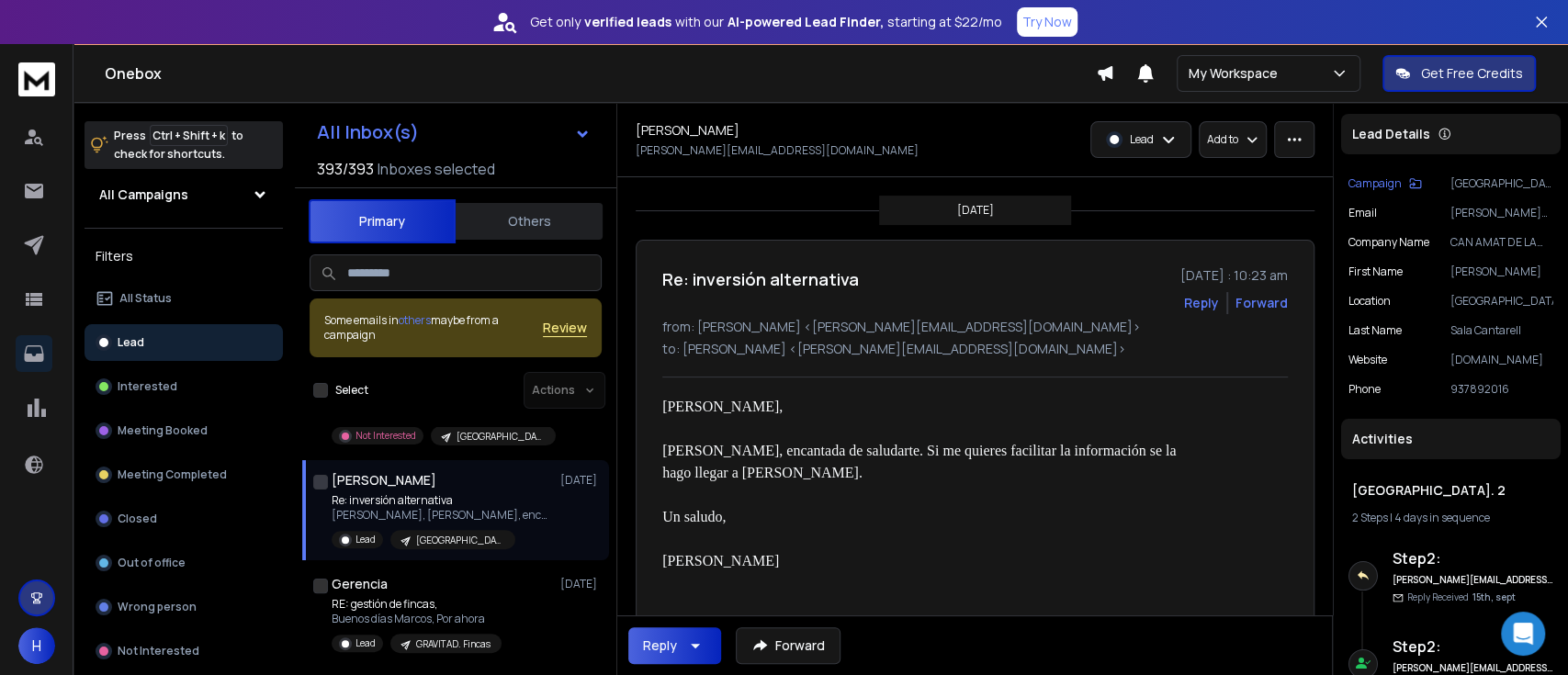
click at [705, 327] on p "from: Anna Planell <anna@masiaegara.com>" at bounding box center [975, 326] width 626 height 19
copy p "Anna"
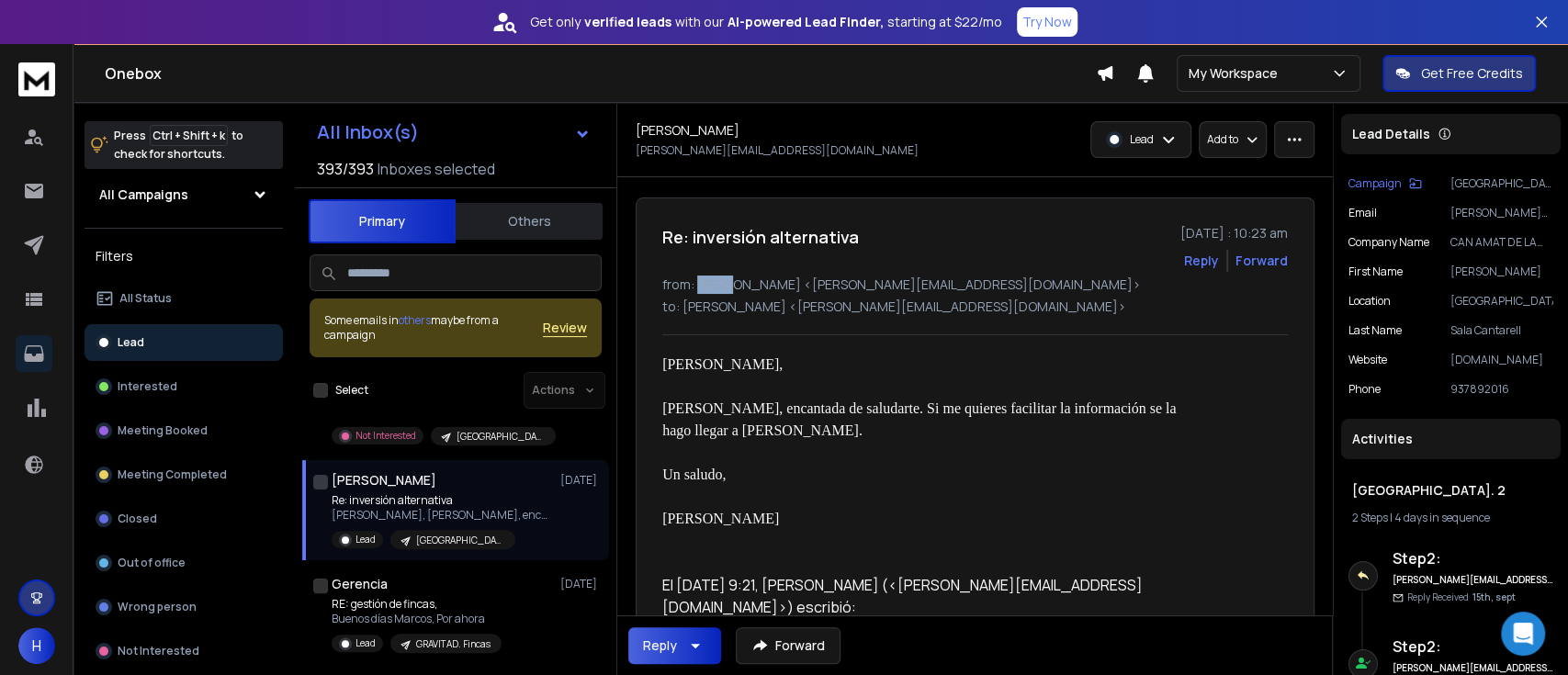
scroll to position [0, 0]
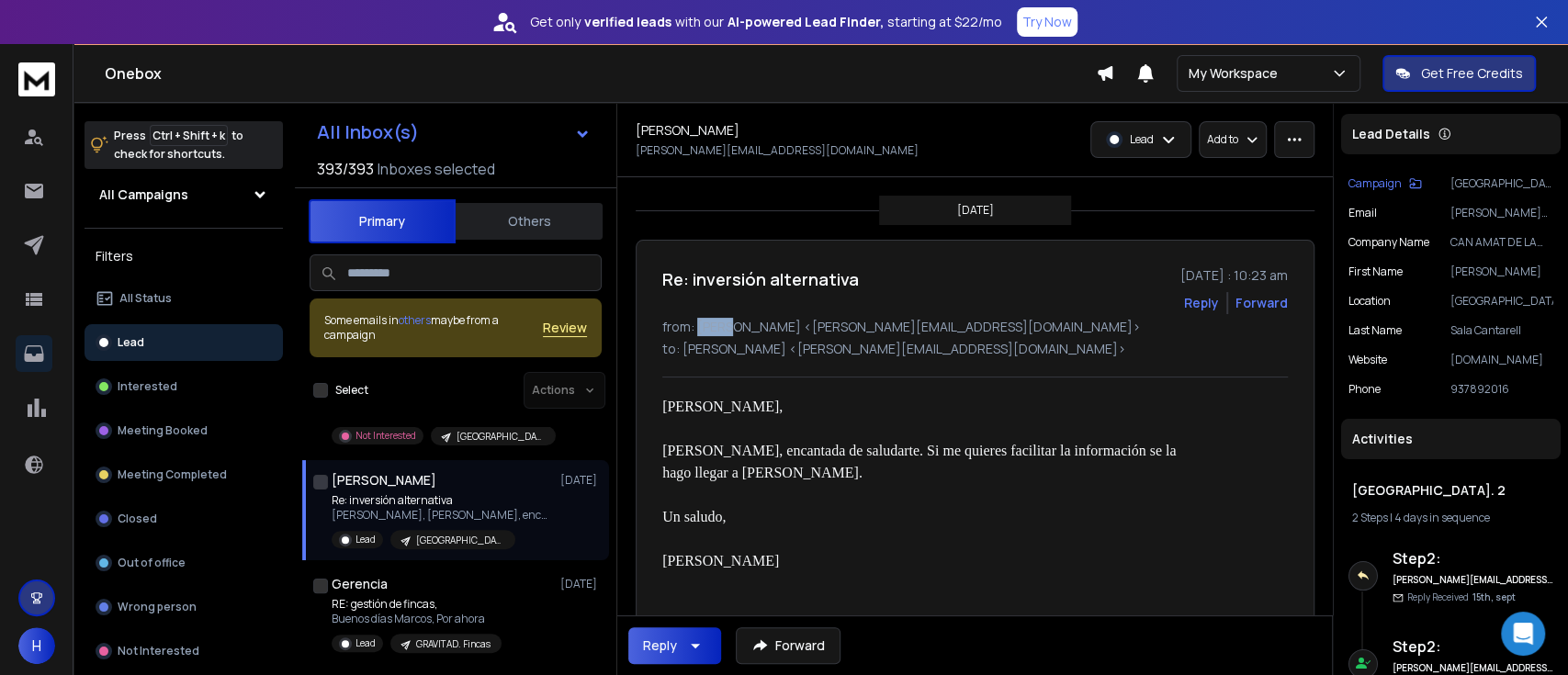
click at [1365, 180] on p "Campaign" at bounding box center [1375, 183] width 53 height 15
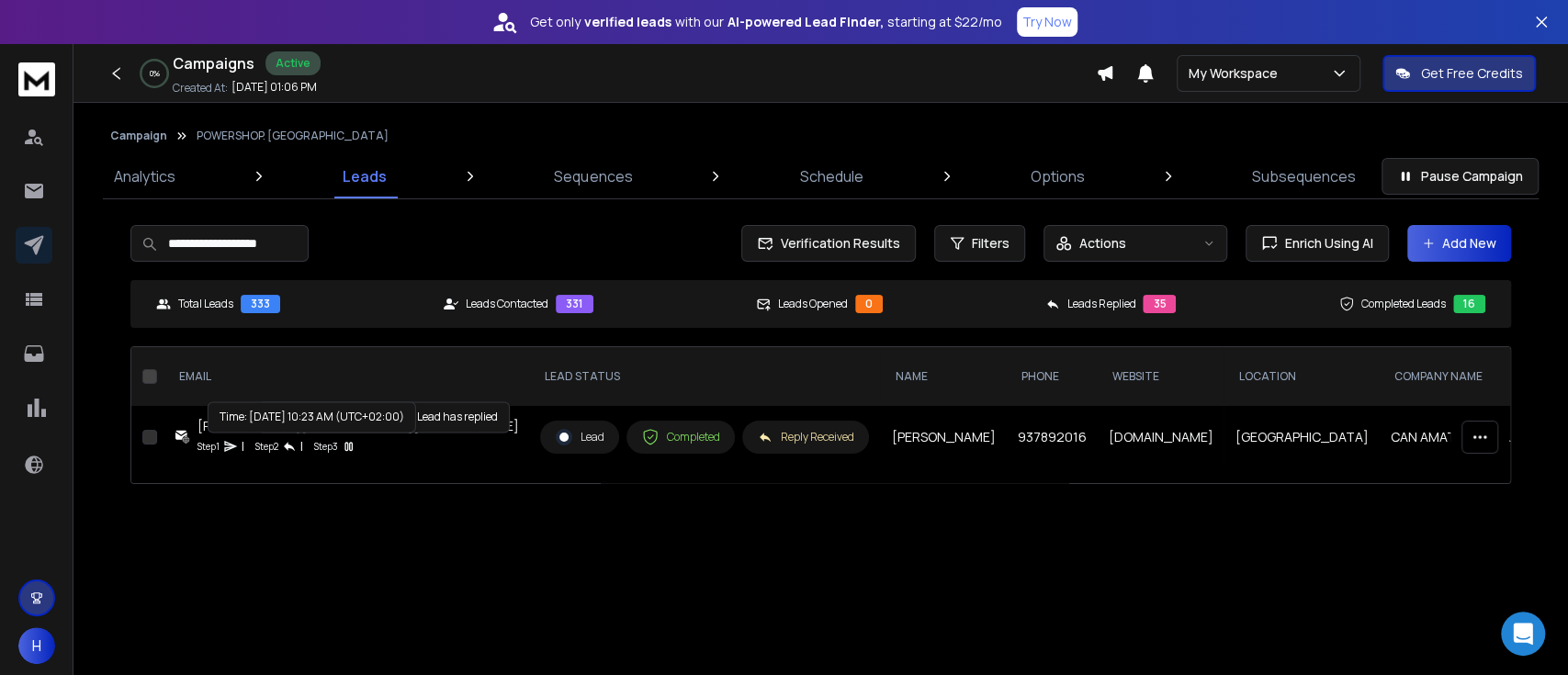
click at [297, 444] on icon at bounding box center [289, 446] width 15 height 15
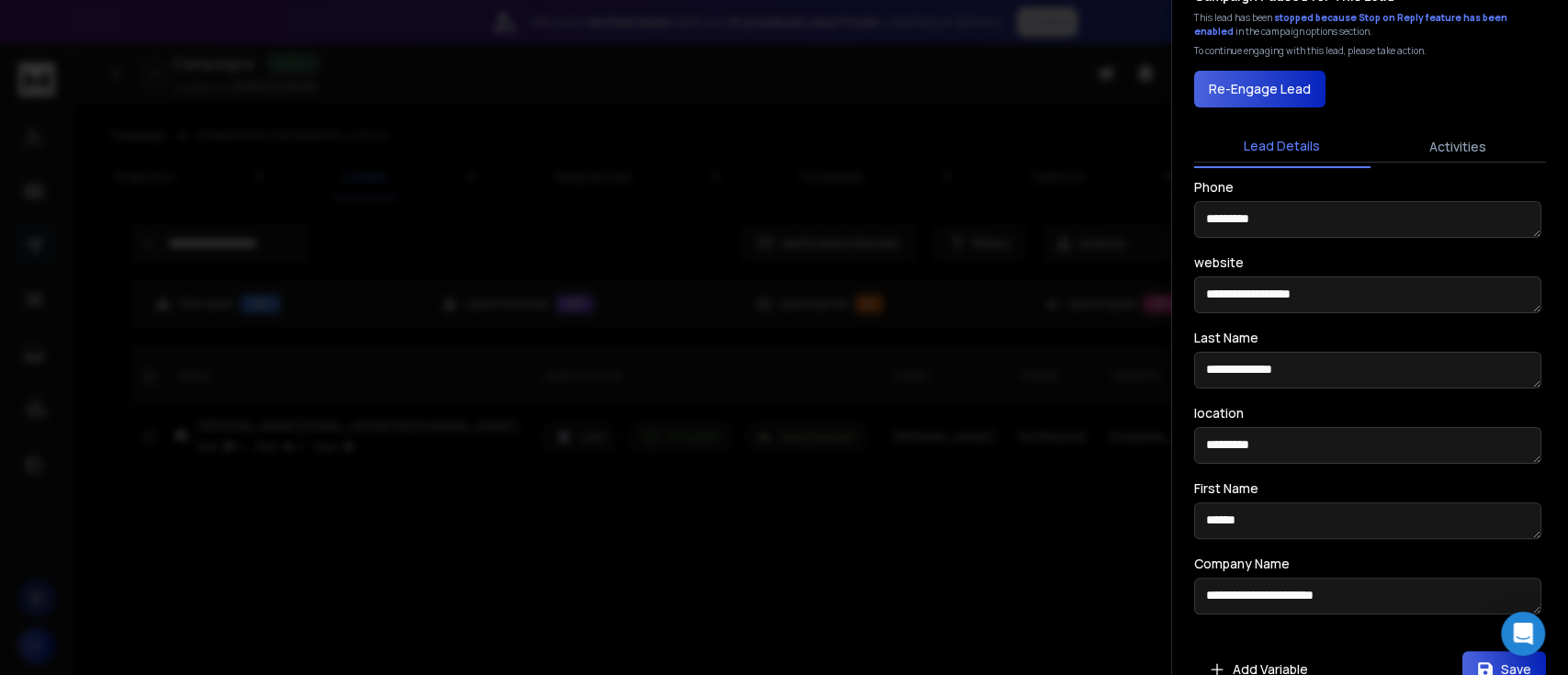
scroll to position [148, 0]
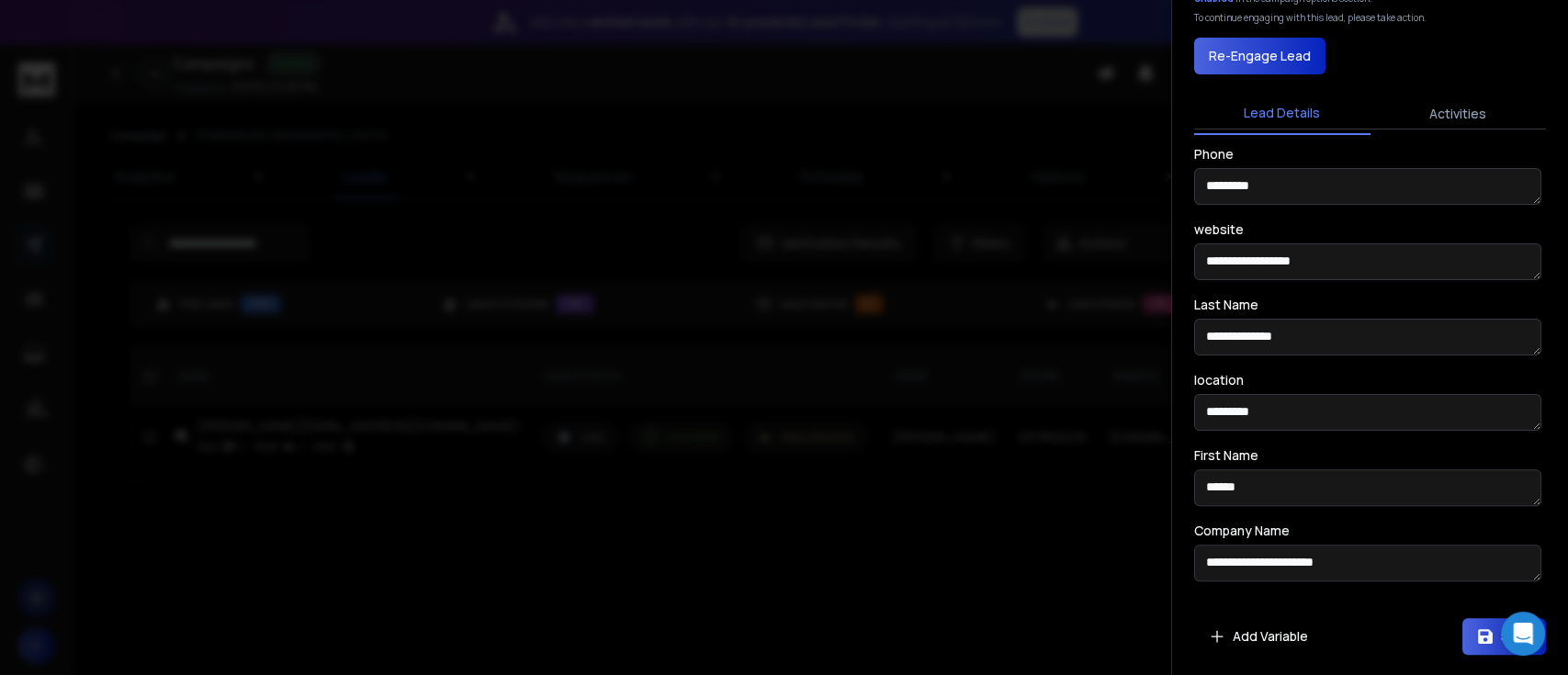
click at [1236, 492] on textarea "******" at bounding box center [1367, 487] width 347 height 37
paste textarea
type textarea "****"
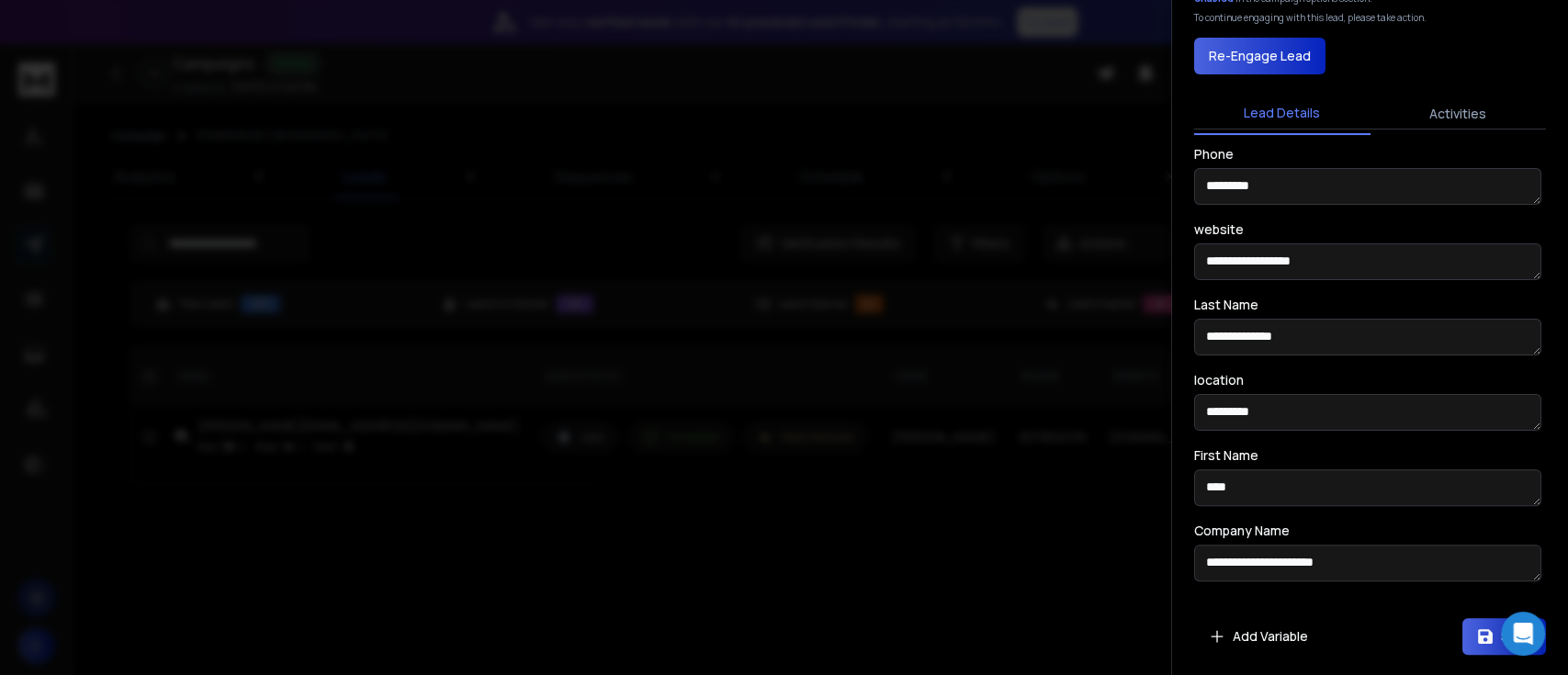
click at [1494, 624] on button "Save" at bounding box center [1504, 635] width 84 height 37
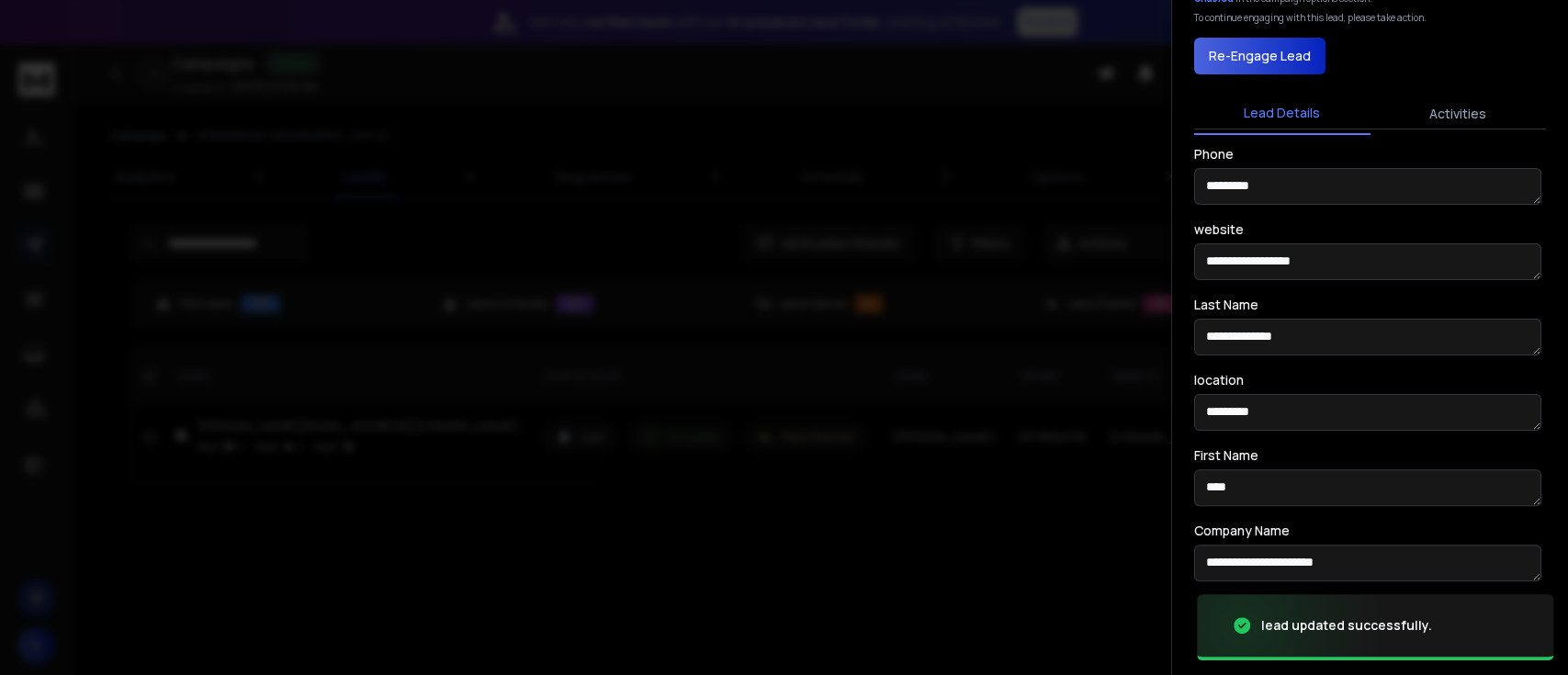
click at [436, 546] on div at bounding box center [784, 337] width 1568 height 675
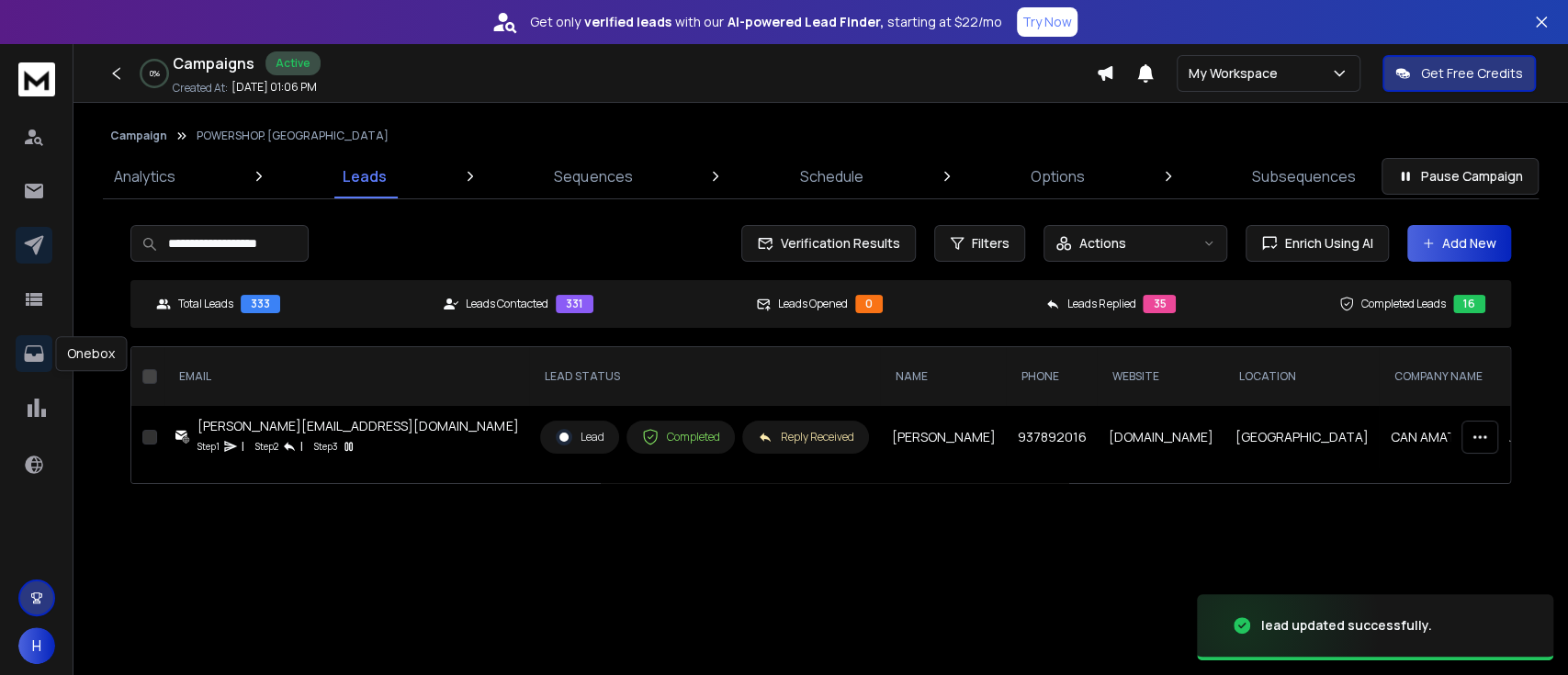
click at [33, 360] on icon at bounding box center [34, 353] width 20 height 17
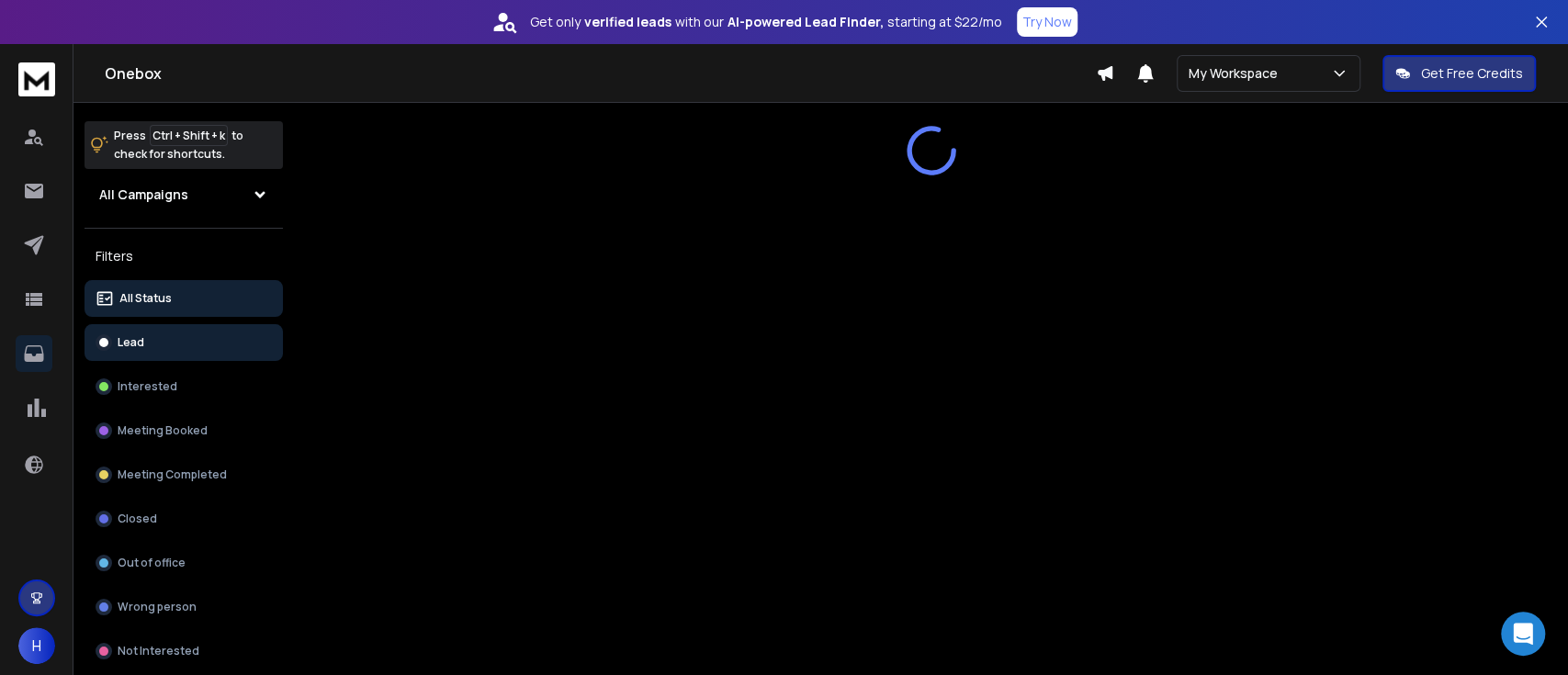
click at [174, 343] on button "Lead" at bounding box center [183, 342] width 199 height 37
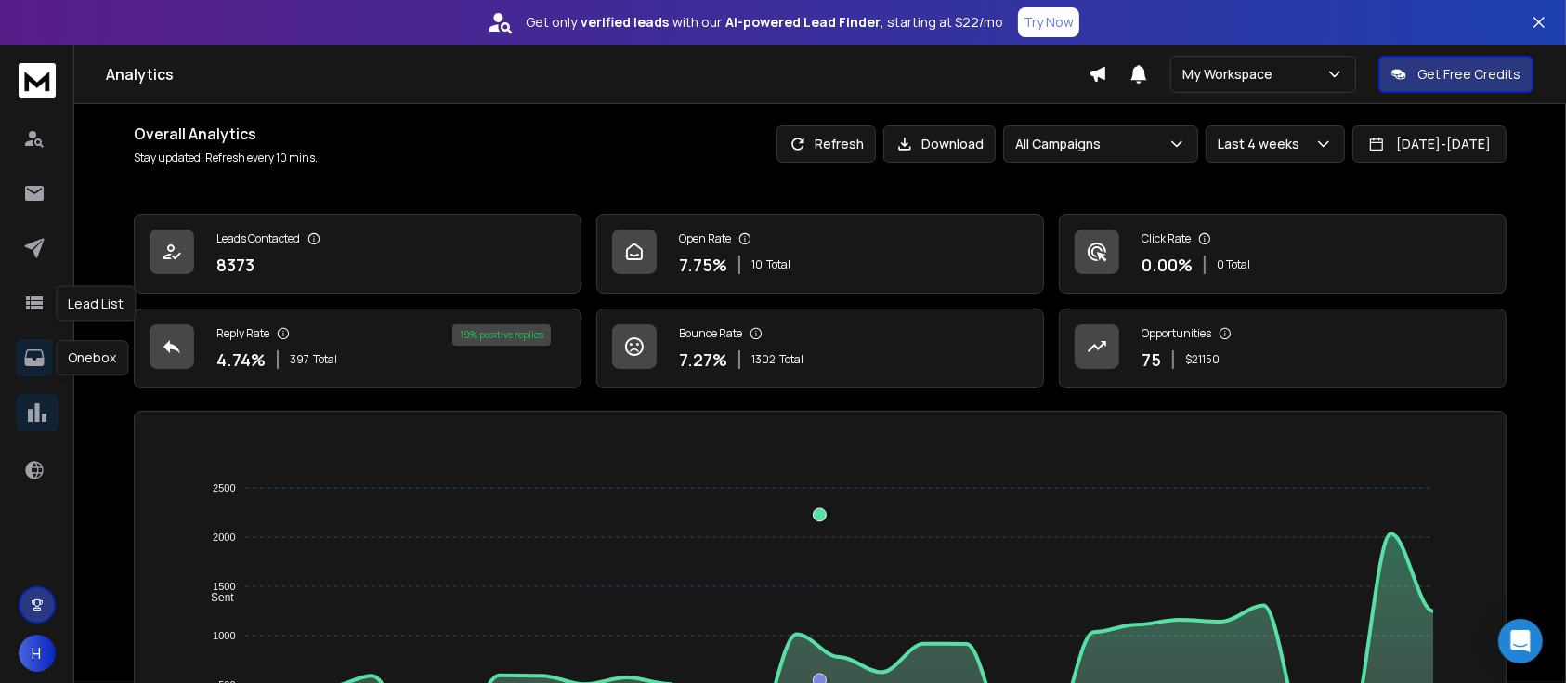
click at [34, 347] on icon at bounding box center [34, 358] width 22 height 22
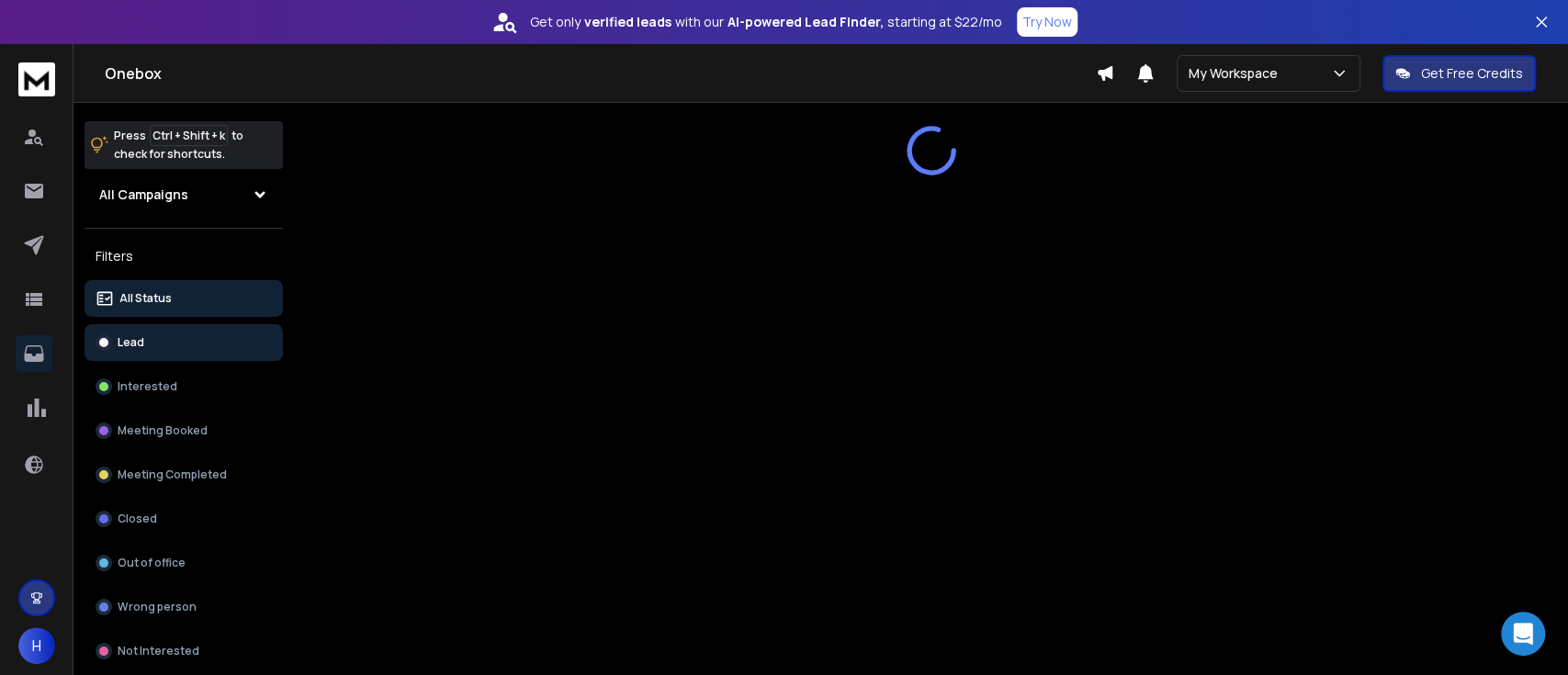
click at [162, 334] on button "Lead" at bounding box center [183, 342] width 199 height 37
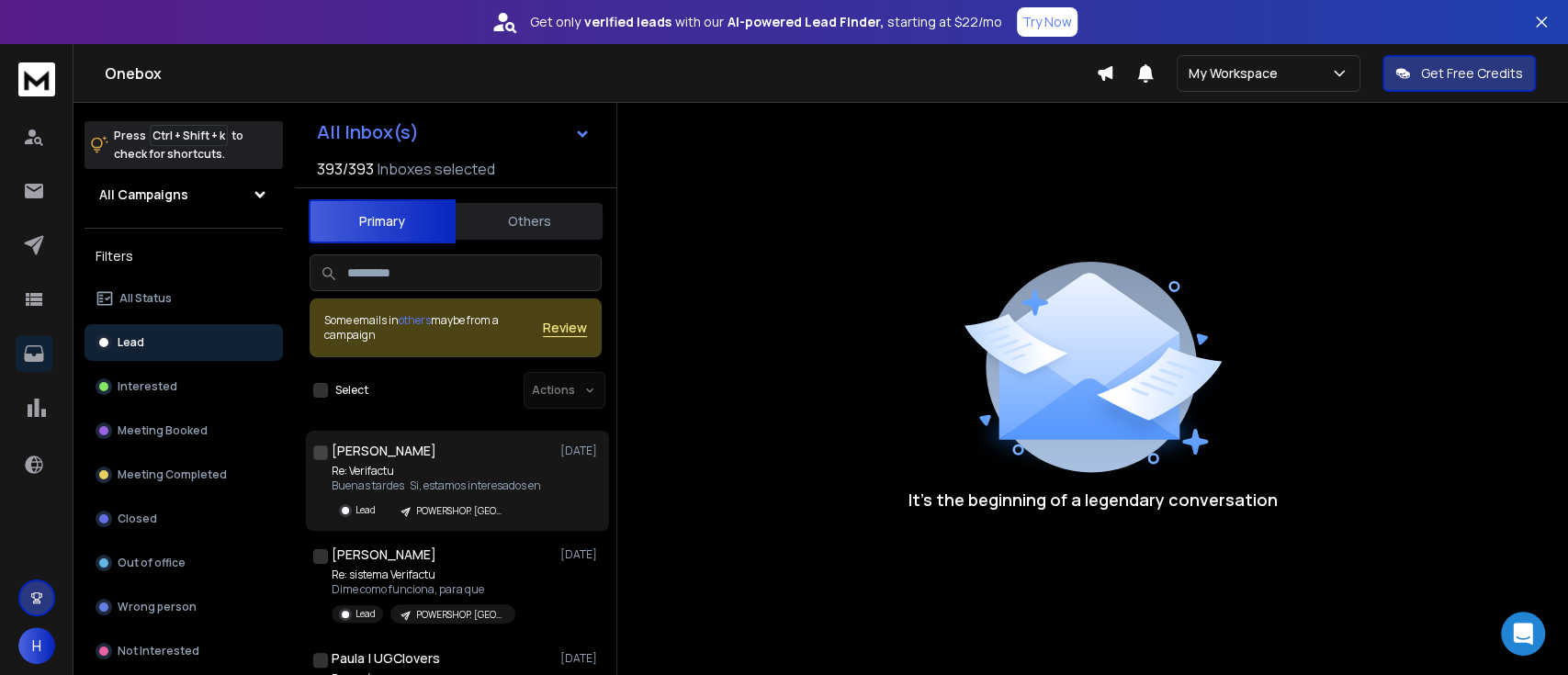
click at [487, 478] on p "Buenas tardes Si, estamos interesados en" at bounding box center [436, 485] width 210 height 15
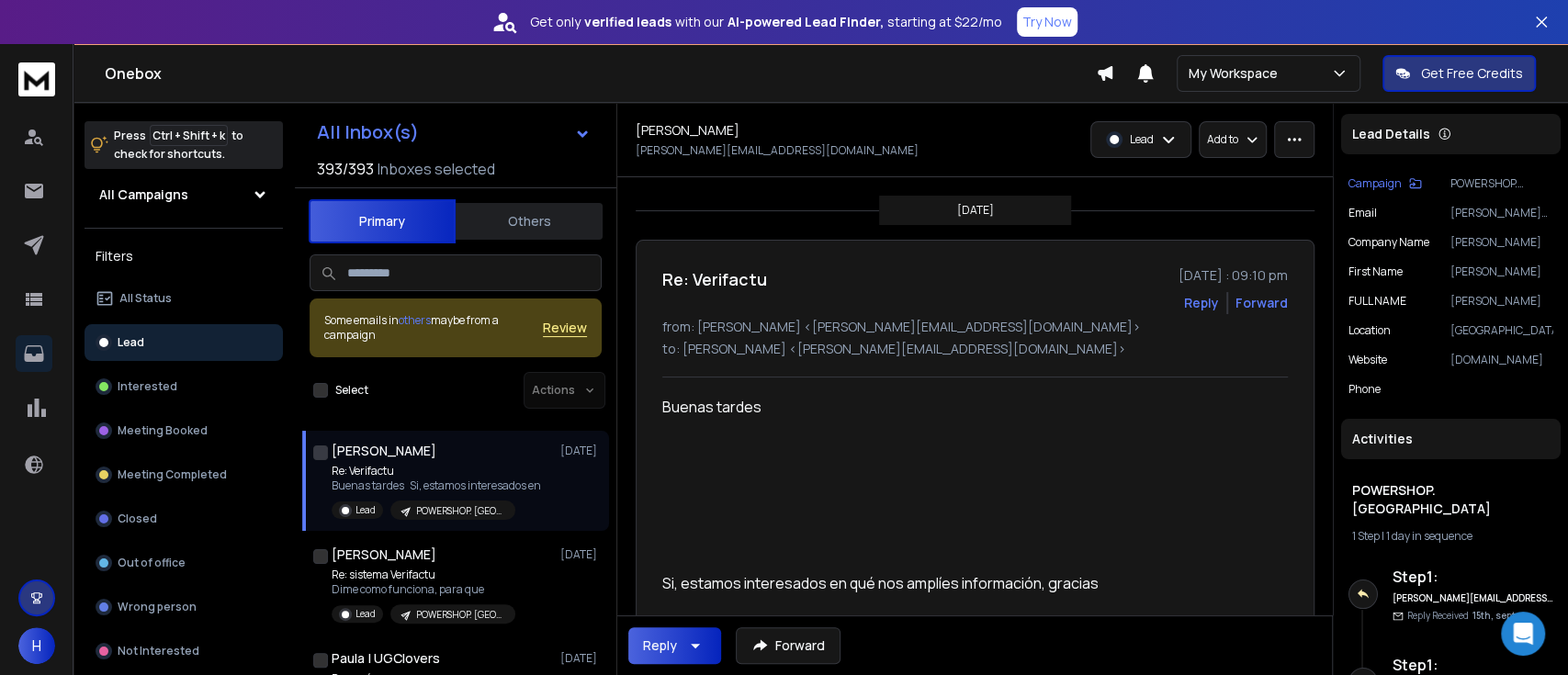
click at [1484, 361] on p "[DOMAIN_NAME]" at bounding box center [1502, 360] width 103 height 15
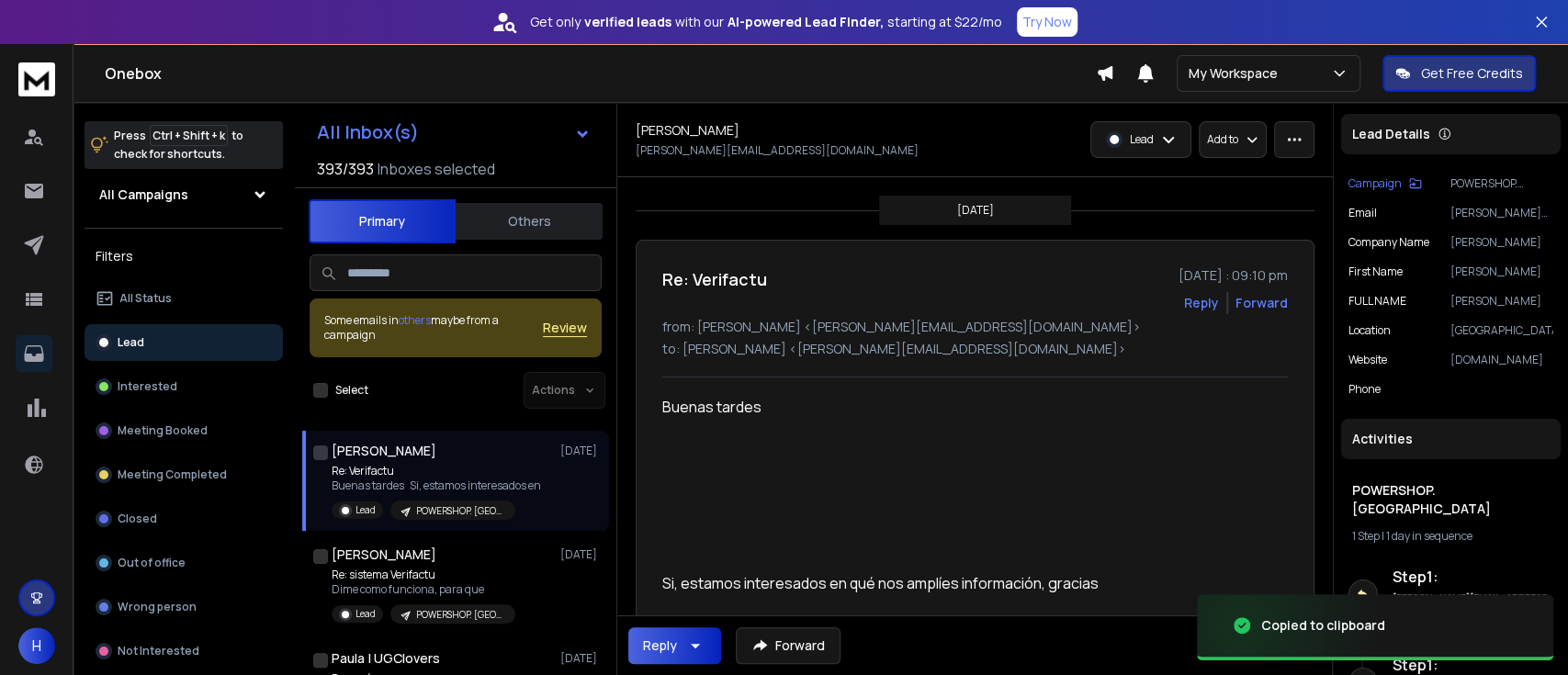
click at [1380, 187] on p "Campaign" at bounding box center [1375, 183] width 53 height 15
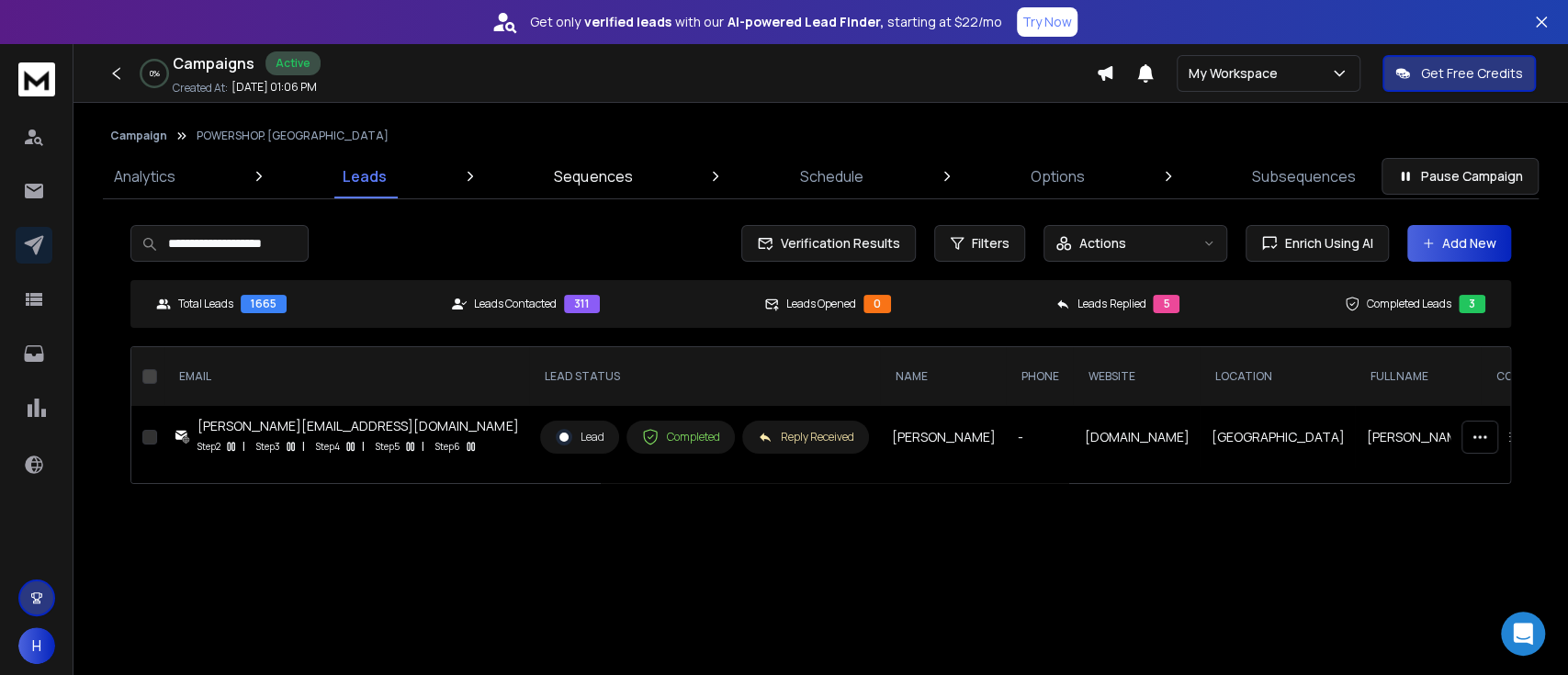
click at [616, 171] on p "Sequences" at bounding box center [592, 176] width 78 height 22
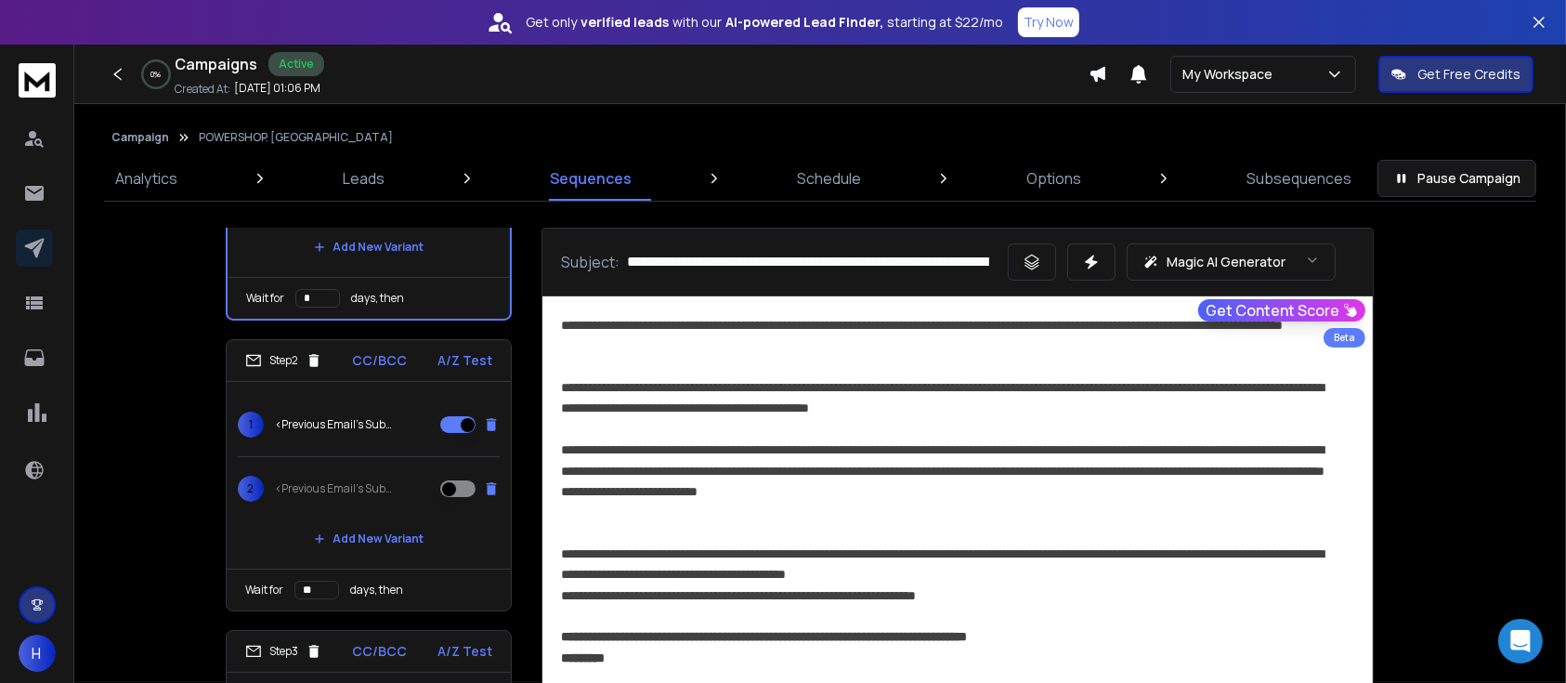
scroll to position [247, 0]
click at [307, 426] on p "<Previous Email's Subject>" at bounding box center [334, 422] width 119 height 15
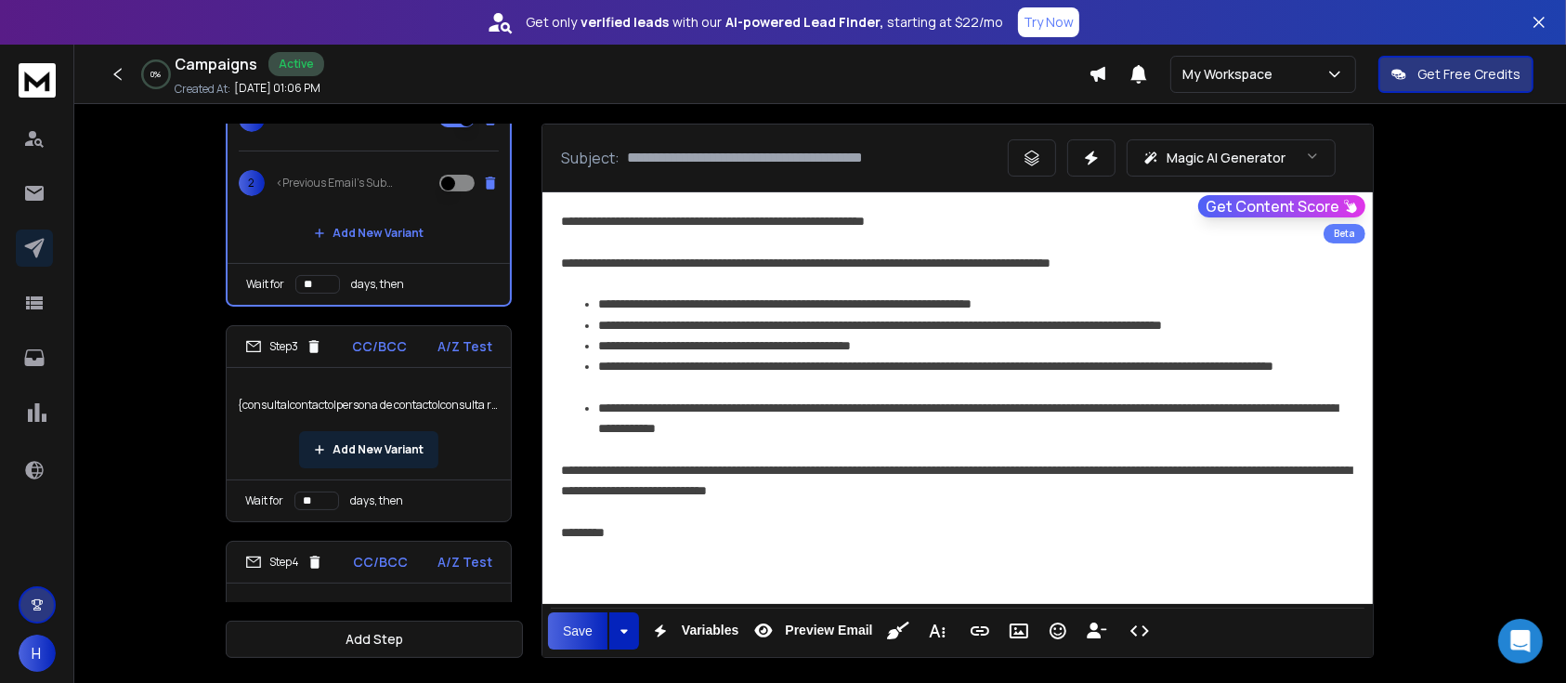
scroll to position [495, 0]
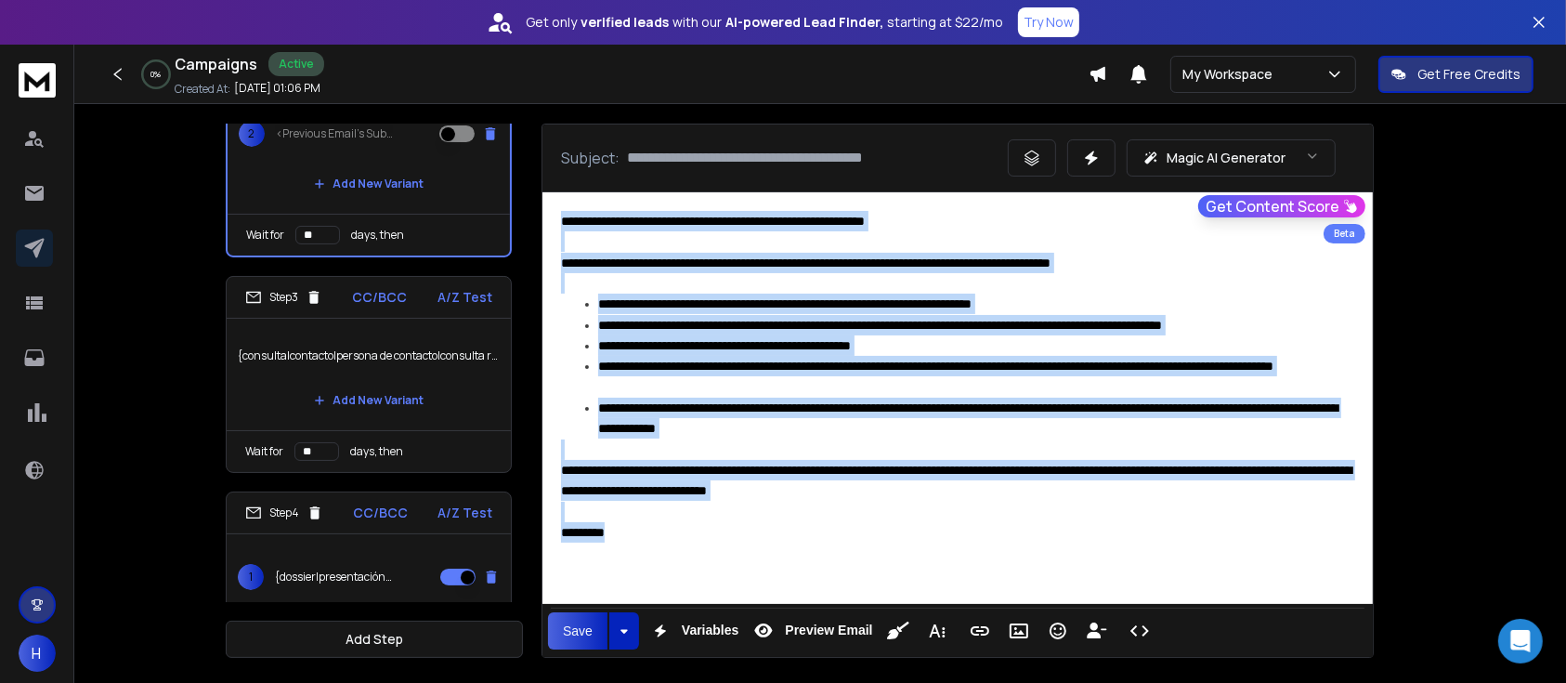
drag, startPoint x: 675, startPoint y: 546, endPoint x: 534, endPoint y: 219, distance: 356.2
click at [534, 219] on div "Step 1 CC/BCC A/Z Test 1 {control Verifactu|Verifactu|sistema Verifactu|VERI*FA…" at bounding box center [820, 391] width 1189 height 534
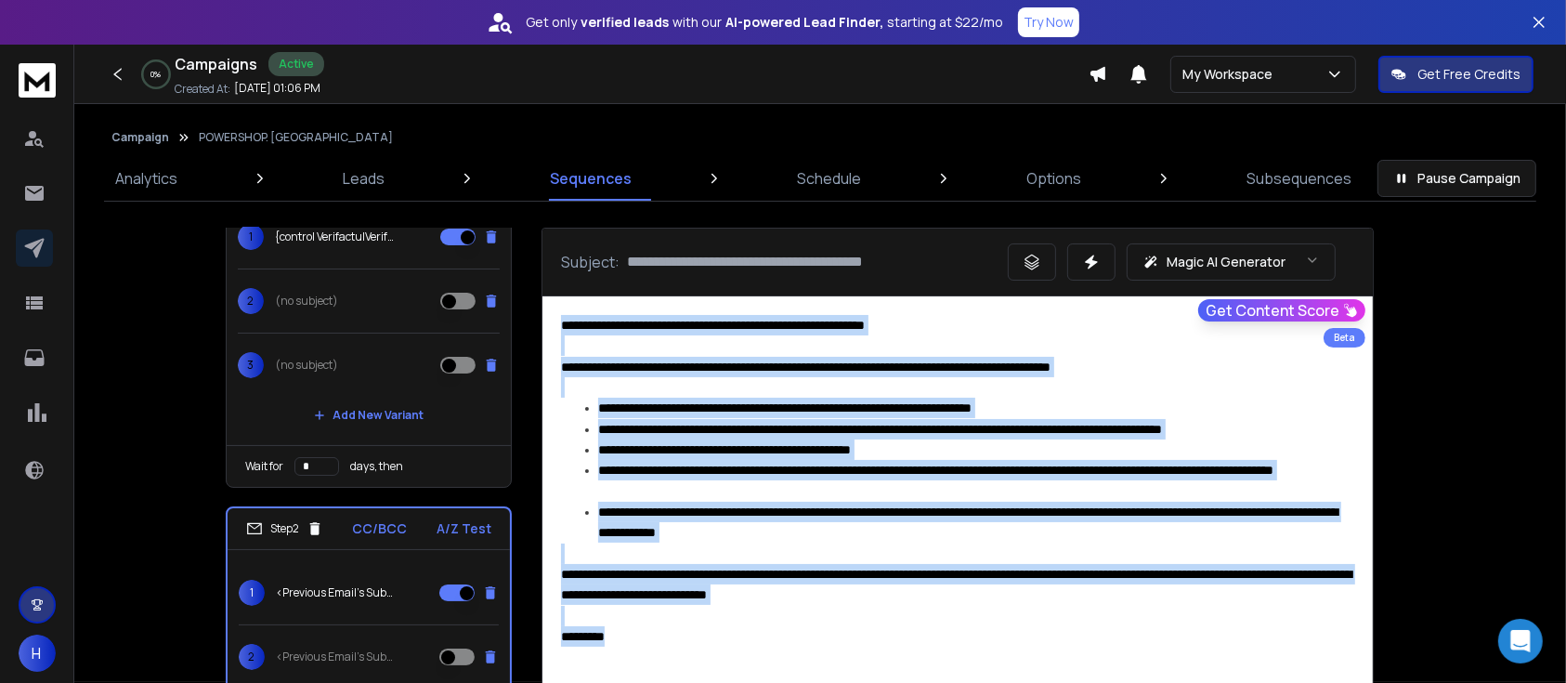
scroll to position [0, 0]
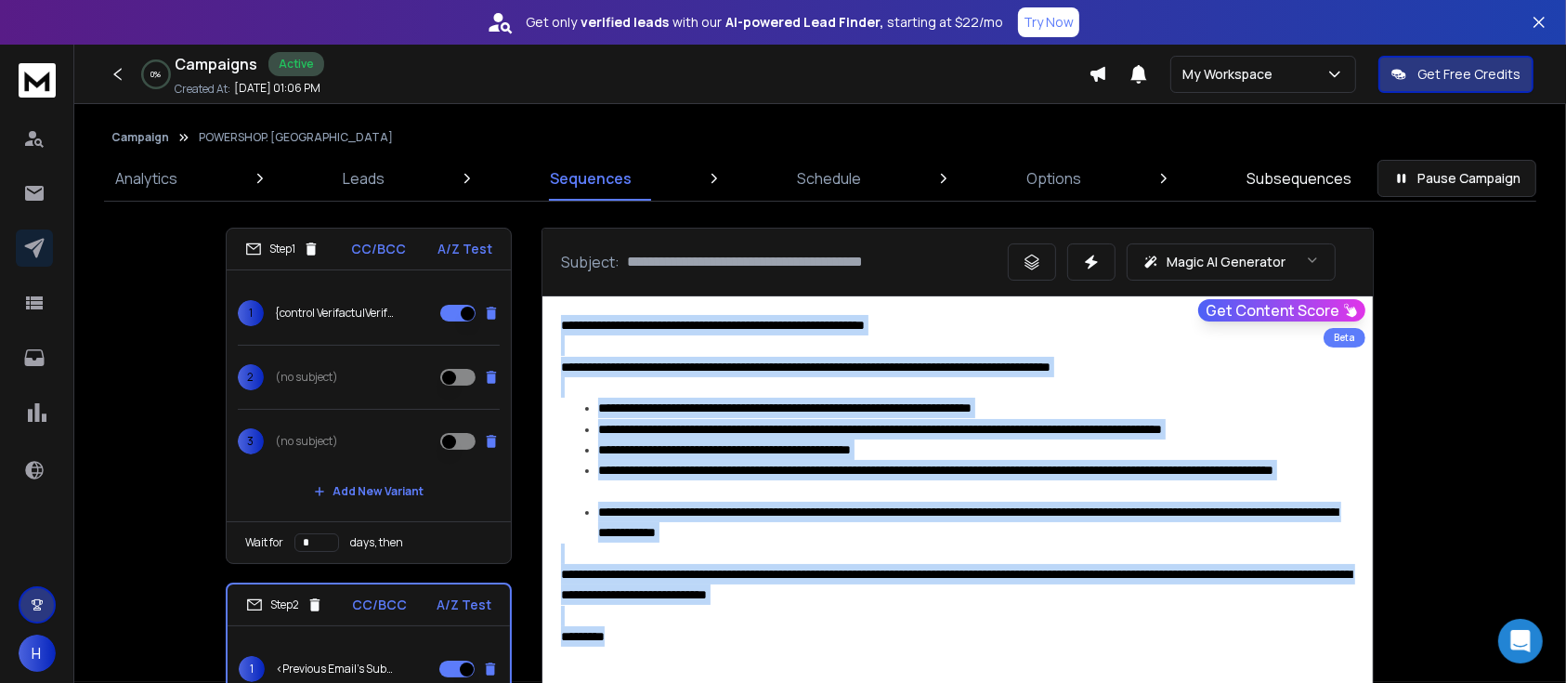
click at [1281, 164] on link "Subsequences" at bounding box center [1299, 178] width 127 height 45
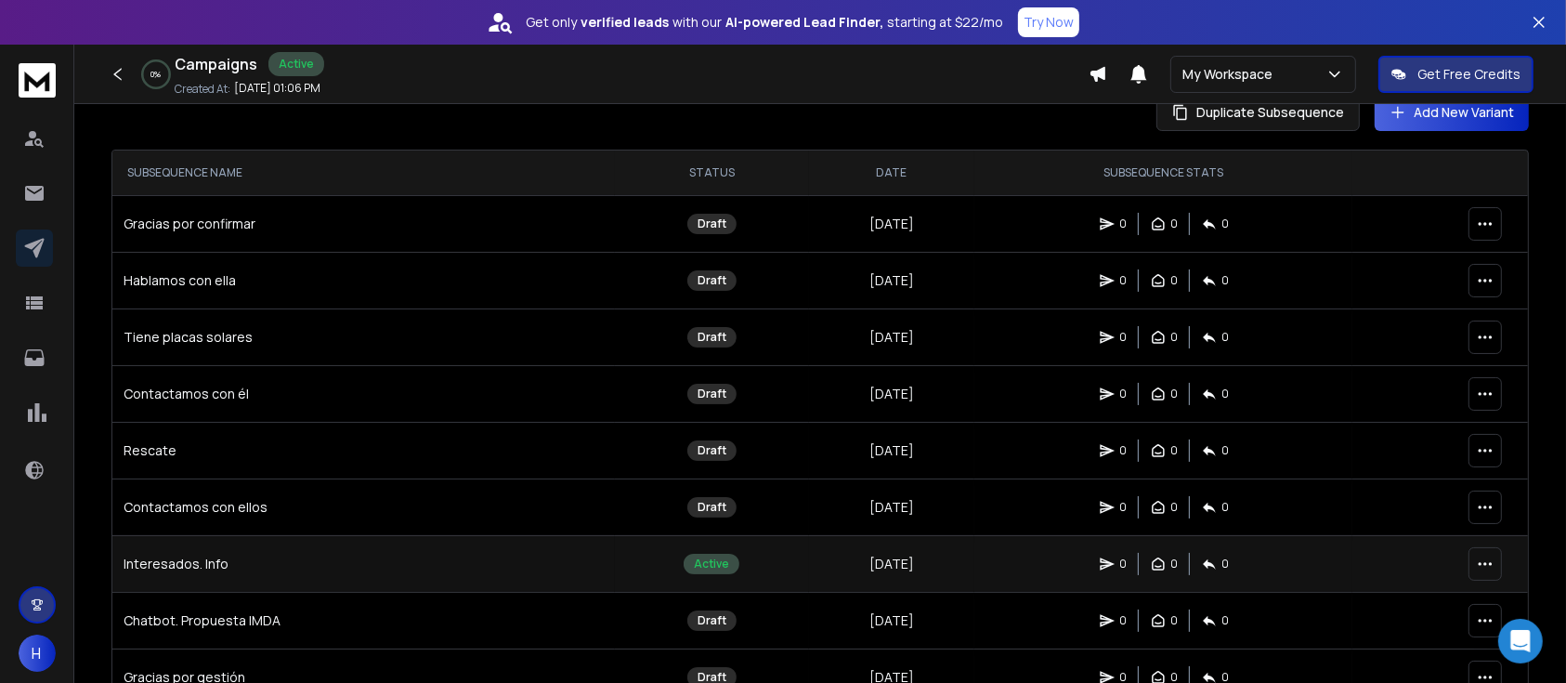
scroll to position [247, 0]
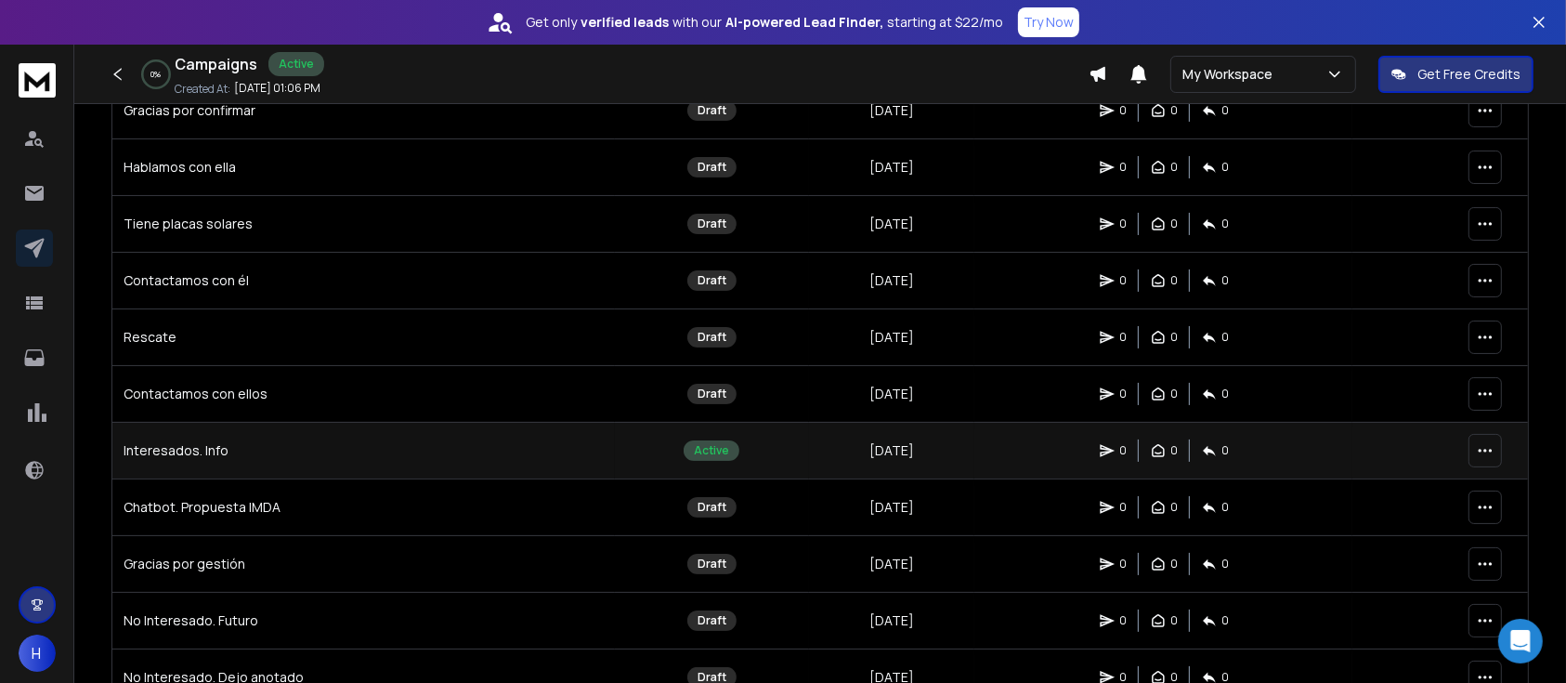
click at [312, 454] on td "Interesados. Info" at bounding box center [363, 450] width 503 height 57
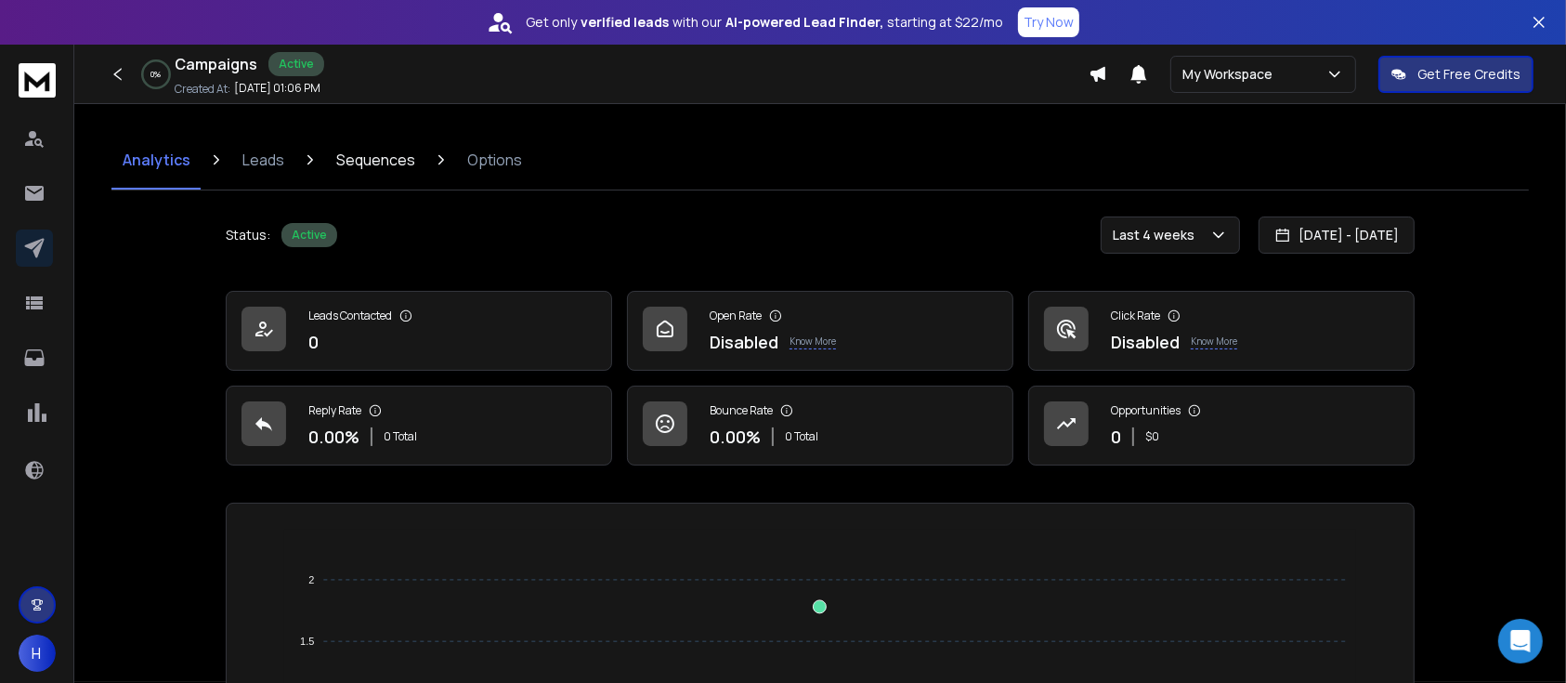
click at [396, 160] on p "Sequences" at bounding box center [375, 160] width 79 height 22
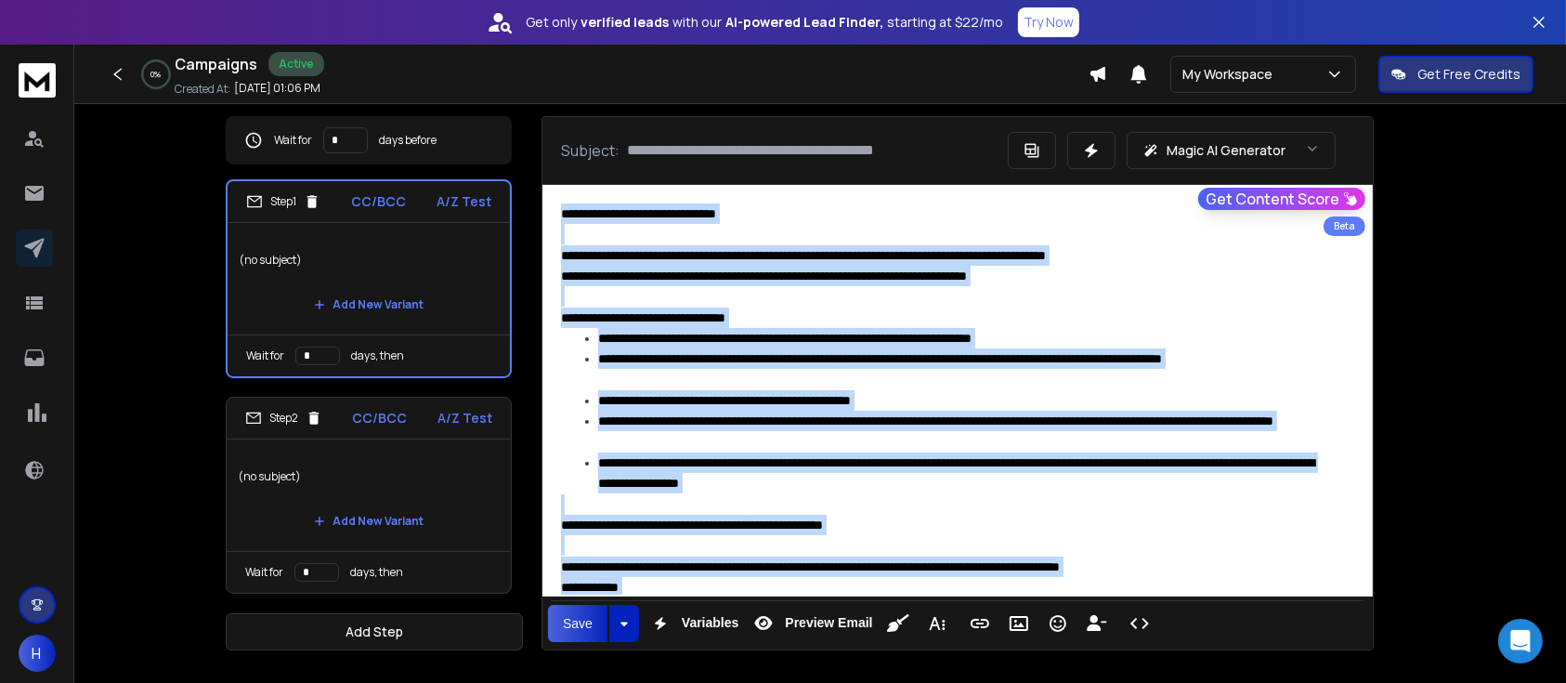
drag, startPoint x: 675, startPoint y: 570, endPoint x: 618, endPoint y: 322, distance: 254.6
click at [347, 63] on div "0 % Campaigns Active Created At: [DATE] 01:06 PM My Workspace Get Free Credits …" at bounding box center [783, 313] width 1566 height 739
copy div "**********"
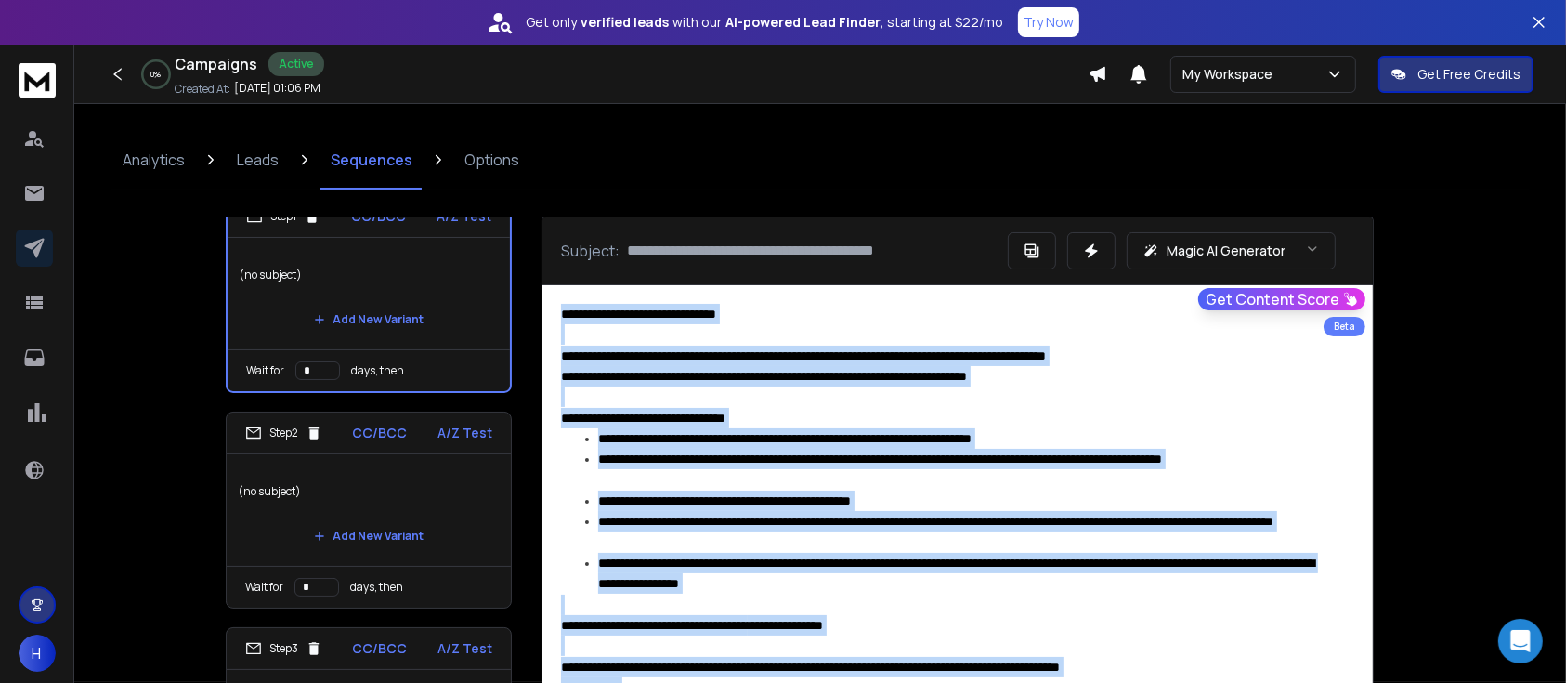
scroll to position [124, 0]
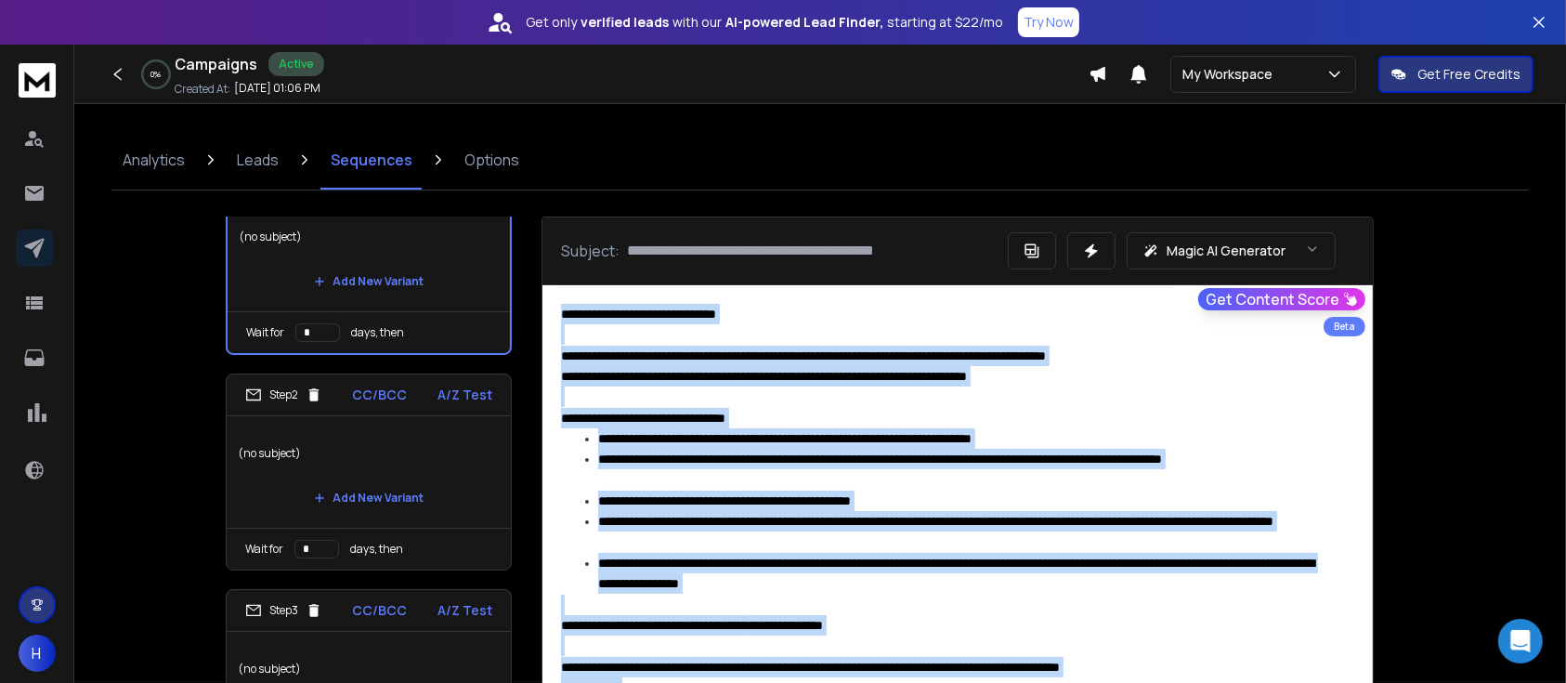
click at [368, 448] on p "(no subject)" at bounding box center [369, 453] width 262 height 52
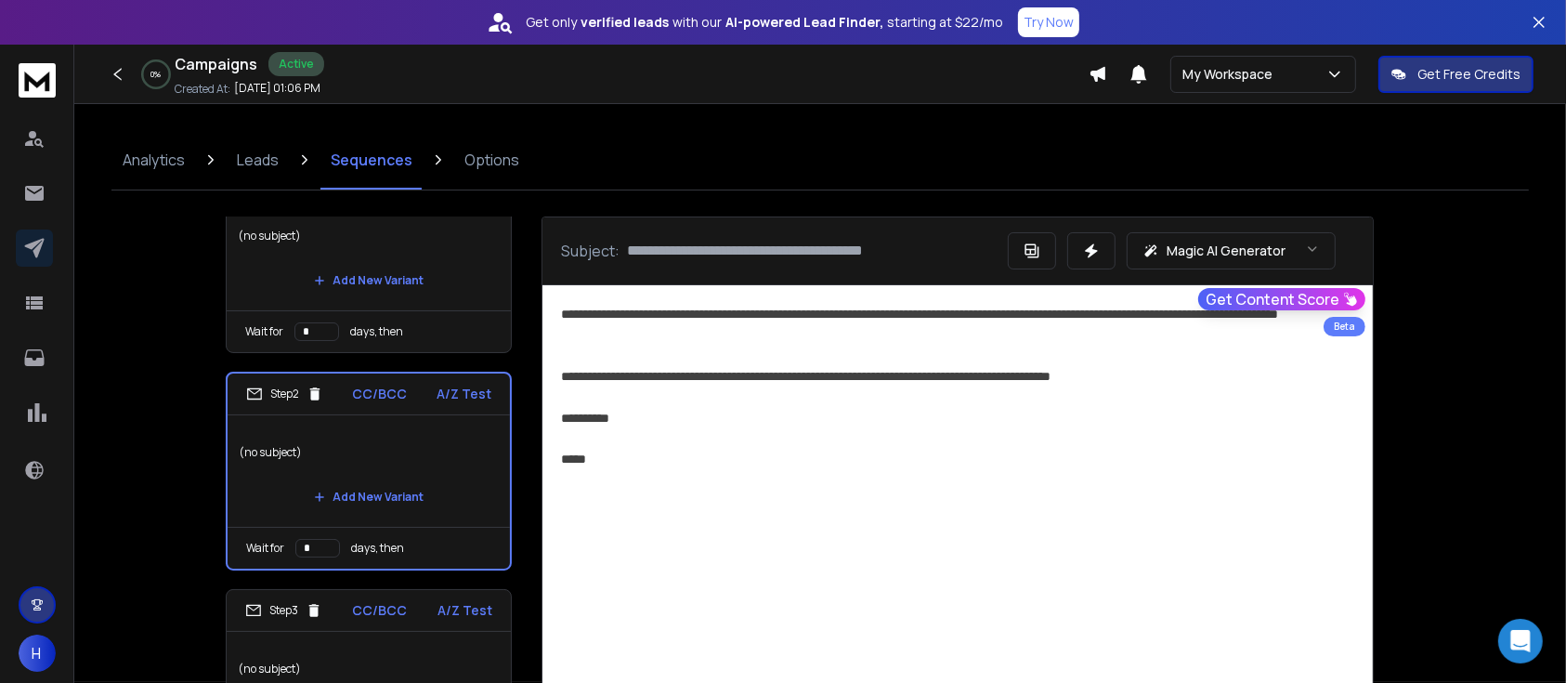
click at [567, 456] on div "*****" at bounding box center [957, 459] width 793 height 20
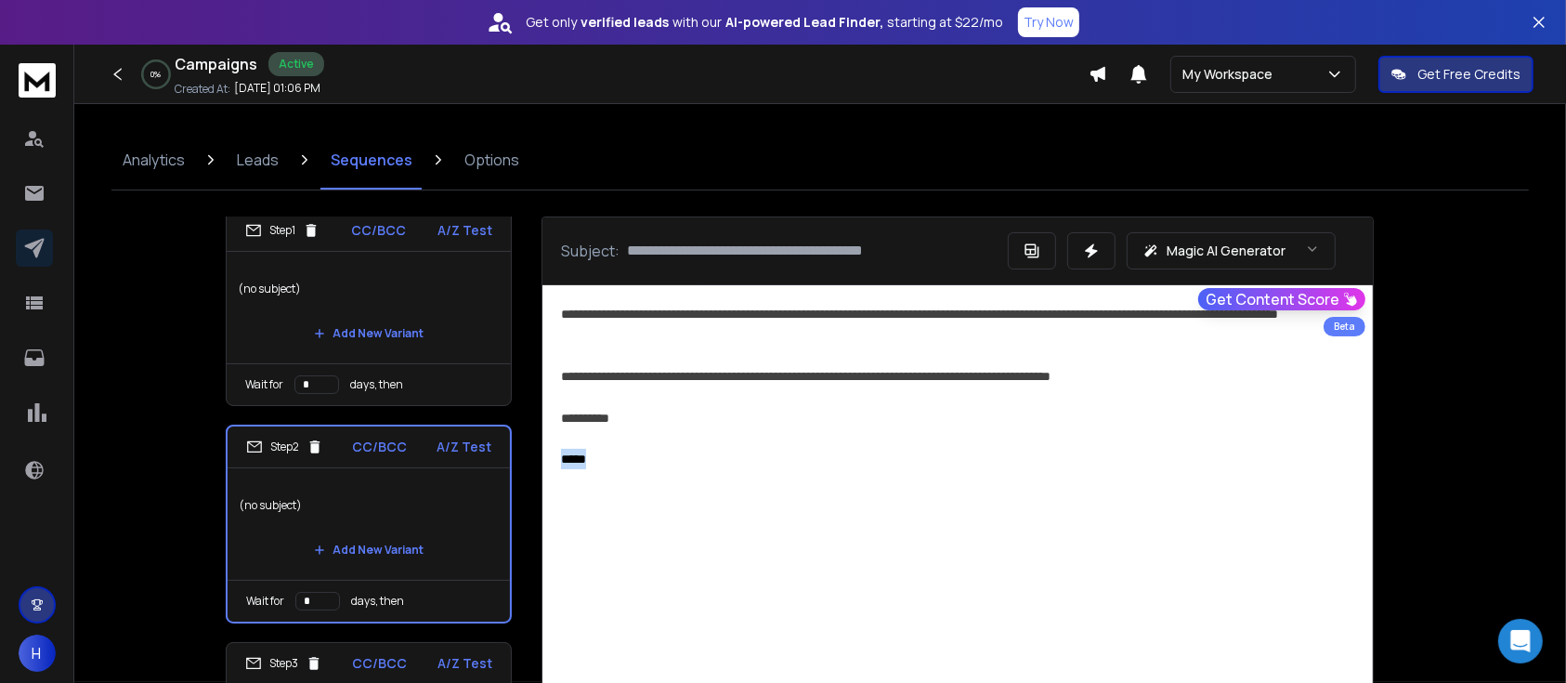
scroll to position [0, 0]
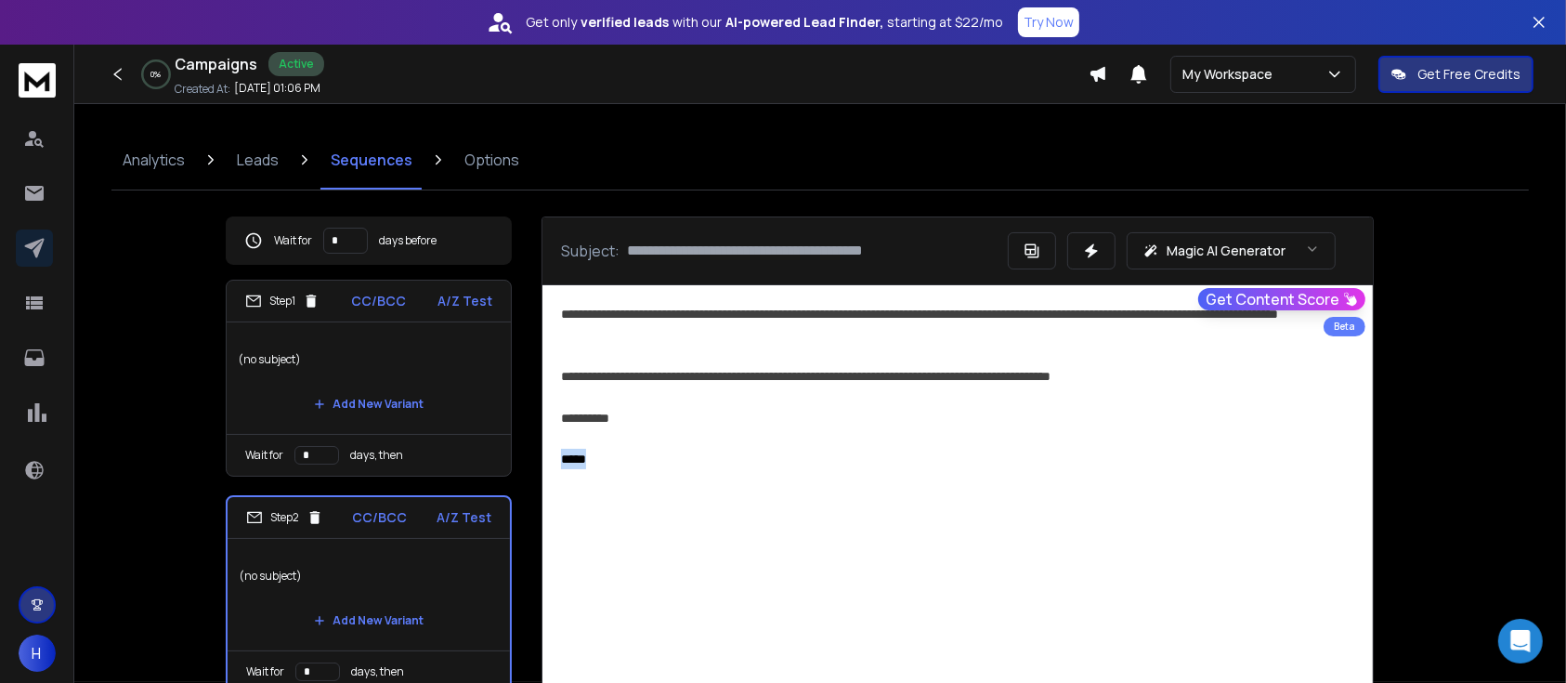
click at [365, 344] on p "(no subject)" at bounding box center [369, 360] width 262 height 52
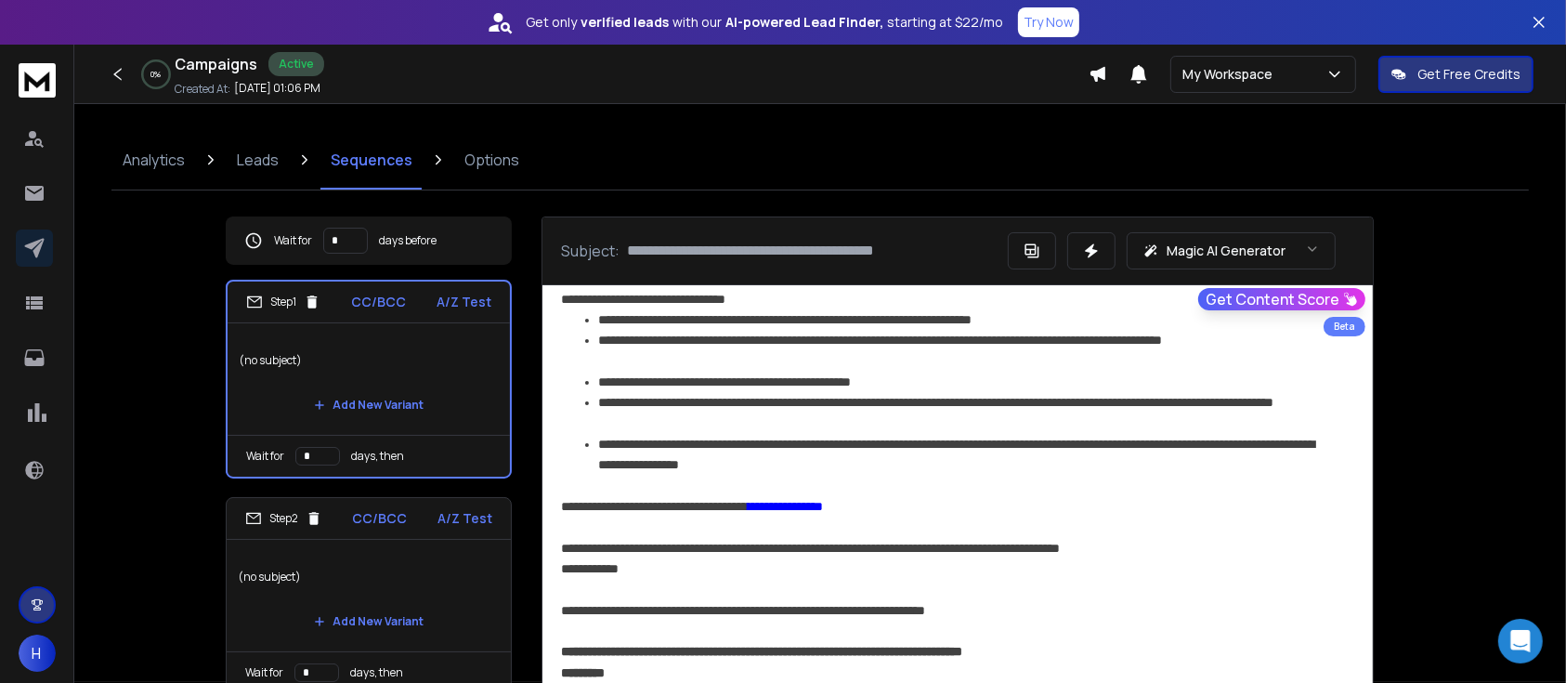
scroll to position [126, 0]
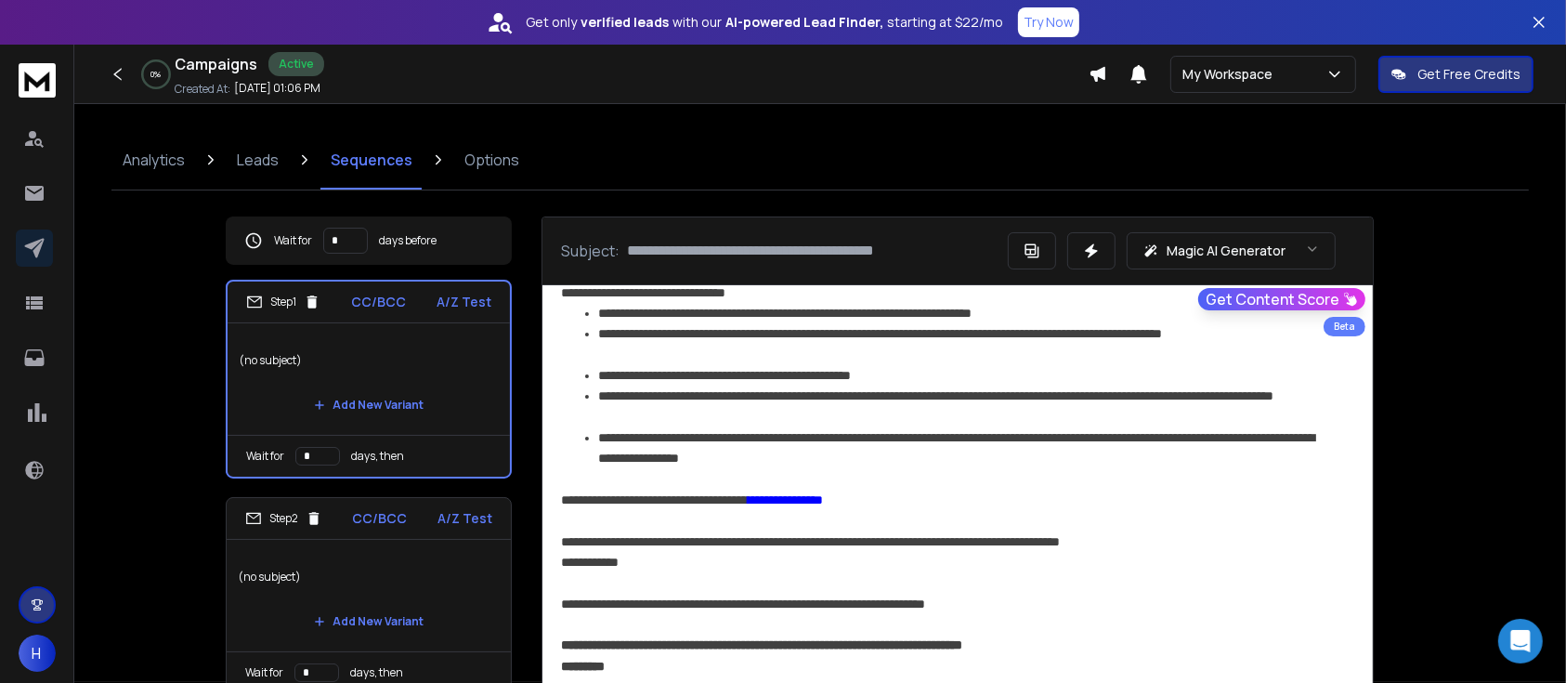
click at [376, 567] on p "(no subject)" at bounding box center [369, 577] width 262 height 52
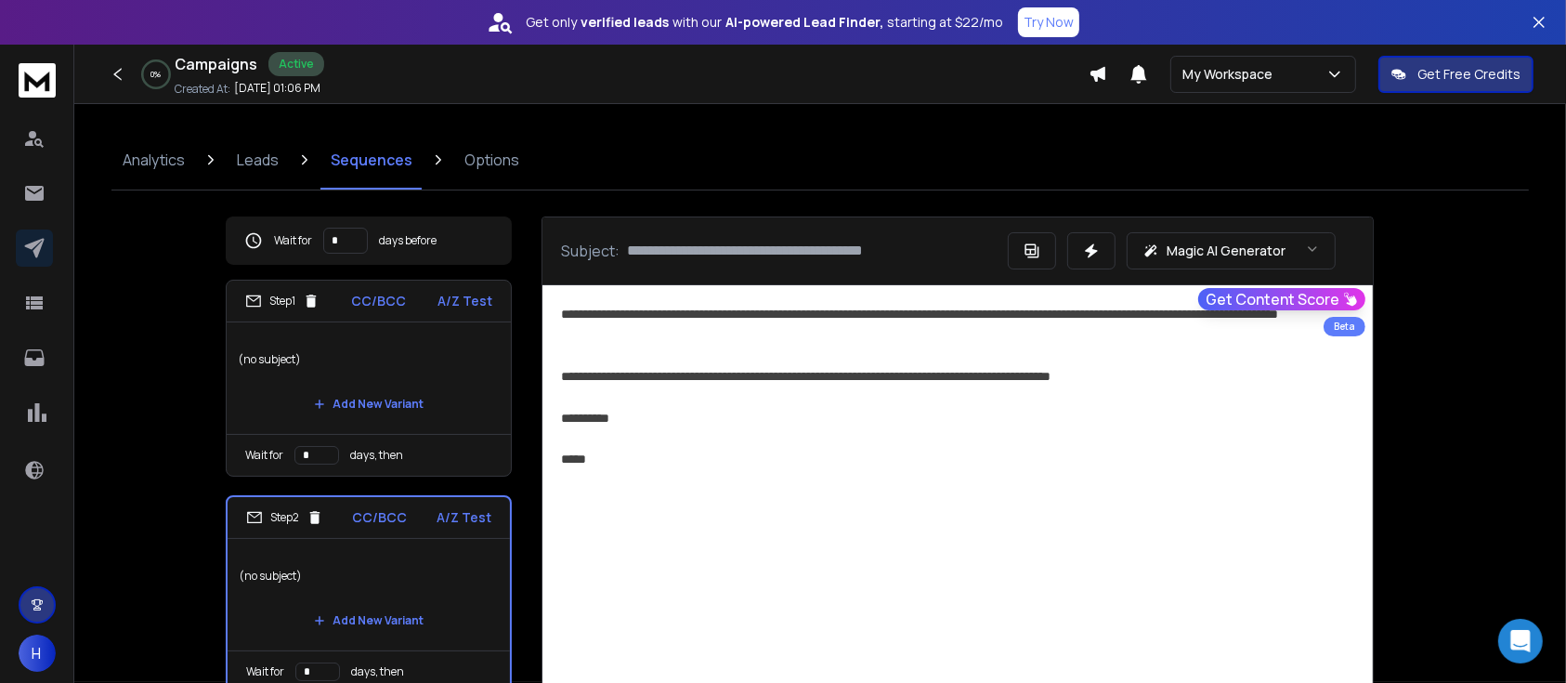
click at [568, 465] on div "*****" at bounding box center [957, 459] width 793 height 20
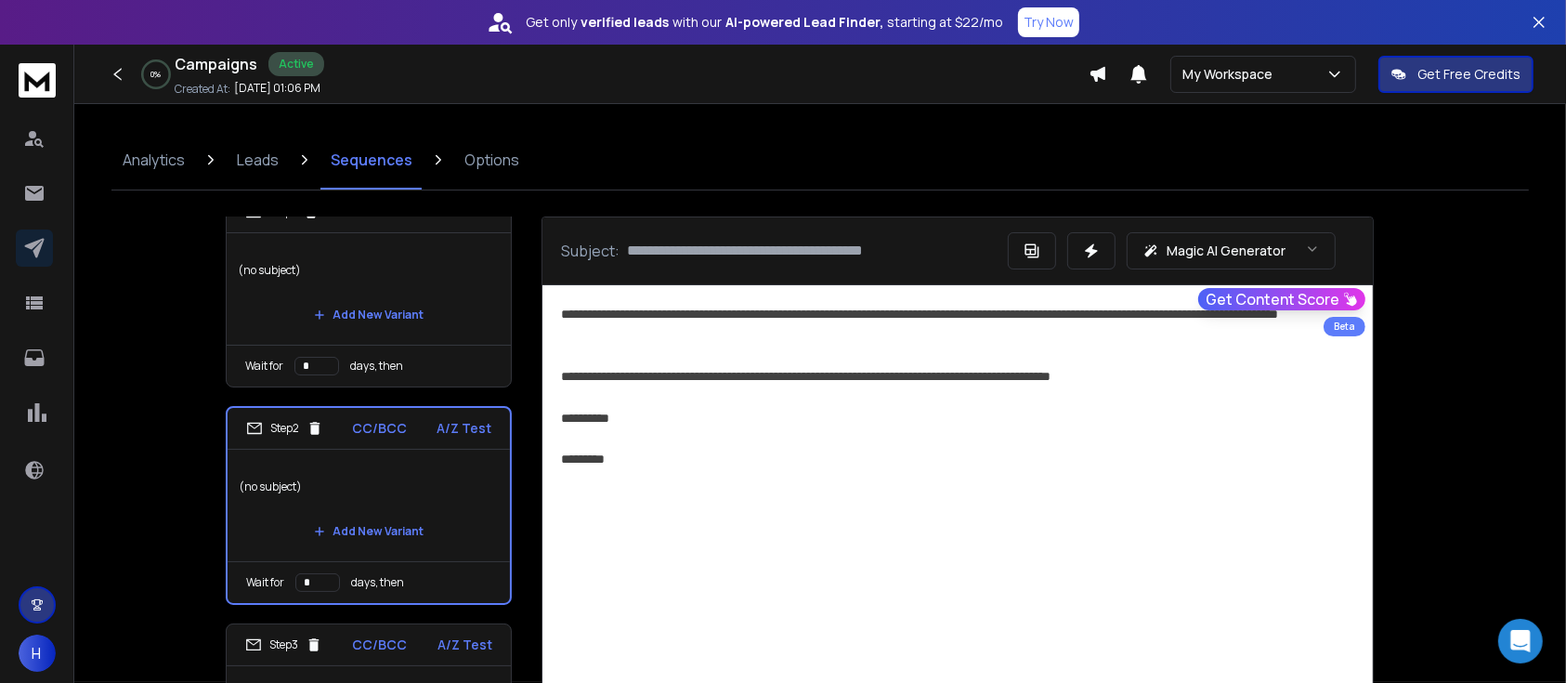
scroll to position [171, 0]
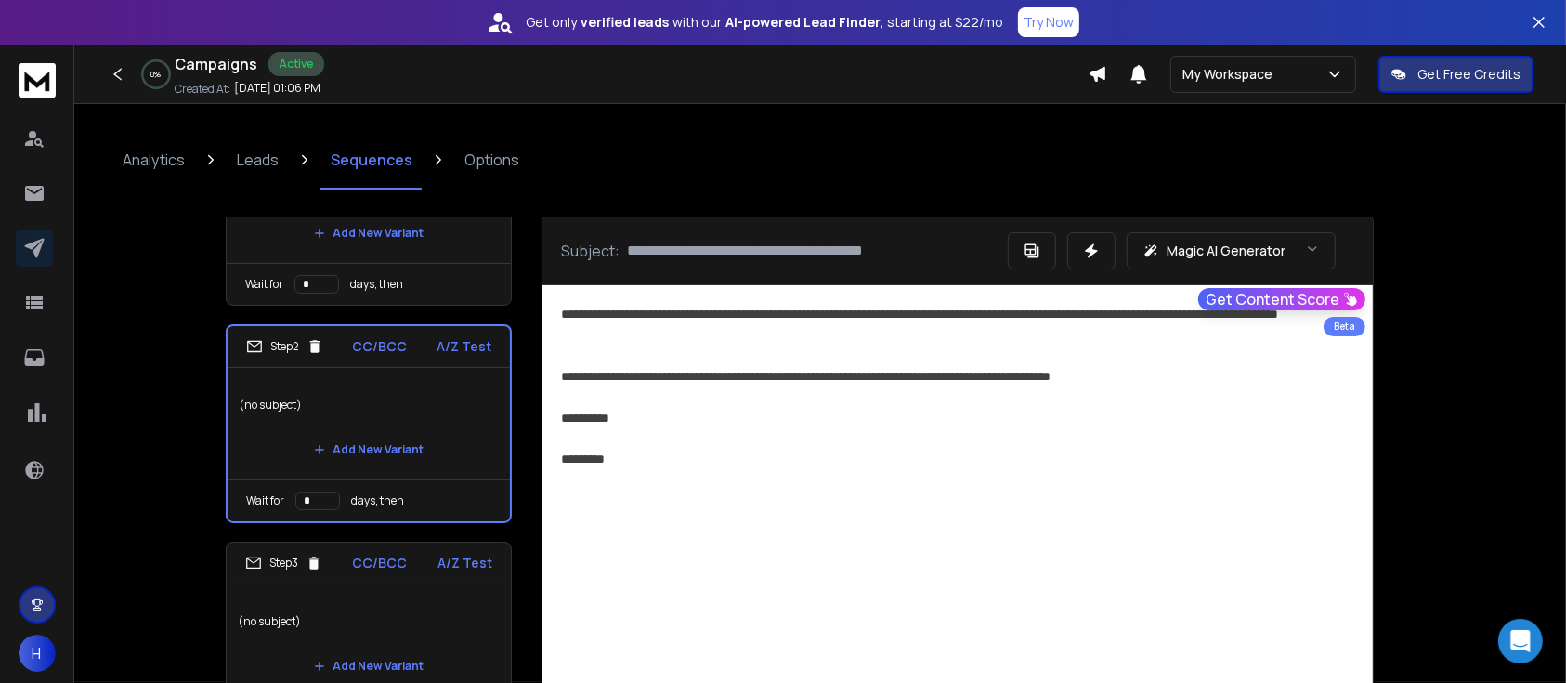
click at [377, 627] on p "(no subject)" at bounding box center [369, 621] width 262 height 52
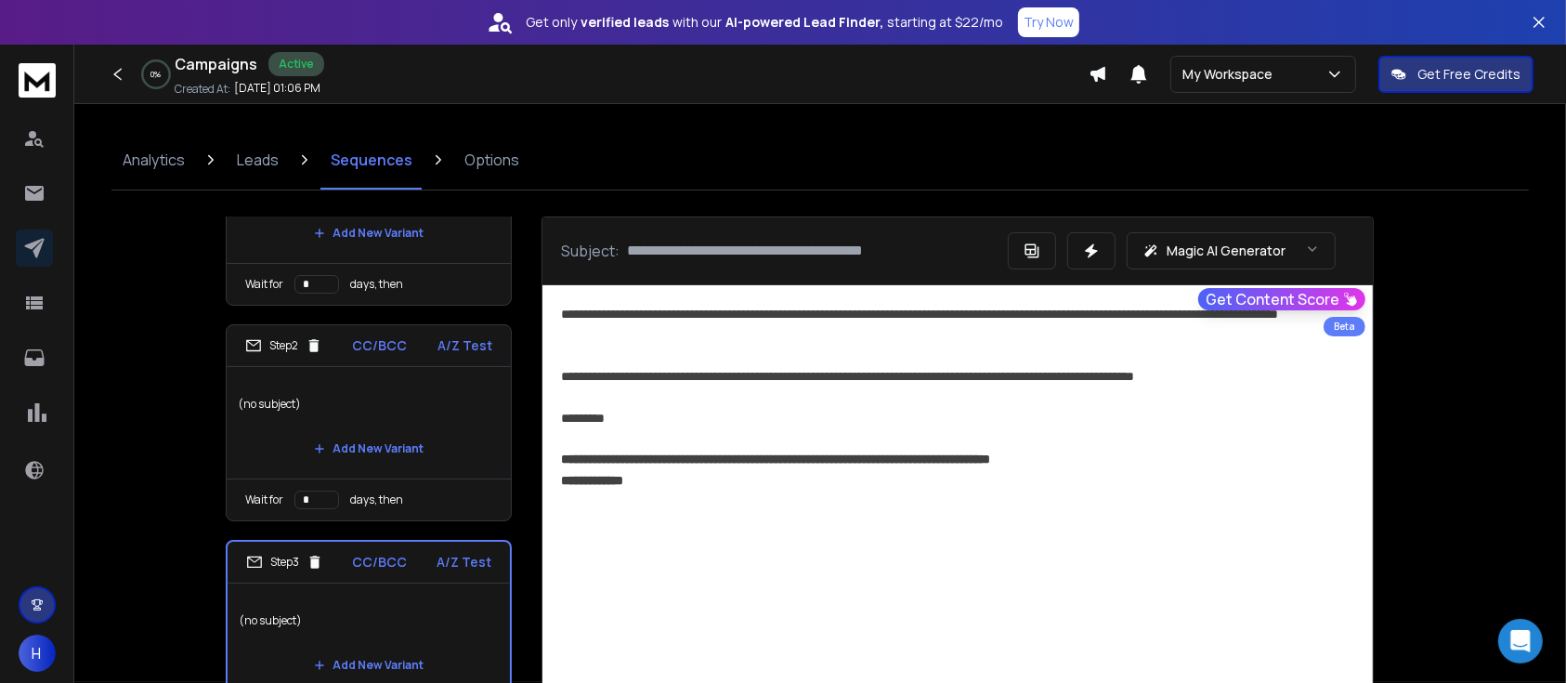
scroll to position [0, 0]
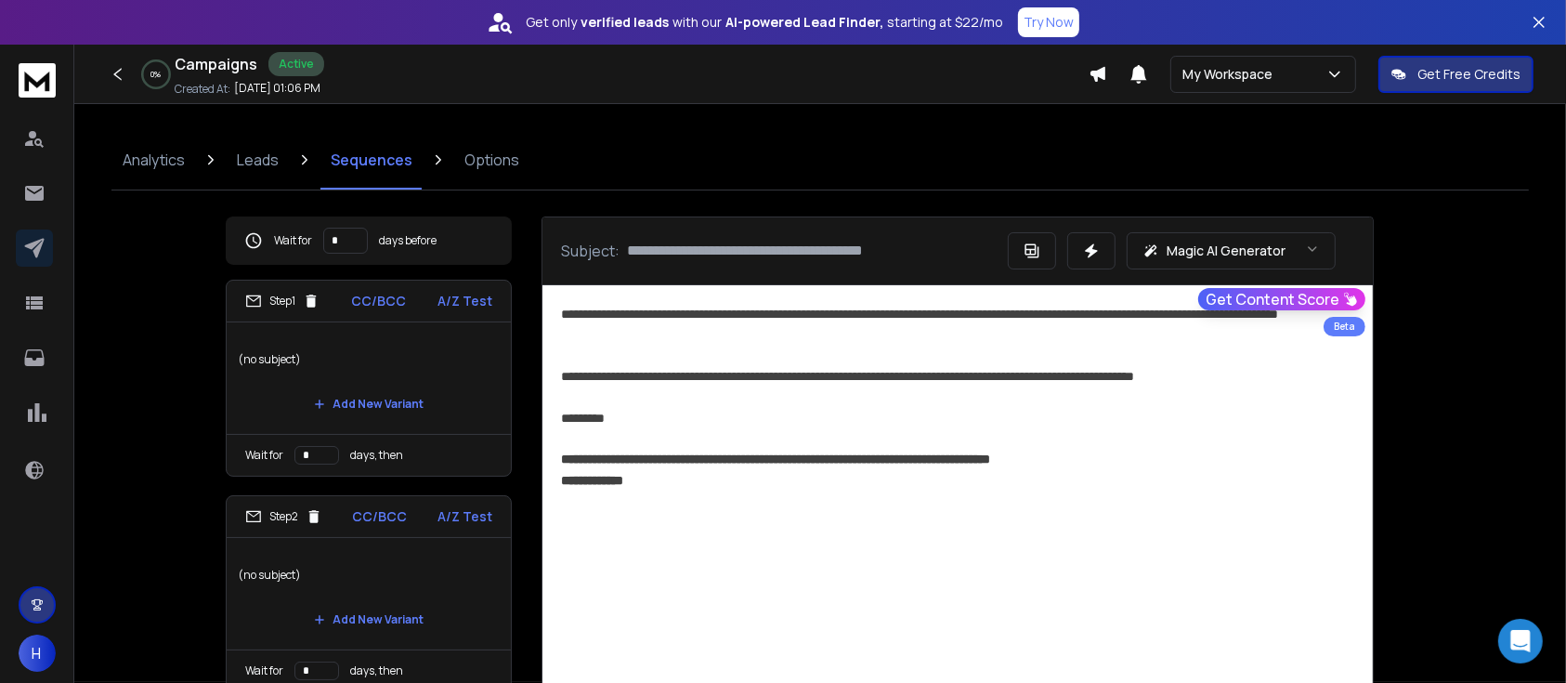
click at [342, 347] on p "(no subject)" at bounding box center [369, 360] width 262 height 52
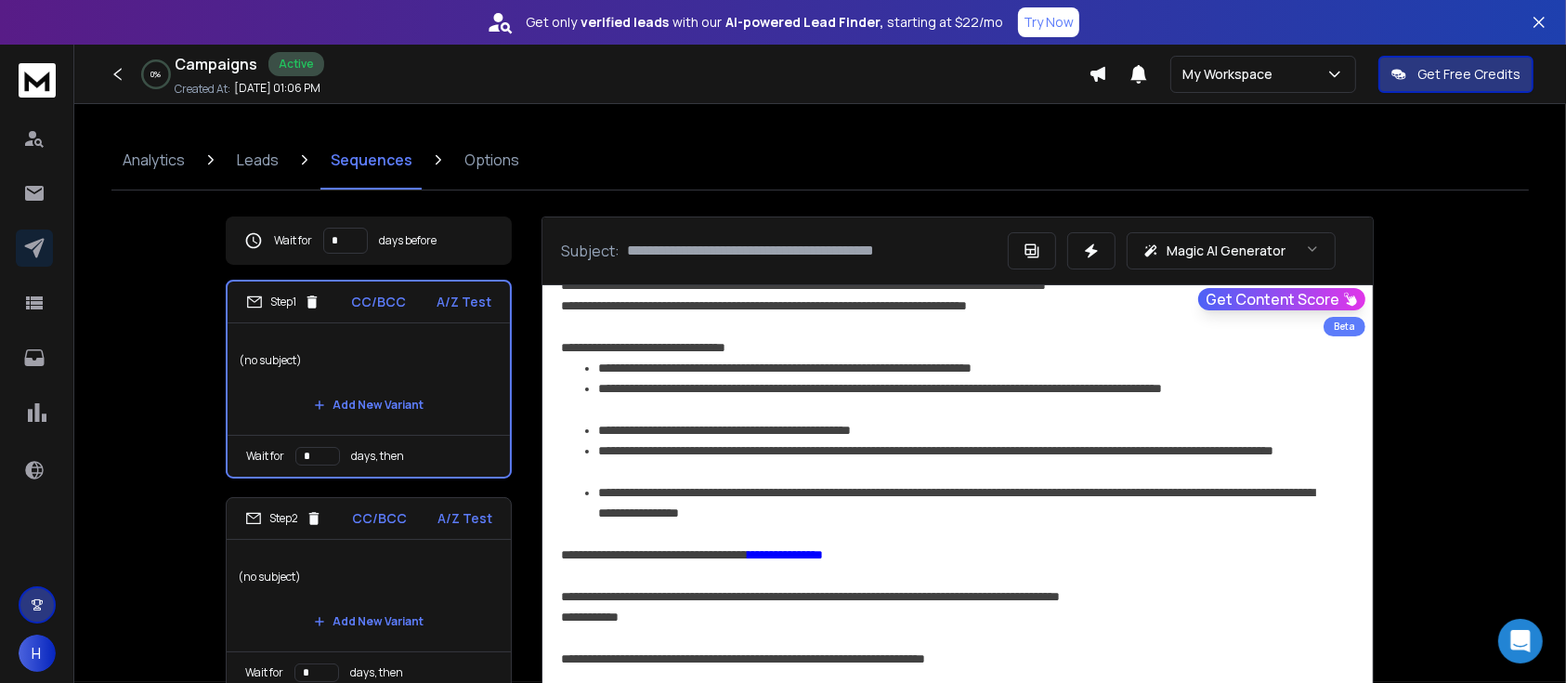
scroll to position [126, 0]
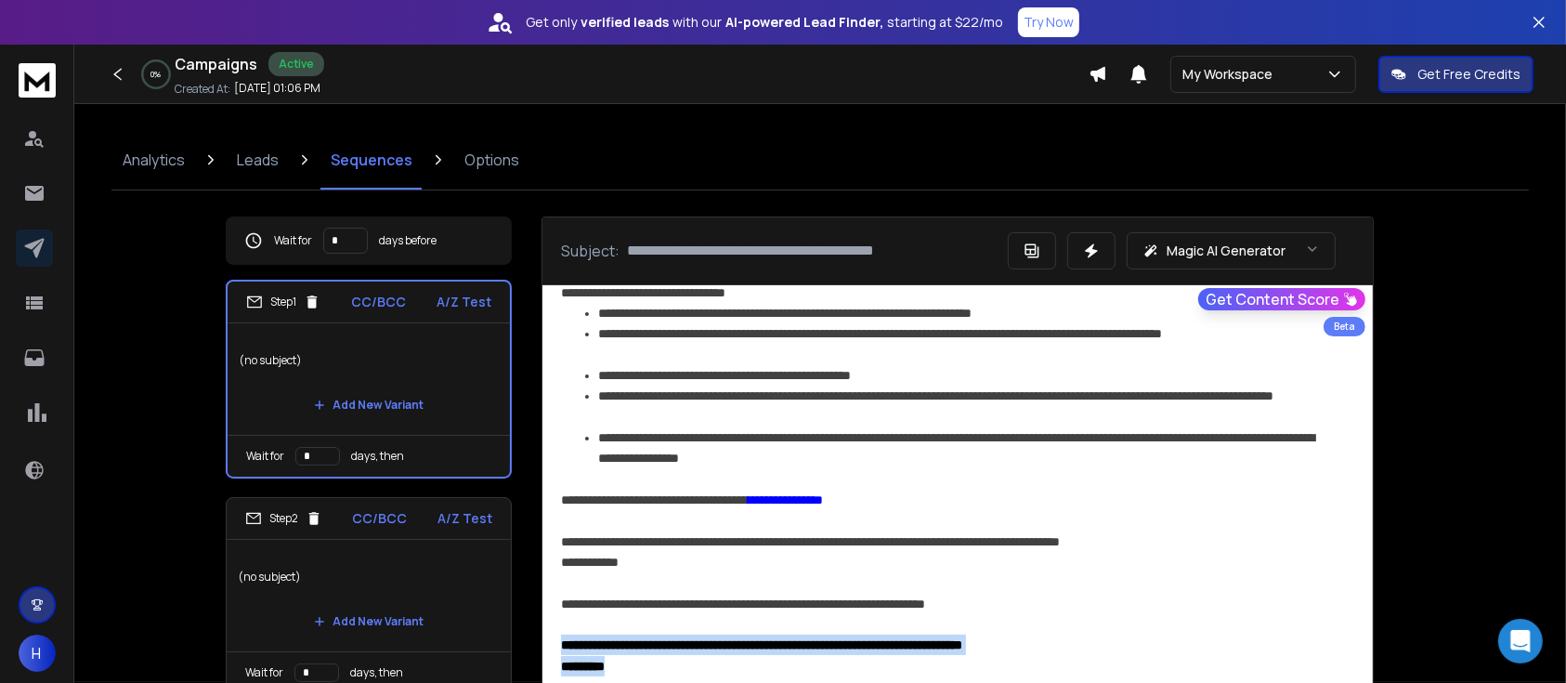
drag, startPoint x: 650, startPoint y: 661, endPoint x: 556, endPoint y: 646, distance: 96.1
click at [556, 646] on div "**********" at bounding box center [958, 490] width 831 height 410
copy div "**********"
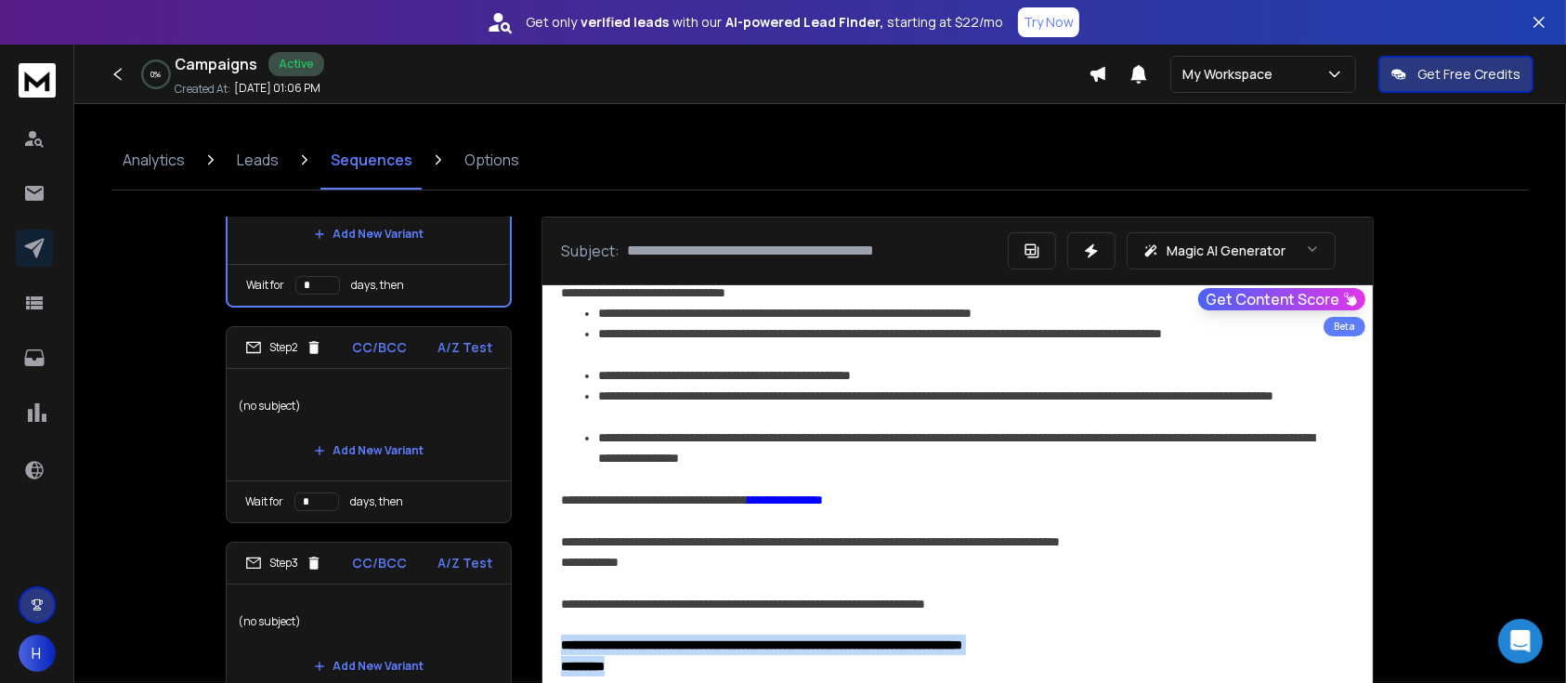
click at [359, 616] on p "(no subject)" at bounding box center [369, 621] width 262 height 52
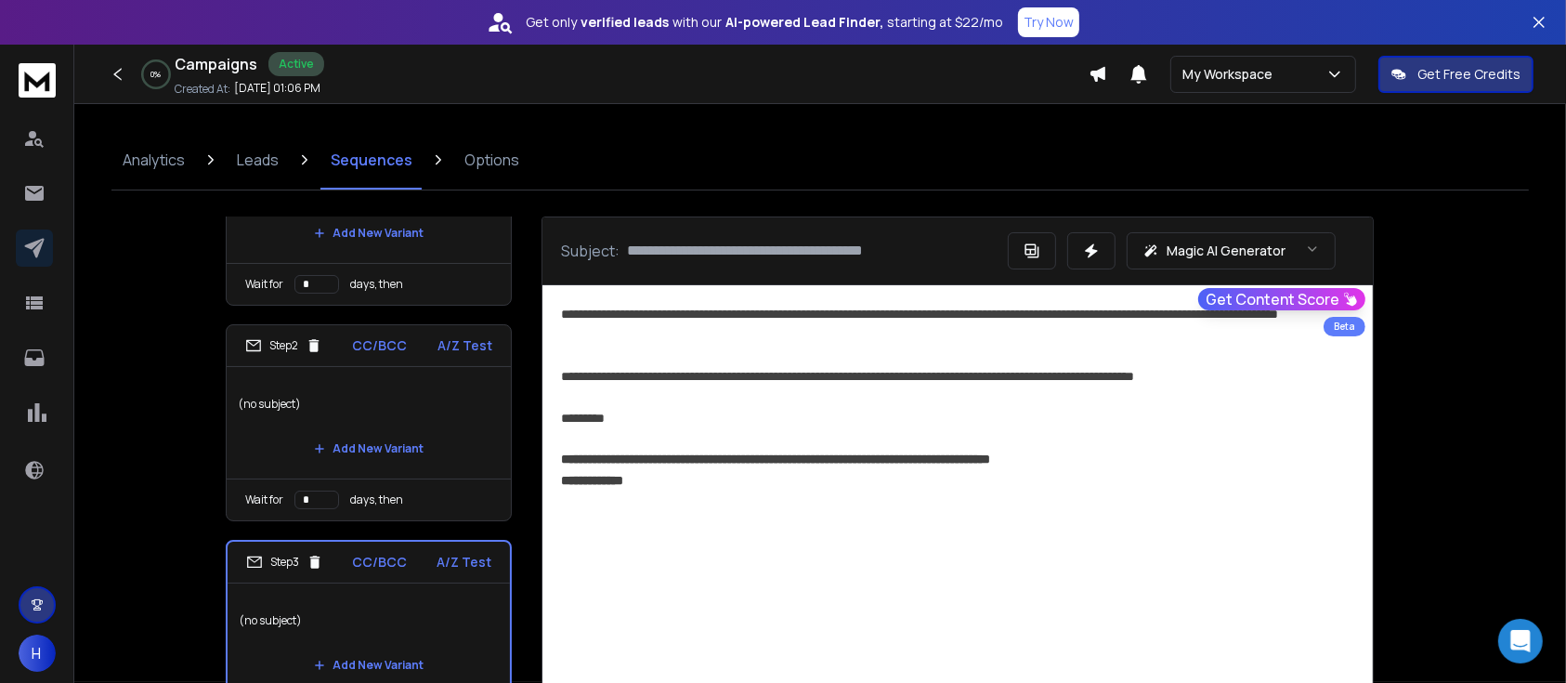
scroll to position [0, 0]
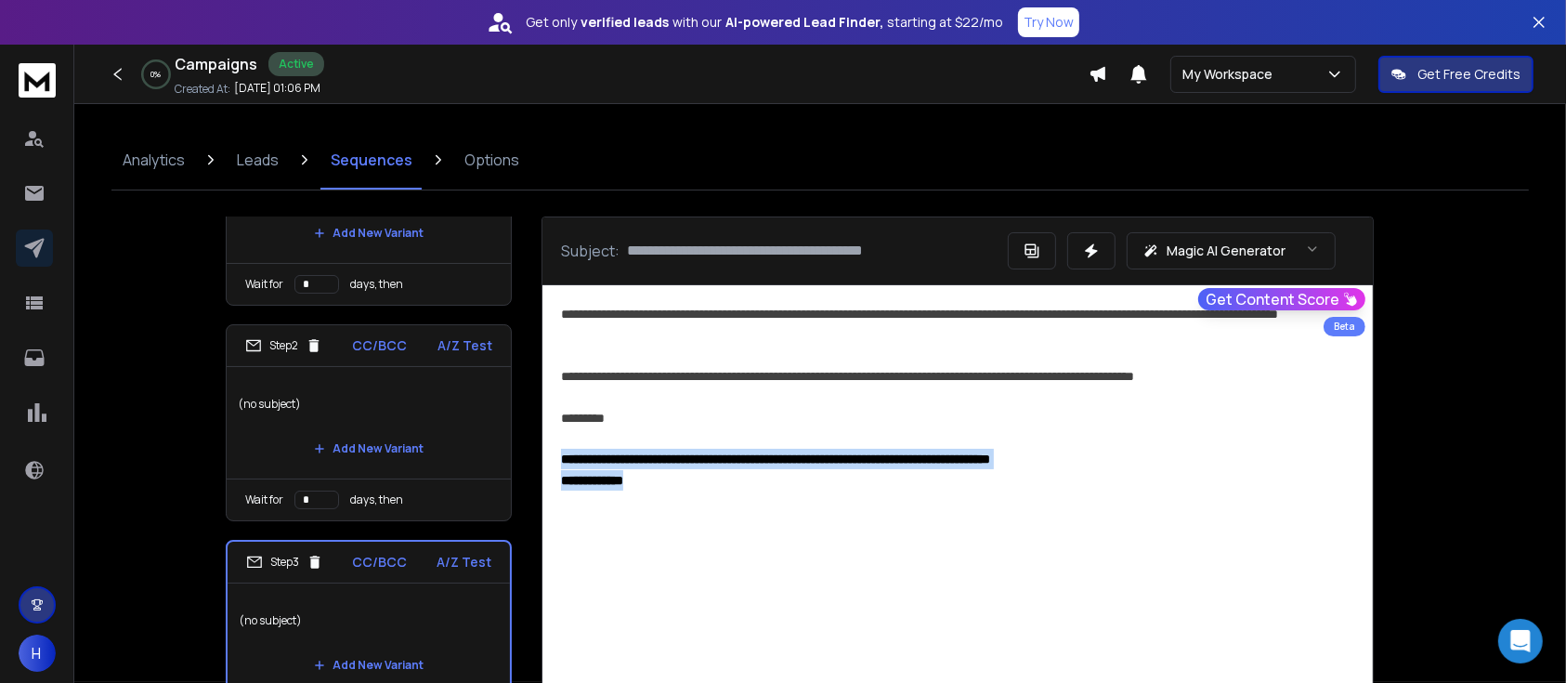
drag, startPoint x: 723, startPoint y: 484, endPoint x: 602, endPoint y: 469, distance: 121.7
click at [554, 462] on div "**********" at bounding box center [958, 490] width 831 height 410
drag, startPoint x: 627, startPoint y: 562, endPoint x: 553, endPoint y: 423, distance: 157.9
click at [553, 423] on div "**********" at bounding box center [958, 490] width 831 height 410
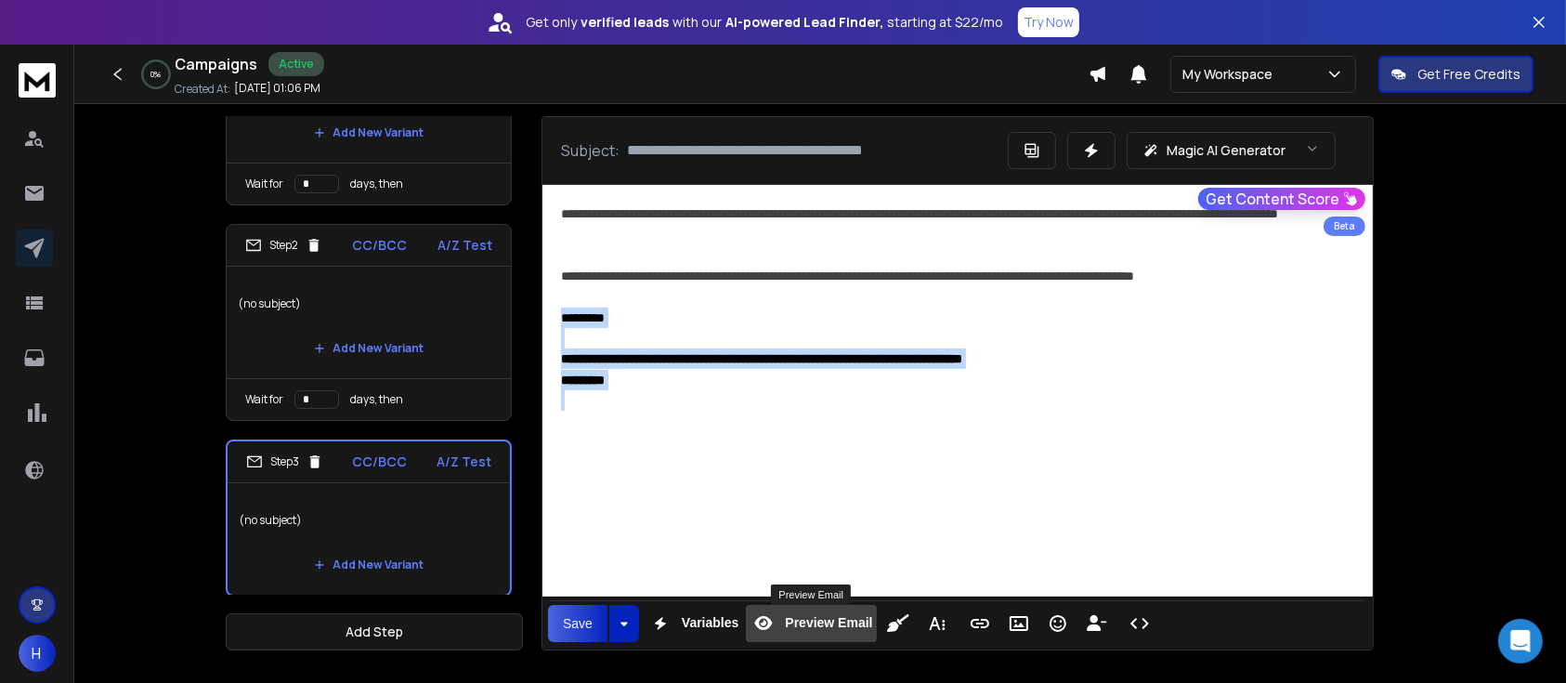
click at [831, 630] on div "Preview Email" at bounding box center [811, 623] width 130 height 31
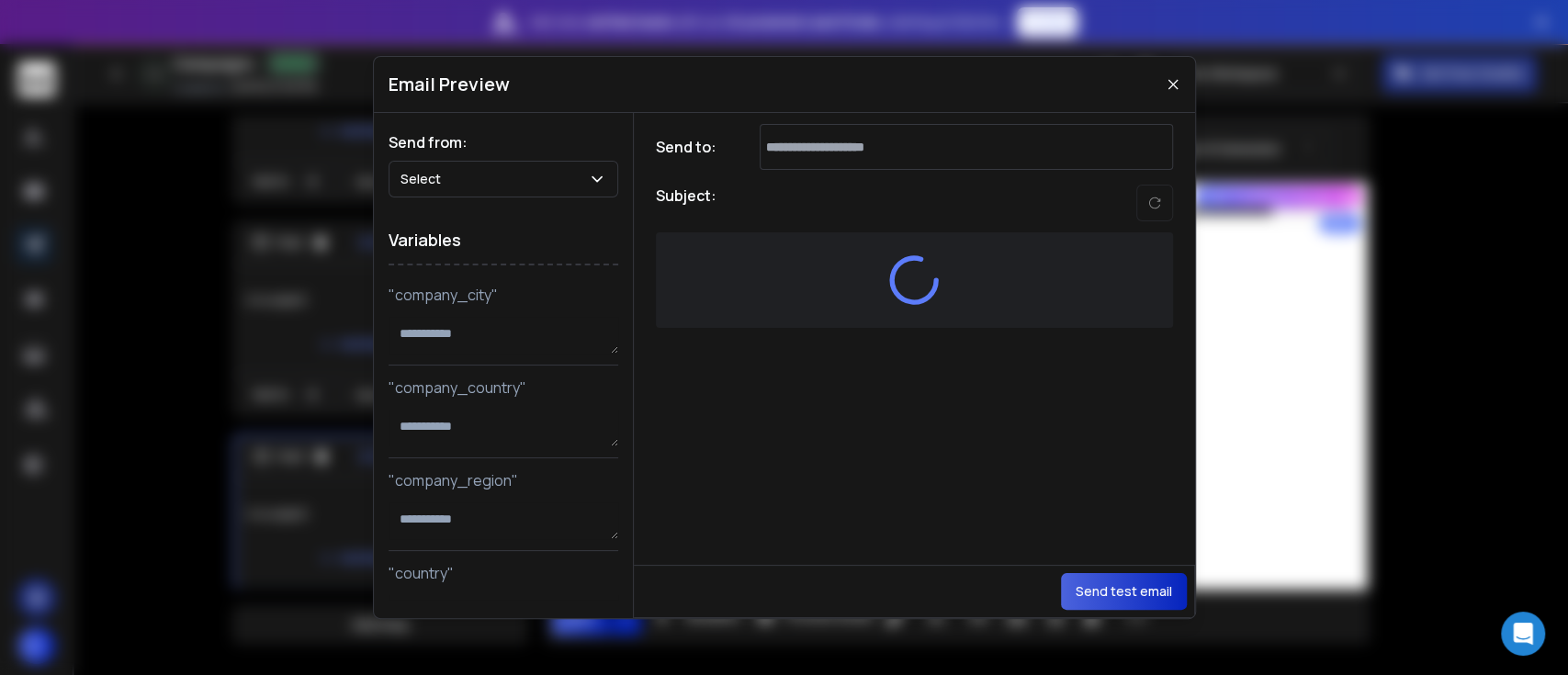
type textarea "********"
type textarea "**********"
type textarea "******"
type textarea "*********"
type textarea "**********"
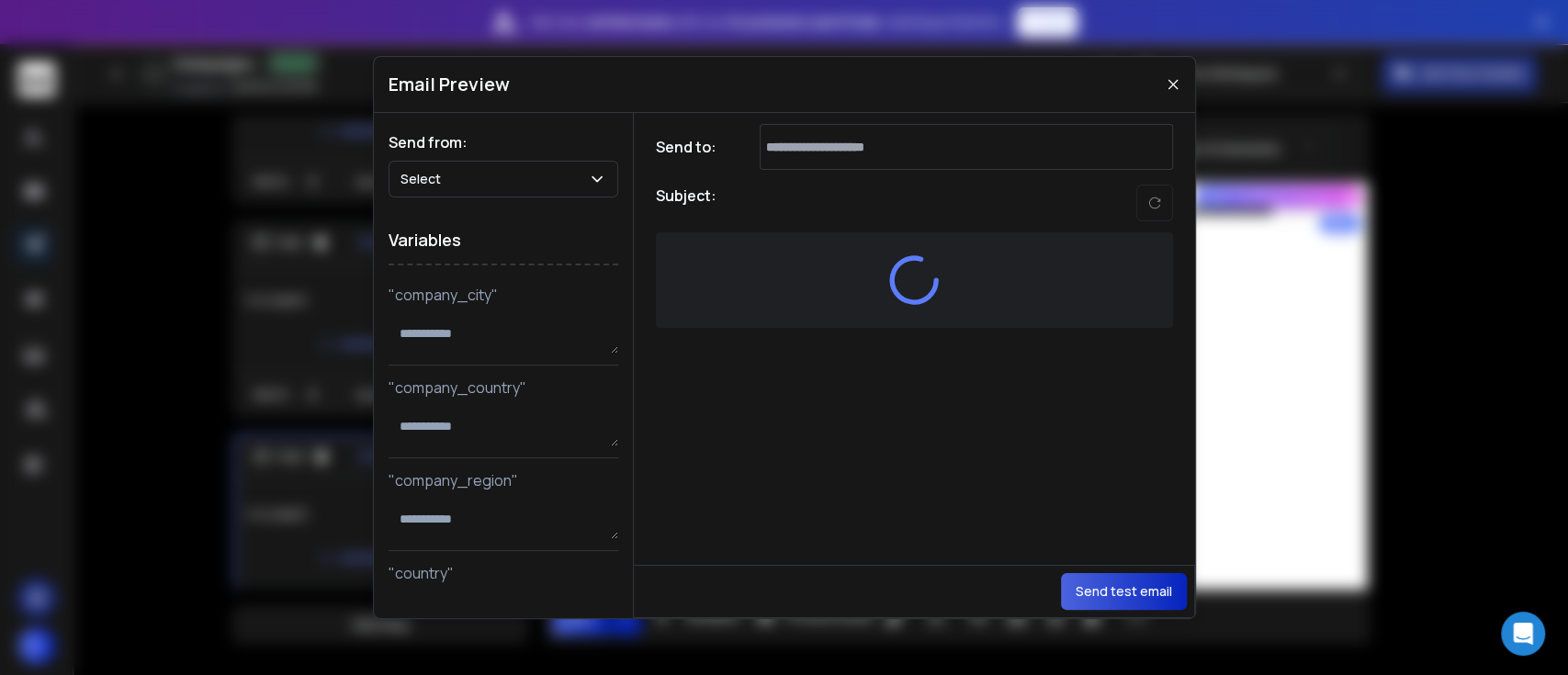
type textarea "*********"
type textarea "**********"
type textarea "*******"
type textarea "*********"
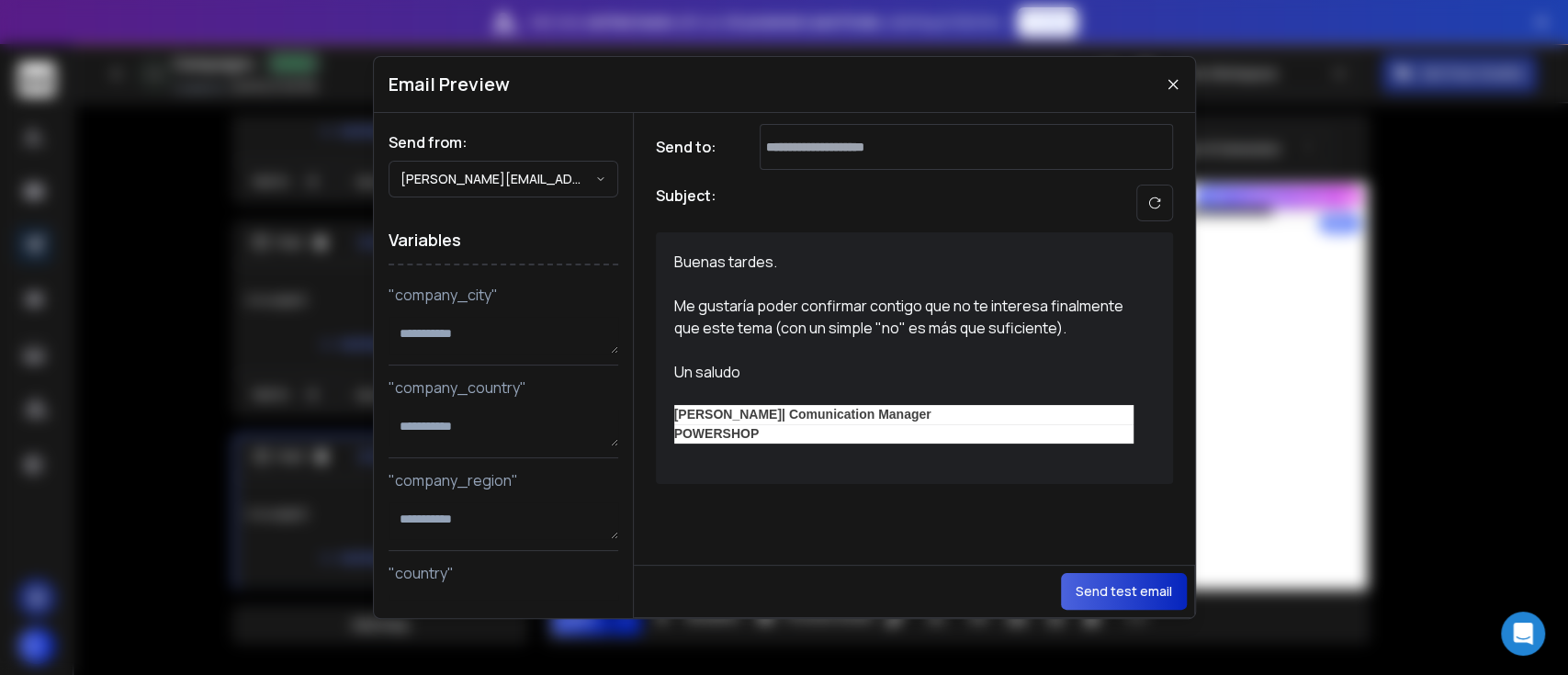
click at [1171, 84] on icon at bounding box center [1173, 84] width 10 height 10
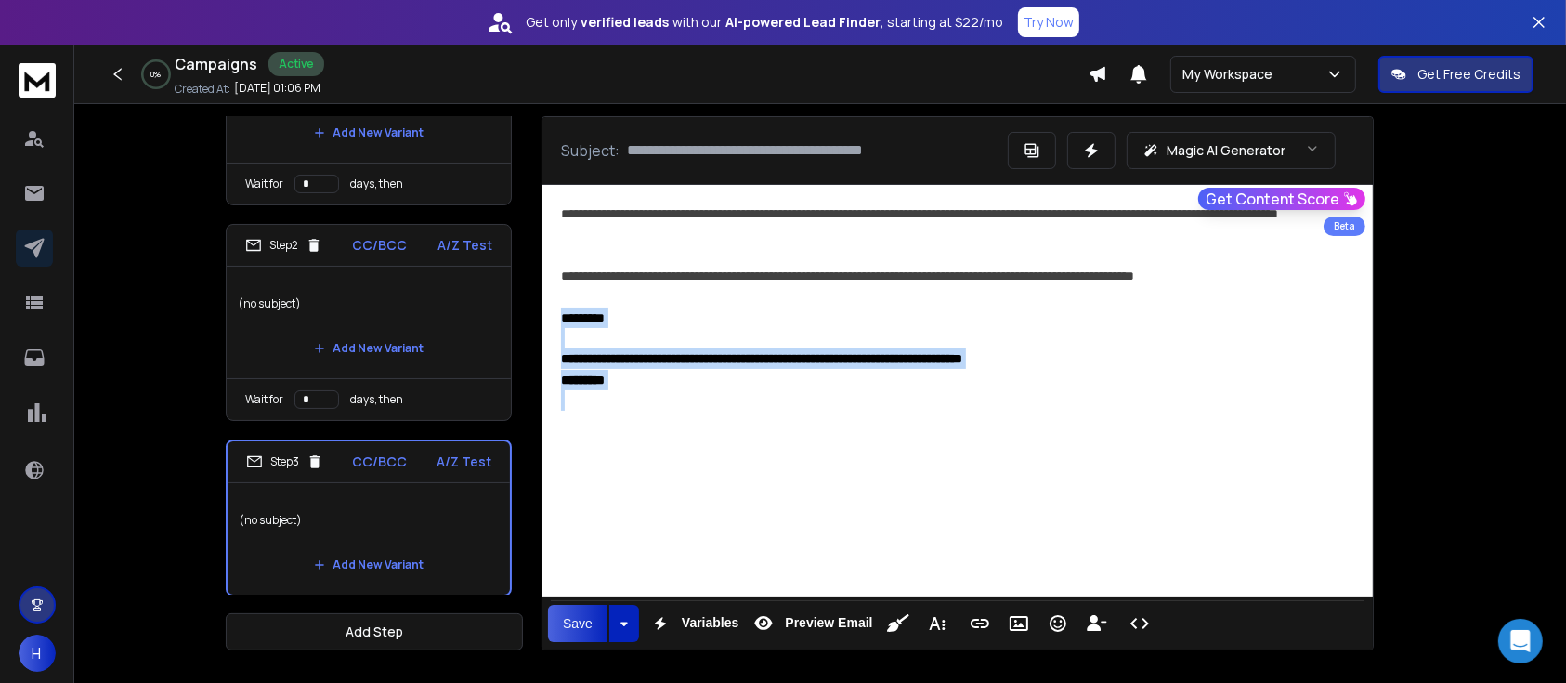
drag, startPoint x: 673, startPoint y: 475, endPoint x: 553, endPoint y: 324, distance: 192.4
click at [553, 324] on div "**********" at bounding box center [958, 390] width 831 height 410
click at [929, 616] on icon "button" at bounding box center [937, 623] width 22 height 22
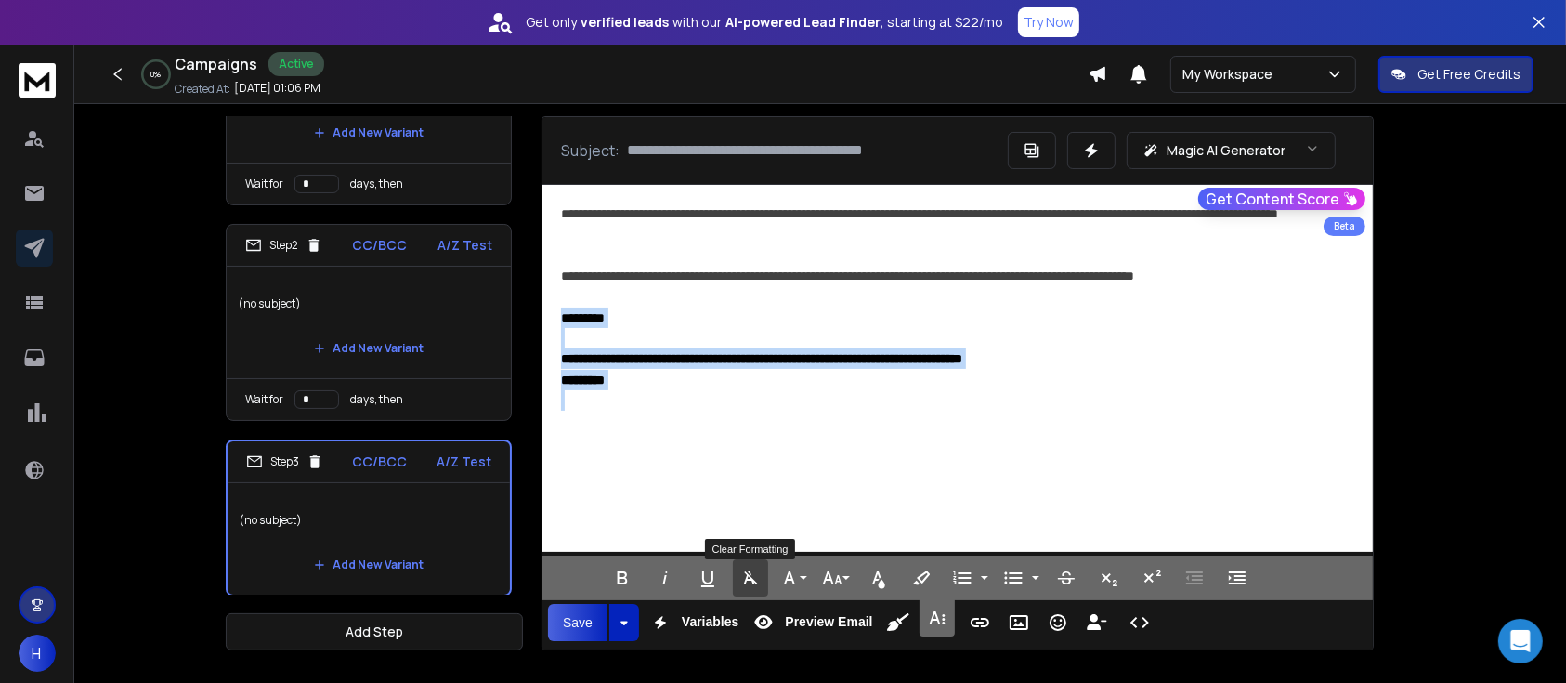
click at [739, 572] on icon "button" at bounding box center [750, 578] width 22 height 22
drag, startPoint x: 614, startPoint y: 400, endPoint x: 623, endPoint y: 375, distance: 26.7
click at [614, 399] on div at bounding box center [957, 400] width 793 height 20
click at [676, 383] on div "*********" at bounding box center [957, 380] width 793 height 20
drag, startPoint x: 674, startPoint y: 380, endPoint x: 512, endPoint y: 368, distance: 162.1
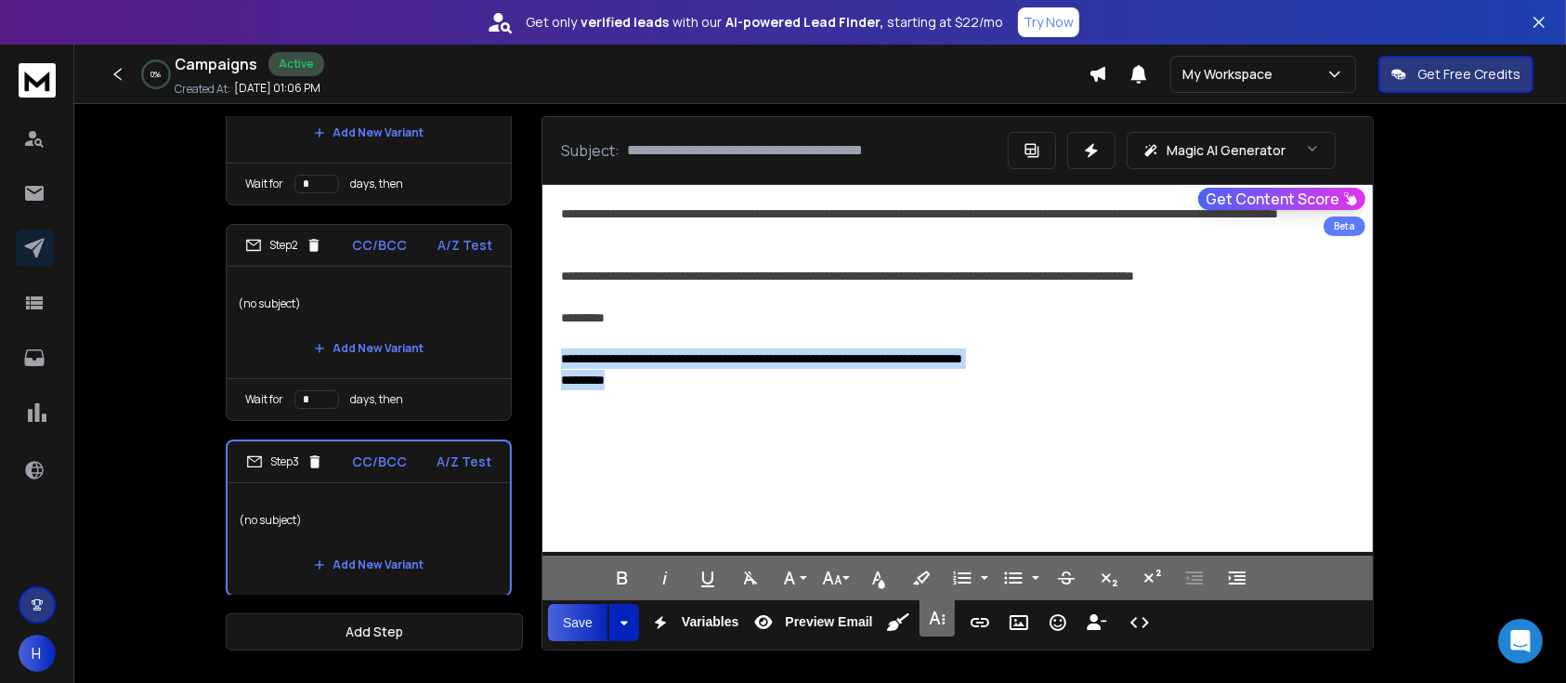
click at [512, 368] on div "Wait for * days before Step 1 CC/BCC A/Z Test (no subject) Add New Variant Wait…" at bounding box center [820, 383] width 1189 height 534
drag, startPoint x: 620, startPoint y: 582, endPoint x: 581, endPoint y: 611, distance: 49.1
click at [619, 582] on icon "button" at bounding box center [622, 577] width 10 height 13
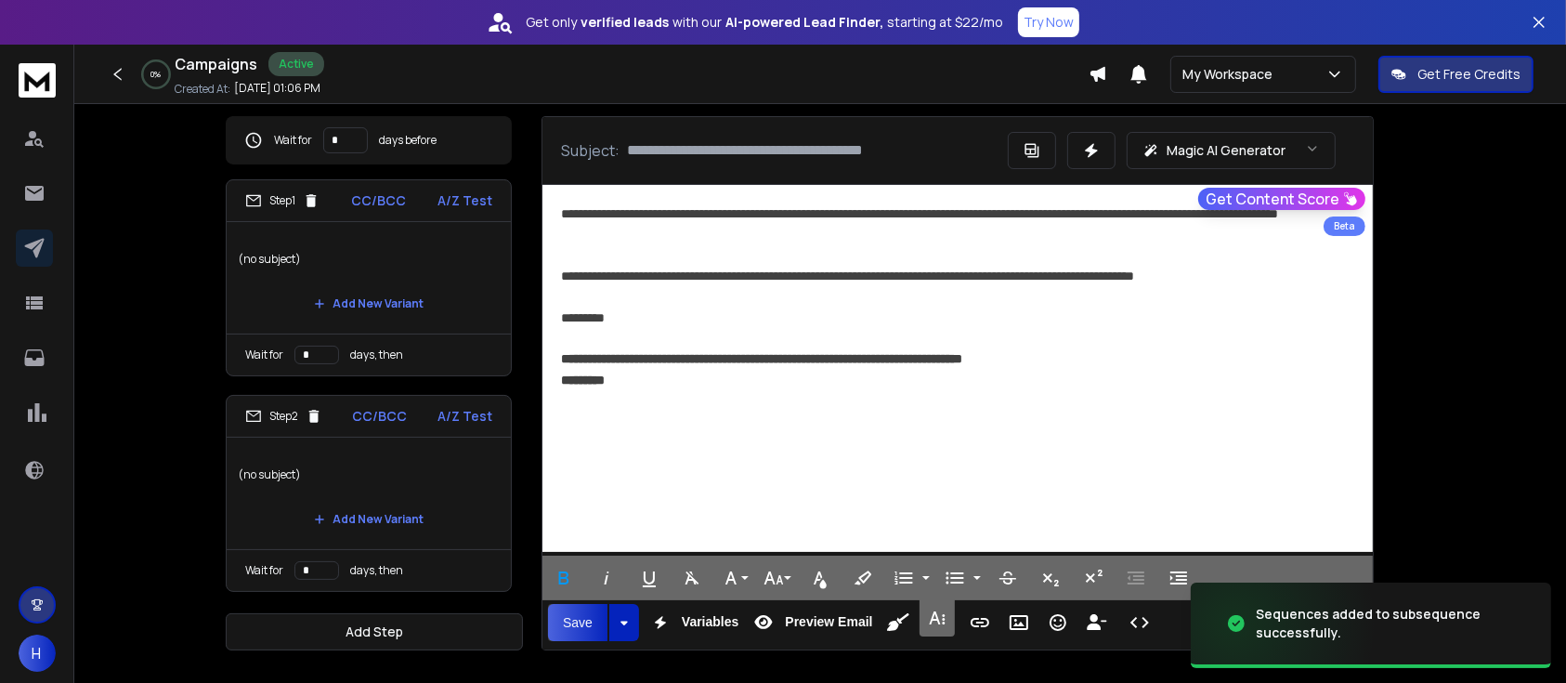
click at [385, 470] on p "(no subject)" at bounding box center [369, 475] width 262 height 52
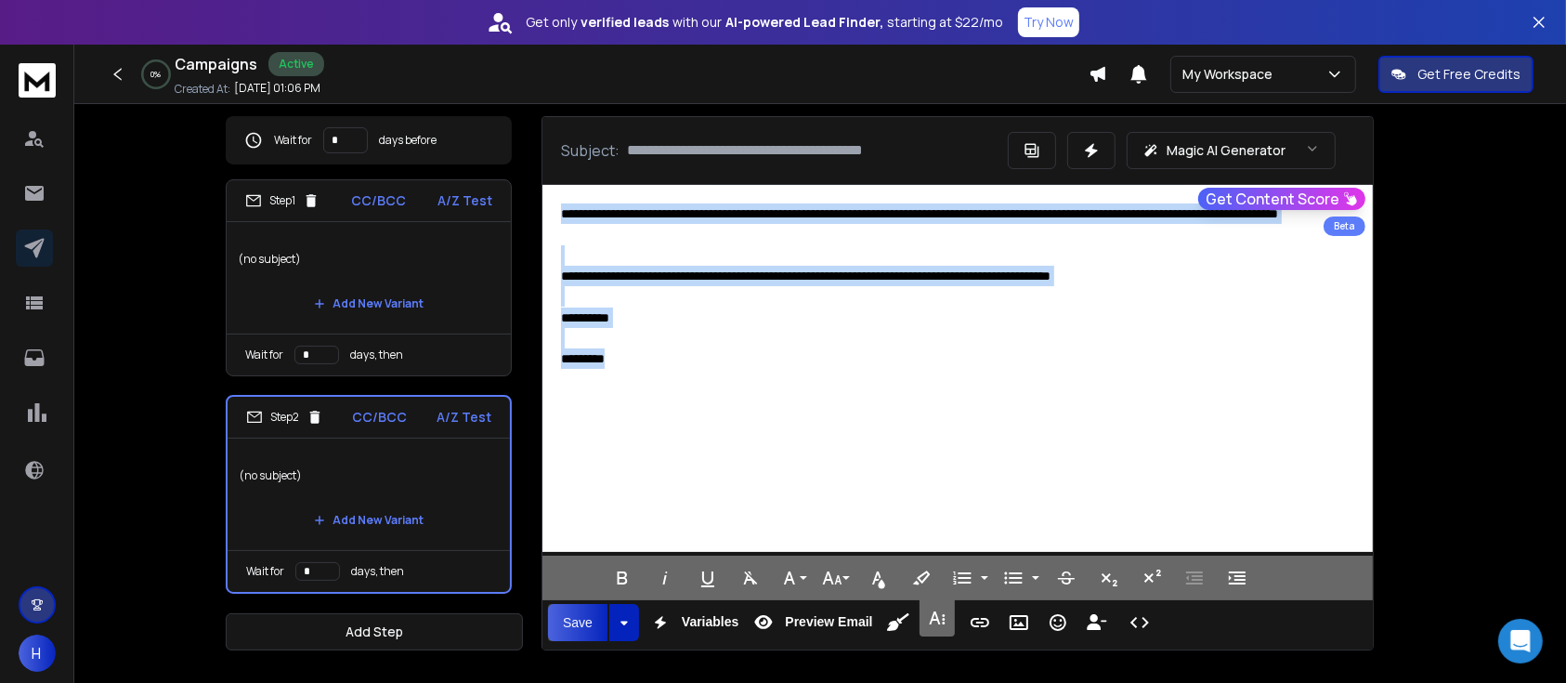
drag, startPoint x: 735, startPoint y: 407, endPoint x: 534, endPoint y: 200, distance: 288.4
click at [534, 200] on div "Wait for * days before Step 1 CC/BCC A/Z Test (no subject) Add New Variant Wait…" at bounding box center [820, 383] width 1189 height 534
copy div "**********"
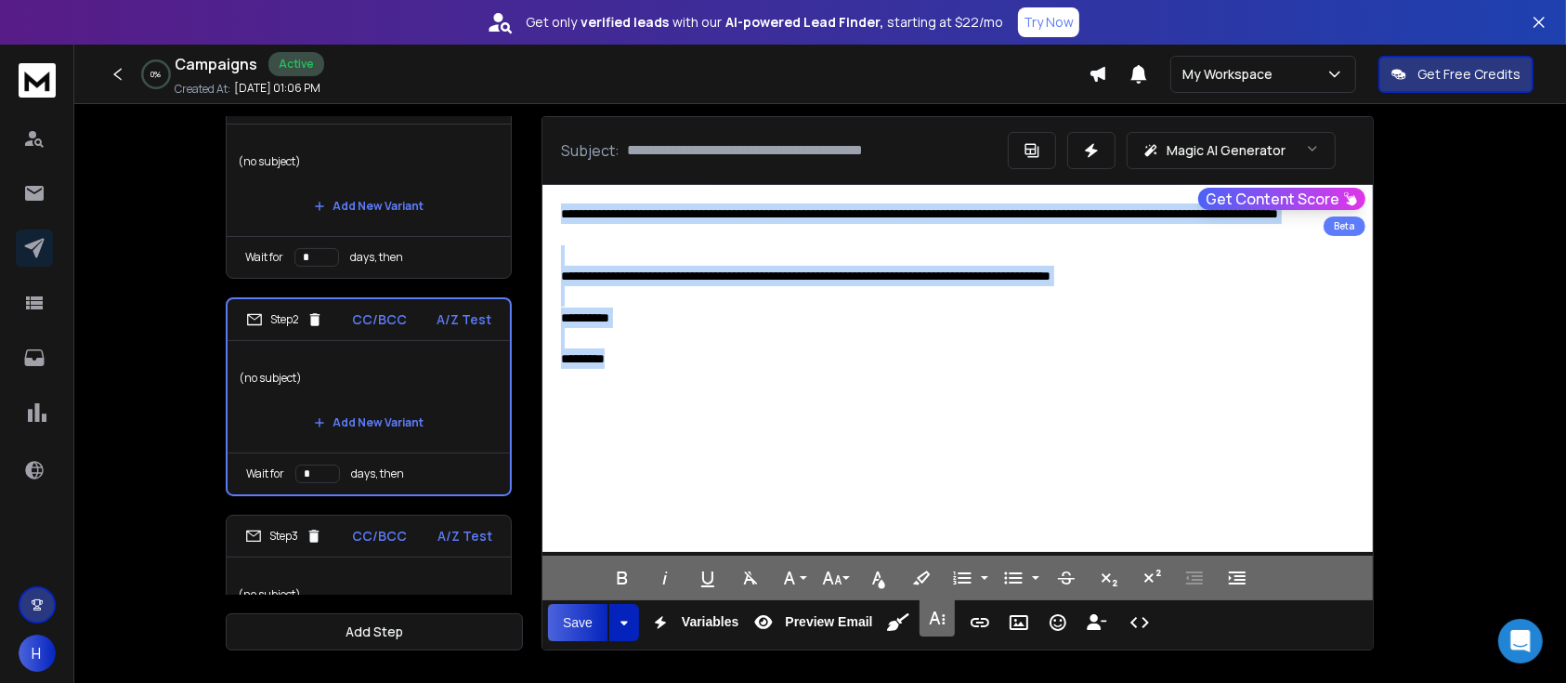
scroll to position [171, 0]
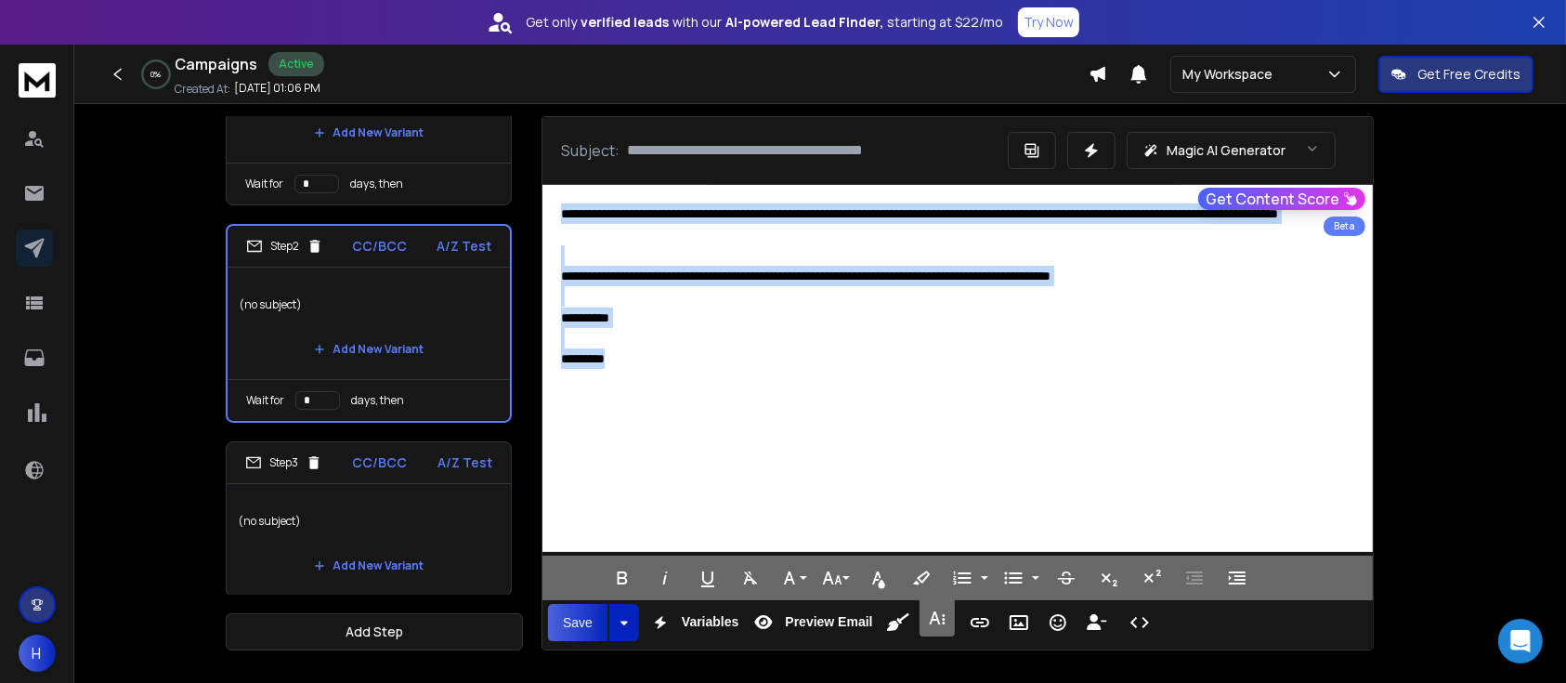
click at [364, 517] on p "(no subject)" at bounding box center [369, 521] width 262 height 52
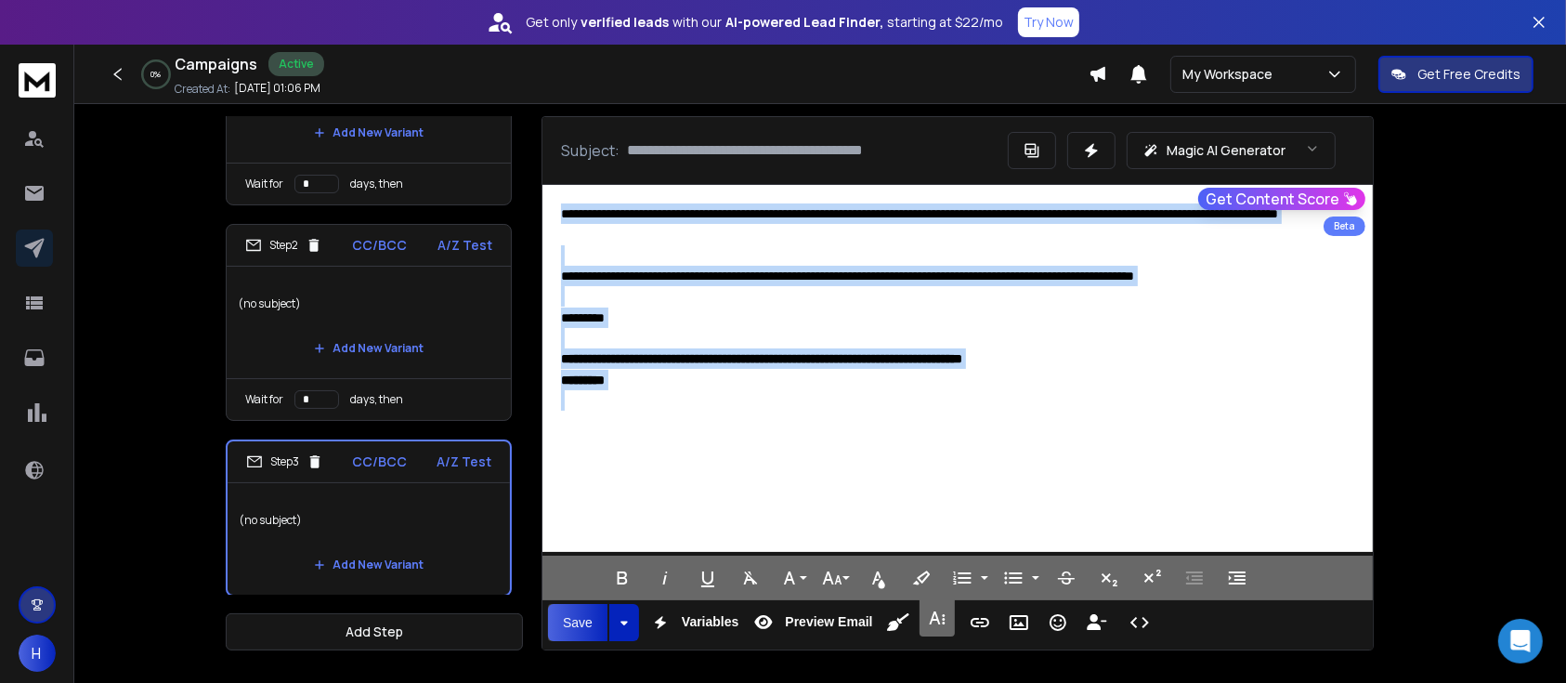
drag, startPoint x: 632, startPoint y: 407, endPoint x: 505, endPoint y: 164, distance: 274.2
click at [424, 96] on div "0 % Campaigns Active Created At: [DATE] 01:06 PM My Workspace Get Free Credits …" at bounding box center [783, 313] width 1566 height 739
copy div "**********"
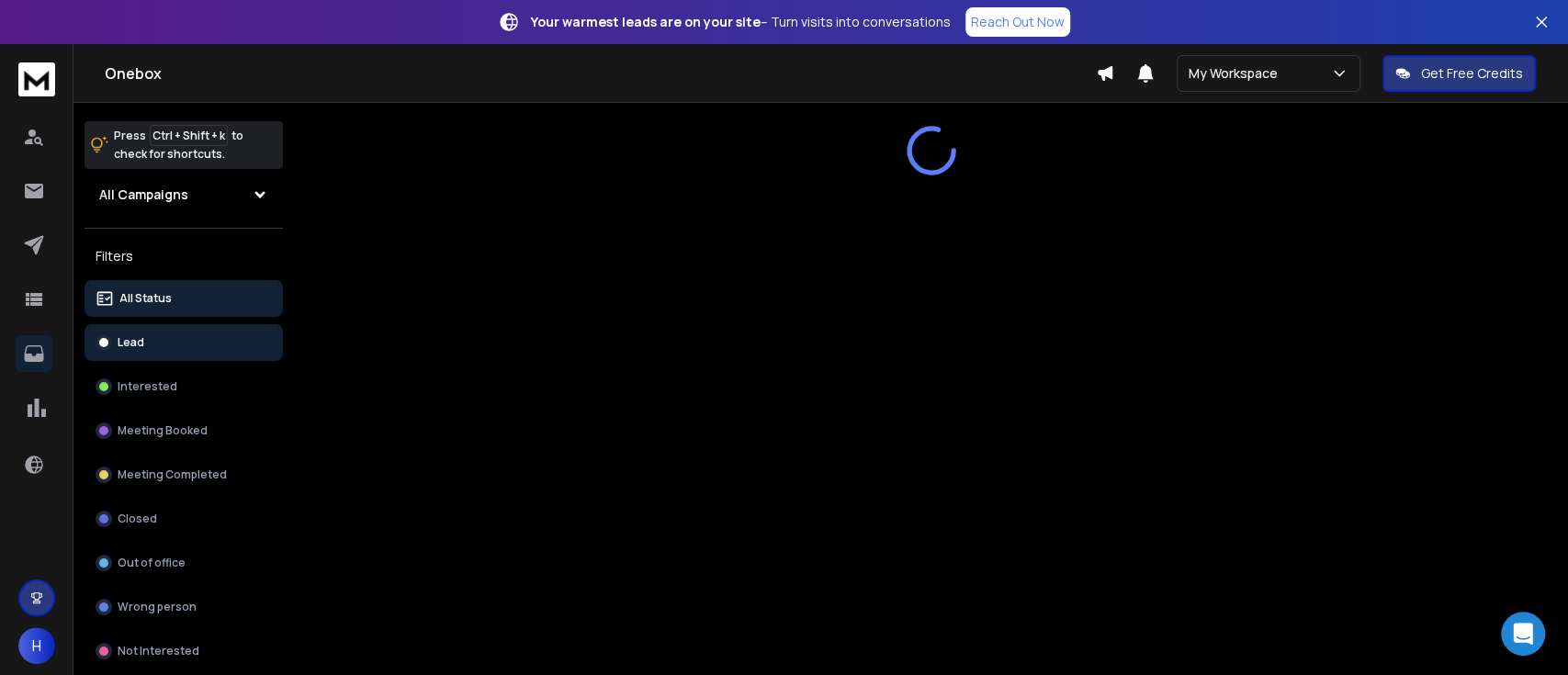
click at [162, 348] on button "Lead" at bounding box center [183, 342] width 199 height 37
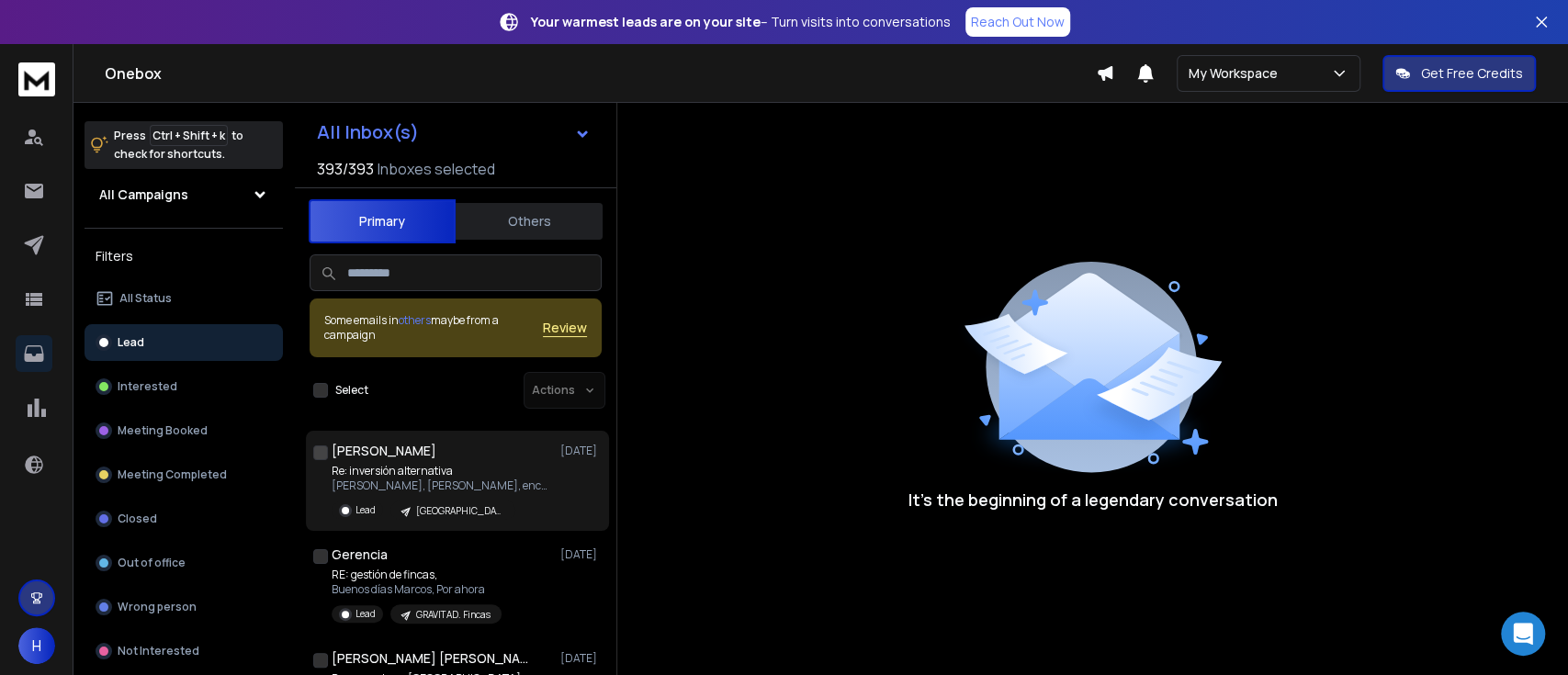
click at [479, 472] on p "Re: inversión alternativa" at bounding box center [441, 470] width 220 height 15
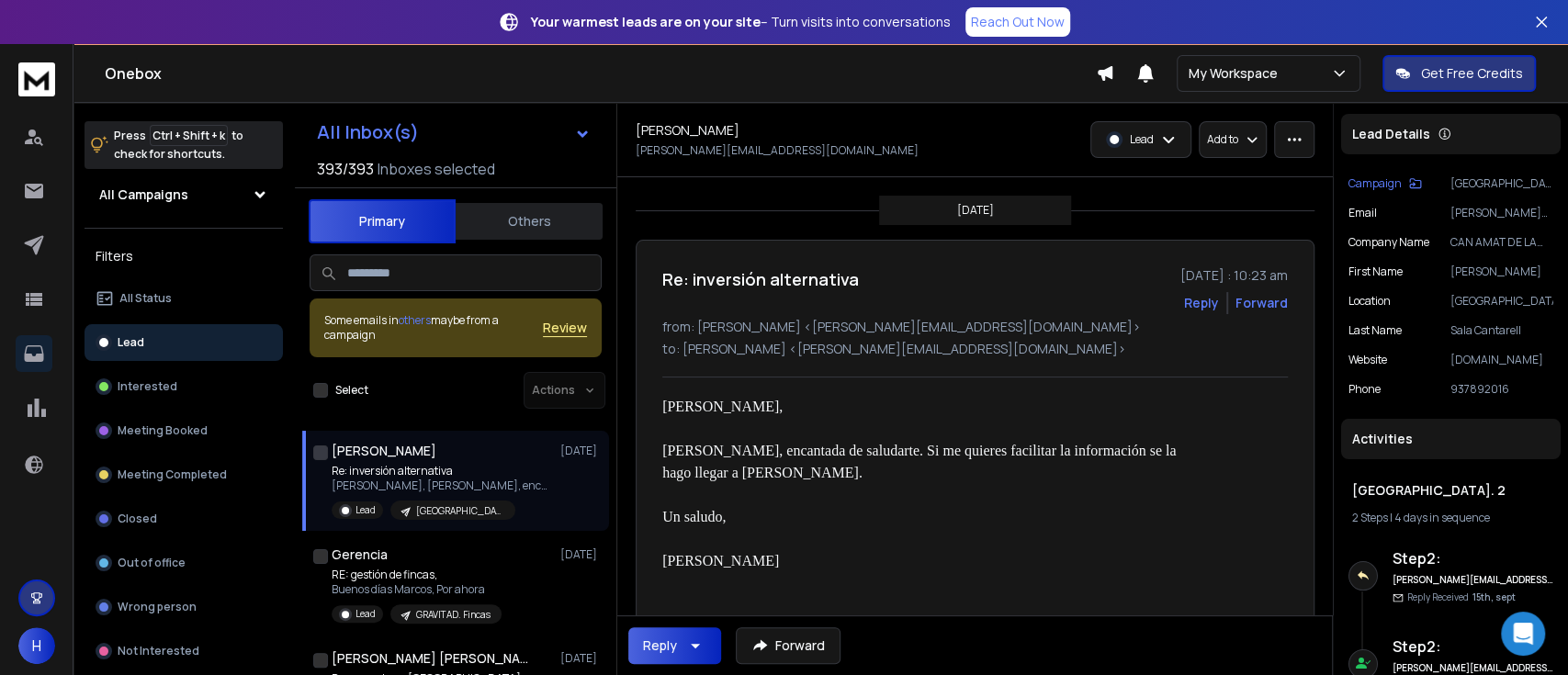
click at [1122, 135] on div "Lead" at bounding box center [1141, 139] width 99 height 35
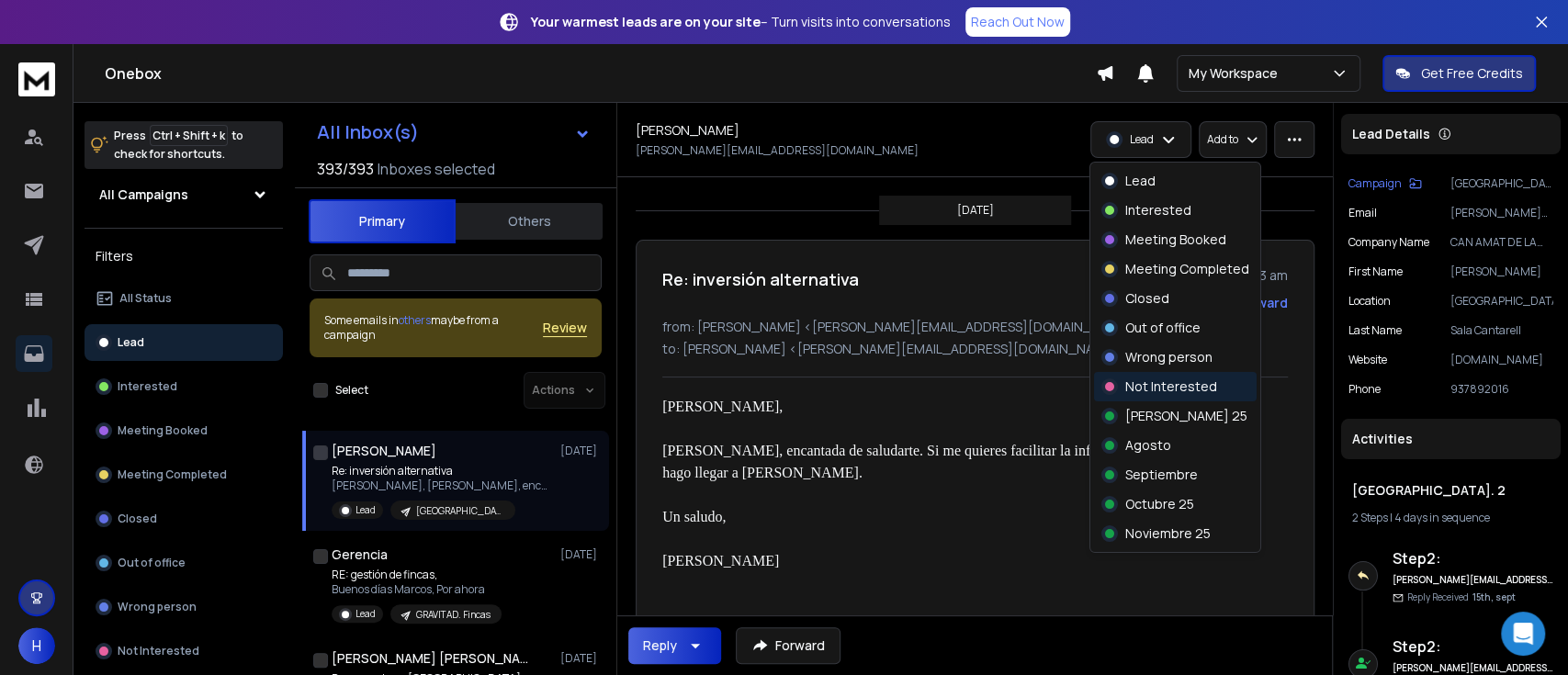
click at [1181, 381] on p "Not Interested" at bounding box center [1171, 386] width 92 height 19
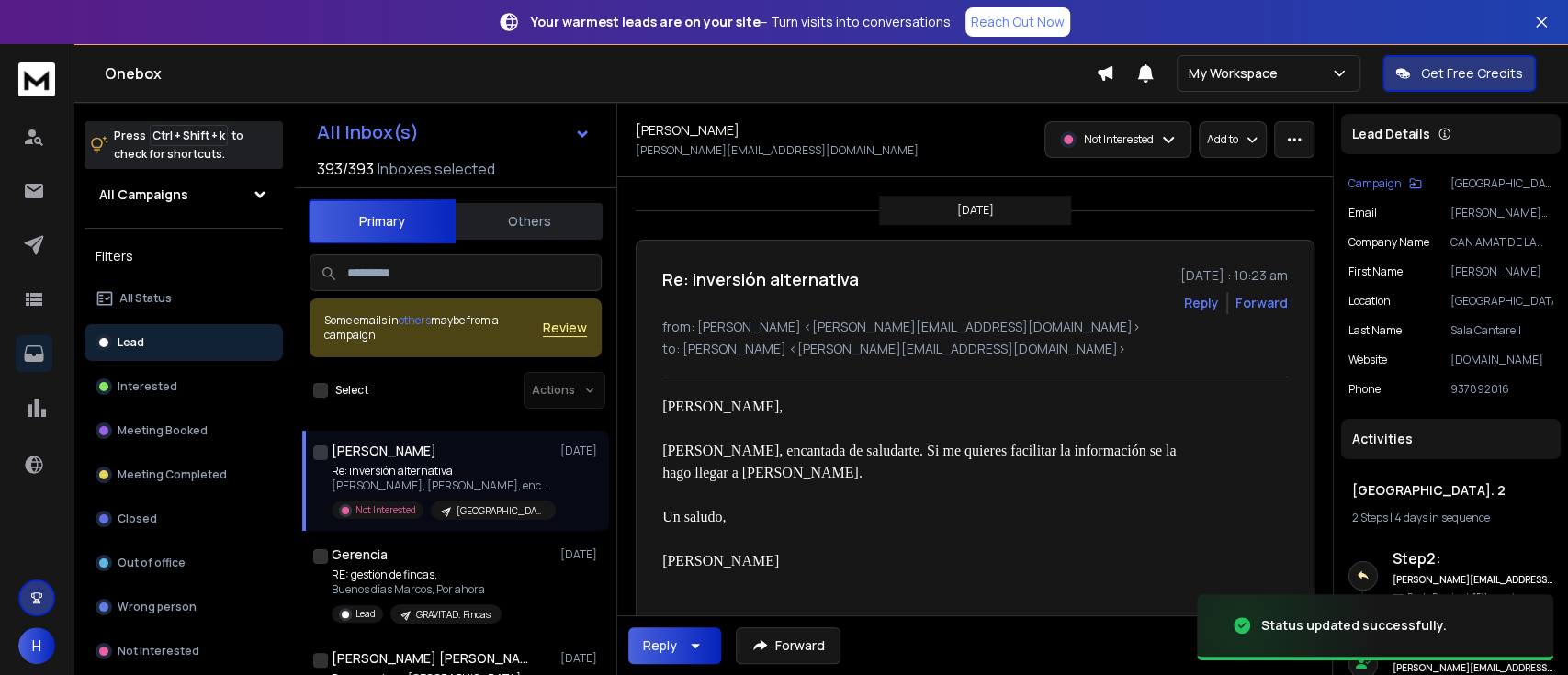
click at [1221, 140] on p "Add to" at bounding box center [1223, 139] width 32 height 15
click at [1236, 168] on div "Subsequence" at bounding box center [1275, 181] width 148 height 30
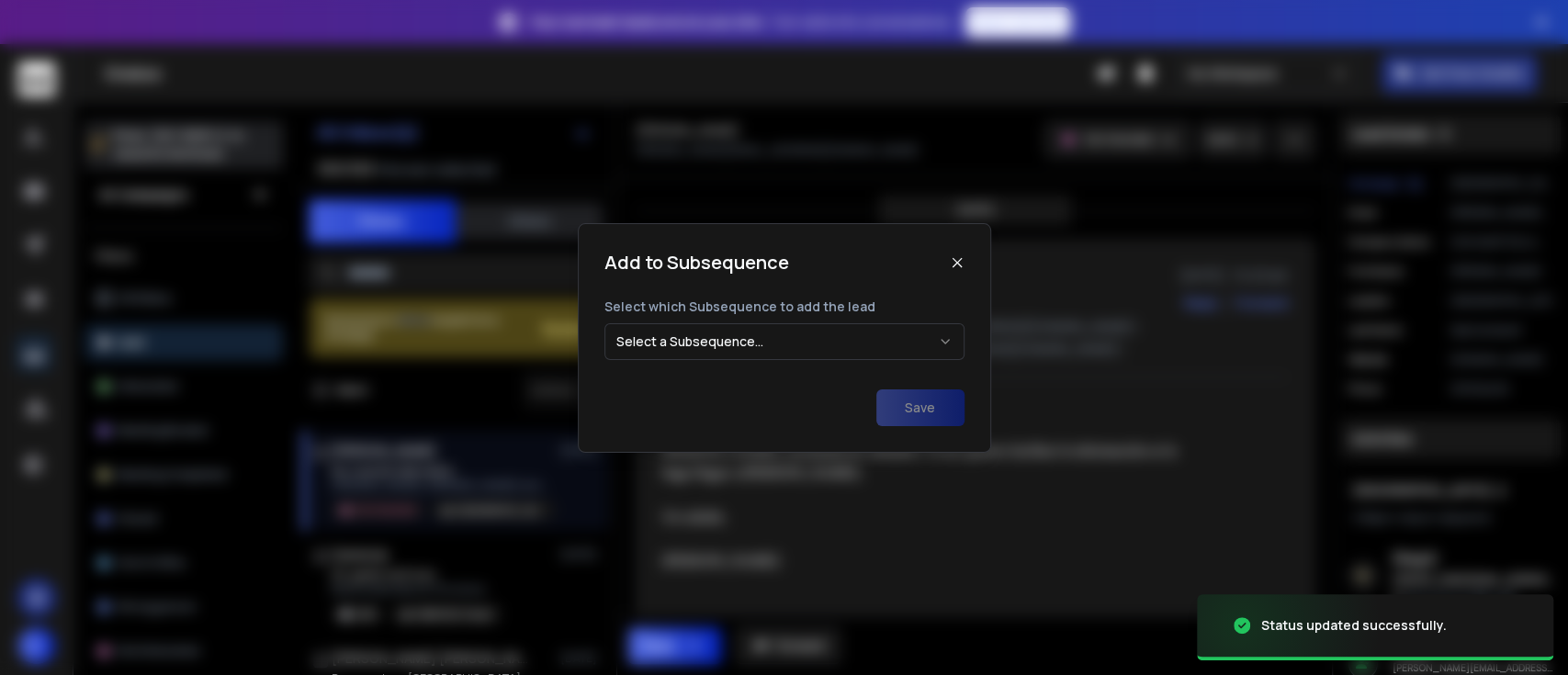
click at [703, 356] on body "Your warmest leads are on your site – Turn visits into conversations Reach Out …" at bounding box center [784, 337] width 1568 height 675
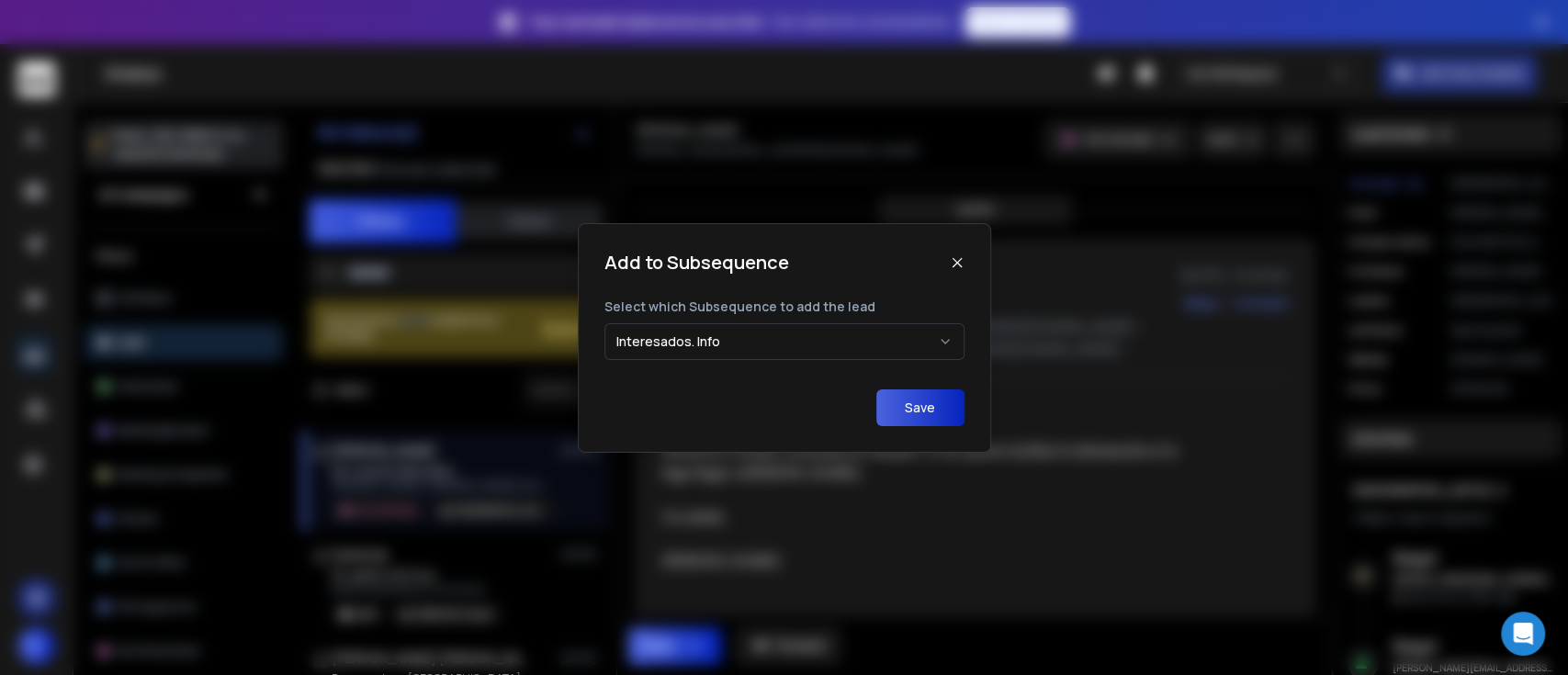
click at [915, 419] on button "Save" at bounding box center [919, 407] width 88 height 37
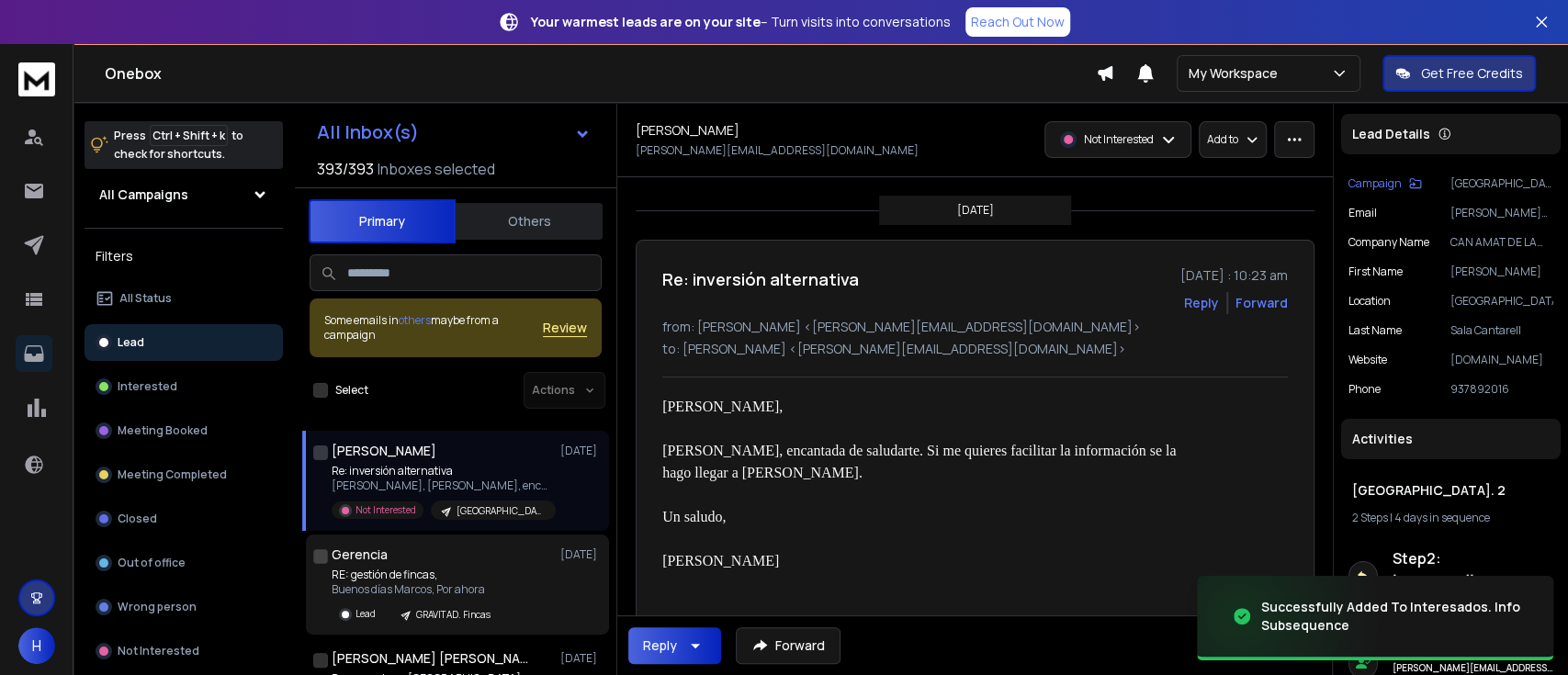
click at [463, 590] on p "Buenos días Marcos, Por ahora" at bounding box center [416, 589] width 170 height 15
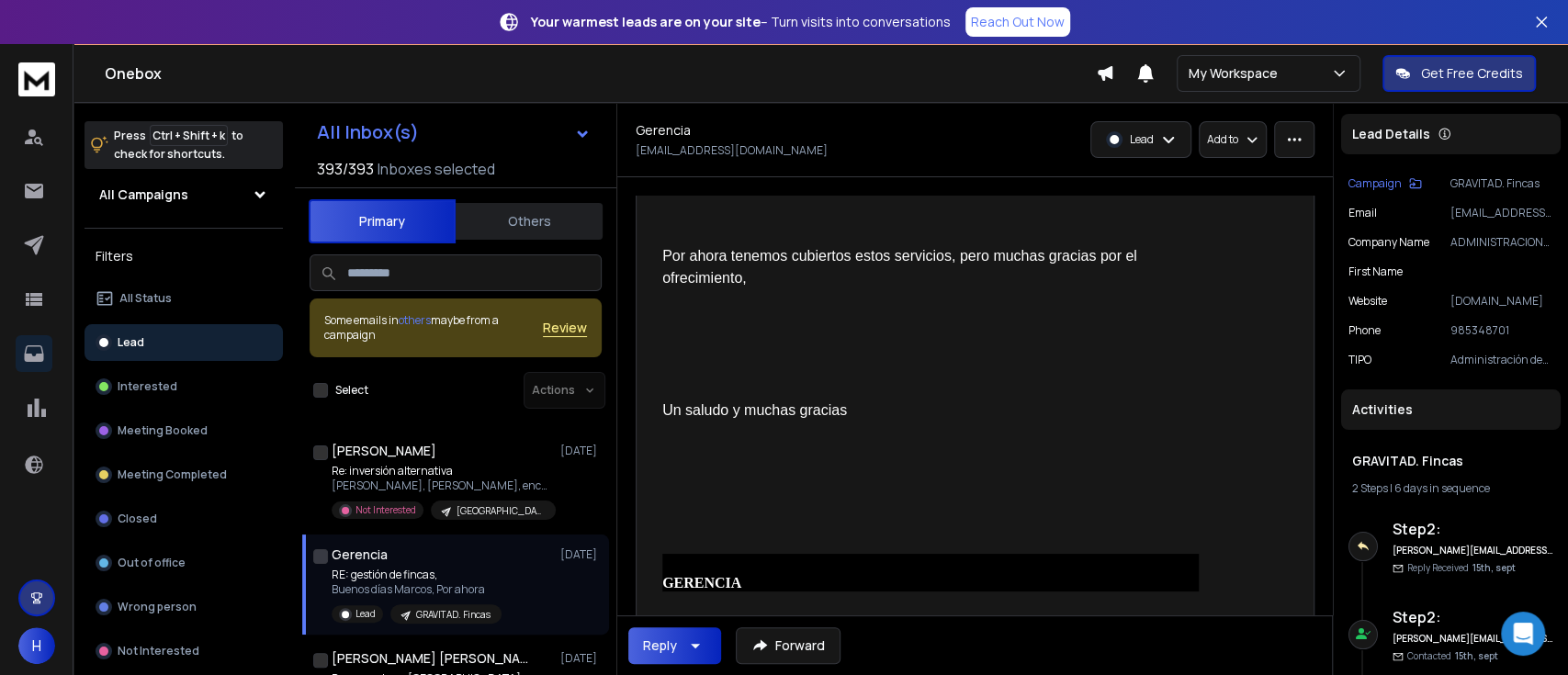
scroll to position [244, 0]
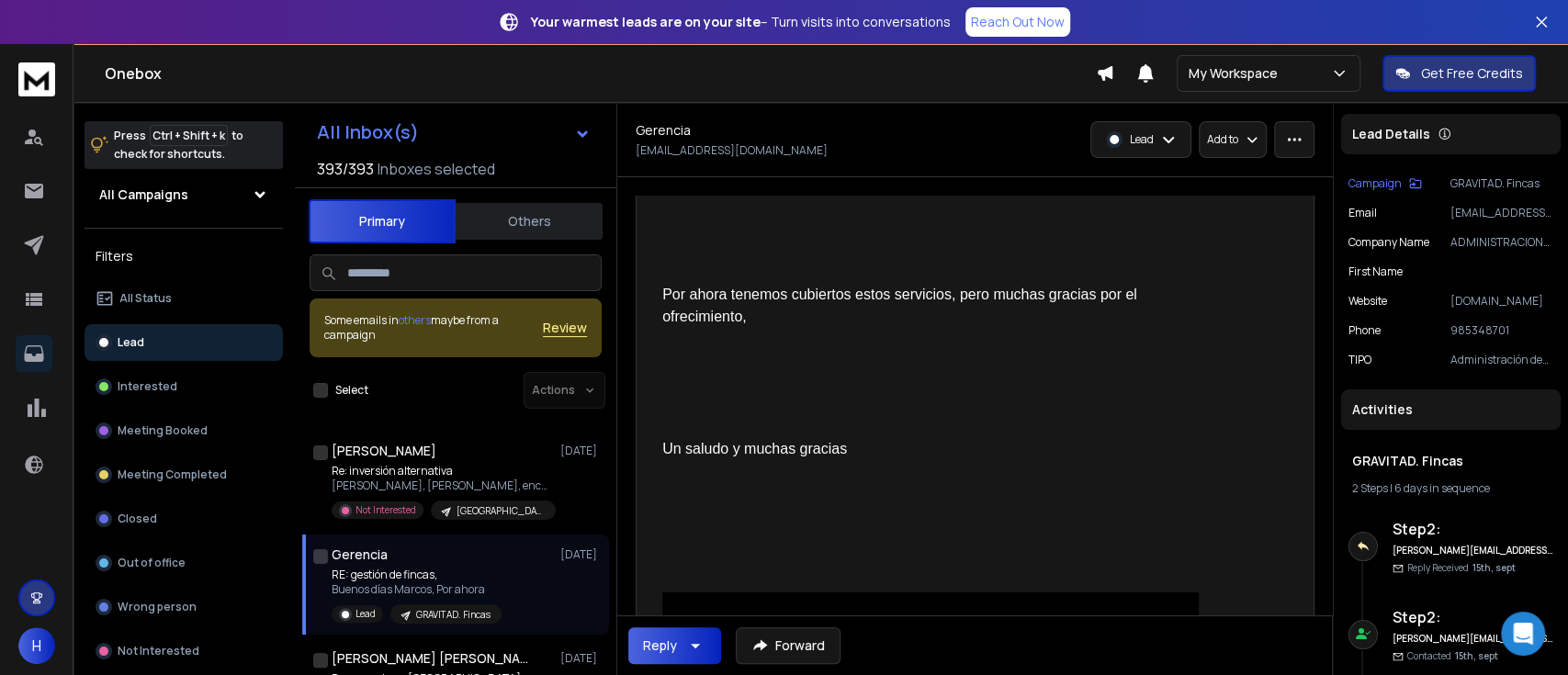
click at [1461, 209] on p "gerencia@administracionesgijon.com" at bounding box center [1502, 212] width 103 height 15
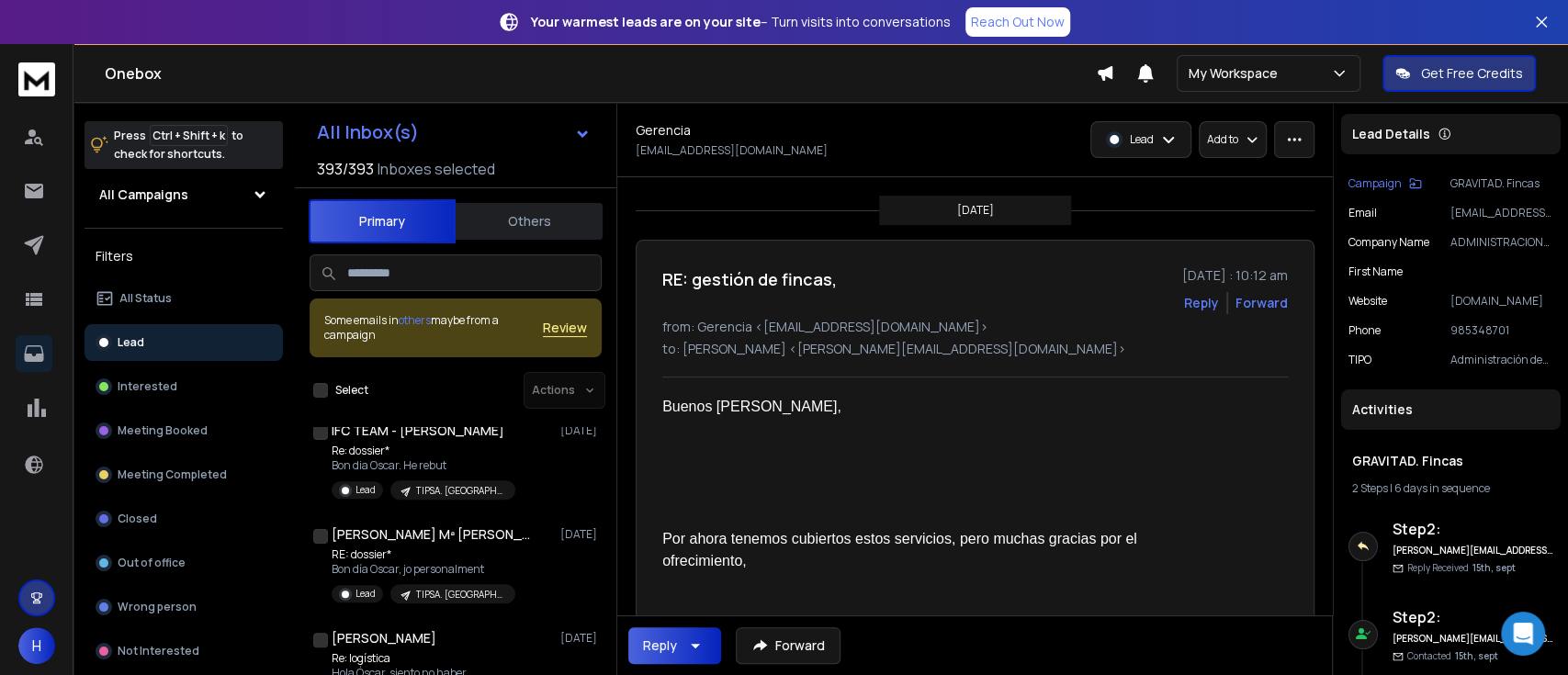
scroll to position [978, 0]
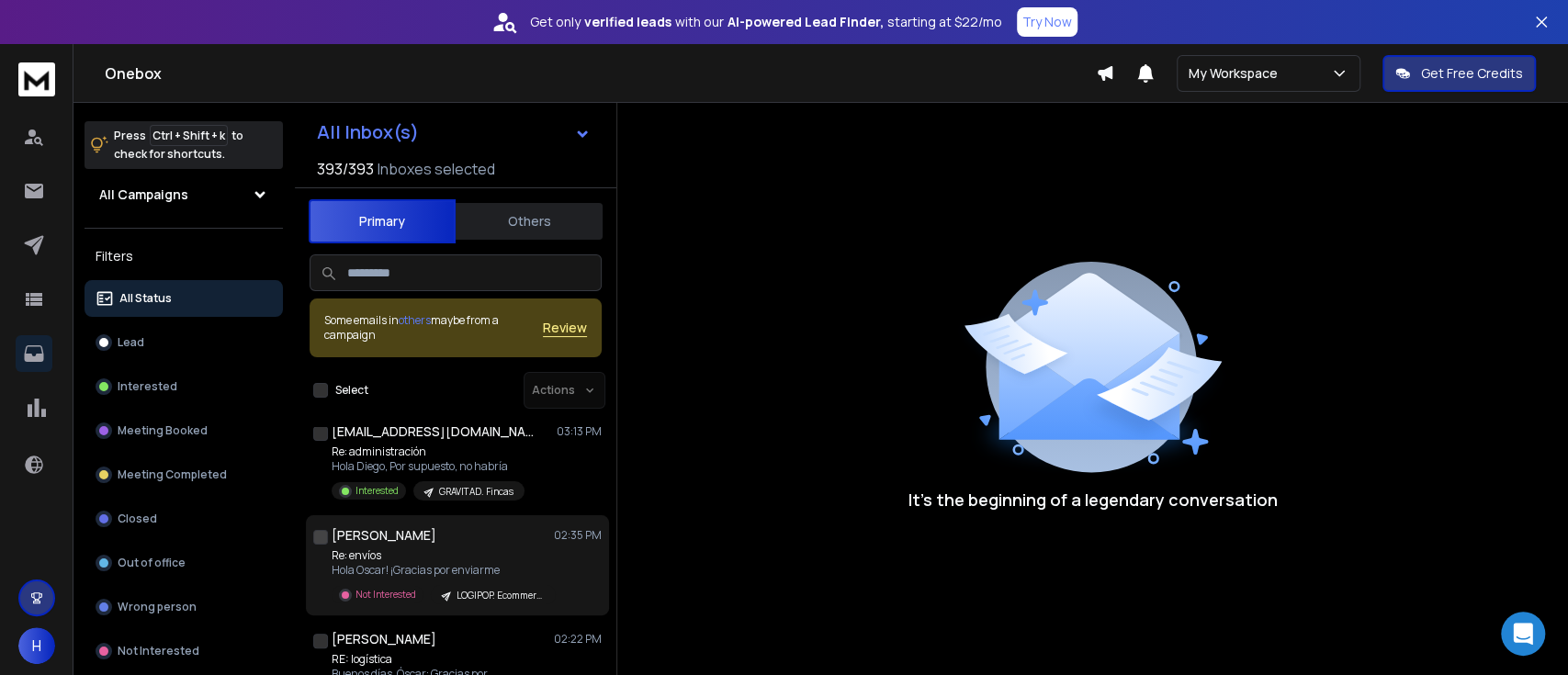
scroll to position [368, 0]
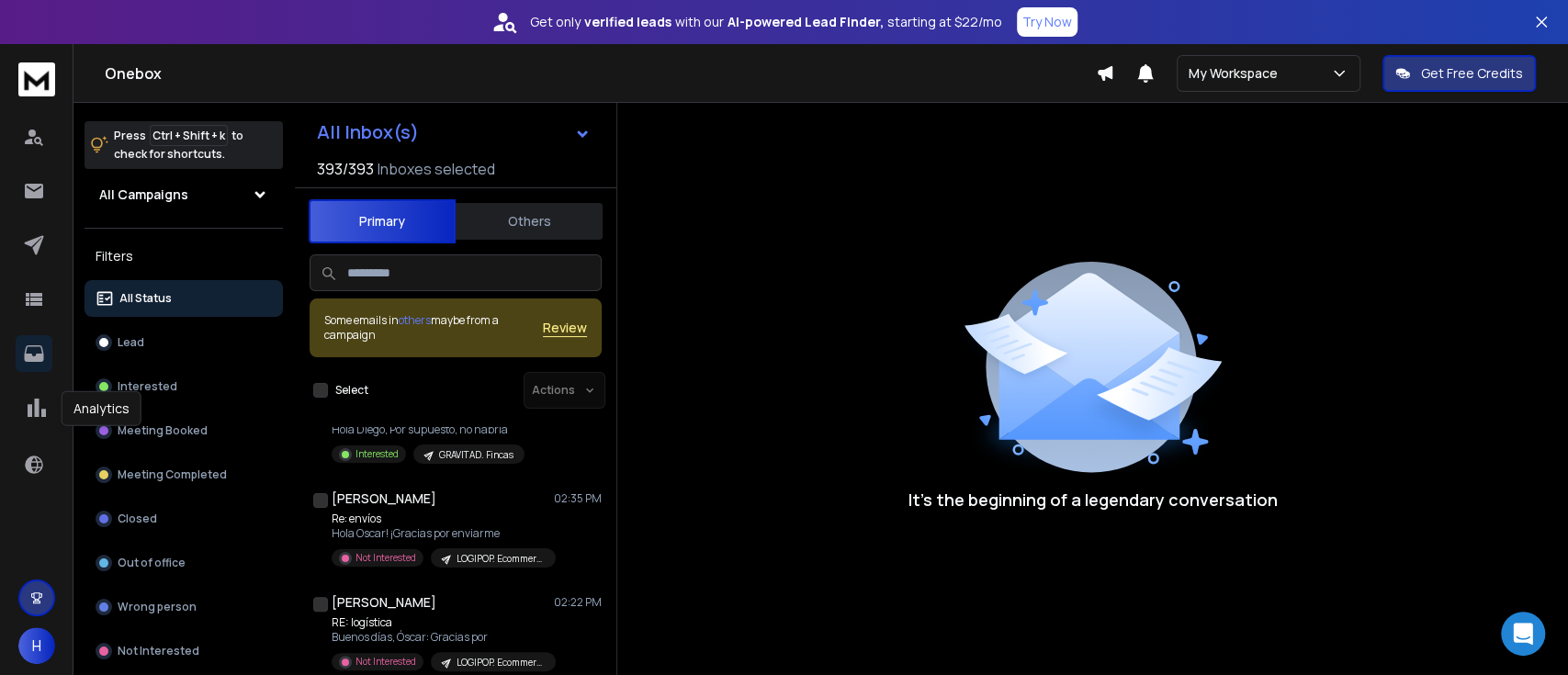
drag, startPoint x: 33, startPoint y: 403, endPoint x: 274, endPoint y: 369, distance: 243.4
click at [33, 403] on icon at bounding box center [37, 408] width 28 height 28
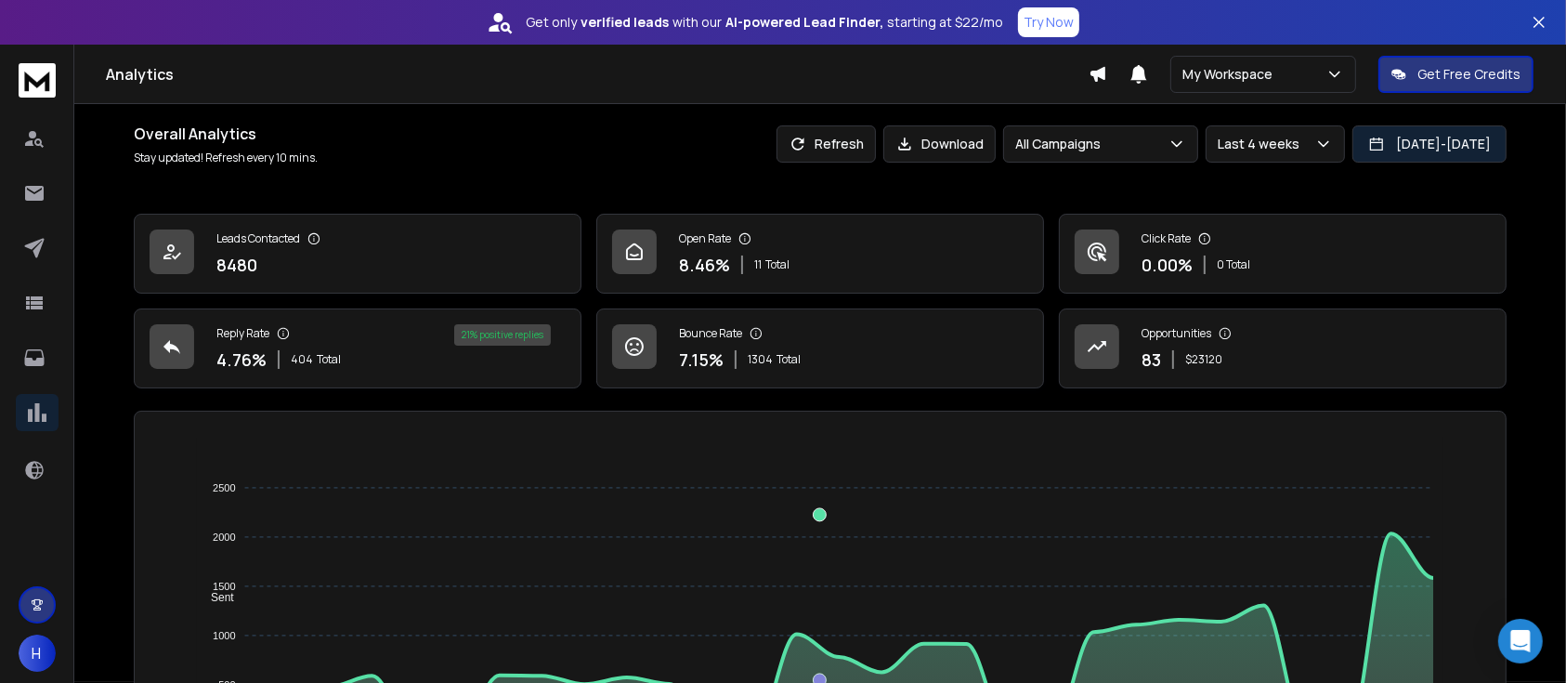
click at [1381, 152] on button "[DATE] - [DATE]" at bounding box center [1430, 143] width 154 height 37
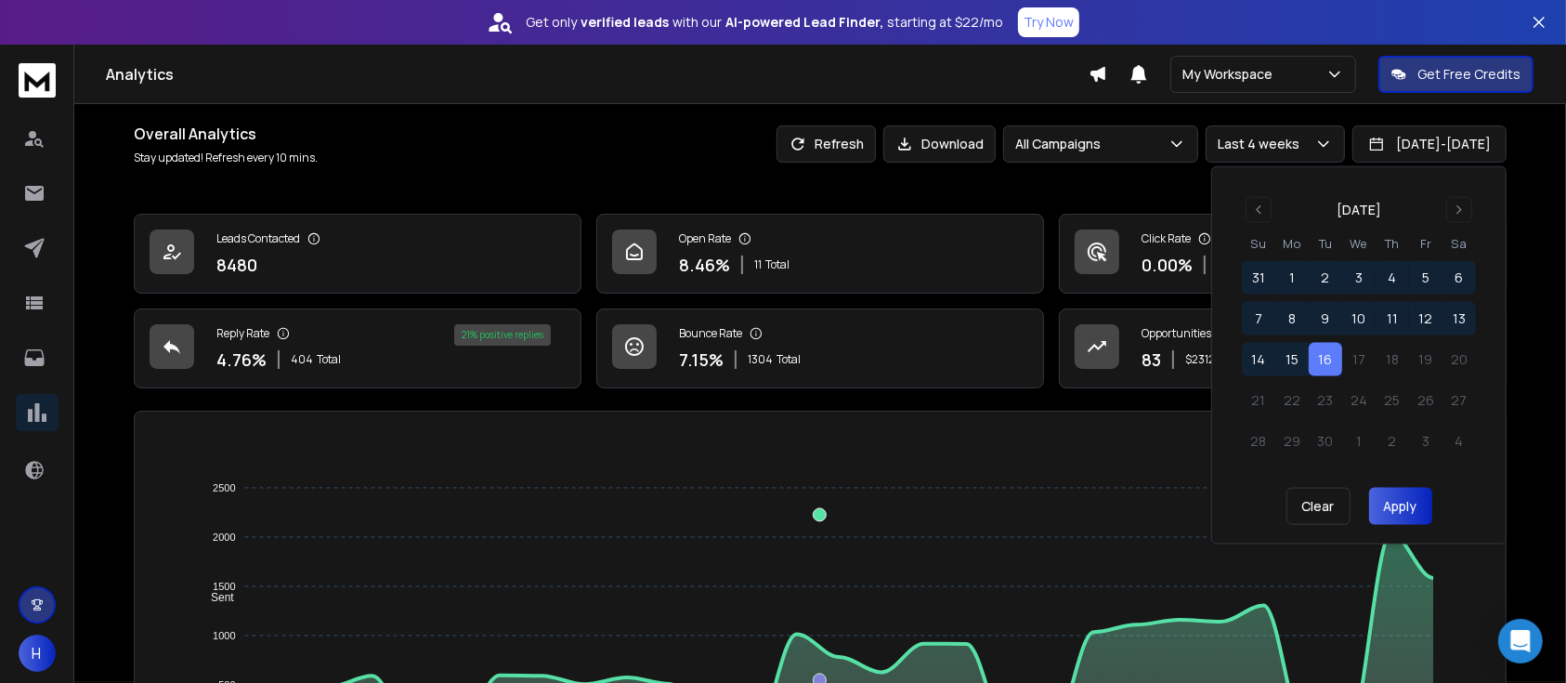
click at [1319, 357] on button "16" at bounding box center [1325, 359] width 33 height 33
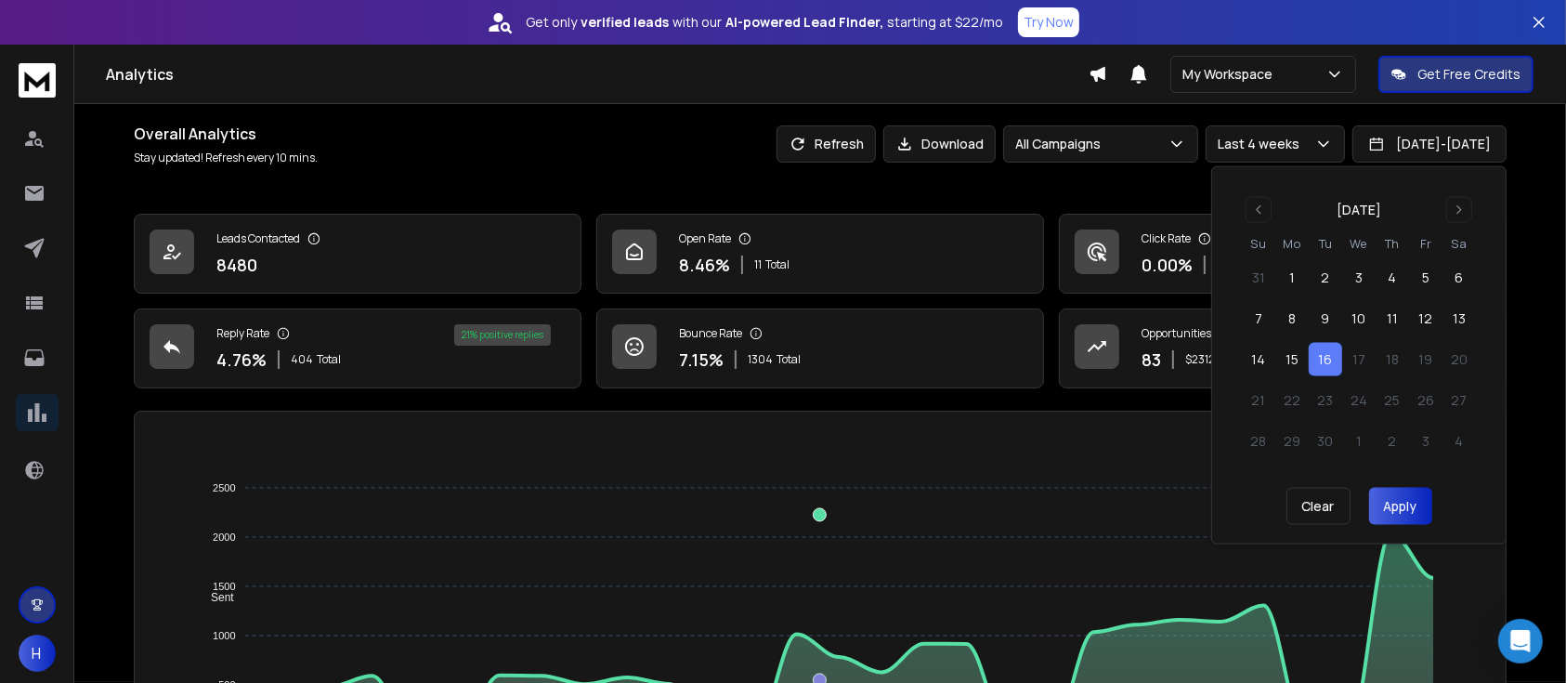
click at [1390, 512] on button "Apply" at bounding box center [1400, 506] width 63 height 37
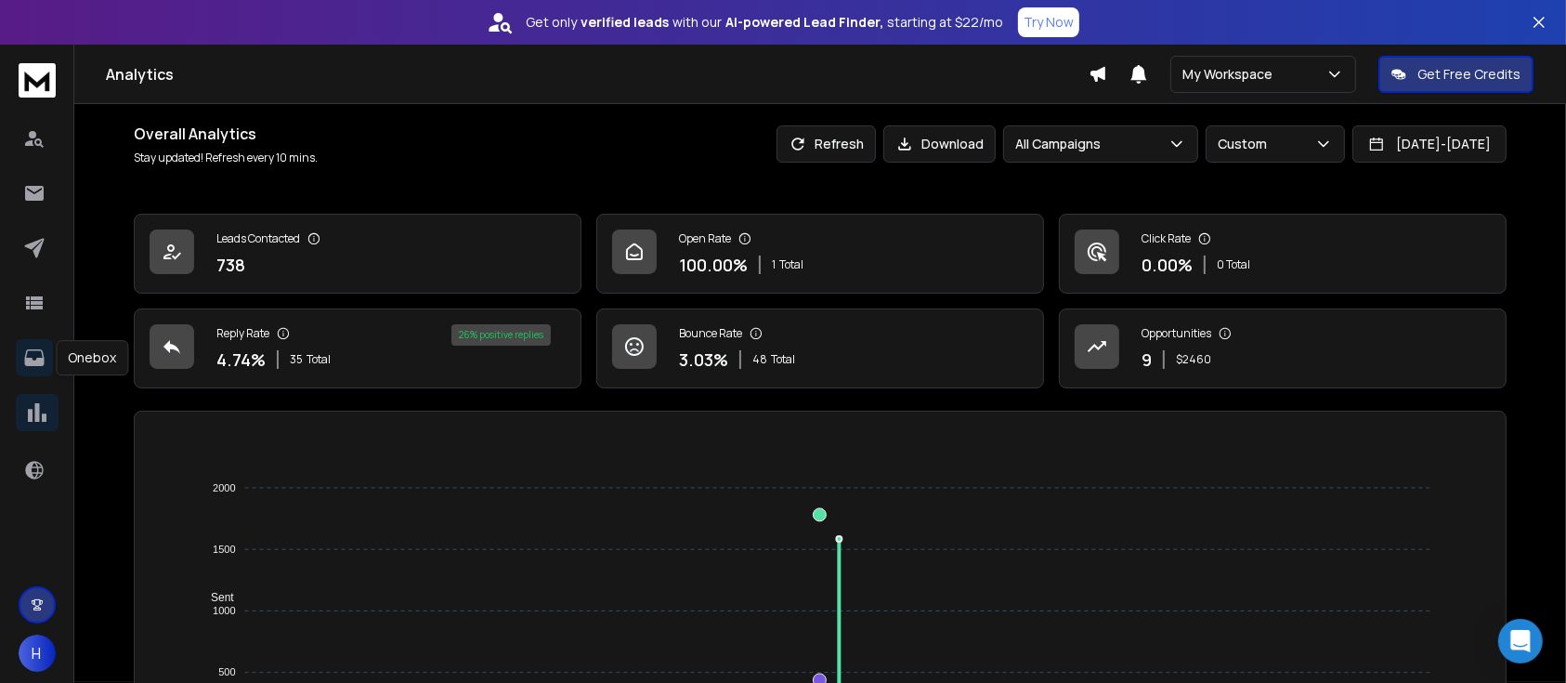
click at [49, 352] on link at bounding box center [34, 357] width 37 height 37
